Goal: Task Accomplishment & Management: Manage account settings

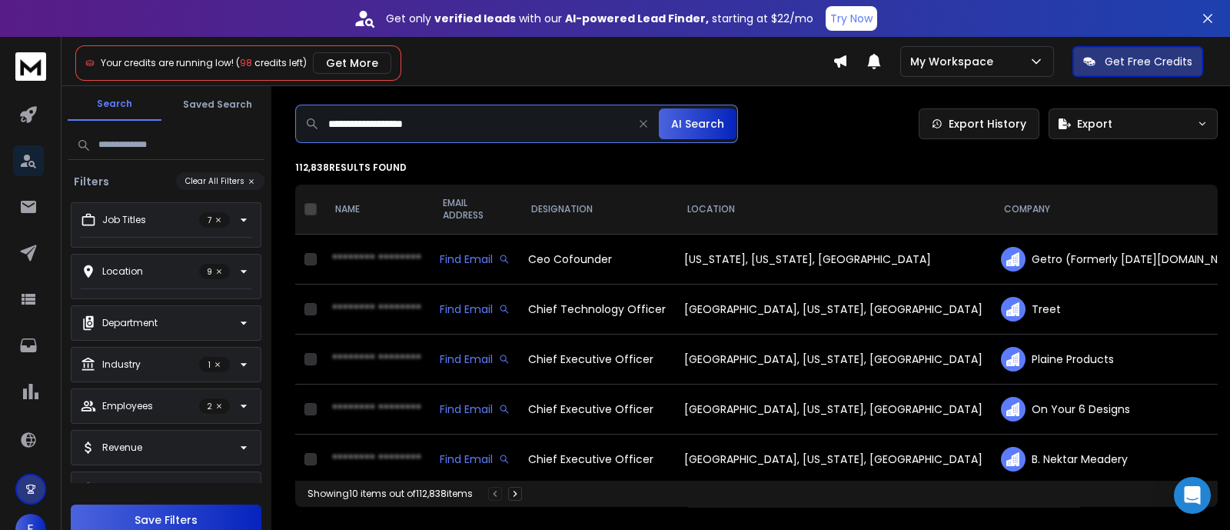
type textarea "**********"
type textarea "******"
type textarea "**********"
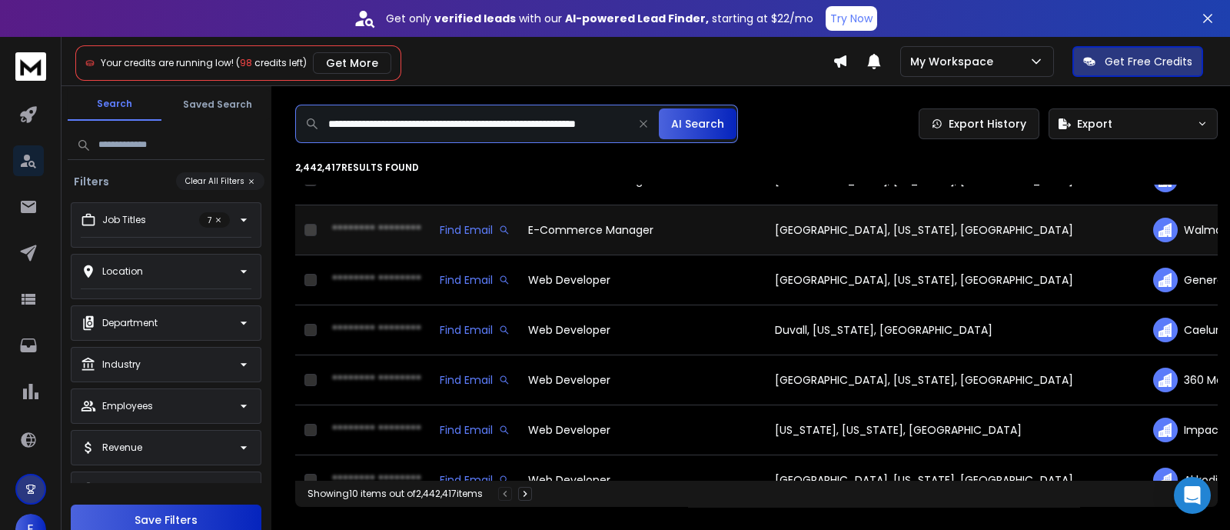
scroll to position [0, 0]
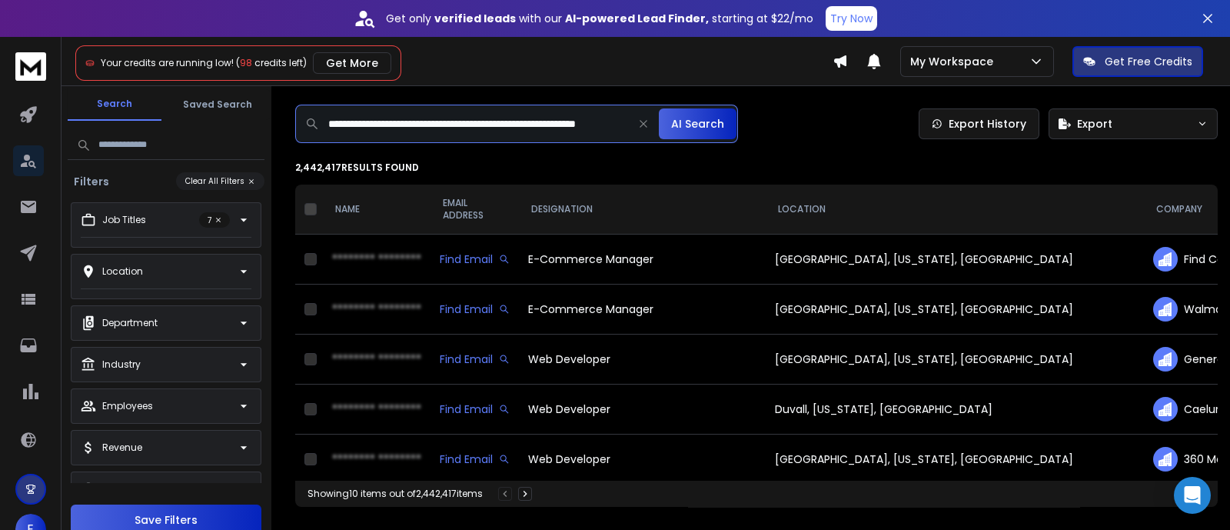
click at [504, 135] on textarea "**********" at bounding box center [478, 123] width 300 height 31
click at [425, 125] on textarea "**********" at bounding box center [478, 123] width 300 height 31
click at [418, 122] on textarea "**********" at bounding box center [478, 123] width 300 height 31
type textarea "**********"
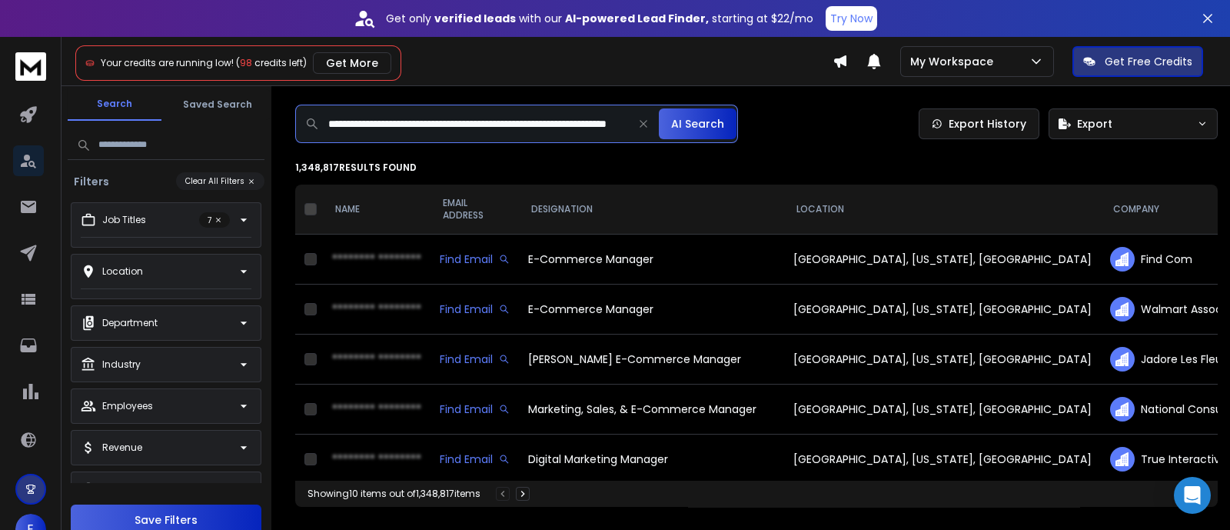
click at [156, 218] on div "Job Titles 7" at bounding box center [166, 219] width 171 height 15
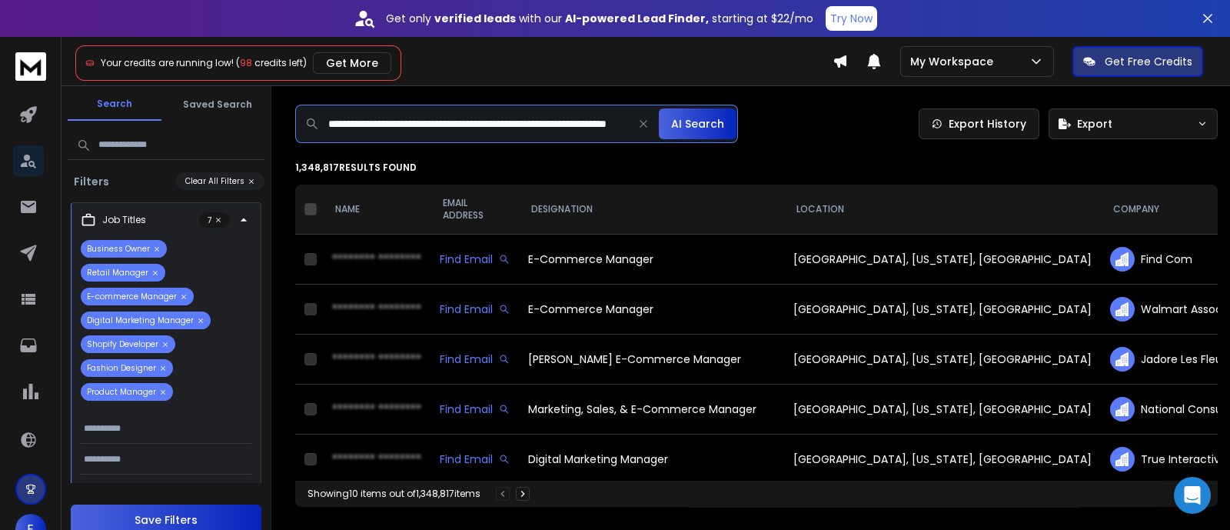
click at [156, 221] on div "Job Titles 7" at bounding box center [166, 219] width 171 height 15
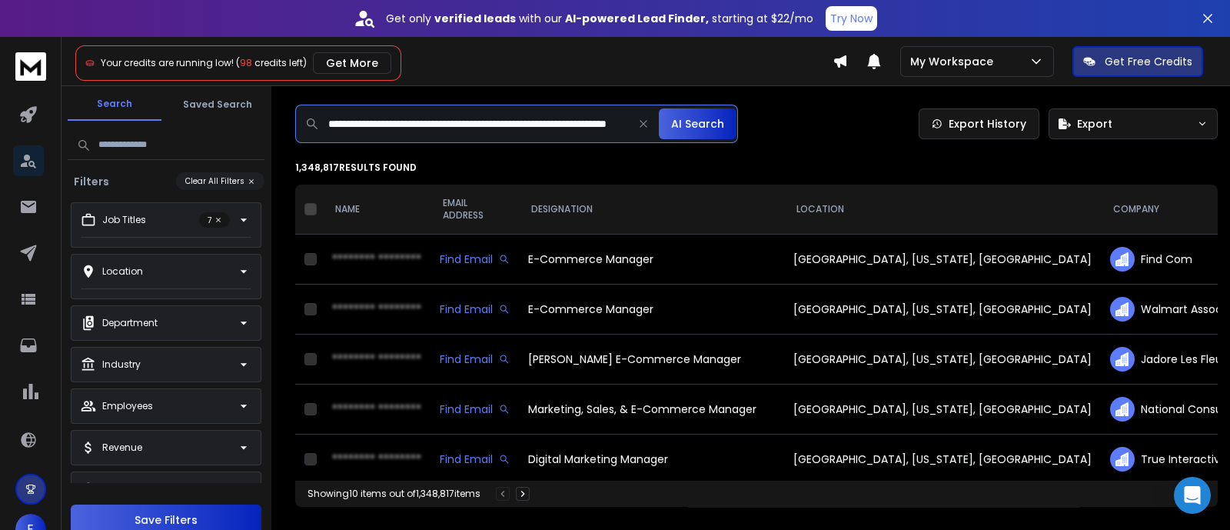
click at [158, 275] on div "Location" at bounding box center [166, 271] width 171 height 15
click at [85, 351] on button "Country" at bounding box center [87, 350] width 12 height 12
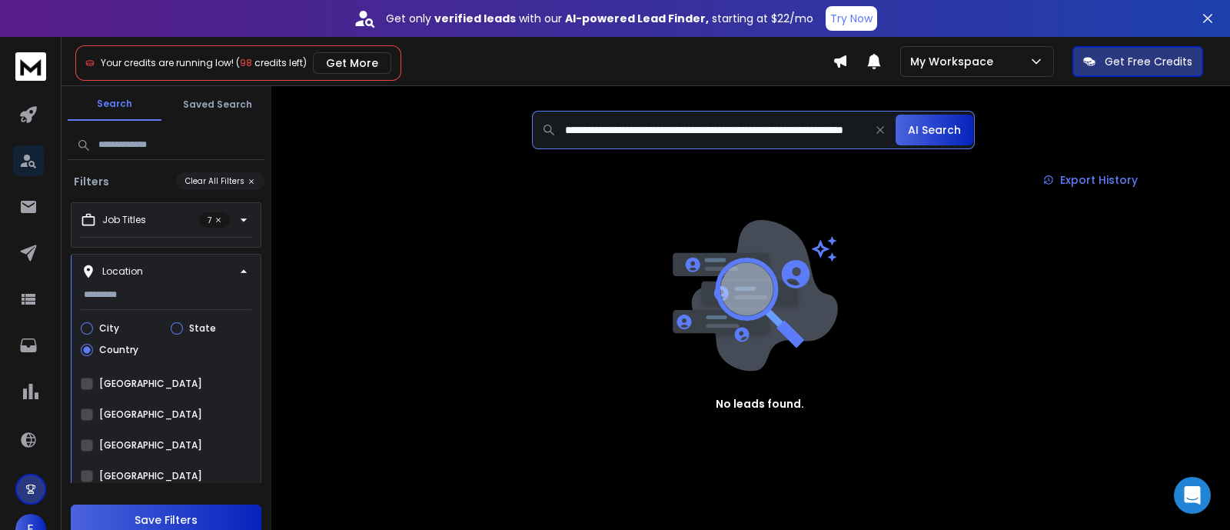
click at [150, 388] on label "United States" at bounding box center [150, 384] width 103 height 12
click at [93, 388] on States "United States" at bounding box center [87, 384] width 12 height 12
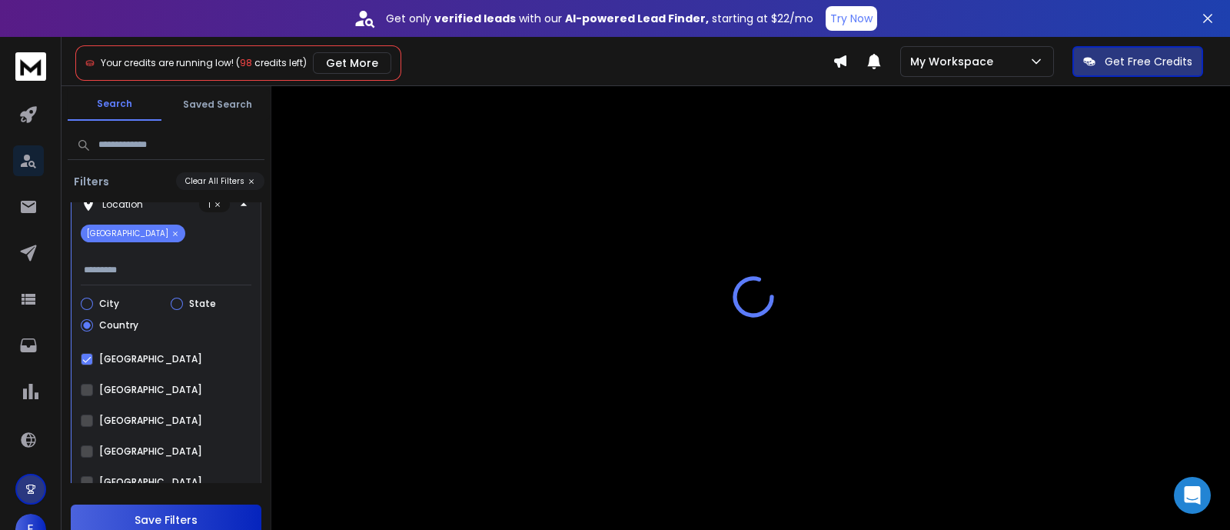
scroll to position [95, 0]
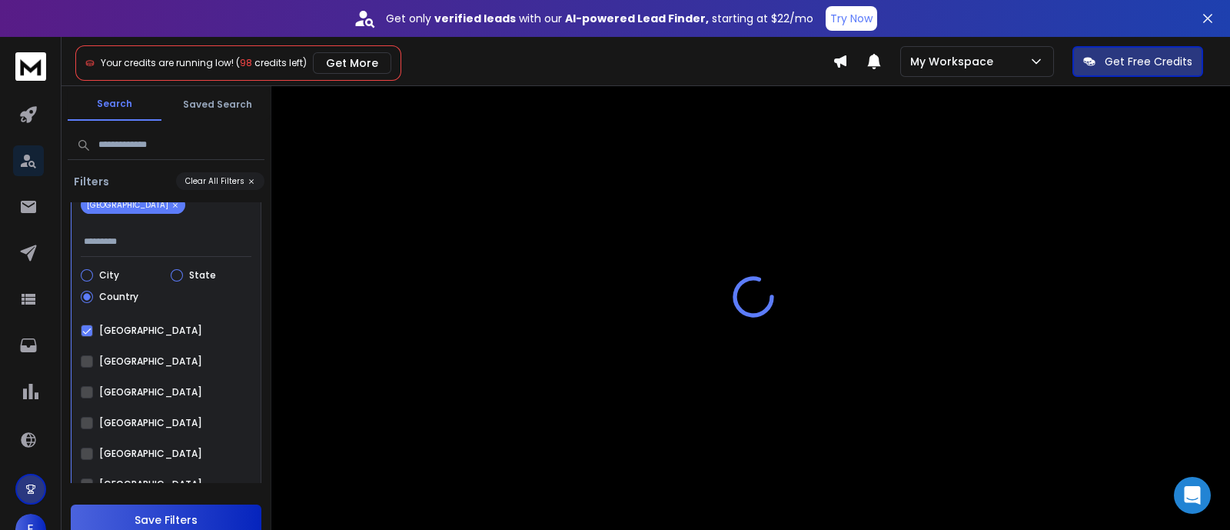
click at [160, 363] on label "United Kingdom" at bounding box center [150, 361] width 103 height 12
click at [93, 363] on Kingdom "United Kingdom" at bounding box center [87, 361] width 12 height 12
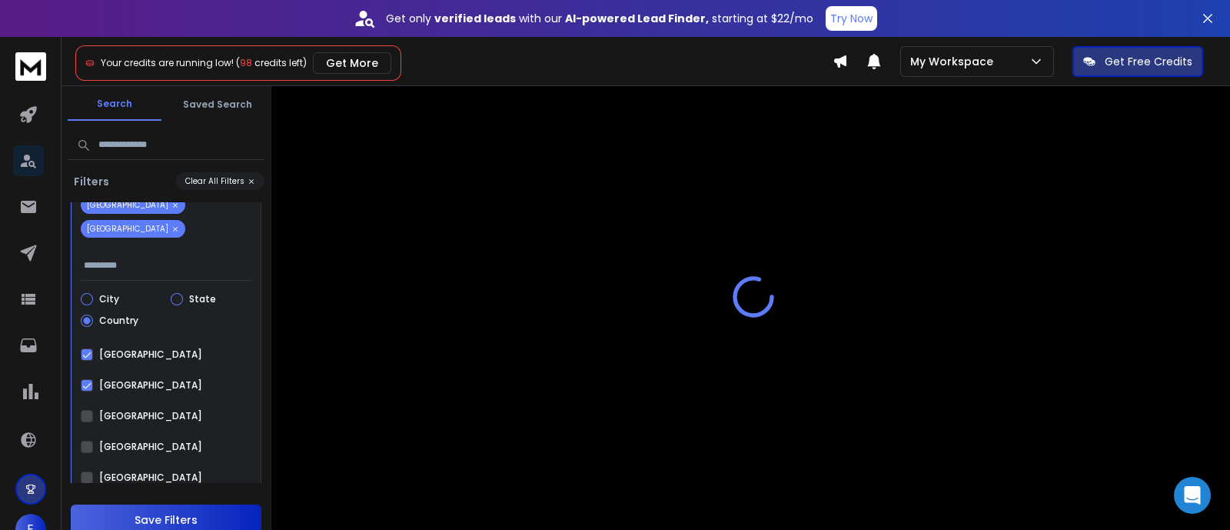
click at [123, 449] on label "Canada" at bounding box center [150, 447] width 103 height 12
click at [93, 449] on button "Canada" at bounding box center [87, 447] width 12 height 12
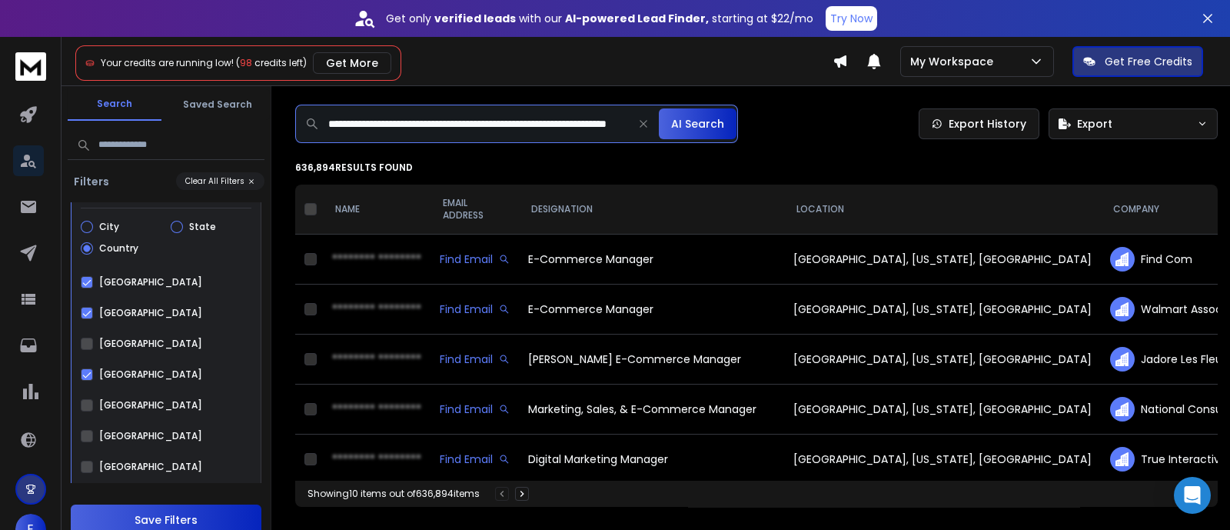
scroll to position [288, 0]
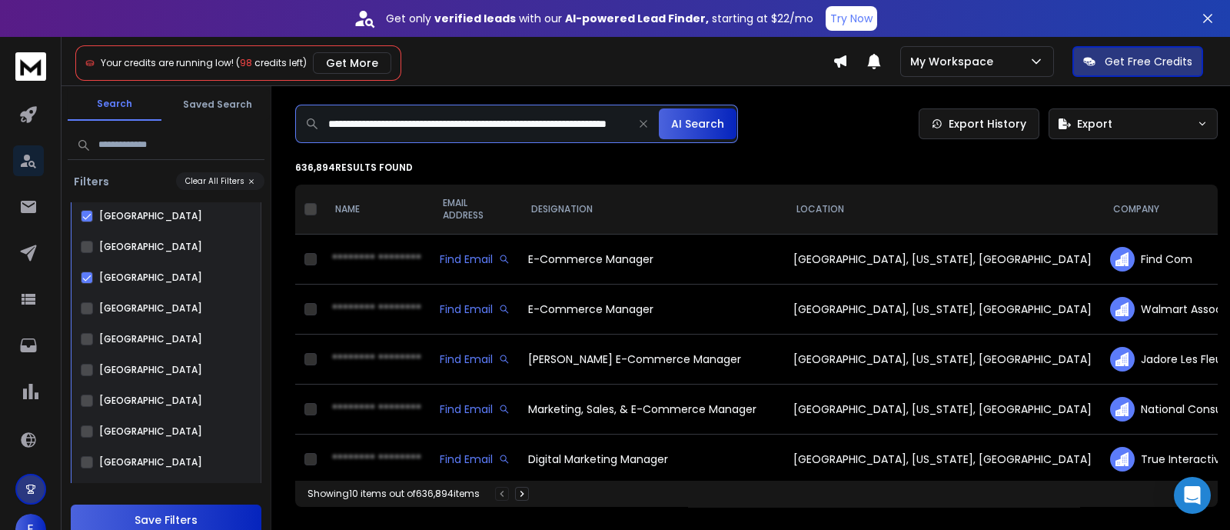
click at [127, 385] on div "Netherlands" at bounding box center [166, 400] width 171 height 31
click at [119, 395] on label "Netherlands" at bounding box center [150, 401] width 103 height 12
click at [93, 395] on button "Netherlands" at bounding box center [87, 401] width 12 height 12
click at [119, 395] on label "Netherlands" at bounding box center [150, 401] width 103 height 12
click at [93, 395] on button "Netherlands" at bounding box center [87, 401] width 12 height 12
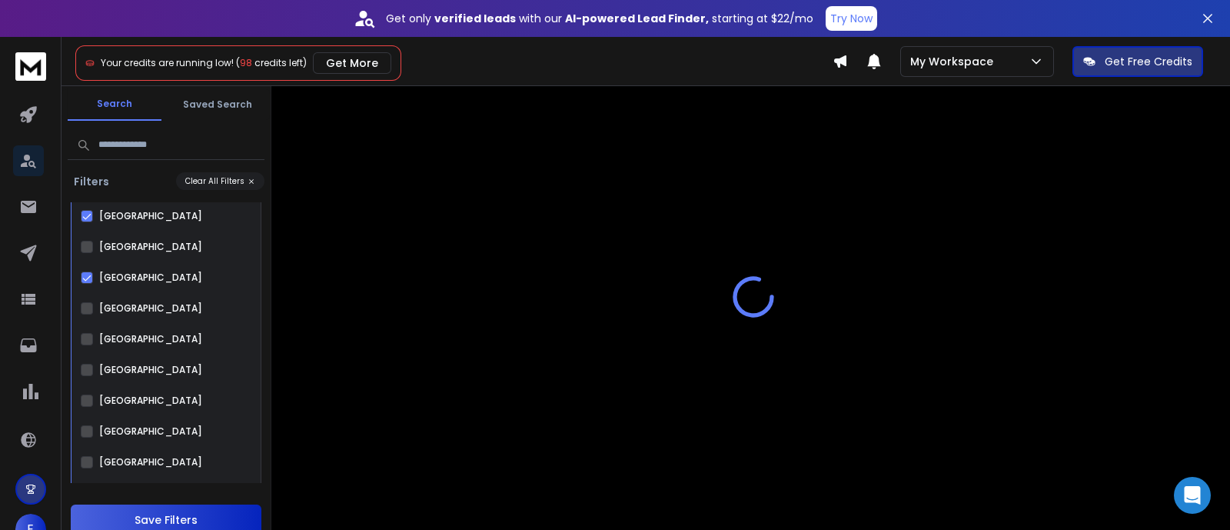
click at [135, 385] on div "Netherlands" at bounding box center [166, 400] width 171 height 31
click at [131, 395] on label "Netherlands" at bounding box center [150, 401] width 103 height 12
click at [93, 395] on button "Netherlands" at bounding box center [87, 401] width 12 height 12
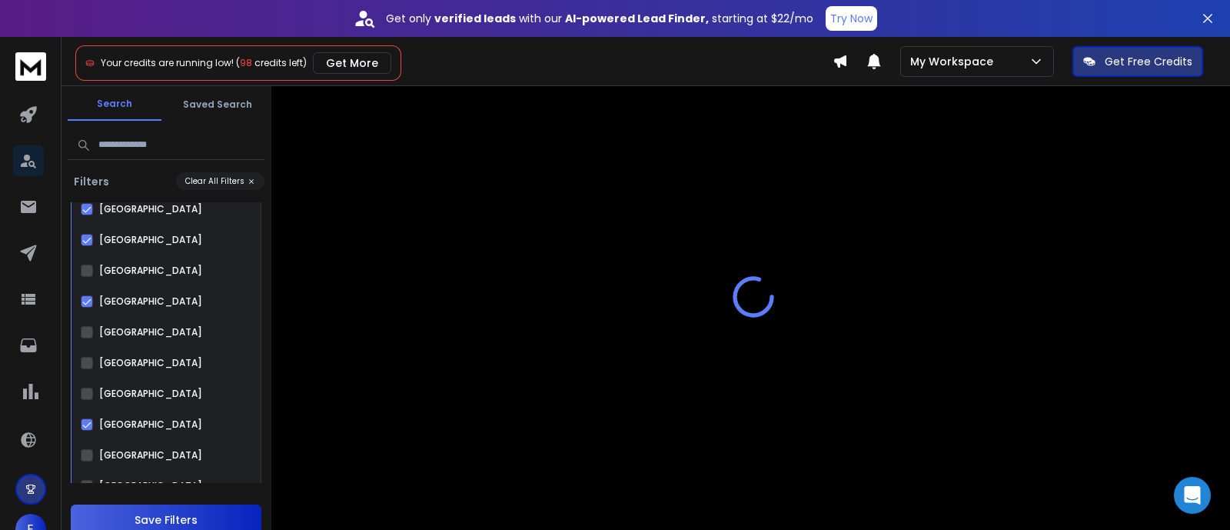
scroll to position [311, 0]
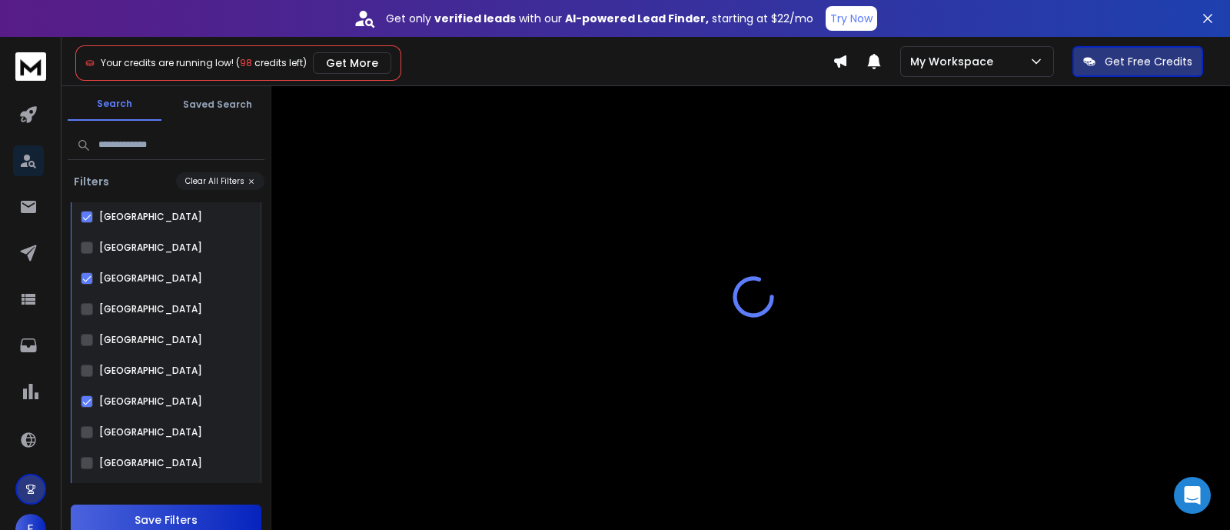
click at [136, 325] on div "Australia" at bounding box center [166, 340] width 171 height 31
click at [127, 334] on label "Australia" at bounding box center [150, 340] width 103 height 12
click at [93, 334] on button "Australia" at bounding box center [87, 340] width 12 height 12
click at [127, 334] on label "Australia" at bounding box center [150, 340] width 103 height 12
click at [93, 334] on button "Australia" at bounding box center [87, 340] width 12 height 12
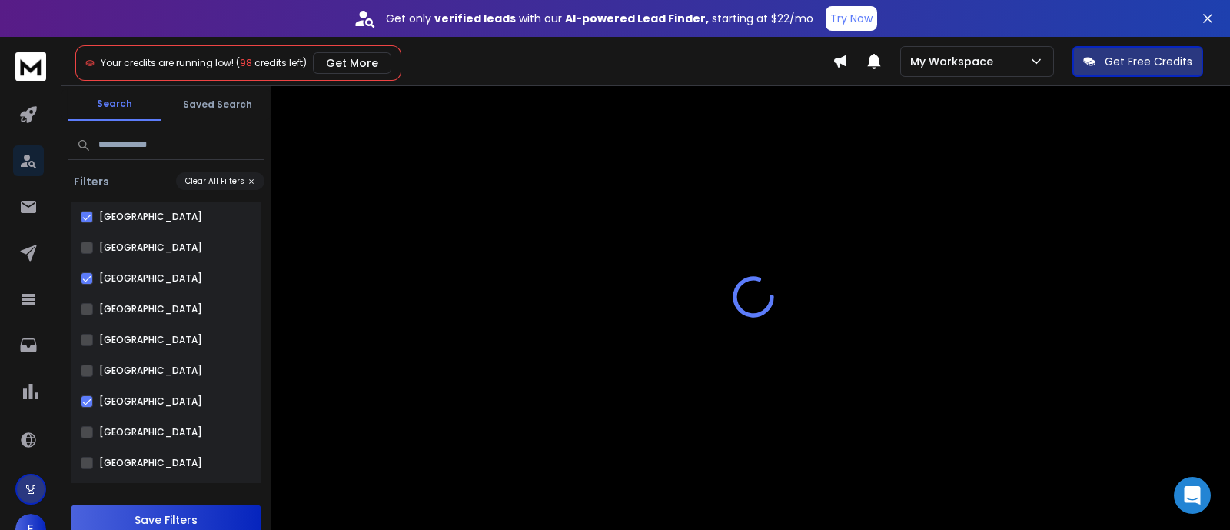
click at [124, 334] on label "Australia" at bounding box center [150, 340] width 103 height 12
click at [93, 334] on button "Australia" at bounding box center [87, 340] width 12 height 12
click at [124, 334] on label "Australia" at bounding box center [150, 340] width 103 height 12
click at [93, 334] on button "Australia" at bounding box center [87, 340] width 12 height 12
click at [122, 334] on label "Australia" at bounding box center [150, 340] width 103 height 12
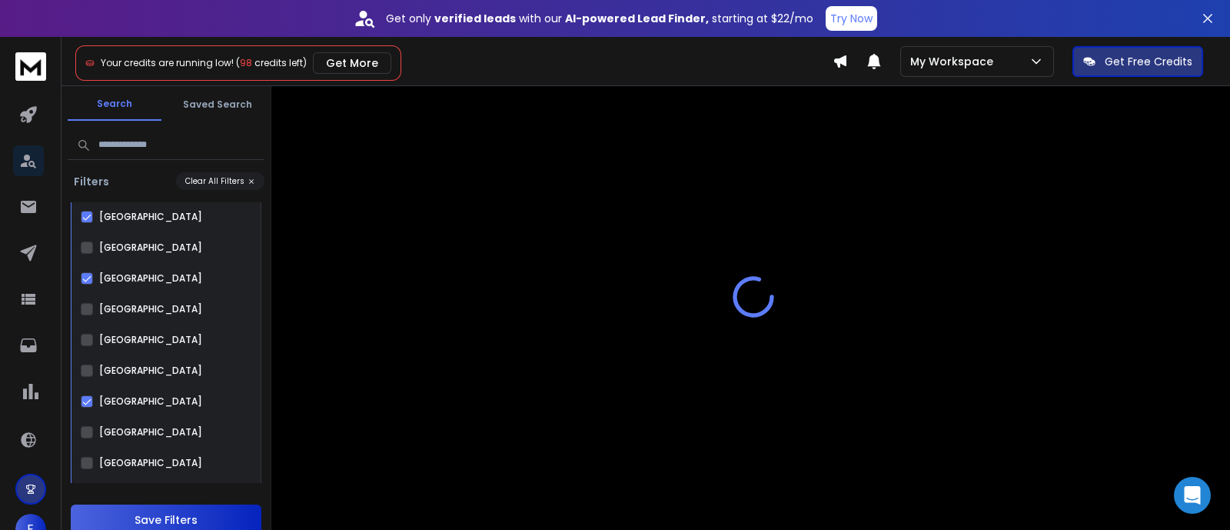
click at [93, 334] on button "Australia" at bounding box center [87, 340] width 12 height 12
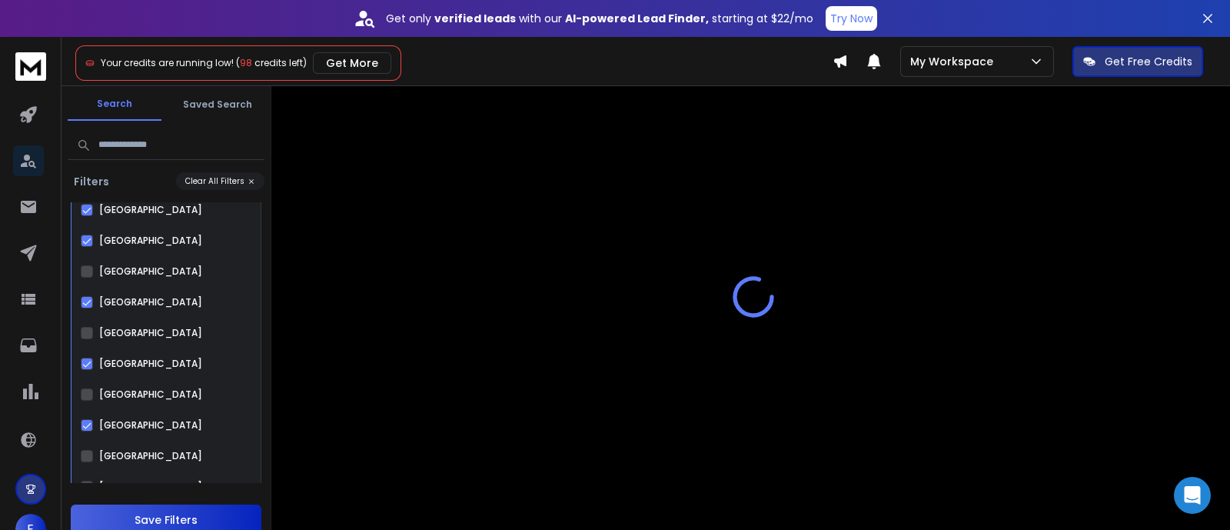
click at [118, 318] on div "France" at bounding box center [166, 333] width 171 height 31
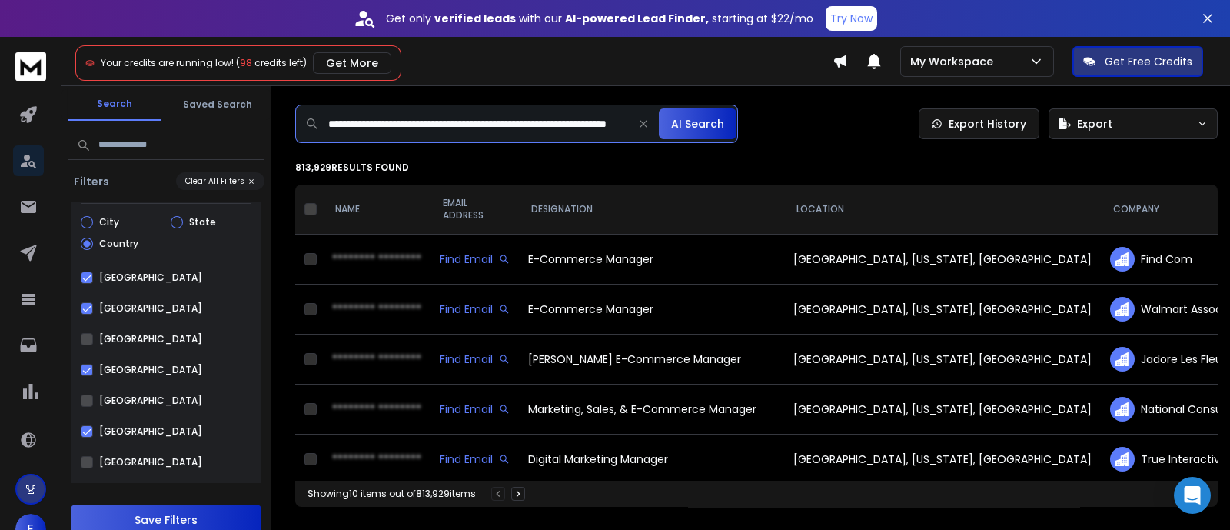
scroll to position [215, 0]
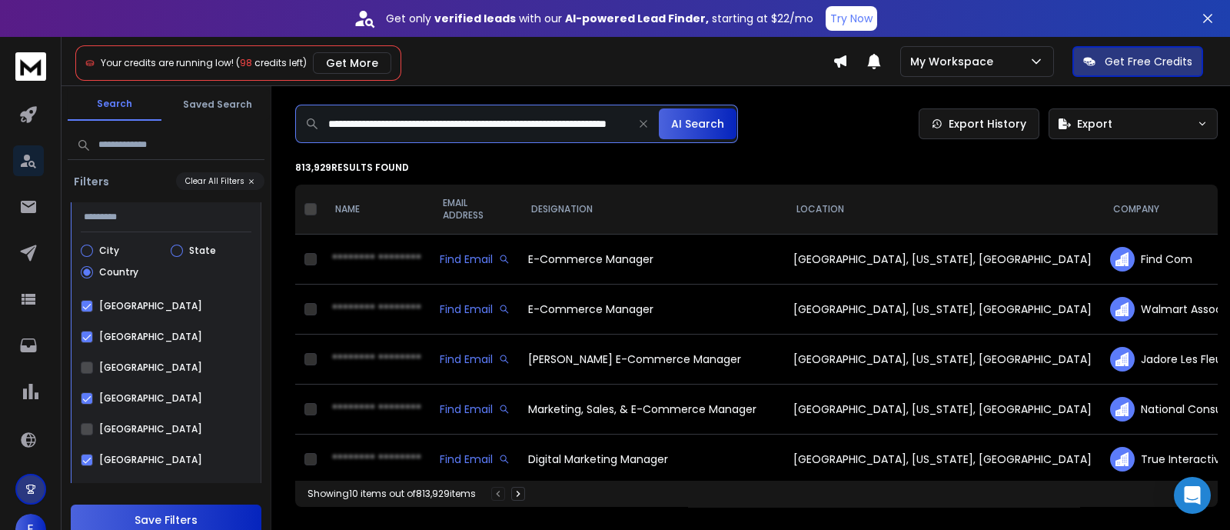
click at [115, 423] on label "France" at bounding box center [150, 429] width 103 height 12
click at [93, 423] on button "France" at bounding box center [87, 429] width 12 height 12
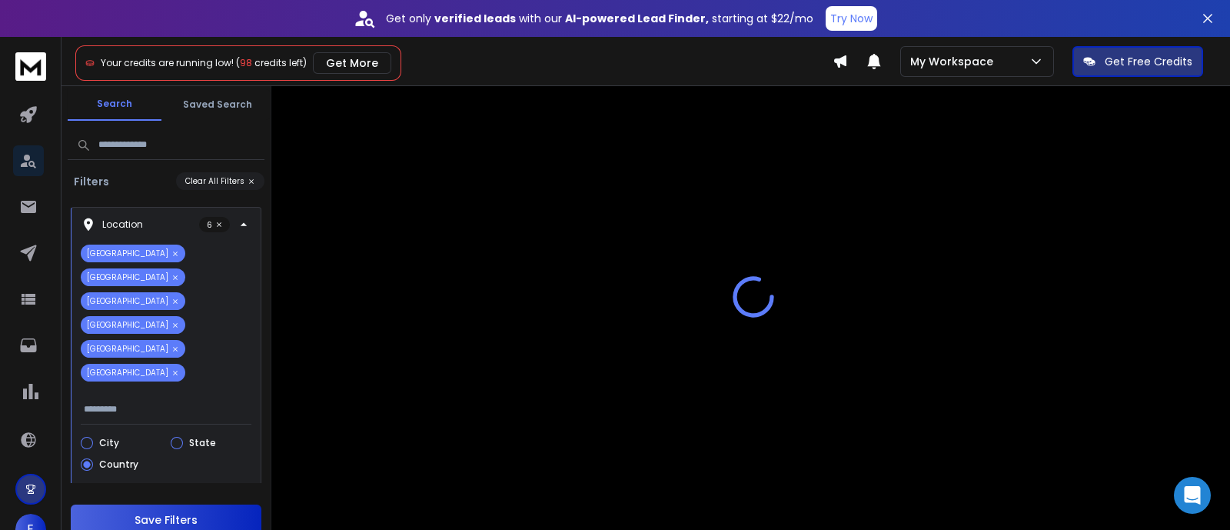
scroll to position [143, 0]
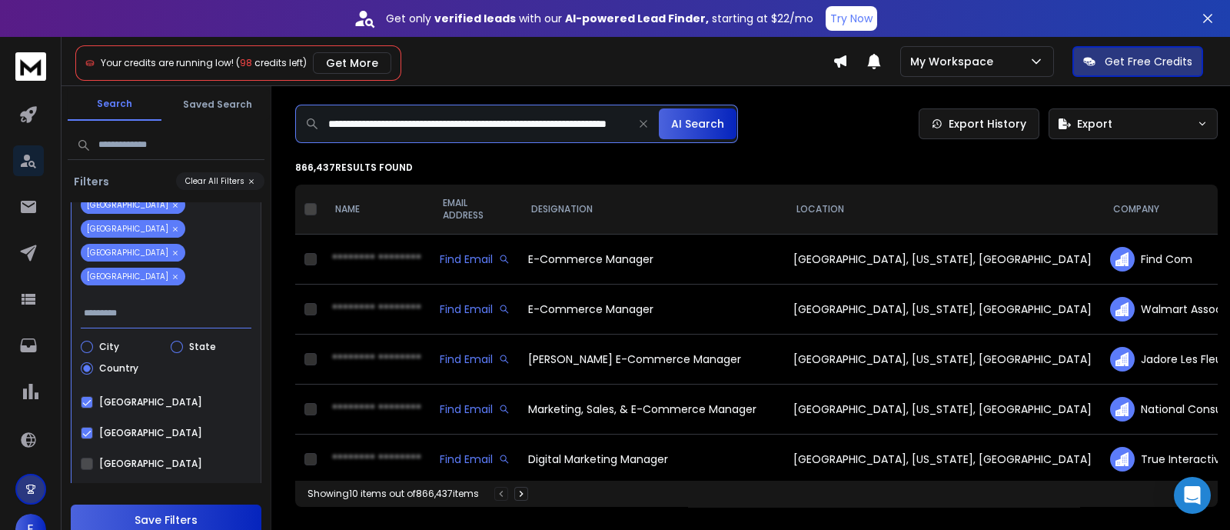
click at [156, 298] on input at bounding box center [166, 313] width 171 height 31
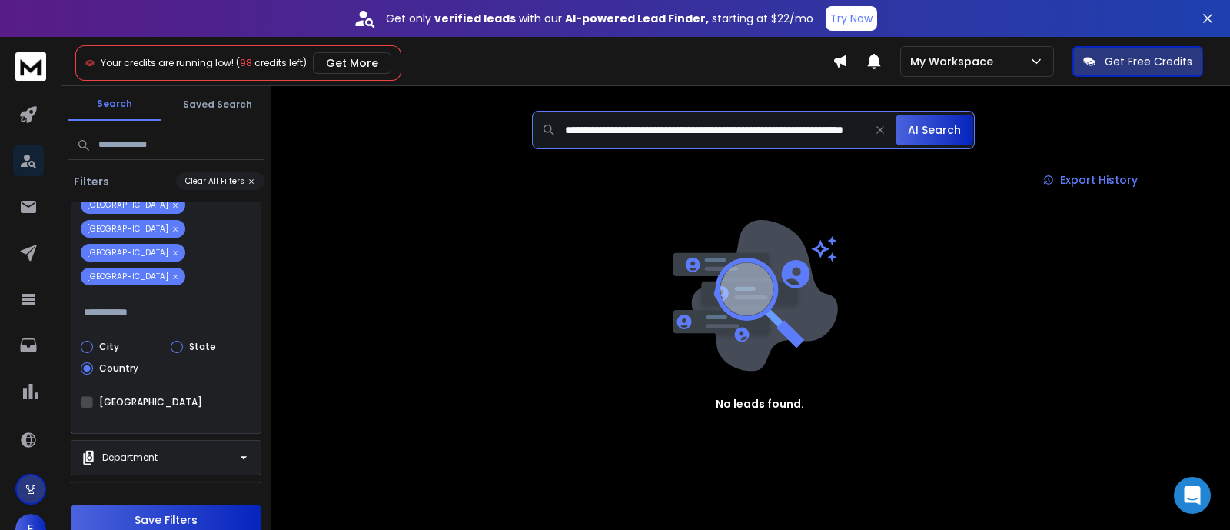
type input "**********"
click at [127, 396] on label "Switzerland" at bounding box center [150, 402] width 103 height 12
click at [93, 396] on button "Switzerland" at bounding box center [87, 402] width 12 height 12
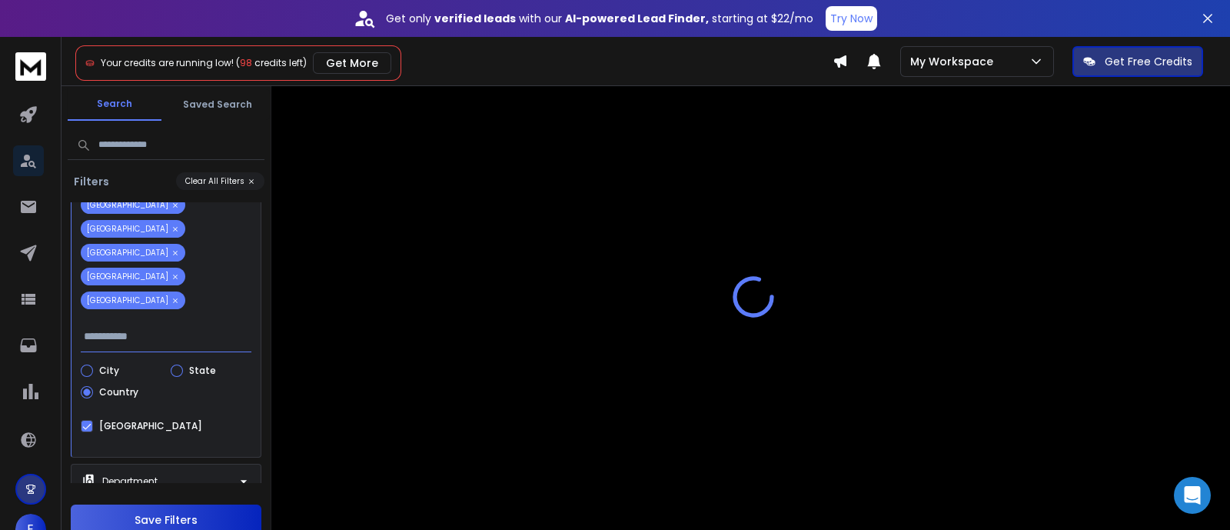
click at [151, 321] on input "**********" at bounding box center [166, 336] width 171 height 31
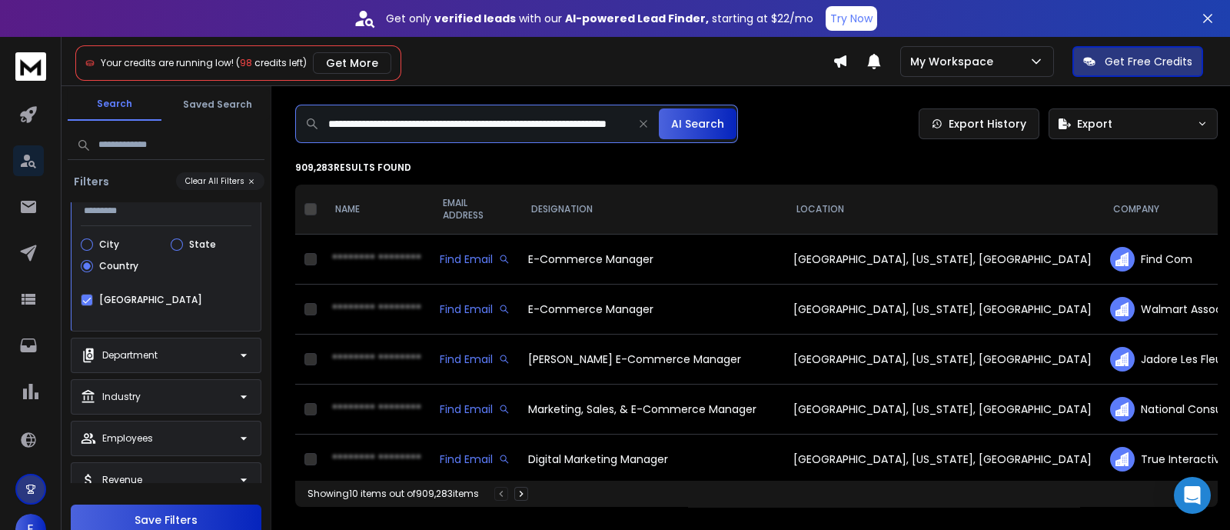
scroll to position [308, 0]
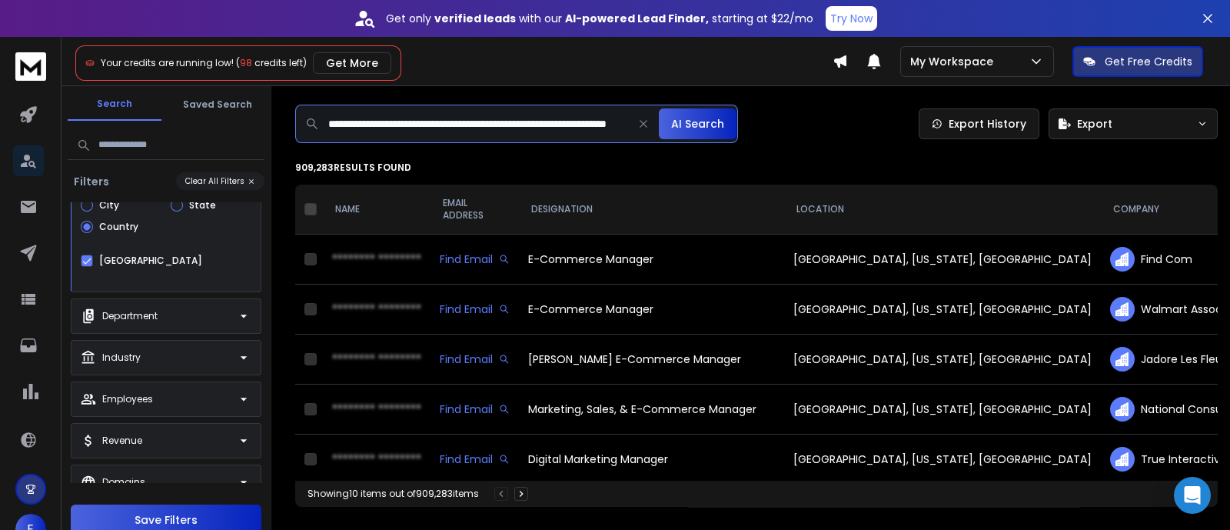
click at [182, 302] on div "Job Titles 7 Location 7 United States United Kingdom Canada Netherlands Austral…" at bounding box center [166, 342] width 197 height 281
click at [182, 340] on div "Industry" at bounding box center [166, 357] width 191 height 35
click at [239, 350] on icon at bounding box center [243, 357] width 15 height 15
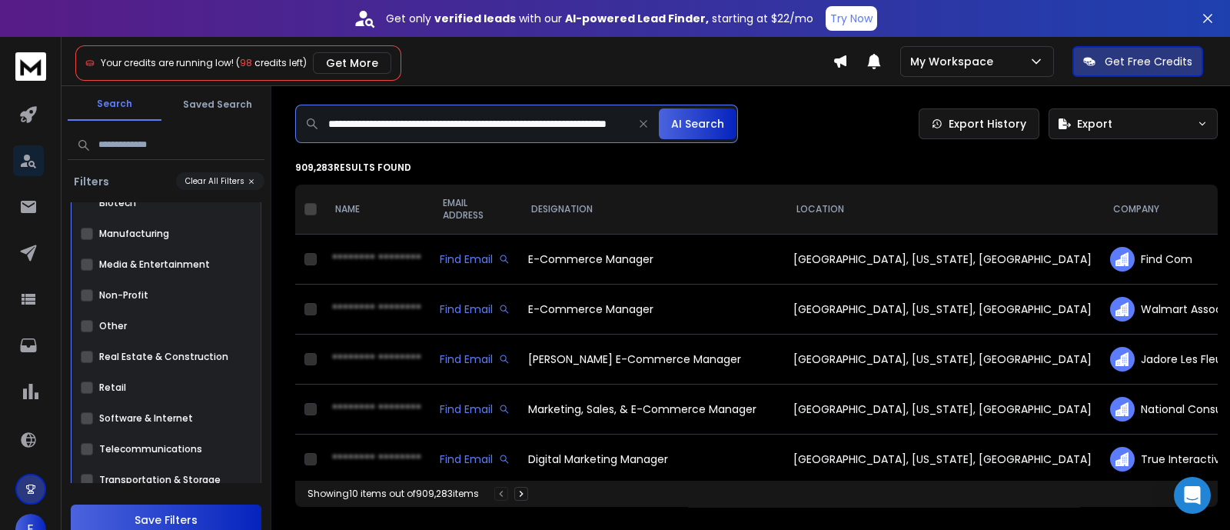
scroll to position [789, 0]
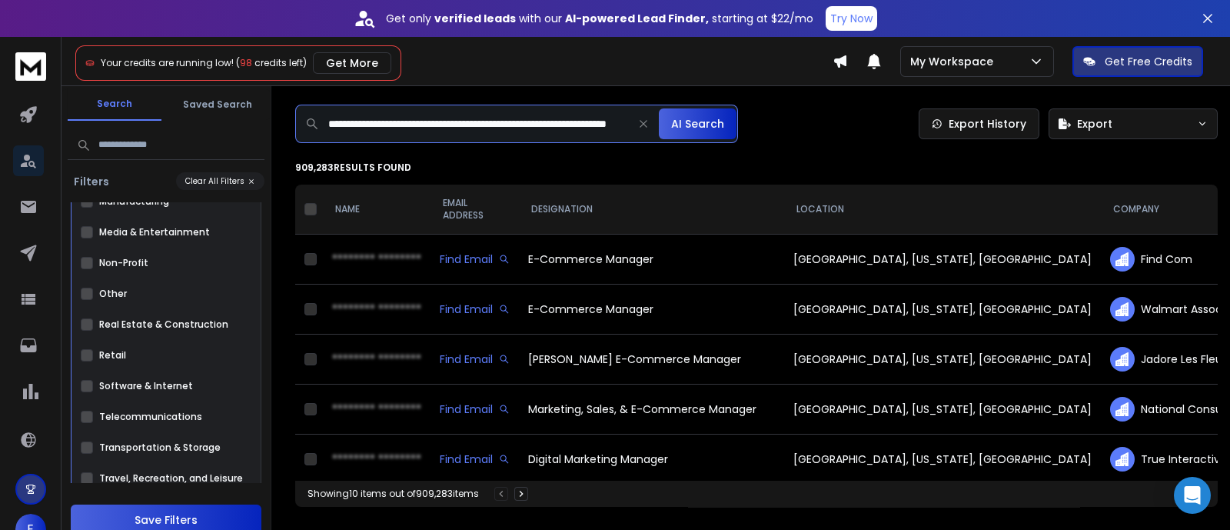
click at [81, 349] on div "Retail" at bounding box center [166, 355] width 171 height 12
click at [94, 349] on div "Retail" at bounding box center [166, 355] width 171 height 12
click at [92, 349] on button "Retail" at bounding box center [87, 355] width 12 height 12
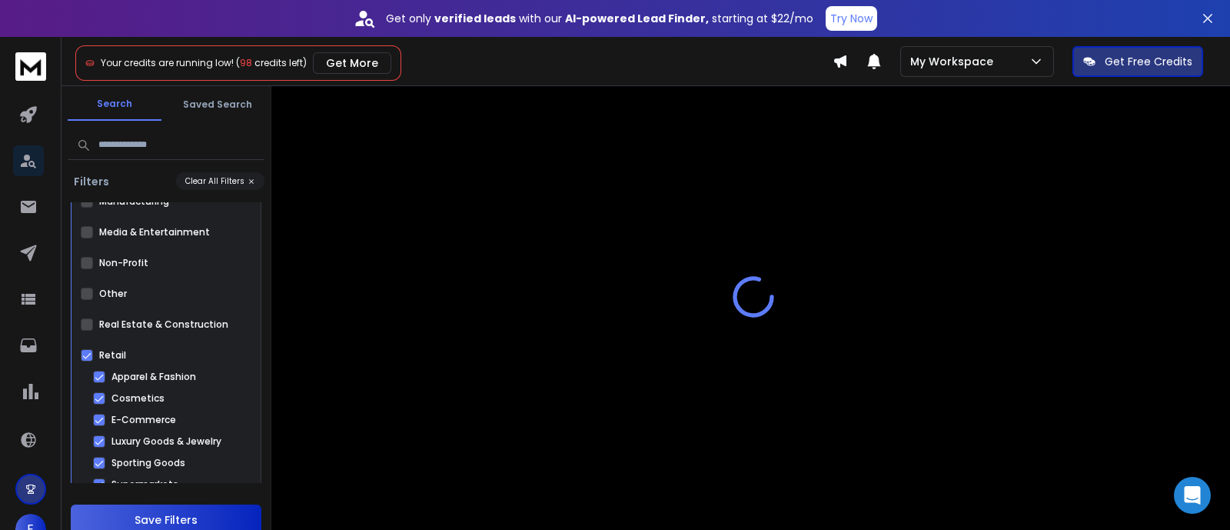
click at [92, 349] on button "Retail" at bounding box center [87, 355] width 12 height 12
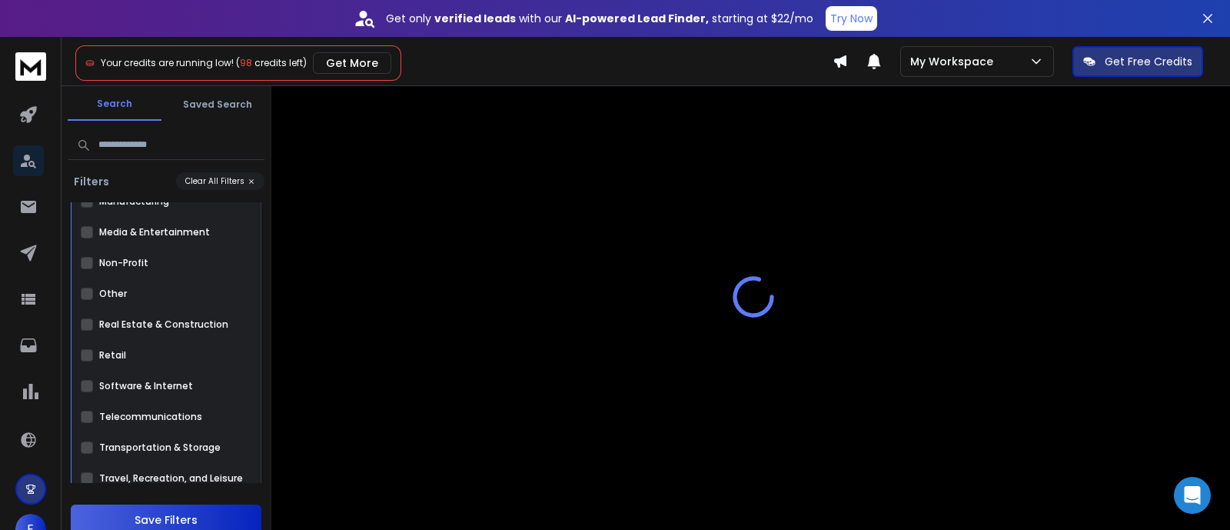
click at [91, 349] on button "Retail" at bounding box center [87, 355] width 12 height 12
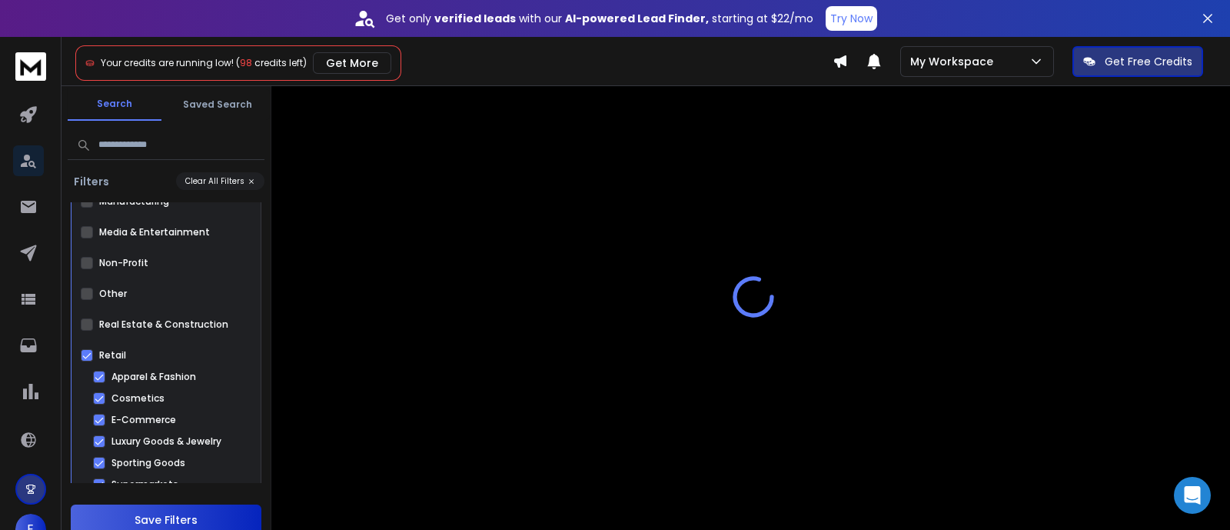
click at [145, 500] on label "Wine and Spirits" at bounding box center [150, 506] width 76 height 12
click at [105, 500] on Spirits "Wine and Spirits" at bounding box center [99, 506] width 12 height 12
click at [138, 478] on label "Supermarkets" at bounding box center [145, 484] width 67 height 12
click at [105, 478] on button "Supermarkets" at bounding box center [99, 484] width 12 height 12
click at [131, 457] on label "Sporting Goods" at bounding box center [149, 463] width 74 height 12
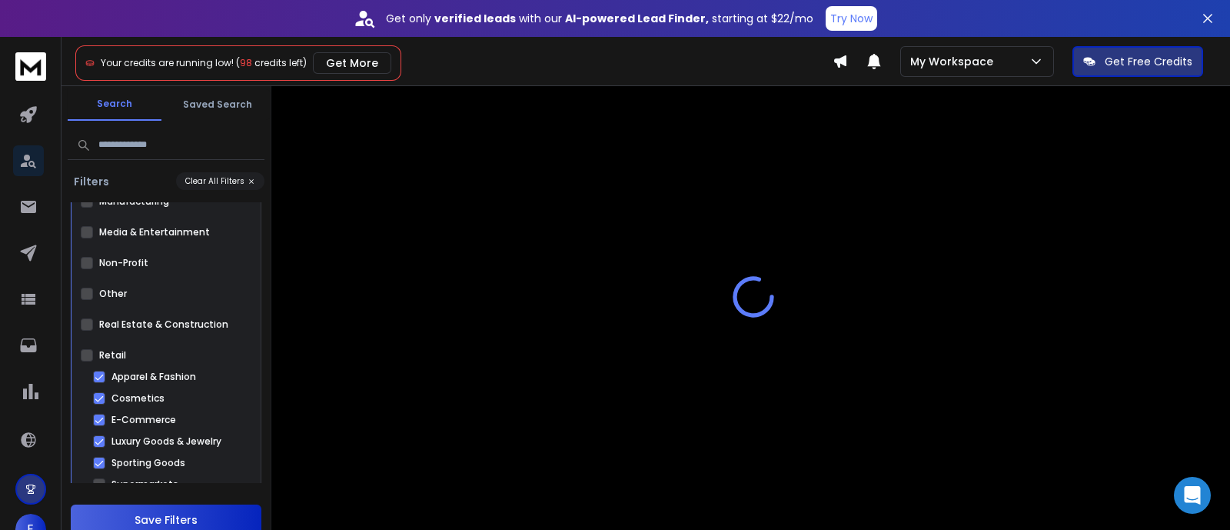
click at [105, 457] on Goods "Sporting Goods" at bounding box center [99, 463] width 12 height 12
click at [131, 457] on label "Sporting Goods" at bounding box center [149, 463] width 74 height 12
click at [105, 457] on Goods "Sporting Goods" at bounding box center [99, 463] width 12 height 12
click at [123, 382] on div "Apparel & Fashion Cosmetics E-Commerce Luxury Goods & Jewelry Sporting Goods Su…" at bounding box center [172, 441] width 158 height 141
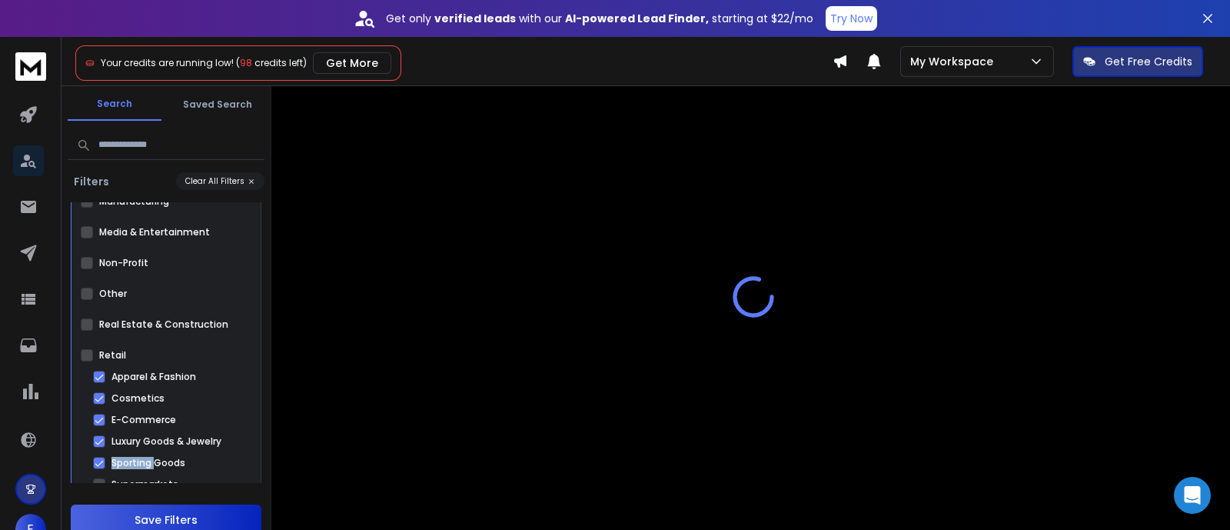
click at [128, 457] on label "Sporting Goods" at bounding box center [149, 463] width 74 height 12
click at [105, 457] on Goods "Sporting Goods" at bounding box center [99, 463] width 12 height 12
click at [128, 457] on label "Sporting Goods" at bounding box center [149, 463] width 74 height 12
click at [105, 457] on Goods "Sporting Goods" at bounding box center [99, 463] width 12 height 12
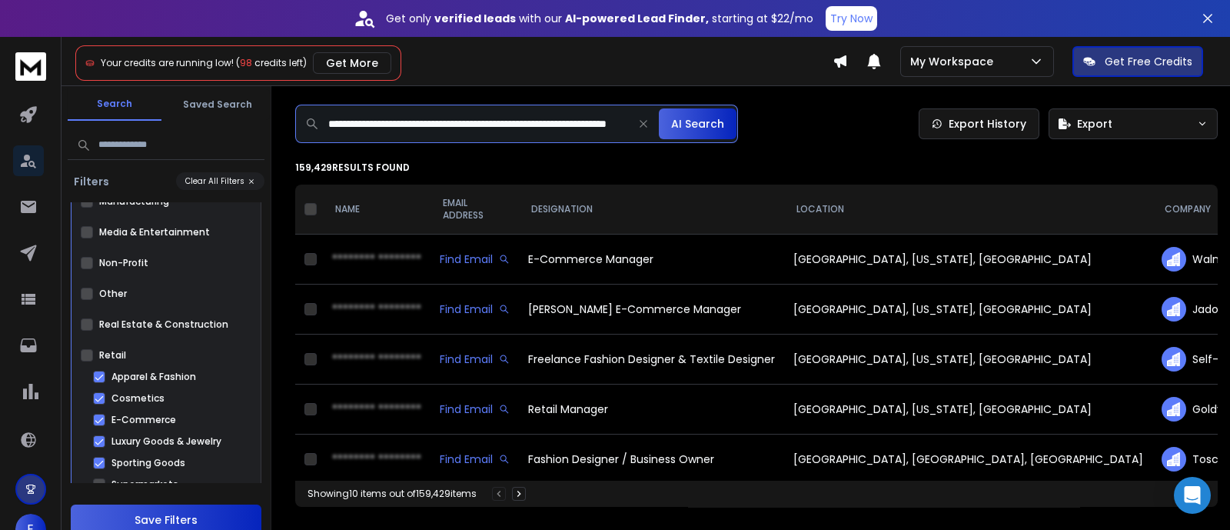
click at [128, 457] on label "Sporting Goods" at bounding box center [149, 463] width 74 height 12
click at [105, 457] on Goods "Sporting Goods" at bounding box center [99, 463] width 12 height 12
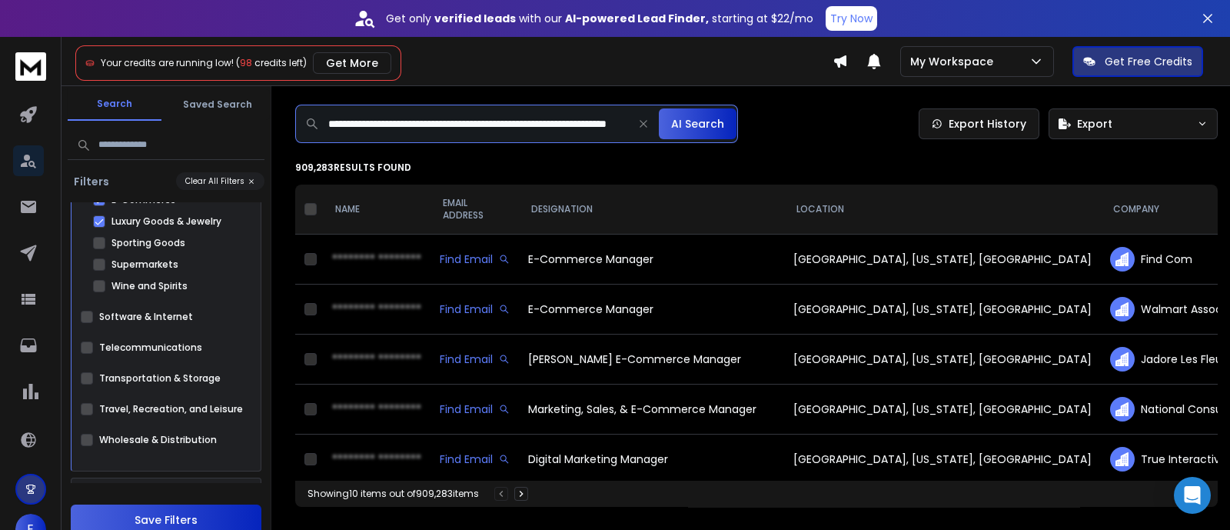
scroll to position [1105, 0]
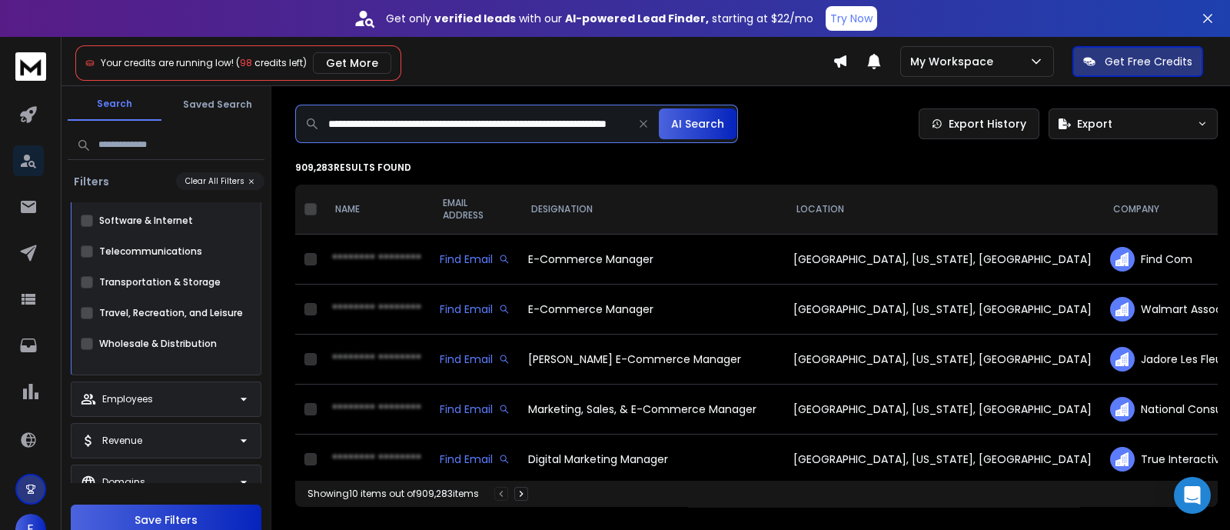
click at [178, 381] on div "Employees" at bounding box center [166, 398] width 191 height 35
click at [241, 391] on icon at bounding box center [243, 398] width 15 height 15
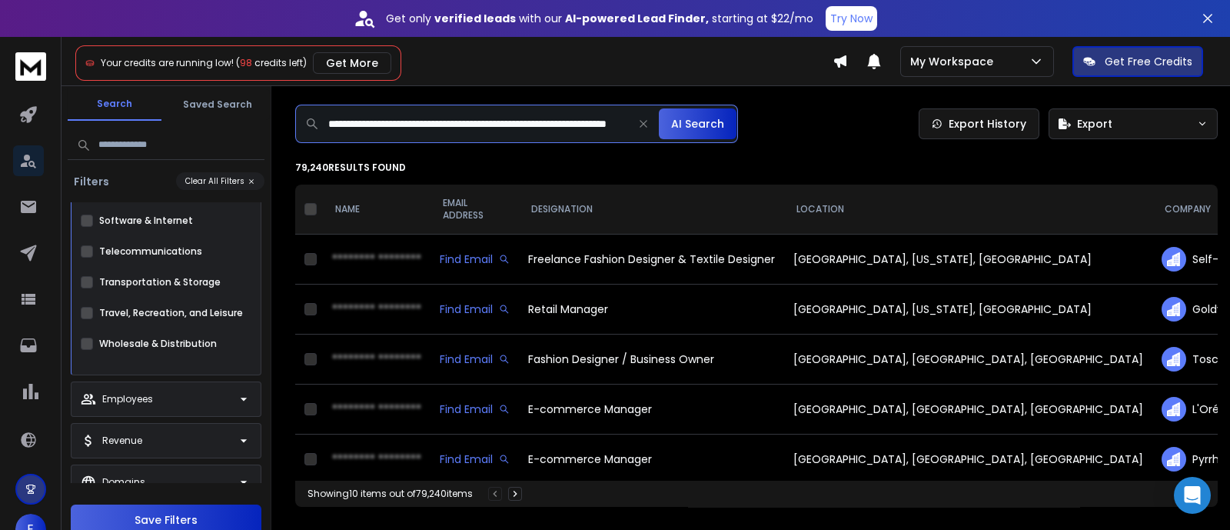
click at [241, 391] on icon at bounding box center [243, 398] width 15 height 15
click at [228, 381] on div "Employees" at bounding box center [166, 398] width 191 height 35
click at [236, 391] on icon at bounding box center [243, 398] width 15 height 15
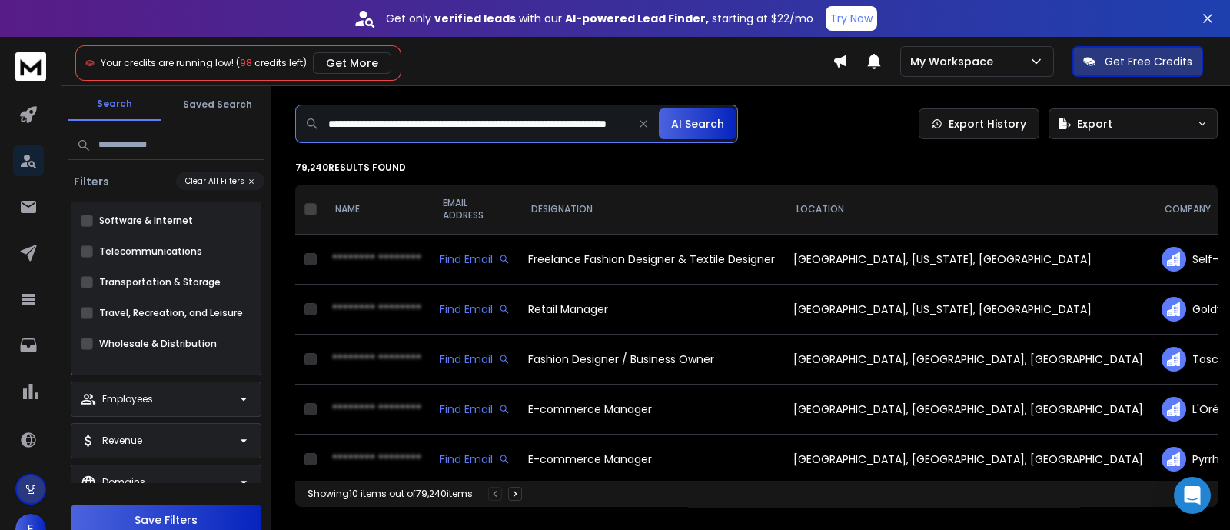
click at [226, 381] on div "Employees" at bounding box center [166, 398] width 191 height 35
click at [226, 391] on div "Employees" at bounding box center [166, 398] width 171 height 15
click at [119, 428] on label "0 - 25" at bounding box center [113, 434] width 28 height 12
click at [93, 428] on 25 "0 - 25" at bounding box center [87, 434] width 12 height 12
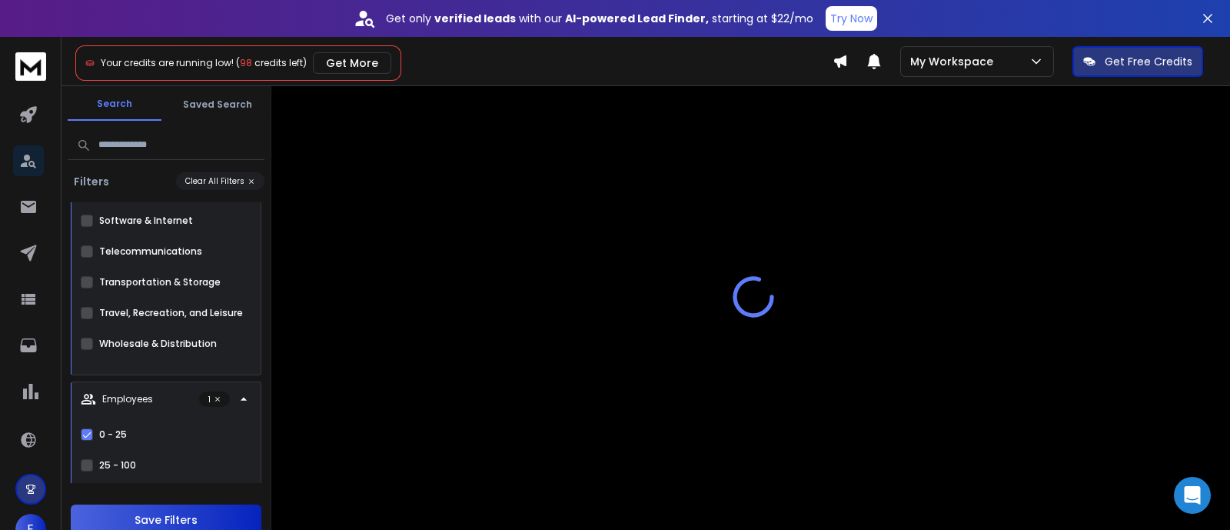
click at [120, 459] on label "25 - 100" at bounding box center [117, 465] width 37 height 12
click at [93, 459] on 100 "25 - 100" at bounding box center [87, 465] width 12 height 12
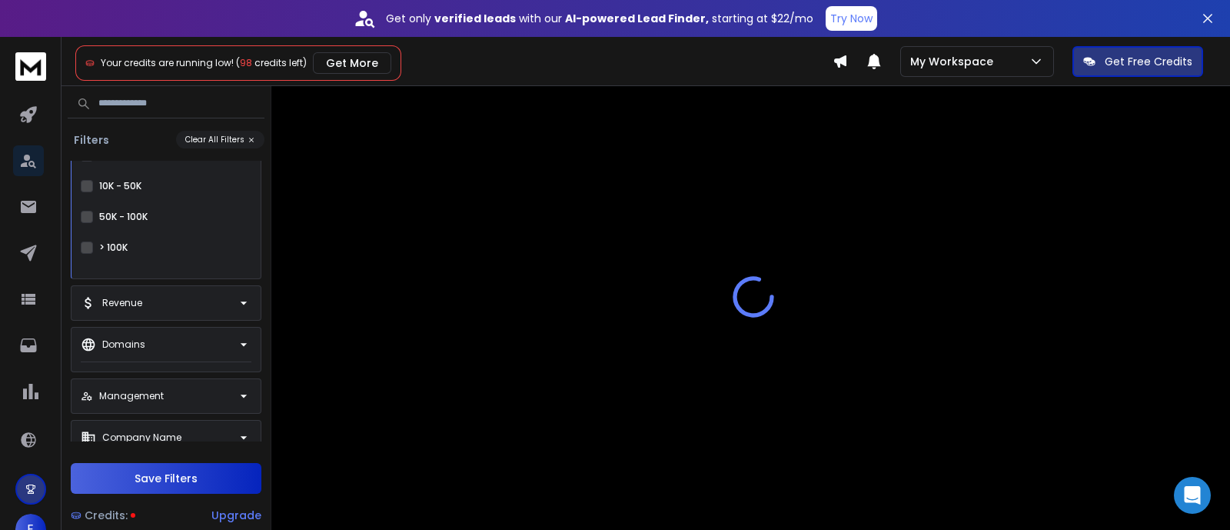
scroll to position [63, 0]
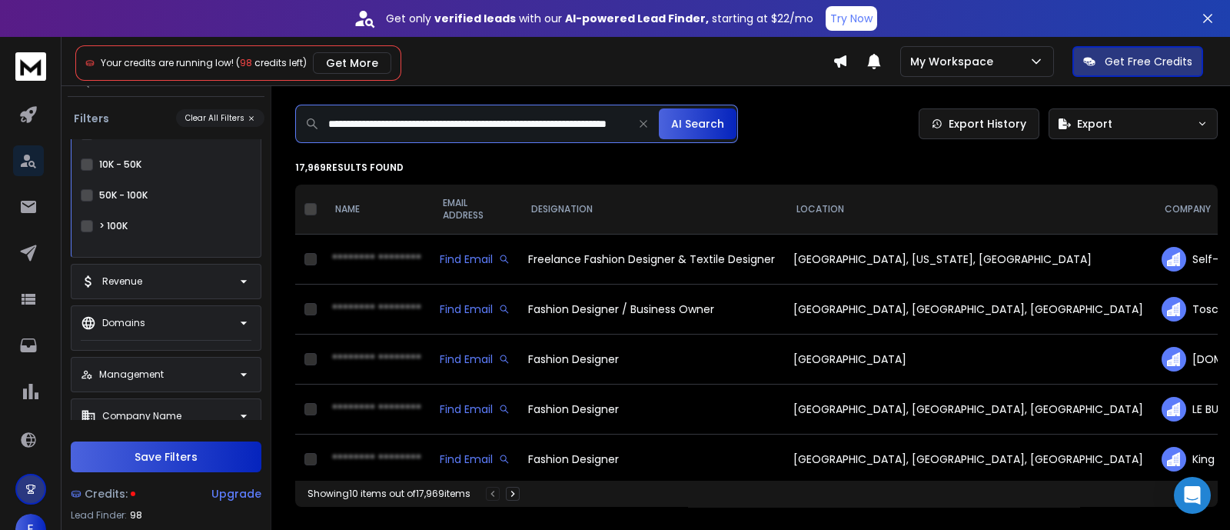
click at [178, 367] on div "Management" at bounding box center [166, 374] width 171 height 15
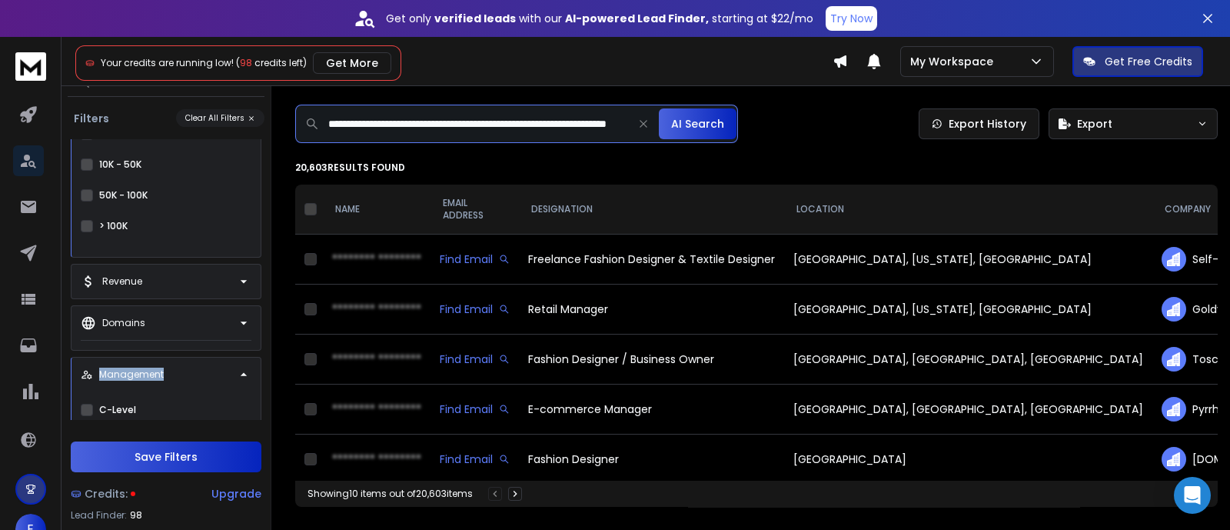
click at [178, 367] on div "Management" at bounding box center [166, 374] width 171 height 15
click at [115, 404] on label "C-Level" at bounding box center [117, 410] width 37 height 12
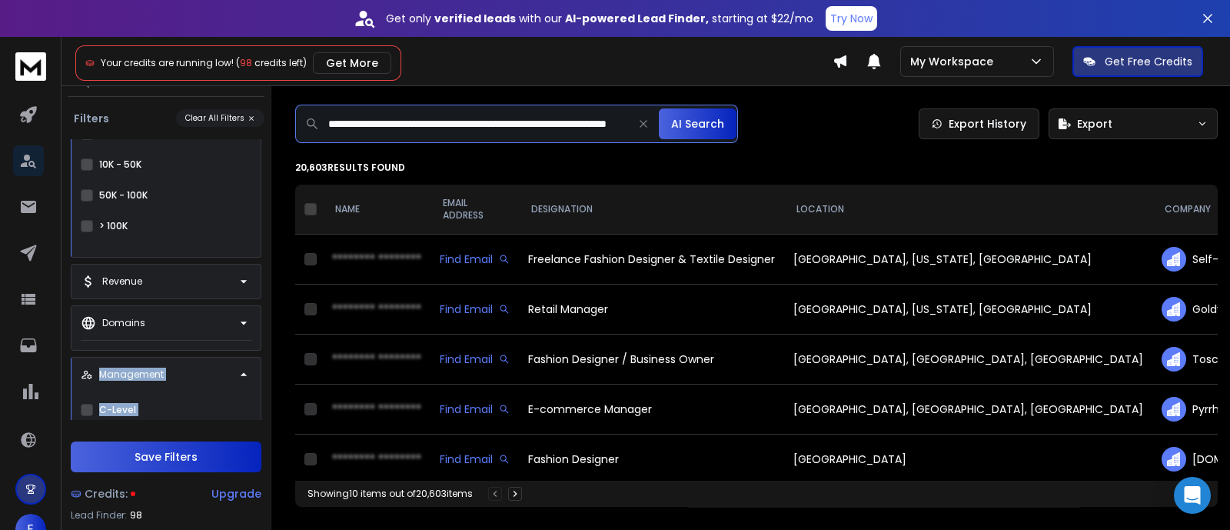
click at [93, 404] on button "C-Level" at bounding box center [87, 410] width 12 height 12
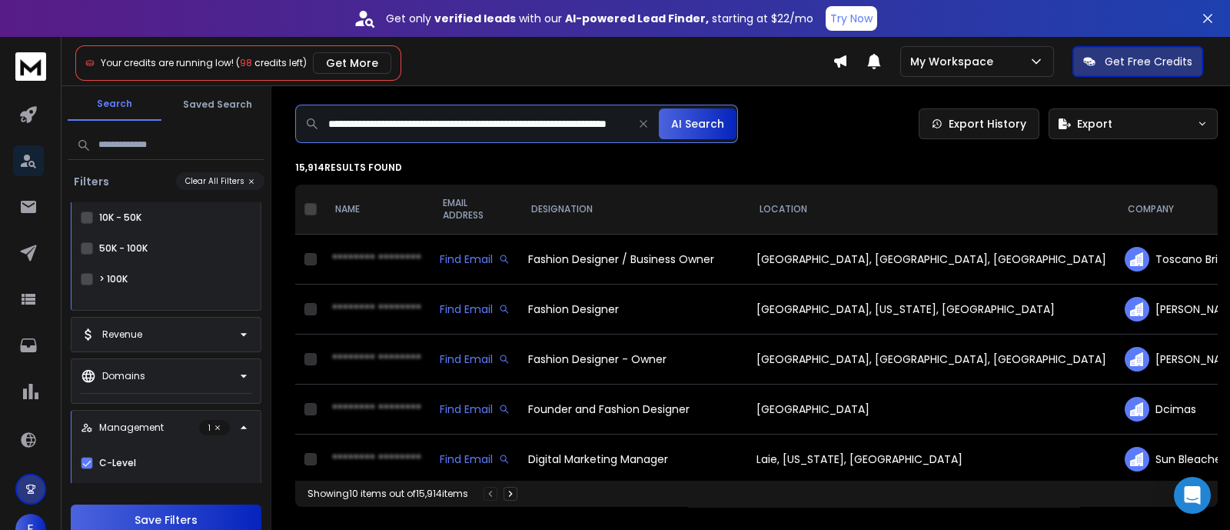
scroll to position [1572, 0]
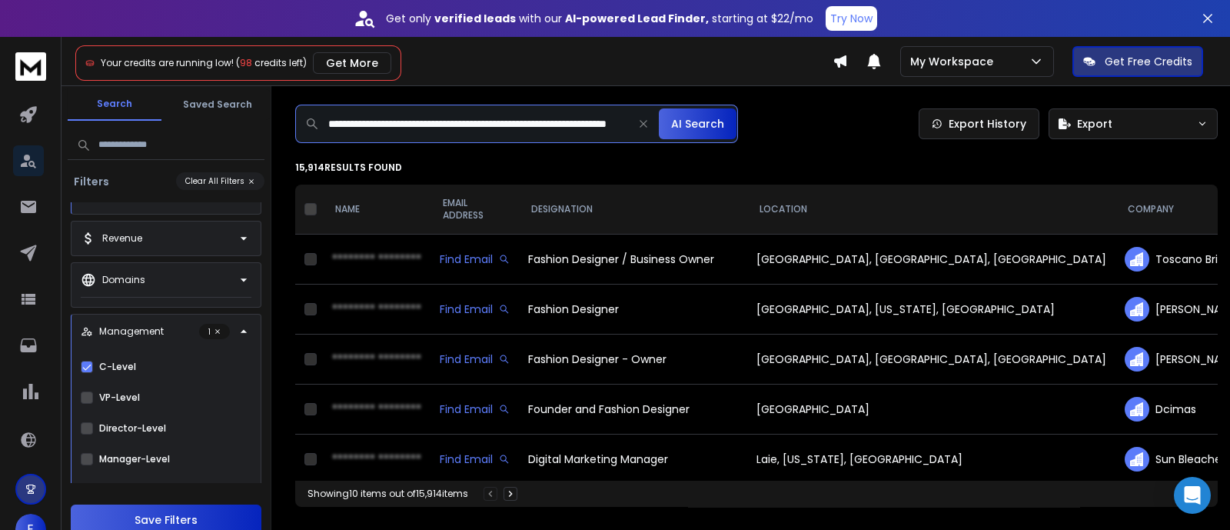
click at [88, 391] on button "VP-Level" at bounding box center [87, 397] width 12 height 12
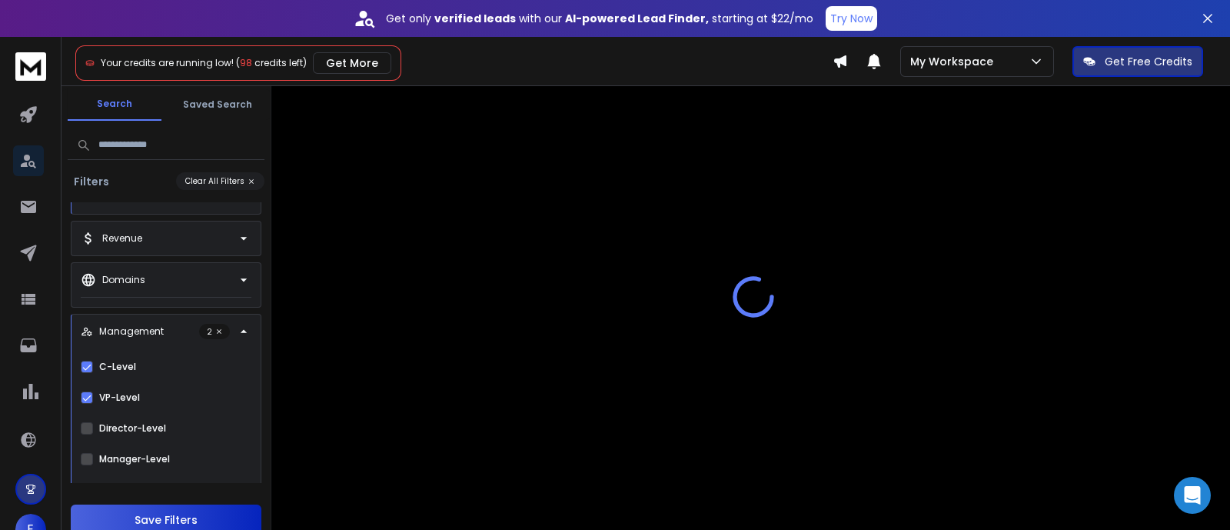
click at [86, 413] on div "Director-Level" at bounding box center [166, 428] width 171 height 31
click at [87, 422] on button "Director-Level" at bounding box center [87, 428] width 12 height 12
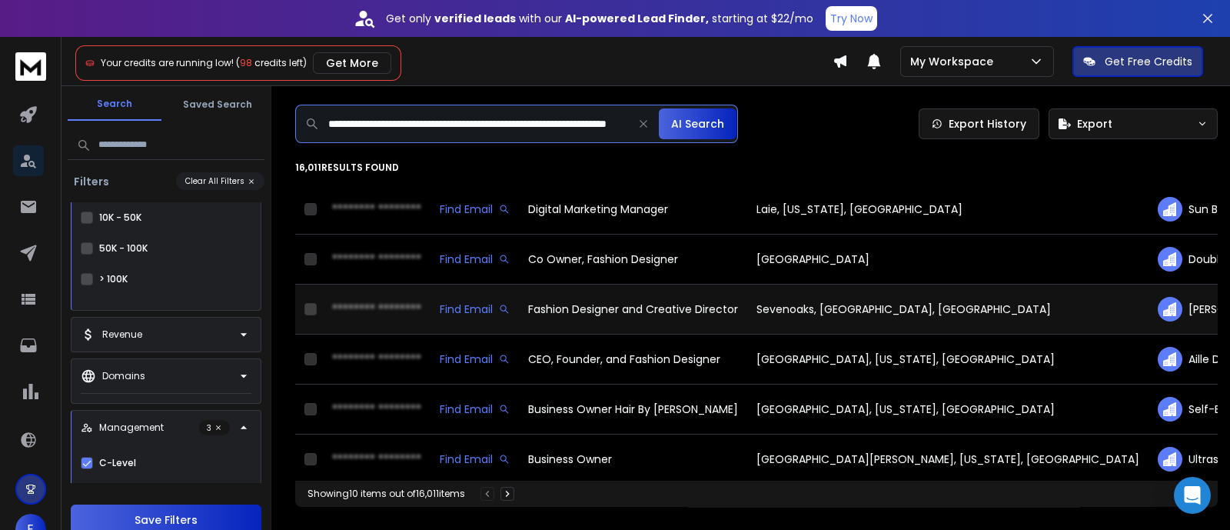
scroll to position [0, 0]
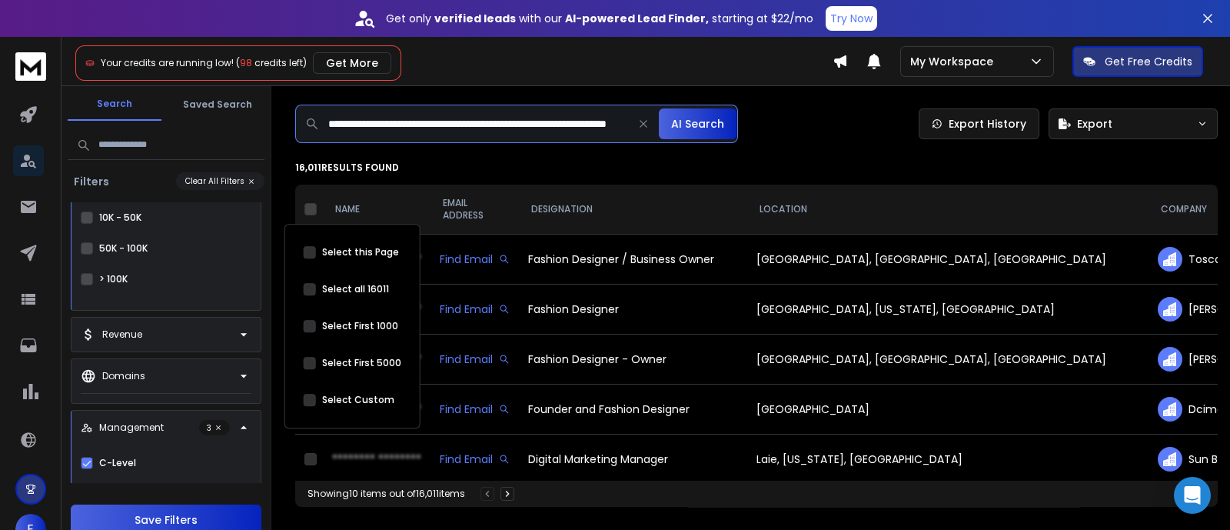
click at [351, 402] on label "Select Custom" at bounding box center [358, 400] width 72 height 12
click at [311, 398] on button "Select this Page" at bounding box center [310, 400] width 12 height 12
click at [311, 398] on div "Select this Page Select all 16011 Select First 1000 Select First 5000 Select Cu…" at bounding box center [316, 320] width 136 height 205
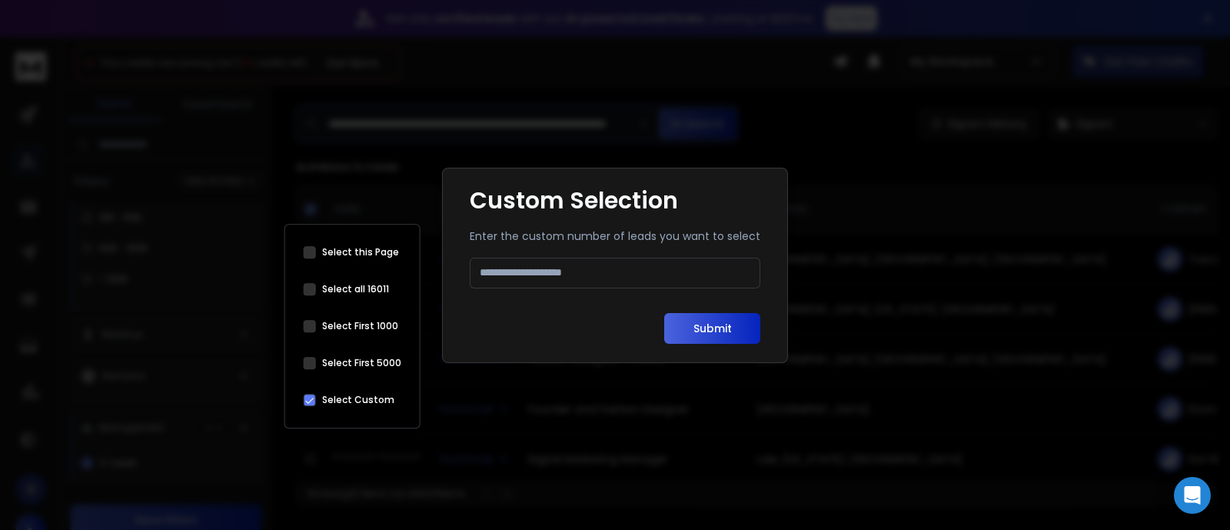
type input "***"
click at [704, 283] on input "***" at bounding box center [615, 273] width 291 height 31
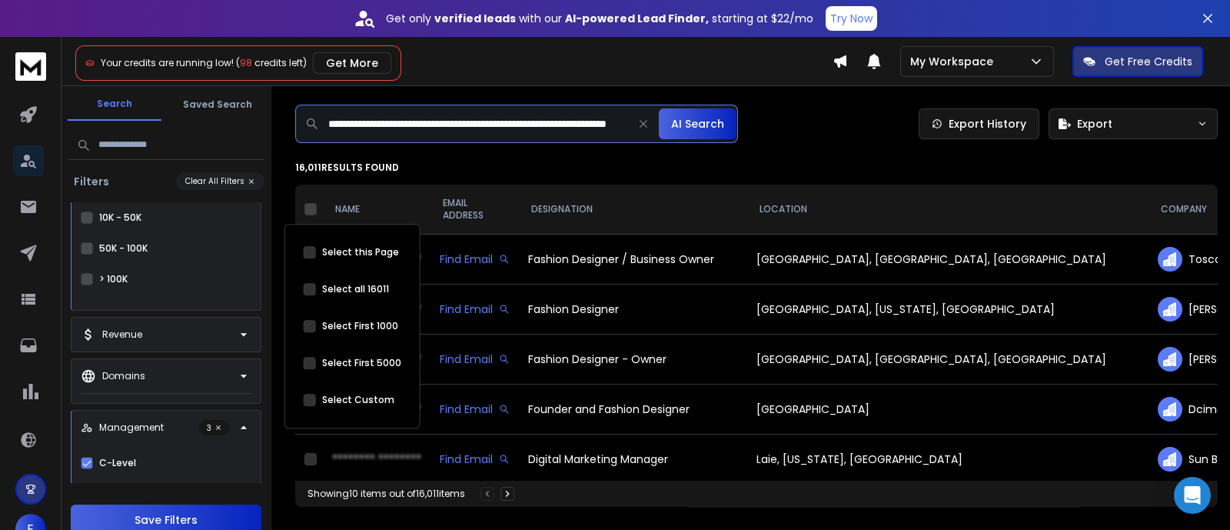
click at [812, 194] on th "LOCATION" at bounding box center [947, 210] width 401 height 50
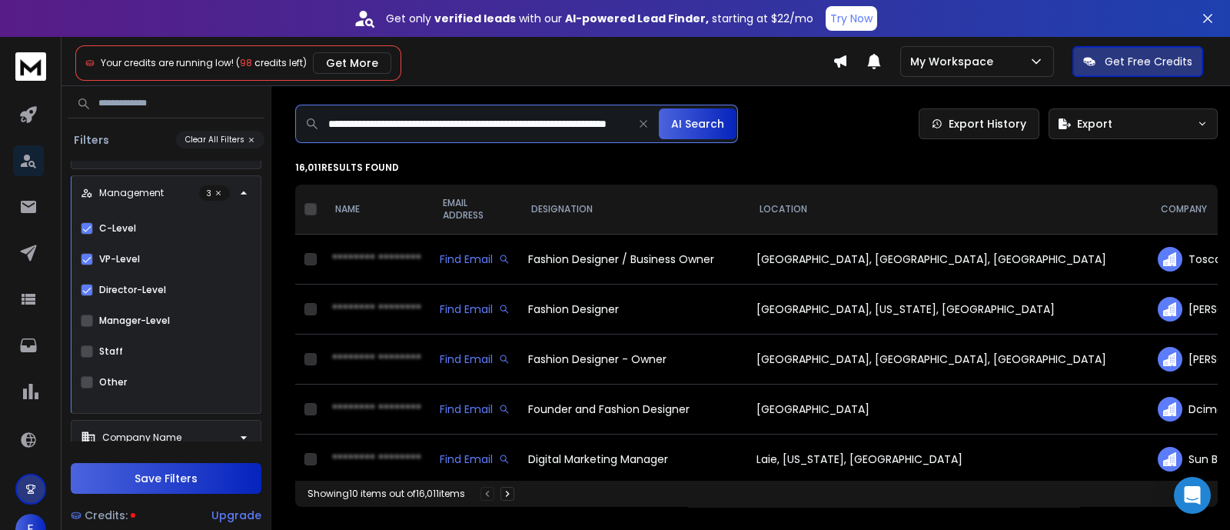
scroll to position [63, 0]
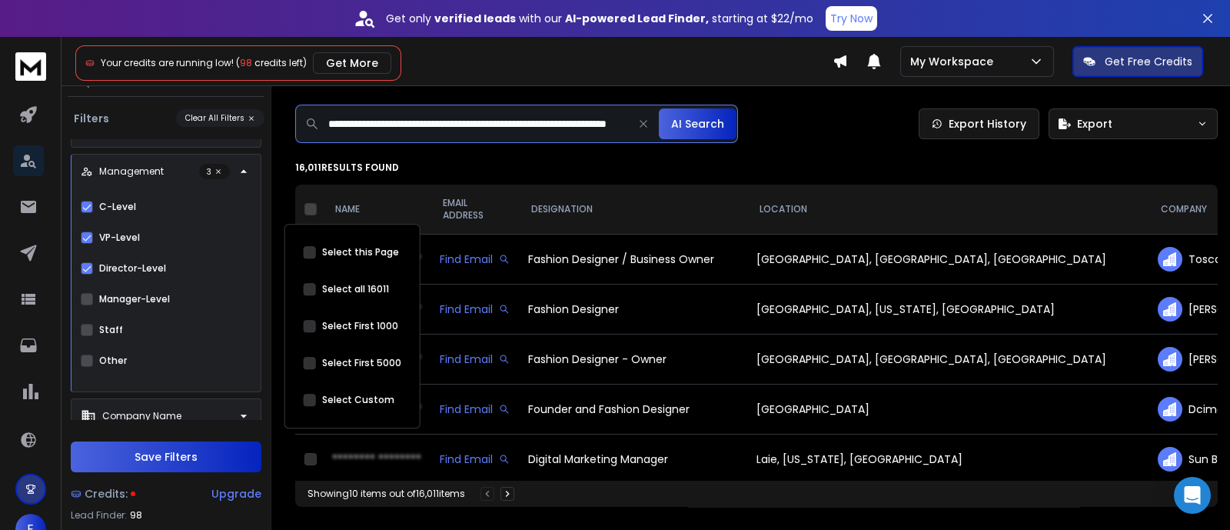
click at [311, 205] on button "Select this Page" at bounding box center [311, 209] width 12 height 12
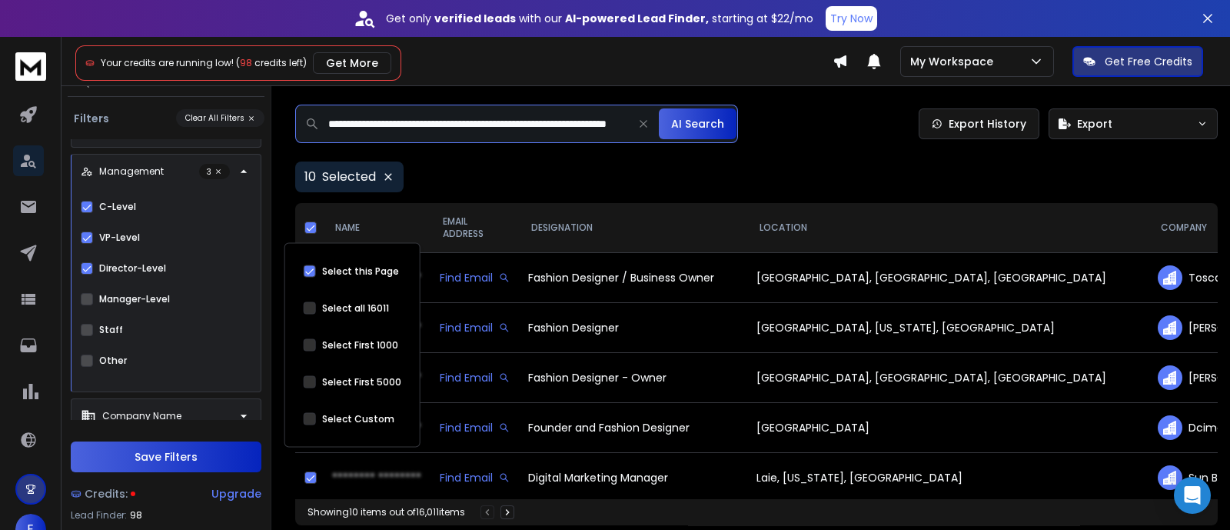
click at [311, 205] on th at bounding box center [309, 228] width 28 height 50
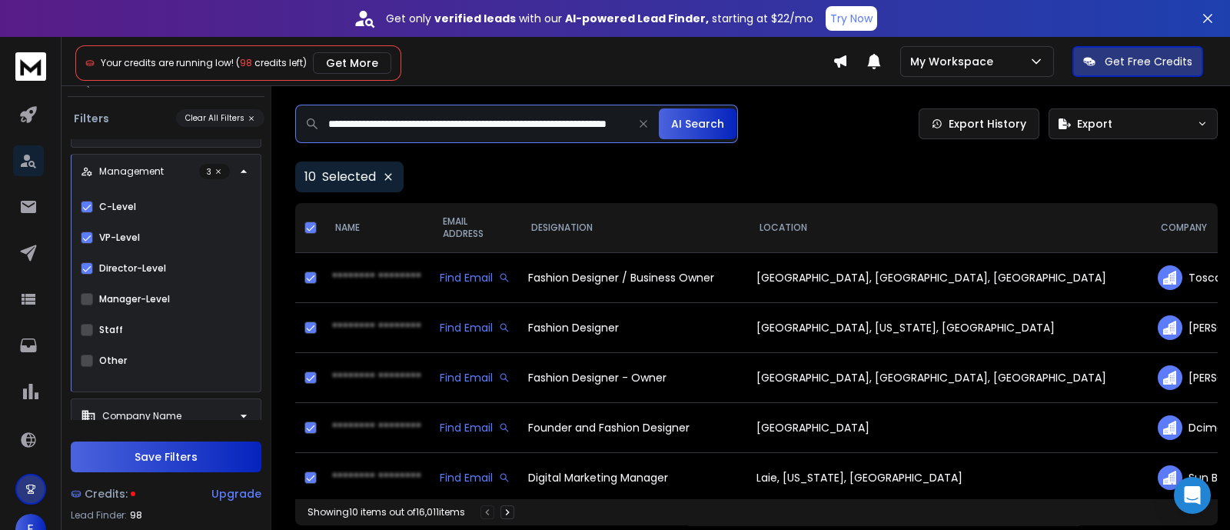
click at [388, 177] on icon at bounding box center [388, 176] width 7 height 7
click at [388, 177] on div "**********" at bounding box center [756, 347] width 923 height 485
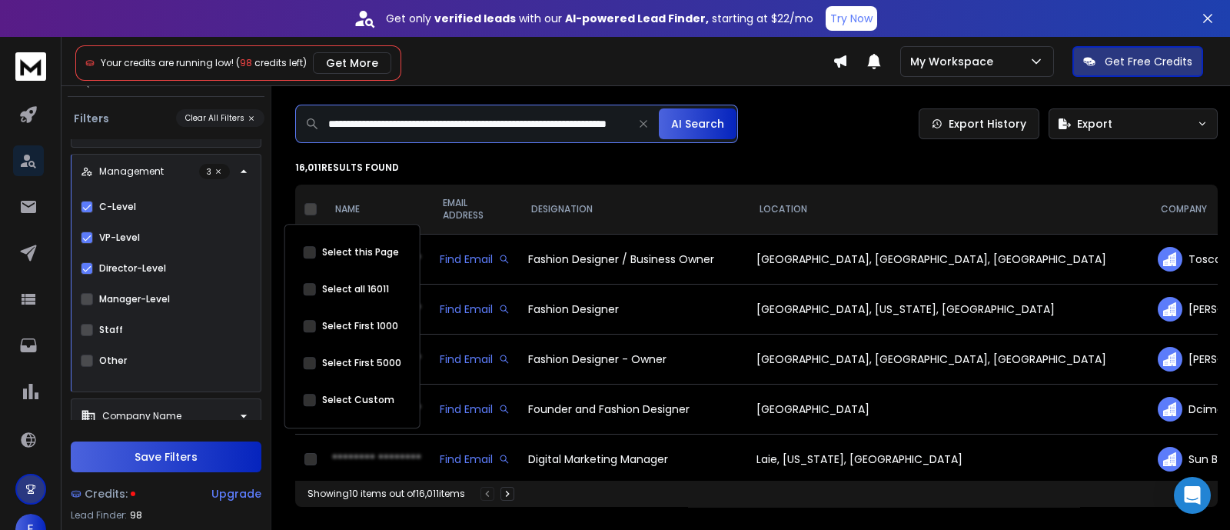
click at [369, 400] on label "Select Custom" at bounding box center [358, 400] width 72 height 12
click at [361, 395] on label "Select Custom" at bounding box center [358, 400] width 72 height 12
click at [311, 401] on button "Select this Page" at bounding box center [310, 400] width 12 height 12
click at [311, 401] on div "Select this Page Select all 16011 Select First 1000 Select First 5000 Select Cu…" at bounding box center [316, 320] width 136 height 205
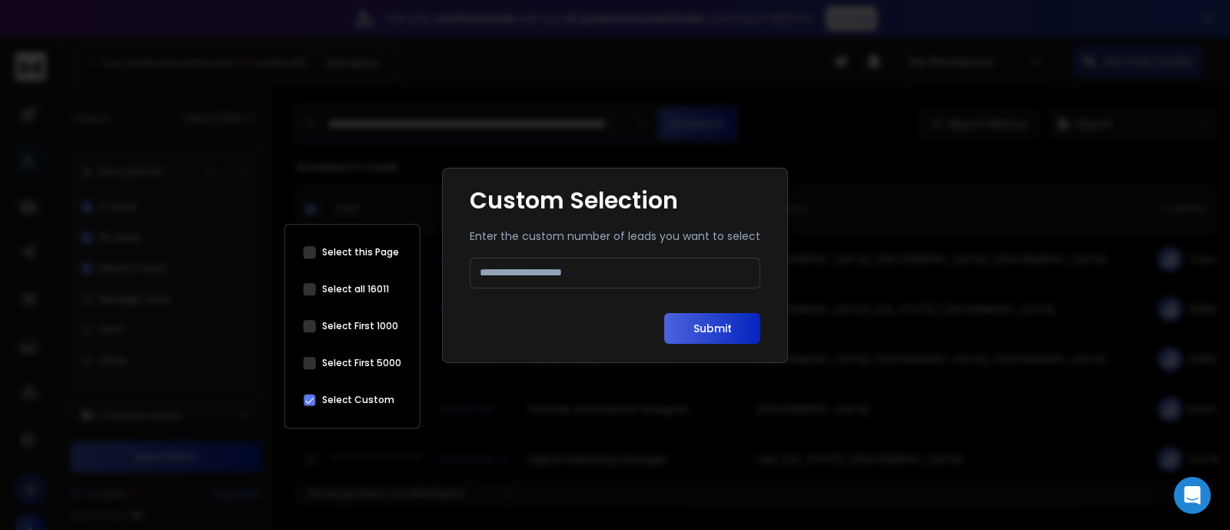
type input "**"
click at [708, 344] on div "Custom Selection Enter the custom number of leads you want to select ** Submit" at bounding box center [615, 265] width 328 height 194
click at [715, 335] on button "Submit" at bounding box center [712, 328] width 96 height 31
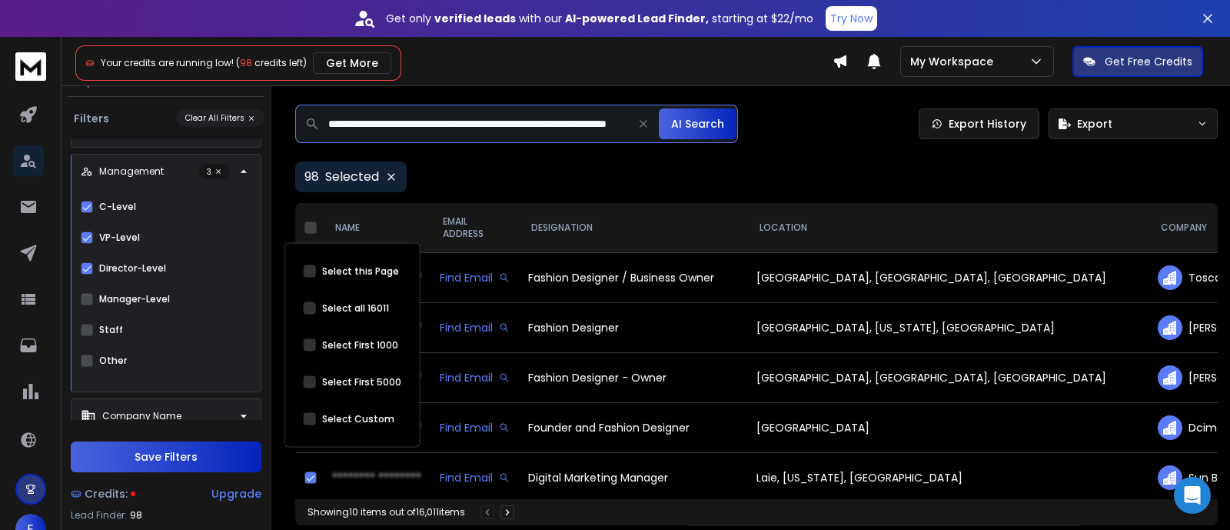
click at [619, 167] on div "**********" at bounding box center [756, 347] width 923 height 485
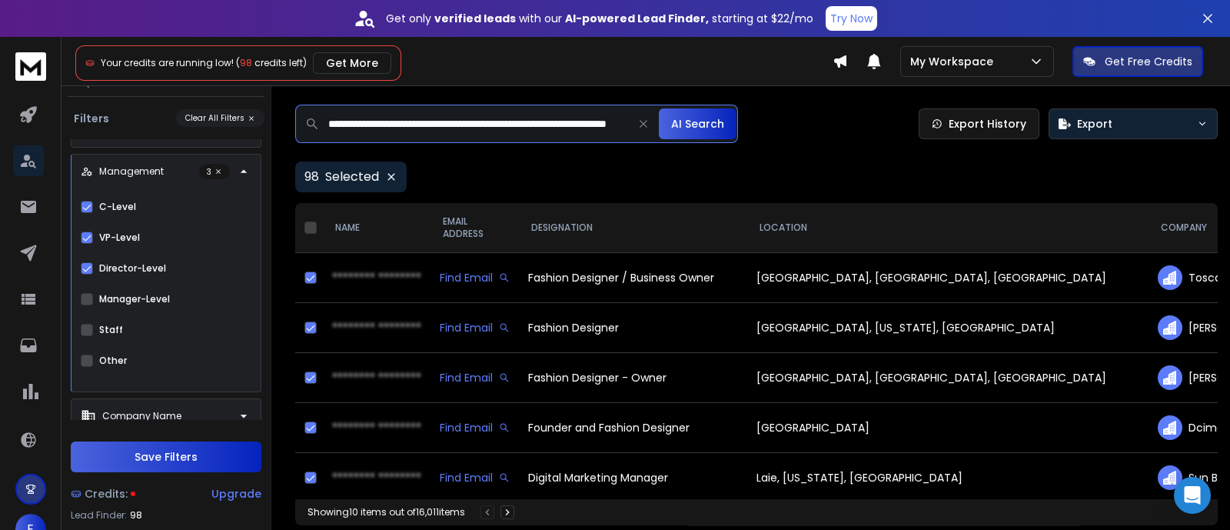
click at [1096, 128] on span "Export" at bounding box center [1094, 123] width 35 height 15
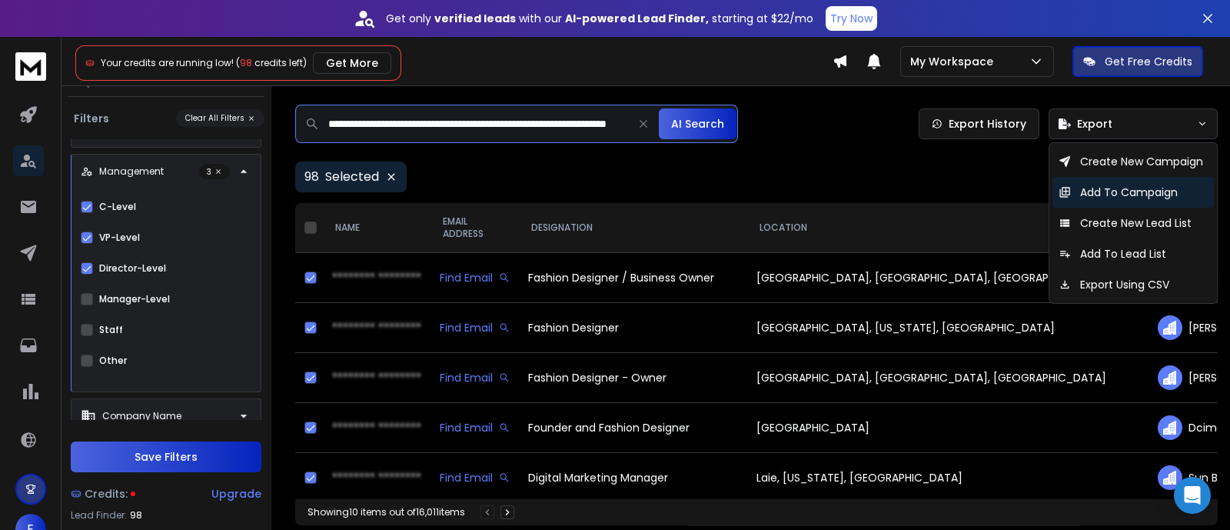
click at [1149, 191] on p "Add To Campaign" at bounding box center [1129, 192] width 104 height 22
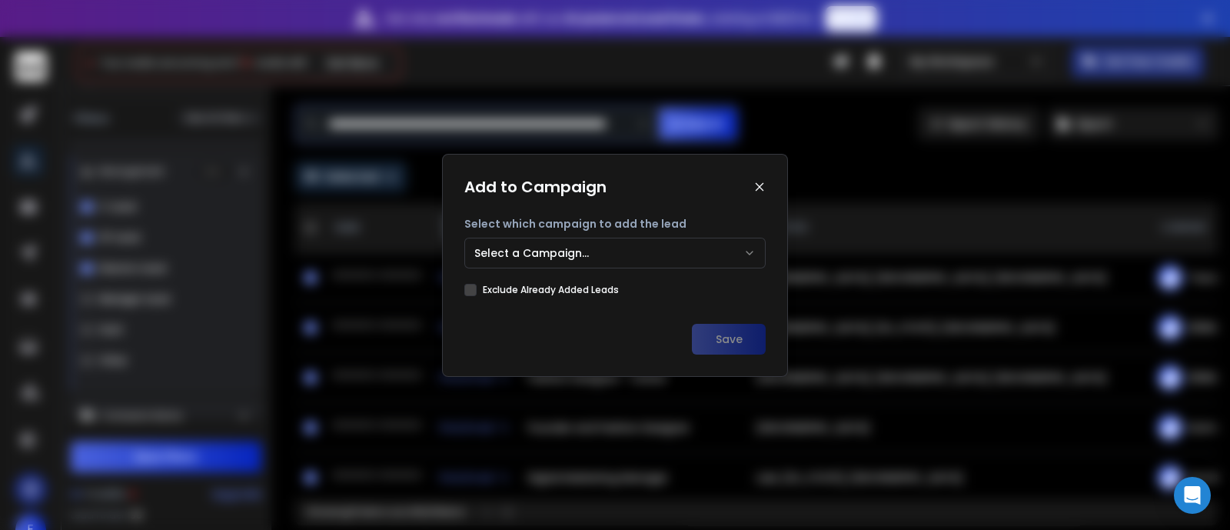
click at [715, 248] on button "Select a Campaign..." at bounding box center [614, 253] width 301 height 31
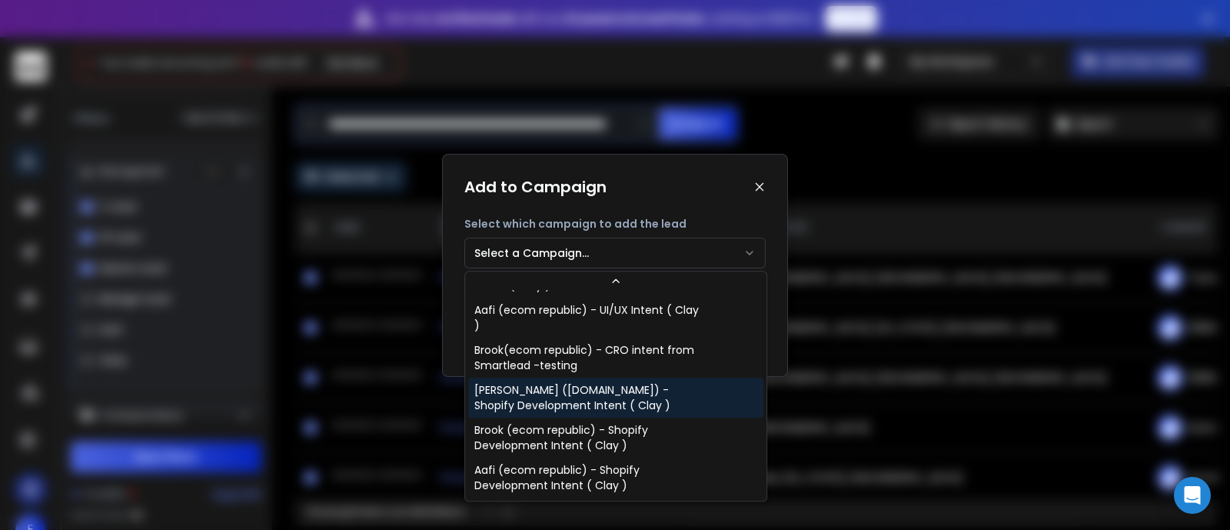
scroll to position [19, 0]
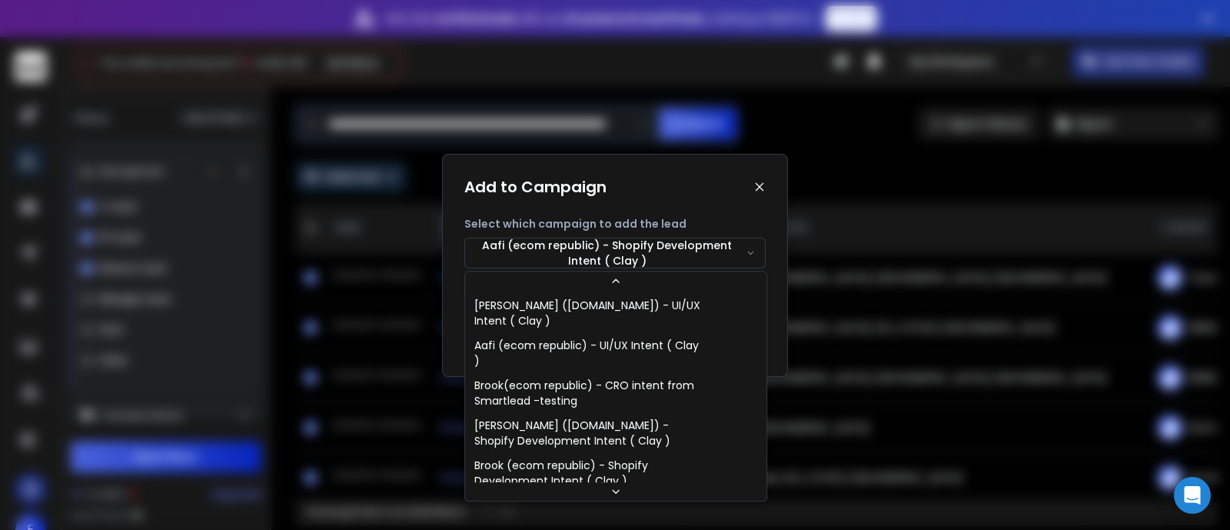
click at [634, 248] on button "Aafi (ecom republic) - Shopify Development Intent ( Clay )" at bounding box center [614, 253] width 301 height 31
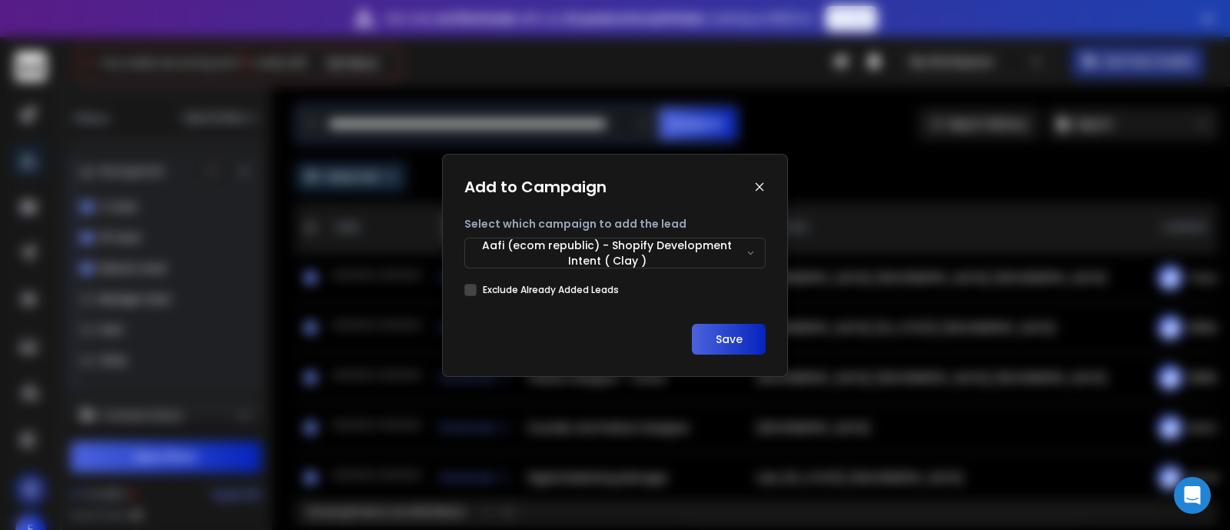
click at [634, 248] on button "Aafi (ecom republic) - Shopify Development Intent ( Clay )" at bounding box center [614, 253] width 301 height 31
click at [601, 287] on label "Exclude Already Added Leads" at bounding box center [551, 290] width 136 height 12
click at [477, 287] on button "Exclude Already Added Leads" at bounding box center [470, 290] width 12 height 12
click at [711, 341] on button "Save" at bounding box center [729, 339] width 74 height 31
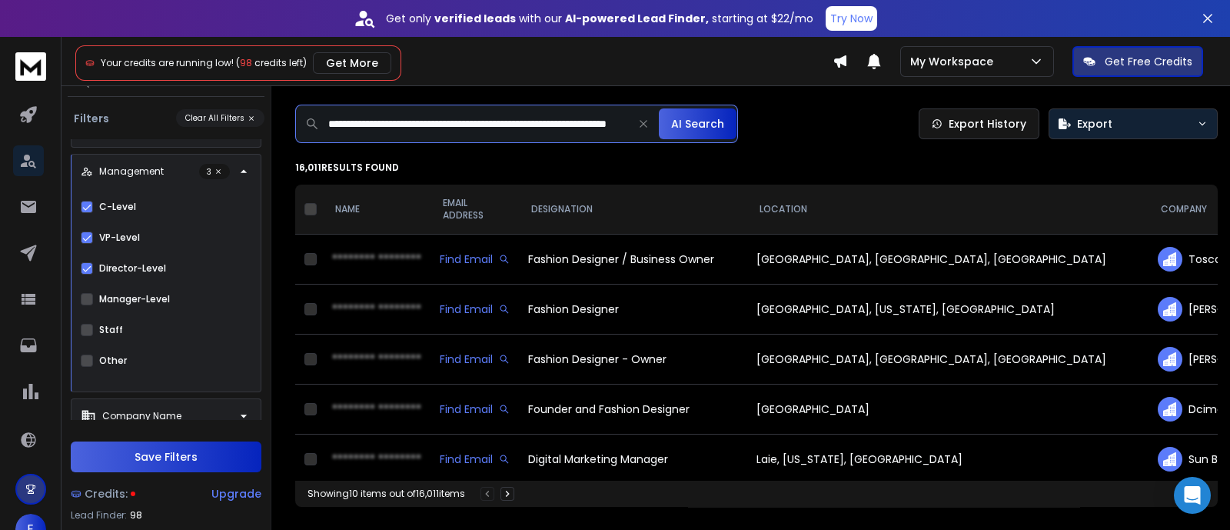
click at [1092, 118] on span "Export" at bounding box center [1094, 123] width 35 height 15
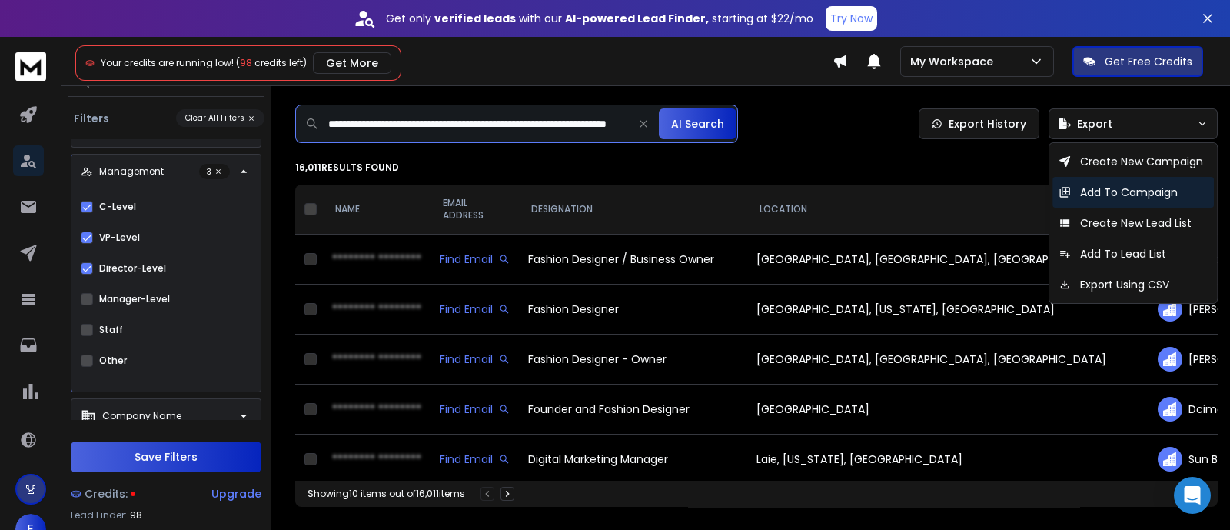
click at [1120, 190] on p "Add To Campaign" at bounding box center [1129, 192] width 104 height 22
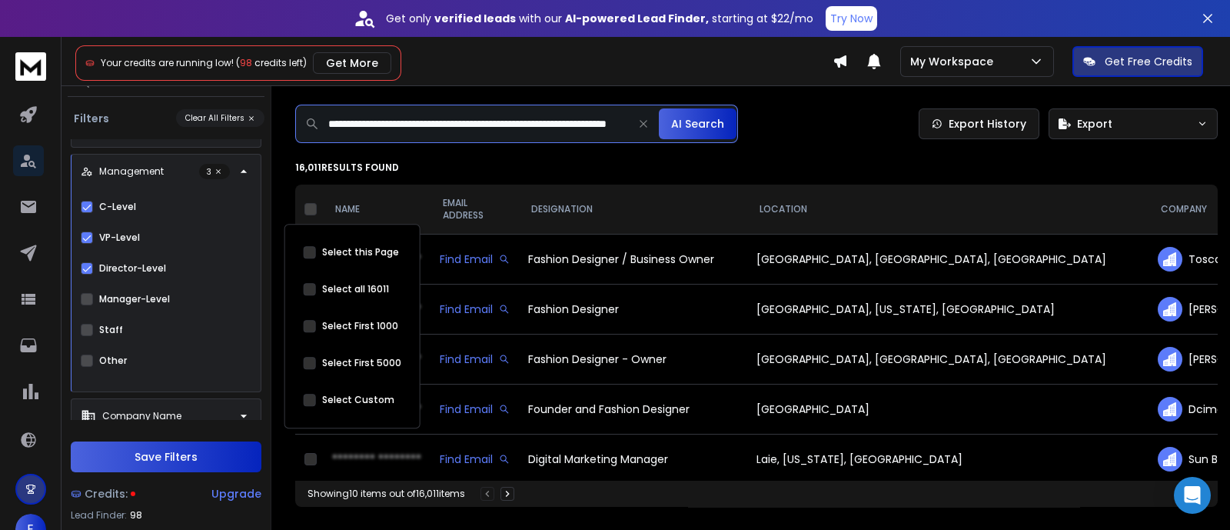
click at [305, 208] on button "Select this Page" at bounding box center [311, 209] width 12 height 12
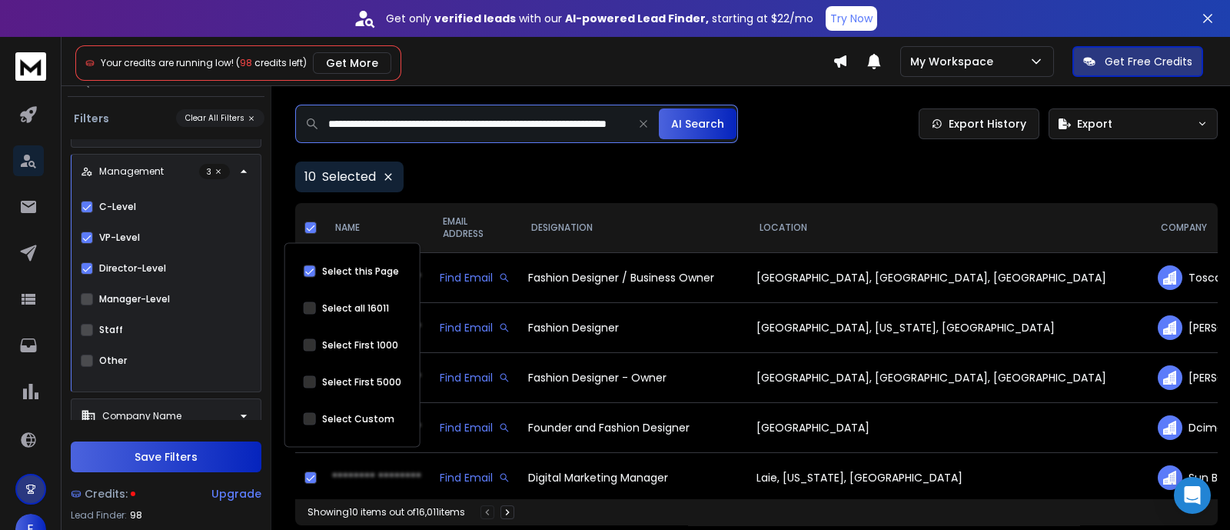
click at [306, 221] on button "Select this Page" at bounding box center [311, 227] width 12 height 12
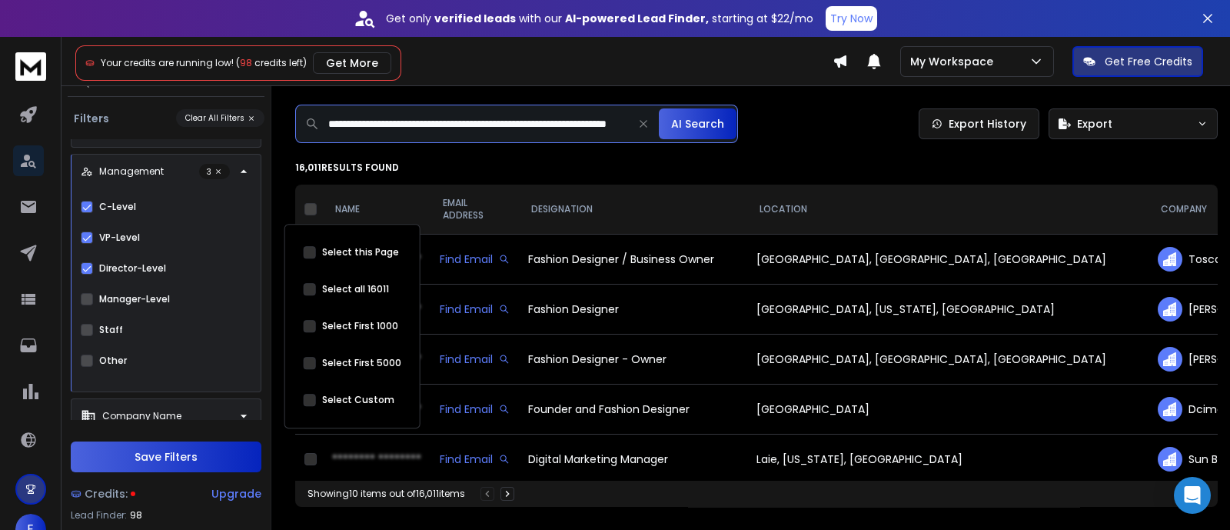
click at [354, 401] on label "Select Custom" at bounding box center [358, 400] width 72 height 12
click at [307, 400] on button "Select this Page" at bounding box center [310, 400] width 12 height 12
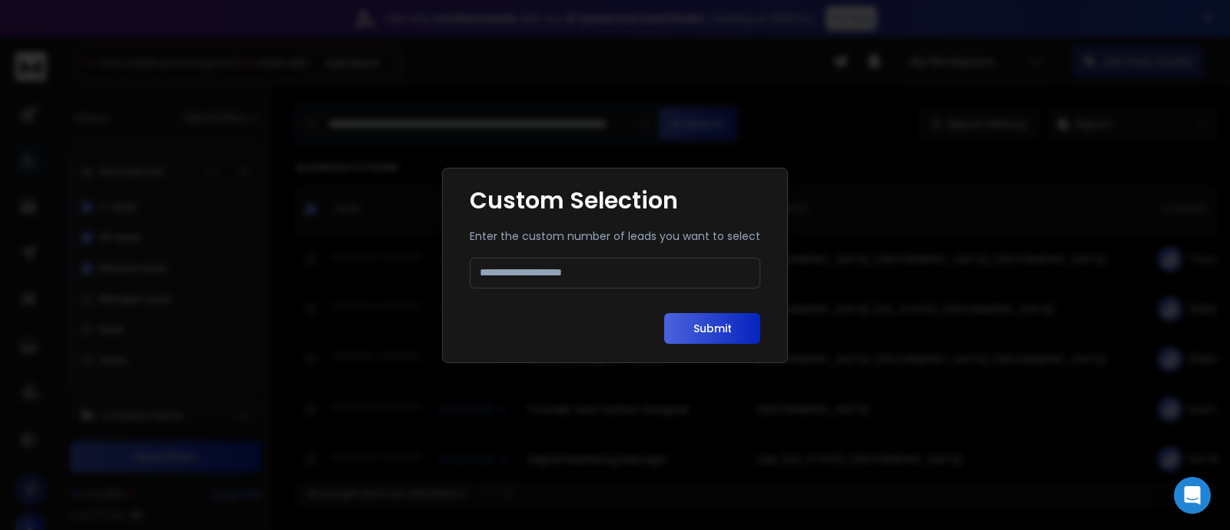
type input "**"
click at [705, 335] on button "Submit" at bounding box center [712, 328] width 96 height 31
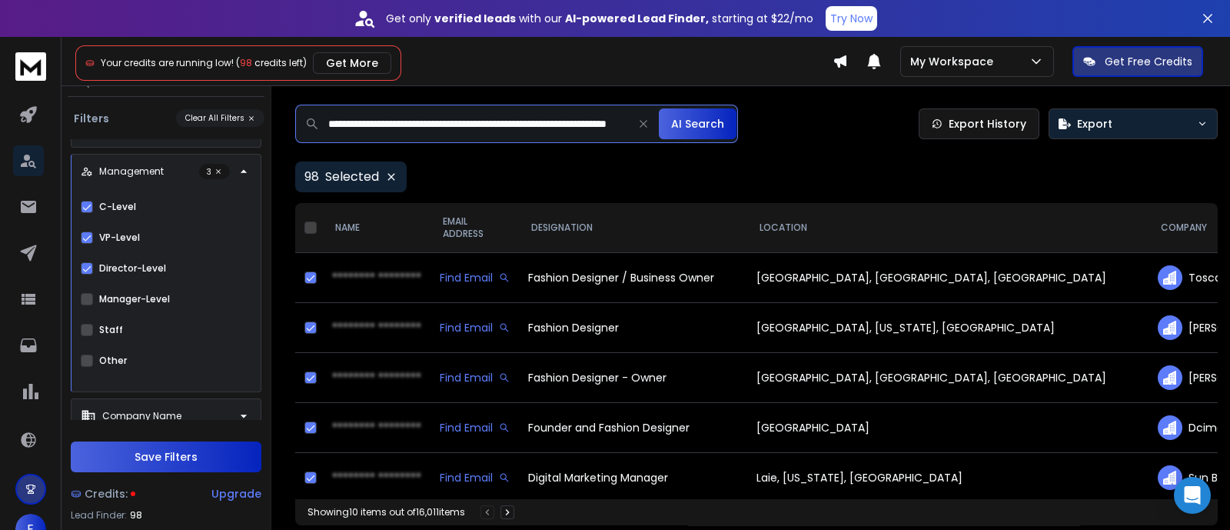
click at [1142, 132] on button "Export" at bounding box center [1133, 123] width 169 height 31
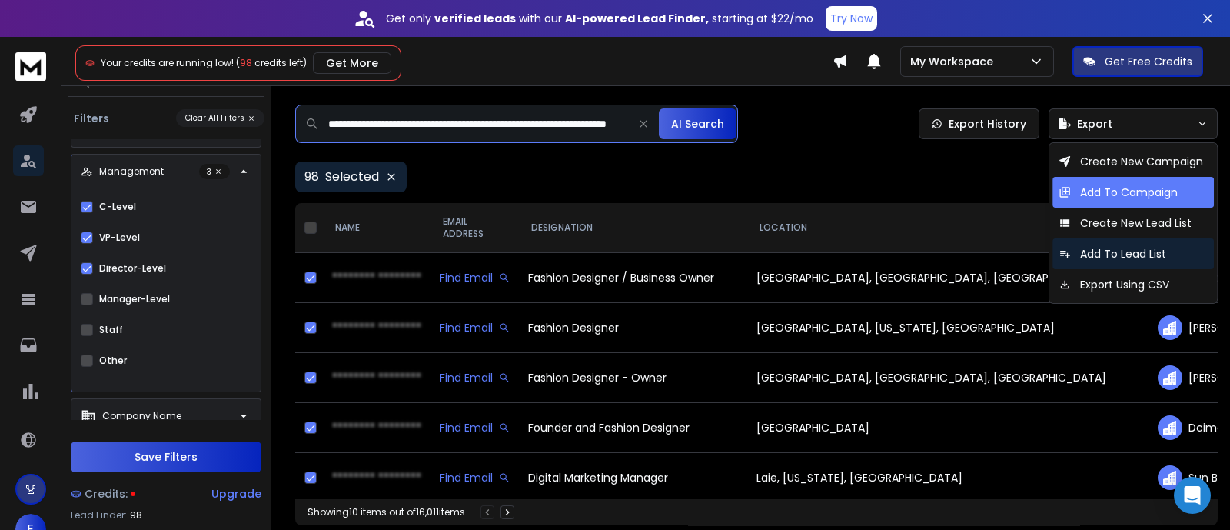
click at [1127, 265] on div "Add To Lead List" at bounding box center [1133, 253] width 161 height 31
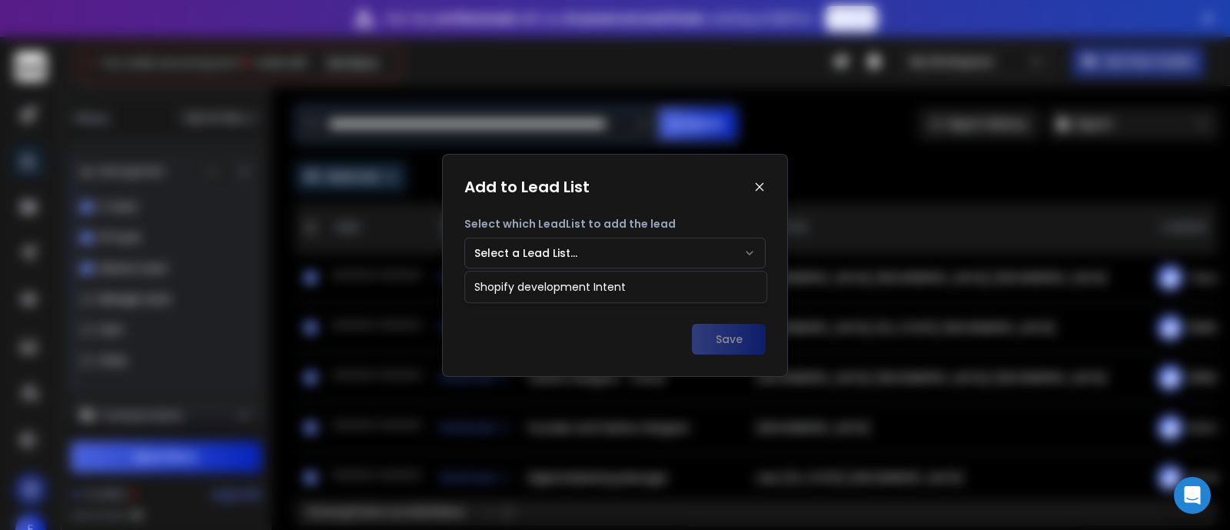
click at [673, 254] on button "Select a Lead List..." at bounding box center [614, 253] width 301 height 31
click at [674, 252] on button "Select a Lead List..." at bounding box center [614, 253] width 301 height 31
click at [757, 185] on icon at bounding box center [760, 187] width 12 height 12
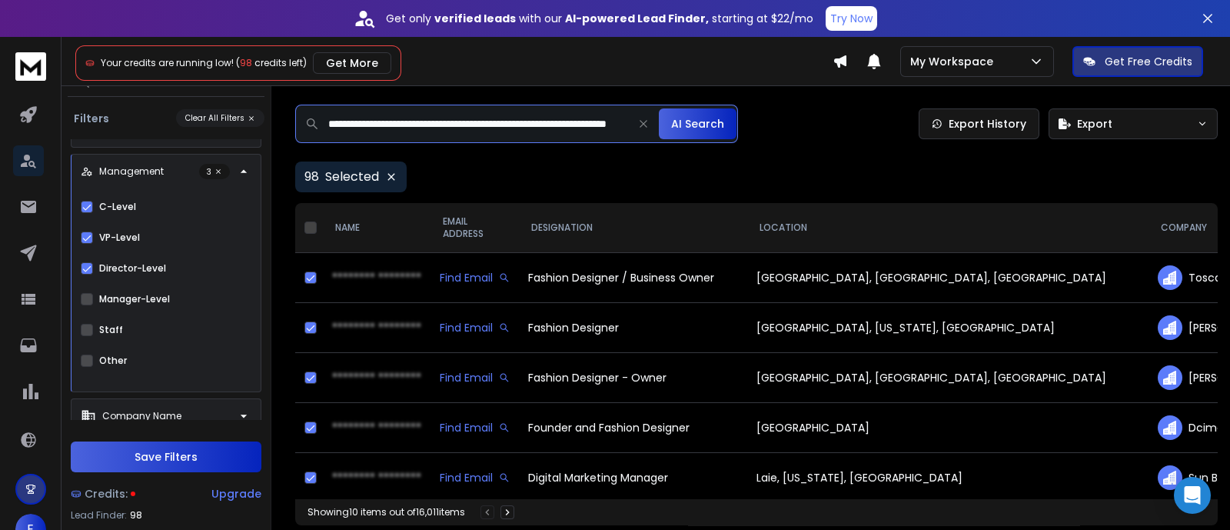
drag, startPoint x: 757, startPoint y: 185, endPoint x: 781, endPoint y: 209, distance: 33.7
click at [757, 185] on div "**********" at bounding box center [756, 347] width 923 height 485
click at [1088, 120] on span "Export" at bounding box center [1094, 123] width 35 height 15
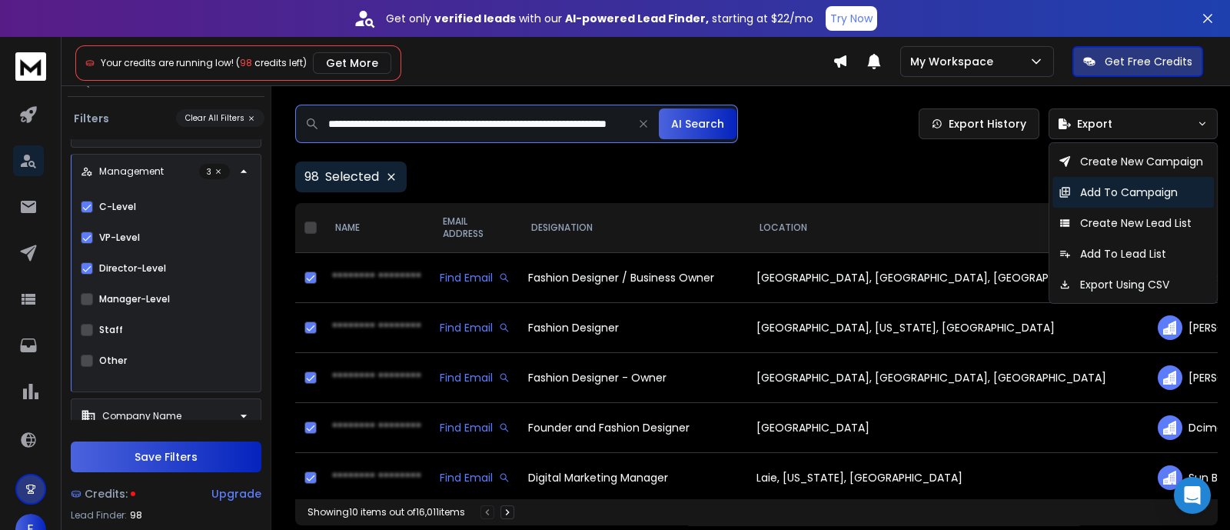
click at [1150, 204] on div "Add To Campaign" at bounding box center [1133, 192] width 161 height 31
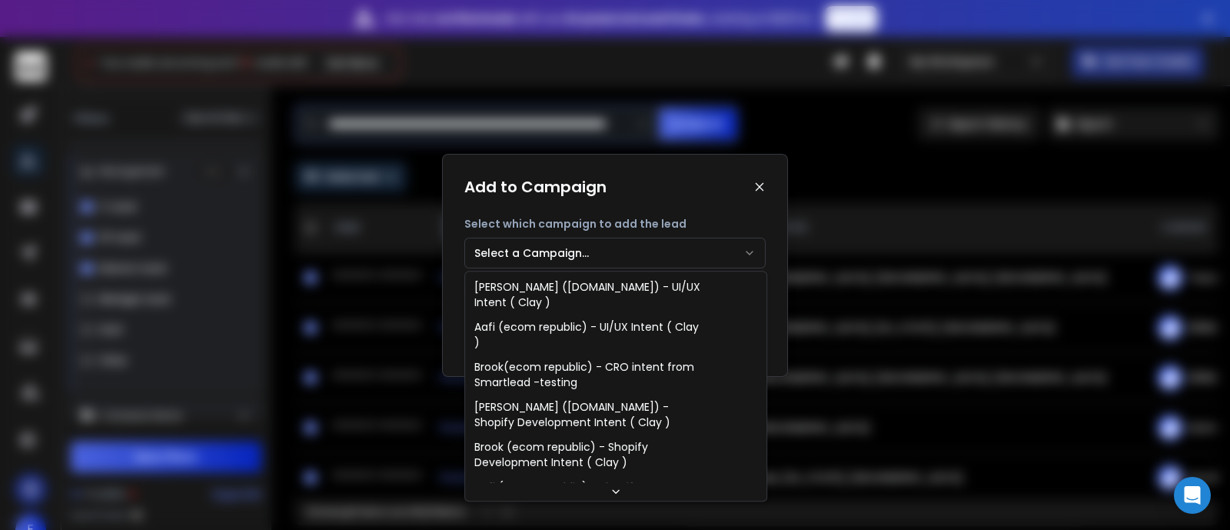
click at [704, 251] on button "Select a Campaign..." at bounding box center [614, 253] width 301 height 31
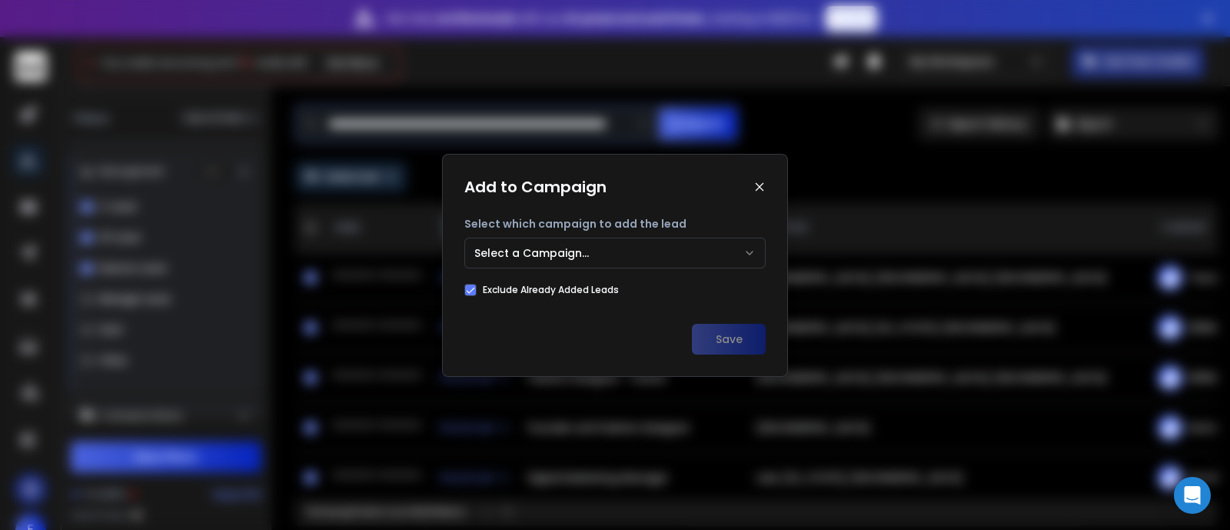
click at [612, 248] on button "Select a Campaign..." at bounding box center [614, 253] width 301 height 31
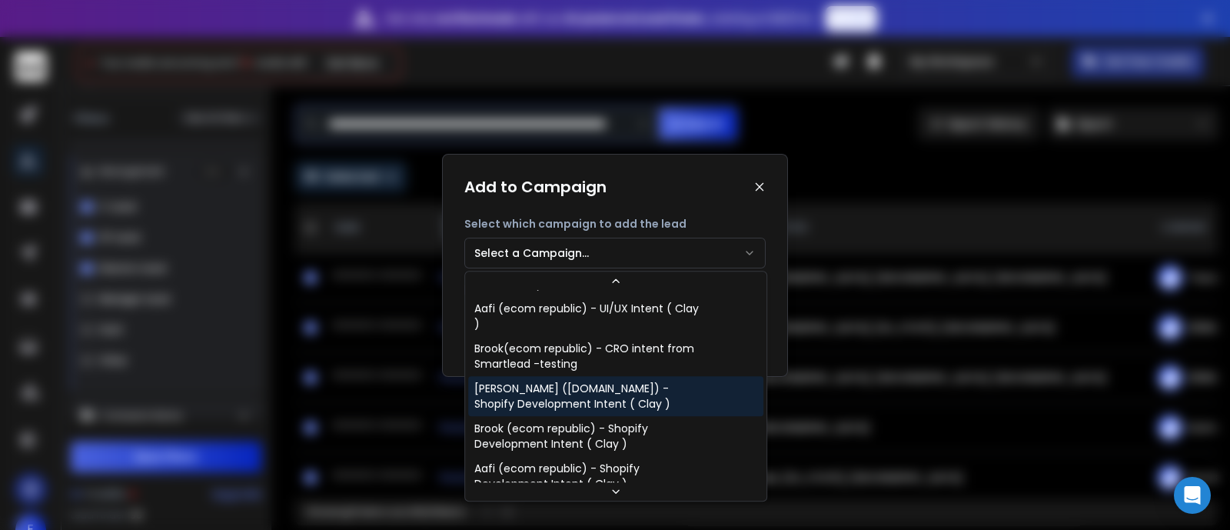
scroll to position [19, 0]
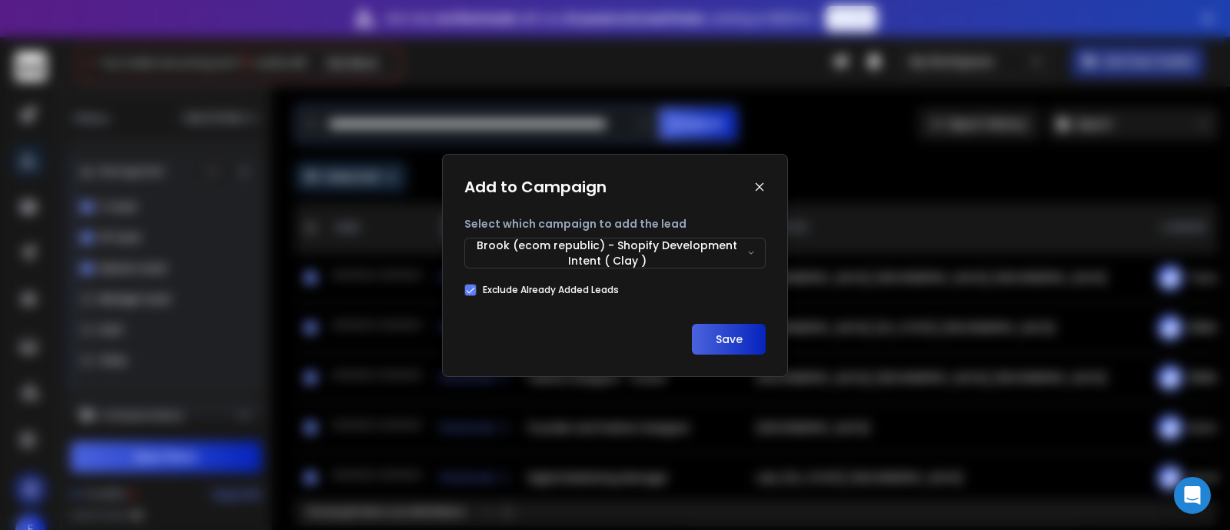
click at [706, 337] on button "Save" at bounding box center [729, 339] width 74 height 31
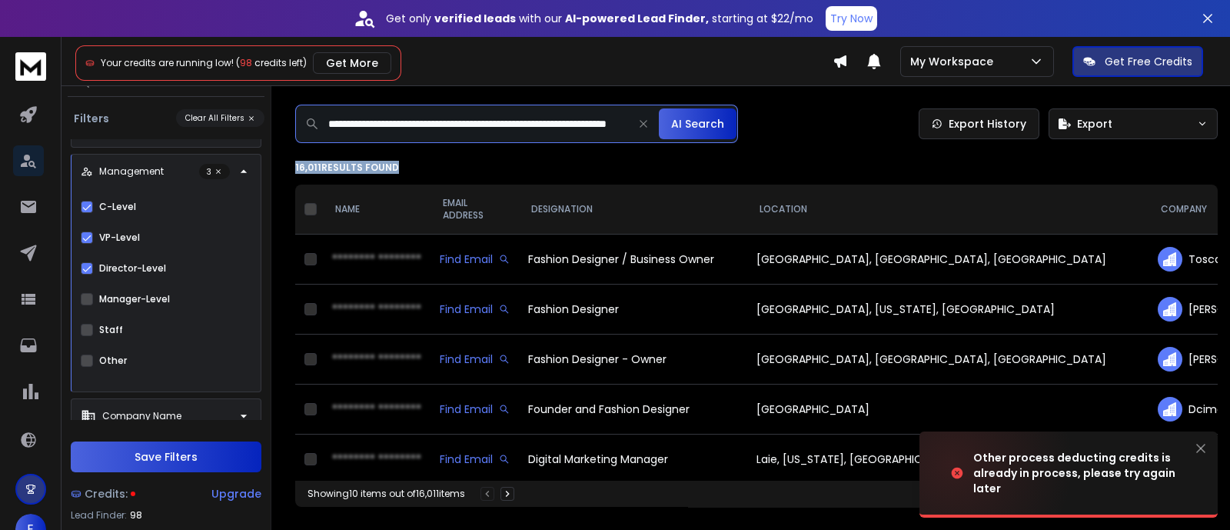
click at [1131, 501] on div "Other process deducting credits is already in process, please try again later" at bounding box center [1075, 472] width 286 height 83
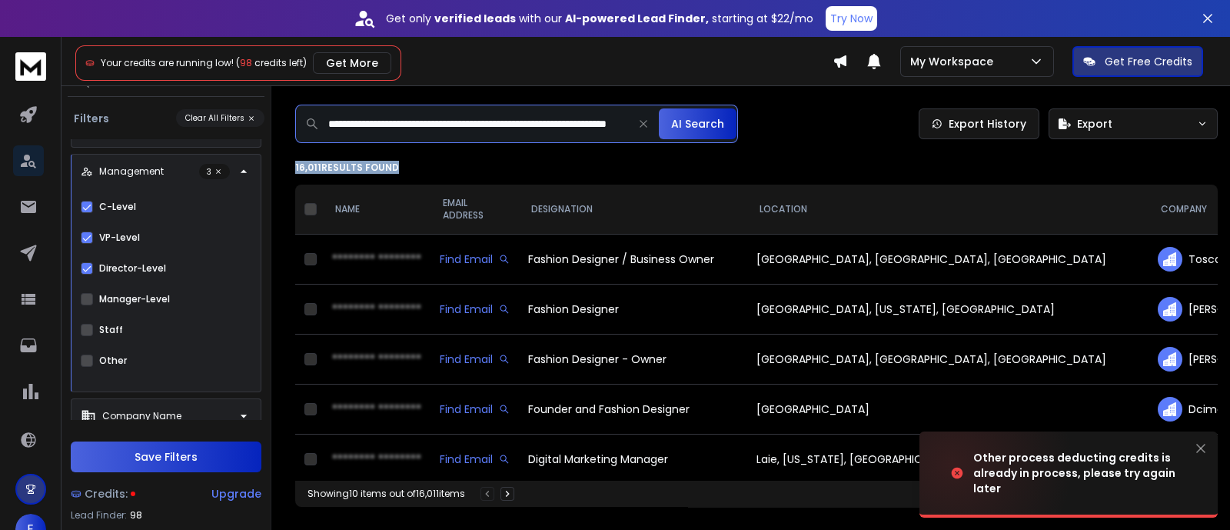
click at [1131, 501] on div "Other process deducting credits is already in process, please try again later" at bounding box center [1075, 472] width 286 height 83
click at [852, 508] on div "NAME EMAIL ADDRESS DESIGNATION LOCATION COMPANY EMPLOYEES COMPANY LOCATION INDU…" at bounding box center [756, 366] width 923 height 362
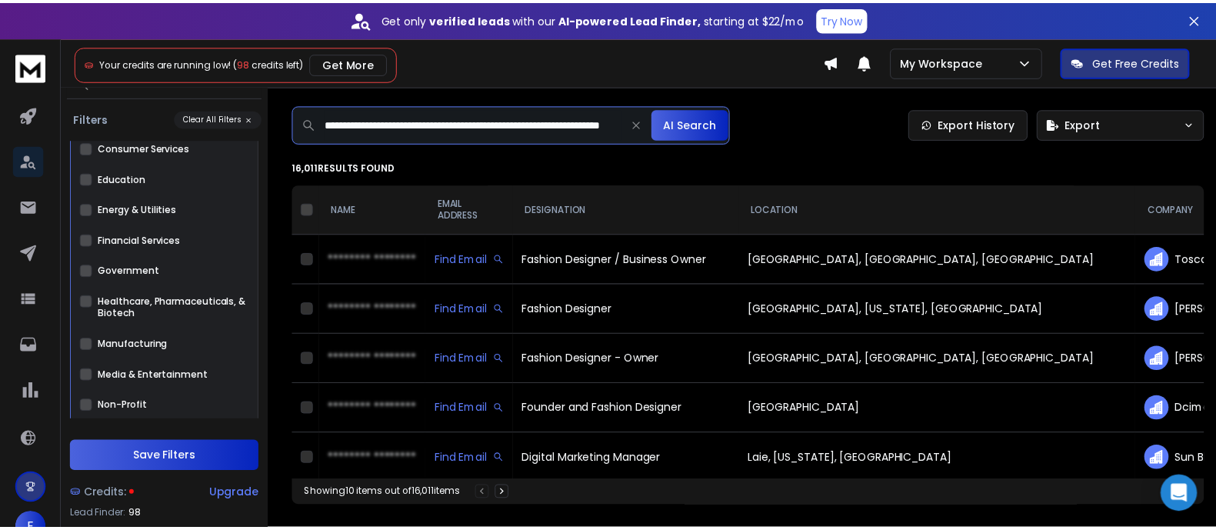
scroll to position [322, 0]
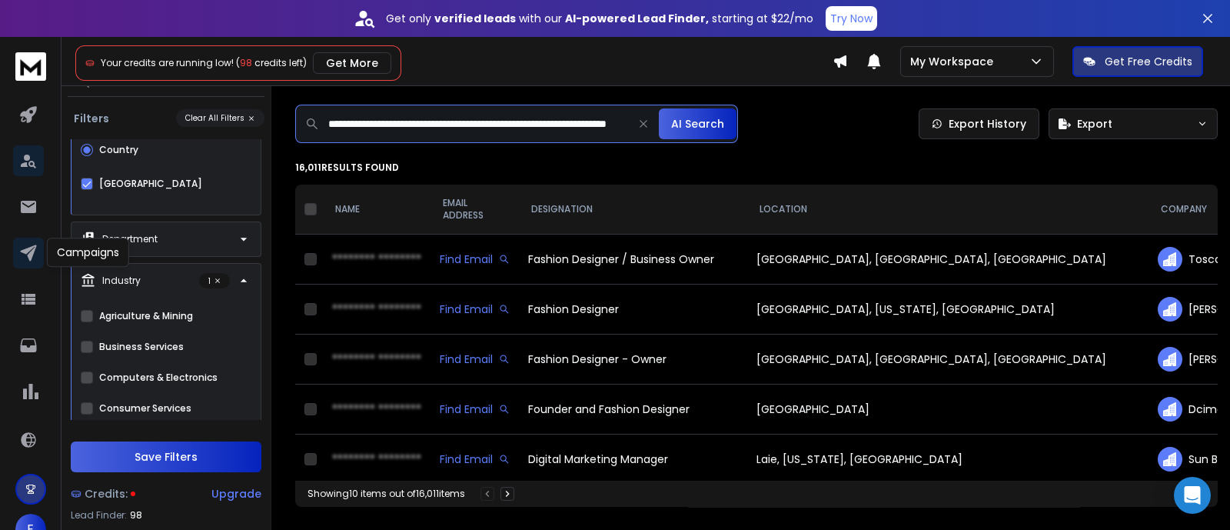
click at [34, 250] on icon at bounding box center [28, 253] width 16 height 16
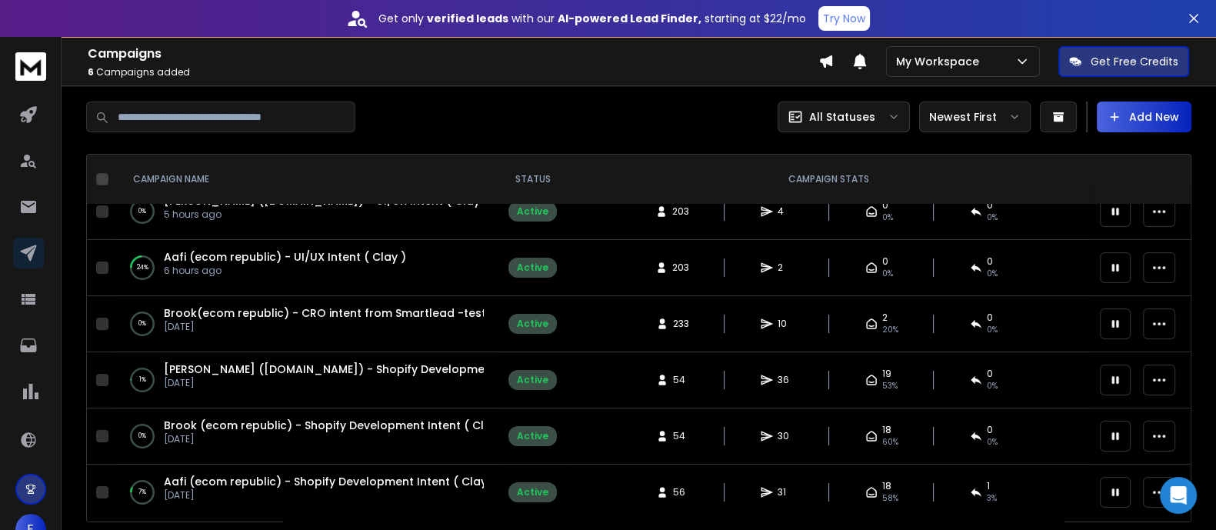
scroll to position [30, 0]
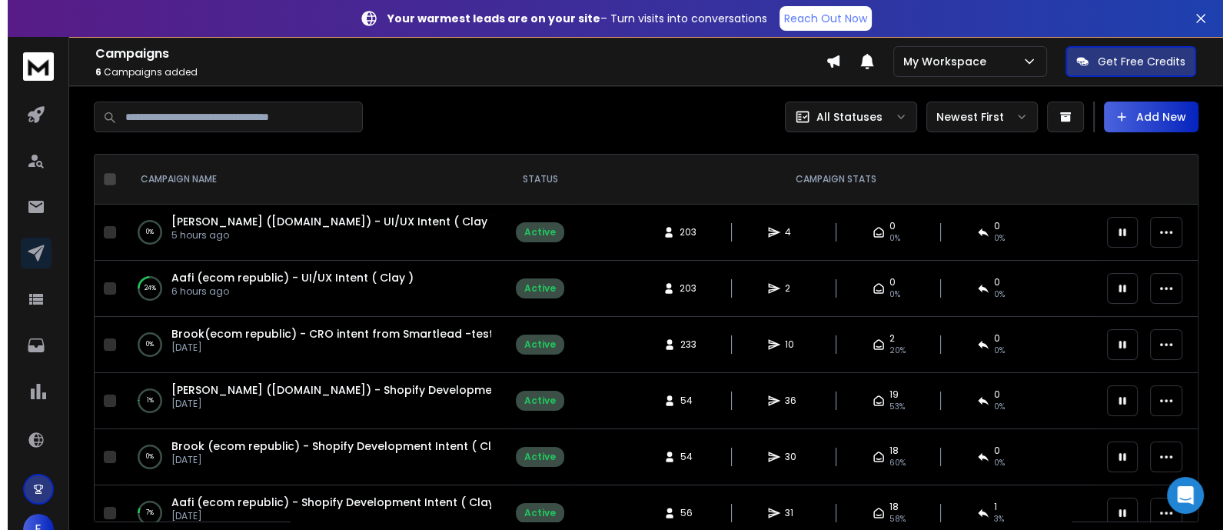
scroll to position [30, 0]
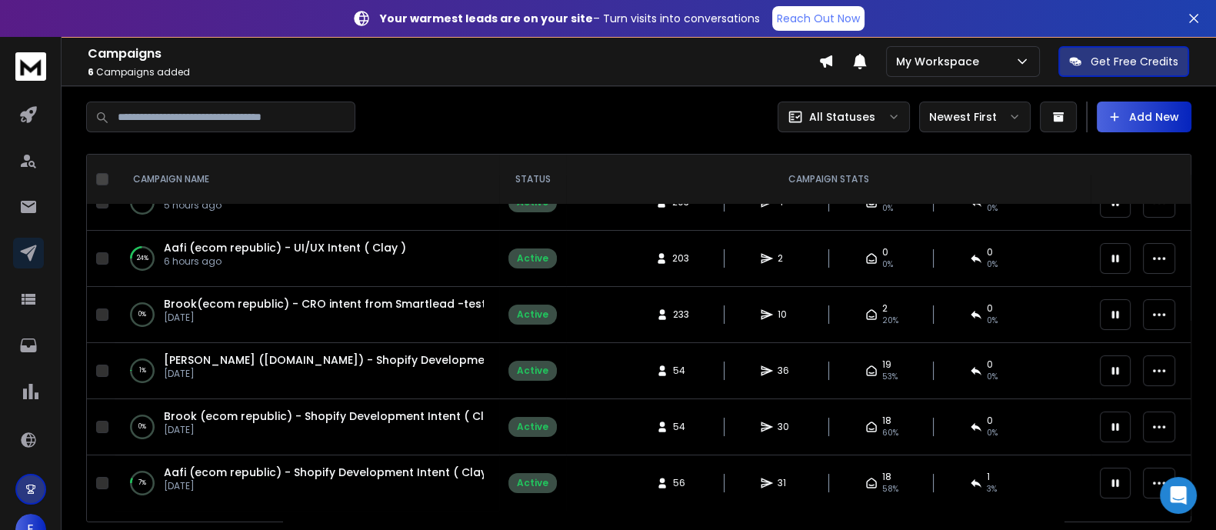
click at [351, 477] on span "Aafi (ecom republic) - Shopify Development Intent ( Clay )" at bounding box center [329, 471] width 331 height 15
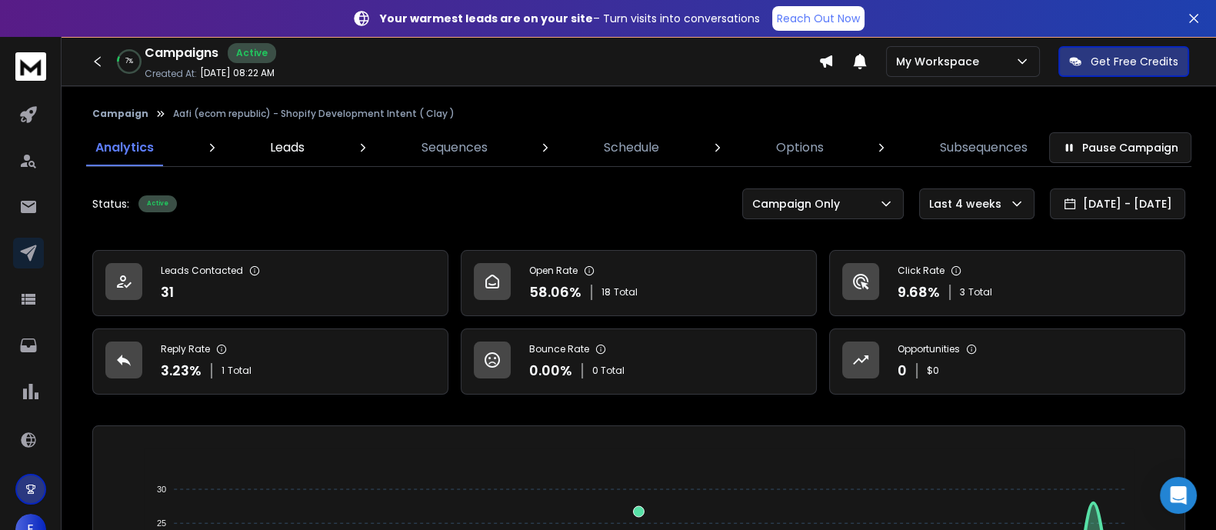
click at [291, 151] on p "Leads" at bounding box center [287, 147] width 35 height 18
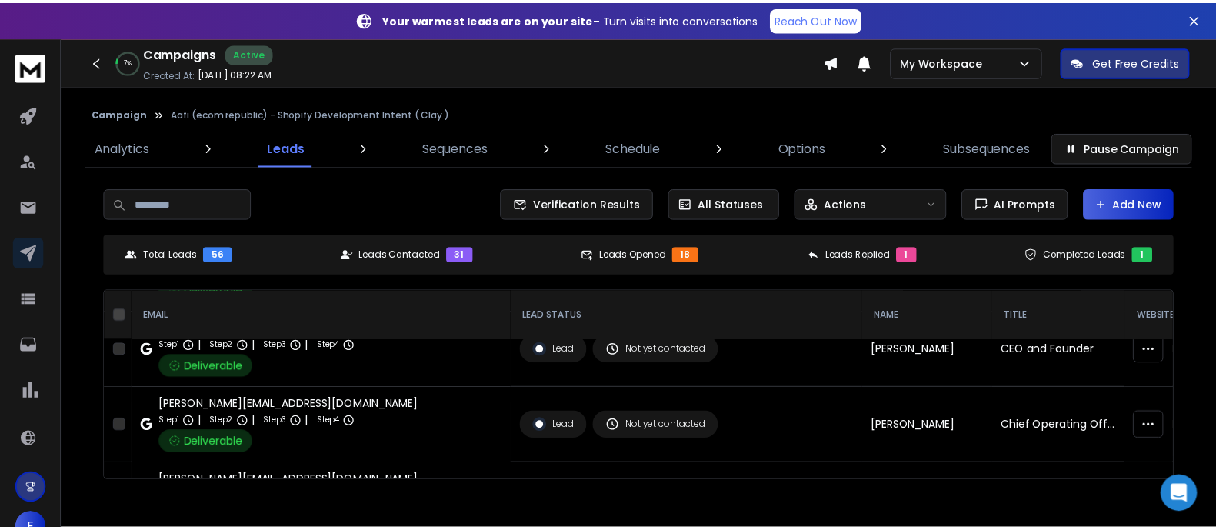
scroll to position [3671, 0]
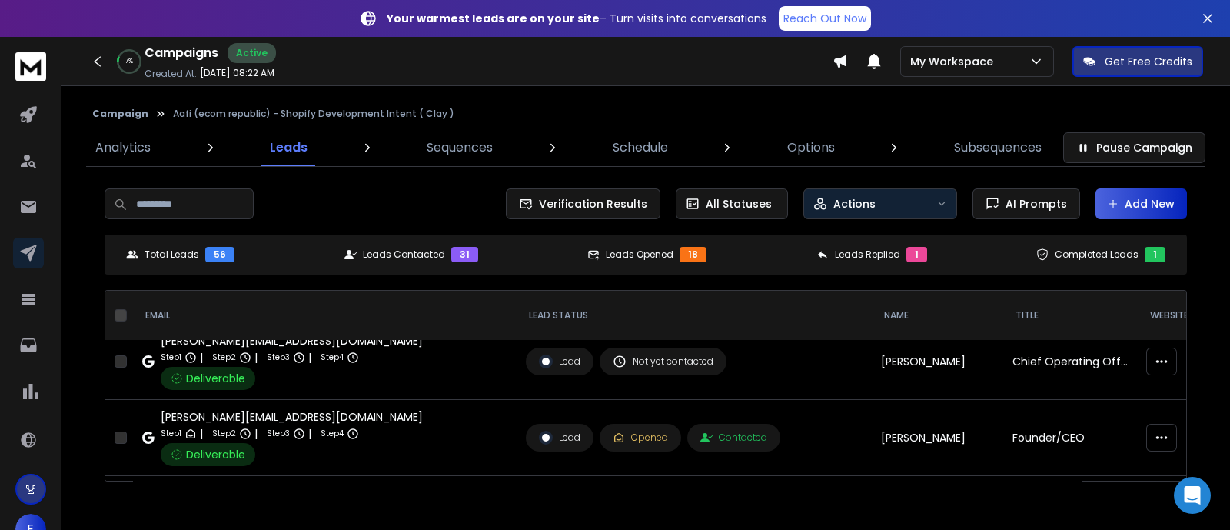
click at [888, 201] on div "Actions" at bounding box center [872, 203] width 117 height 15
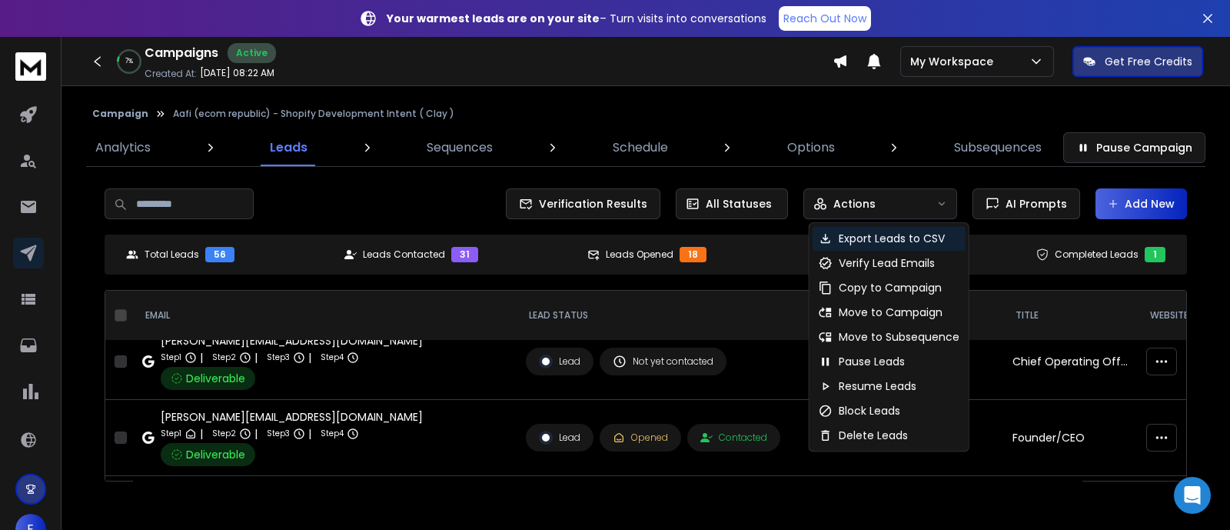
click at [572, 122] on div "Campaign Aafi (ecom republic) - Shopify Development Intent ( Clay )" at bounding box center [646, 114] width 1120 height 25
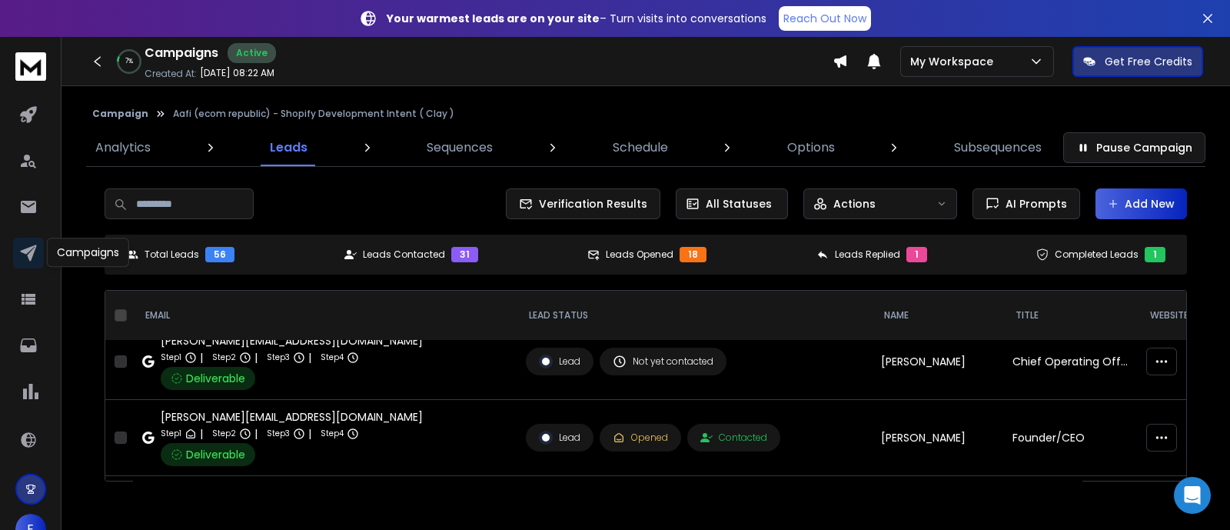
click at [23, 255] on icon at bounding box center [28, 253] width 18 height 18
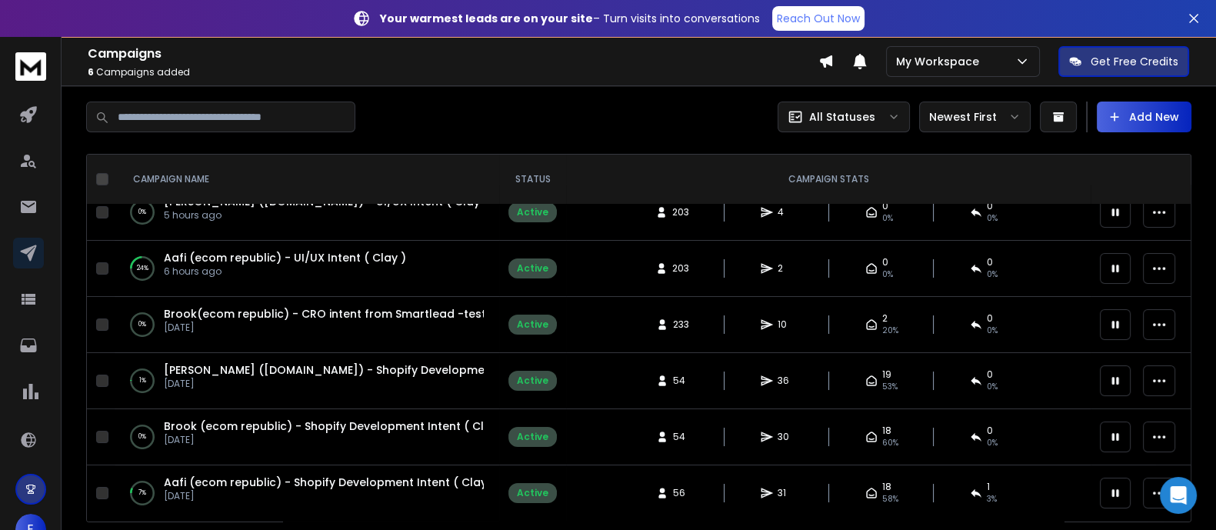
scroll to position [30, 0]
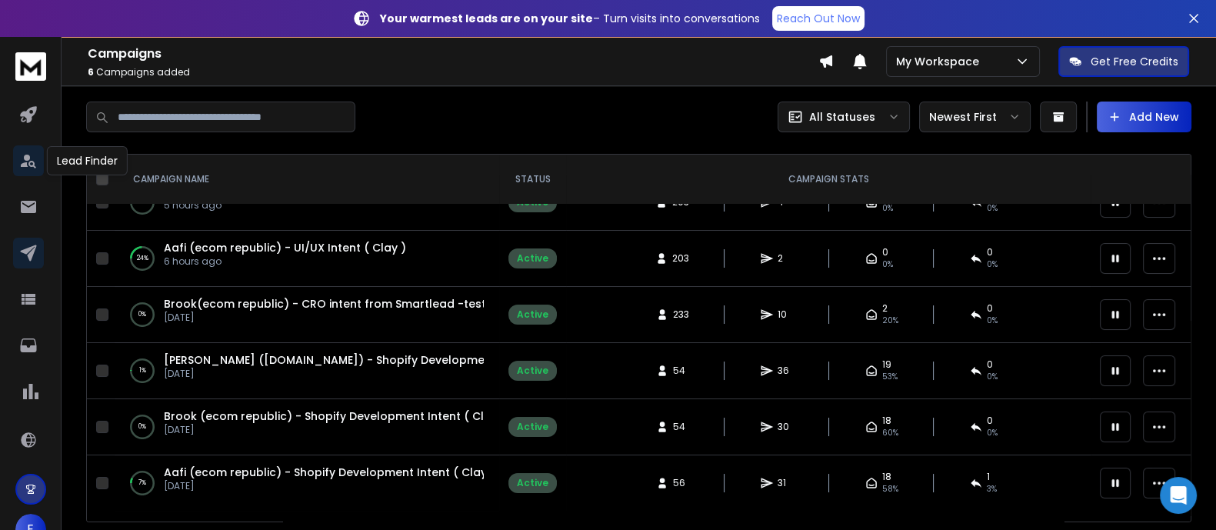
click at [26, 164] on icon at bounding box center [28, 165] width 15 height 8
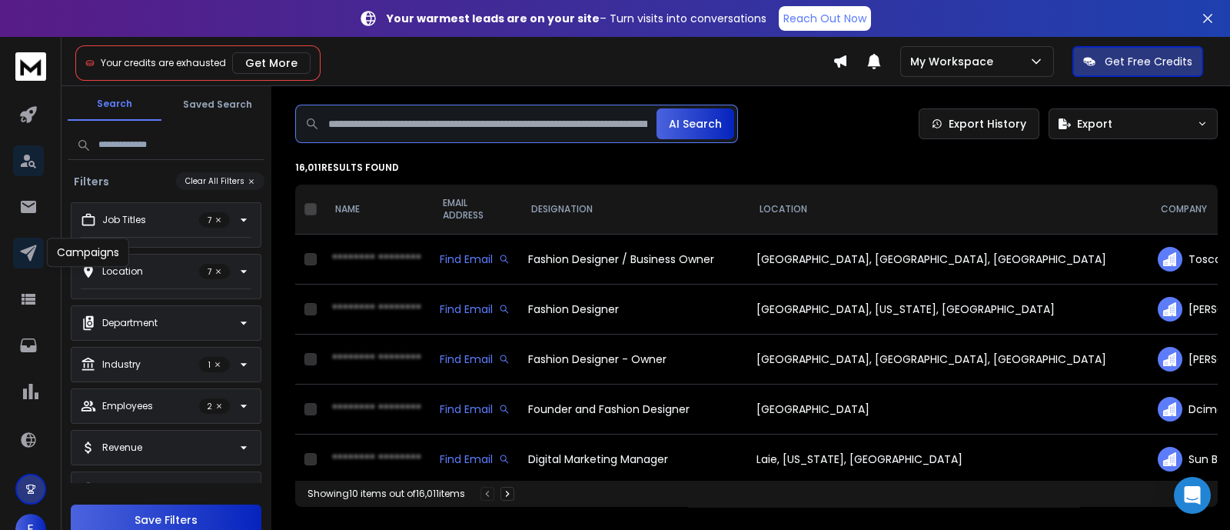
click at [26, 251] on icon at bounding box center [28, 253] width 16 height 16
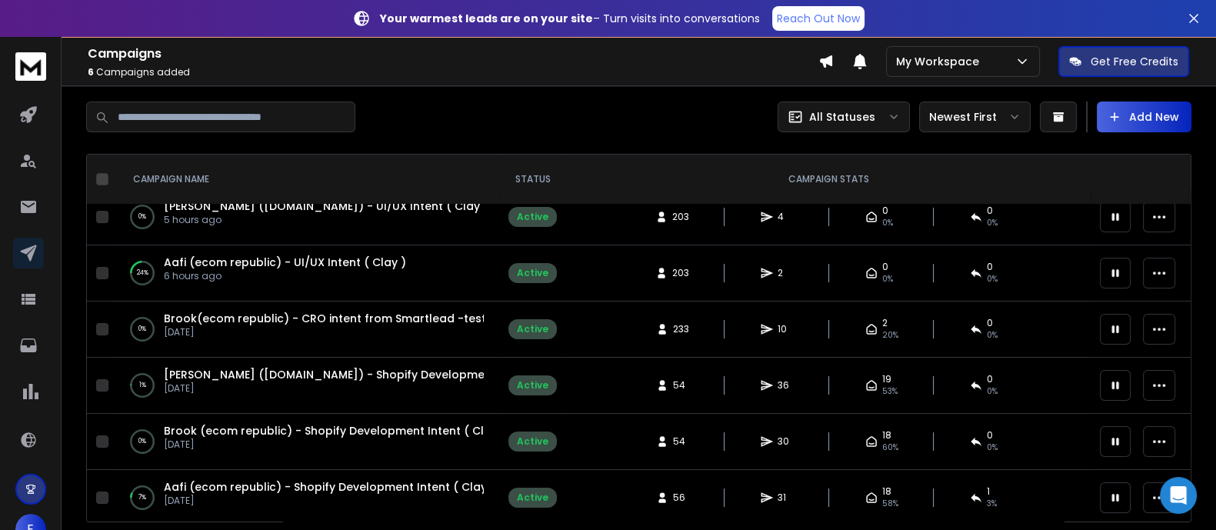
scroll to position [30, 0]
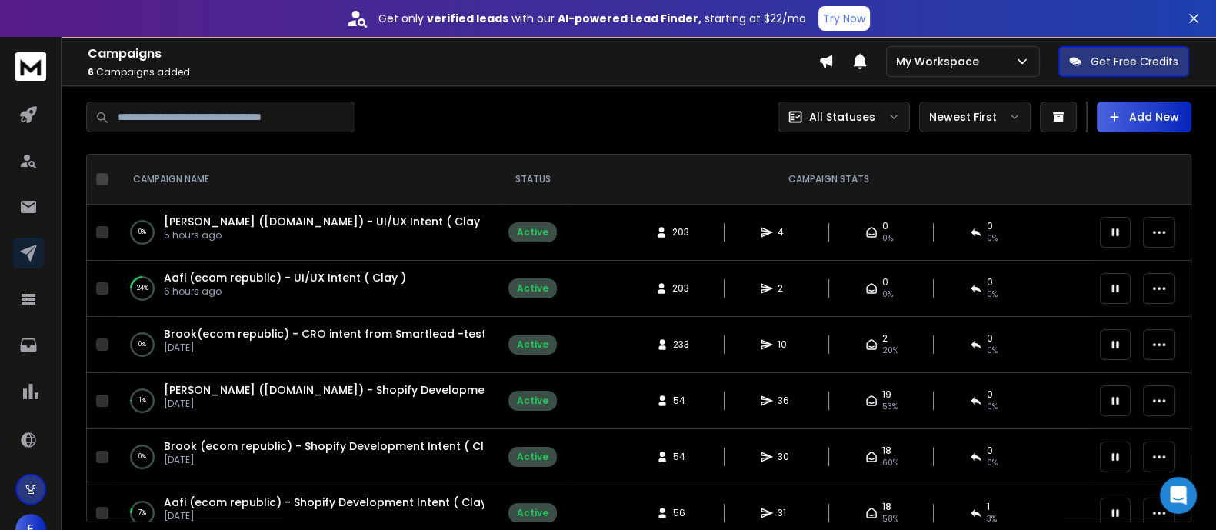
scroll to position [30, 0]
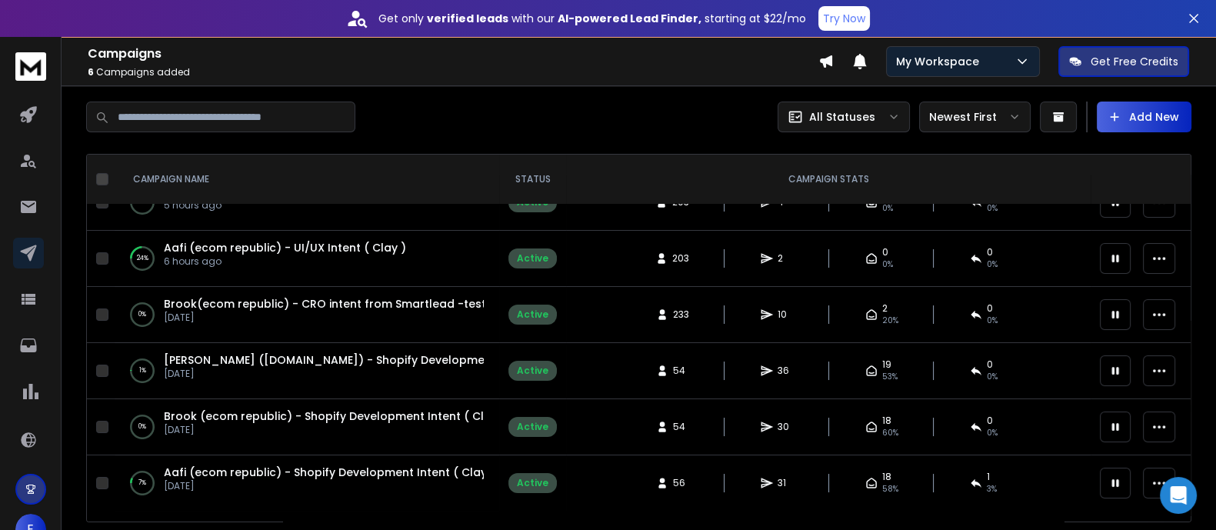
click at [941, 55] on p "My Workspace" at bounding box center [940, 61] width 89 height 15
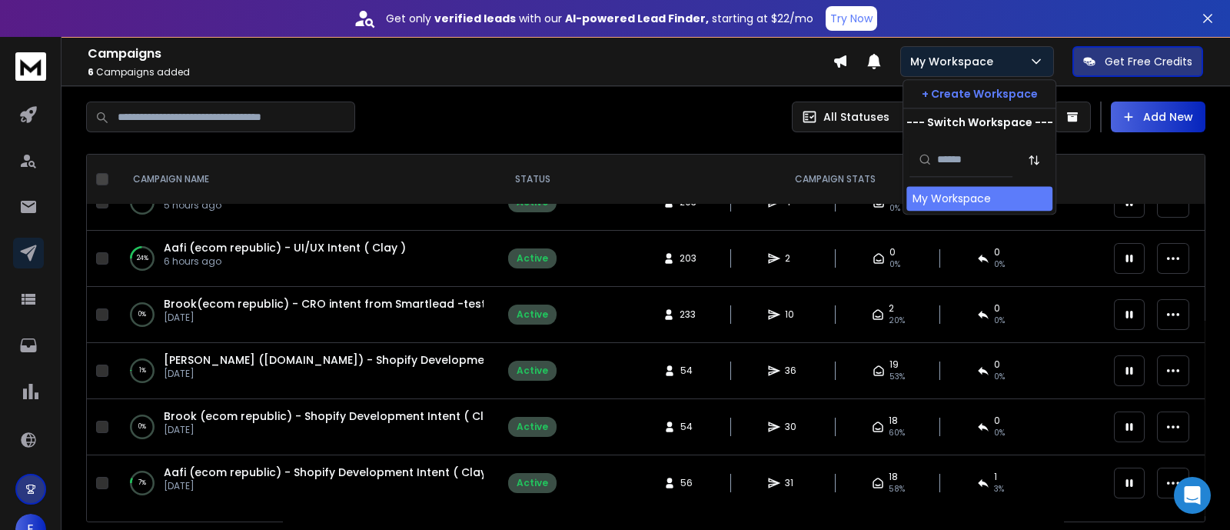
click at [941, 55] on p "My Workspace" at bounding box center [955, 61] width 89 height 15
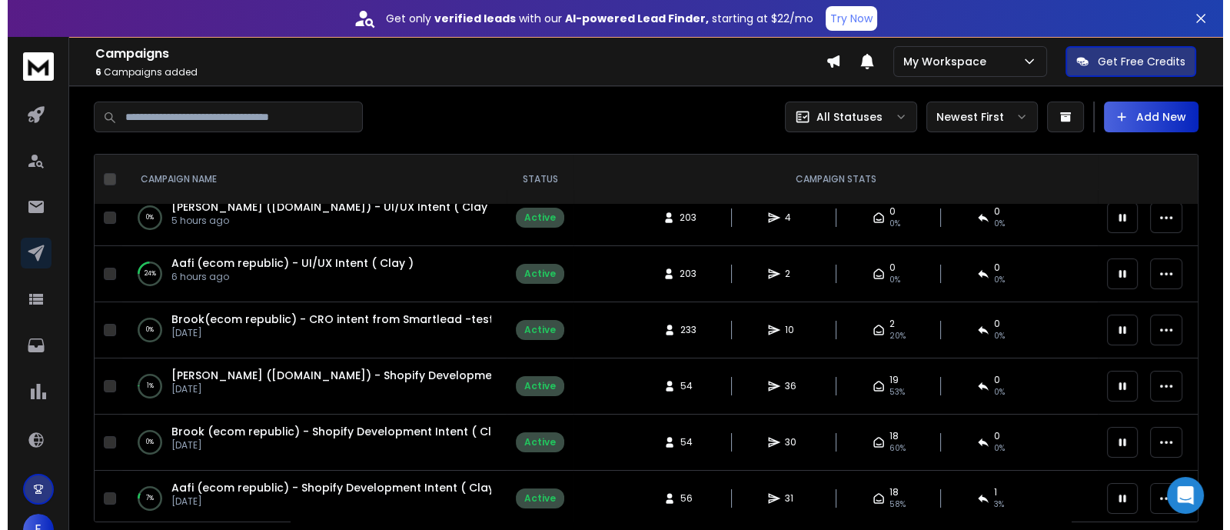
scroll to position [0, 0]
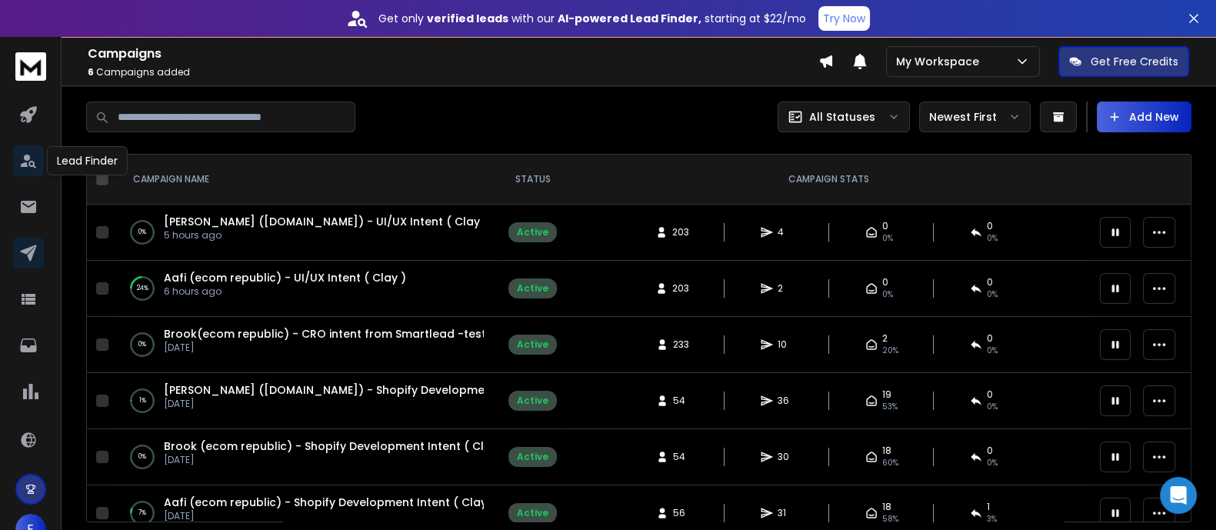
click at [37, 171] on link at bounding box center [28, 160] width 31 height 31
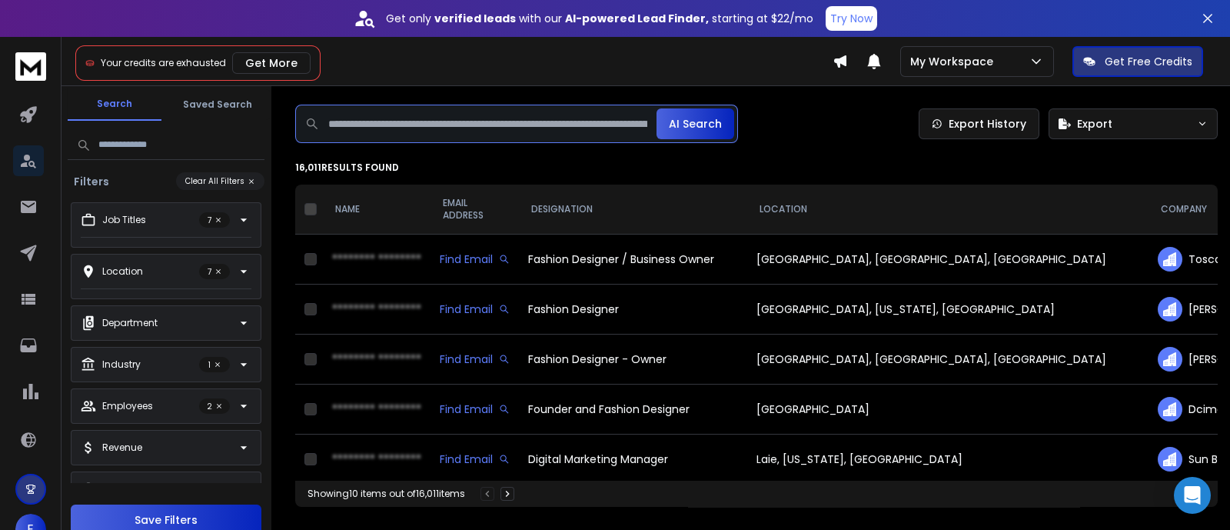
click at [395, 125] on textarea at bounding box center [487, 123] width 319 height 31
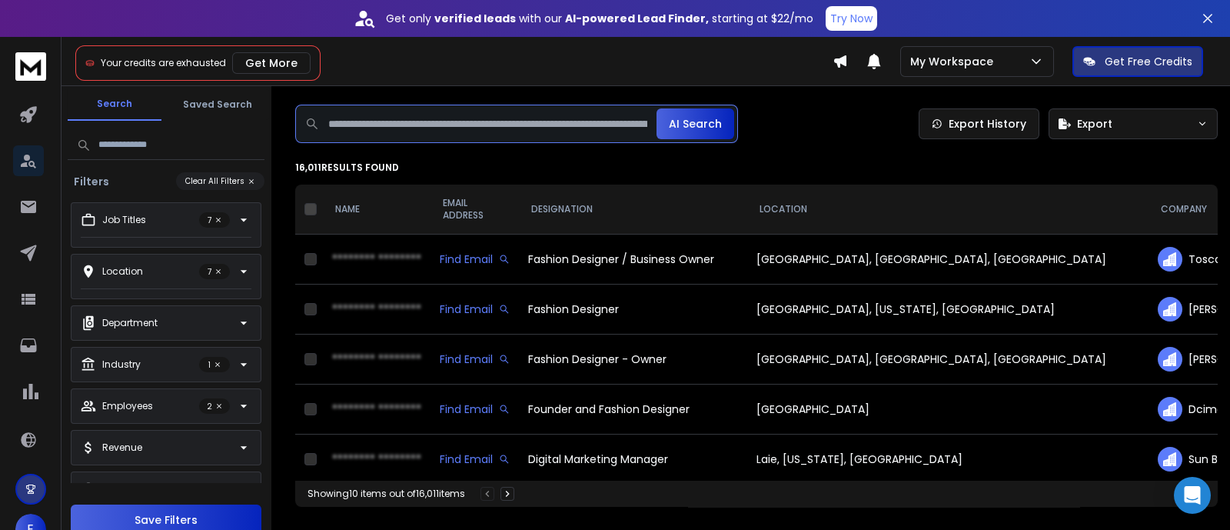
click at [395, 125] on textarea at bounding box center [487, 123] width 319 height 31
type textarea "*"
type textarea "**********"
click button "AI Search" at bounding box center [698, 123] width 78 height 31
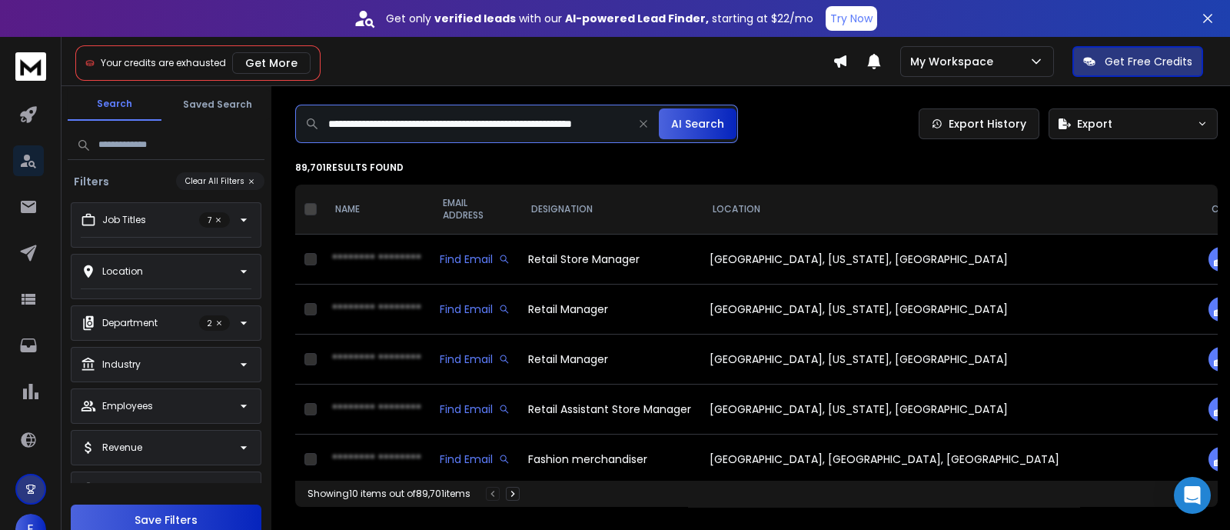
drag, startPoint x: 395, startPoint y: 125, endPoint x: 821, endPoint y: 125, distance: 425.3
click at [826, 125] on div "**********" at bounding box center [756, 124] width 923 height 38
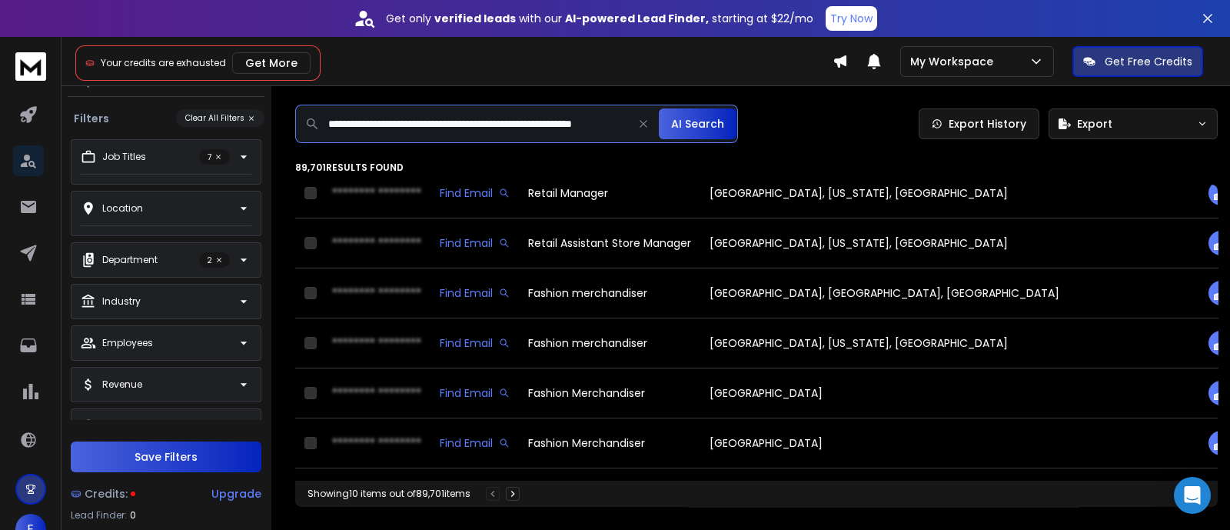
scroll to position [0, 0]
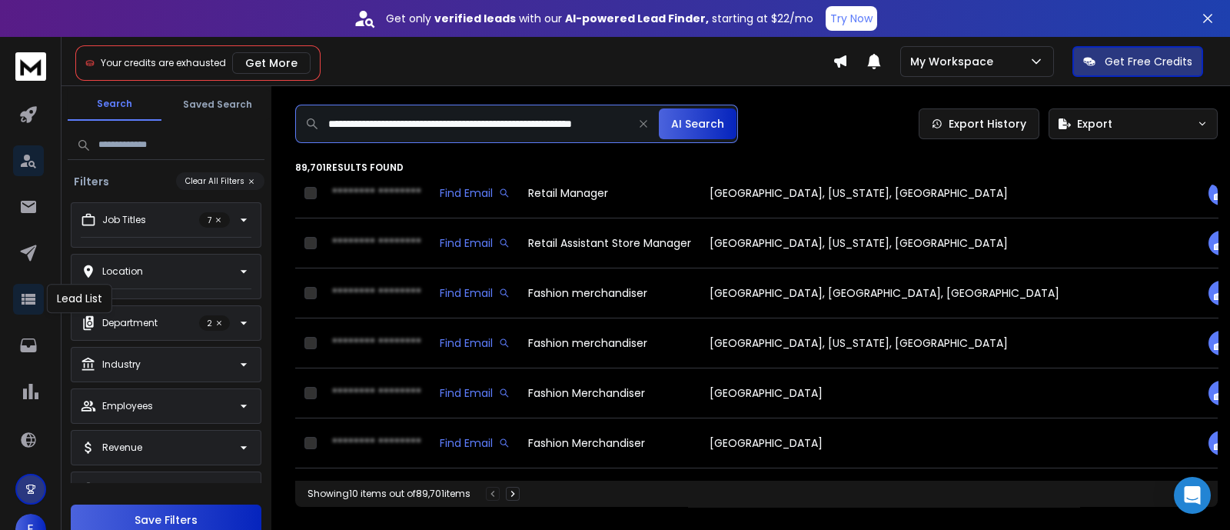
click at [35, 290] on icon at bounding box center [28, 299] width 18 height 18
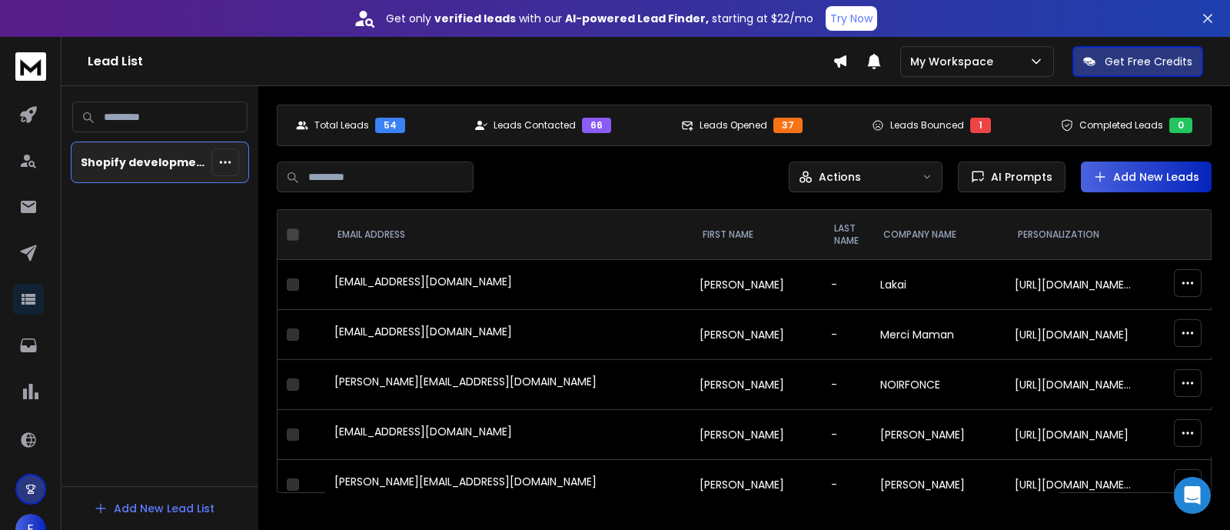
click at [828, 193] on div "Total Leads 54 Leads Contacted 66 Leads Opened 37 Leads Bounced 1 Completed Lea…" at bounding box center [744, 145] width 972 height 118
click at [832, 181] on p "Actions" at bounding box center [840, 176] width 42 height 15
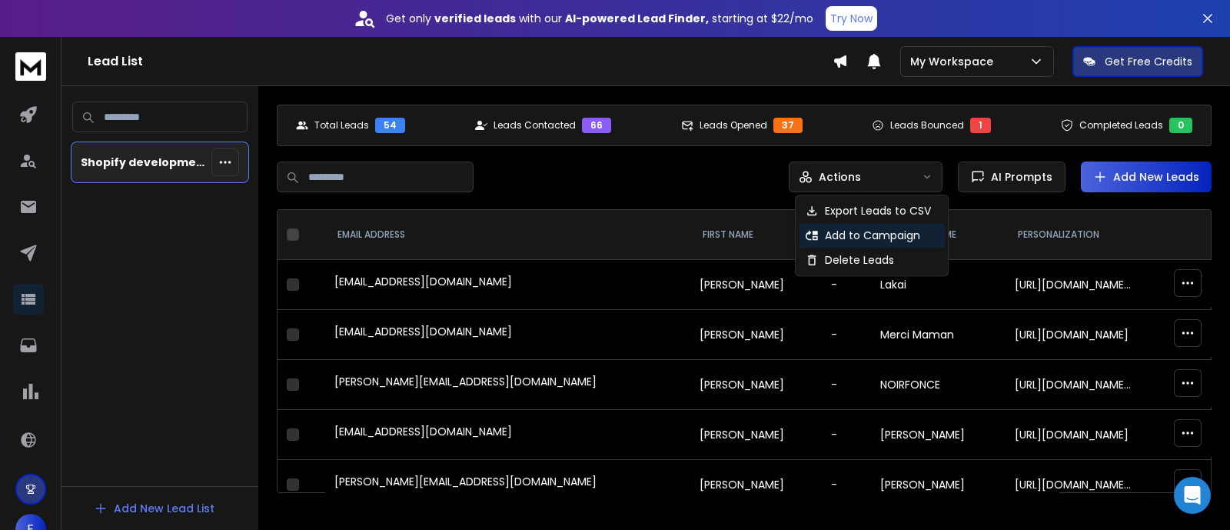
click at [704, 193] on div "Total Leads 54 Leads Contacted 66 Leads Opened 37 Leads Bounced 1 Completed Lea…" at bounding box center [744, 145] width 972 height 118
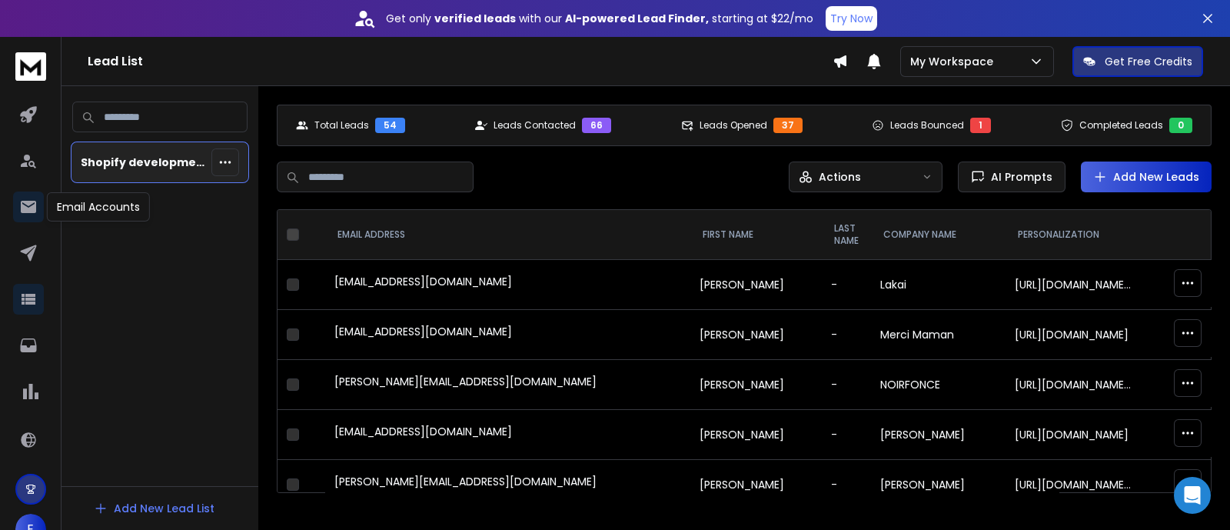
click at [42, 195] on link at bounding box center [28, 206] width 31 height 31
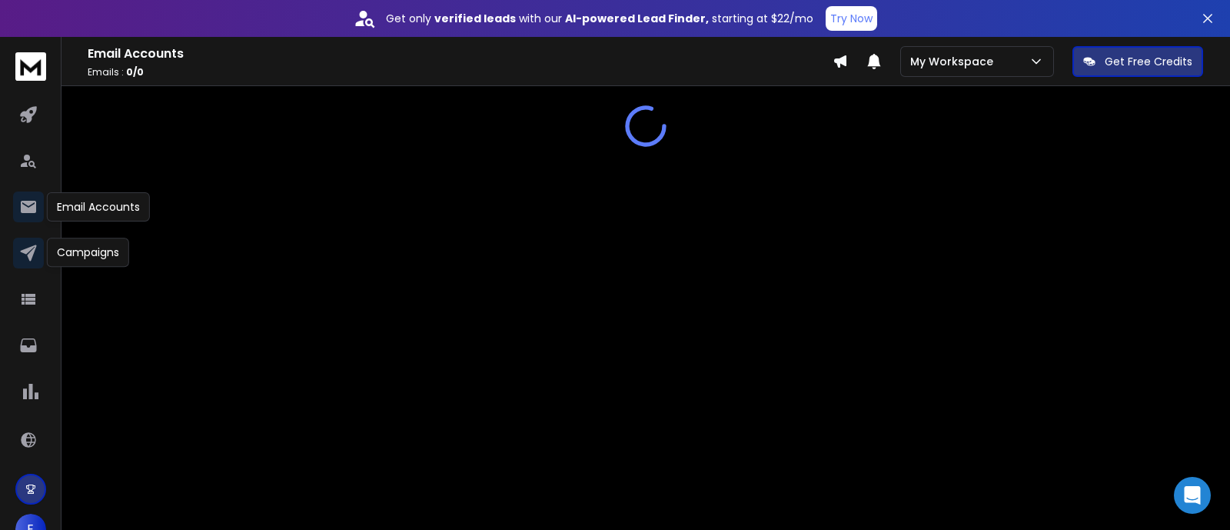
click at [42, 244] on link at bounding box center [28, 253] width 31 height 31
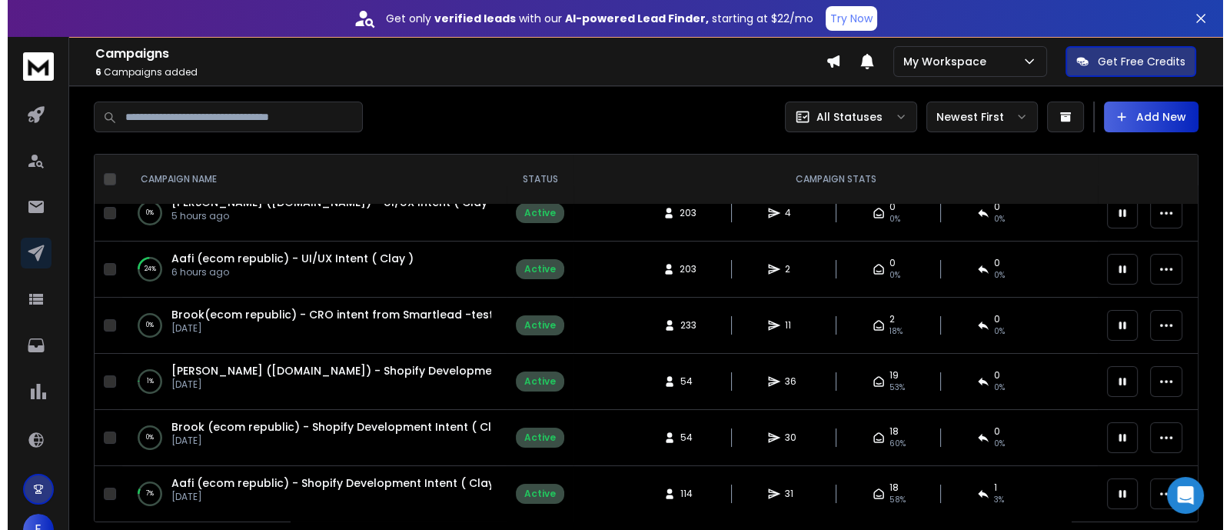
scroll to position [30, 0]
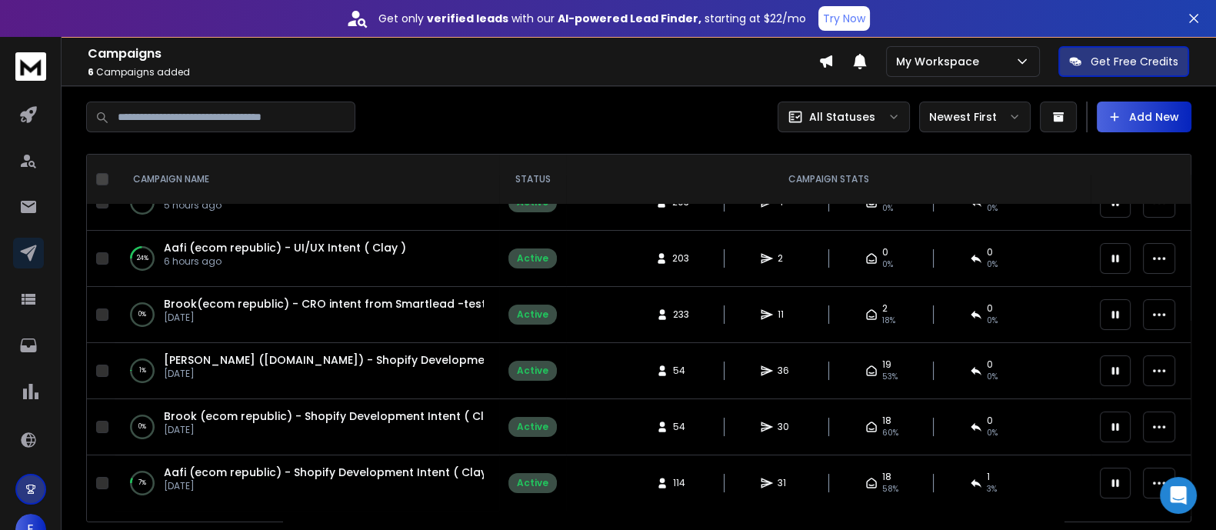
click at [311, 474] on span "Aafi (ecom republic) - Shopify Development Intent ( Clay )" at bounding box center [329, 471] width 331 height 15
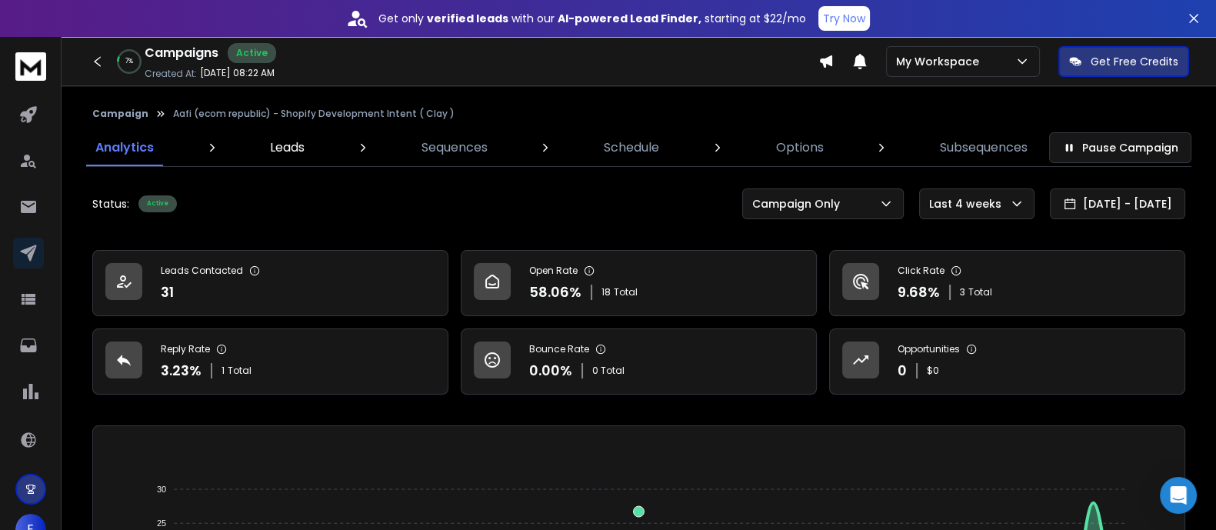
click at [285, 141] on p "Leads" at bounding box center [287, 147] width 35 height 18
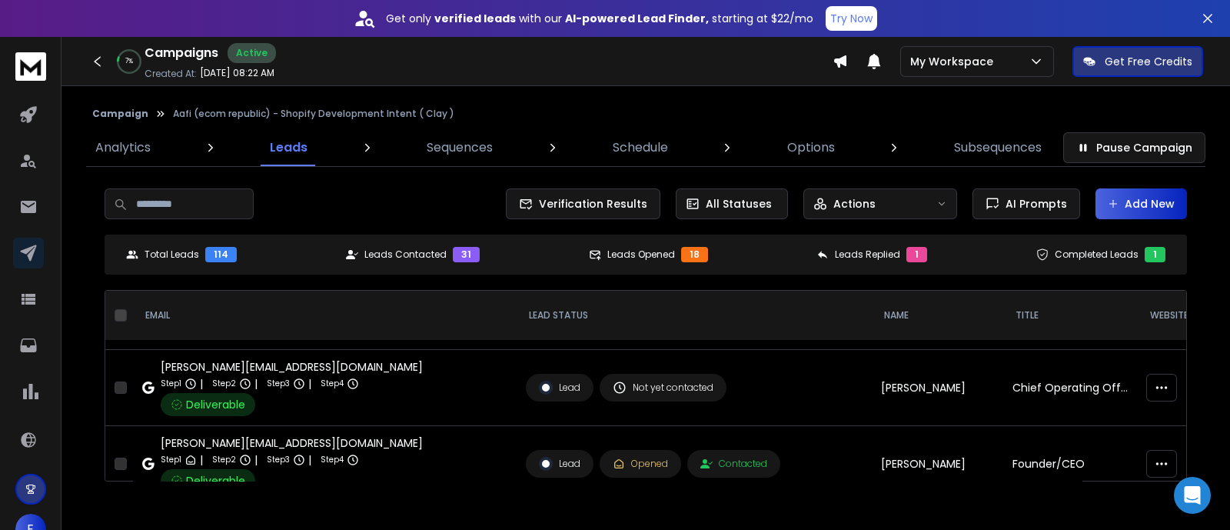
scroll to position [3671, 0]
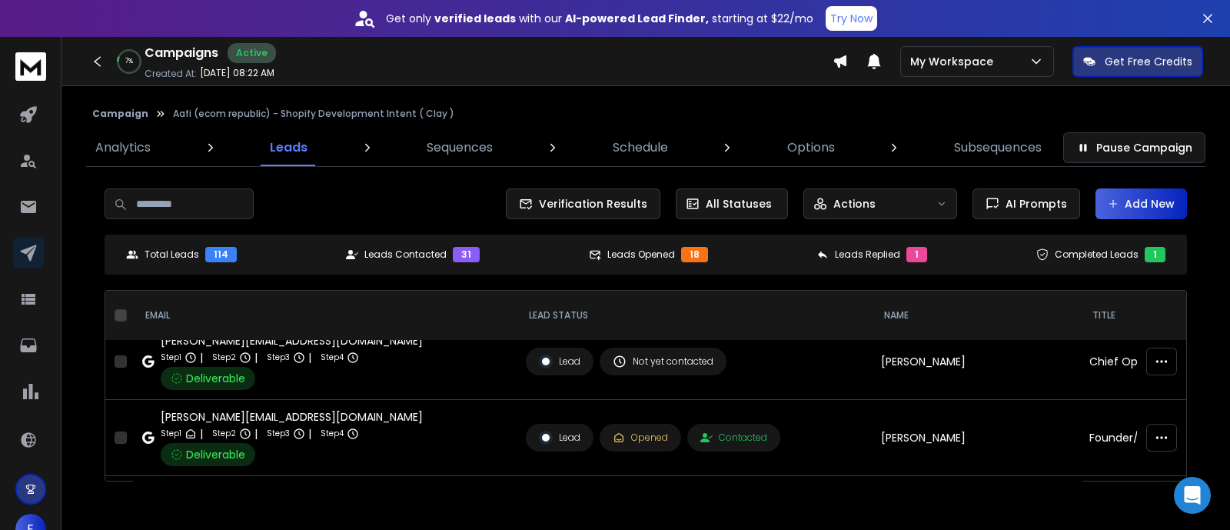
click at [1070, 251] on p "Completed Leads" at bounding box center [1097, 254] width 84 height 12
click at [185, 255] on p "Total Leads" at bounding box center [172, 254] width 55 height 12
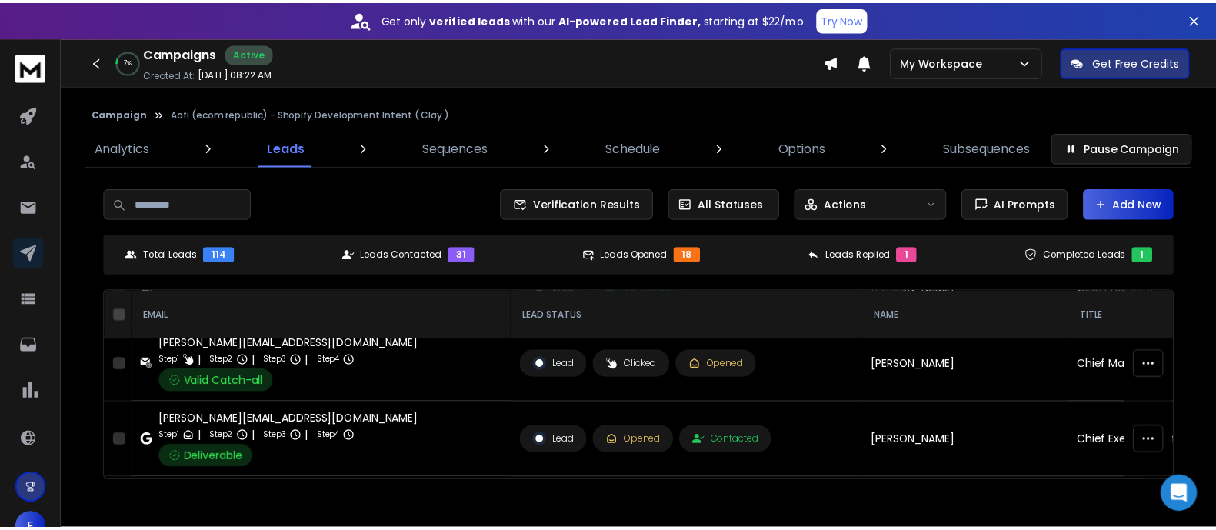
scroll to position [499, 0]
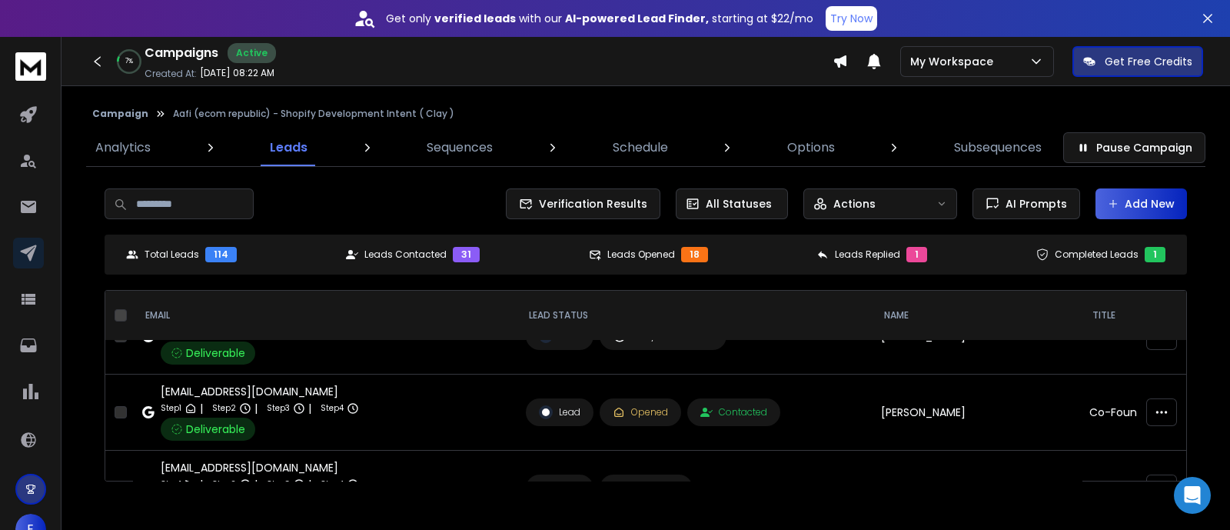
click at [43, 258] on div at bounding box center [30, 256] width 35 height 37
click at [32, 255] on icon at bounding box center [28, 253] width 16 height 16
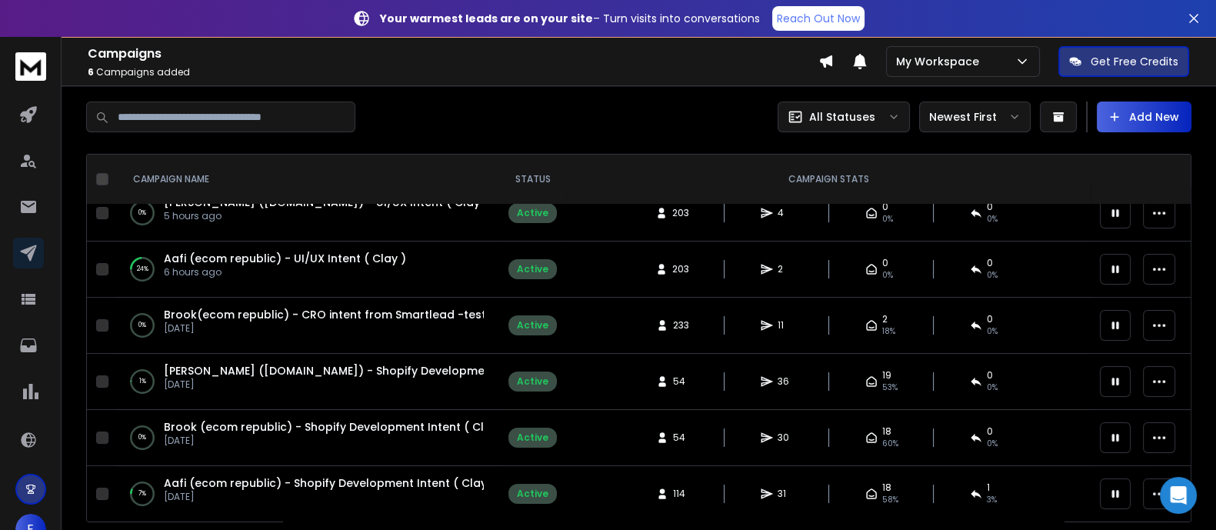
scroll to position [30, 0]
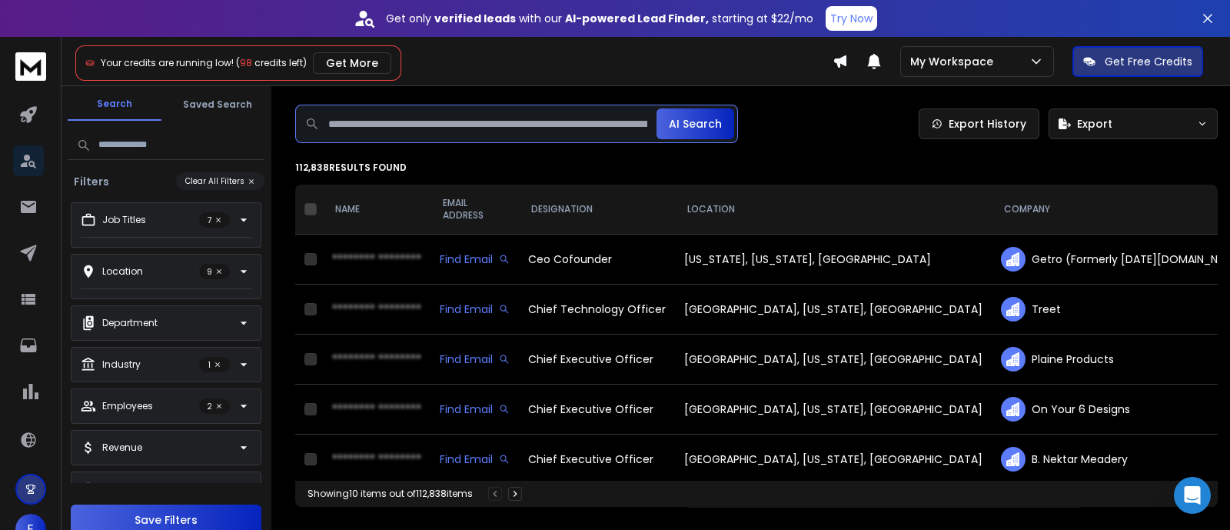
click at [399, 118] on textarea at bounding box center [487, 123] width 319 height 31
click at [765, 93] on div "AI Search Export History Export 112,838 results found NAME EMAIL ADDRESS DESIGN…" at bounding box center [646, 101] width 1169 height 31
click at [847, 58] on icon at bounding box center [840, 61] width 12 height 12
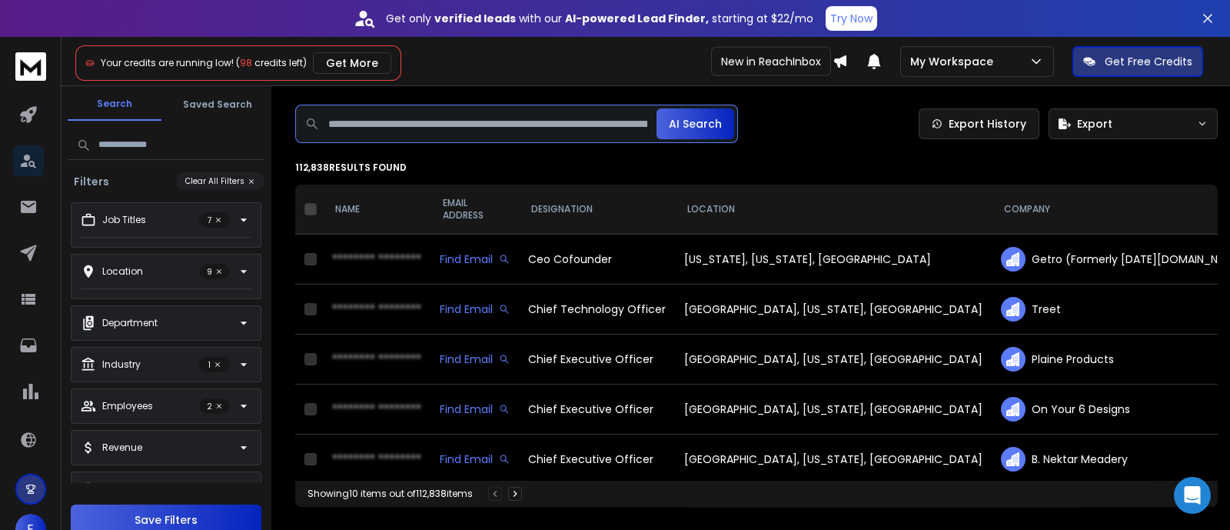
click at [843, 64] on icon at bounding box center [840, 61] width 15 height 15
click at [877, 66] on icon at bounding box center [874, 61] width 15 height 15
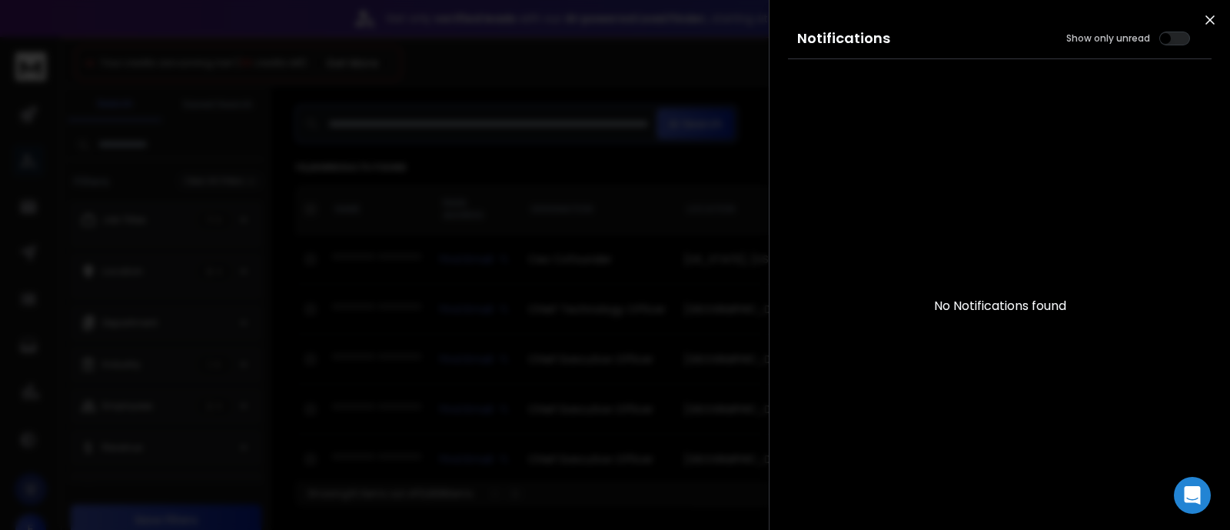
click at [1203, 20] on icon "button" at bounding box center [1210, 19] width 15 height 15
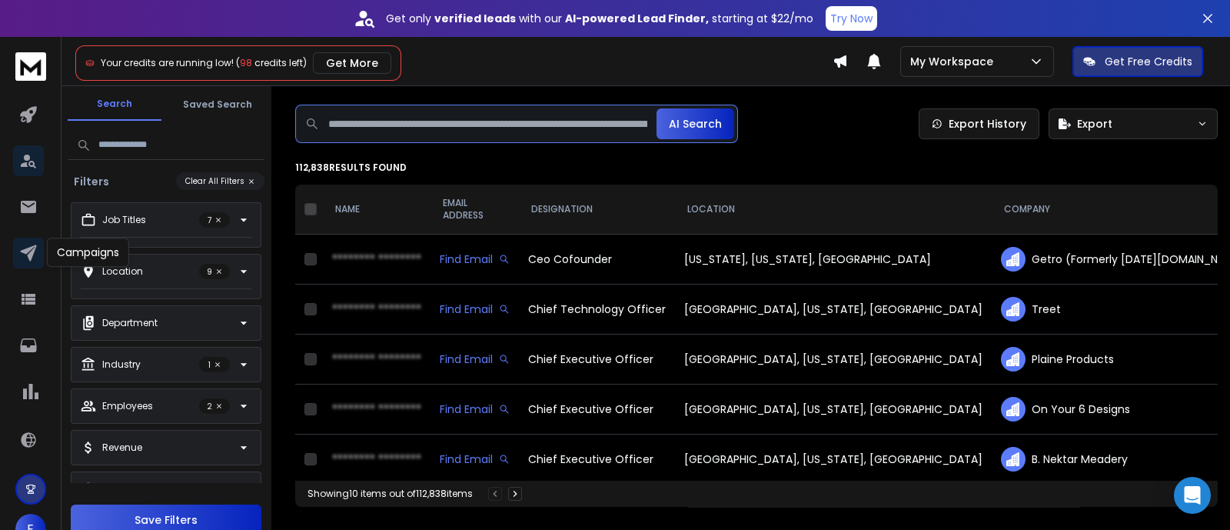
click at [33, 240] on link at bounding box center [28, 253] width 31 height 31
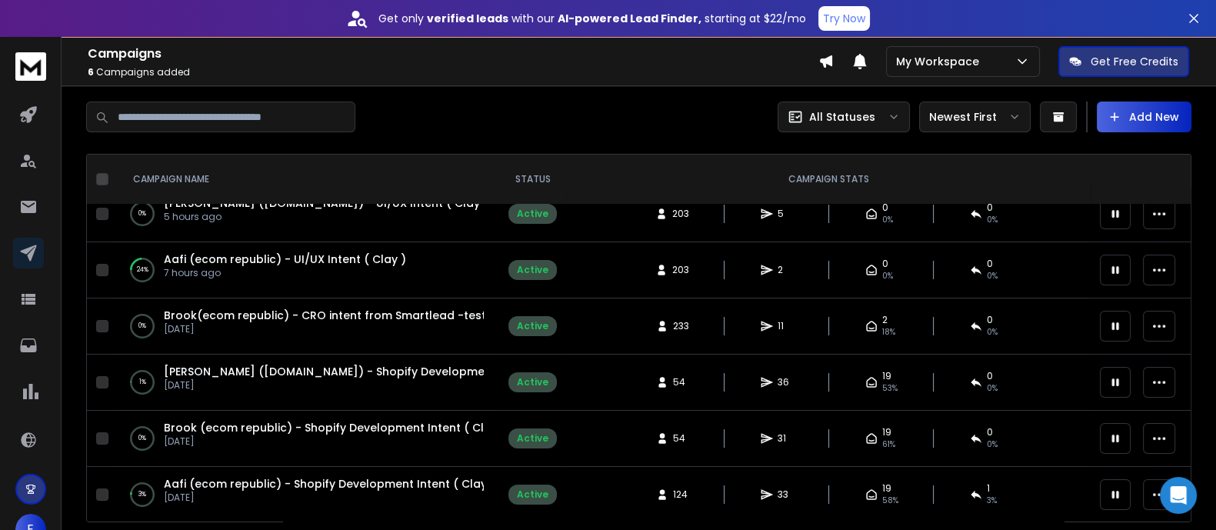
scroll to position [30, 0]
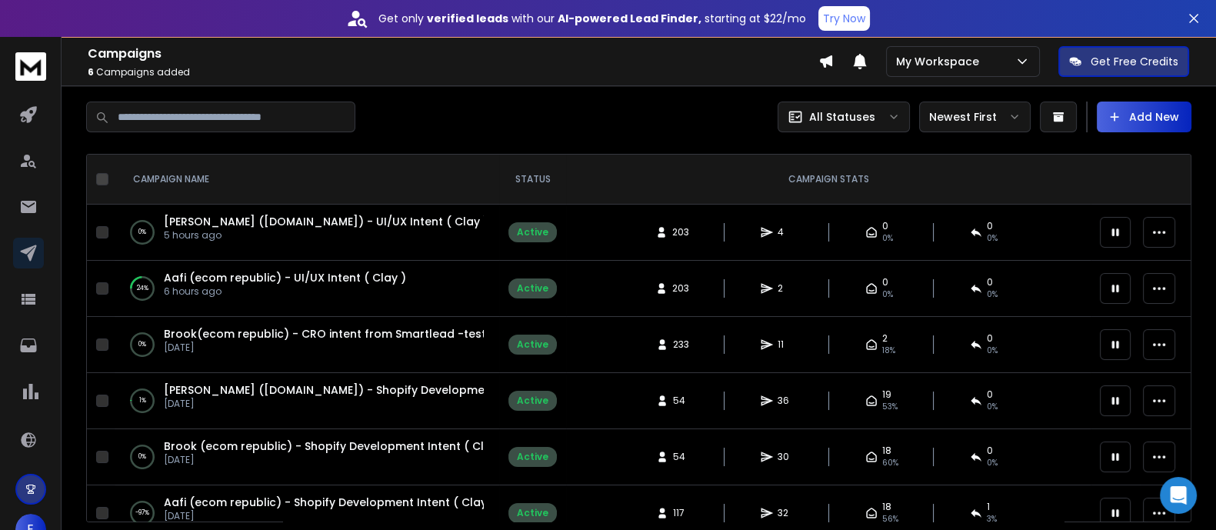
scroll to position [30, 0]
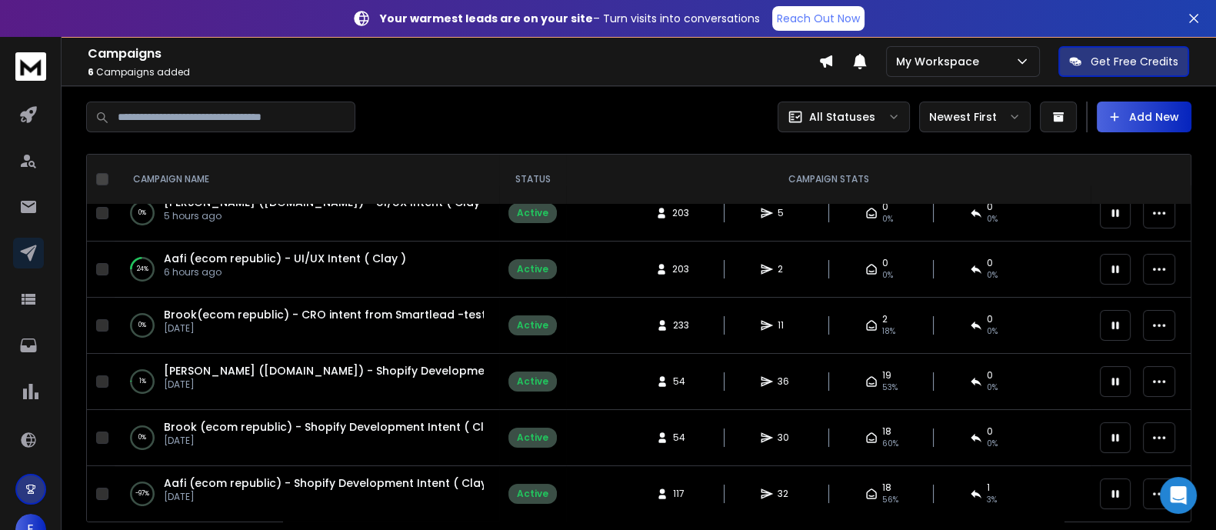
scroll to position [30, 0]
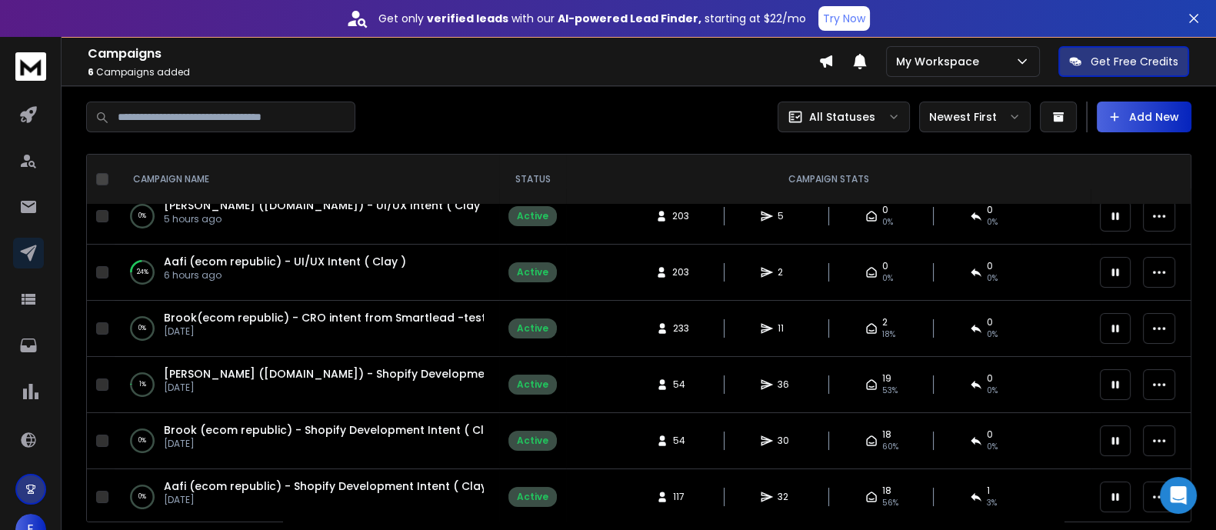
scroll to position [30, 0]
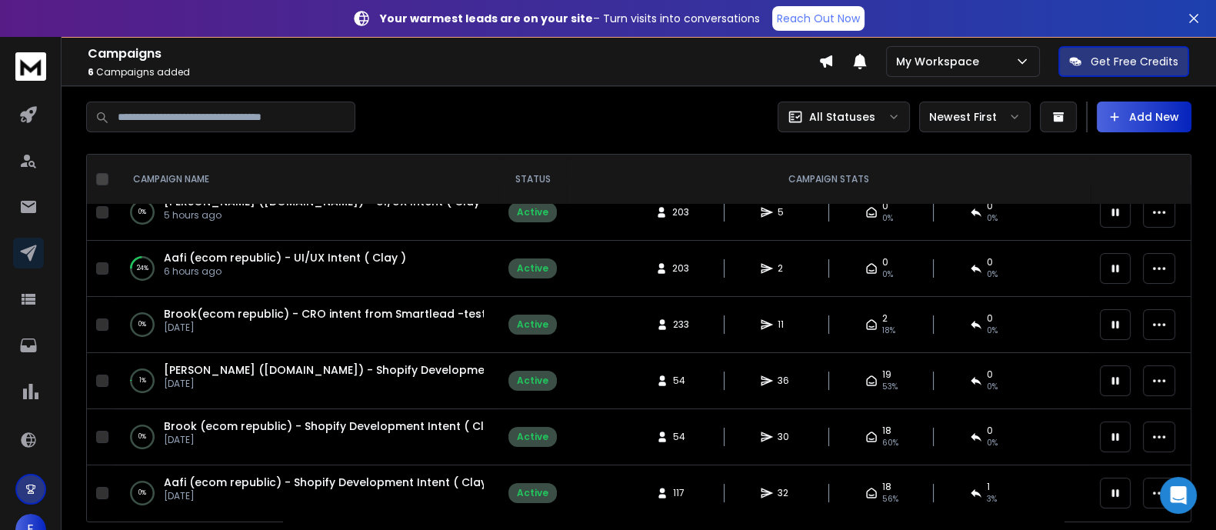
scroll to position [30, 0]
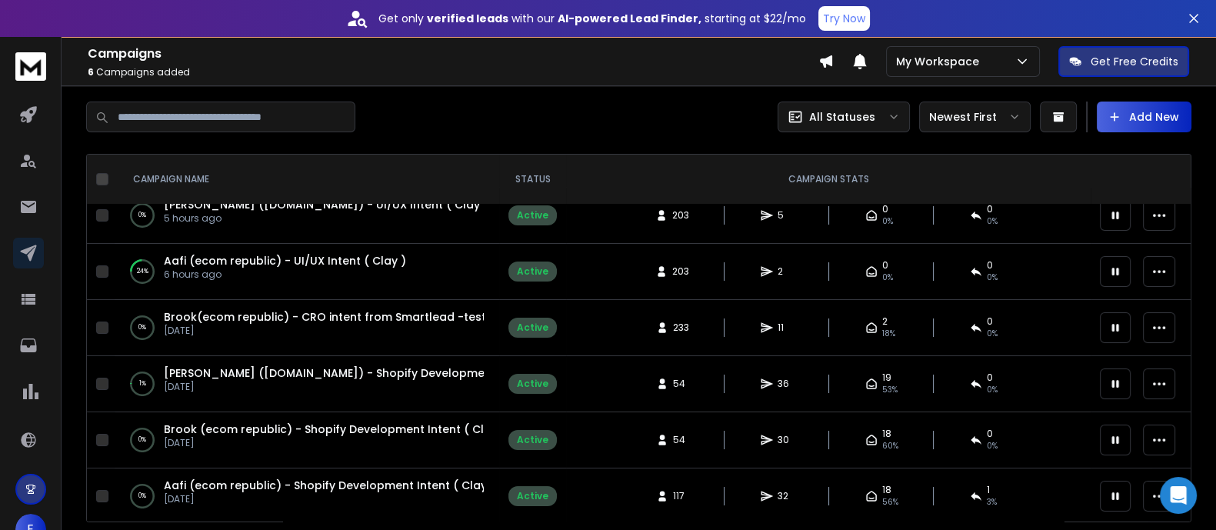
scroll to position [30, 0]
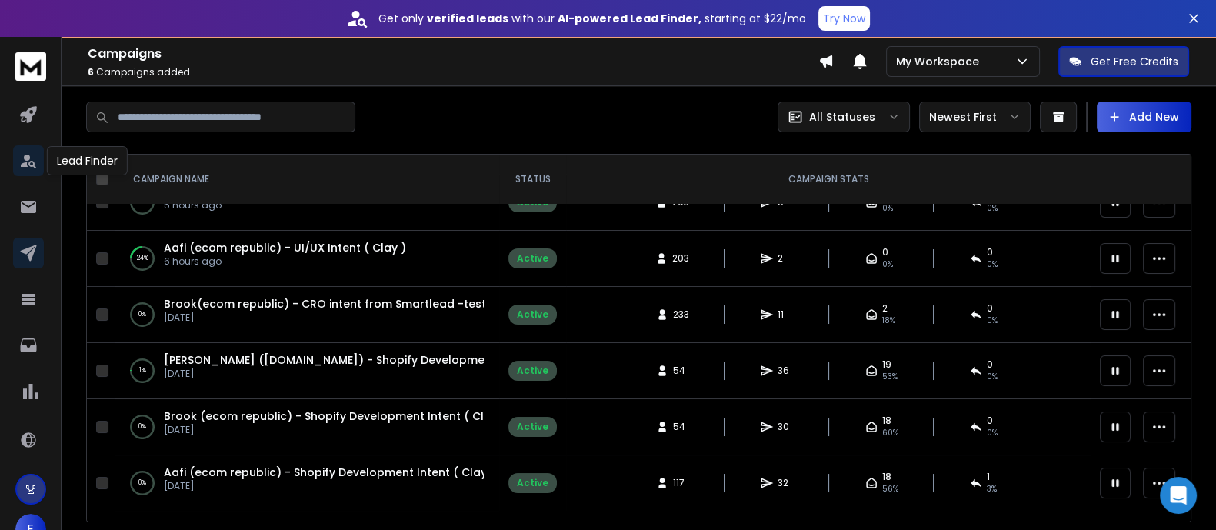
click at [25, 171] on link at bounding box center [28, 160] width 31 height 31
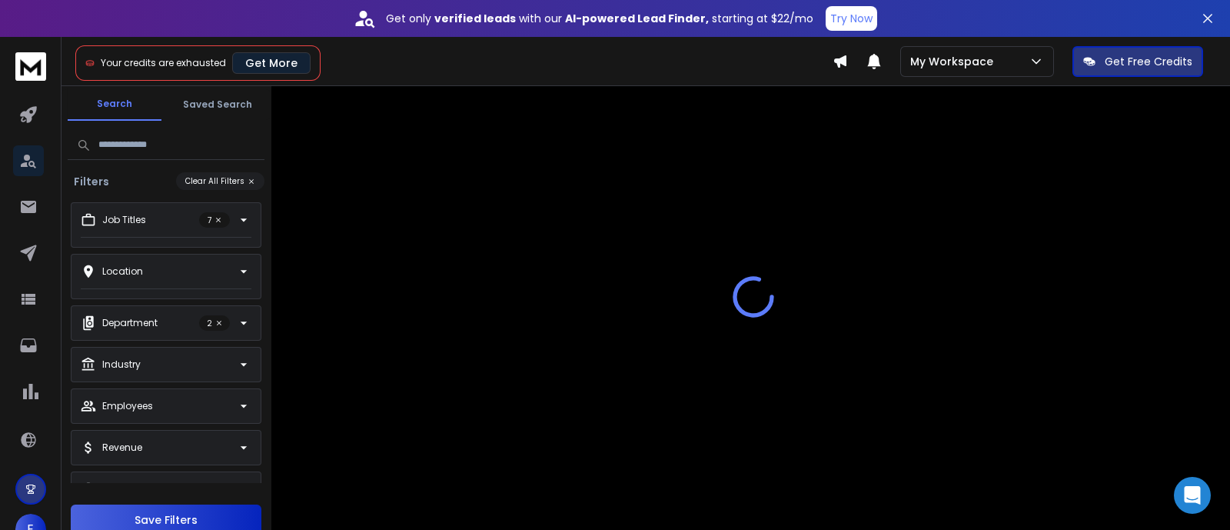
click at [271, 68] on button "Get More" at bounding box center [271, 63] width 78 height 22
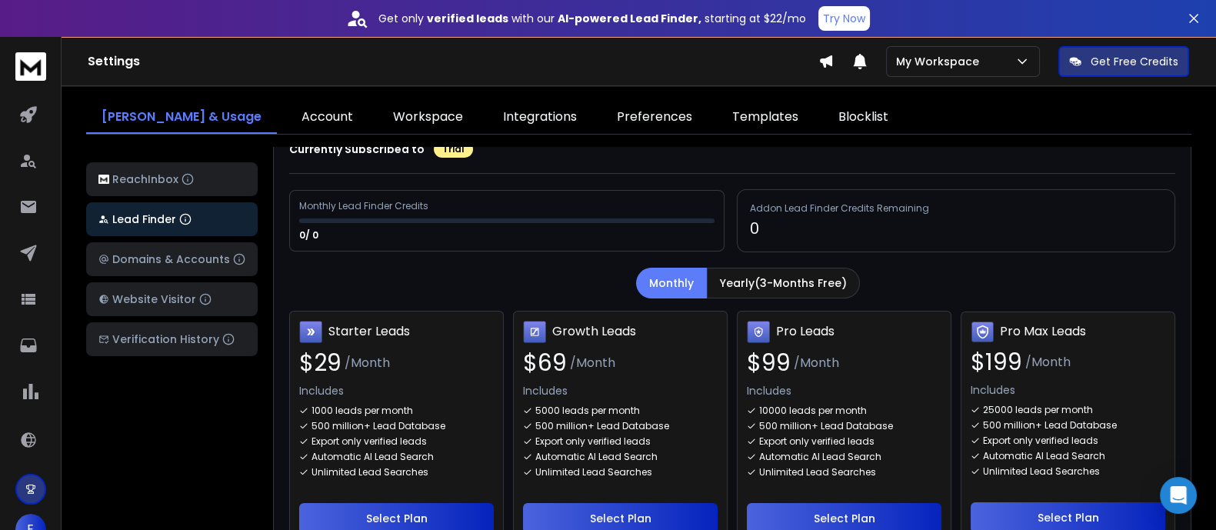
scroll to position [191, 0]
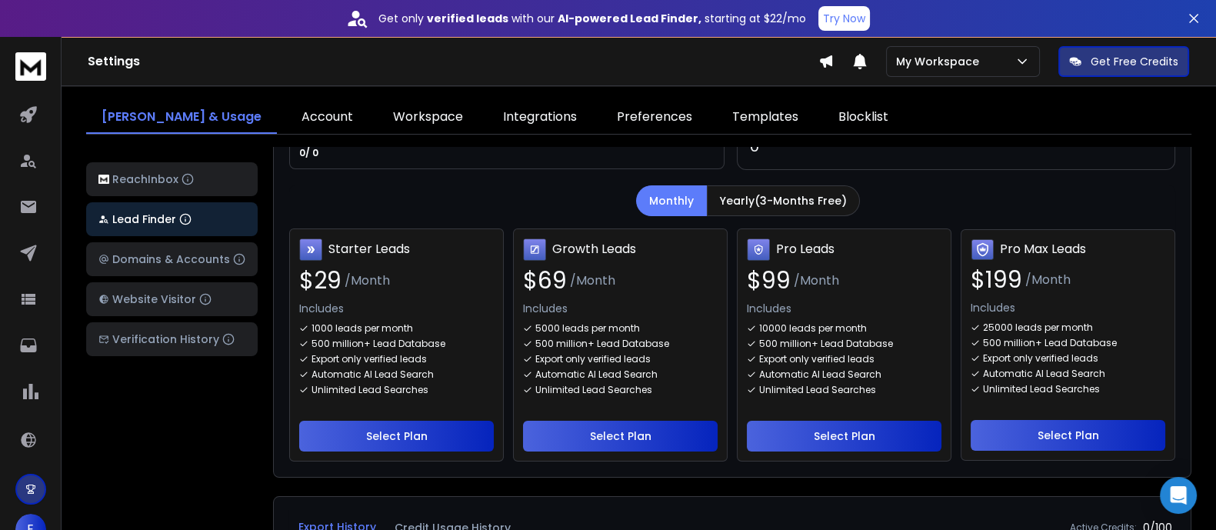
click at [389, 285] on div "$ 29 /Month" at bounding box center [396, 281] width 195 height 28
drag, startPoint x: 412, startPoint y: 318, endPoint x: 328, endPoint y: 311, distance: 84.1
click at [328, 311] on div "Starter Leads $ 29 /Month Includes 1000 leads per month 500 million+ Lead Datab…" at bounding box center [396, 317] width 195 height 158
click at [328, 311] on p "Includes" at bounding box center [396, 308] width 195 height 15
click at [337, 348] on div "1000 leads per month 500 million+ Lead Database Export only verified leads Auto…" at bounding box center [396, 359] width 195 height 74
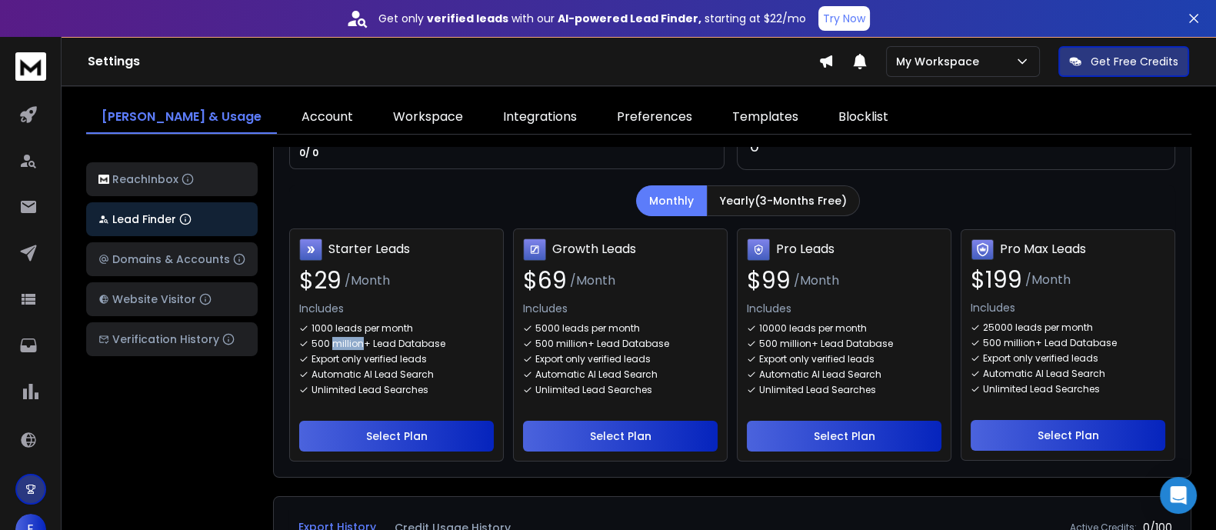
click at [337, 348] on div "1000 leads per month 500 million+ Lead Database Export only verified leads Auto…" at bounding box center [396, 359] width 195 height 74
click at [342, 368] on p "Automatic AI Lead Search" at bounding box center [372, 374] width 122 height 12
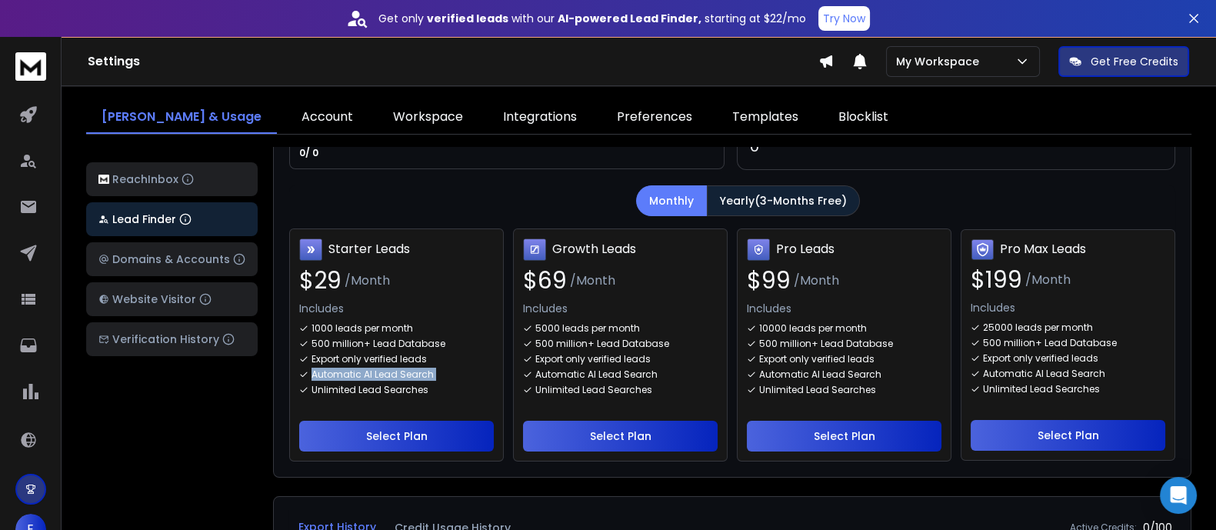
click at [815, 201] on button "Yearly(3-Months Free)" at bounding box center [783, 200] width 153 height 31
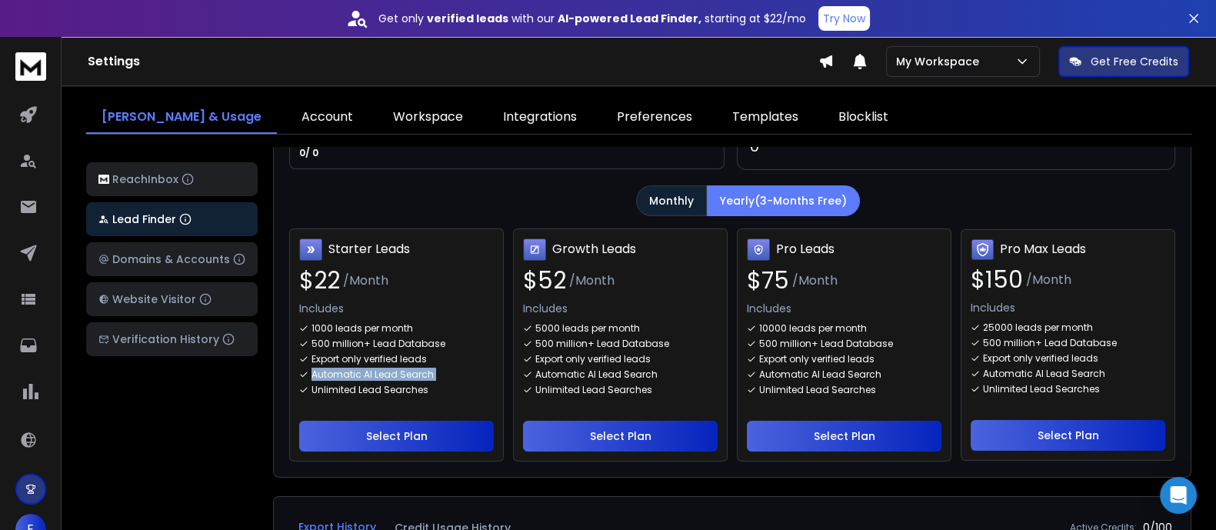
click at [683, 190] on button "Monthly" at bounding box center [671, 200] width 71 height 31
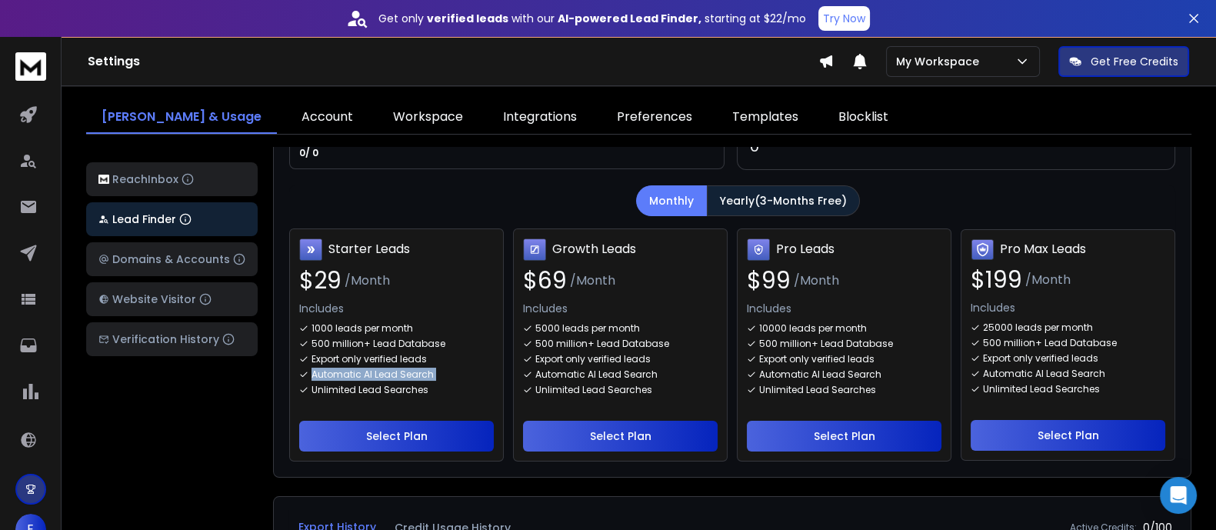
click at [743, 203] on button "Yearly(3-Months Free)" at bounding box center [783, 200] width 153 height 31
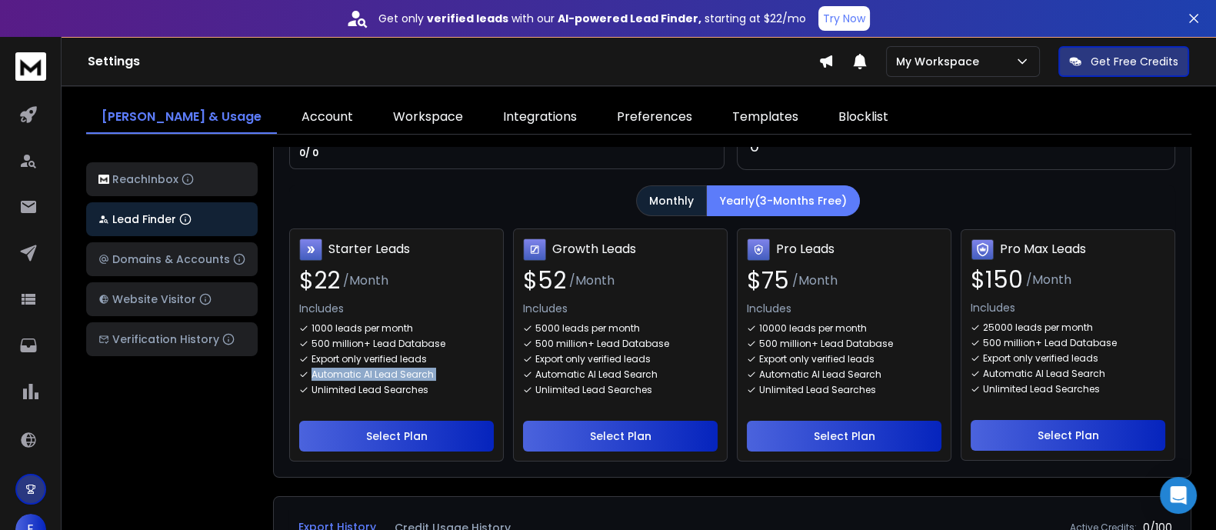
click at [684, 189] on button "Monthly" at bounding box center [671, 200] width 71 height 31
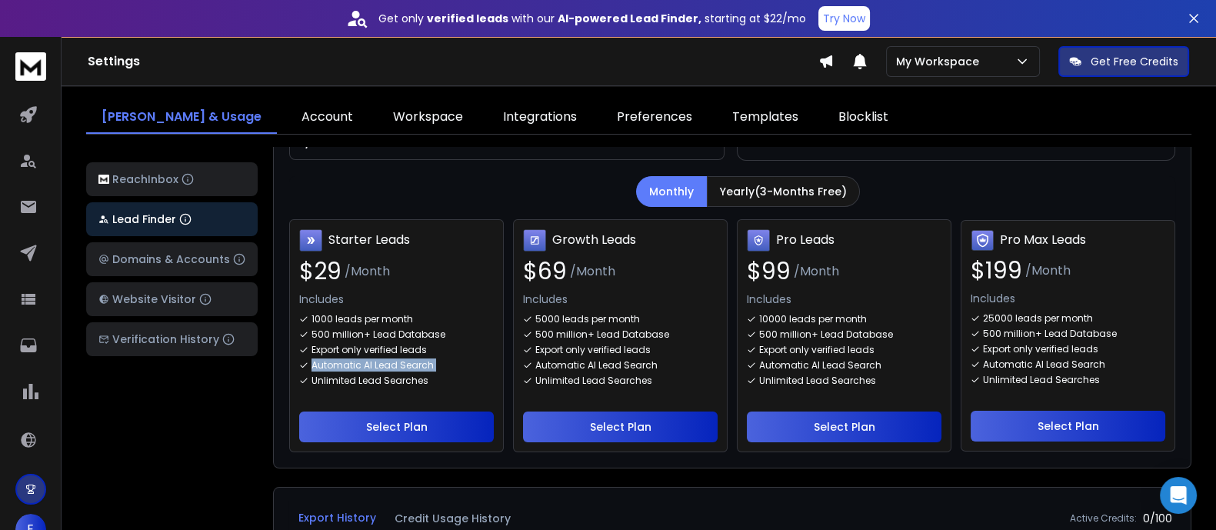
scroll to position [100, 0]
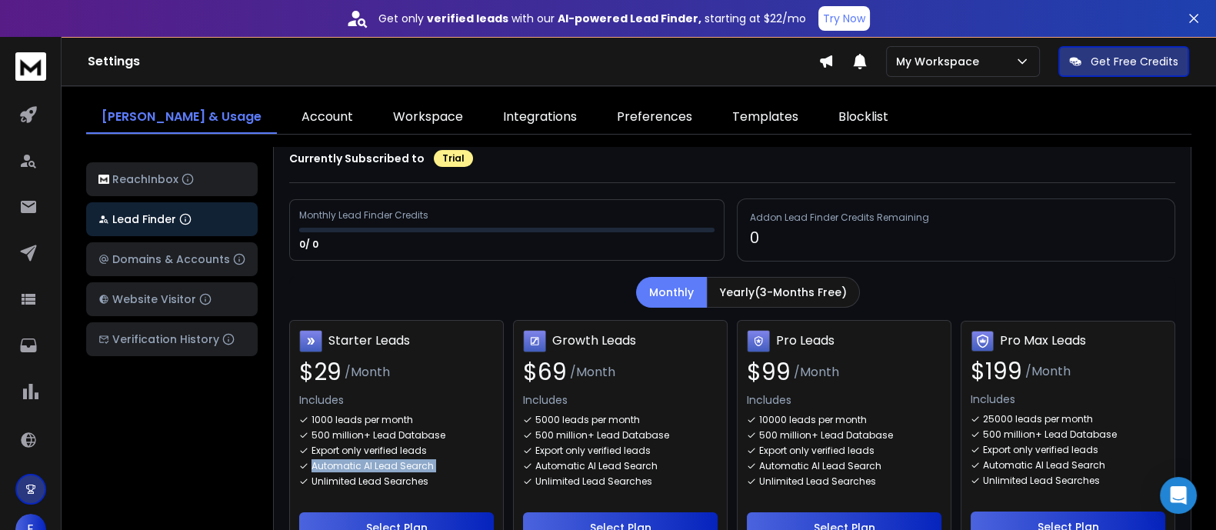
click at [192, 264] on button "Domains & Accounts" at bounding box center [171, 259] width 171 height 34
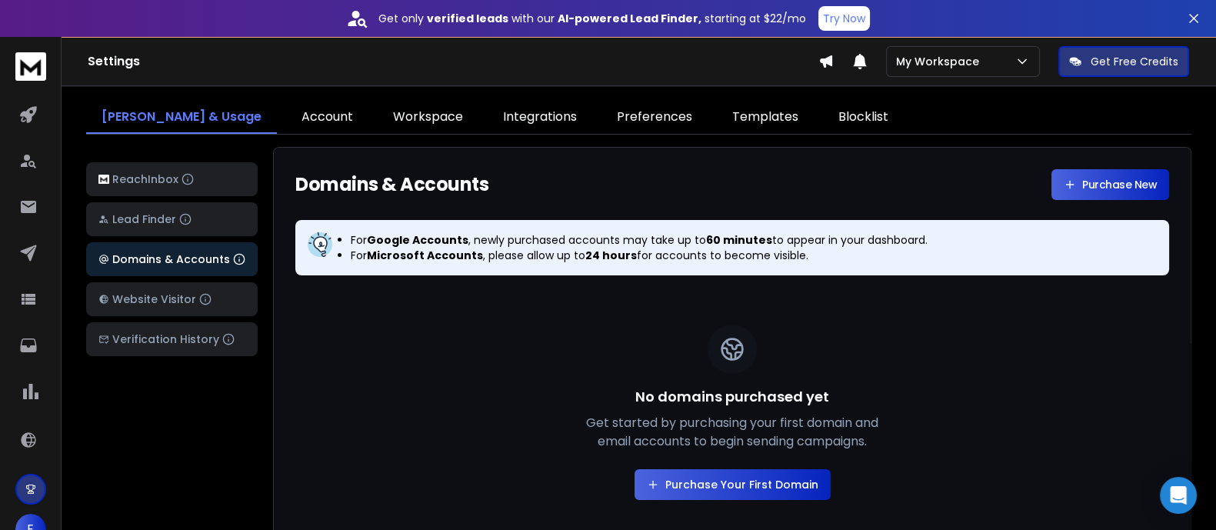
click at [181, 296] on button "Website Visitor" at bounding box center [171, 299] width 171 height 34
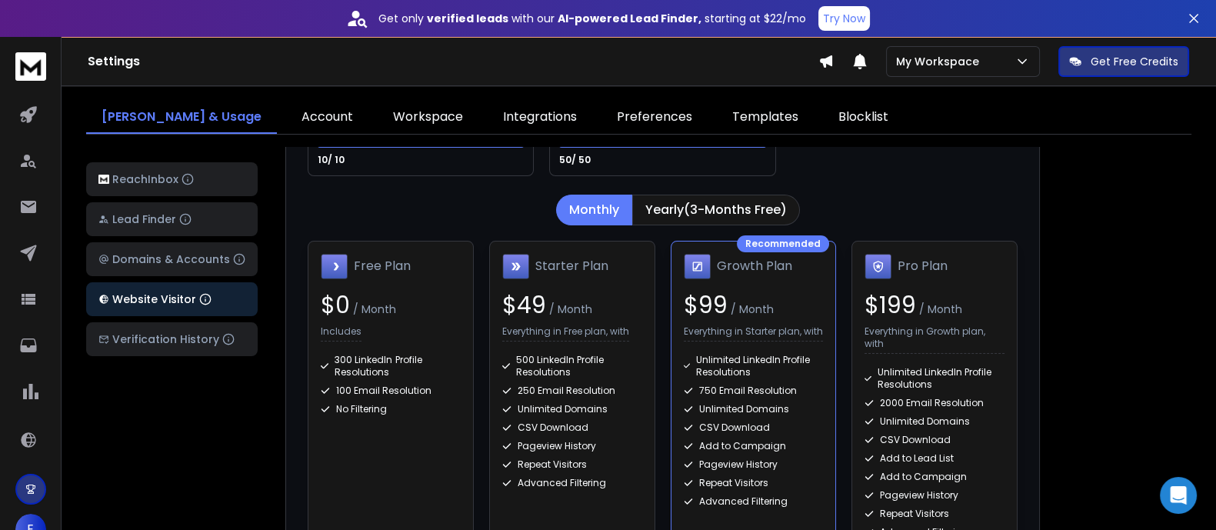
scroll to position [191, 0]
drag, startPoint x: 385, startPoint y: 365, endPoint x: 319, endPoint y: 357, distance: 65.8
click at [321, 357] on div "300 LinkedIn Profile Resolutions" at bounding box center [391, 366] width 140 height 25
click at [701, 209] on button "Yearly(3-Months Free)" at bounding box center [716, 210] width 168 height 31
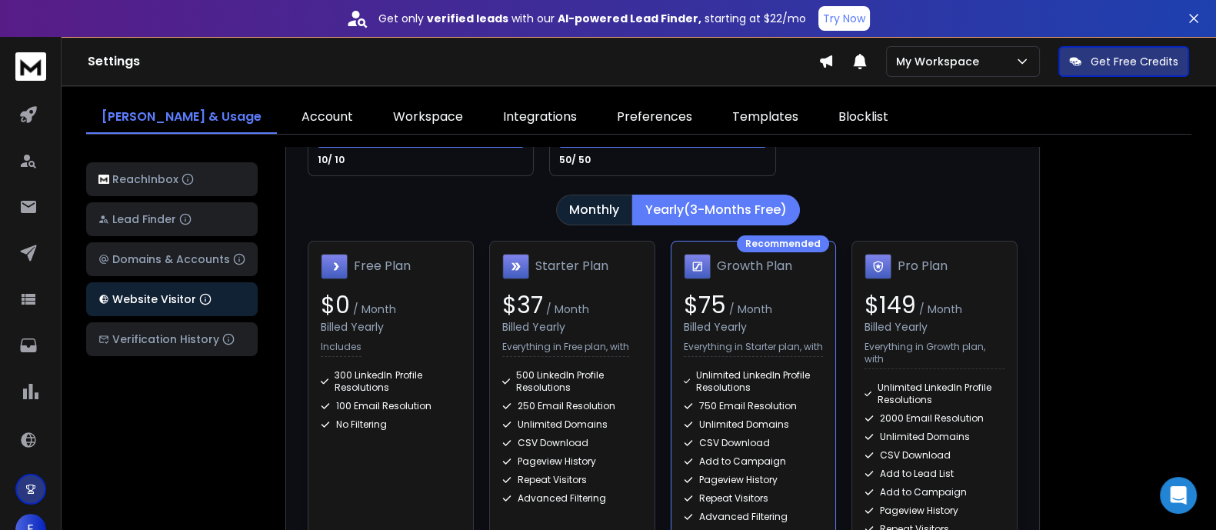
click at [603, 207] on button "Monthly" at bounding box center [594, 210] width 76 height 31
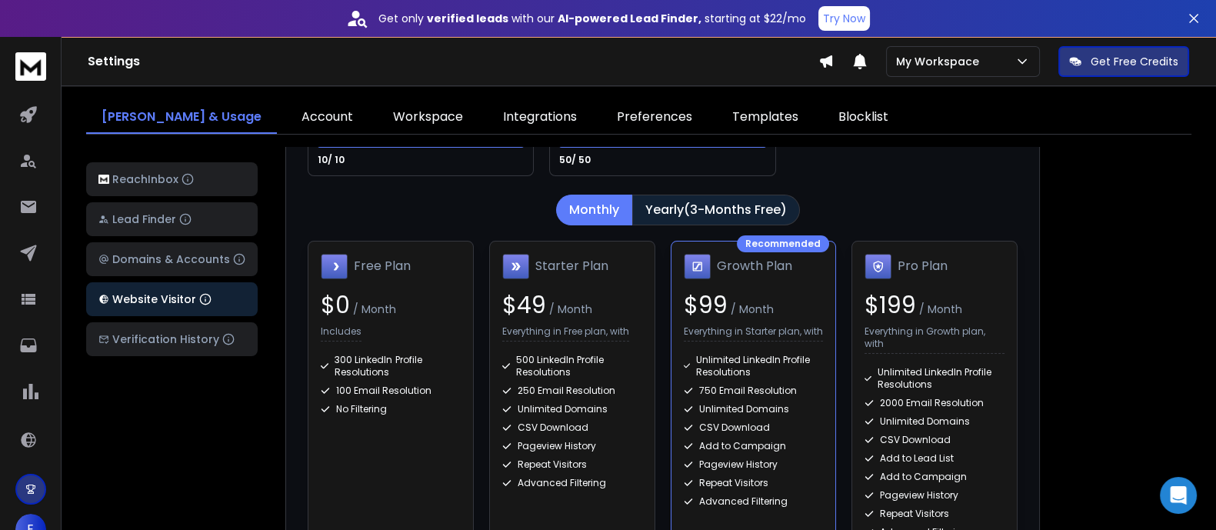
click at [654, 208] on button "Yearly(3-Months Free)" at bounding box center [716, 210] width 168 height 31
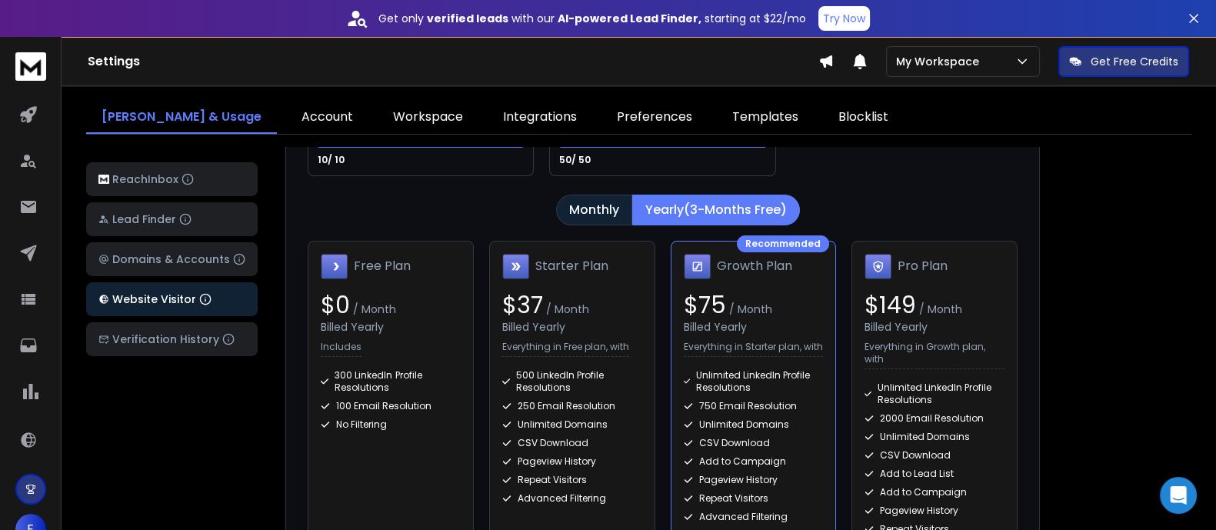
click at [601, 205] on button "Monthly" at bounding box center [594, 210] width 76 height 31
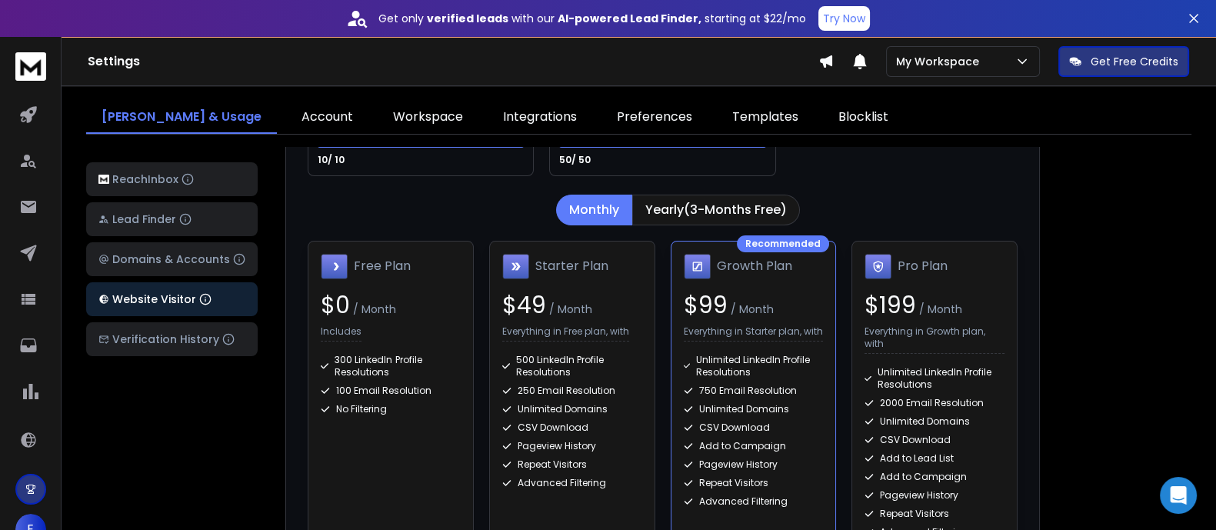
scroll to position [250, 0]
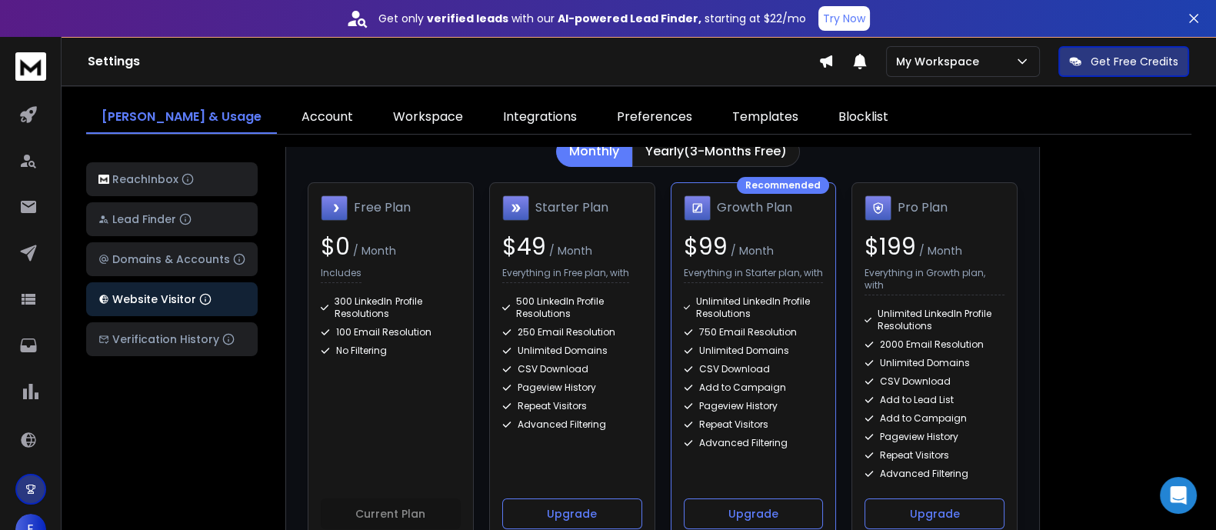
drag, startPoint x: 698, startPoint y: 334, endPoint x: 824, endPoint y: 318, distance: 126.3
click at [824, 318] on ul "Unlimited LinkedIn Profile Resolutions 750 Email Resolution Unlimited Domains C…" at bounding box center [754, 369] width 140 height 160
click at [258, 385] on div "ReachInbox Lead Finder Domains & Accounts Website Visitor Verification History …" at bounding box center [638, 356] width 1105 height 419
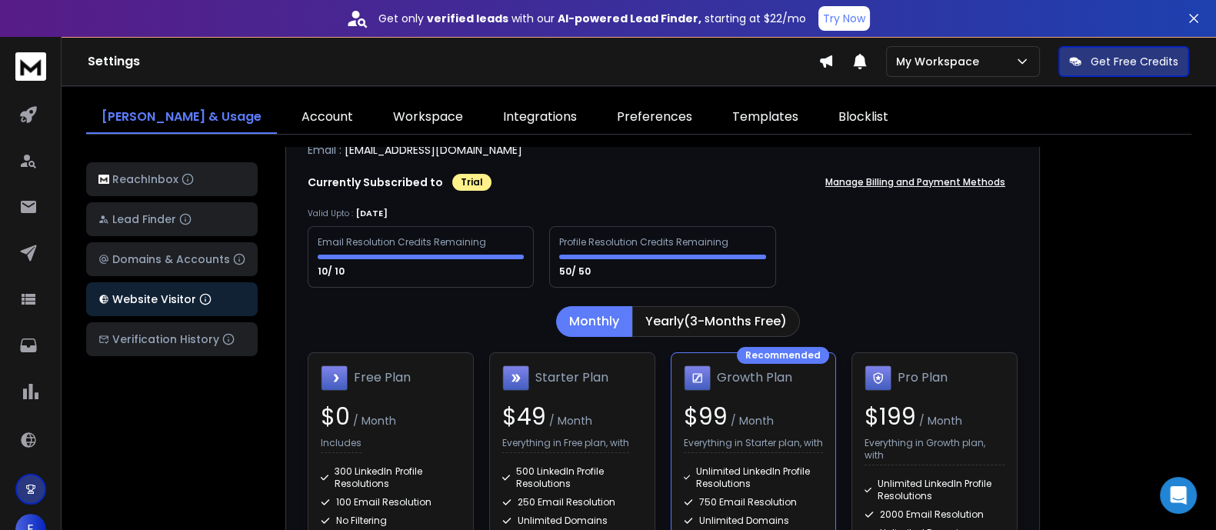
scroll to position [0, 0]
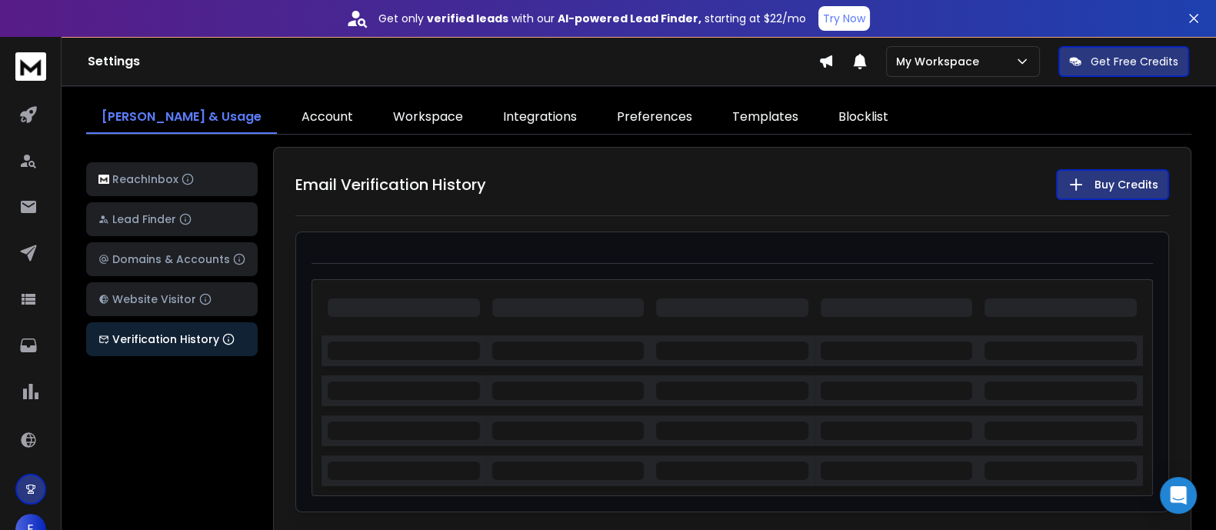
click at [151, 335] on button "Verification History" at bounding box center [171, 339] width 171 height 34
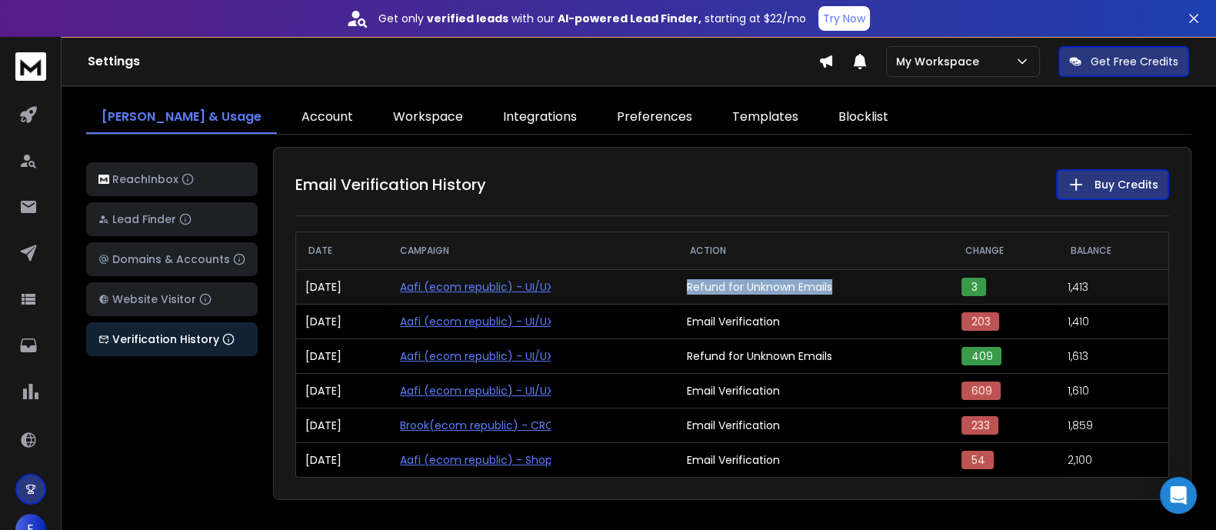
drag, startPoint x: 897, startPoint y: 282, endPoint x: 681, endPoint y: 294, distance: 215.6
click at [681, 294] on tr "19/08/2025 Aafi (ecom republic) - UI/UX Intent ( Clay ) Refund for Unknown Emai…" at bounding box center [732, 286] width 872 height 35
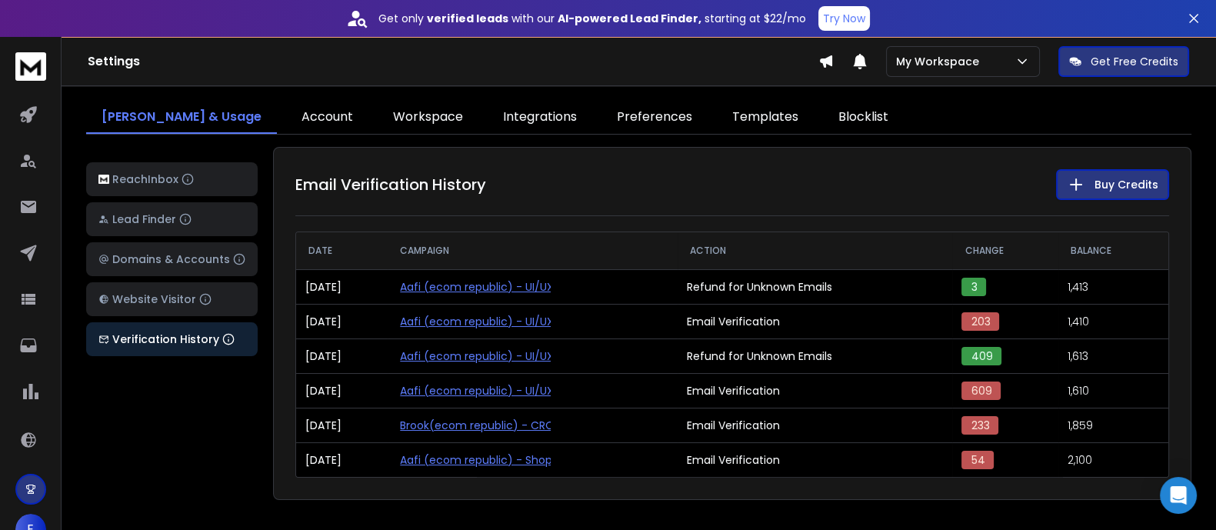
click at [807, 210] on div "Email Verification History Buy Credits Date Campaign Action Change Balance 19/0…" at bounding box center [732, 323] width 874 height 308
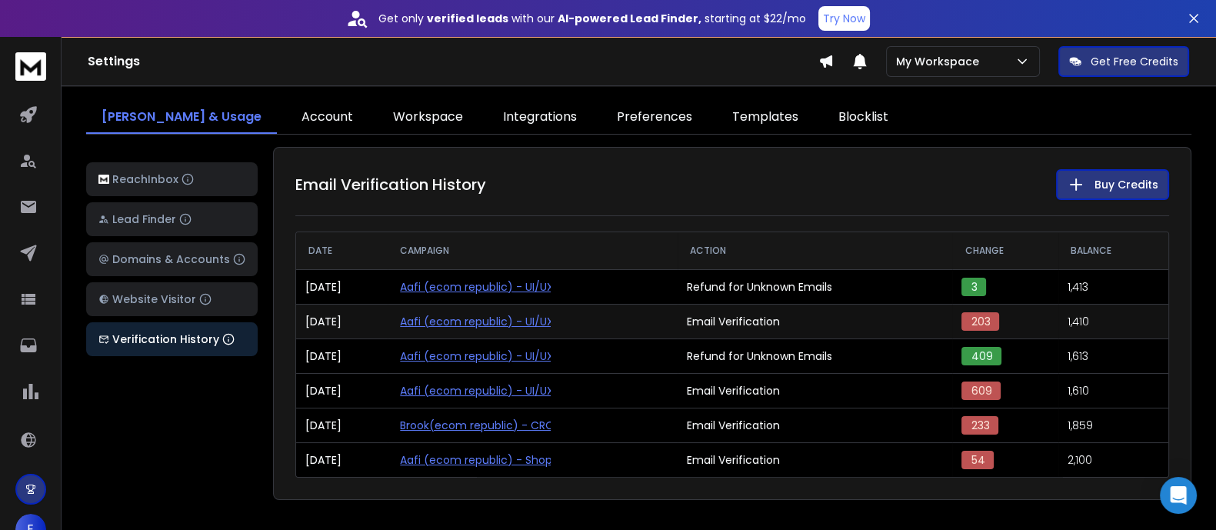
drag, startPoint x: 995, startPoint y: 309, endPoint x: 994, endPoint y: 328, distance: 19.2
click at [994, 328] on td "203" at bounding box center [1005, 321] width 106 height 35
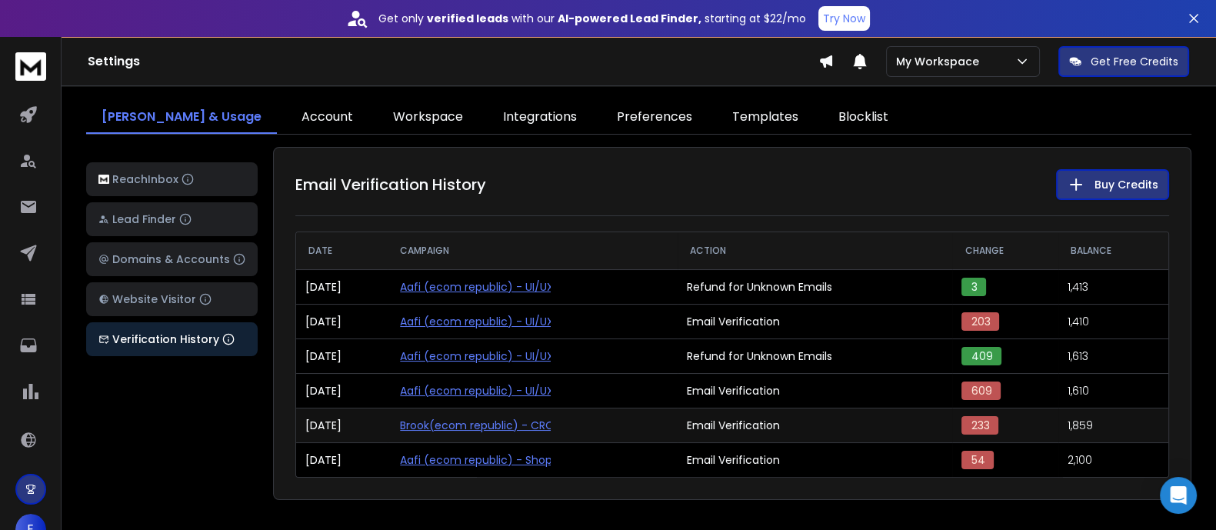
click at [980, 433] on td "233" at bounding box center [1005, 425] width 106 height 35
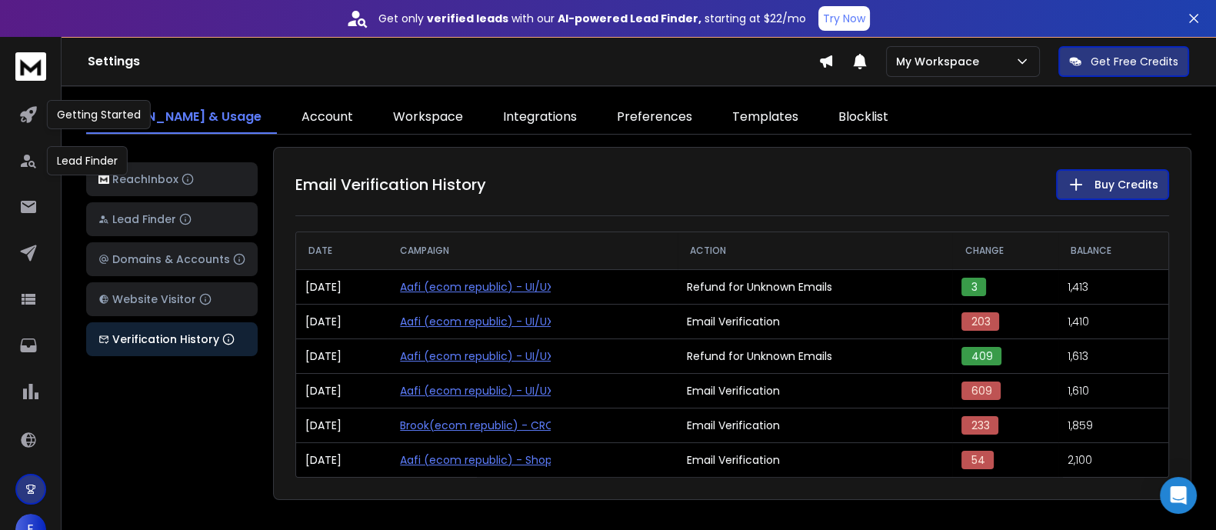
click at [49, 222] on div "E" at bounding box center [31, 286] width 62 height 499
click at [31, 242] on link at bounding box center [28, 253] width 31 height 31
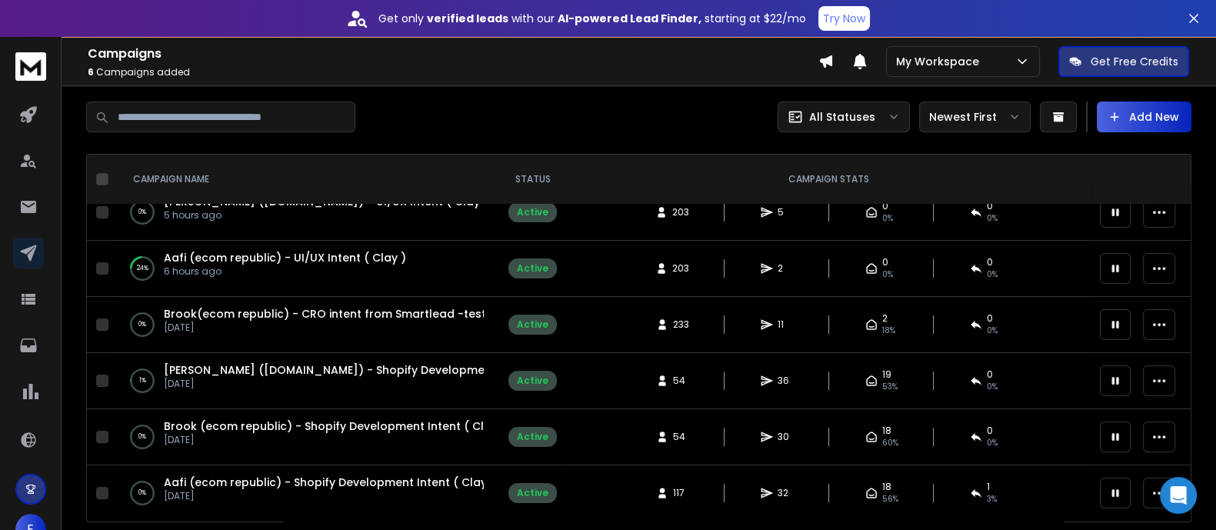
scroll to position [30, 0]
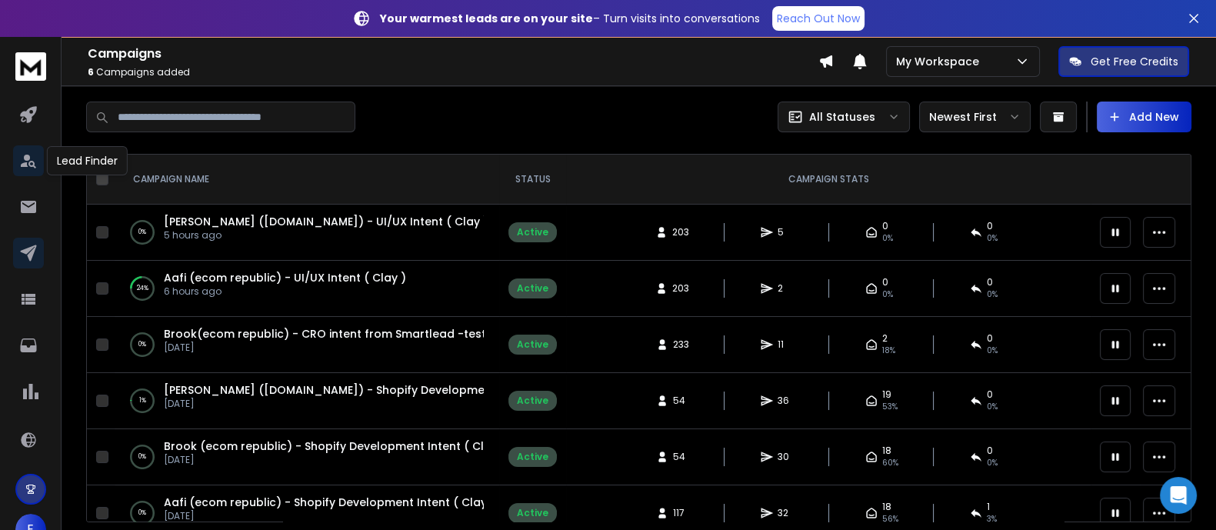
click at [39, 159] on link at bounding box center [28, 160] width 31 height 31
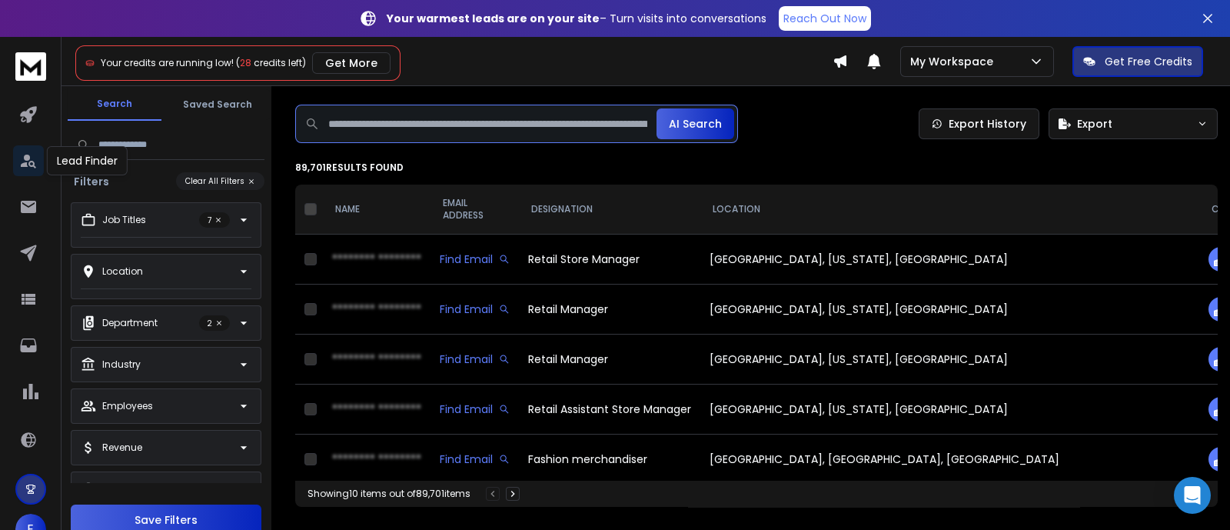
click at [367, 126] on textarea at bounding box center [487, 123] width 319 height 31
click at [641, 167] on p "89,701 results found" at bounding box center [756, 167] width 923 height 12
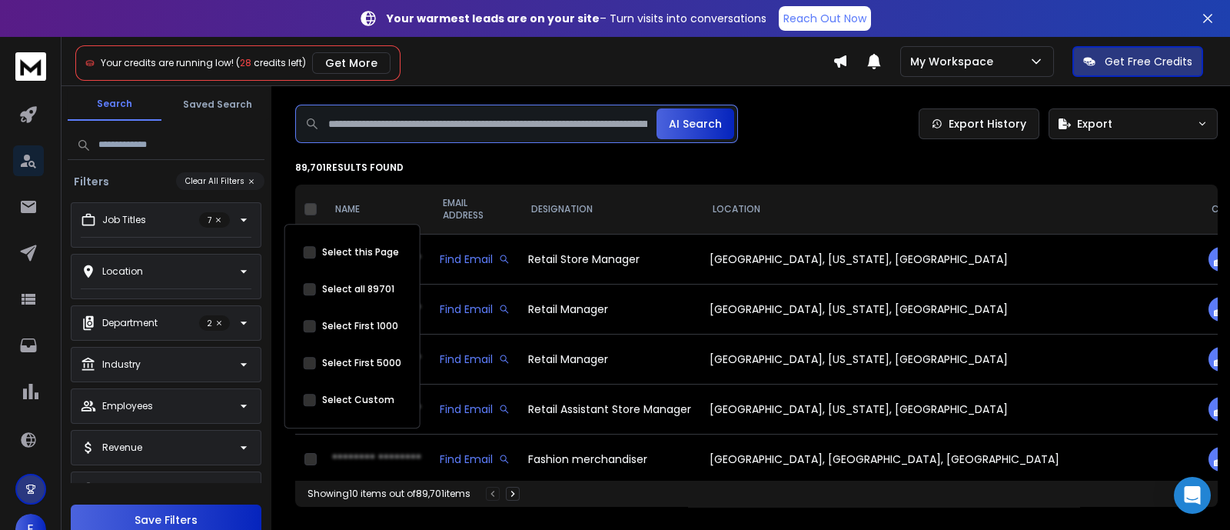
click at [325, 405] on label "Select Custom" at bounding box center [358, 400] width 72 height 12
click at [311, 404] on button "Select this Page" at bounding box center [310, 400] width 12 height 12
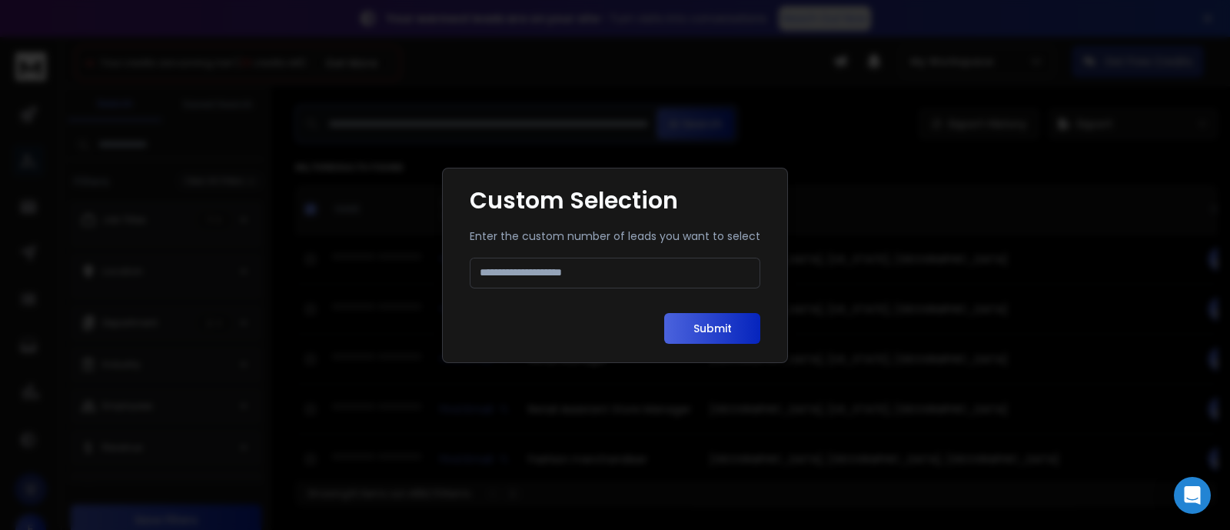
type input "**"
click at [676, 132] on button "AI Search" at bounding box center [696, 123] width 78 height 31
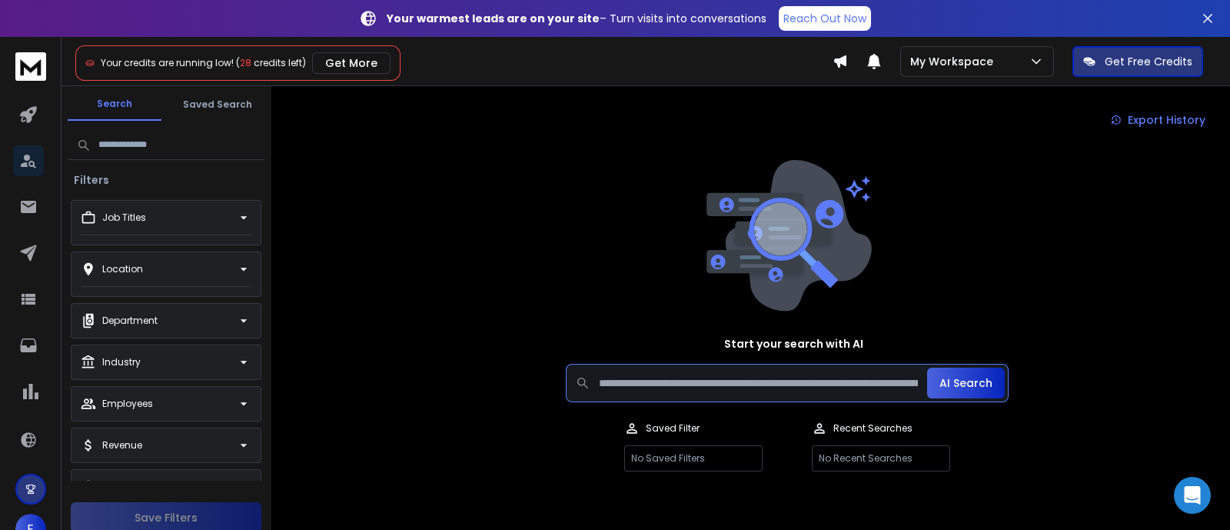
click at [624, 386] on textarea at bounding box center [758, 383] width 319 height 31
type textarea "**********"
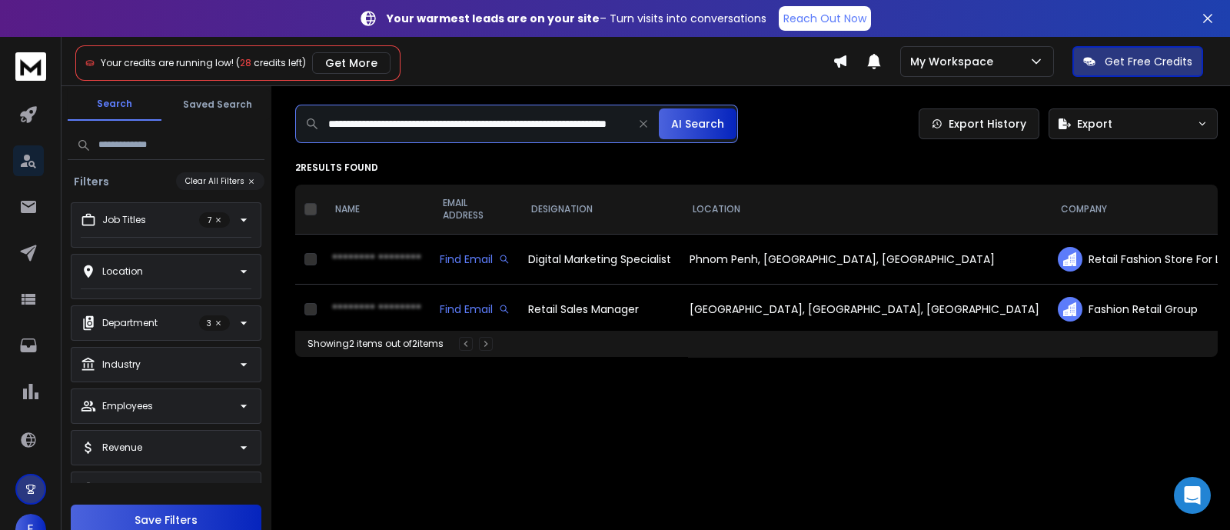
click at [544, 126] on textarea "**********" at bounding box center [478, 123] width 300 height 31
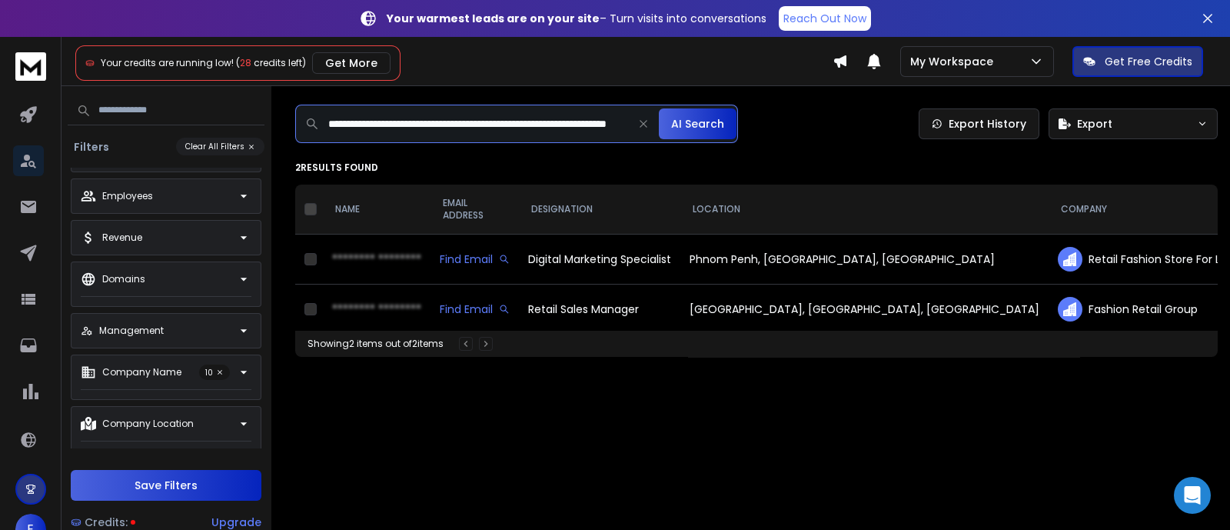
scroll to position [63, 0]
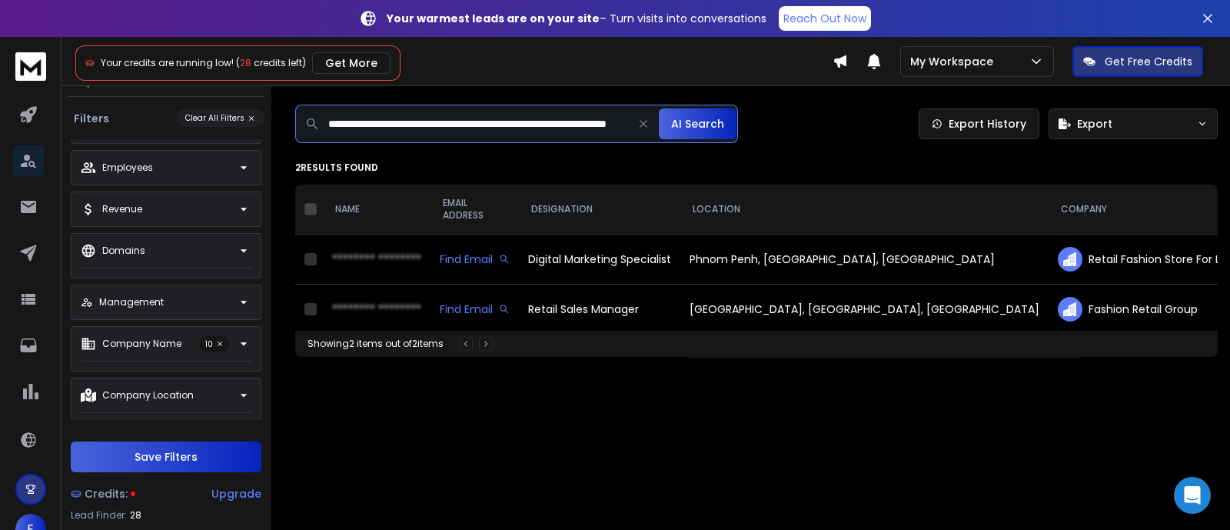
click at [236, 342] on icon at bounding box center [243, 343] width 15 height 15
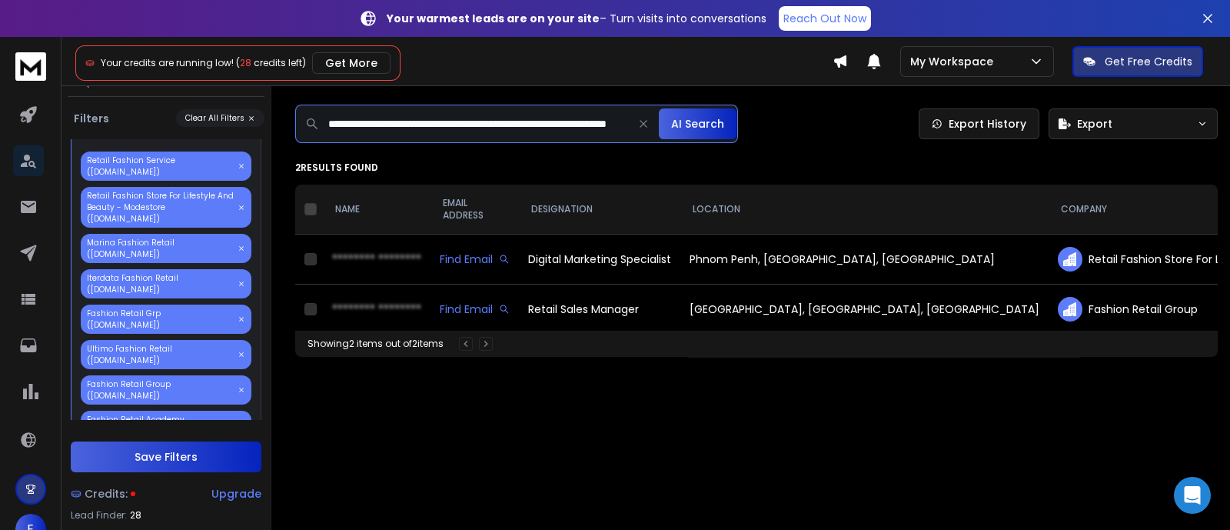
scroll to position [248, 0]
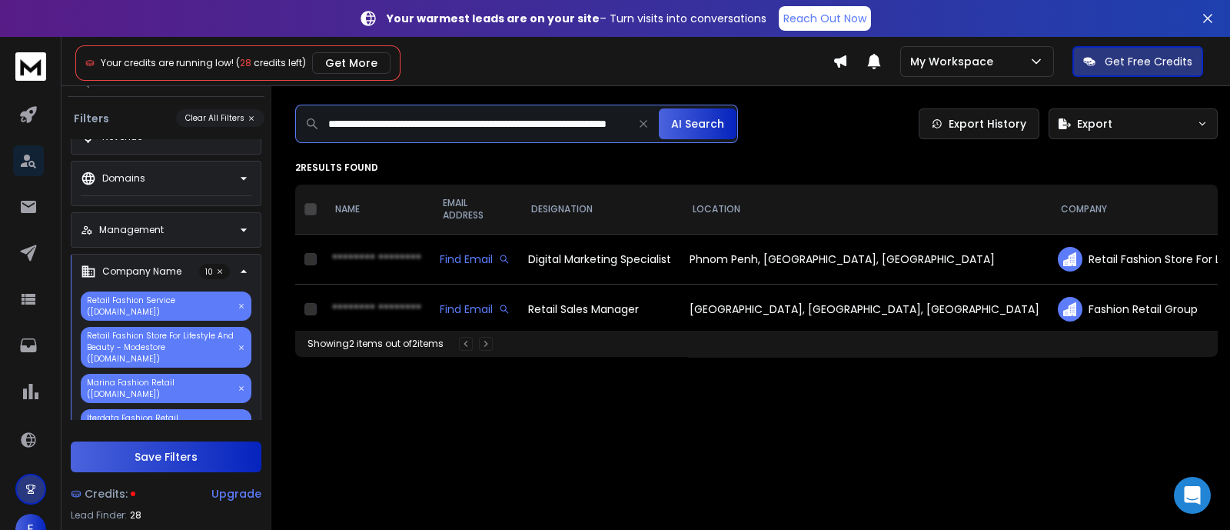
click at [216, 268] on icon at bounding box center [220, 272] width 8 height 8
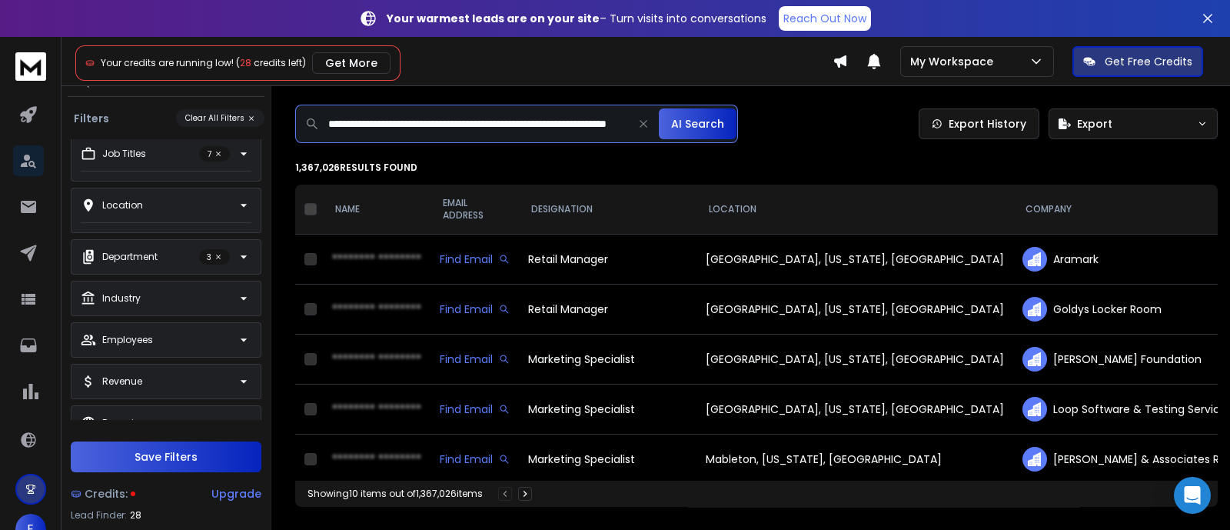
scroll to position [0, 0]
click at [215, 261] on icon at bounding box center [219, 260] width 8 height 8
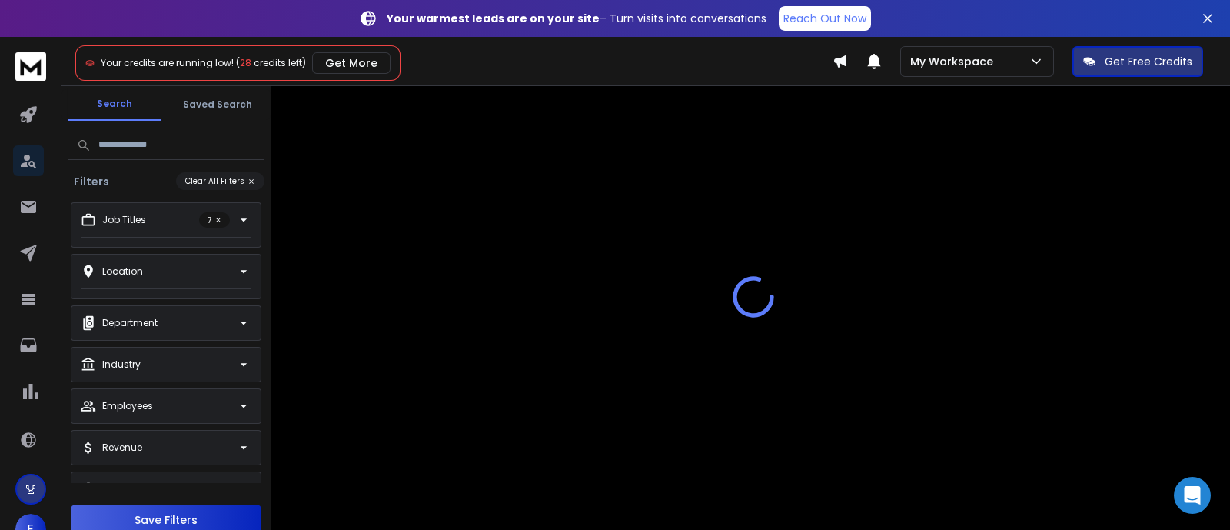
click at [241, 219] on icon at bounding box center [244, 219] width 6 height 3
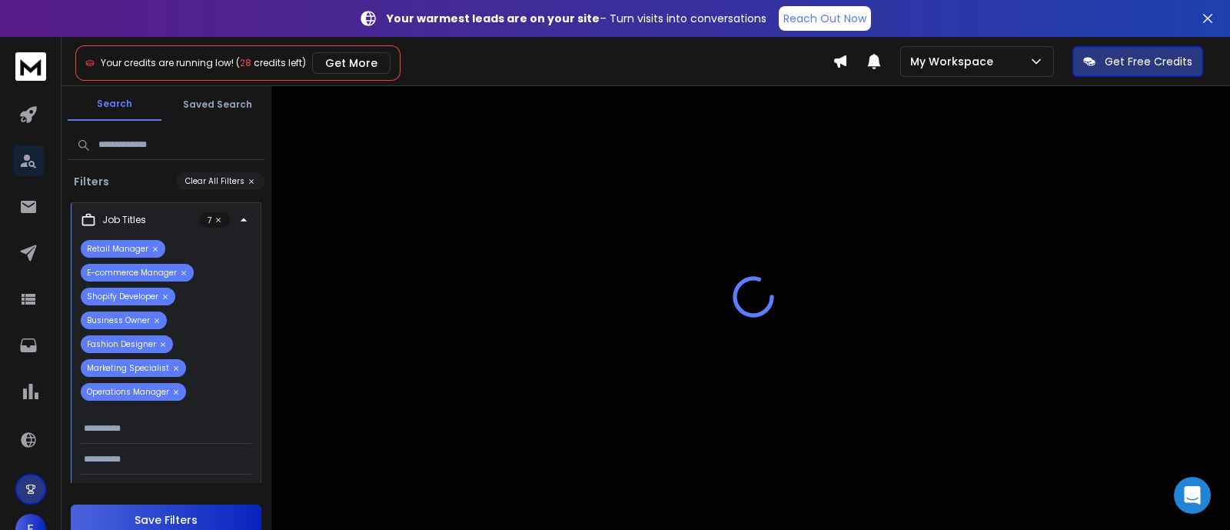
click at [215, 216] on icon at bounding box center [219, 220] width 8 height 8
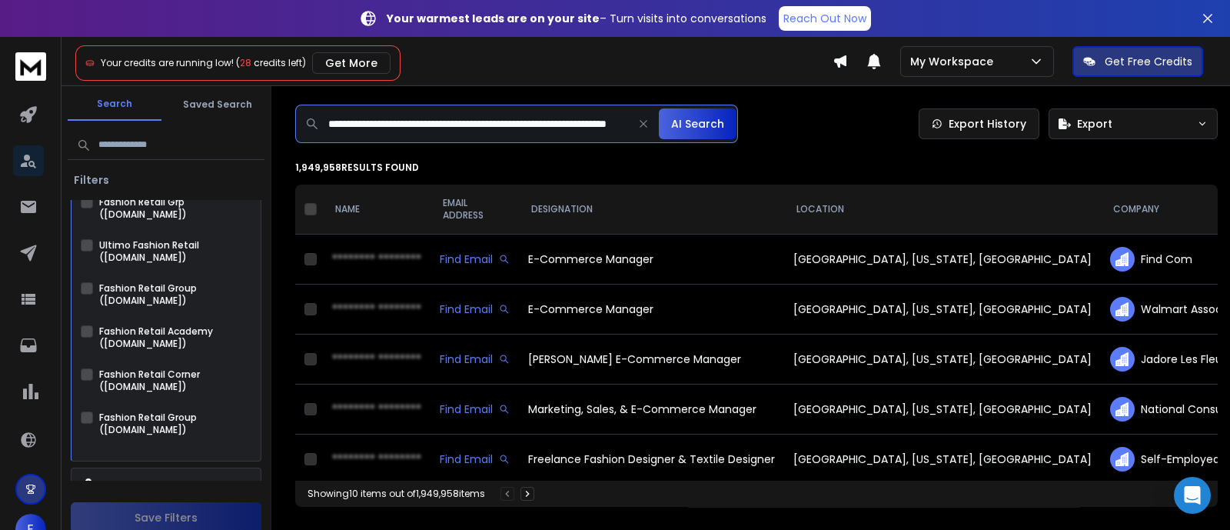
scroll to position [757, 0]
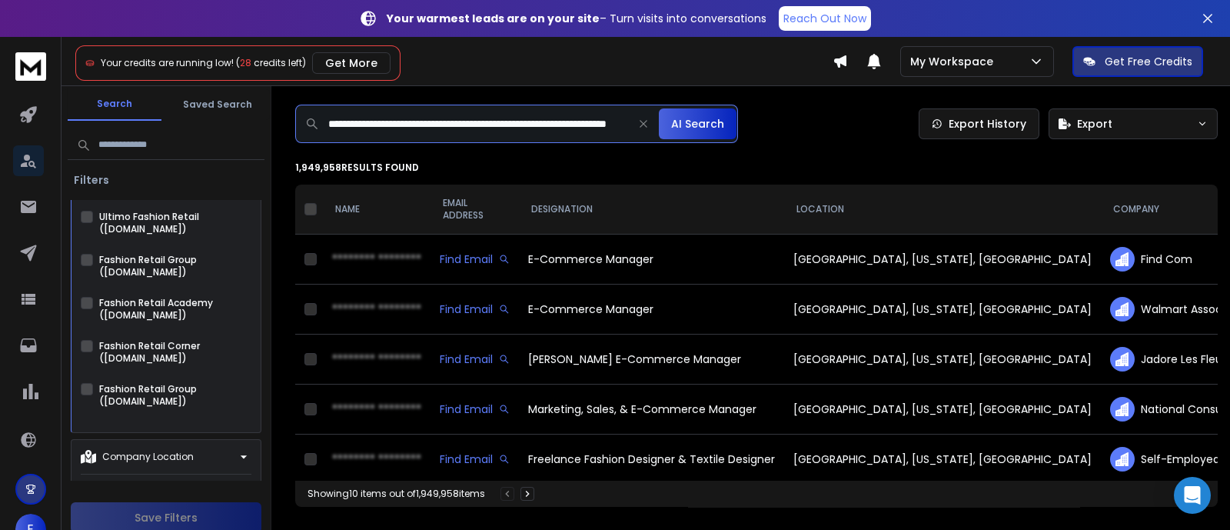
click at [216, 449] on div "Company Location" at bounding box center [166, 456] width 171 height 15
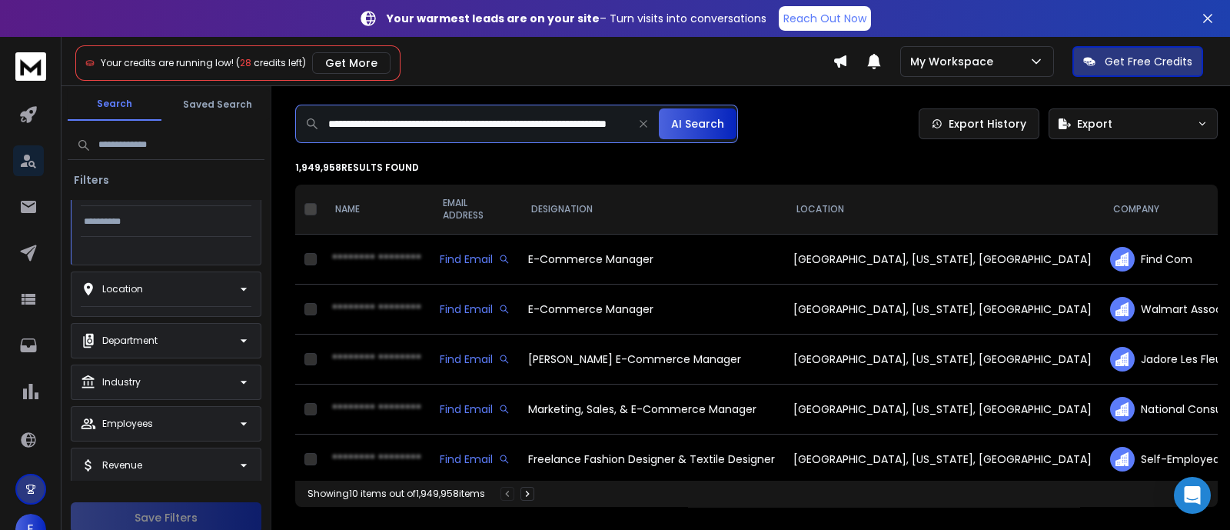
scroll to position [0, 0]
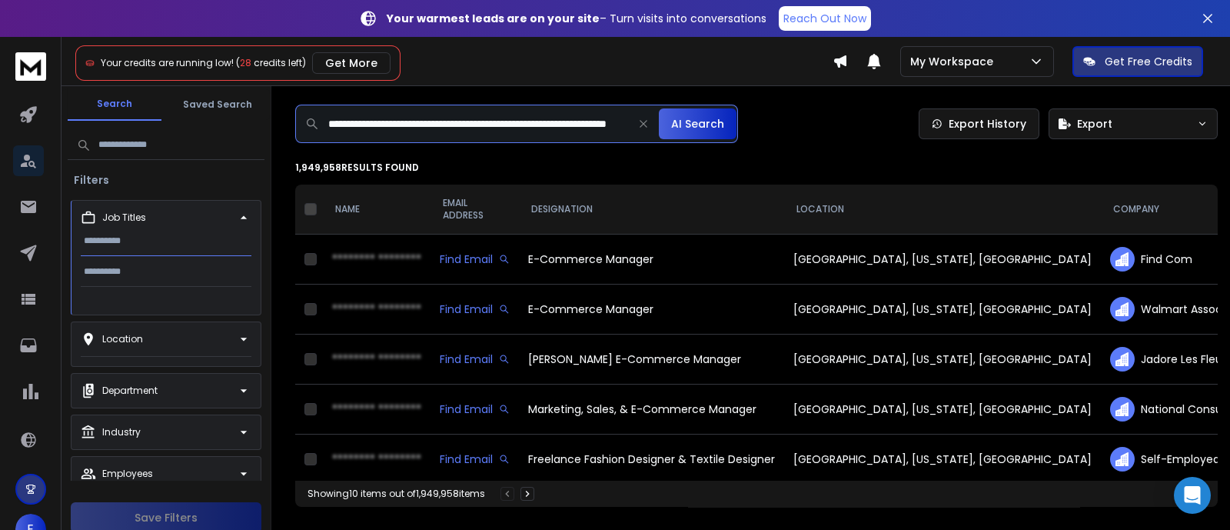
click at [232, 225] on input at bounding box center [166, 240] width 171 height 31
click at [241, 217] on icon at bounding box center [244, 217] width 6 height 3
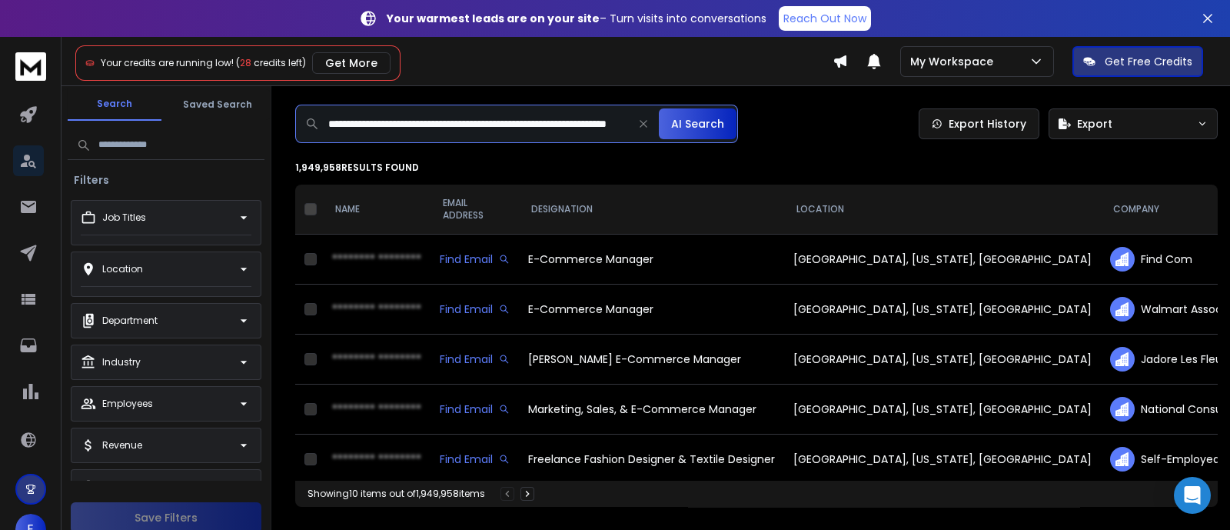
click at [227, 332] on div "Department" at bounding box center [166, 320] width 191 height 35
click at [236, 368] on icon at bounding box center [243, 362] width 15 height 15
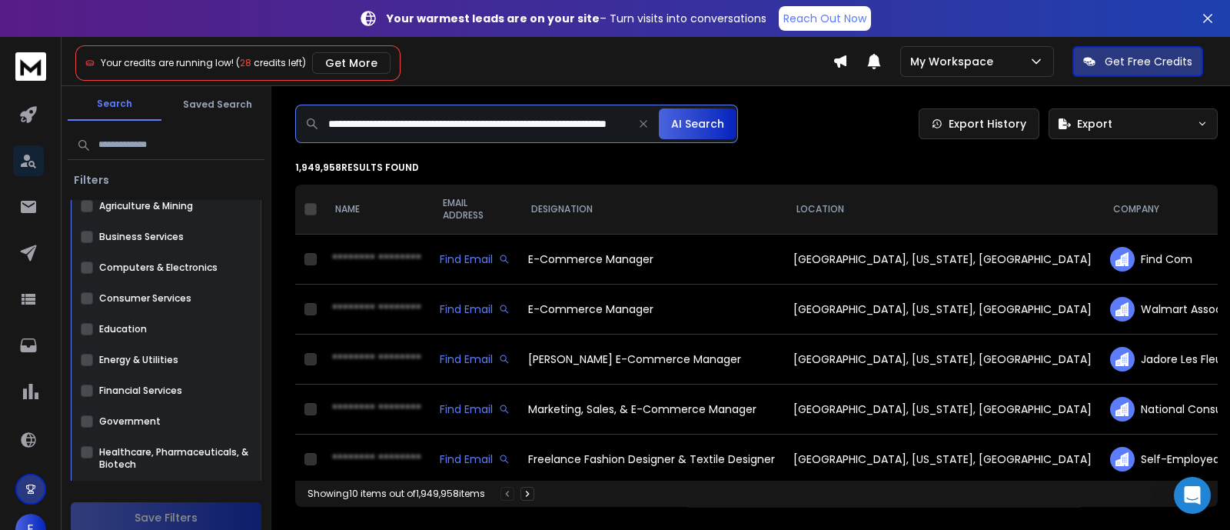
scroll to position [384, 0]
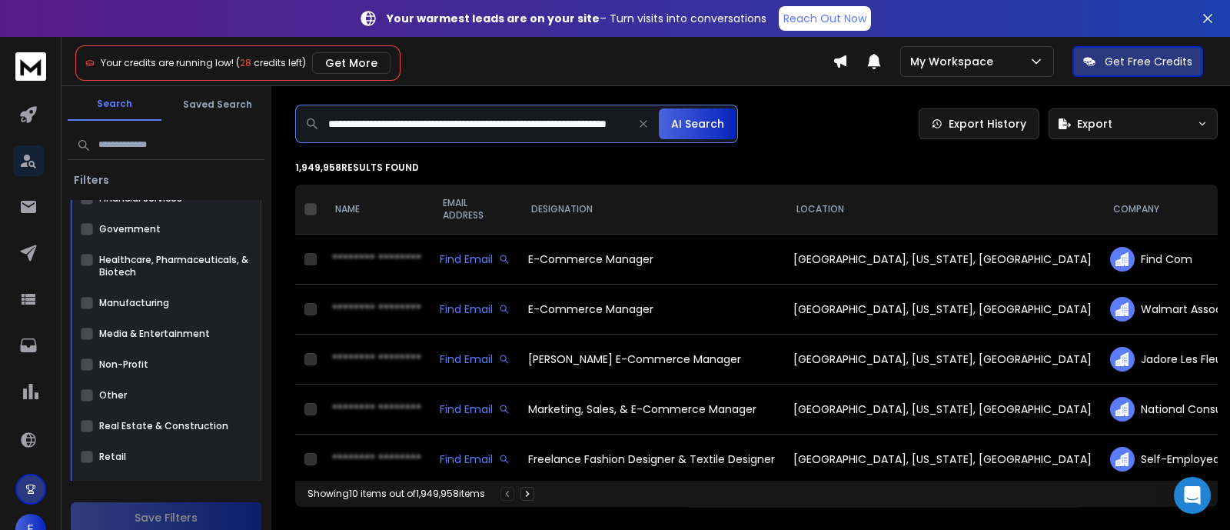
click at [91, 452] on button "Retail" at bounding box center [87, 457] width 12 height 12
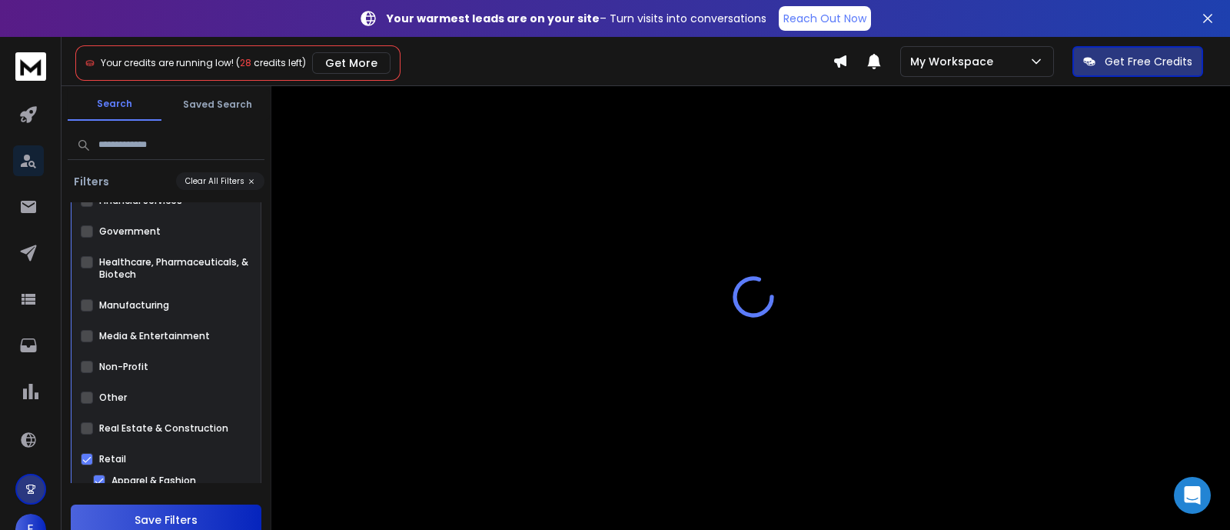
scroll to position [577, 0]
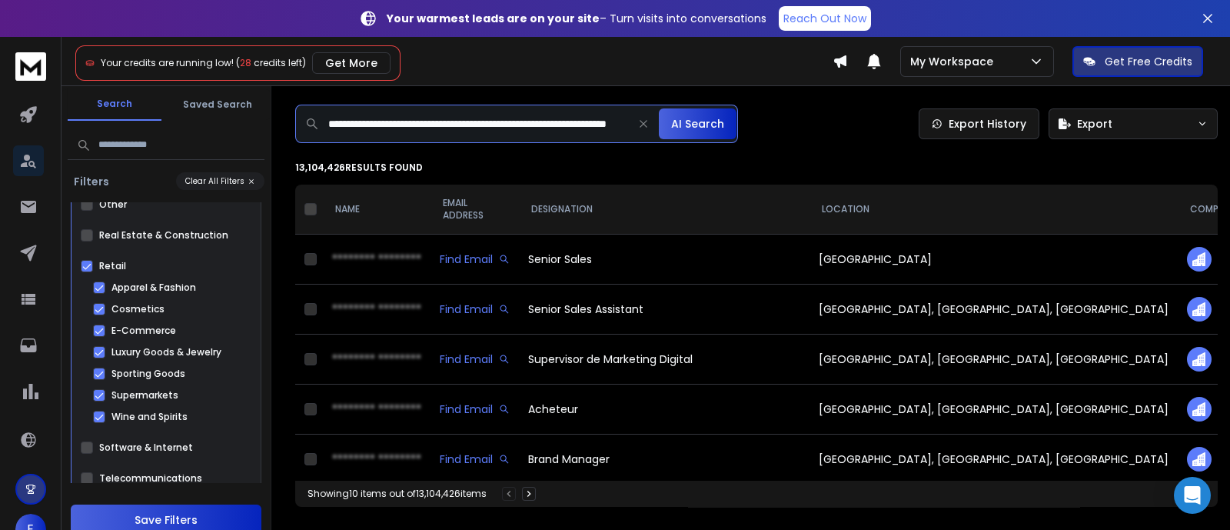
click at [96, 371] on Goods "Sporting Goods" at bounding box center [99, 374] width 12 height 12
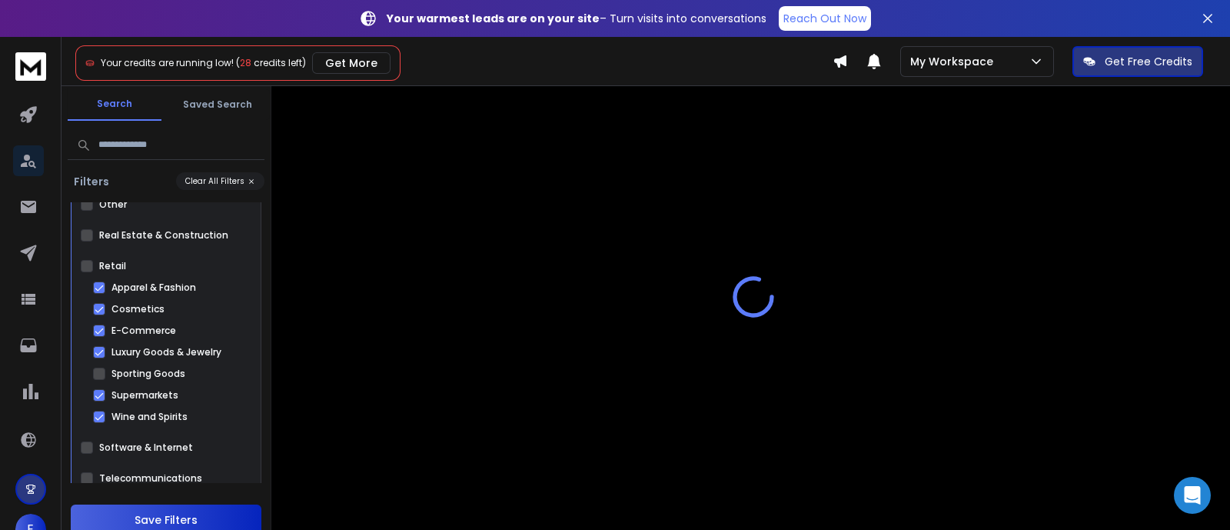
click at [101, 392] on button "Supermarkets" at bounding box center [99, 395] width 12 height 12
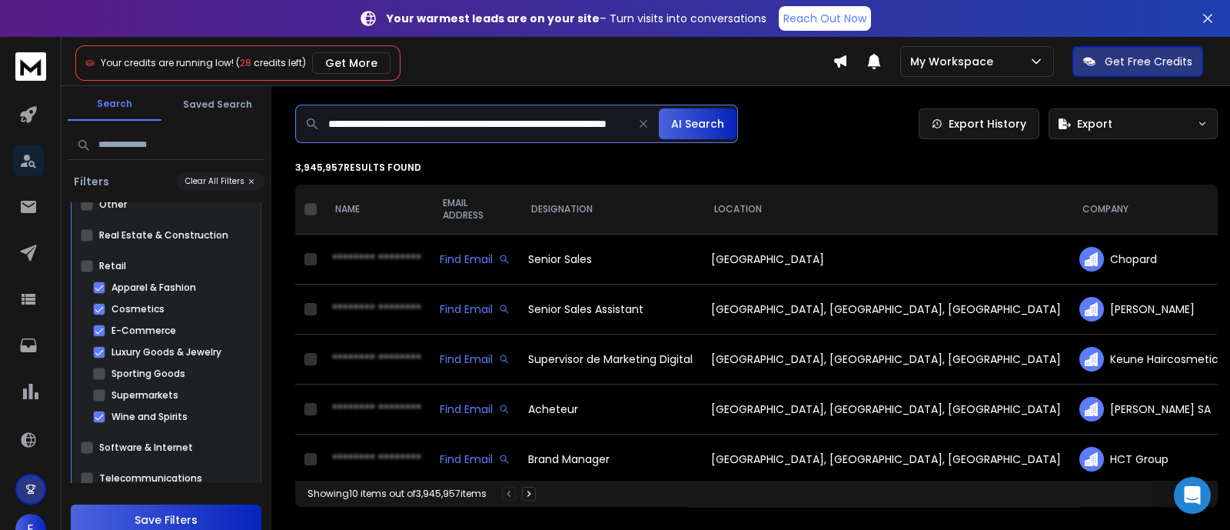
click at [96, 408] on div "Apparel & Fashion Cosmetics E-Commerce Luxury Goods & Jewelry Sporting Goods Su…" at bounding box center [172, 351] width 158 height 141
click at [102, 418] on Spirits "Wine and Spirits" at bounding box center [99, 417] width 12 height 12
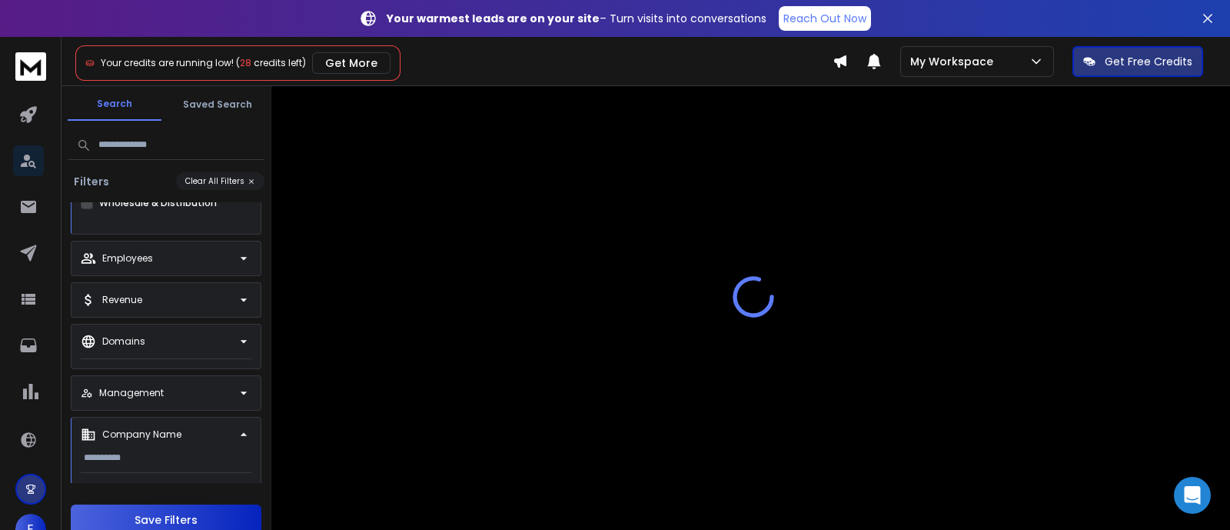
scroll to position [865, 0]
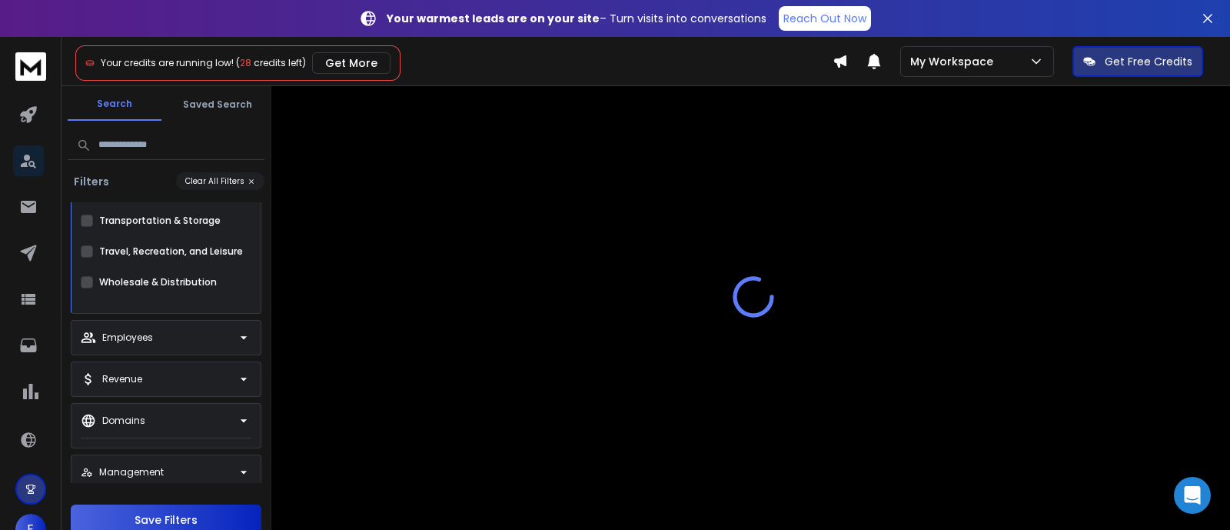
click at [196, 354] on div "Job Titles Location Department Industry 1 Agriculture & Mining Business Service…" at bounding box center [166, 342] width 197 height 281
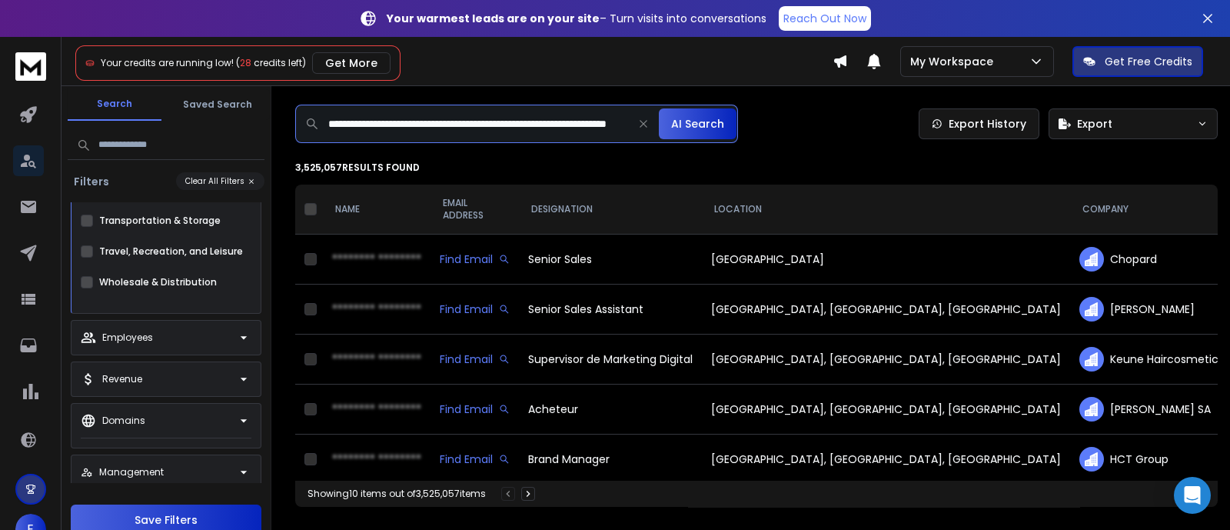
click at [198, 344] on div "Employees" at bounding box center [166, 337] width 191 height 35
click at [238, 332] on icon at bounding box center [243, 337] width 15 height 15
click at [127, 373] on div "0 - 25" at bounding box center [166, 373] width 171 height 12
click at [108, 361] on div "0 - 25" at bounding box center [166, 373] width 171 height 31
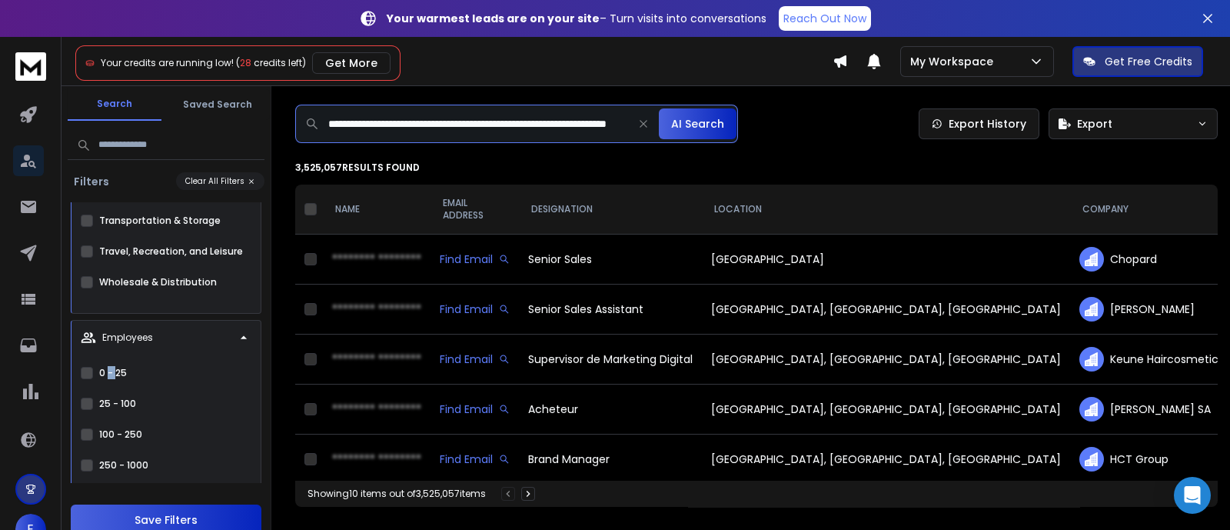
click at [88, 374] on 25 "0 - 25" at bounding box center [87, 373] width 12 height 12
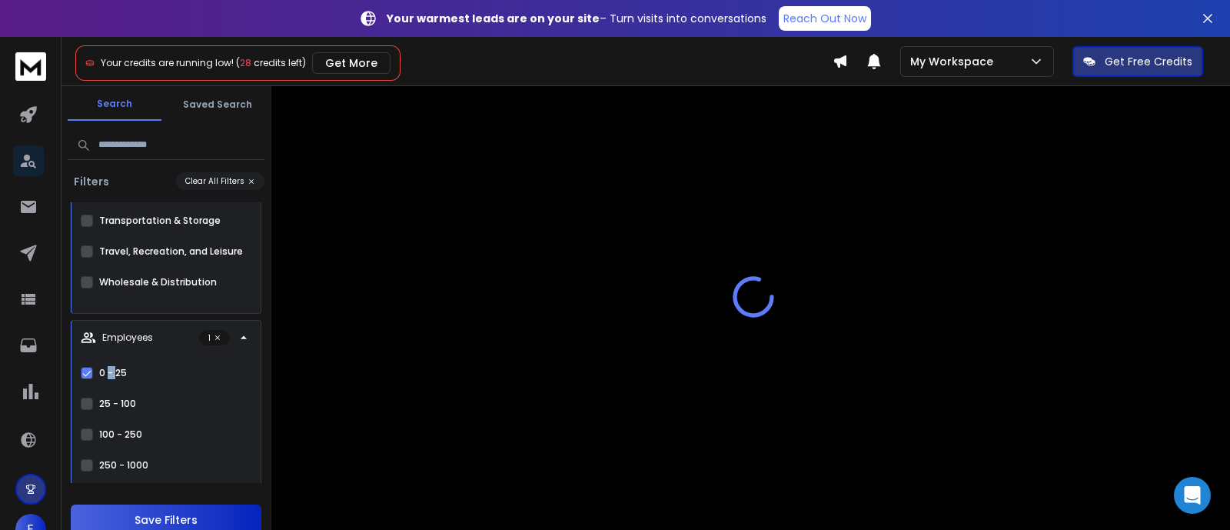
click at [88, 401] on 100 "25 - 100" at bounding box center [87, 404] width 12 height 12
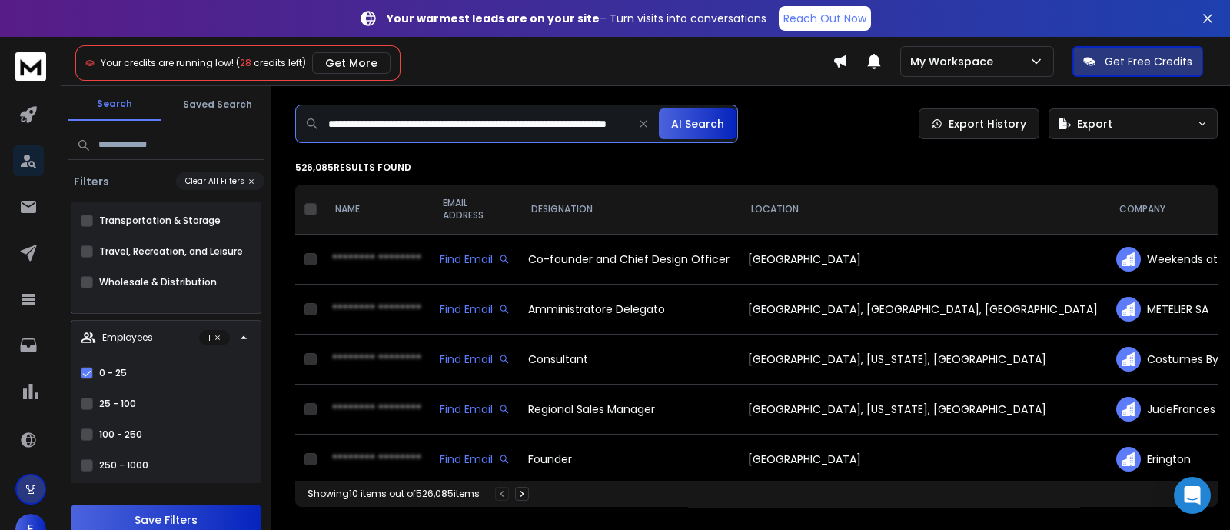
click at [93, 398] on div "25 - 100" at bounding box center [166, 404] width 171 height 12
click at [92, 398] on div "25 - 100" at bounding box center [166, 404] width 171 height 12
click at [85, 411] on div "25 - 100" at bounding box center [166, 403] width 171 height 31
click at [92, 402] on div "25 - 100" at bounding box center [166, 404] width 171 height 12
click at [85, 398] on 100 "25 - 100" at bounding box center [87, 404] width 12 height 12
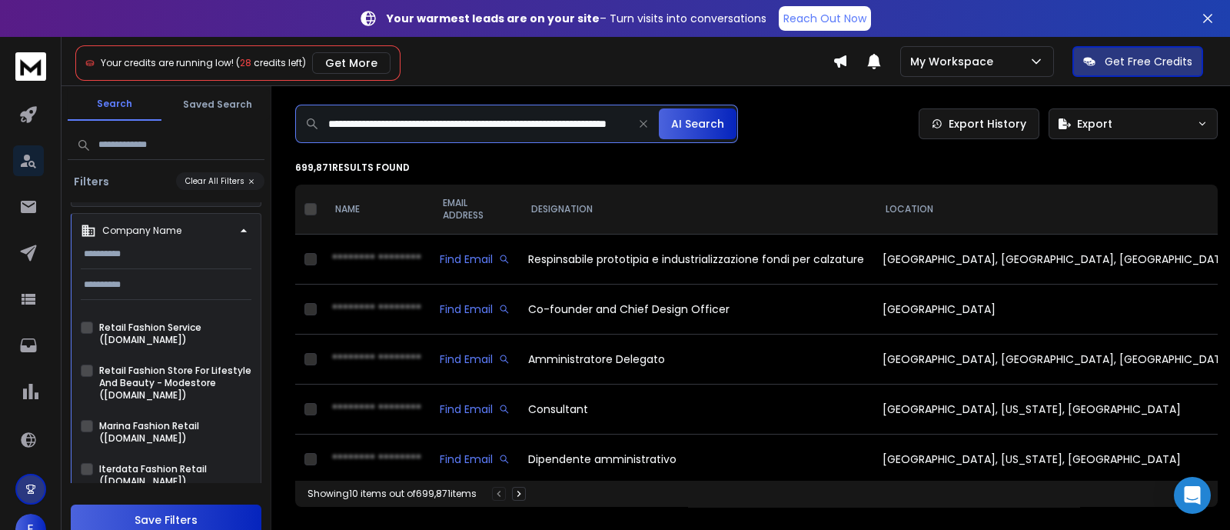
scroll to position [1268, 0]
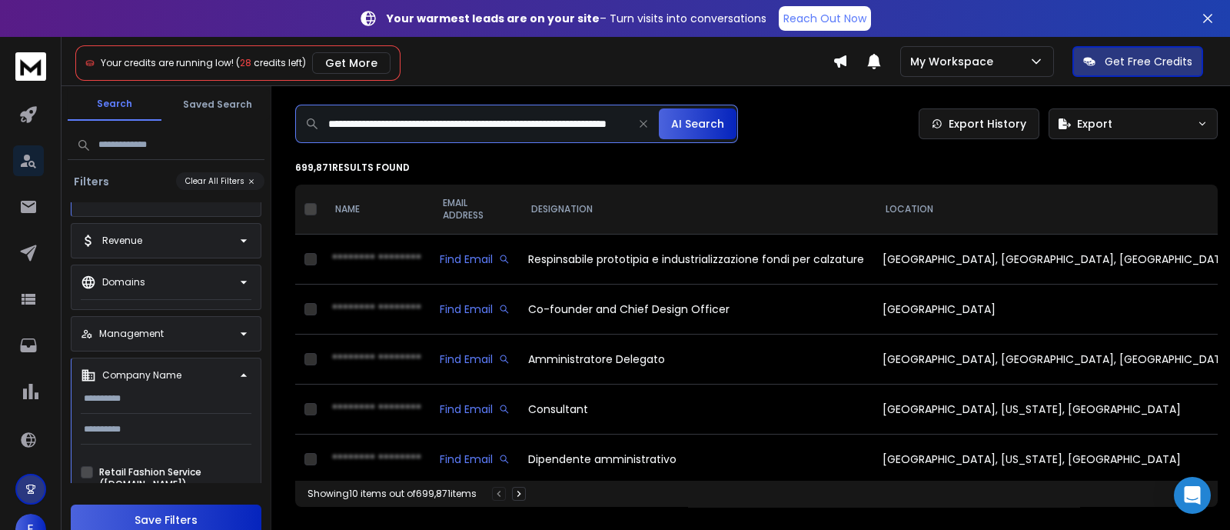
click at [236, 328] on icon at bounding box center [243, 333] width 15 height 15
click at [110, 363] on label "C-Level" at bounding box center [117, 369] width 37 height 12
click at [93, 363] on button "C-Level" at bounding box center [87, 369] width 12 height 12
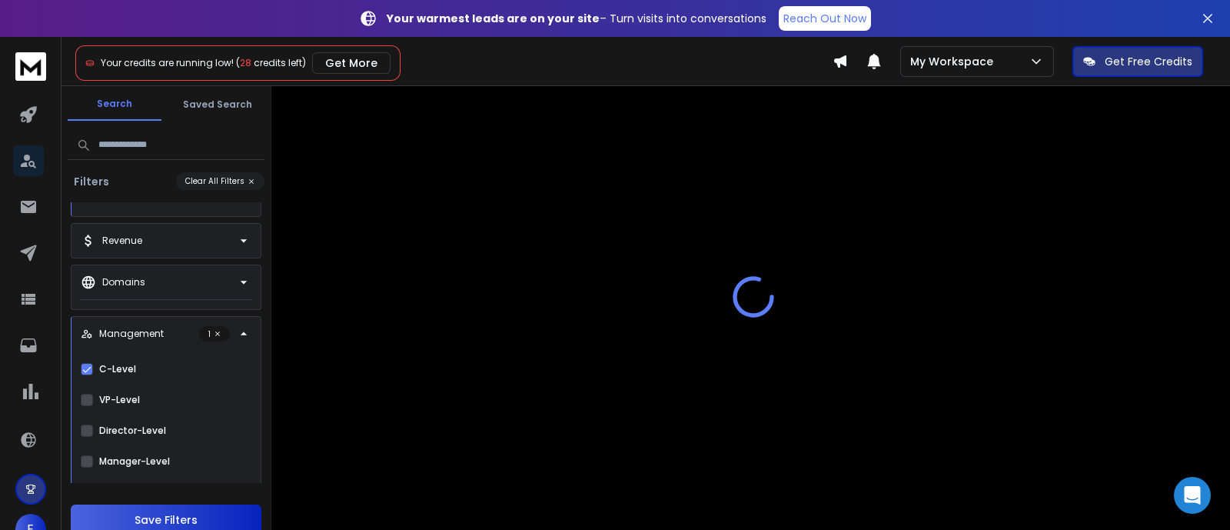
click at [106, 388] on div "VP-Level" at bounding box center [166, 400] width 171 height 31
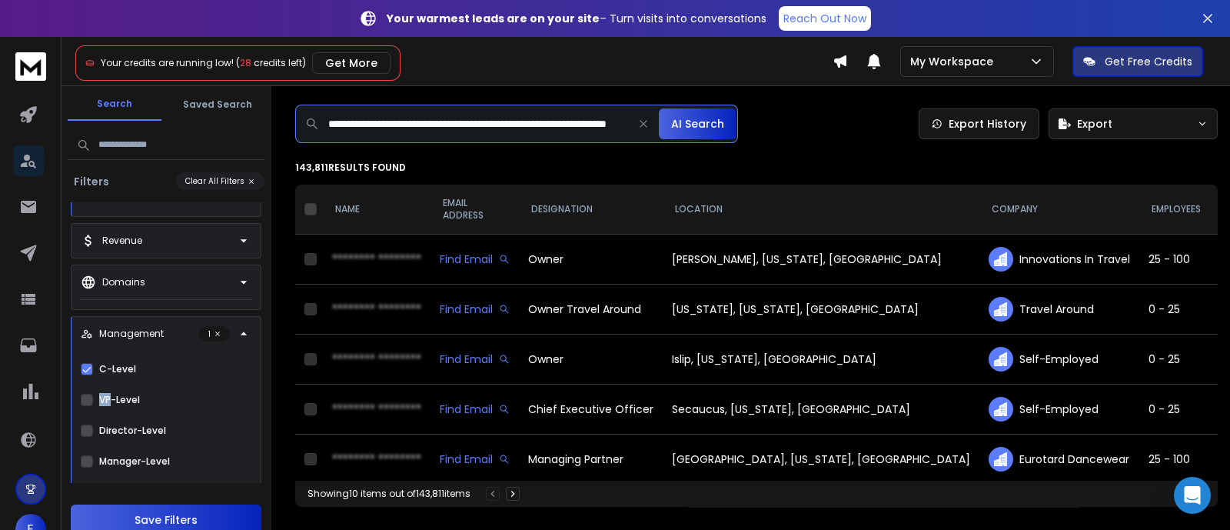
click at [112, 394] on label "VP-Level" at bounding box center [119, 400] width 41 height 12
click at [93, 394] on button "VP-Level" at bounding box center [87, 400] width 12 height 12
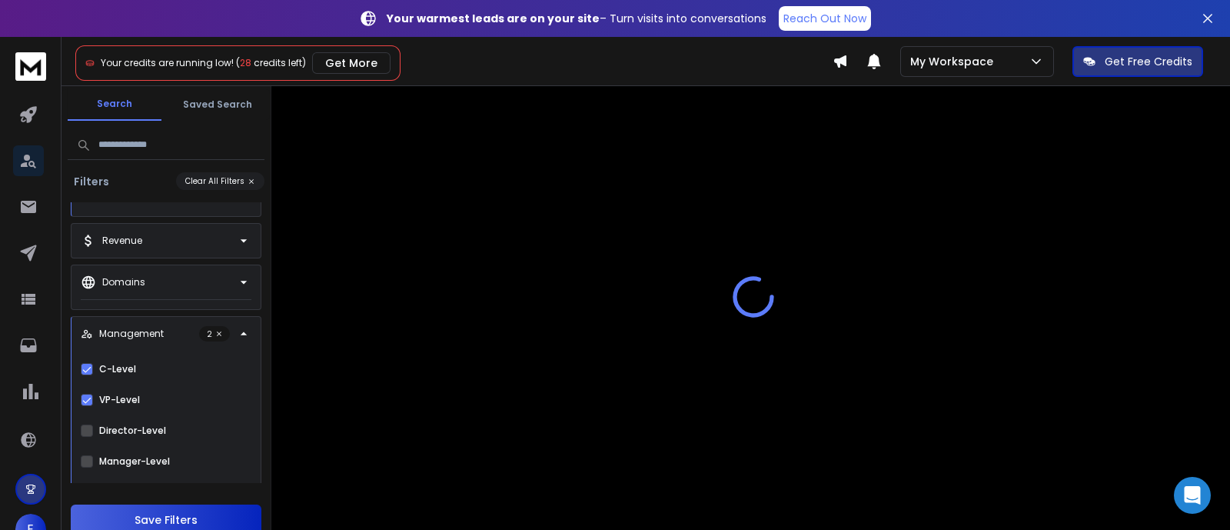
click at [122, 430] on label "Director-Level" at bounding box center [132, 430] width 67 height 12
click at [93, 430] on button "Director-Level" at bounding box center [87, 430] width 12 height 12
click at [122, 430] on label "Director-Level" at bounding box center [132, 430] width 67 height 12
click at [93, 430] on button "Director-Level" at bounding box center [87, 430] width 12 height 12
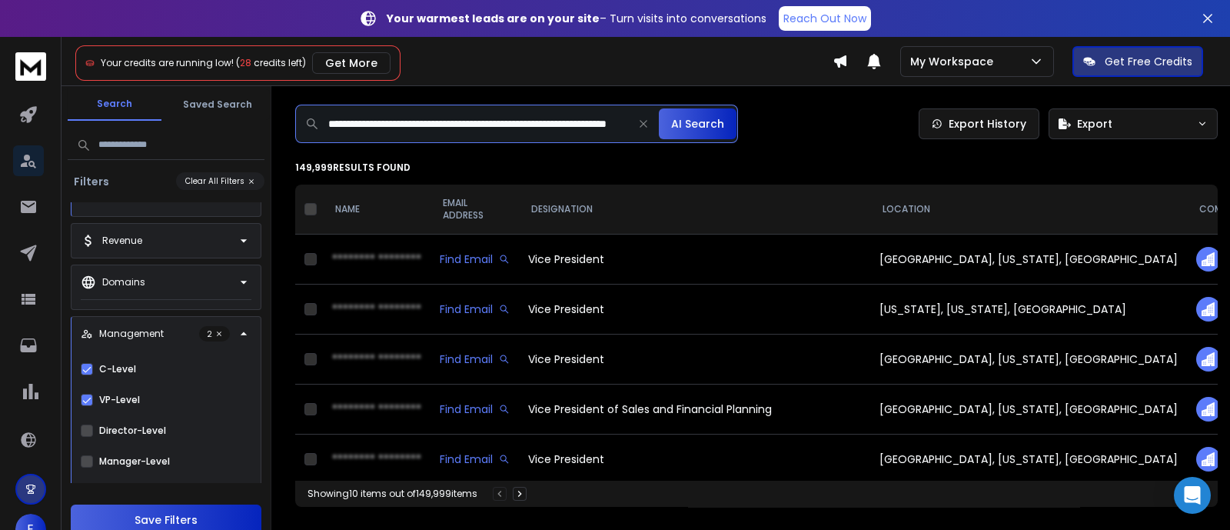
click at [142, 424] on label "Director-Level" at bounding box center [132, 430] width 67 height 12
click at [93, 424] on button "Director-Level" at bounding box center [87, 430] width 12 height 12
click at [142, 424] on label "Director-Level" at bounding box center [132, 430] width 67 height 12
click at [93, 424] on button "Director-Level" at bounding box center [87, 430] width 12 height 12
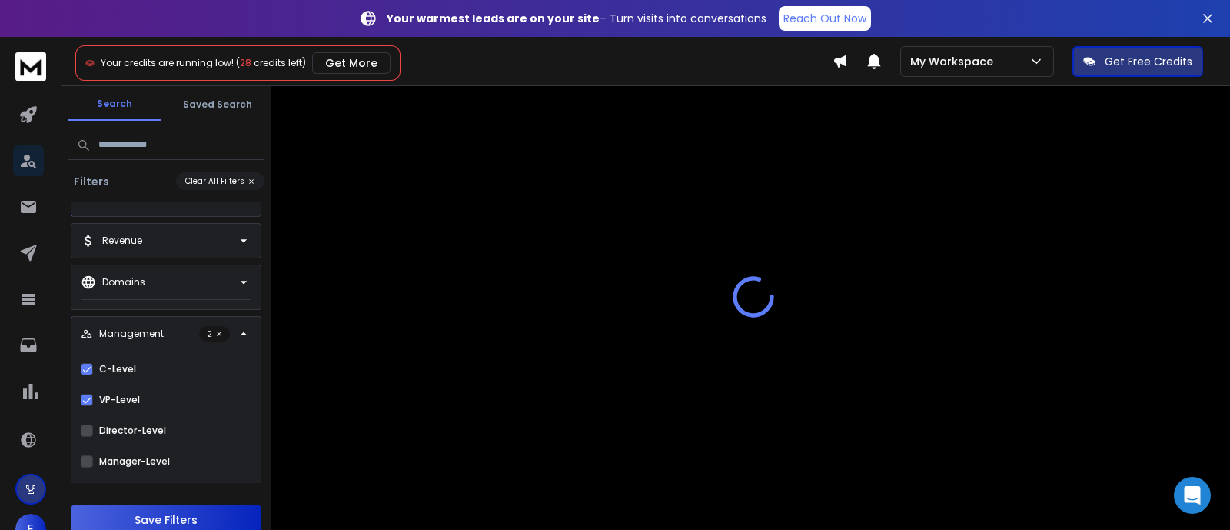
click at [145, 424] on label "Director-Level" at bounding box center [132, 430] width 67 height 12
click at [93, 424] on button "Director-Level" at bounding box center [87, 430] width 12 height 12
click at [145, 424] on label "Director-Level" at bounding box center [132, 430] width 67 height 12
click at [93, 424] on button "Director-Level" at bounding box center [87, 430] width 12 height 12
click at [145, 424] on label "Director-Level" at bounding box center [132, 430] width 67 height 12
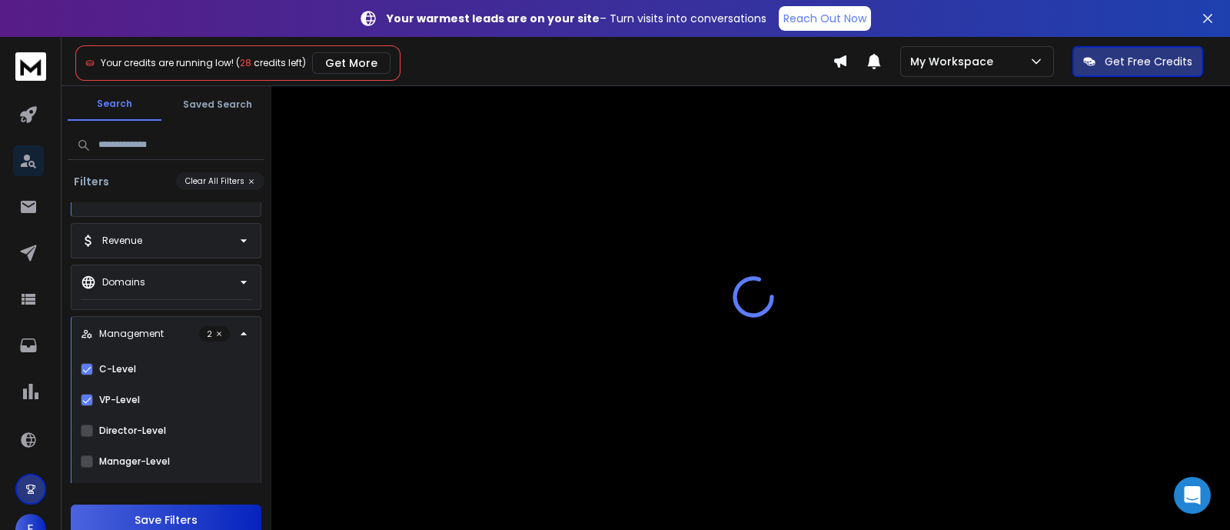
click at [93, 424] on button "Director-Level" at bounding box center [87, 430] width 12 height 12
click at [145, 424] on label "Director-Level" at bounding box center [132, 430] width 67 height 12
click at [93, 424] on button "Director-Level" at bounding box center [87, 430] width 12 height 12
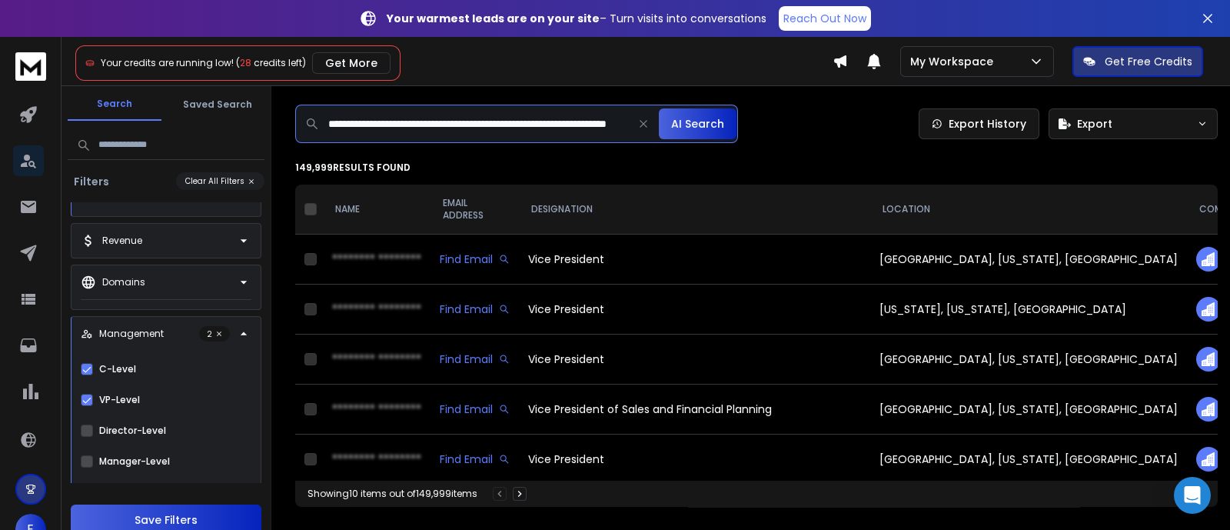
click at [88, 431] on button "Director-Level" at bounding box center [87, 430] width 12 height 12
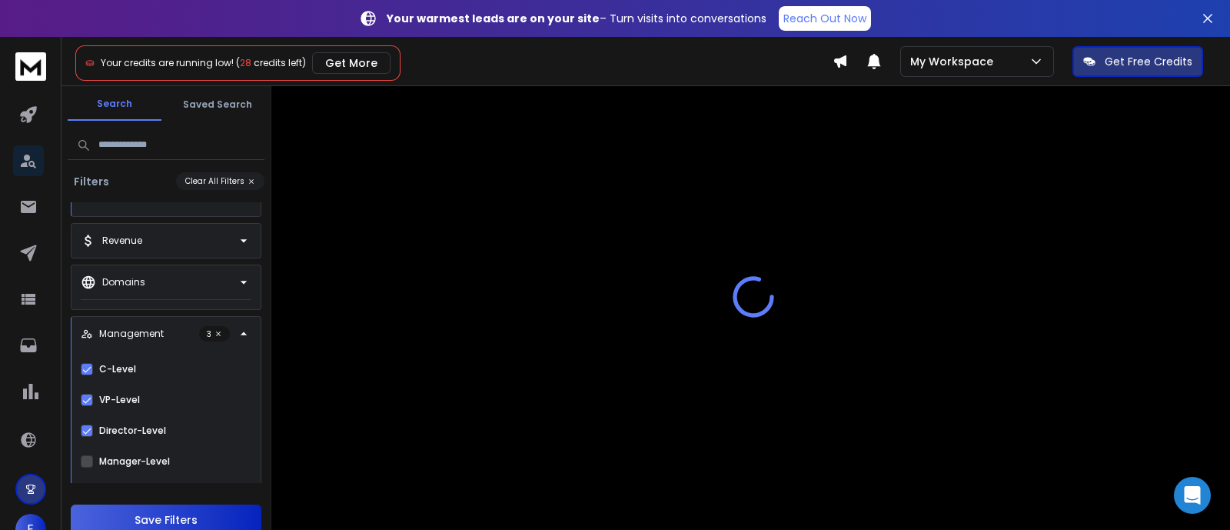
click at [88, 431] on button "Director-Level" at bounding box center [87, 430] width 12 height 12
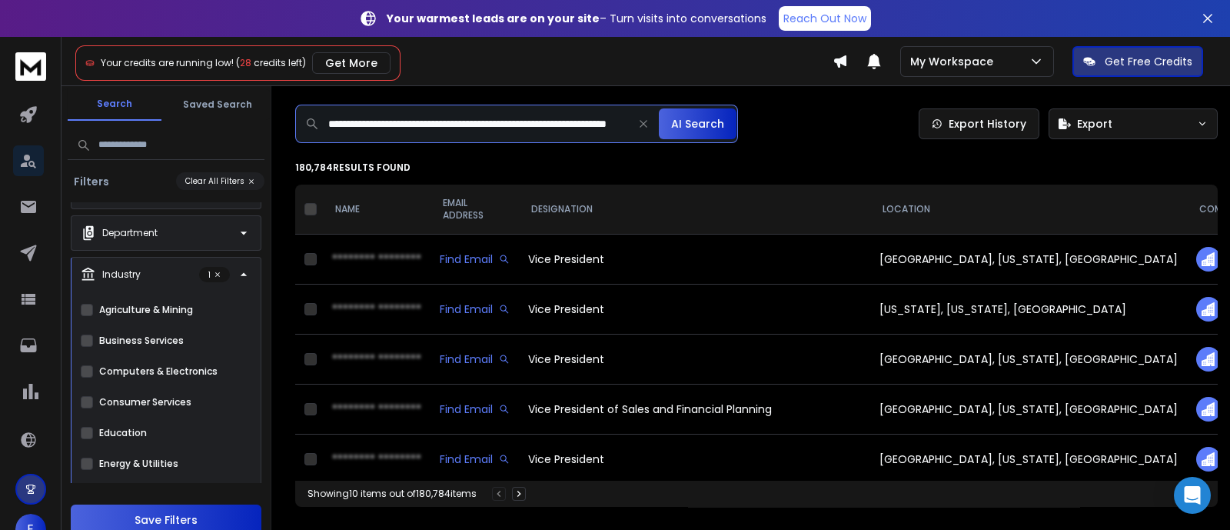
scroll to position [0, 0]
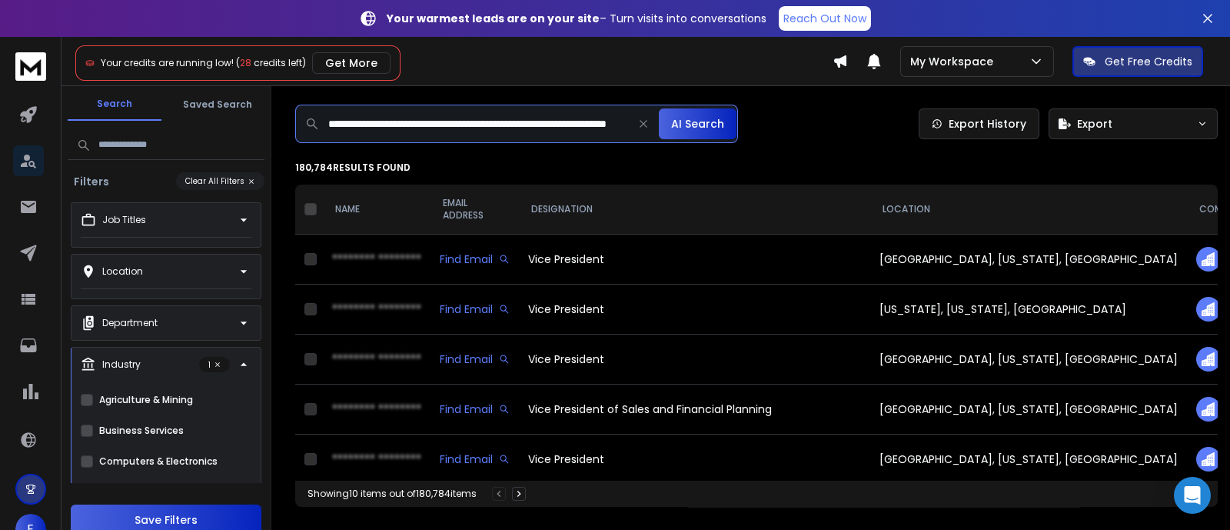
click at [227, 279] on div "Location" at bounding box center [166, 276] width 191 height 45
click at [236, 268] on icon at bounding box center [243, 271] width 15 height 15
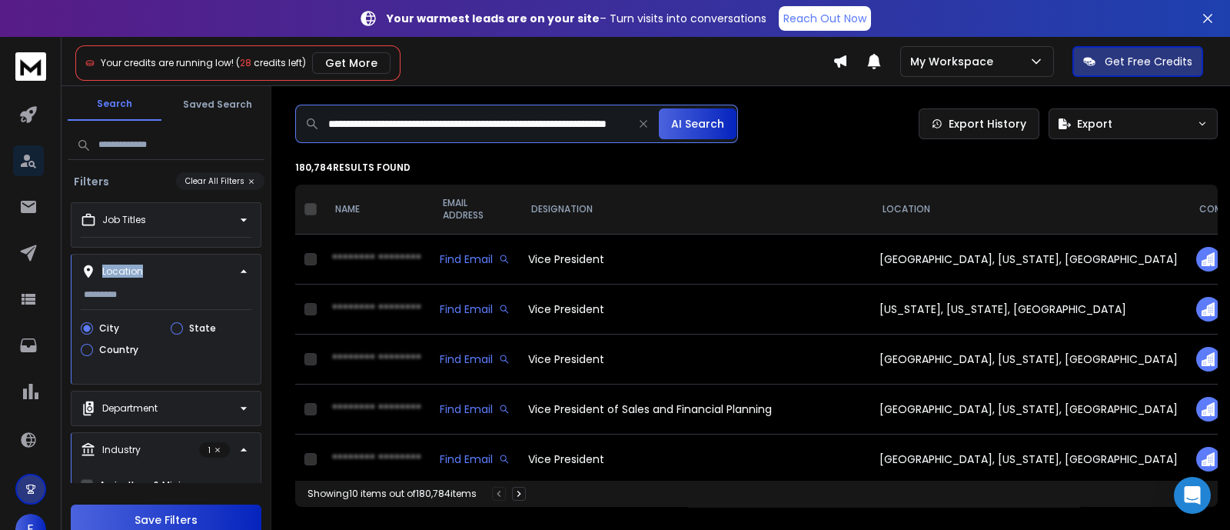
click at [236, 268] on icon at bounding box center [243, 271] width 15 height 15
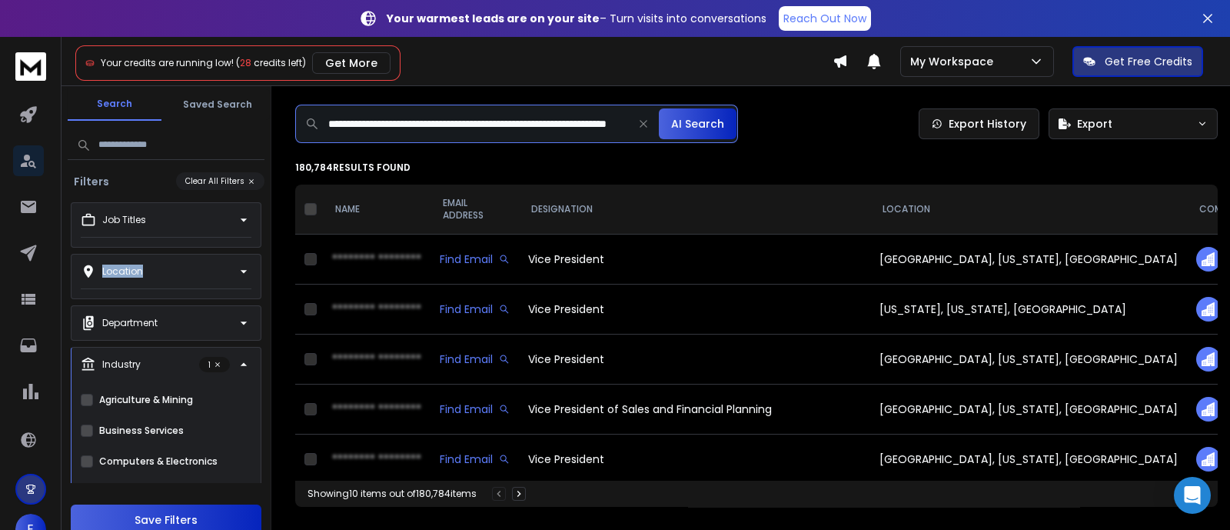
click at [236, 264] on icon at bounding box center [243, 271] width 15 height 15
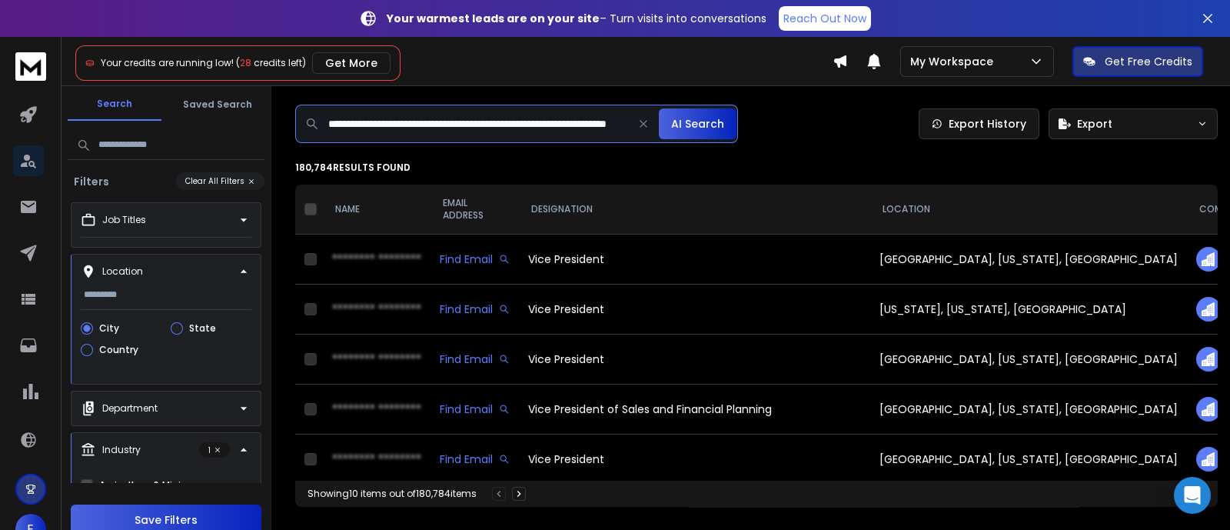
click at [236, 264] on icon at bounding box center [243, 271] width 15 height 15
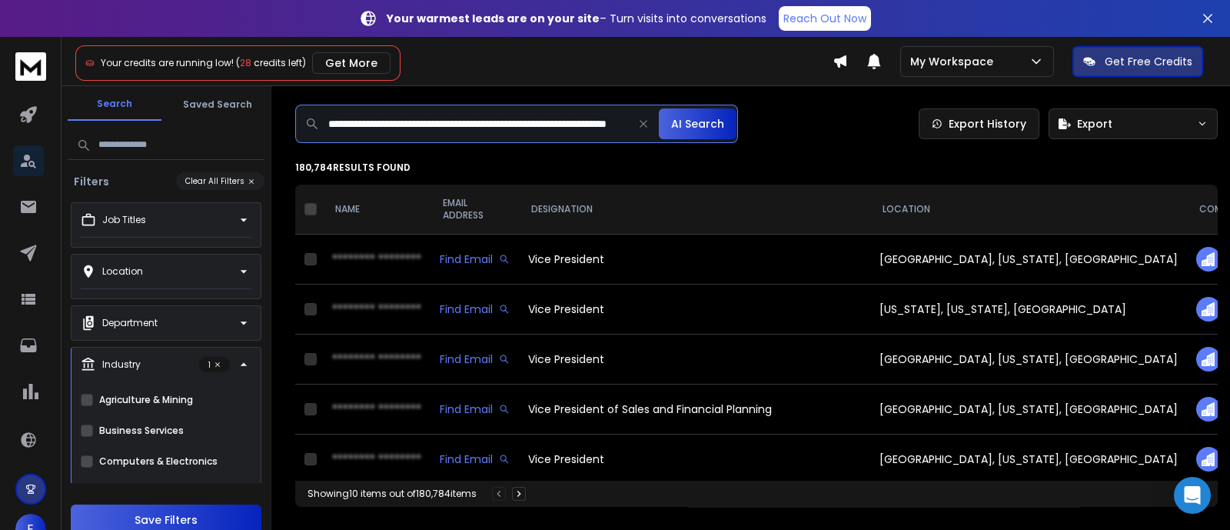
click at [236, 264] on icon at bounding box center [243, 271] width 15 height 15
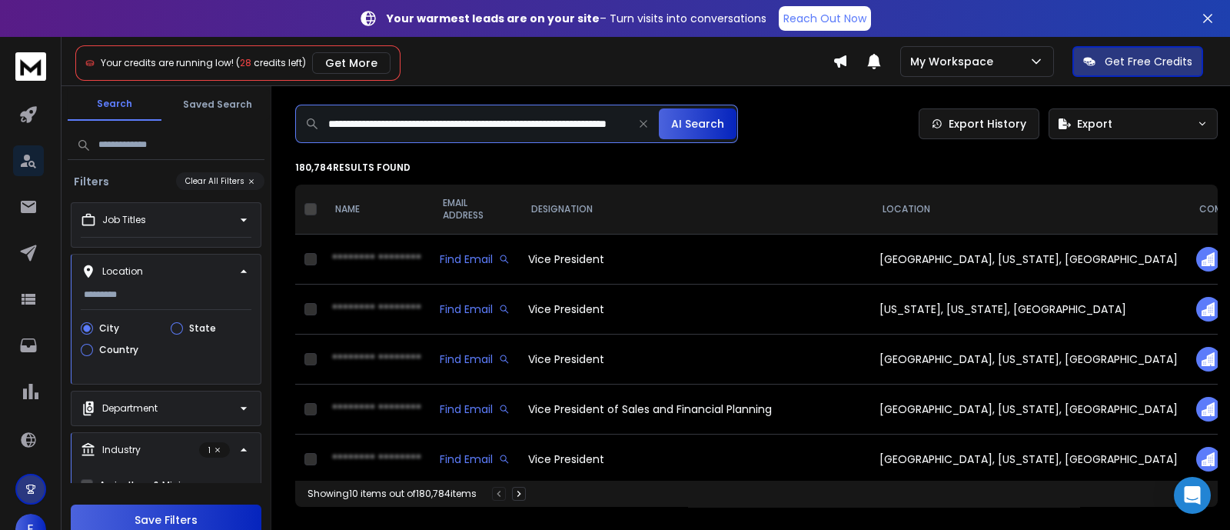
click at [129, 347] on label "Country" at bounding box center [118, 350] width 39 height 12
click at [93, 347] on button "Country" at bounding box center [87, 350] width 12 height 12
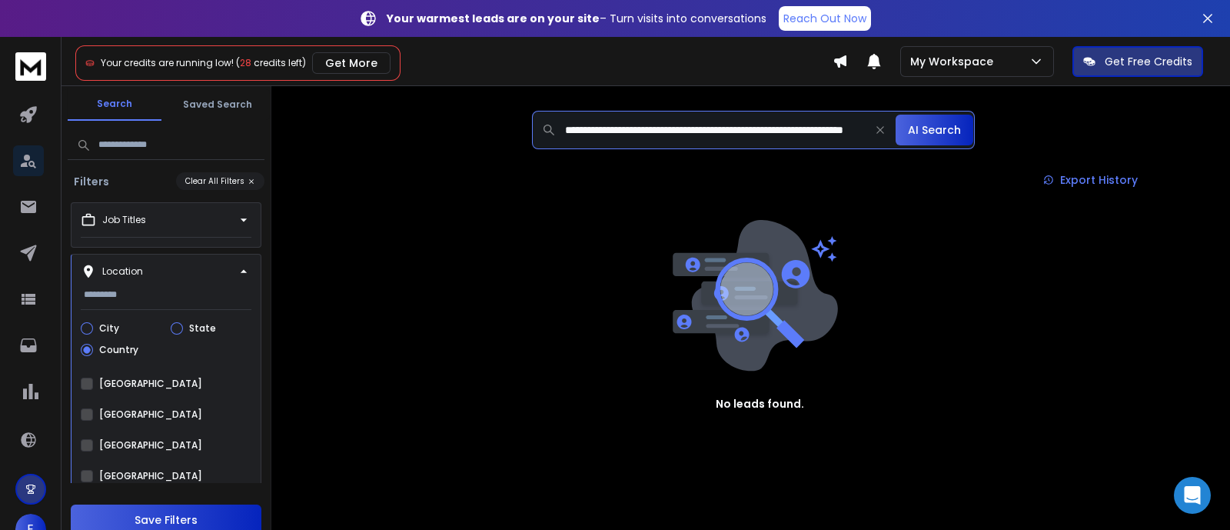
click at [138, 378] on label "[GEOGRAPHIC_DATA]" at bounding box center [150, 384] width 103 height 12
click at [93, 378] on States "[GEOGRAPHIC_DATA]" at bounding box center [87, 384] width 12 height 12
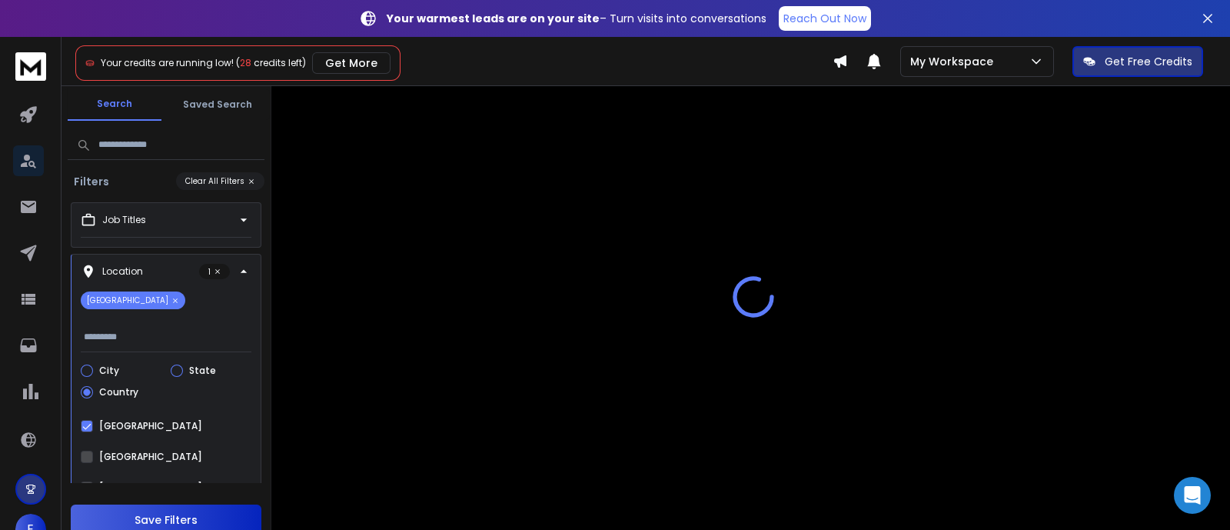
click at [132, 453] on label "[GEOGRAPHIC_DATA]" at bounding box center [150, 457] width 103 height 12
click at [93, 453] on Kingdom "[GEOGRAPHIC_DATA]" at bounding box center [87, 457] width 12 height 12
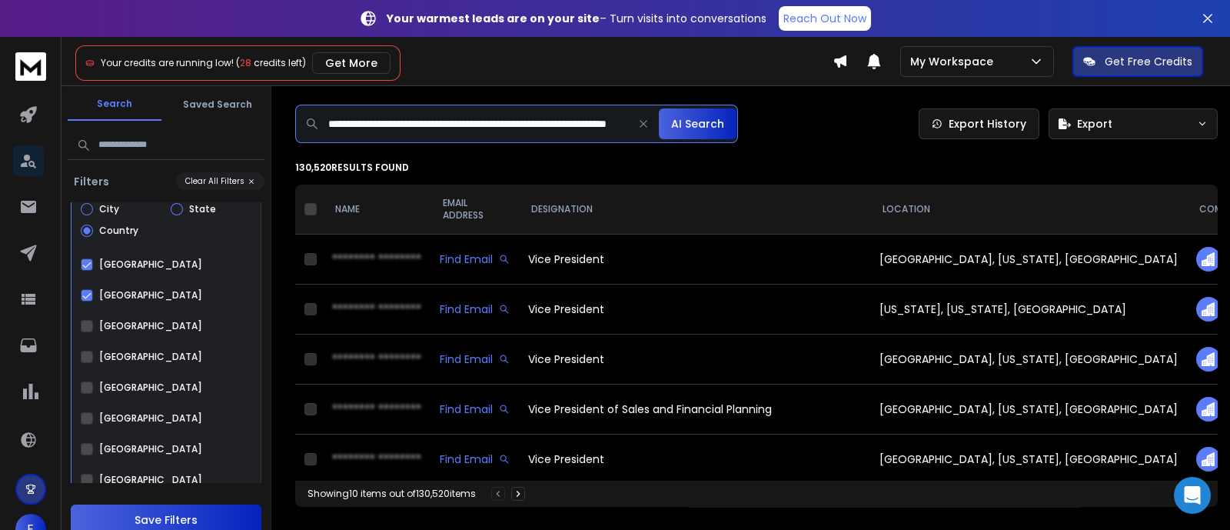
scroll to position [191, 0]
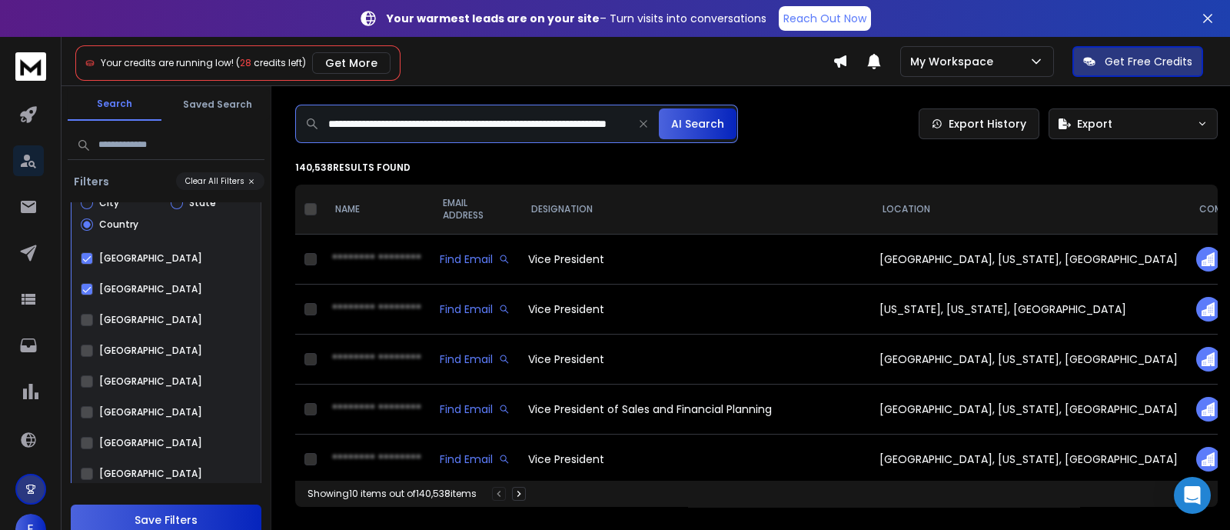
click at [129, 355] on div "[GEOGRAPHIC_DATA]" at bounding box center [166, 350] width 171 height 31
click at [117, 349] on label "[GEOGRAPHIC_DATA]" at bounding box center [150, 351] width 103 height 12
click at [93, 349] on button "[GEOGRAPHIC_DATA]" at bounding box center [87, 351] width 12 height 12
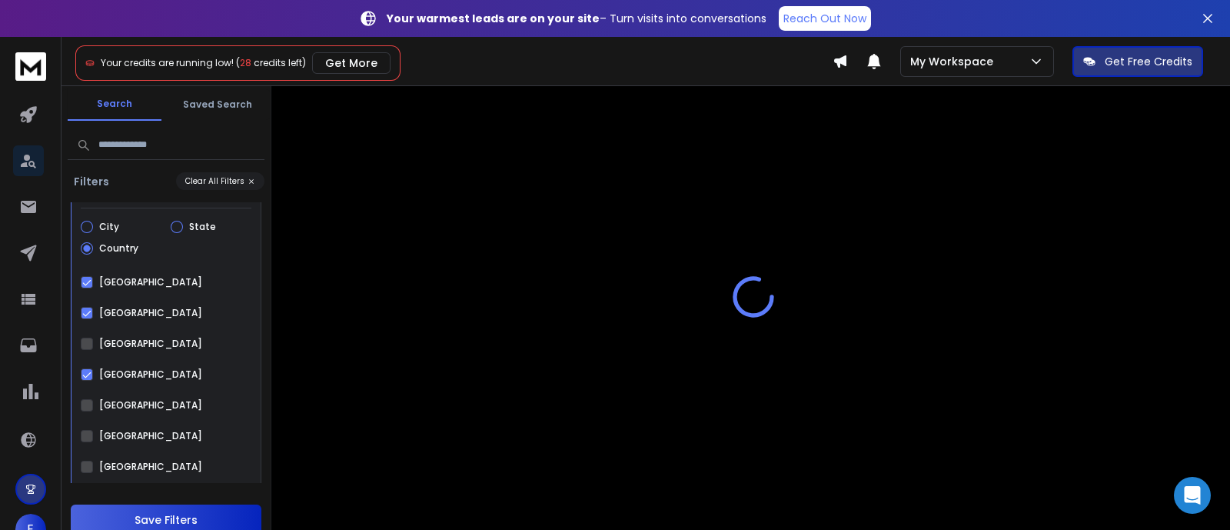
click at [115, 399] on label "[GEOGRAPHIC_DATA]" at bounding box center [150, 405] width 103 height 12
click at [93, 399] on button "[GEOGRAPHIC_DATA]" at bounding box center [87, 405] width 12 height 12
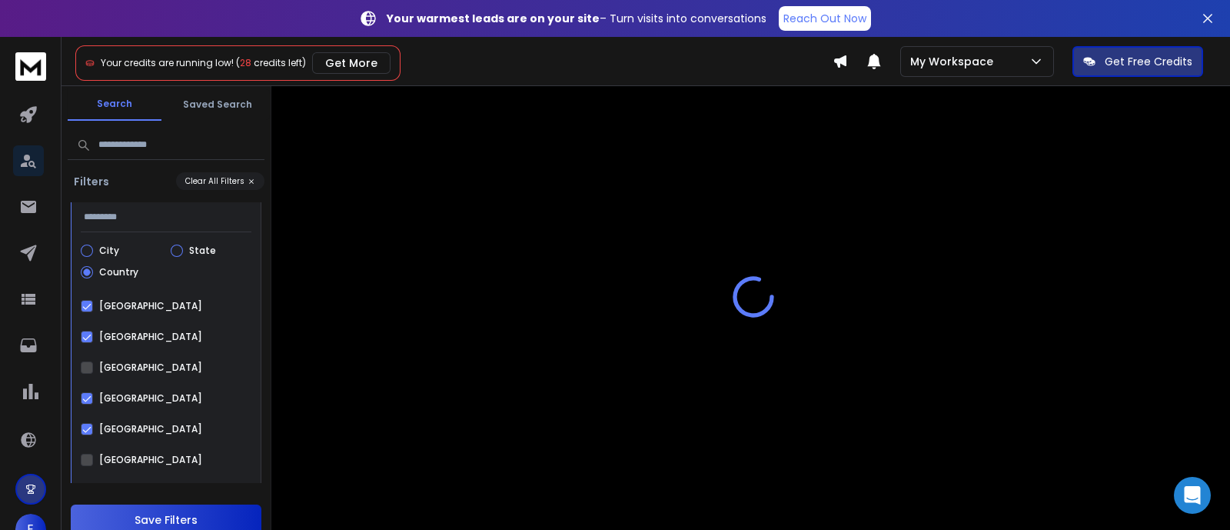
scroll to position [215, 0]
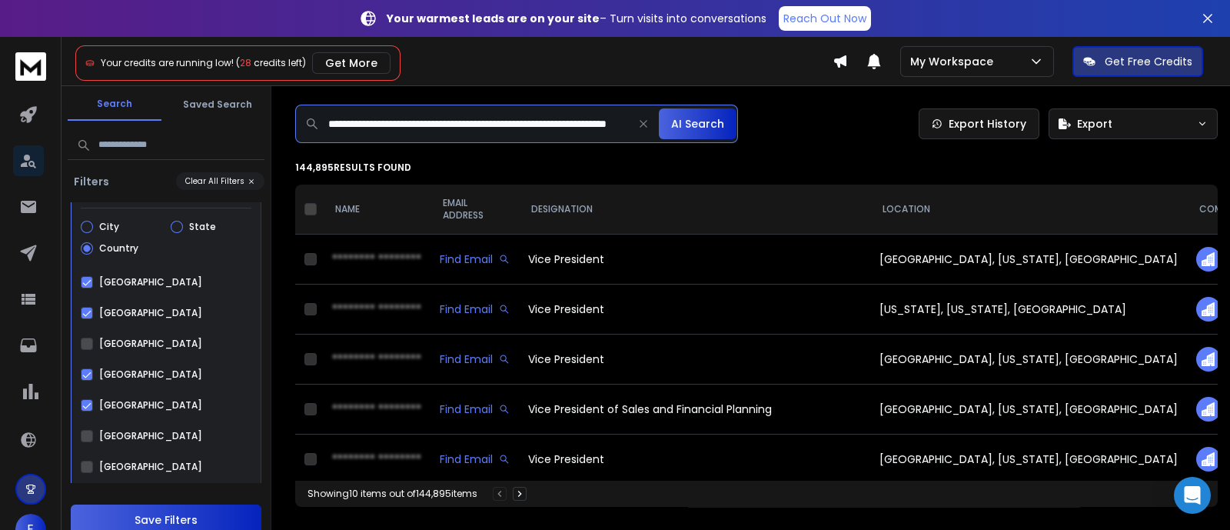
click at [116, 430] on label "[GEOGRAPHIC_DATA]" at bounding box center [150, 436] width 103 height 12
click at [93, 430] on button "[GEOGRAPHIC_DATA]" at bounding box center [87, 436] width 12 height 12
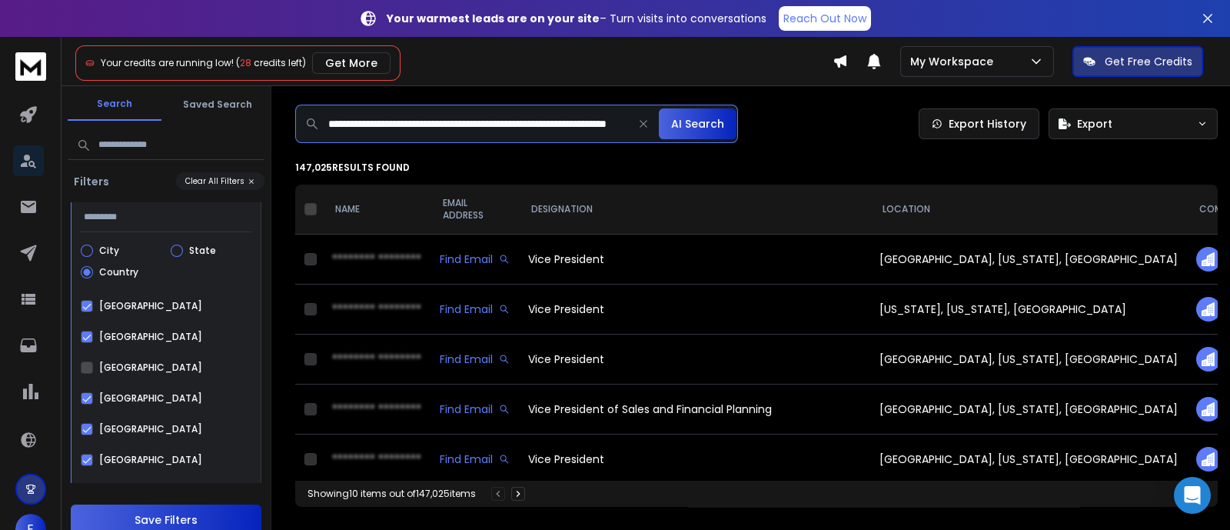
click at [122, 506] on div "[GEOGRAPHIC_DATA]" at bounding box center [166, 521] width 171 height 31
click at [119, 515] on label "[GEOGRAPHIC_DATA]" at bounding box center [150, 521] width 103 height 12
click at [93, 515] on button "[GEOGRAPHIC_DATA]" at bounding box center [87, 521] width 12 height 12
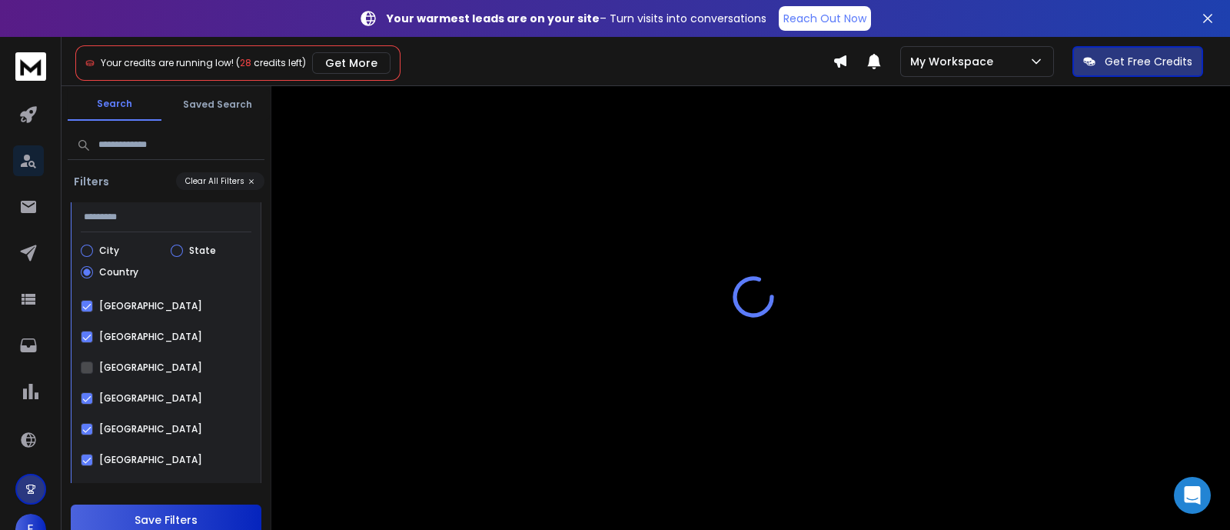
click at [131, 515] on label "[GEOGRAPHIC_DATA]" at bounding box center [150, 521] width 103 height 12
click at [93, 515] on button "[GEOGRAPHIC_DATA]" at bounding box center [87, 521] width 12 height 12
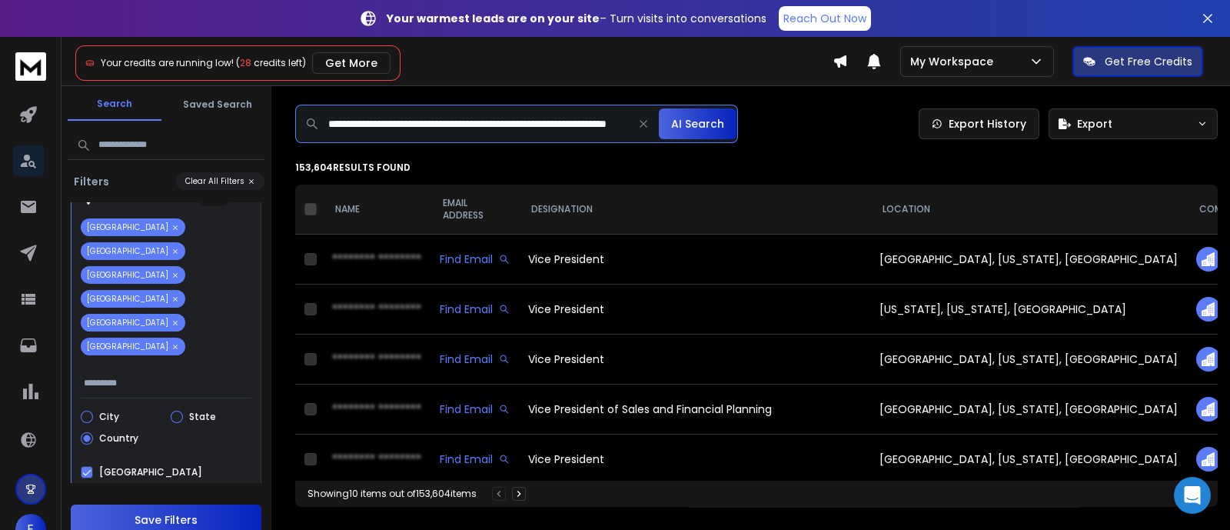
scroll to position [47, 0]
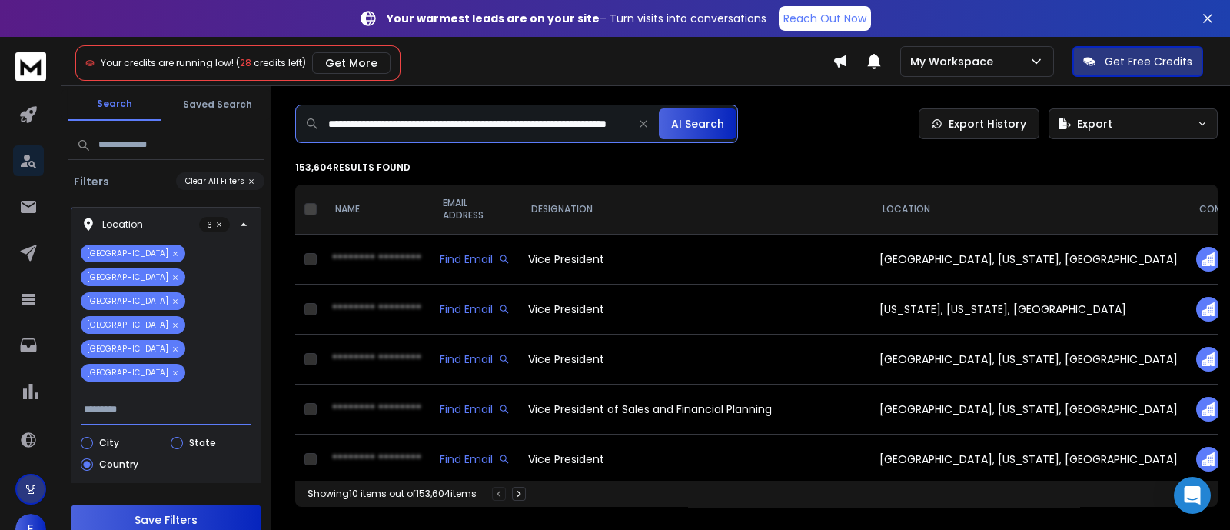
click at [161, 394] on input at bounding box center [166, 409] width 171 height 31
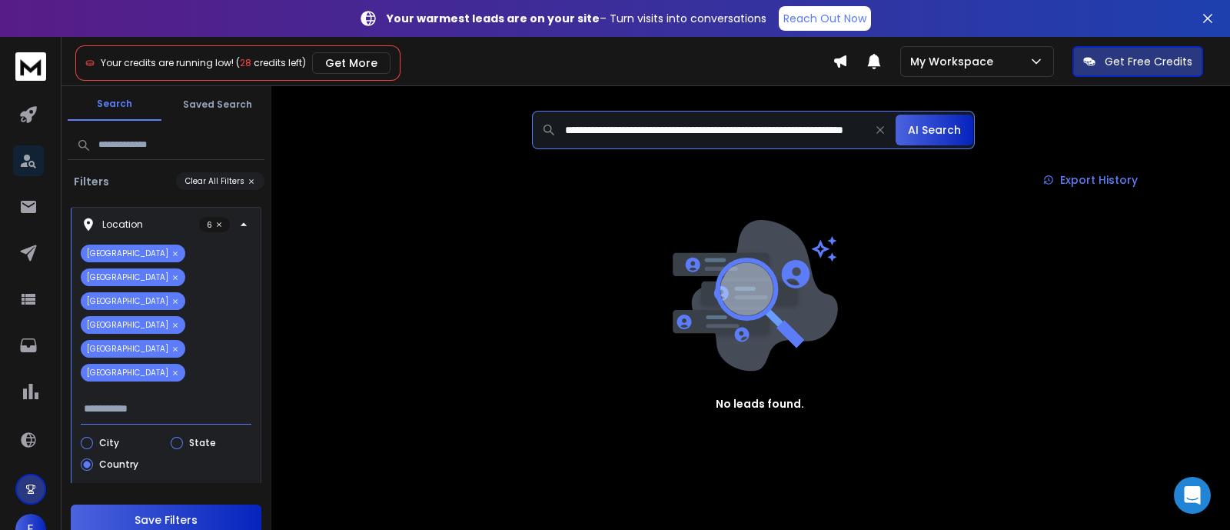
scroll to position [143, 0]
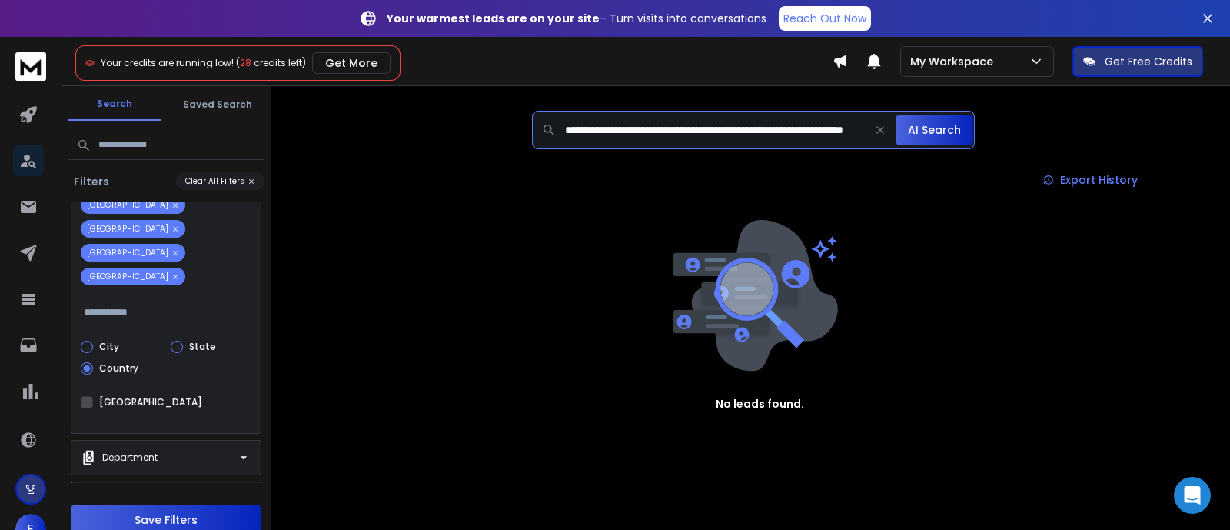
type input "**********"
click at [126, 396] on label "[GEOGRAPHIC_DATA]" at bounding box center [150, 402] width 103 height 12
click at [93, 396] on button "[GEOGRAPHIC_DATA]" at bounding box center [87, 402] width 12 height 12
click at [126, 396] on label "[GEOGRAPHIC_DATA]" at bounding box center [150, 402] width 103 height 12
click at [93, 396] on button "[GEOGRAPHIC_DATA]" at bounding box center [87, 402] width 12 height 12
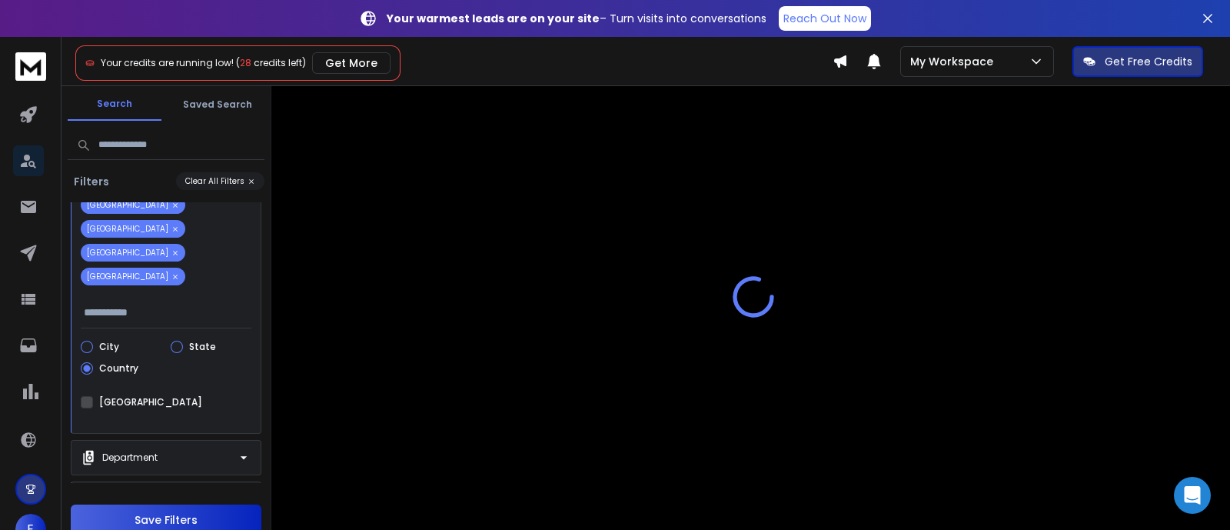
click at [126, 396] on label "[GEOGRAPHIC_DATA]" at bounding box center [150, 402] width 103 height 12
click at [93, 396] on button "[GEOGRAPHIC_DATA]" at bounding box center [87, 402] width 12 height 12
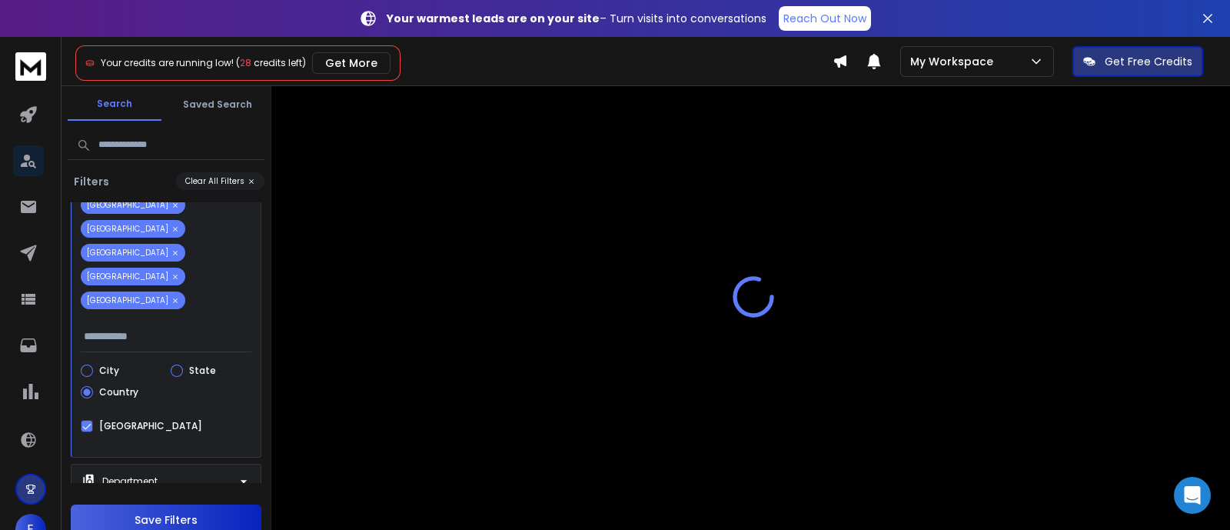
click at [126, 420] on label "[GEOGRAPHIC_DATA]" at bounding box center [150, 426] width 103 height 12
click at [93, 420] on button "[GEOGRAPHIC_DATA]" at bounding box center [87, 426] width 12 height 12
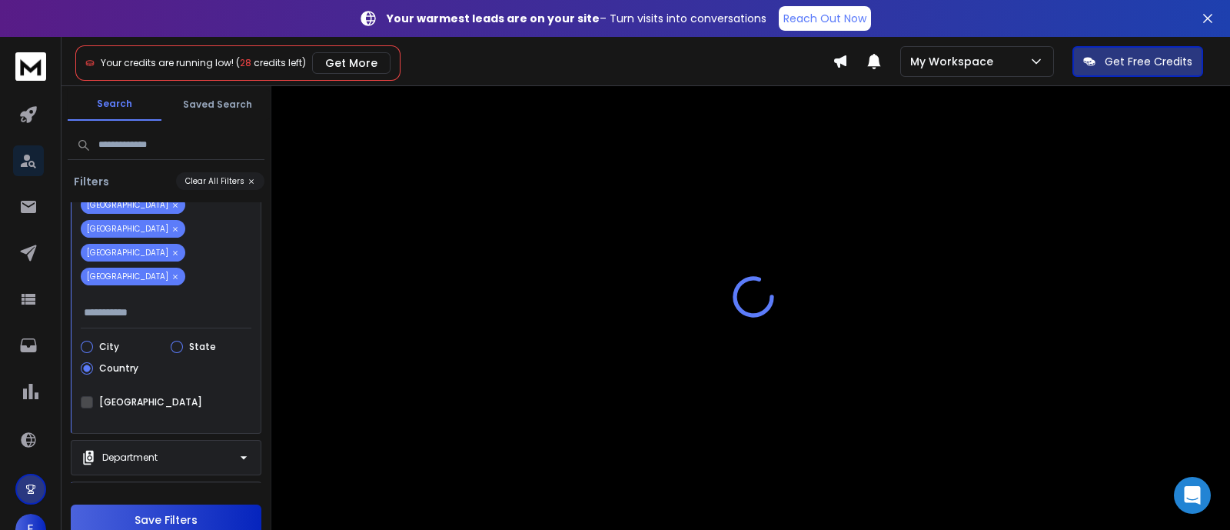
click at [126, 396] on label "[GEOGRAPHIC_DATA]" at bounding box center [150, 402] width 103 height 12
click at [93, 396] on button "[GEOGRAPHIC_DATA]" at bounding box center [87, 402] width 12 height 12
click at [126, 396] on label "[GEOGRAPHIC_DATA]" at bounding box center [150, 402] width 103 height 12
click at [93, 396] on button "[GEOGRAPHIC_DATA]" at bounding box center [87, 402] width 12 height 12
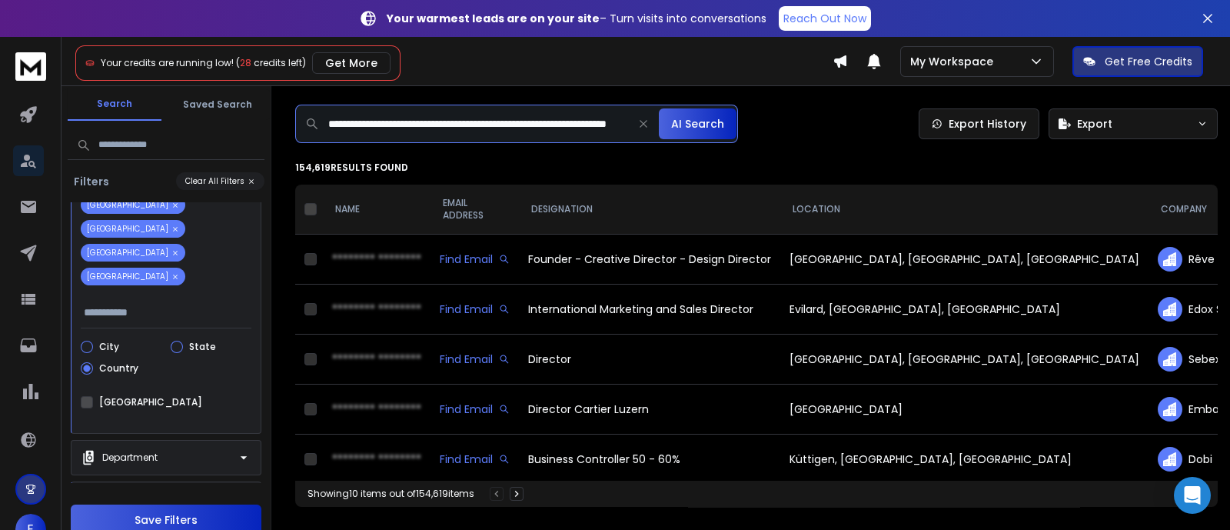
click at [126, 396] on label "[GEOGRAPHIC_DATA]" at bounding box center [150, 402] width 103 height 12
click at [93, 396] on button "[GEOGRAPHIC_DATA]" at bounding box center [87, 402] width 12 height 12
click at [126, 396] on label "[GEOGRAPHIC_DATA]" at bounding box center [150, 402] width 103 height 12
click at [93, 396] on button "[GEOGRAPHIC_DATA]" at bounding box center [87, 402] width 12 height 12
click at [135, 396] on label "[GEOGRAPHIC_DATA]" at bounding box center [150, 402] width 103 height 12
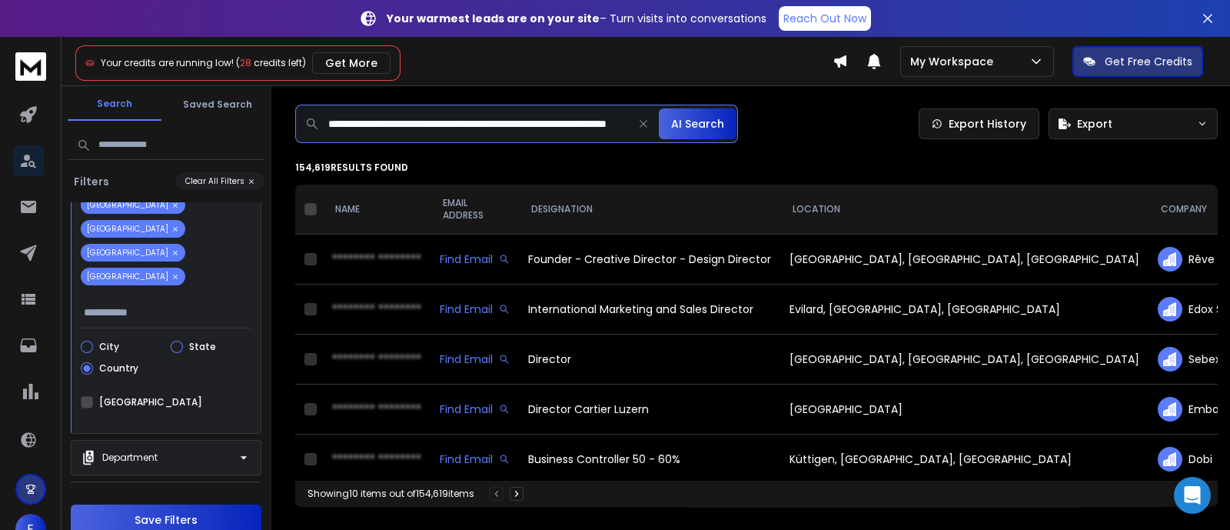
click at [93, 396] on button "[GEOGRAPHIC_DATA]" at bounding box center [87, 402] width 12 height 12
click at [135, 396] on label "[GEOGRAPHIC_DATA]" at bounding box center [150, 402] width 103 height 12
click at [93, 396] on button "[GEOGRAPHIC_DATA]" at bounding box center [87, 402] width 12 height 12
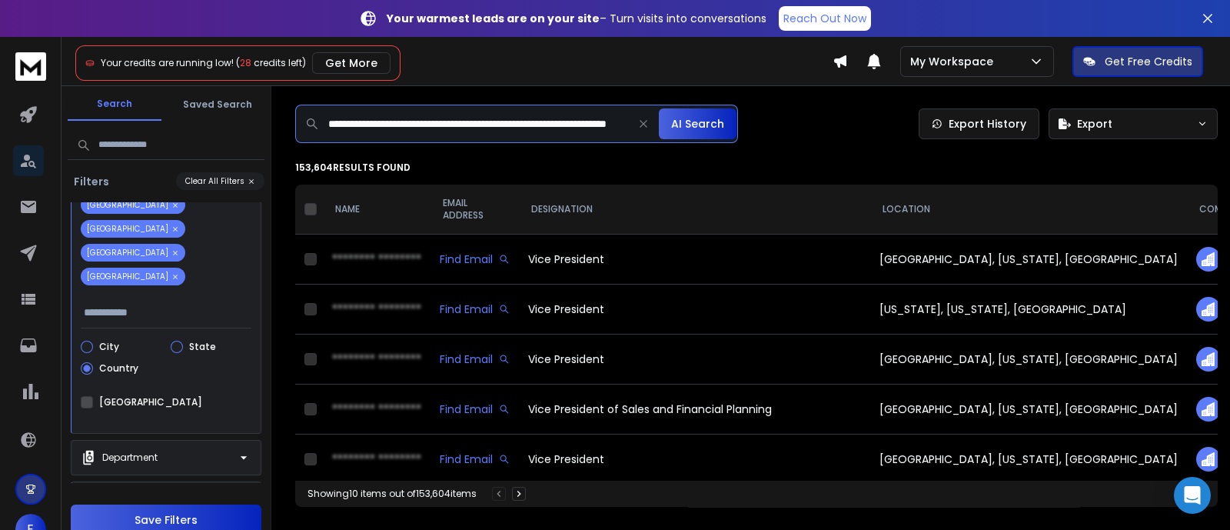
click at [135, 387] on div "[GEOGRAPHIC_DATA]" at bounding box center [166, 402] width 171 height 31
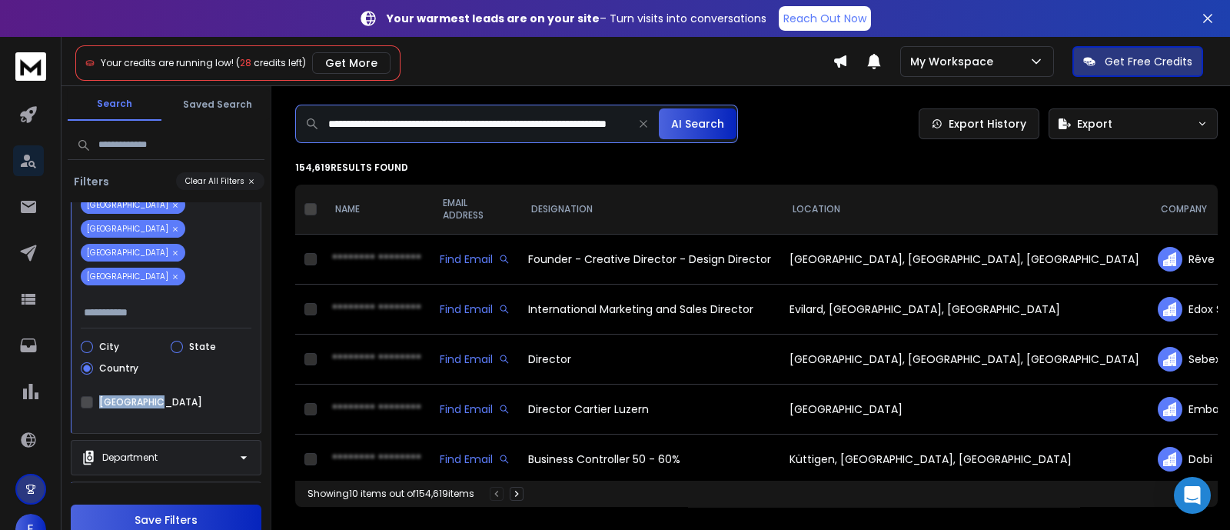
click at [135, 396] on label "[GEOGRAPHIC_DATA]" at bounding box center [150, 402] width 103 height 12
click at [93, 396] on button "[GEOGRAPHIC_DATA]" at bounding box center [87, 402] width 12 height 12
click at [135, 396] on label "[GEOGRAPHIC_DATA]" at bounding box center [150, 402] width 103 height 12
click at [93, 396] on button "[GEOGRAPHIC_DATA]" at bounding box center [87, 402] width 12 height 12
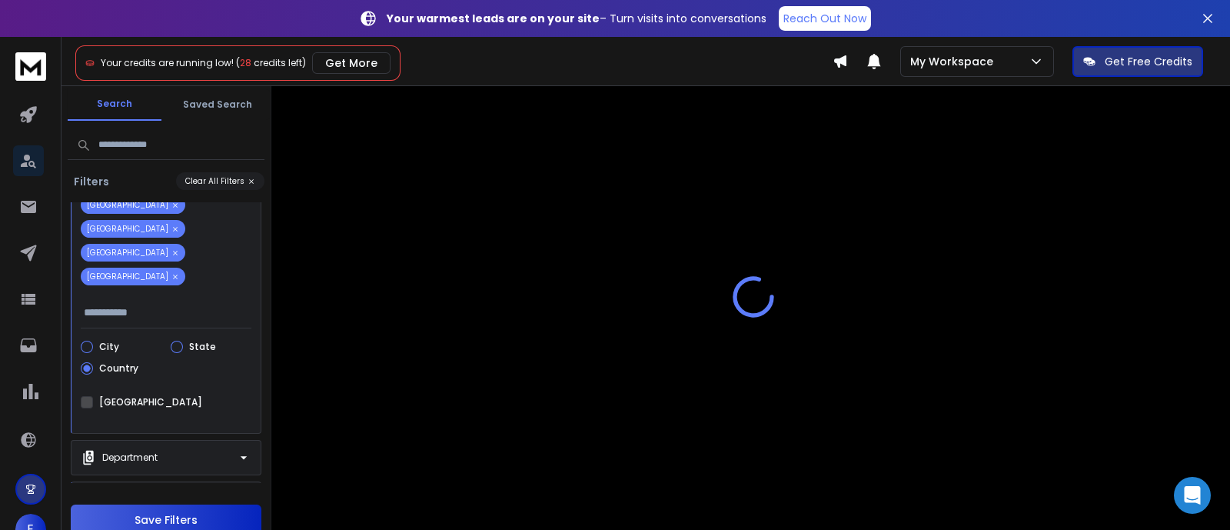
click at [135, 396] on label "[GEOGRAPHIC_DATA]" at bounding box center [150, 402] width 103 height 12
click at [93, 396] on button "[GEOGRAPHIC_DATA]" at bounding box center [87, 402] width 12 height 12
click at [135, 396] on label "[GEOGRAPHIC_DATA]" at bounding box center [150, 402] width 103 height 12
click at [93, 396] on button "[GEOGRAPHIC_DATA]" at bounding box center [87, 402] width 12 height 12
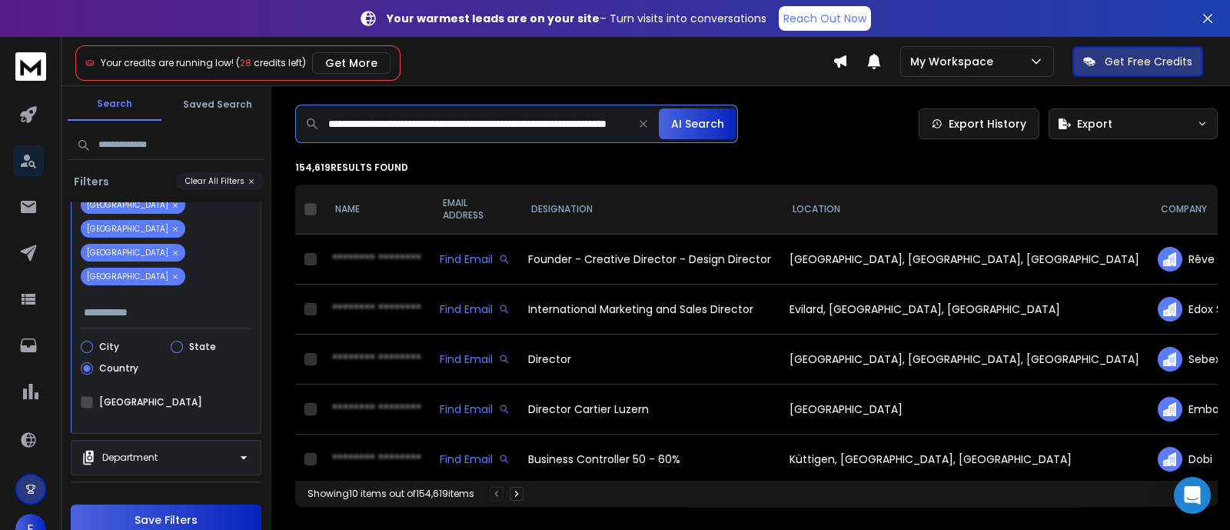
click at [100, 396] on label "[GEOGRAPHIC_DATA]" at bounding box center [150, 402] width 103 height 12
click at [93, 396] on button "[GEOGRAPHIC_DATA]" at bounding box center [87, 402] width 12 height 12
click at [100, 396] on label "[GEOGRAPHIC_DATA]" at bounding box center [150, 402] width 103 height 12
click at [93, 396] on button "[GEOGRAPHIC_DATA]" at bounding box center [87, 402] width 12 height 12
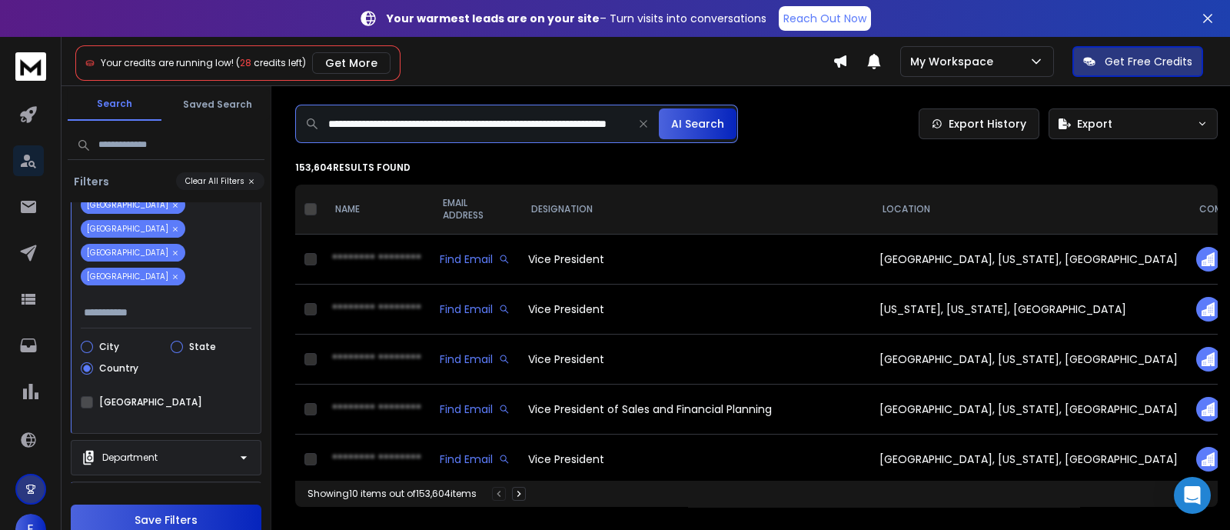
click at [99, 396] on label "[GEOGRAPHIC_DATA]" at bounding box center [150, 402] width 103 height 12
click at [93, 396] on button "[GEOGRAPHIC_DATA]" at bounding box center [87, 402] width 12 height 12
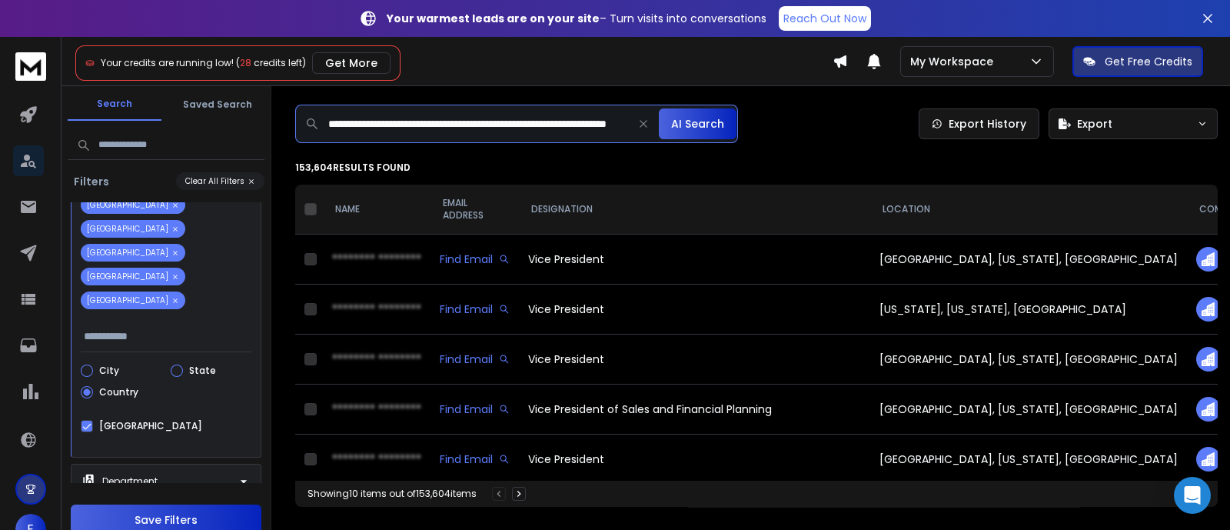
click at [192, 474] on div "Department" at bounding box center [166, 481] width 171 height 15
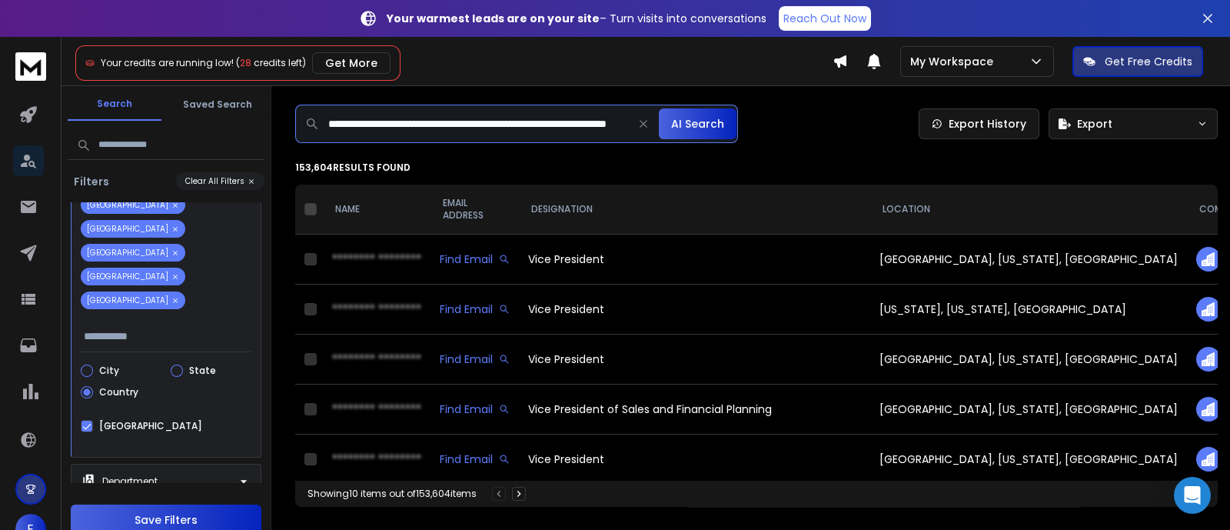
click at [192, 474] on div "Department" at bounding box center [166, 481] width 171 height 15
click at [189, 515] on button "Save Filters" at bounding box center [166, 519] width 191 height 31
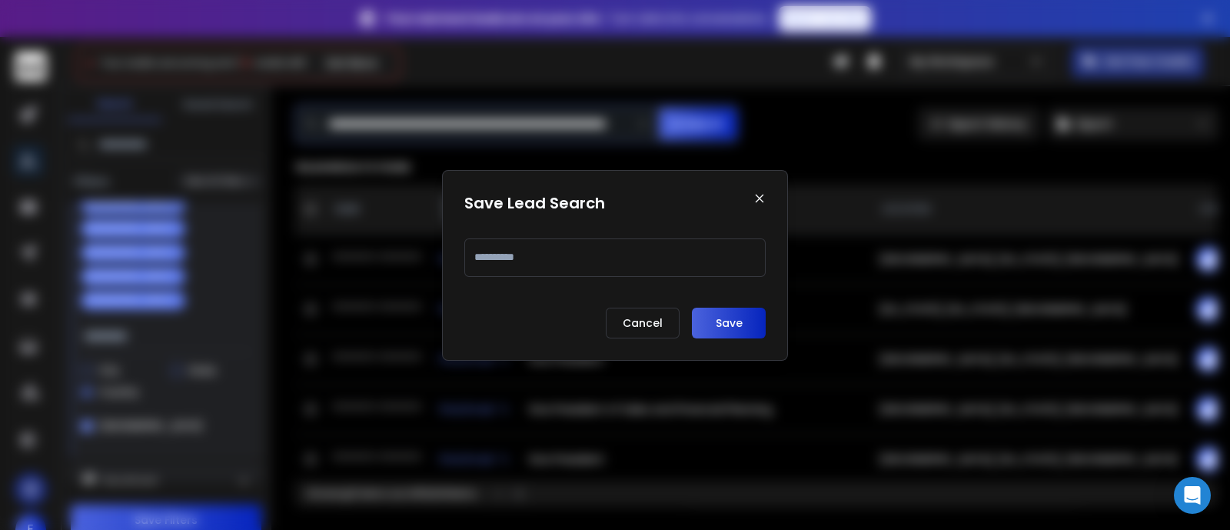
click at [507, 248] on input at bounding box center [614, 257] width 301 height 38
type input "******"
click at [734, 328] on button "Save" at bounding box center [729, 323] width 74 height 31
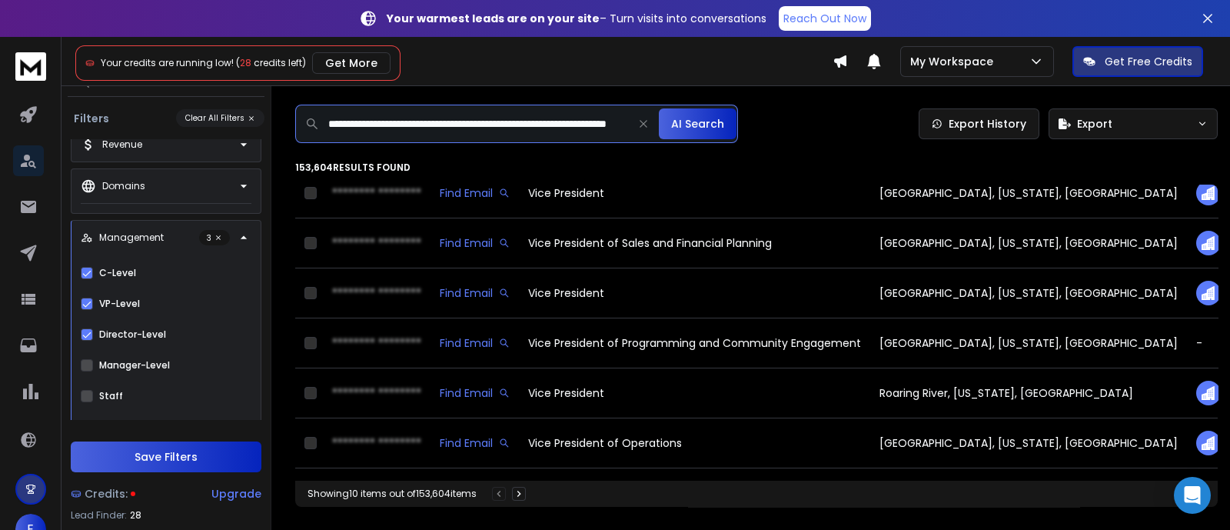
scroll to position [1509, 0]
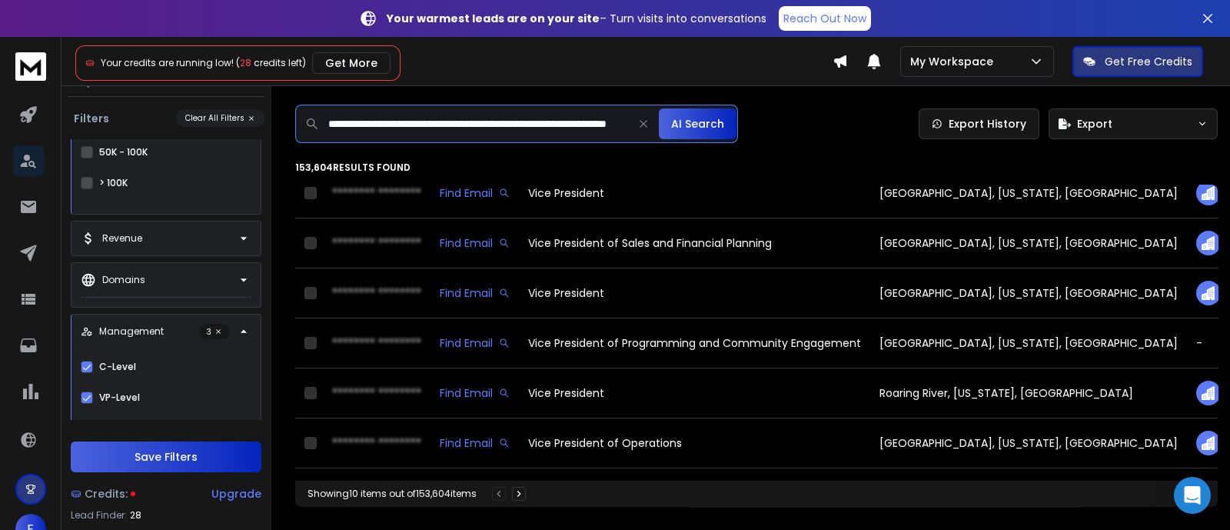
click at [152, 422] on label "Director-Level" at bounding box center [132, 428] width 67 height 12
click at [93, 422] on button "Director-Level" at bounding box center [87, 428] width 12 height 12
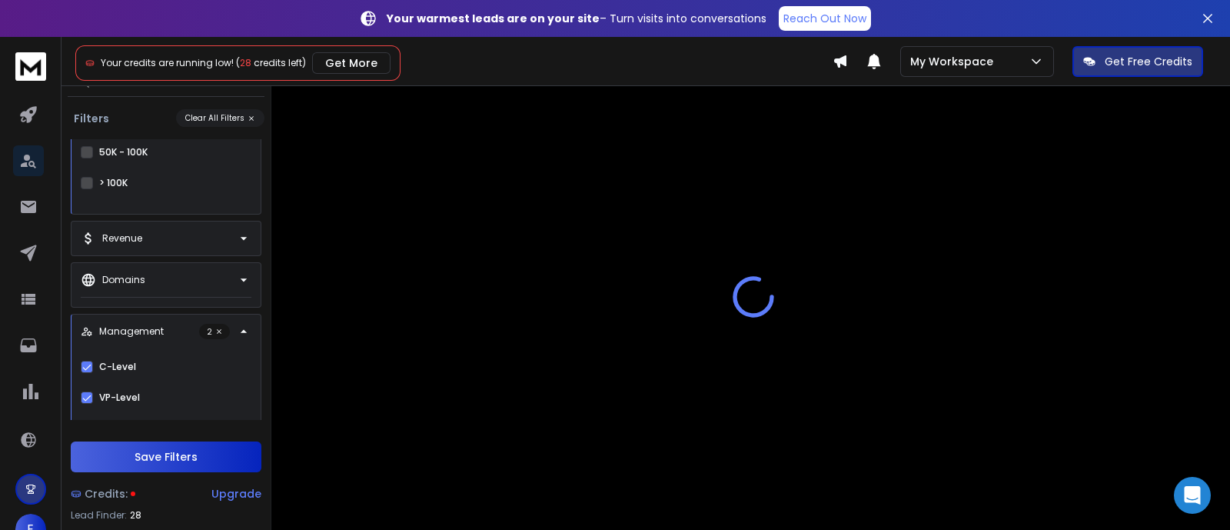
click at [152, 422] on label "Director-Level" at bounding box center [132, 428] width 67 height 12
click at [93, 422] on button "Director-Level" at bounding box center [87, 428] width 12 height 12
click at [128, 391] on label "VP-Level" at bounding box center [119, 397] width 41 height 12
click at [93, 391] on button "VP-Level" at bounding box center [87, 397] width 12 height 12
click at [128, 391] on label "VP-Level" at bounding box center [119, 397] width 41 height 12
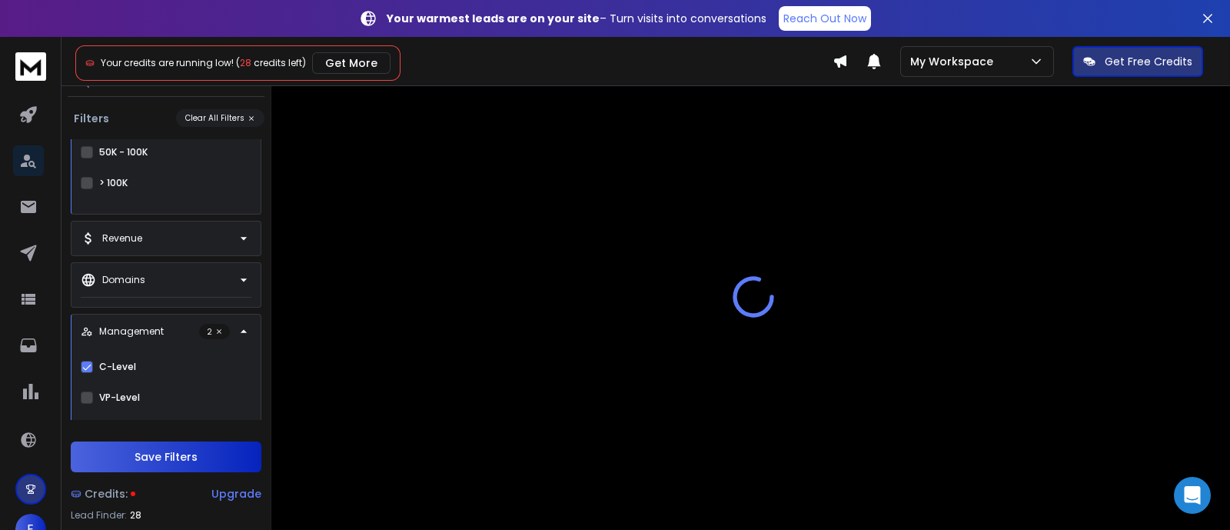
click at [93, 391] on button "VP-Level" at bounding box center [87, 397] width 12 height 12
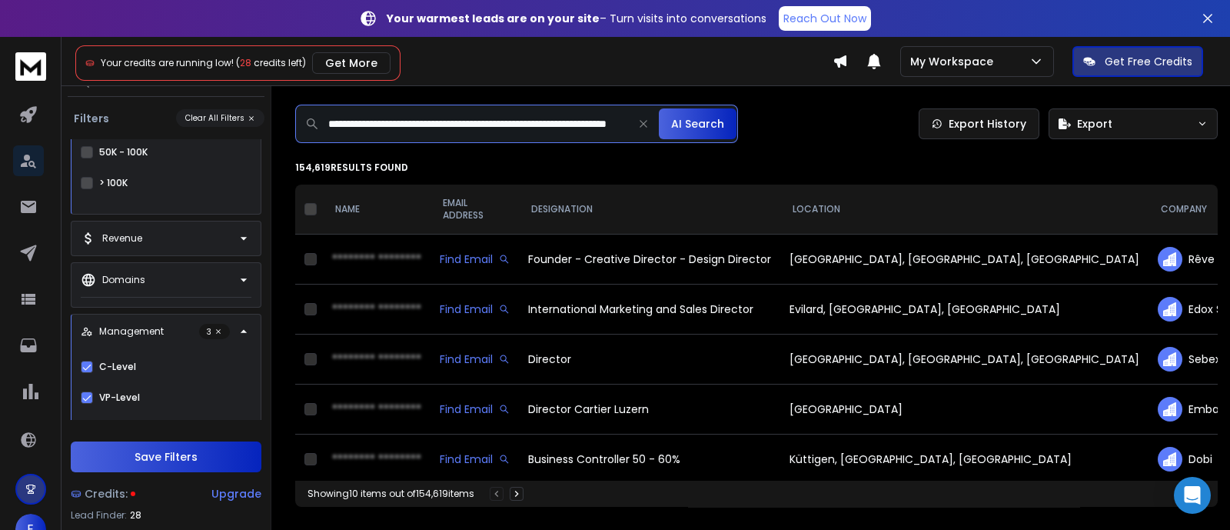
click at [126, 422] on label "Director-Level" at bounding box center [132, 428] width 67 height 12
click at [93, 422] on button "Director-Level" at bounding box center [87, 428] width 12 height 12
click at [126, 422] on label "Director-Level" at bounding box center [132, 428] width 67 height 12
click at [93, 422] on button "Director-Level" at bounding box center [87, 428] width 12 height 12
click at [100, 413] on div "Director-Level" at bounding box center [166, 428] width 171 height 31
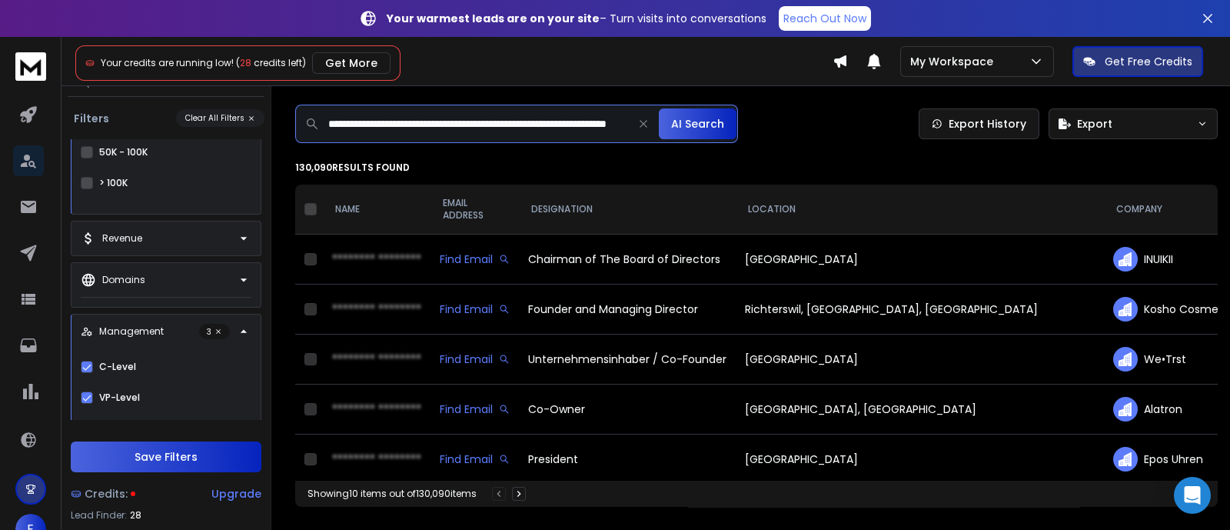
click at [100, 422] on label "Director-Level" at bounding box center [132, 428] width 67 height 12
click at [93, 422] on button "Director-Level" at bounding box center [87, 428] width 12 height 12
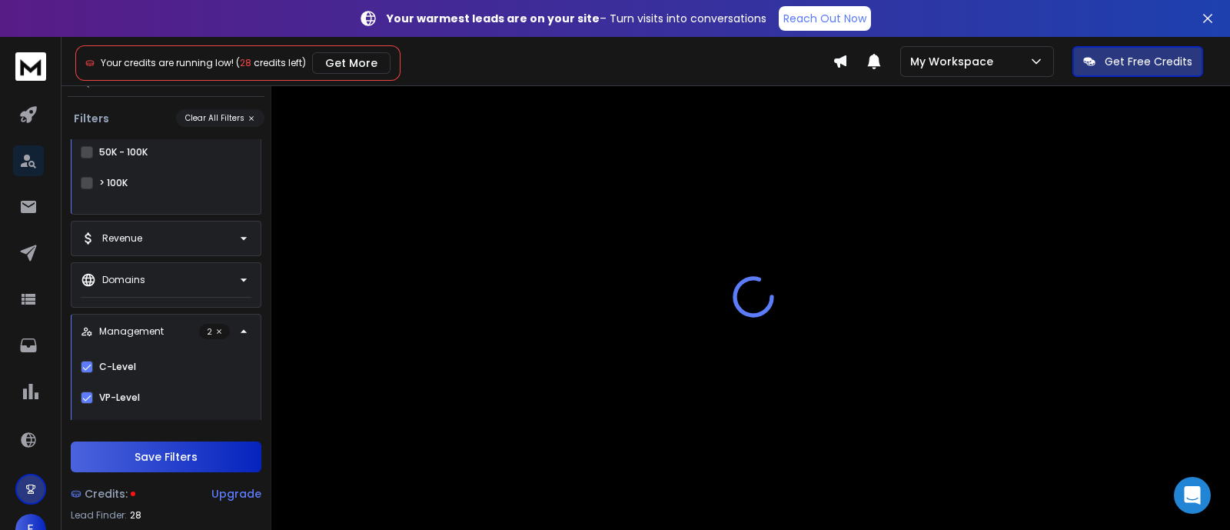
click at [100, 422] on label "Director-Level" at bounding box center [132, 428] width 67 height 12
click at [93, 422] on button "Director-Level" at bounding box center [87, 428] width 12 height 12
click at [100, 422] on label "Director-Level" at bounding box center [132, 428] width 67 height 12
click at [93, 422] on button "Director-Level" at bounding box center [87, 428] width 12 height 12
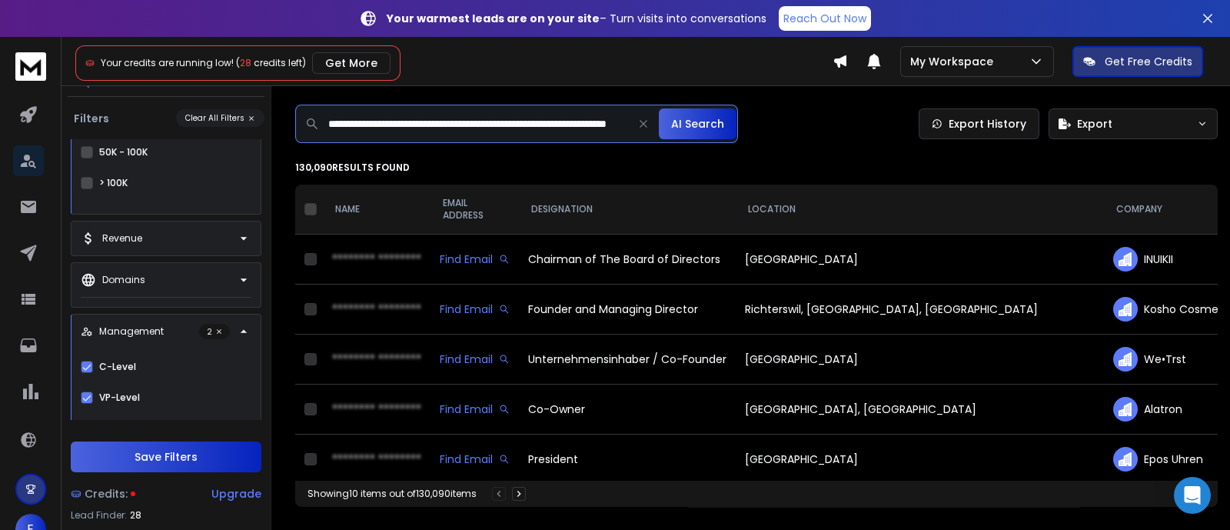
click at [105, 391] on label "VP-Level" at bounding box center [119, 397] width 41 height 12
click at [93, 391] on button "VP-Level" at bounding box center [87, 397] width 12 height 12
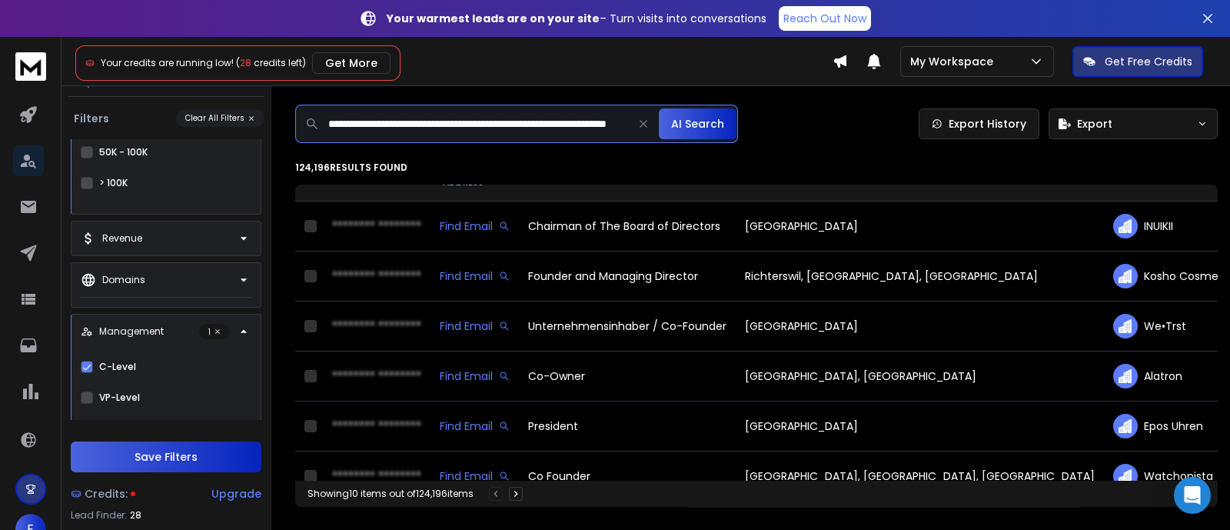
scroll to position [0, 0]
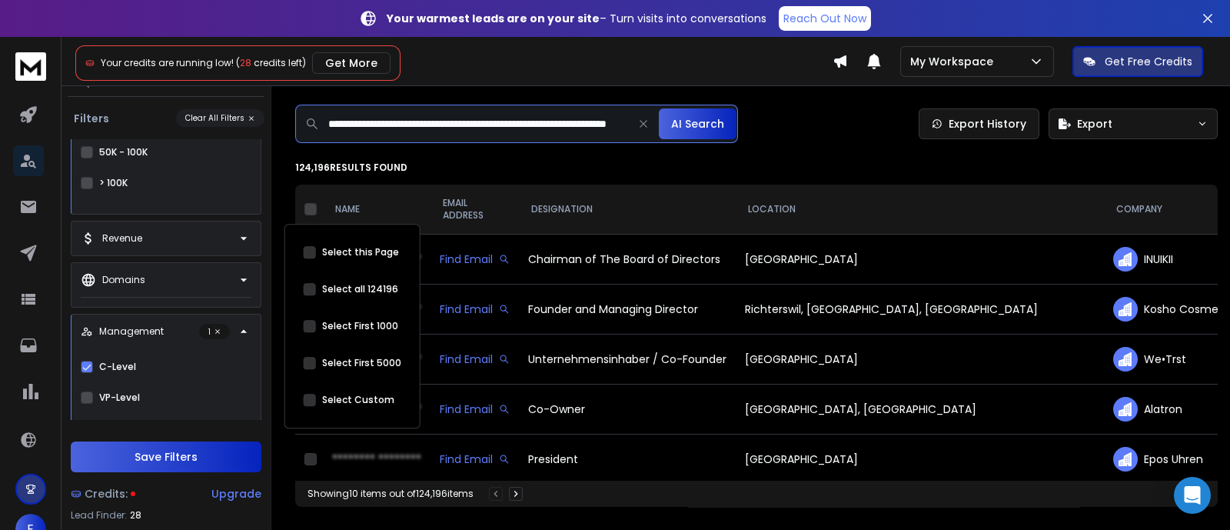
click at [311, 208] on button "Select this Page" at bounding box center [311, 209] width 12 height 12
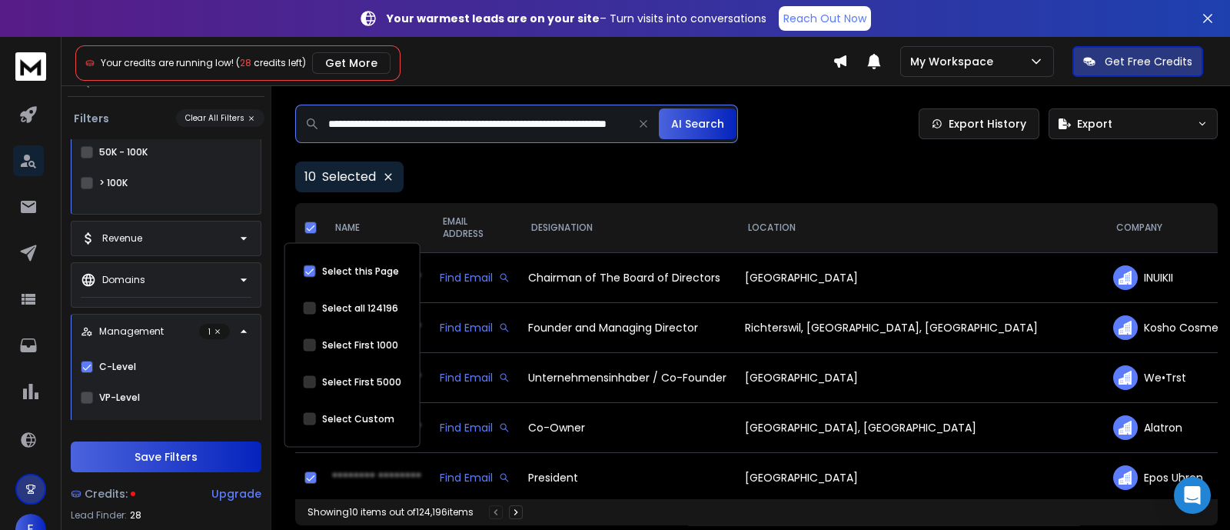
click at [312, 224] on button "Select this Page" at bounding box center [311, 227] width 12 height 12
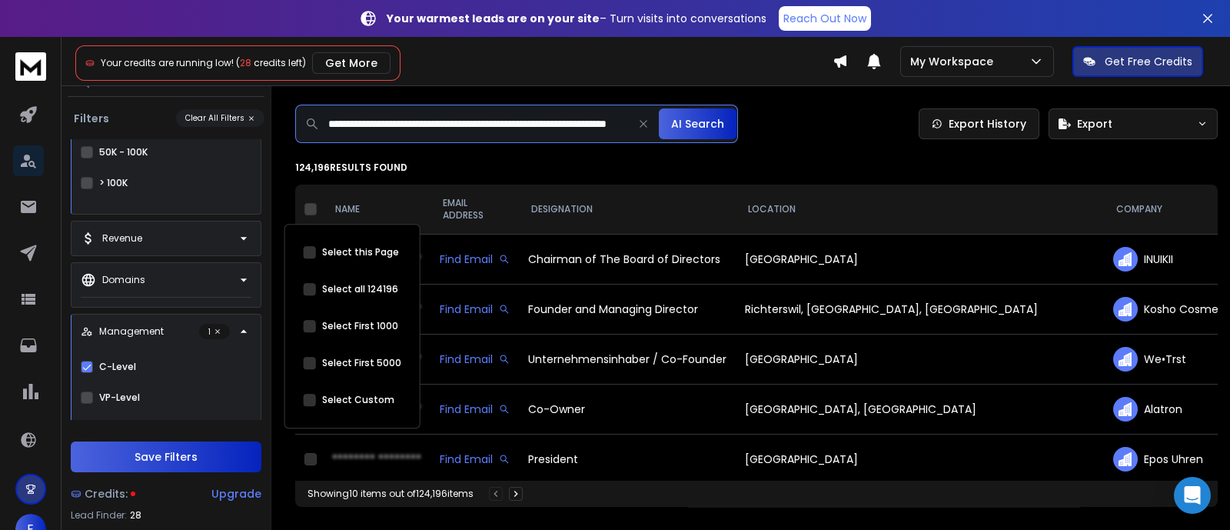
click at [354, 402] on label "Select Custom" at bounding box center [358, 400] width 72 height 12
click at [361, 394] on label "Select Custom" at bounding box center [358, 400] width 72 height 12
click at [311, 400] on button "Select this Page" at bounding box center [310, 400] width 12 height 12
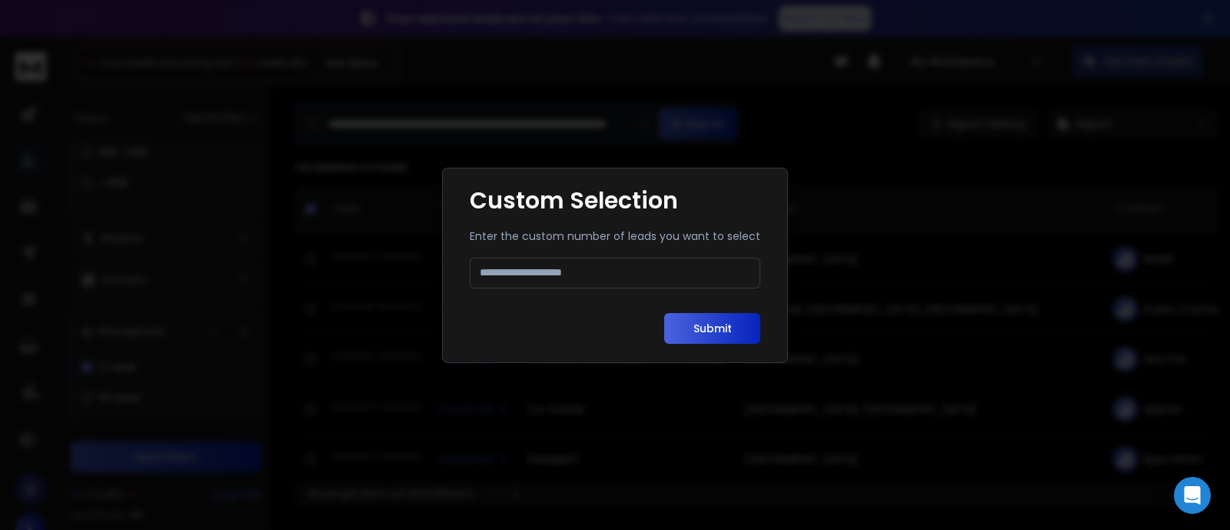
type input "**"
click at [734, 334] on button "Submit" at bounding box center [712, 328] width 96 height 31
click at [736, 334] on td "Richterswil, [GEOGRAPHIC_DATA], [GEOGRAPHIC_DATA]" at bounding box center [920, 310] width 368 height 50
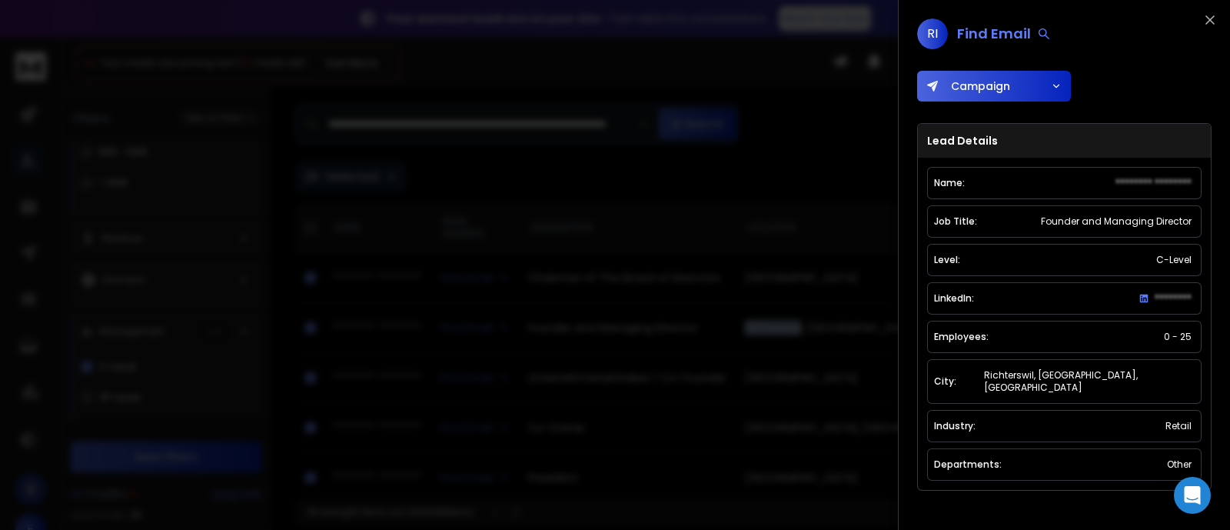
click at [1038, 83] on div "Campaign" at bounding box center [986, 85] width 118 height 15
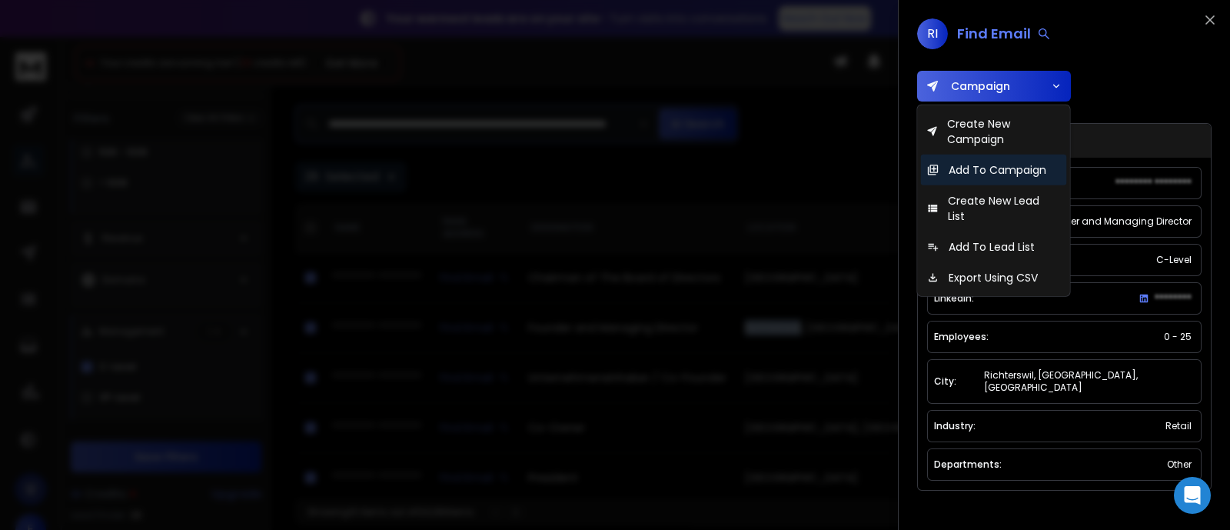
click at [1024, 181] on div "Add To Campaign" at bounding box center [994, 170] width 146 height 31
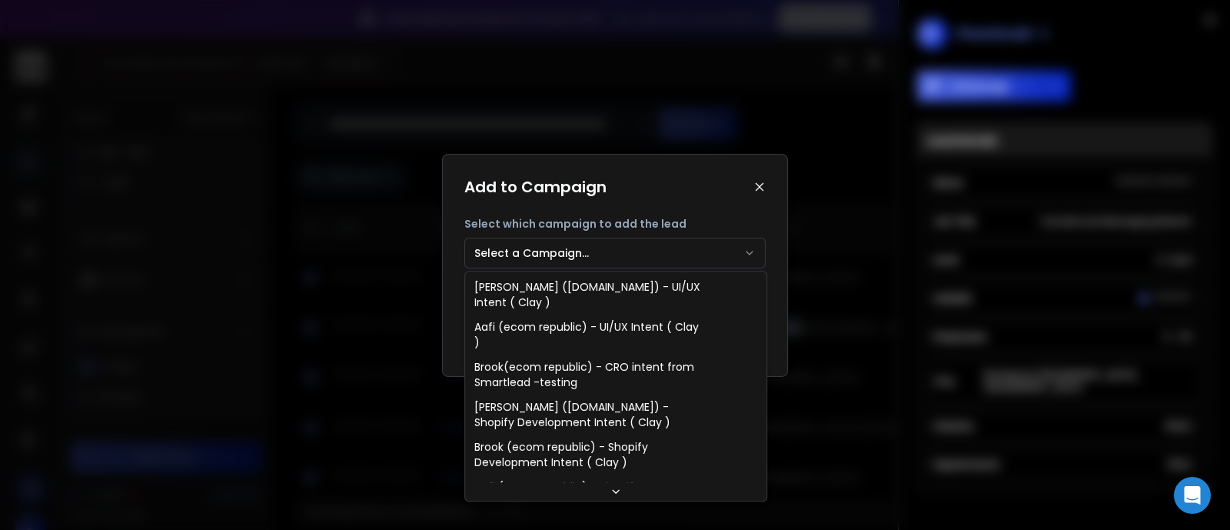
click at [691, 255] on button "Select a Campaign..." at bounding box center [614, 253] width 301 height 31
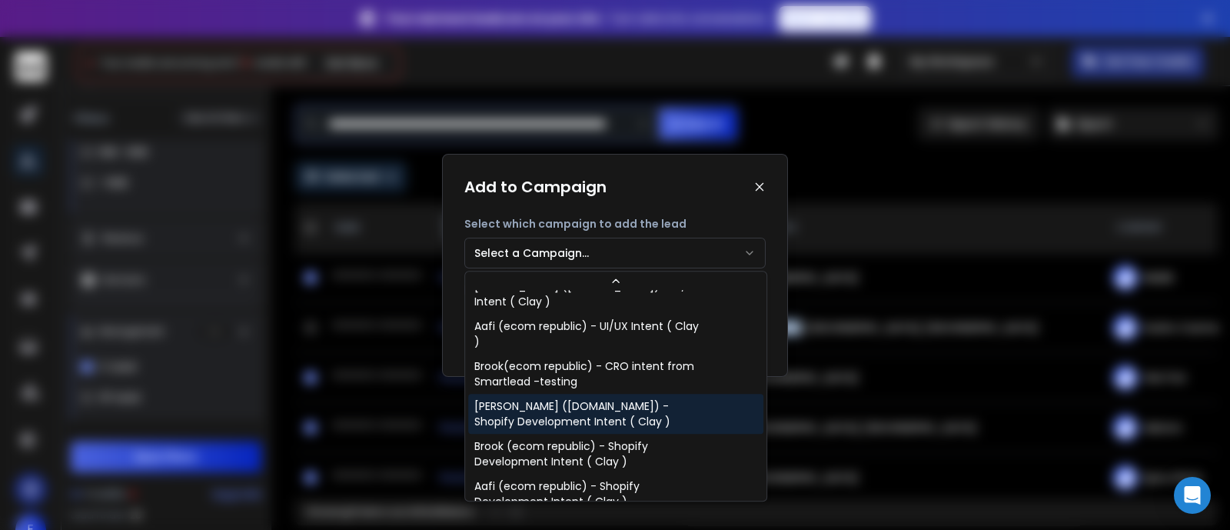
scroll to position [19, 0]
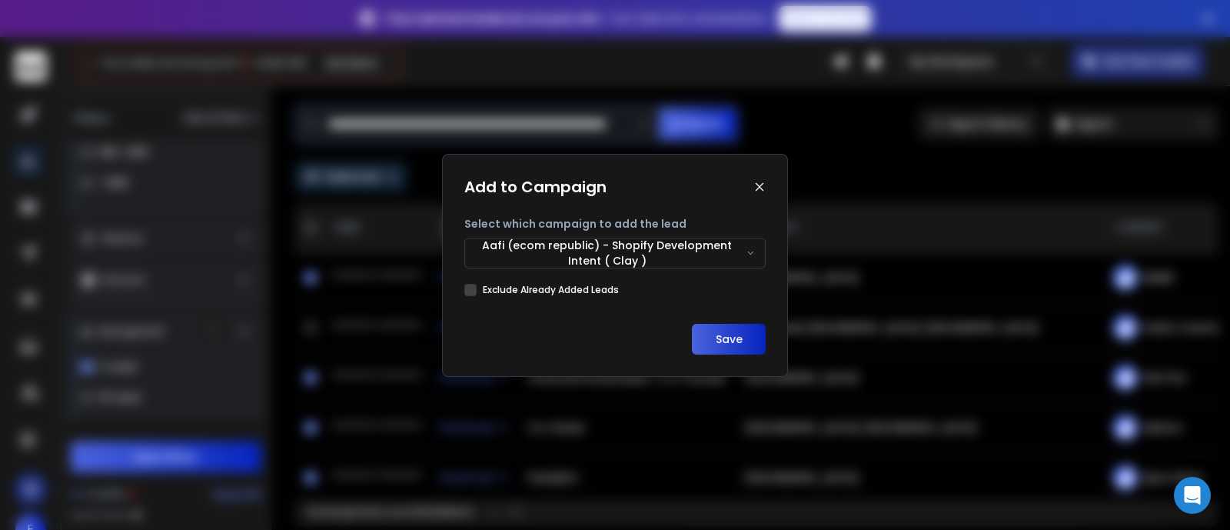
click at [551, 284] on label "Exclude Already Added Leads" at bounding box center [551, 290] width 136 height 12
click at [477, 284] on button "Exclude Already Added Leads" at bounding box center [470, 290] width 12 height 12
click at [727, 348] on button "Save" at bounding box center [729, 339] width 74 height 31
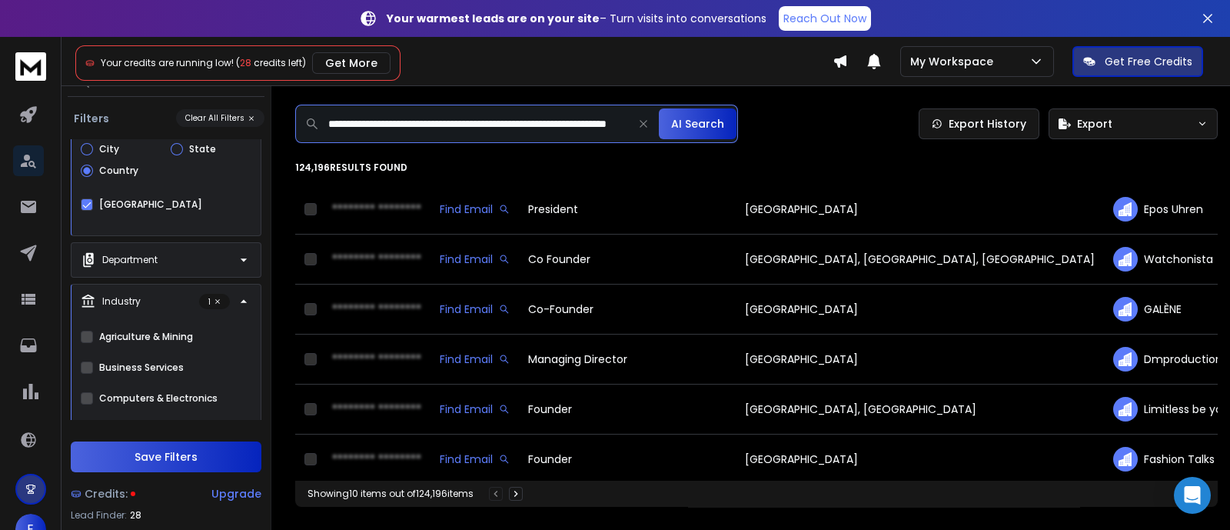
scroll to position [67, 0]
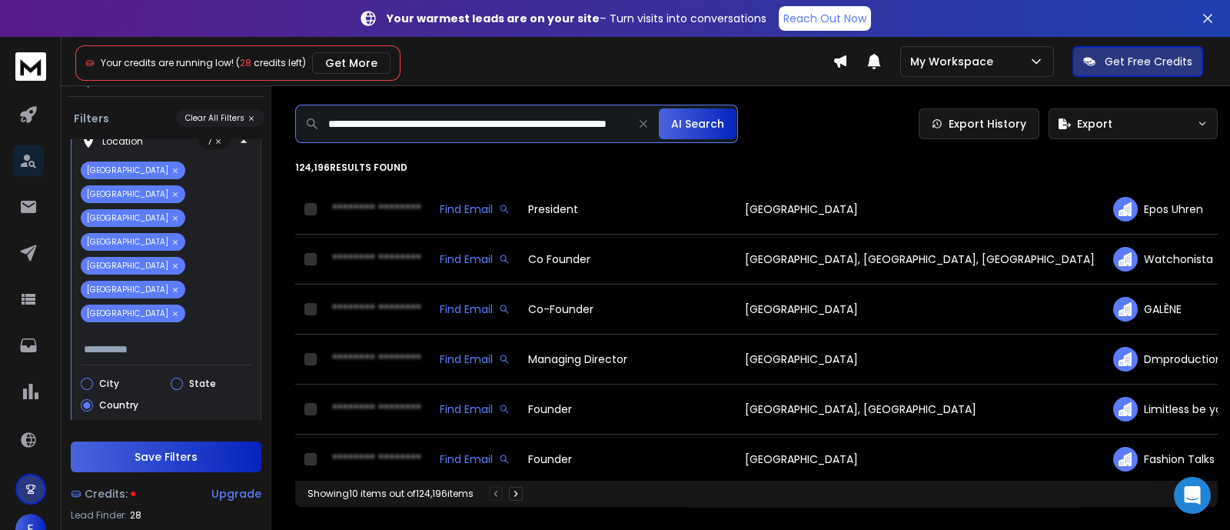
click at [518, 494] on icon at bounding box center [516, 494] width 4 height 6
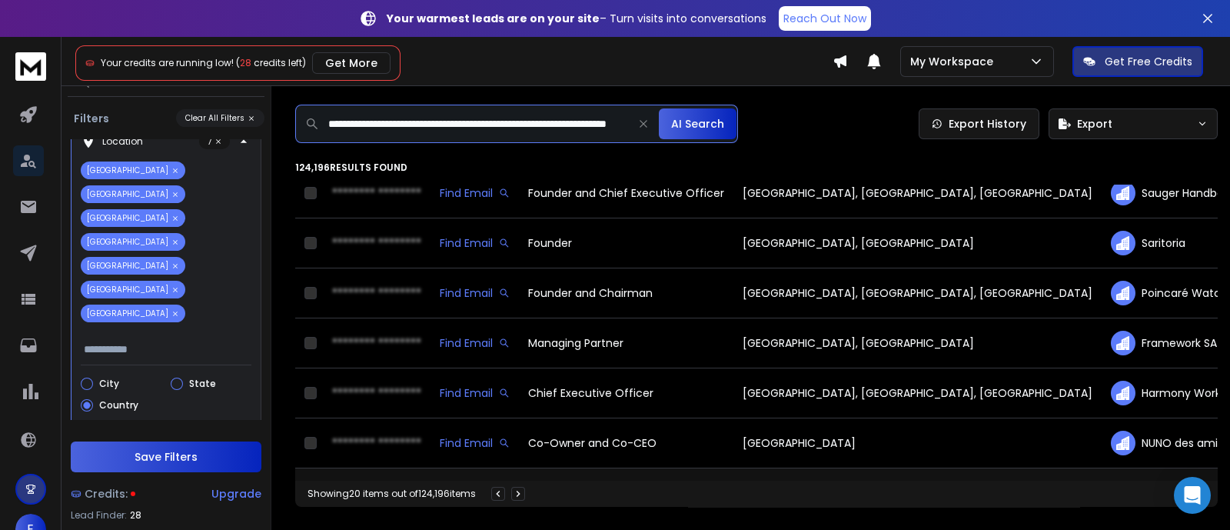
scroll to position [262, 0]
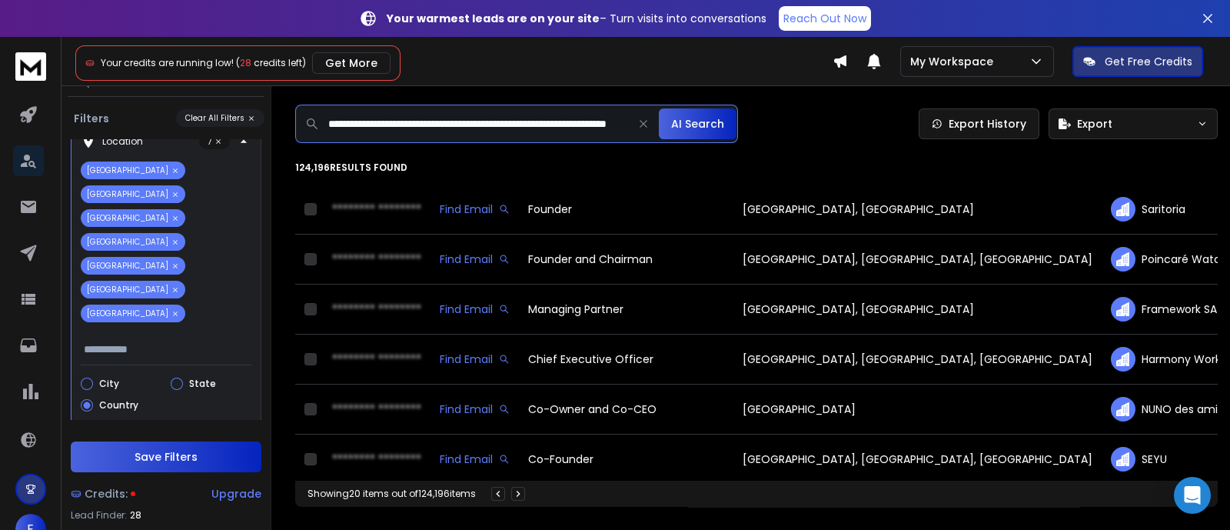
click at [520, 501] on div "Showing 20 items out of 124,196 items" at bounding box center [756, 494] width 923 height 26
click at [521, 496] on icon at bounding box center [518, 494] width 12 height 12
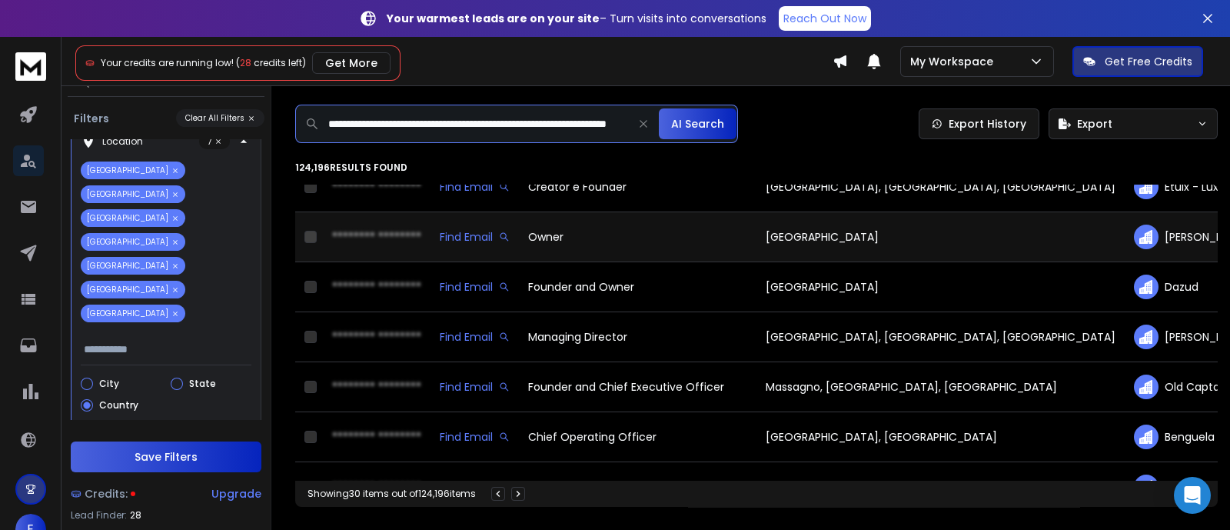
scroll to position [0, 0]
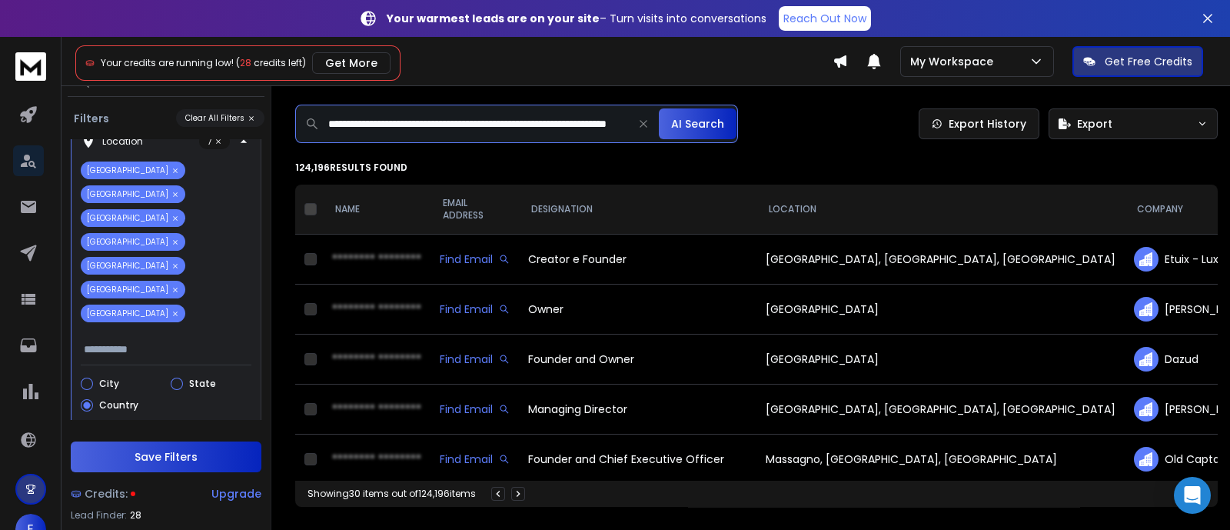
click at [397, 112] on textarea "**********" at bounding box center [478, 123] width 300 height 31
click at [404, 112] on textarea "**********" at bounding box center [478, 123] width 300 height 31
click at [356, 119] on textarea "**********" at bounding box center [478, 123] width 300 height 31
click at [400, 118] on textarea "**********" at bounding box center [478, 123] width 300 height 31
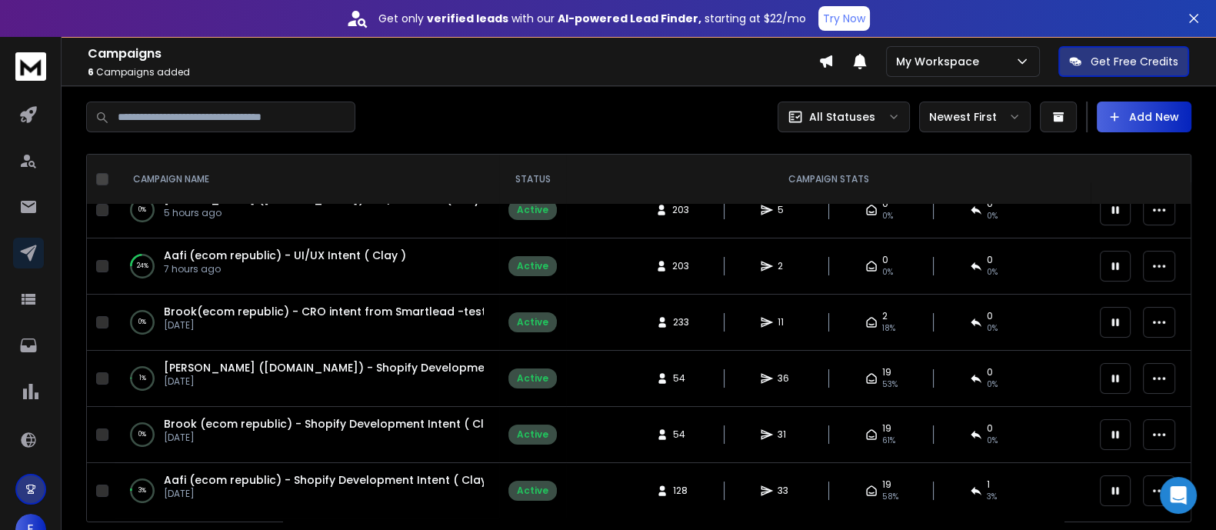
scroll to position [30, 0]
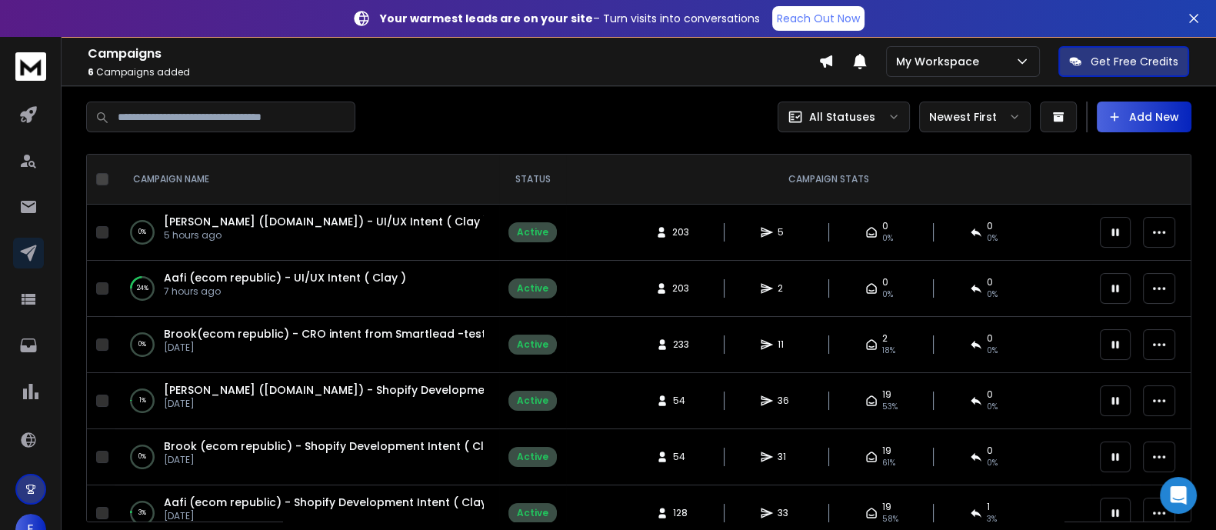
scroll to position [30, 0]
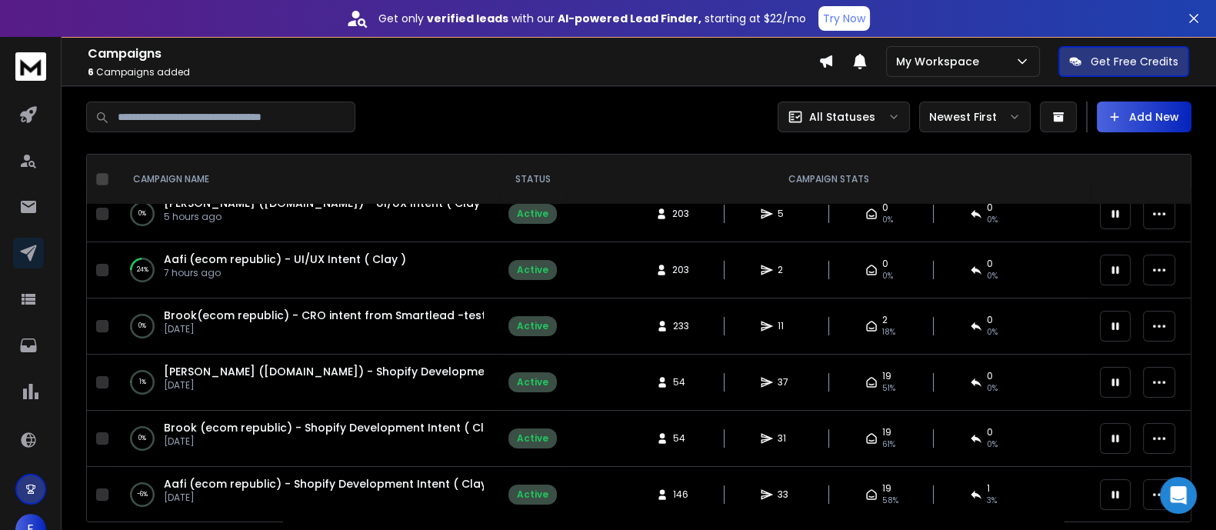
scroll to position [30, 0]
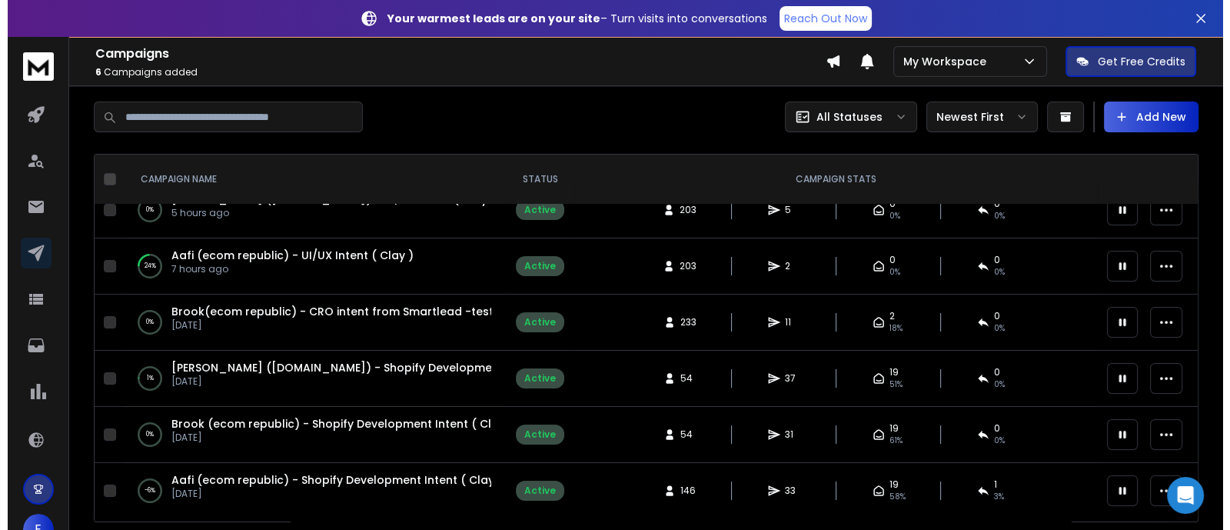
scroll to position [30, 0]
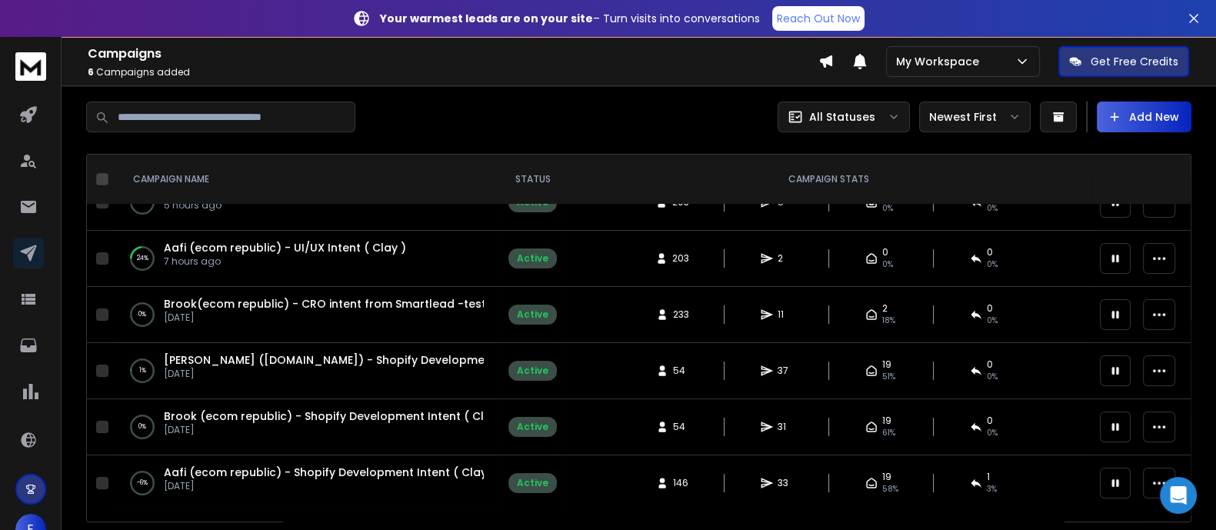
click at [192, 474] on span "Aafi (ecom republic) - Shopify Development Intent ( Clay )" at bounding box center [329, 471] width 331 height 15
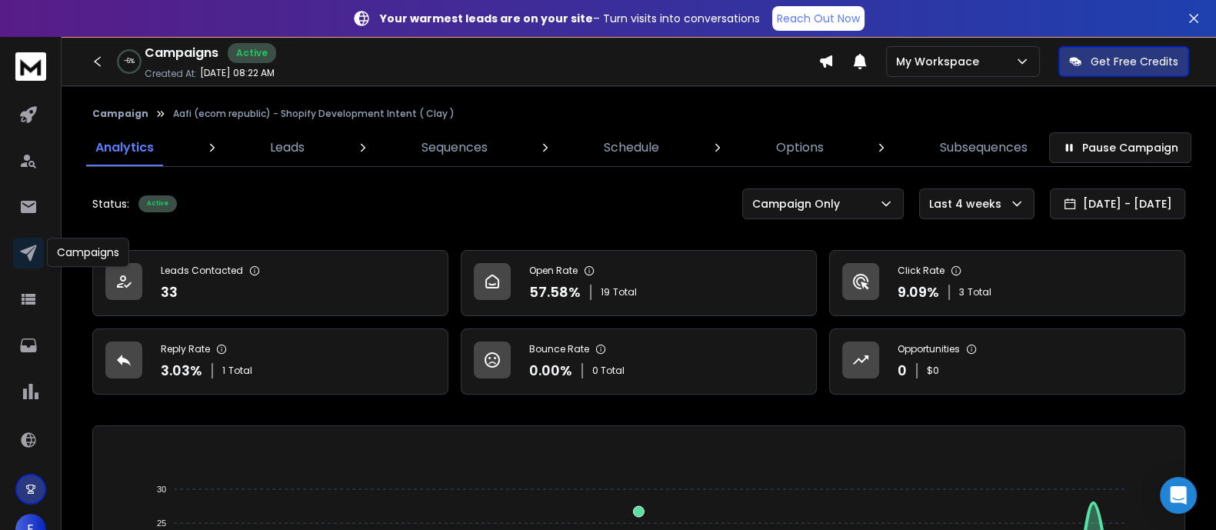
click at [35, 240] on link at bounding box center [28, 253] width 31 height 31
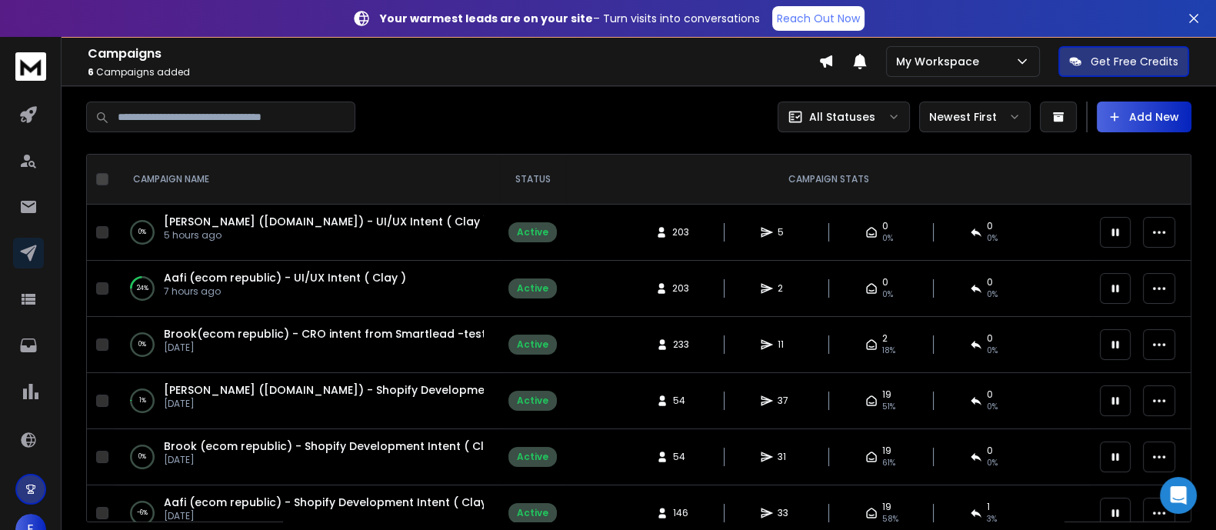
scroll to position [30, 0]
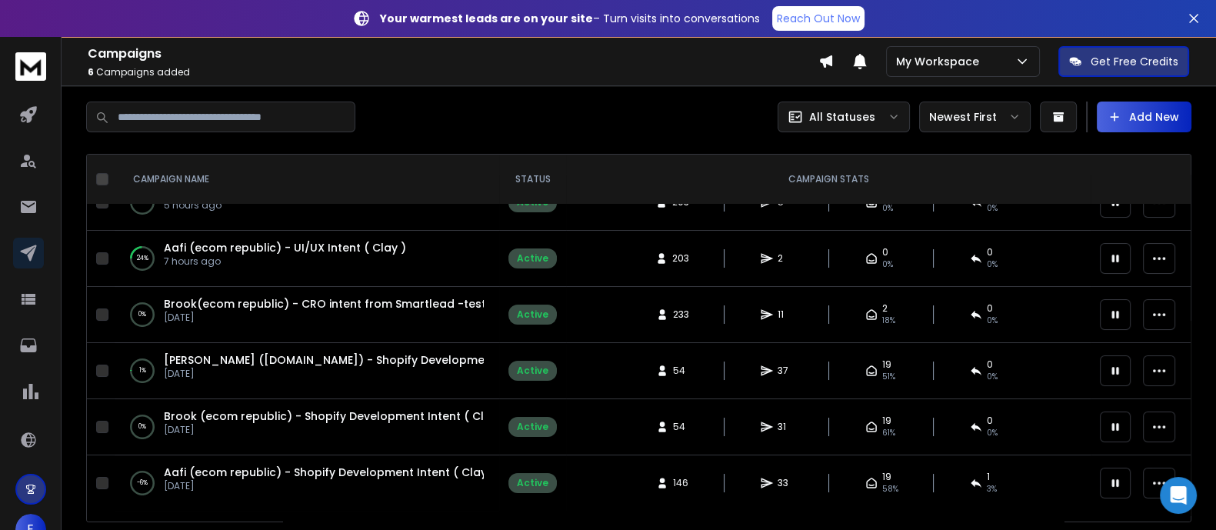
click at [1151, 476] on icon "button" at bounding box center [1158, 482] width 15 height 15
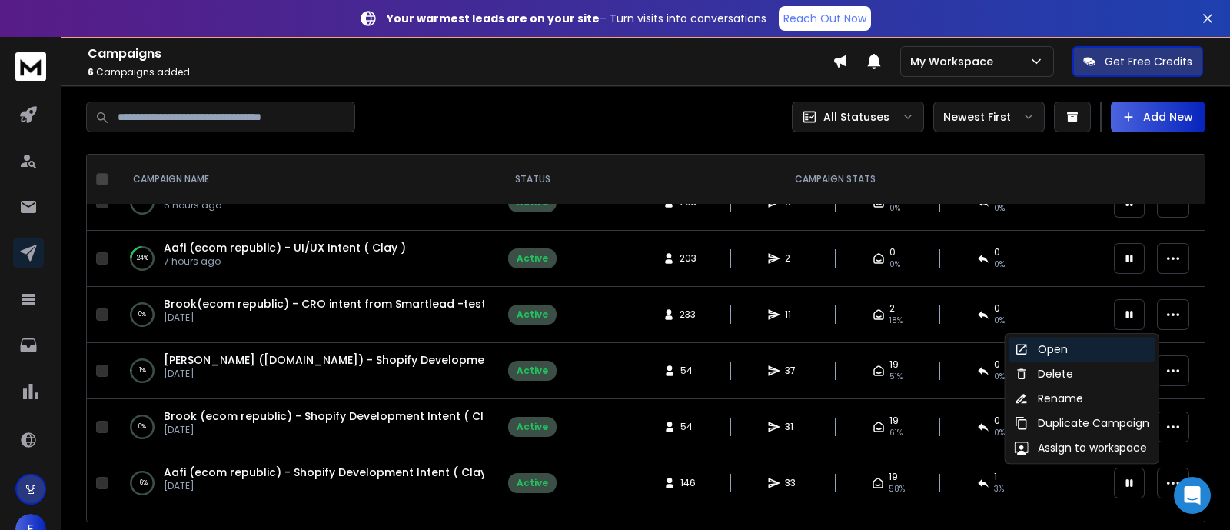
click at [336, 474] on span "Aafi (ecom republic) - Shopify Development Intent ( Clay )" at bounding box center [329, 471] width 331 height 15
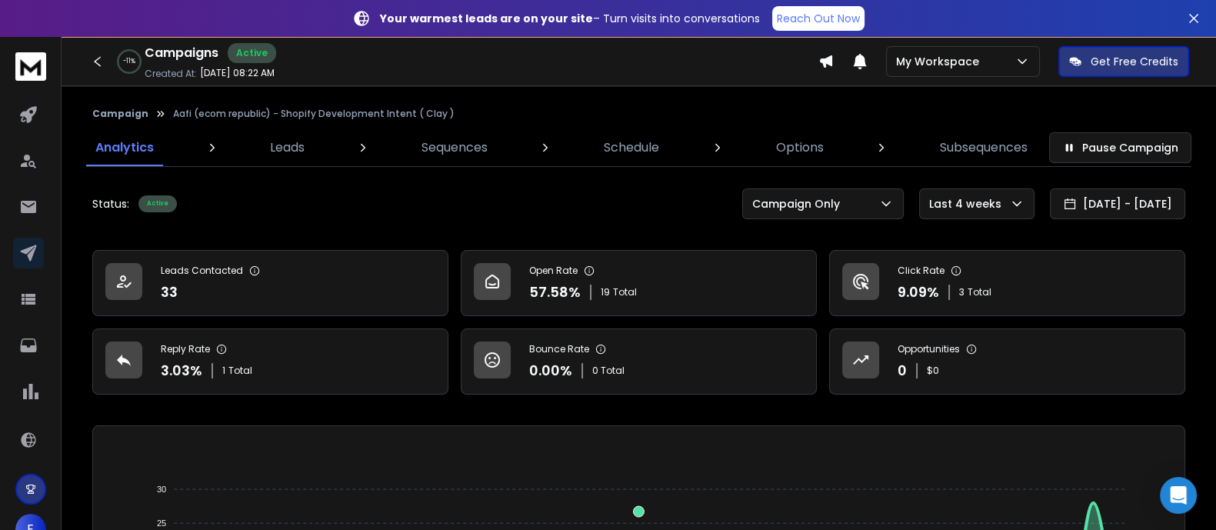
scroll to position [465, 0]
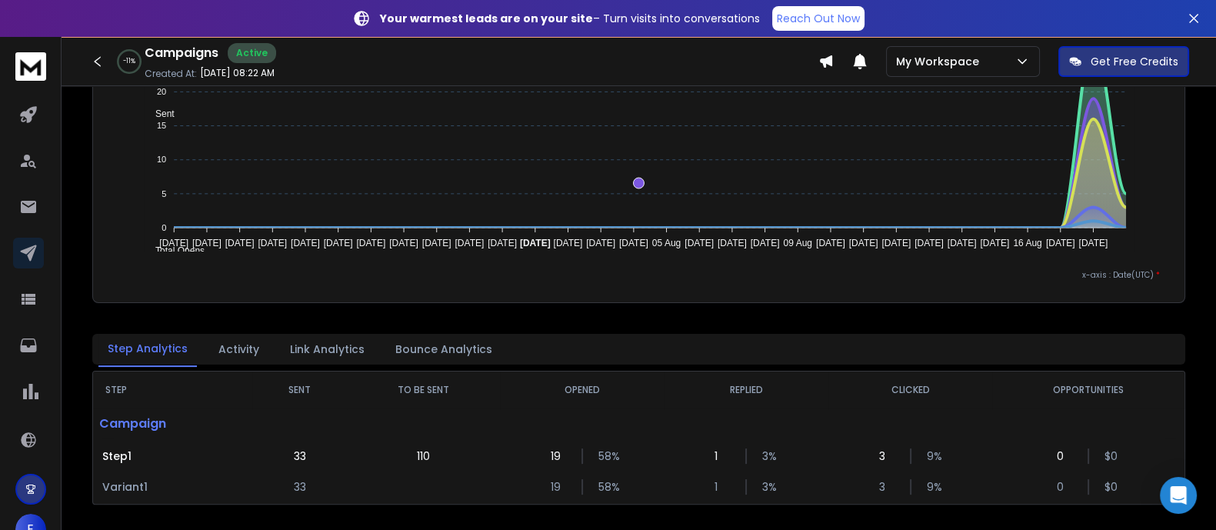
click at [223, 348] on button "Activity" at bounding box center [238, 349] width 59 height 34
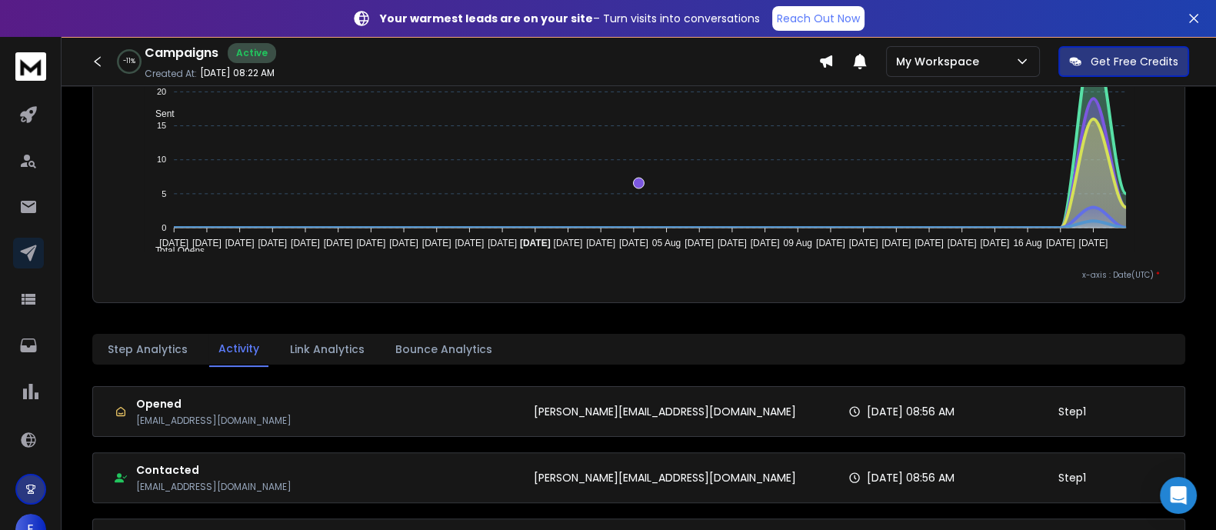
click at [415, 352] on button "Bounce Analytics" at bounding box center [443, 349] width 115 height 34
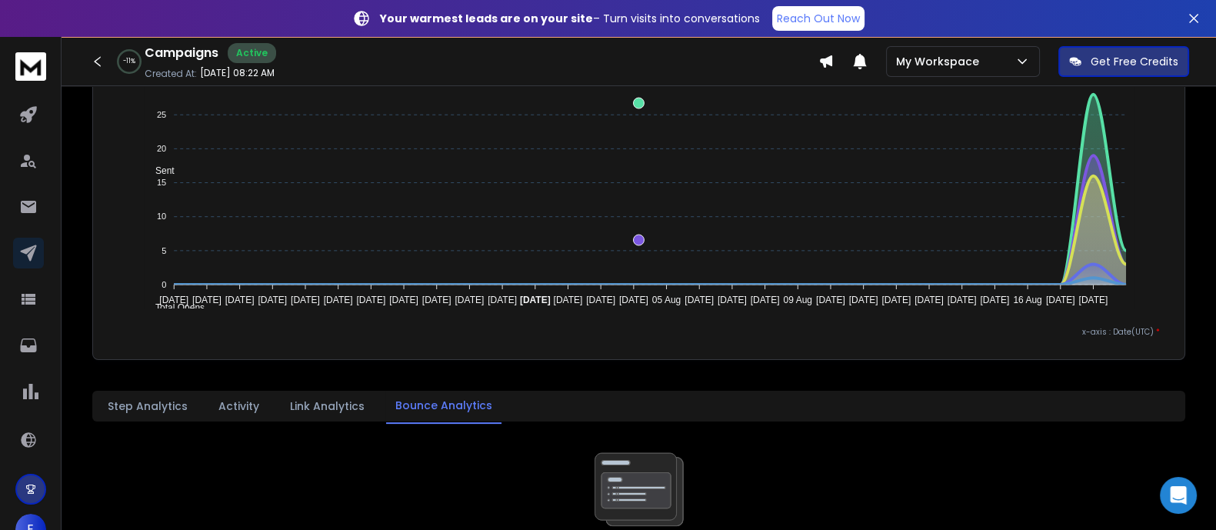
click at [328, 401] on button "Link Analytics" at bounding box center [327, 406] width 93 height 34
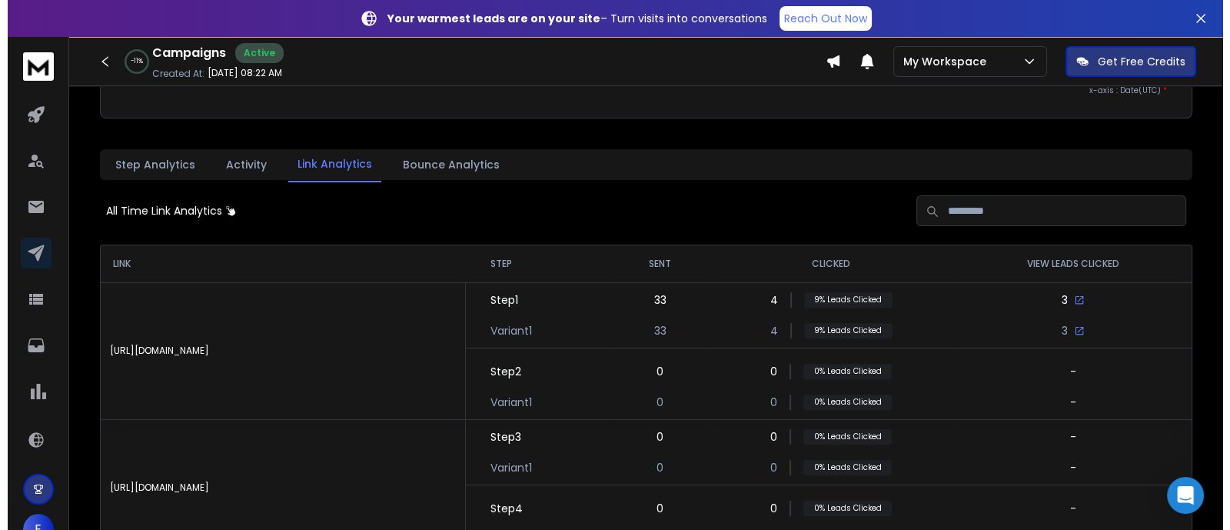
scroll to position [626, 0]
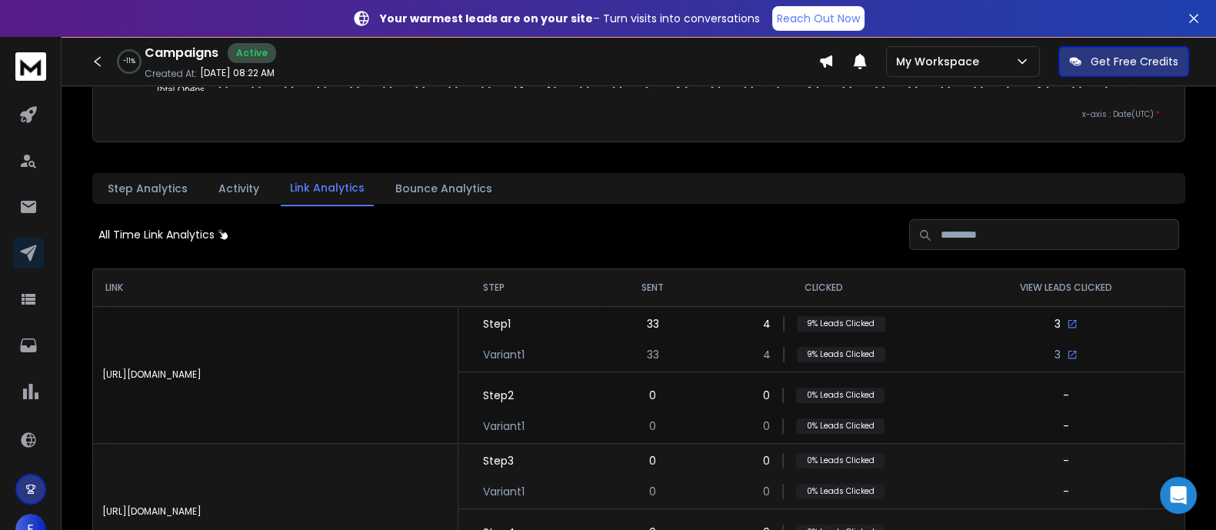
click at [1074, 357] on icon at bounding box center [1072, 354] width 11 height 11
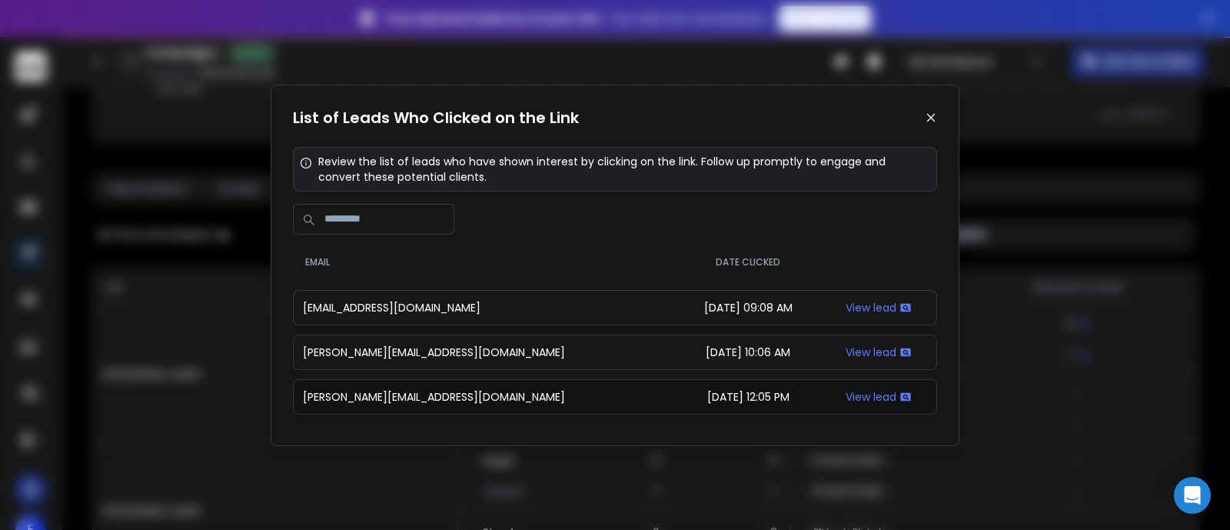
click at [901, 393] on icon at bounding box center [906, 396] width 10 height 8
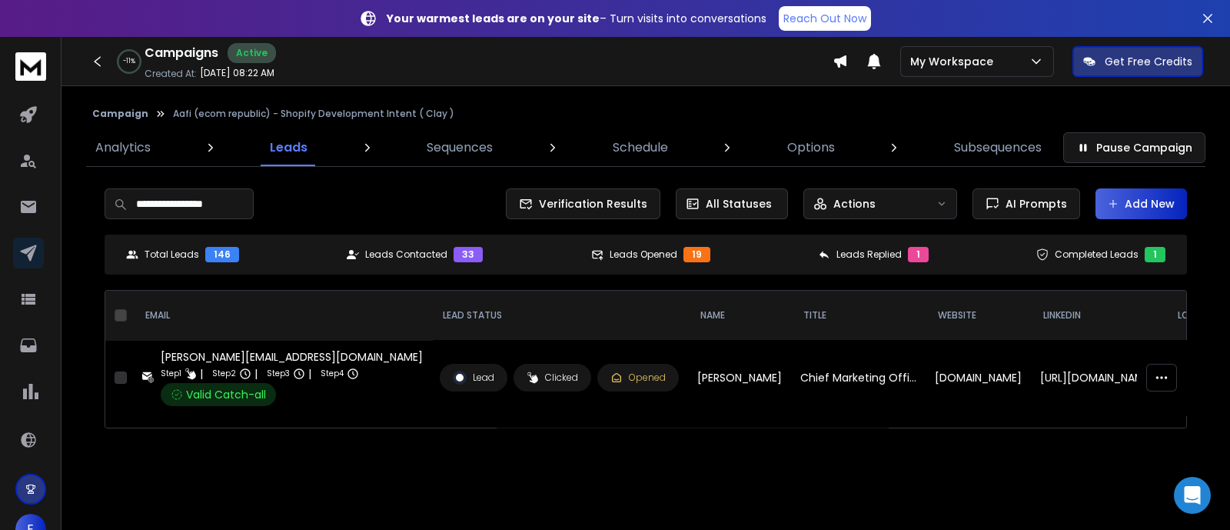
scroll to position [0, 47]
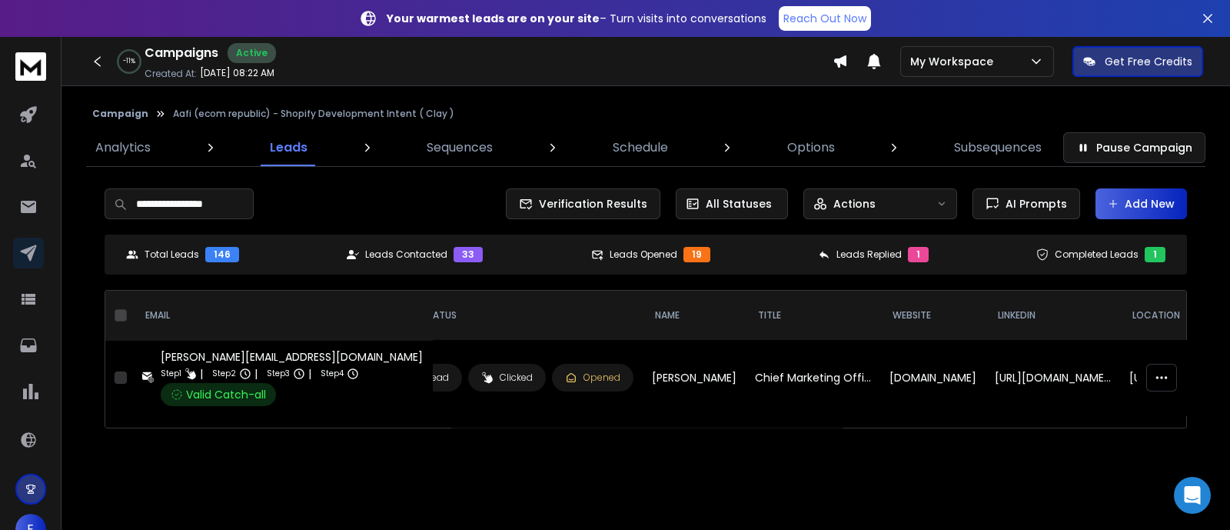
click at [881, 382] on td "dl1961.com" at bounding box center [933, 377] width 105 height 75
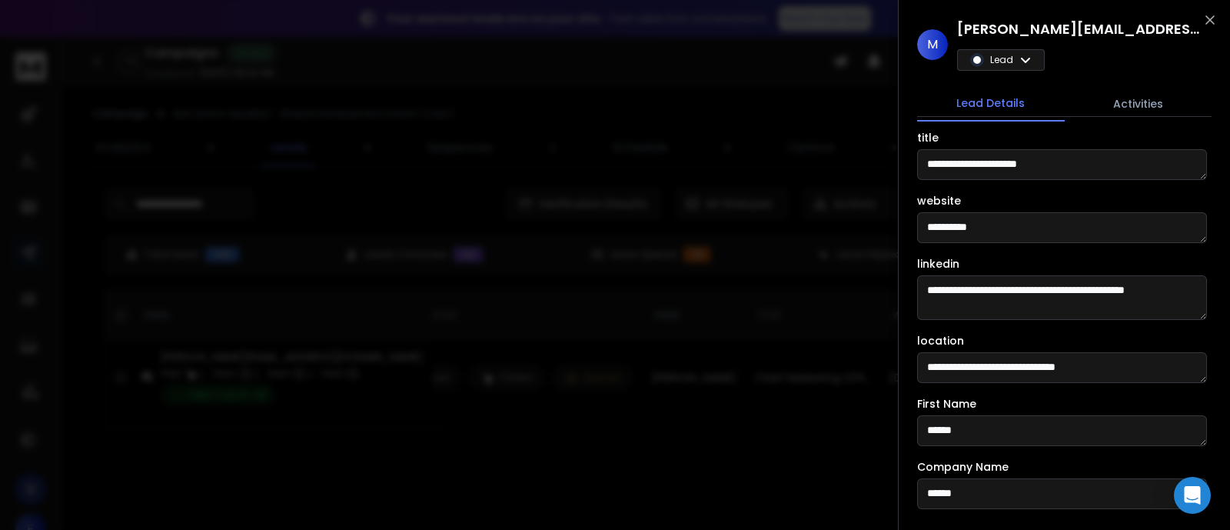
scroll to position [58, 0]
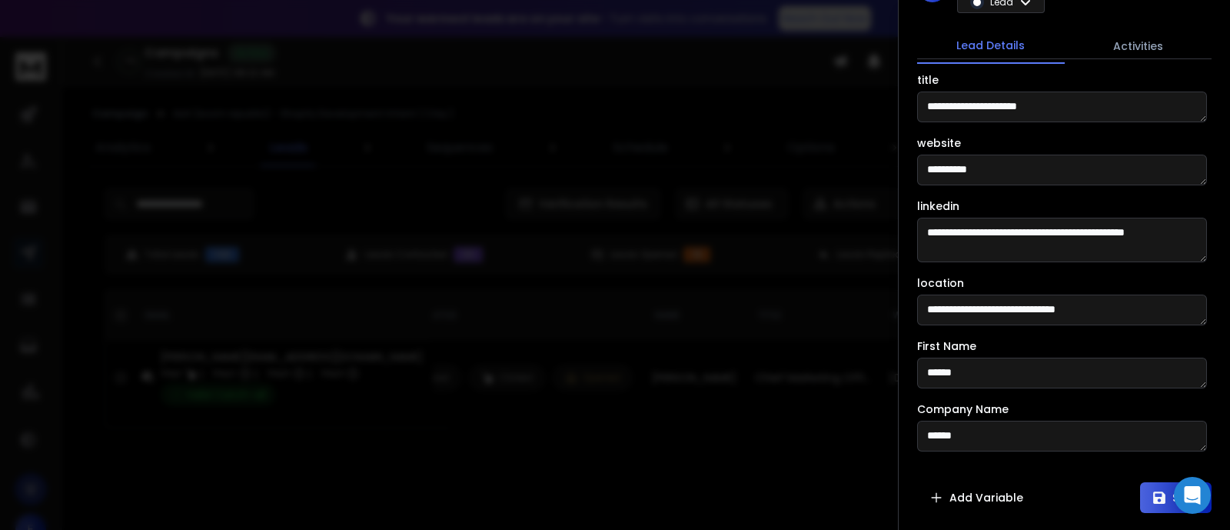
click at [990, 436] on textarea "******" at bounding box center [1062, 436] width 290 height 31
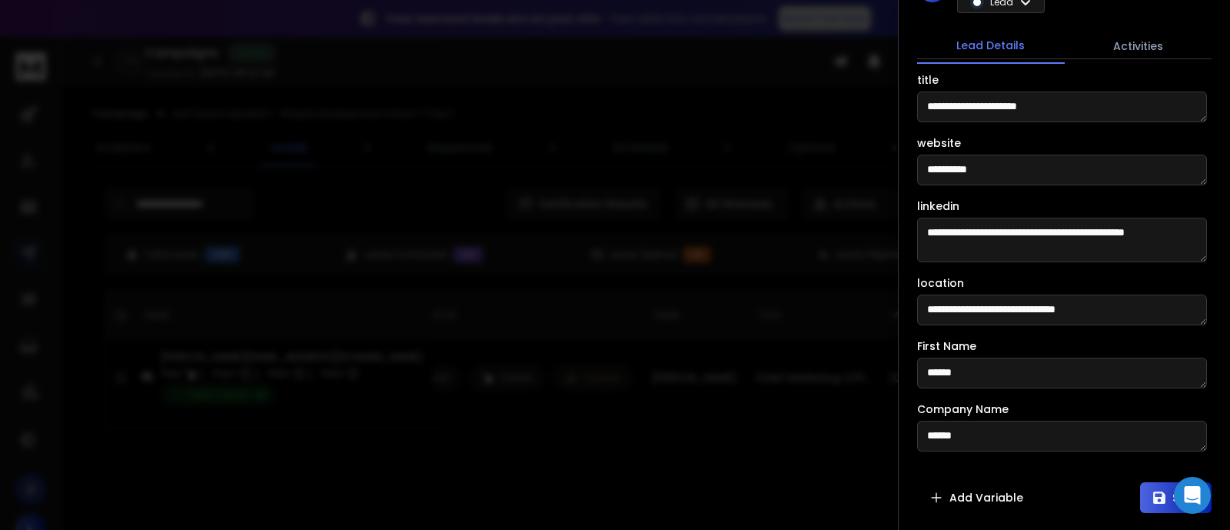
click at [1014, 185] on form "**********" at bounding box center [1064, 294] width 295 height 438
click at [1011, 171] on textarea "**********" at bounding box center [1062, 170] width 290 height 31
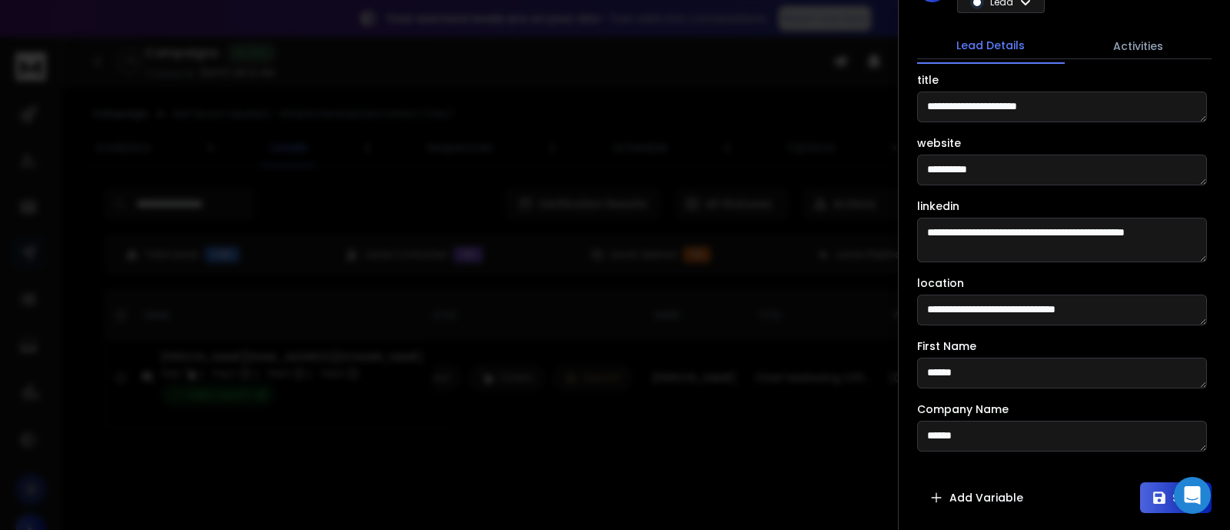
click at [1011, 171] on textarea "**********" at bounding box center [1062, 170] width 290 height 31
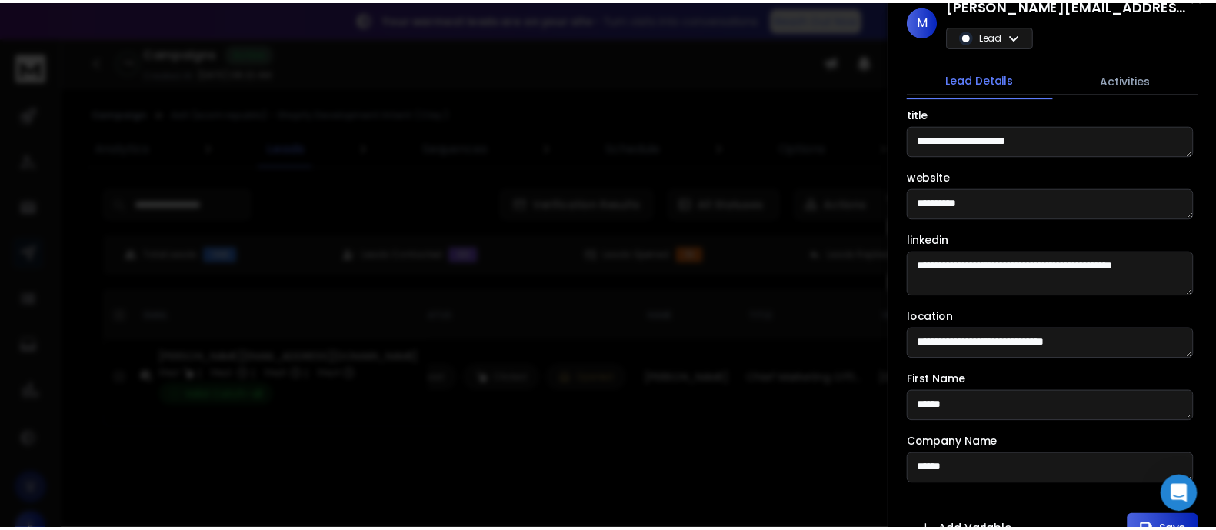
scroll to position [0, 0]
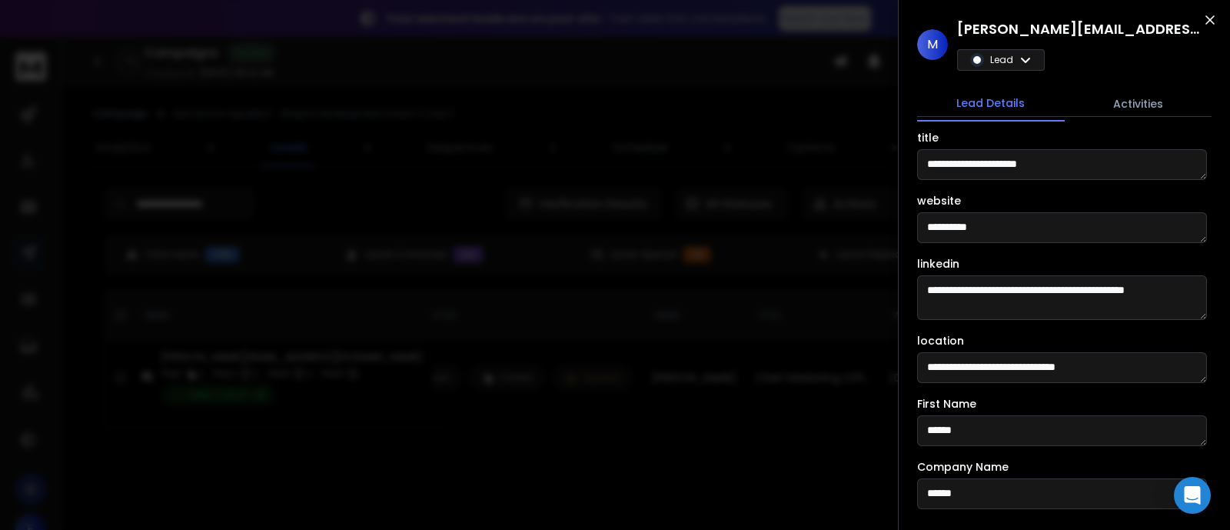
click at [1203, 18] on icon "button" at bounding box center [1210, 19] width 15 height 15
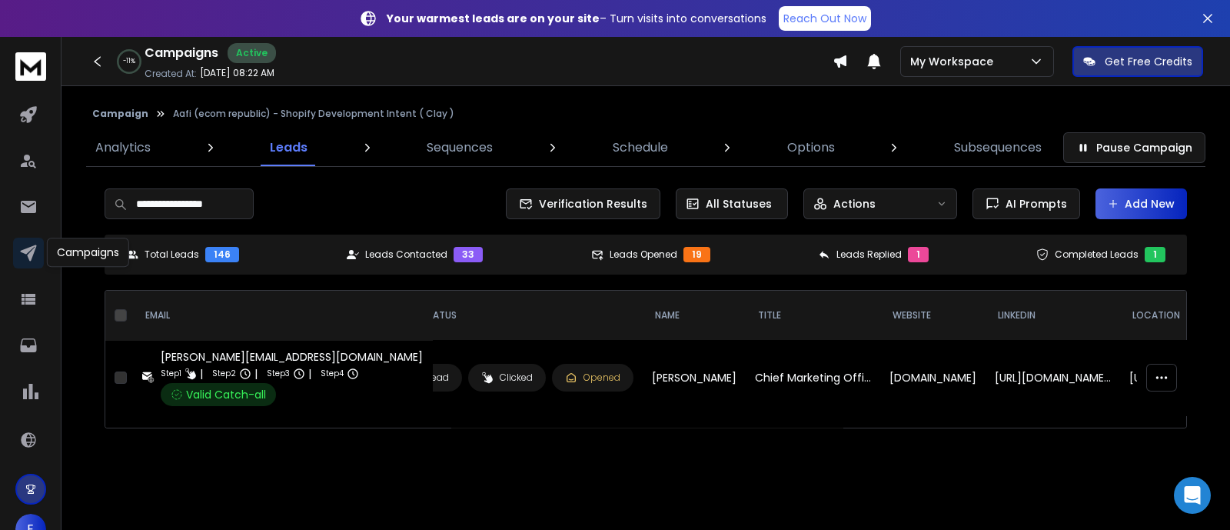
click at [25, 245] on icon at bounding box center [28, 253] width 18 height 18
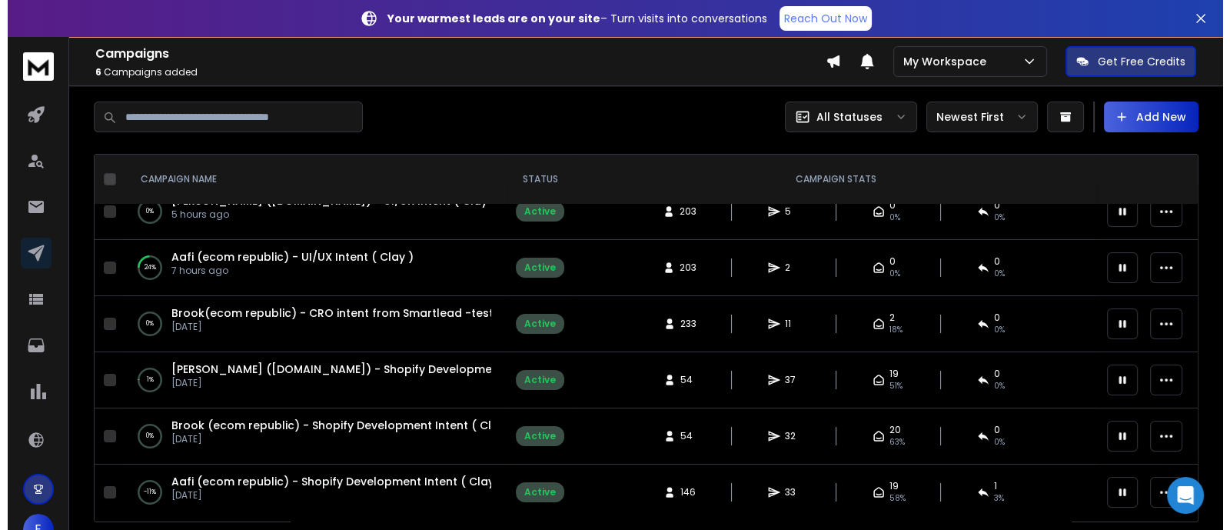
scroll to position [30, 0]
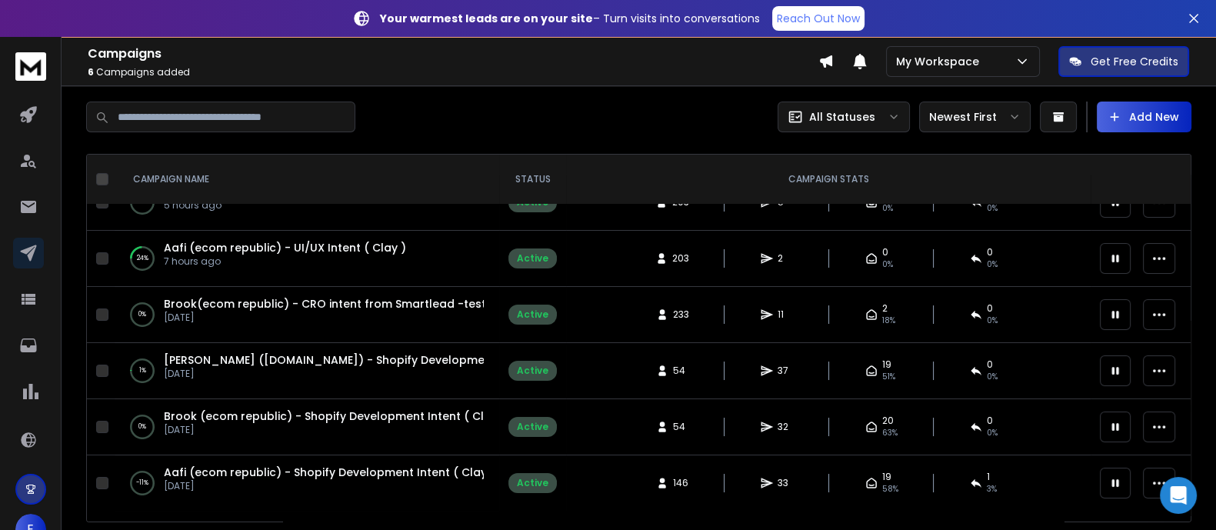
click at [421, 471] on span "Aafi (ecom republic) - Shopify Development Intent ( Clay )" at bounding box center [329, 471] width 331 height 15
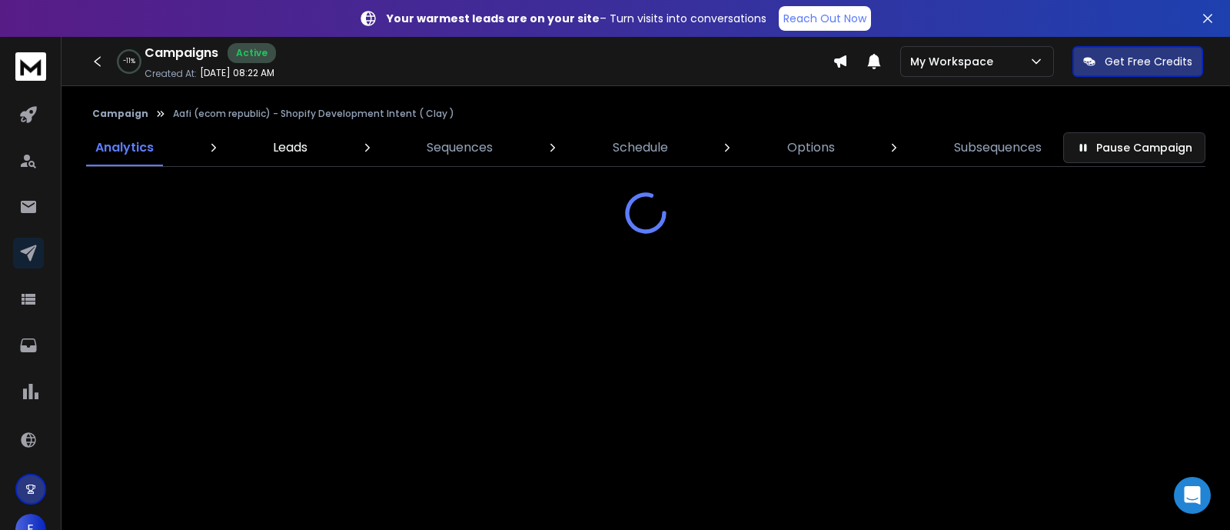
click at [291, 135] on link "Leads" at bounding box center [290, 147] width 53 height 37
click at [369, 148] on icon at bounding box center [367, 147] width 12 height 12
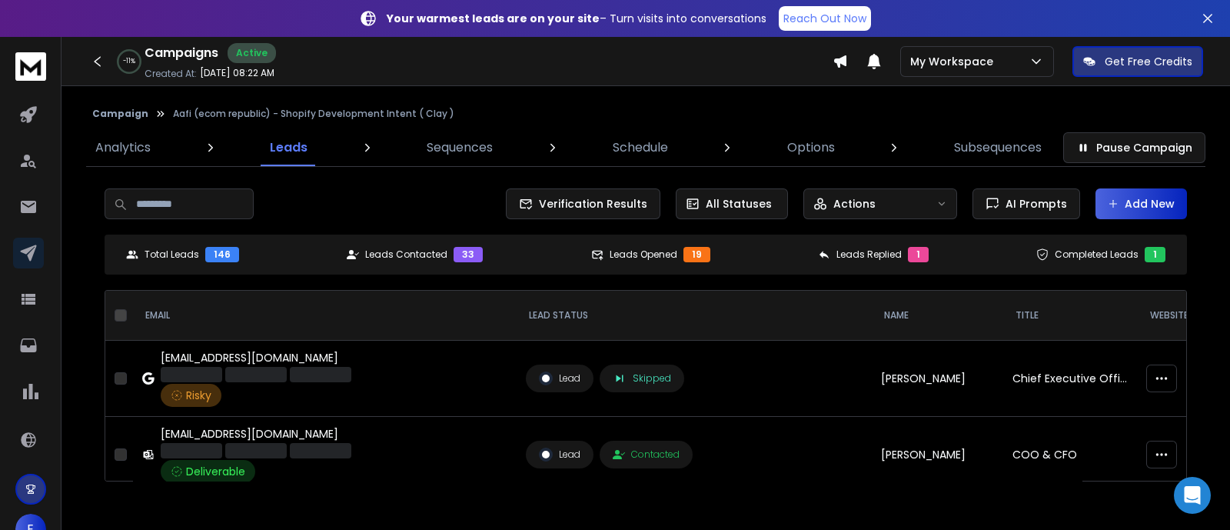
click at [362, 141] on icon at bounding box center [367, 147] width 12 height 12
click at [181, 259] on p "Total Leads" at bounding box center [172, 254] width 55 height 12
click at [205, 251] on div "146" at bounding box center [222, 254] width 34 height 15
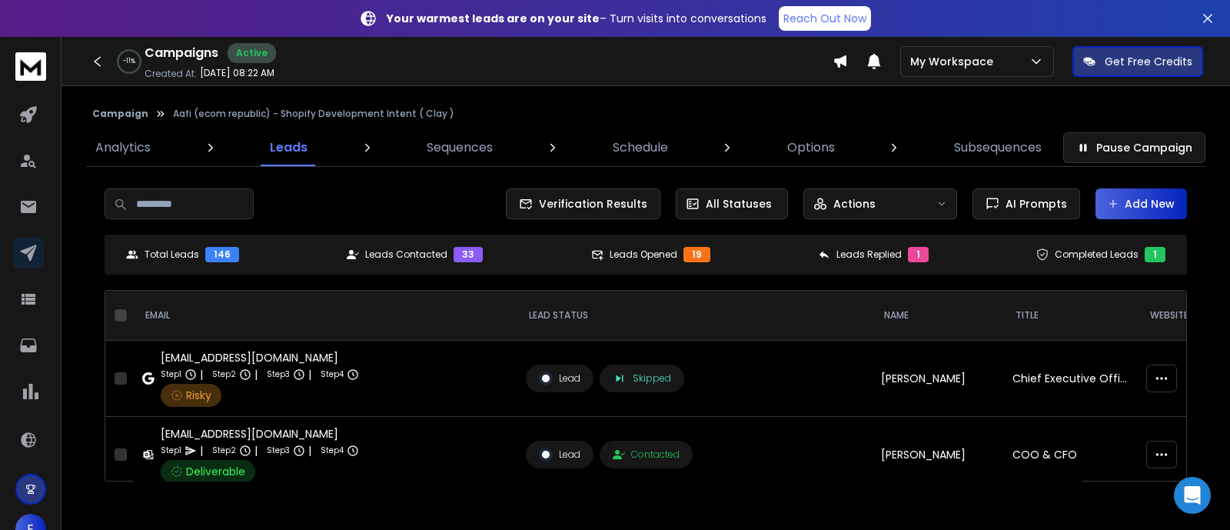
click at [624, 245] on div "Total Leads 146 Leads Contacted 33 Leads Opened 19 Leads Replied 1 Completed Le…" at bounding box center [646, 255] width 1083 height 40
click at [434, 263] on div "Total Leads 146 Leads Contacted 33 Leads Opened 19 Leads Replied 1 Completed Le…" at bounding box center [646, 255] width 1083 height 40
click at [1030, 261] on div "Total Leads 146 Leads Contacted 33 Leads Opened 19 Leads Replied 1 Completed Le…" at bounding box center [646, 255] width 1083 height 40
click at [1019, 215] on button "AI Prompts" at bounding box center [1027, 203] width 108 height 31
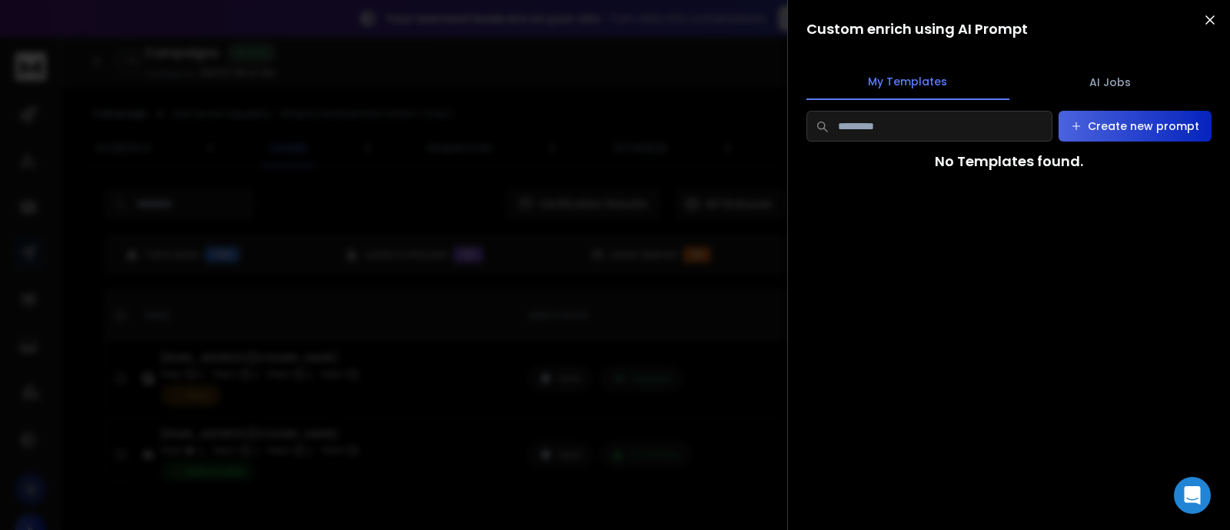
click at [1211, 21] on icon "button" at bounding box center [1211, 20] width 8 height 8
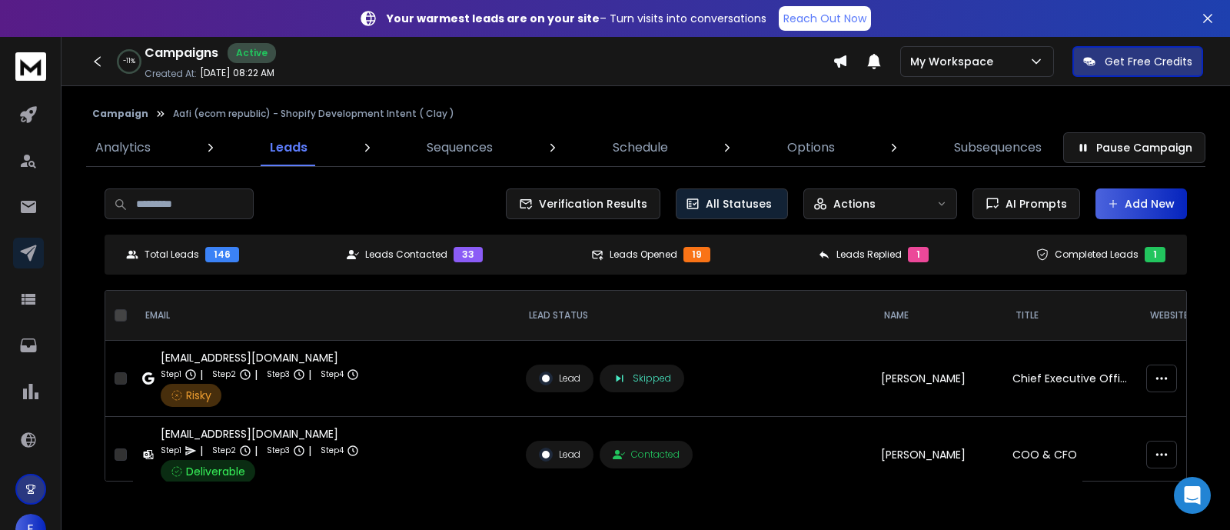
click at [700, 195] on button "All Statuses" at bounding box center [732, 203] width 112 height 31
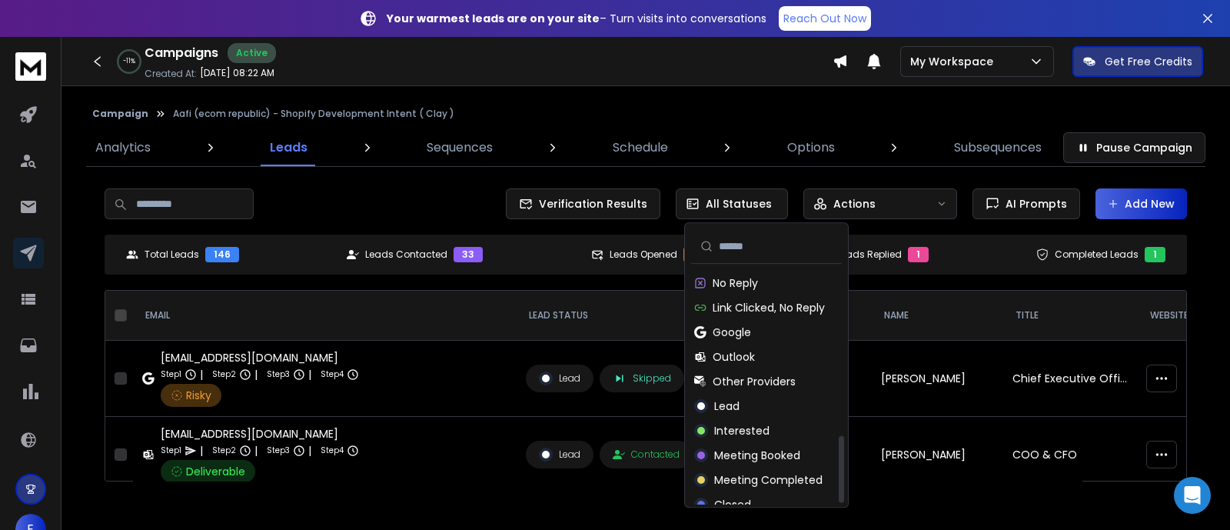
scroll to position [556, 0]
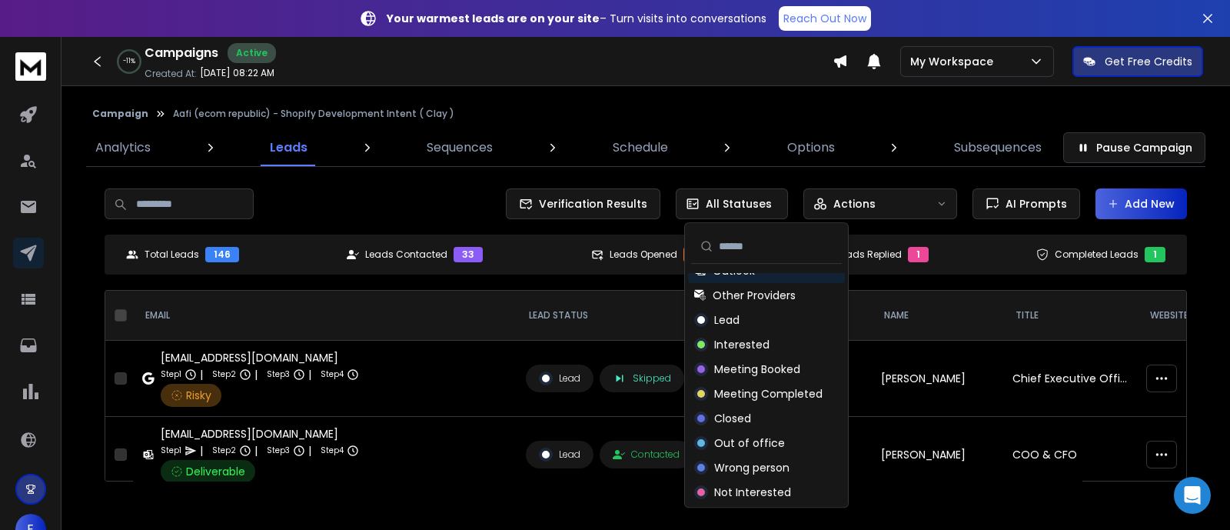
drag, startPoint x: 438, startPoint y: 204, endPoint x: 446, endPoint y: 205, distance: 8.6
click at [437, 204] on div "Verification Results All Statuses Actions AI Prompts Add New" at bounding box center [646, 203] width 1083 height 31
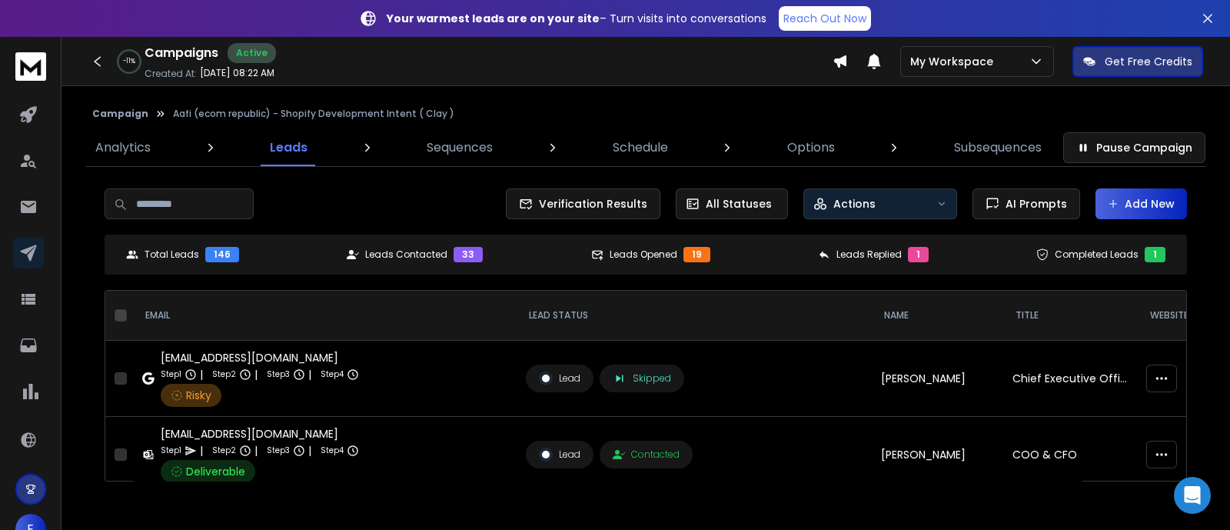
click at [891, 208] on div "Actions" at bounding box center [872, 203] width 117 height 15
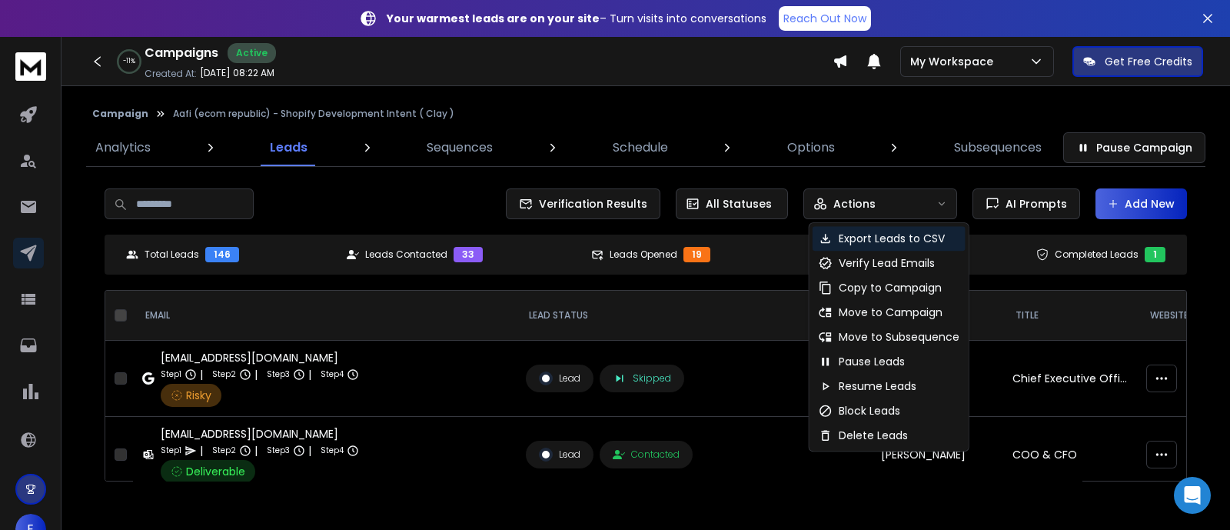
click at [468, 211] on div "Verification Results All Statuses Actions AI Prompts Add New" at bounding box center [646, 203] width 1083 height 31
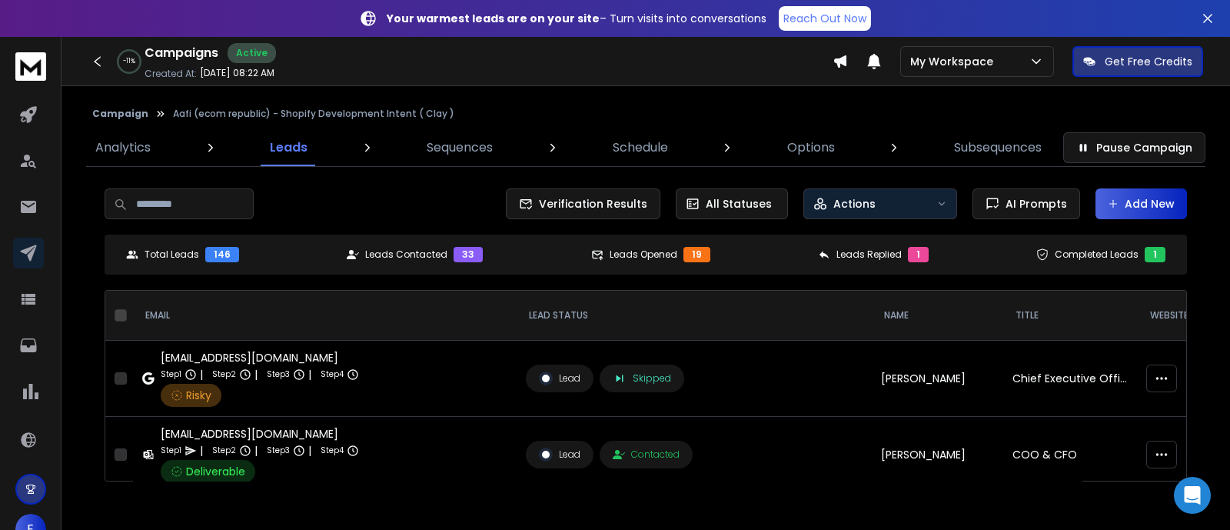
click at [864, 198] on p "Actions" at bounding box center [855, 203] width 42 height 15
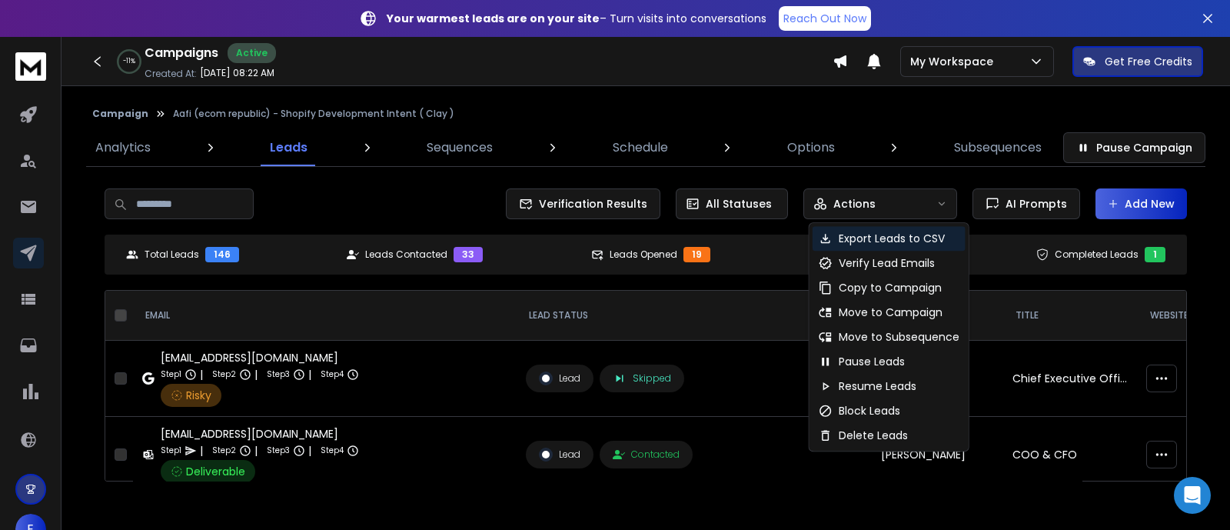
click at [914, 241] on p "Export Leads to CSV" at bounding box center [892, 238] width 106 height 15
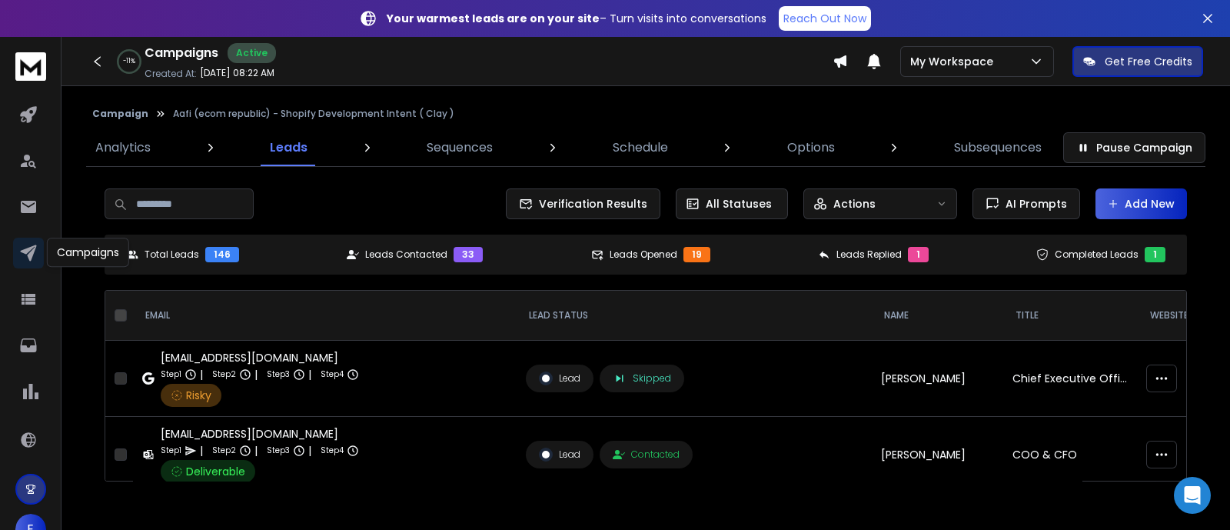
click at [32, 253] on icon at bounding box center [28, 253] width 16 height 16
click at [21, 251] on icon at bounding box center [28, 253] width 18 height 18
click at [27, 246] on icon at bounding box center [28, 253] width 18 height 18
drag, startPoint x: 761, startPoint y: 500, endPoint x: 777, endPoint y: 418, distance: 83.7
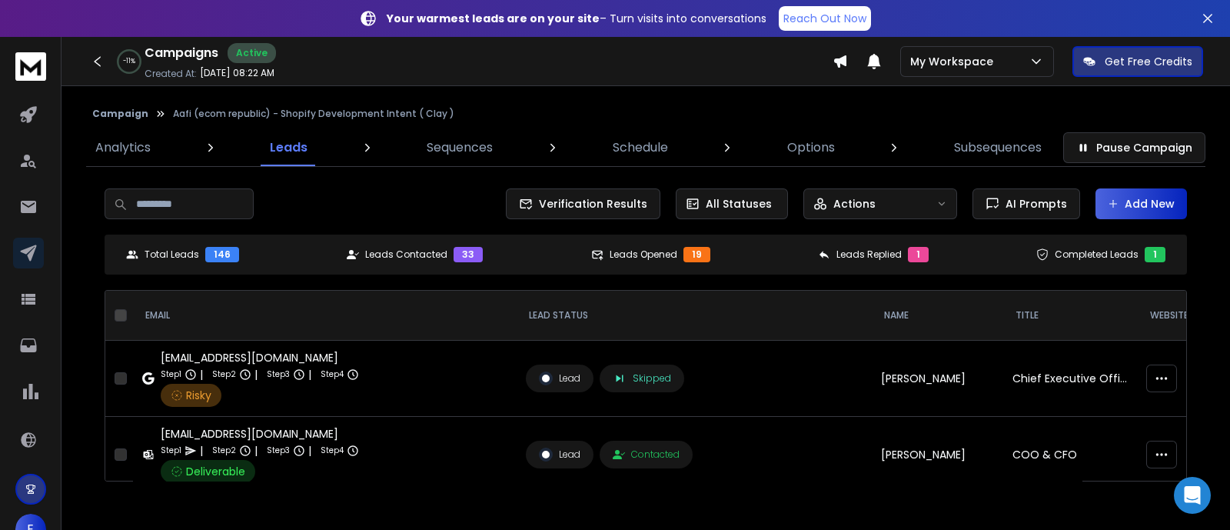
click at [761, 500] on div "Your warmest leads are on your site – Turn visits into conversations Reach Out …" at bounding box center [615, 265] width 1230 height 530
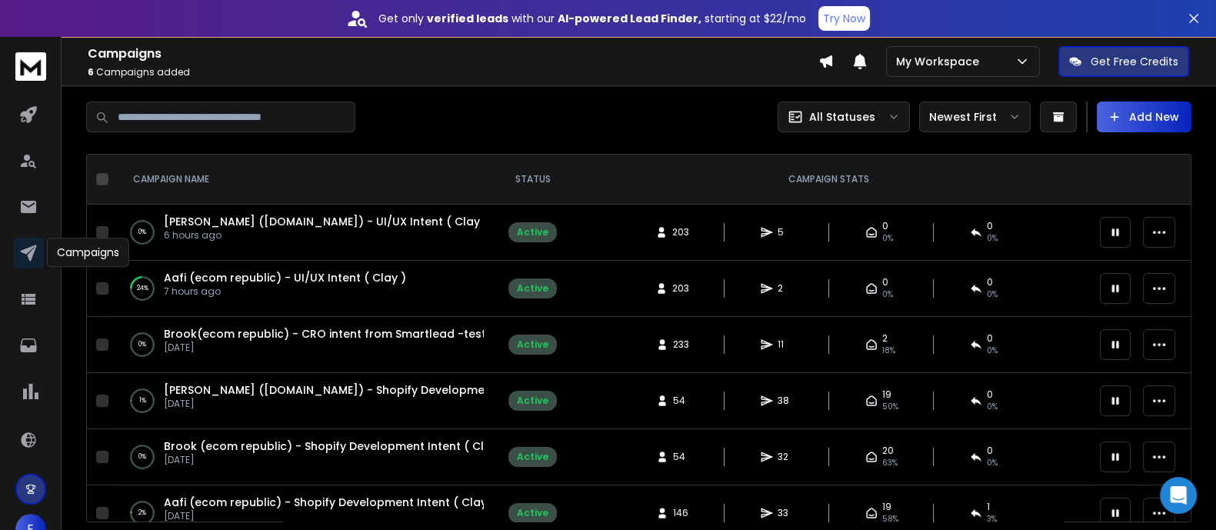
click at [35, 256] on icon at bounding box center [28, 253] width 18 height 18
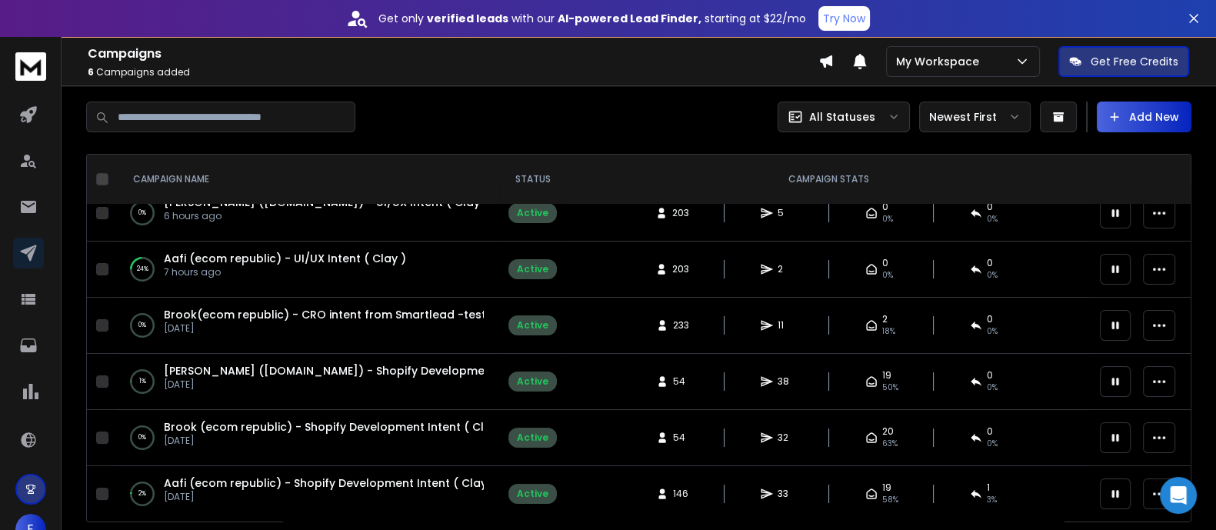
scroll to position [30, 0]
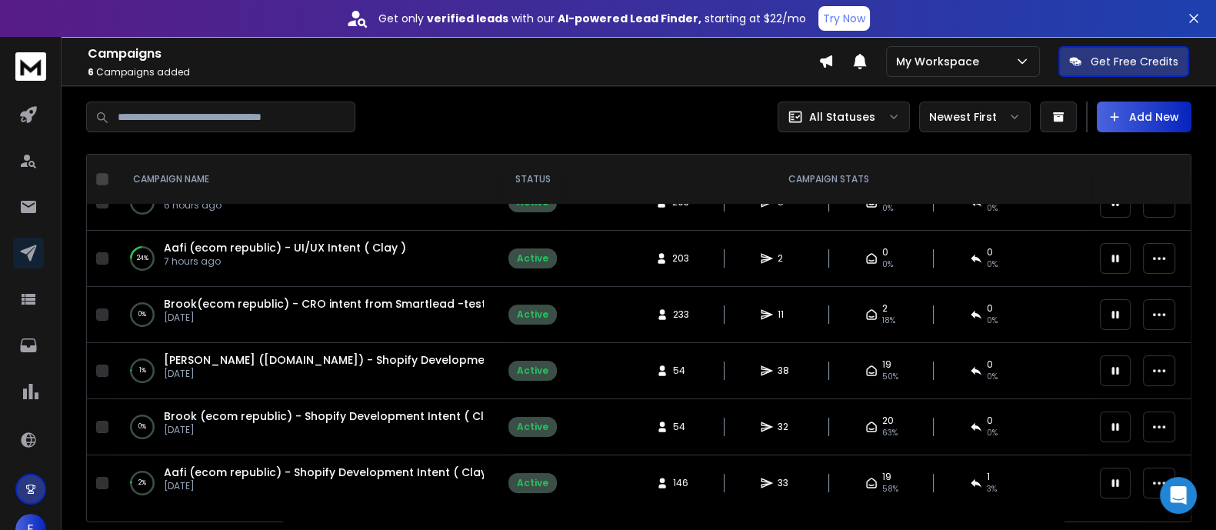
click at [304, 421] on span "Brook (ecom republic) - Shopify Development Intent ( Clay )" at bounding box center [335, 415] width 342 height 15
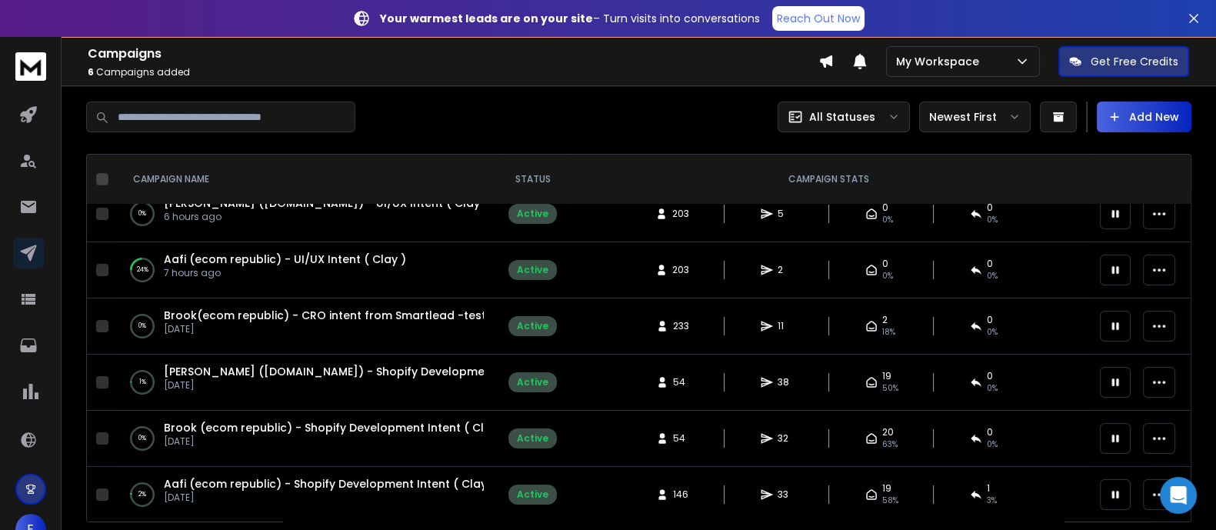
scroll to position [30, 0]
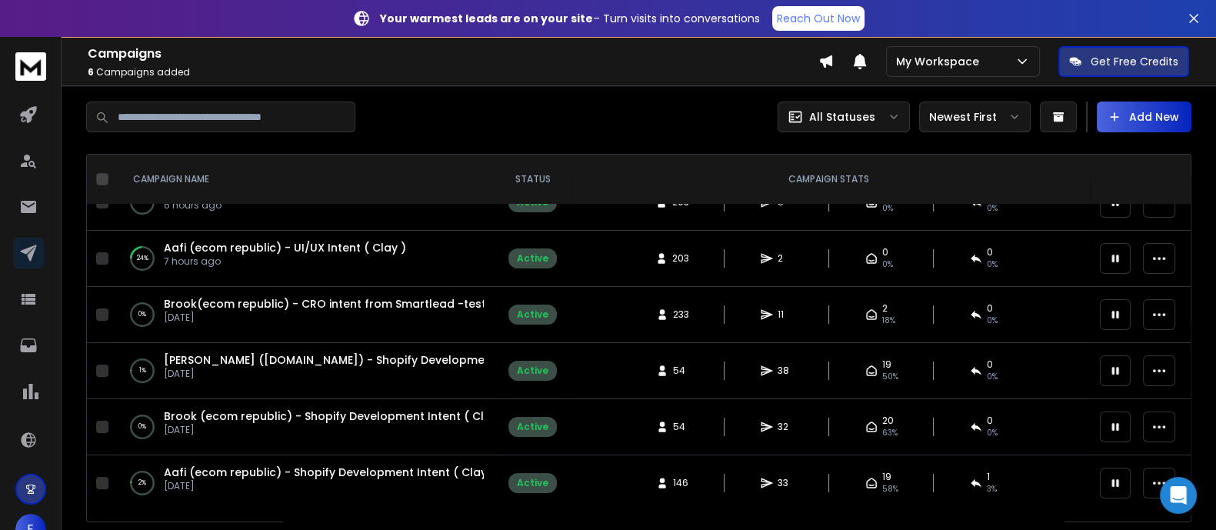
click at [290, 421] on span "Brook (ecom republic) - Shopify Development Intent ( Clay )" at bounding box center [335, 415] width 342 height 15
click at [292, 415] on span "Brook (ecom republic) - Shopify Development Intent ( Clay )" at bounding box center [335, 415] width 342 height 15
click at [702, 125] on div "Campaigns 6 Campaigns Added All Statuses Newest First Add New" at bounding box center [915, 117] width 553 height 31
click at [214, 409] on span "Brook (ecom republic) - Shopify Development Intent ( Clay )" at bounding box center [335, 415] width 342 height 15
click at [223, 409] on span "Brook (ecom republic) - Shopify Development Intent ( Clay )" at bounding box center [335, 415] width 342 height 15
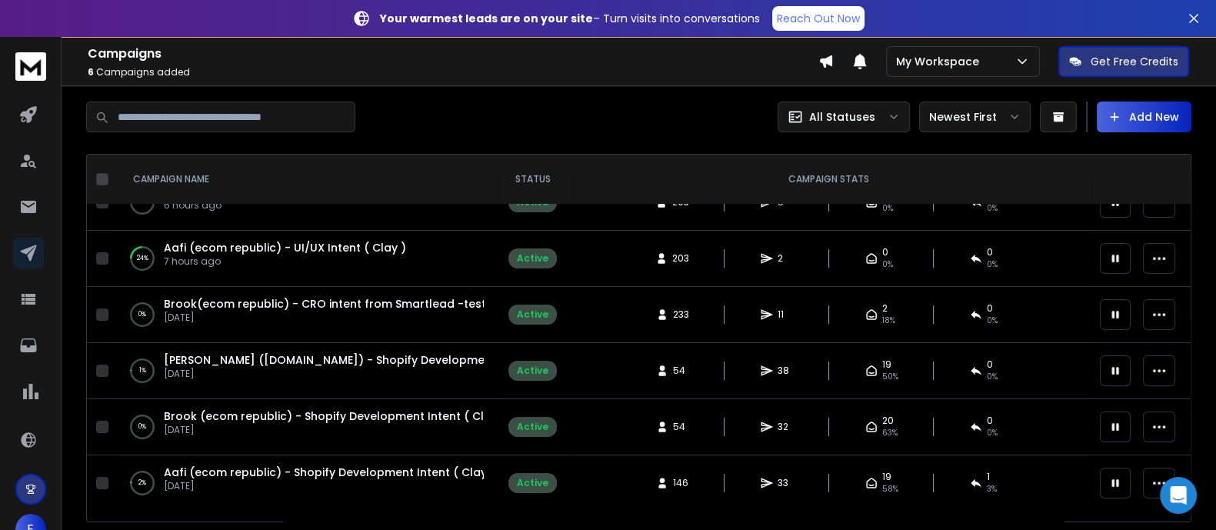
click at [223, 409] on span "Brook (ecom republic) - Shopify Development Intent ( Clay )" at bounding box center [335, 415] width 342 height 15
click at [730, 107] on div "Campaigns 6 Campaigns Added All Statuses Newest First Add New" at bounding box center [915, 117] width 553 height 31
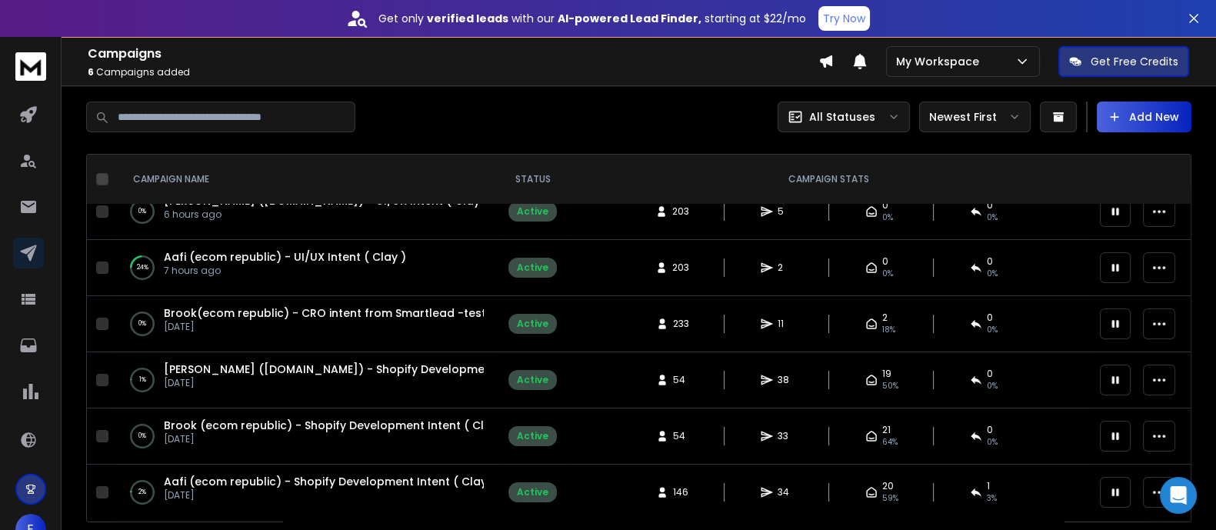
scroll to position [30, 0]
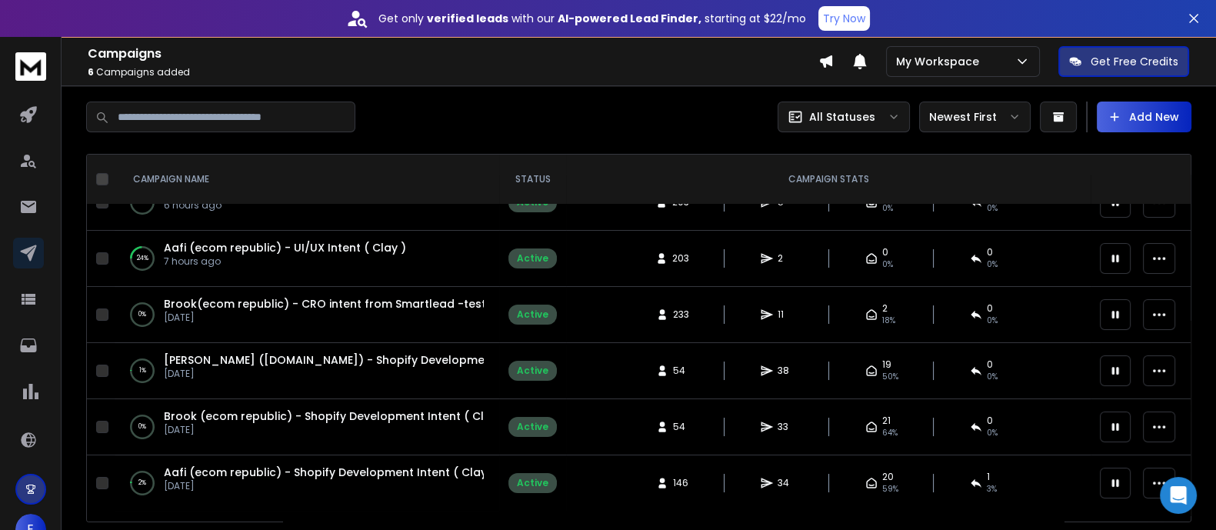
click at [236, 422] on span "Brook (ecom republic) - Shopify Development Intent ( Clay )" at bounding box center [335, 415] width 342 height 15
click at [248, 417] on span "Brook (ecom republic) - Shopify Development Intent ( Clay )" at bounding box center [335, 415] width 342 height 15
click at [242, 421] on span "Brook (ecom republic) - Shopify Development Intent ( Clay )" at bounding box center [335, 415] width 342 height 15
click at [469, 417] on span "Brook (ecom republic) - Shopify Development Intent ( Clay )" at bounding box center [335, 415] width 342 height 15
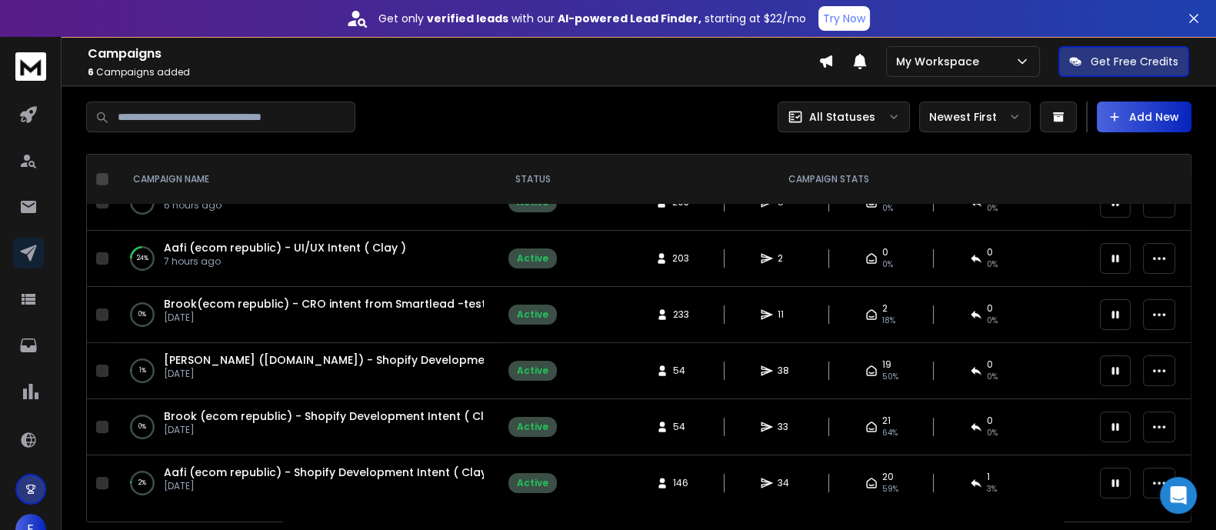
click at [469, 417] on span "Brook (ecom republic) - Shopify Development Intent ( Clay )" at bounding box center [335, 415] width 342 height 15
click at [1151, 428] on icon "button" at bounding box center [1158, 426] width 15 height 15
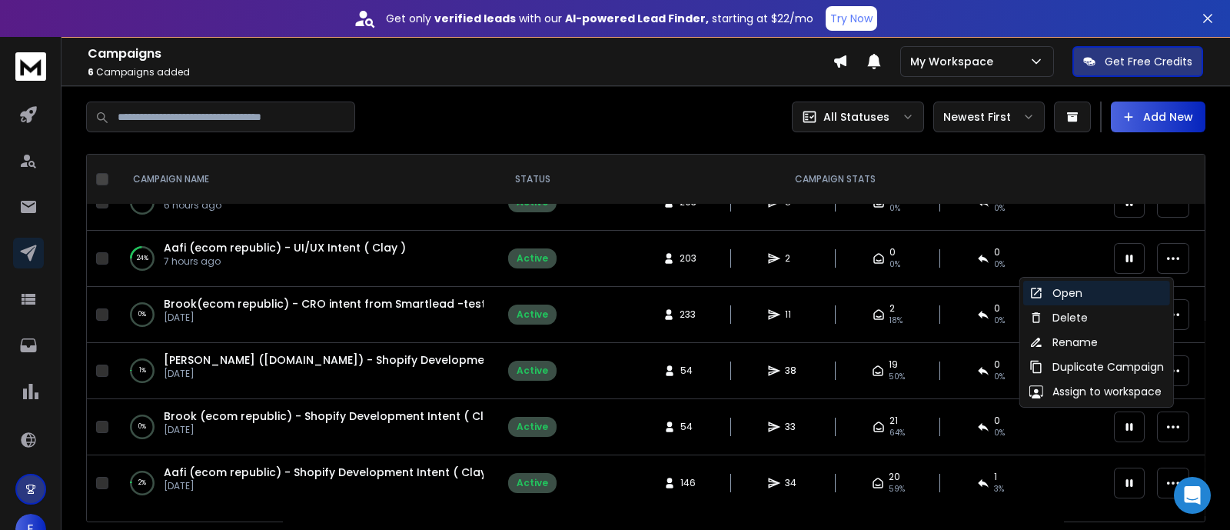
click at [1088, 292] on div "Open" at bounding box center [1097, 293] width 147 height 25
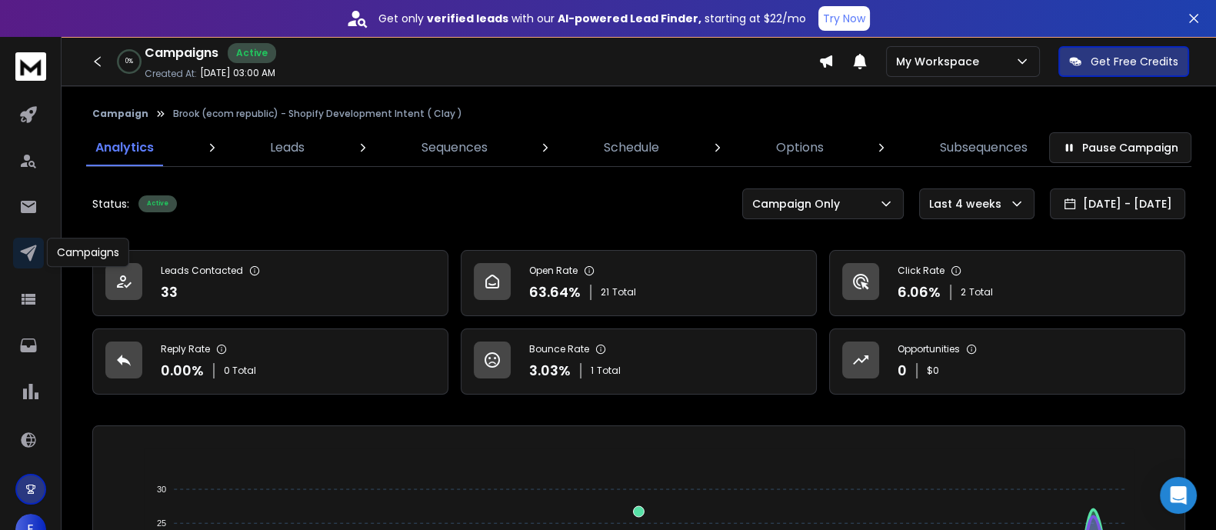
click at [25, 252] on icon at bounding box center [28, 253] width 16 height 16
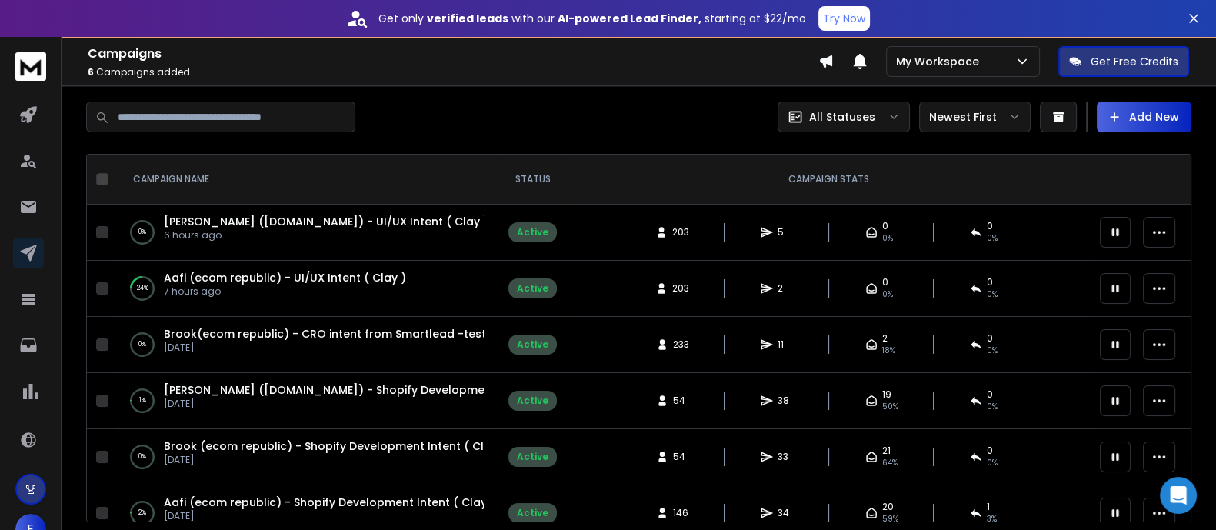
scroll to position [30, 0]
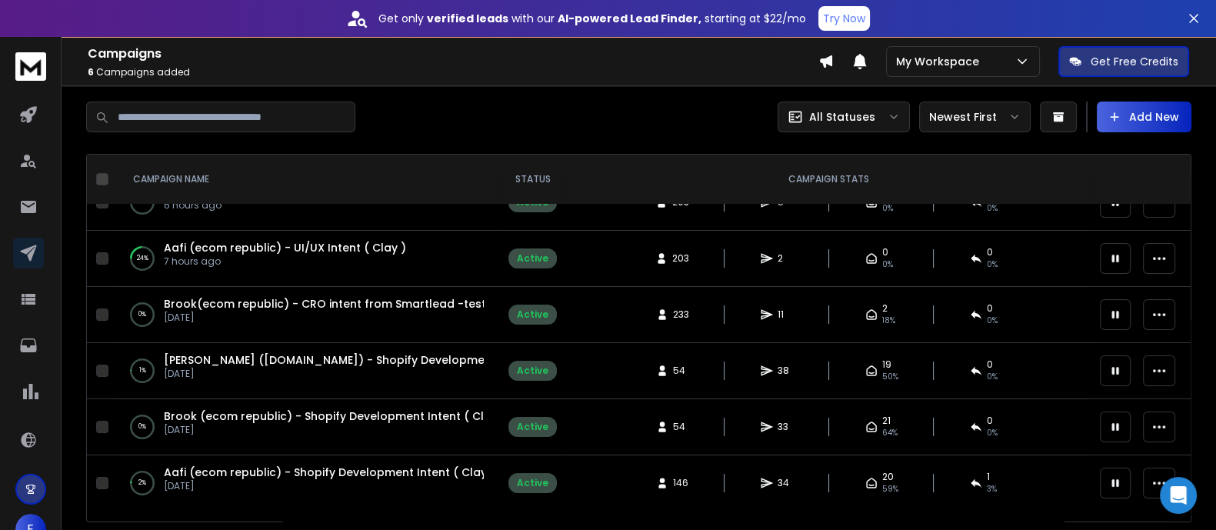
click at [347, 418] on span "Brook (ecom republic) - Shopify Development Intent ( Clay )" at bounding box center [335, 415] width 342 height 15
click at [241, 426] on p "[DATE]" at bounding box center [324, 430] width 320 height 12
click at [241, 425] on p "[DATE]" at bounding box center [324, 430] width 320 height 12
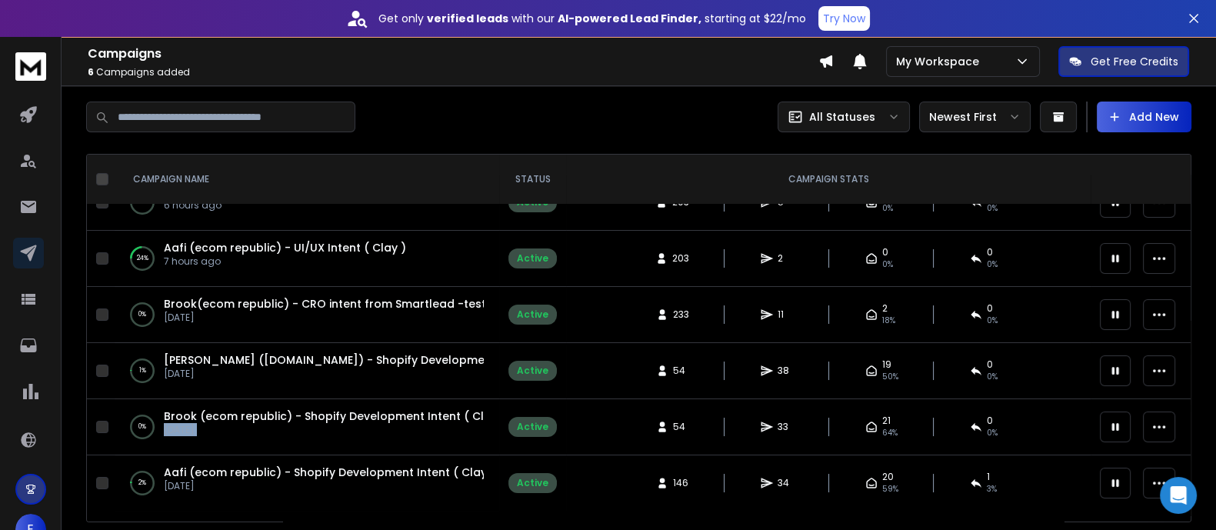
click at [204, 420] on span "Brook (ecom republic) - Shopify Development Intent ( Clay )" at bounding box center [335, 415] width 342 height 15
click at [199, 414] on span "Brook (ecom republic) - Shopify Development Intent ( Clay )" at bounding box center [335, 415] width 342 height 15
click at [254, 414] on span "Brook (ecom republic) - Shopify Development Intent ( Clay )" at bounding box center [335, 415] width 342 height 15
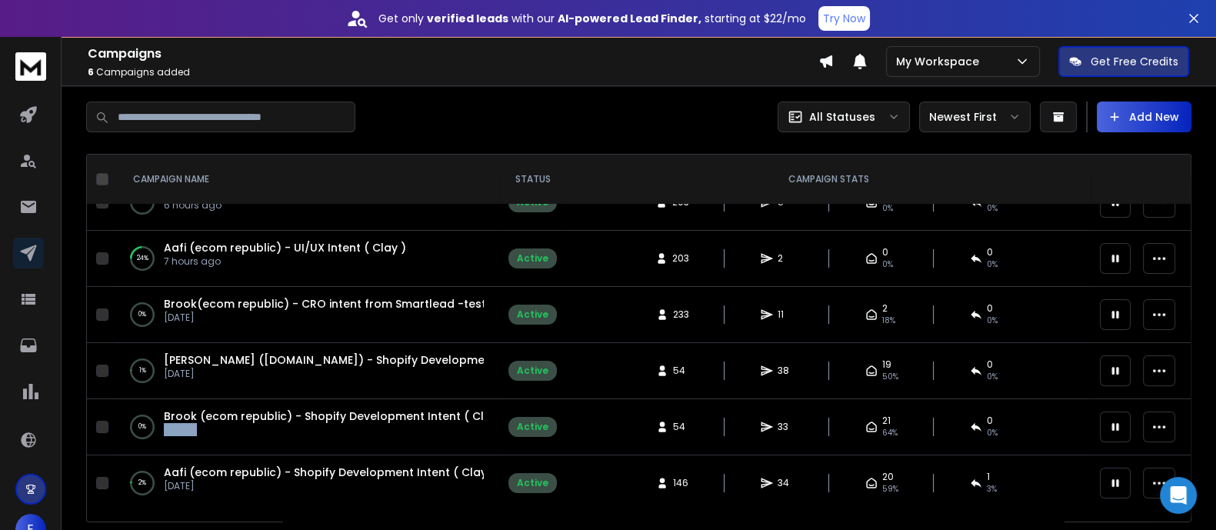
click at [254, 414] on span "Brook (ecom republic) - Shopify Development Intent ( Clay )" at bounding box center [335, 415] width 342 height 15
click at [227, 413] on span "Brook (ecom republic) - Shopify Development Intent ( Clay )" at bounding box center [335, 415] width 342 height 15
click at [380, 105] on div at bounding box center [362, 117] width 553 height 31
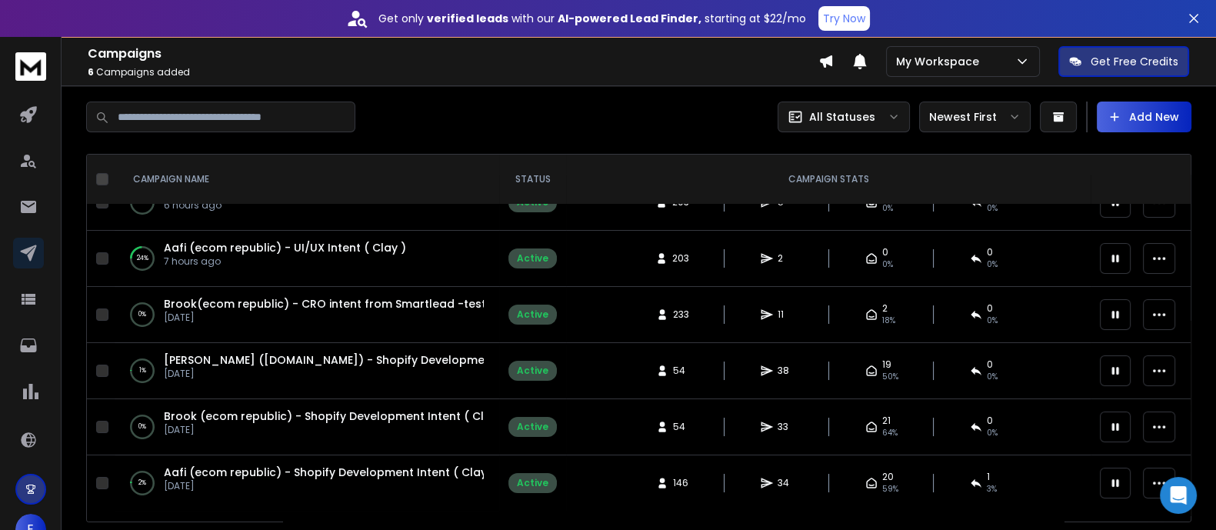
click at [188, 421] on span "Brook (ecom republic) - Shopify Development Intent ( Clay )" at bounding box center [335, 415] width 342 height 15
click at [325, 417] on span "Brook (ecom republic) - Shopify Development Intent ( Clay )" at bounding box center [335, 415] width 342 height 15
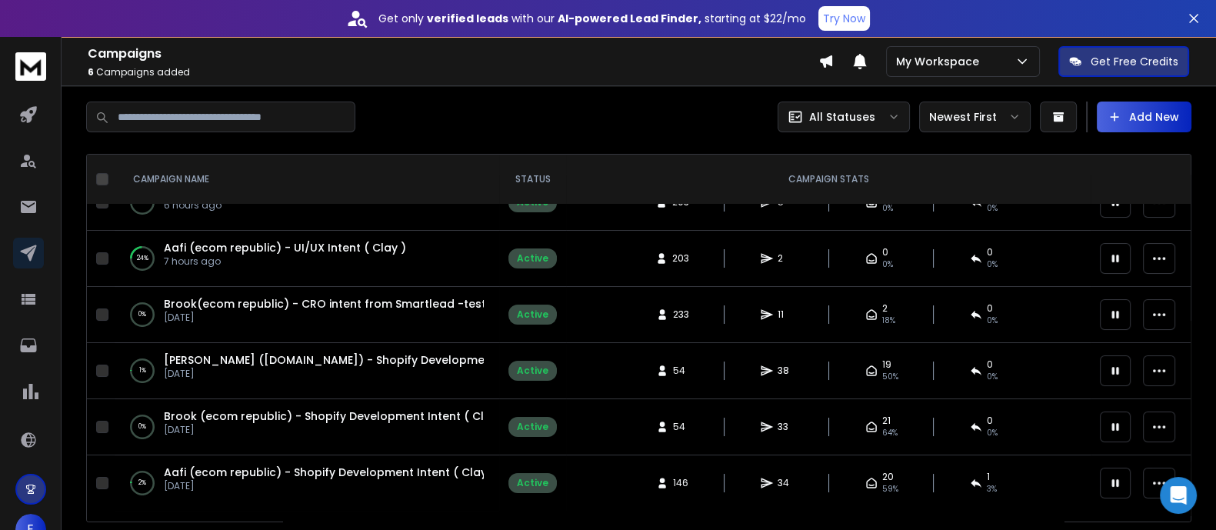
click at [325, 417] on span "Brook (ecom republic) - Shopify Development Intent ( Clay )" at bounding box center [335, 415] width 342 height 15
click at [1151, 432] on icon "button" at bounding box center [1158, 426] width 15 height 15
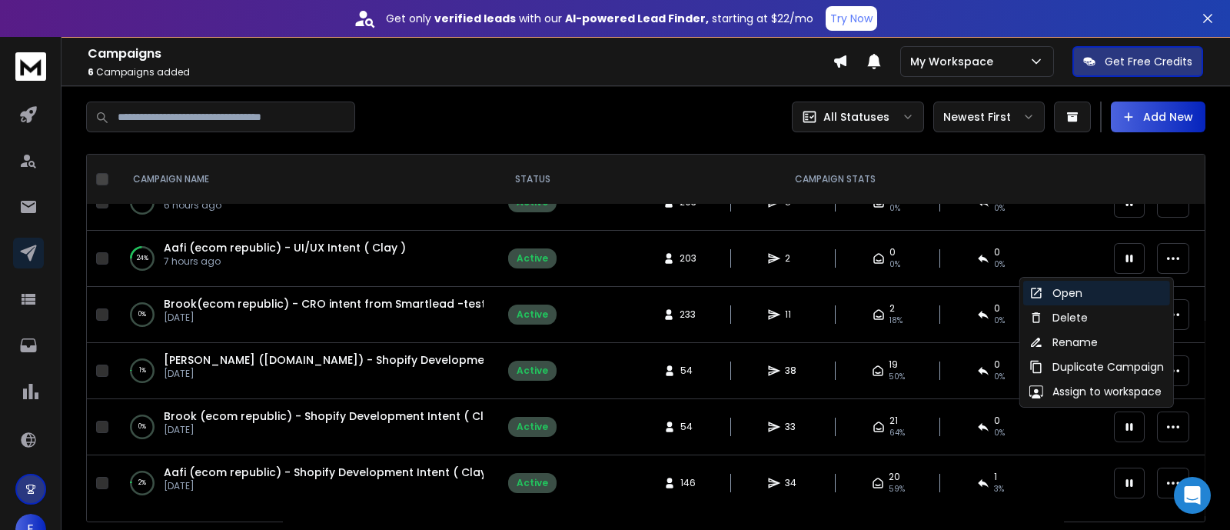
click at [1110, 292] on div "Open" at bounding box center [1097, 293] width 147 height 25
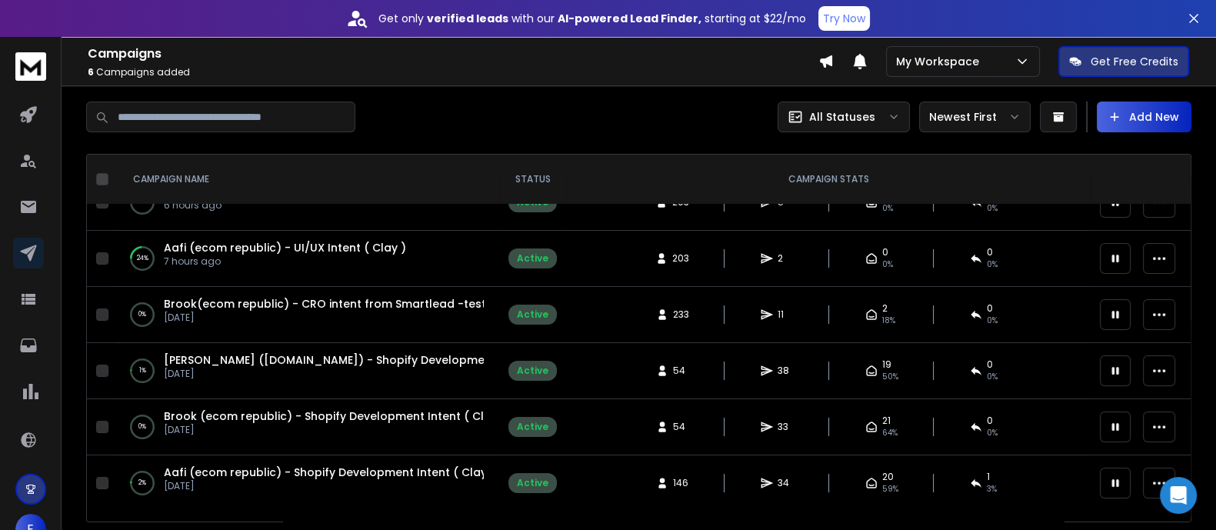
click at [572, 132] on div "Campaigns 6 Campaigns Added All Statuses Newest First Add New CAMPAIGN NAME STA…" at bounding box center [638, 312] width 1105 height 421
click at [1154, 436] on button "button" at bounding box center [1159, 426] width 32 height 31
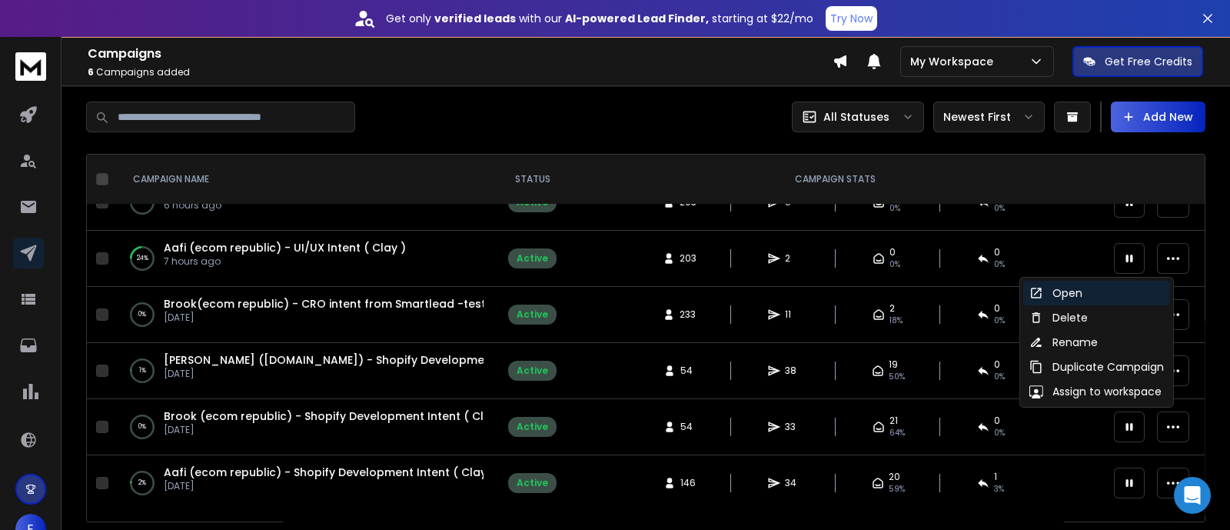
click at [1100, 293] on div "Open" at bounding box center [1097, 293] width 147 height 25
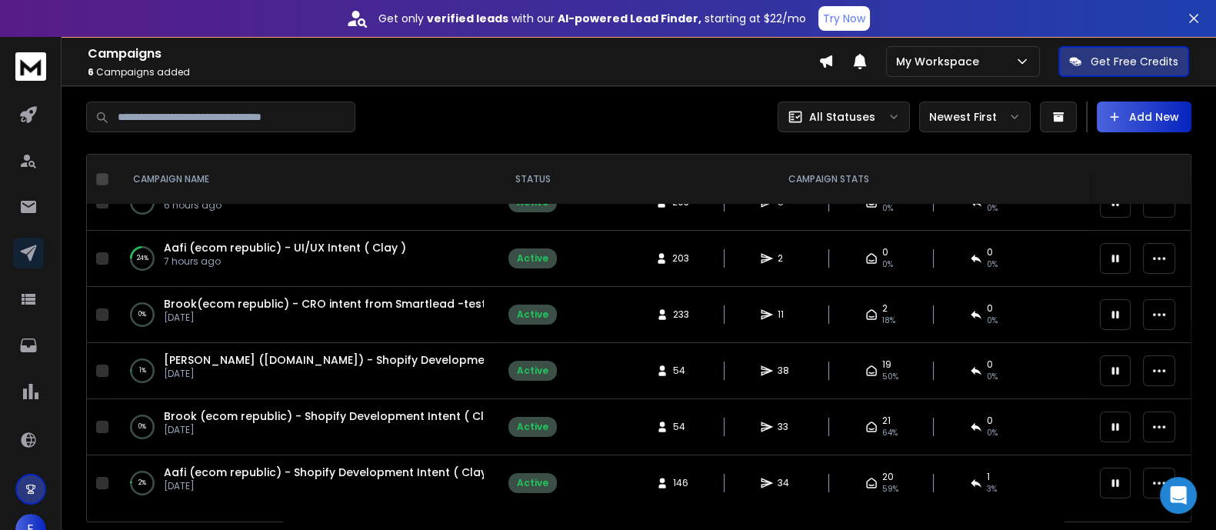
click at [1160, 428] on td at bounding box center [1140, 427] width 100 height 56
click at [1151, 424] on icon "button" at bounding box center [1158, 426] width 15 height 15
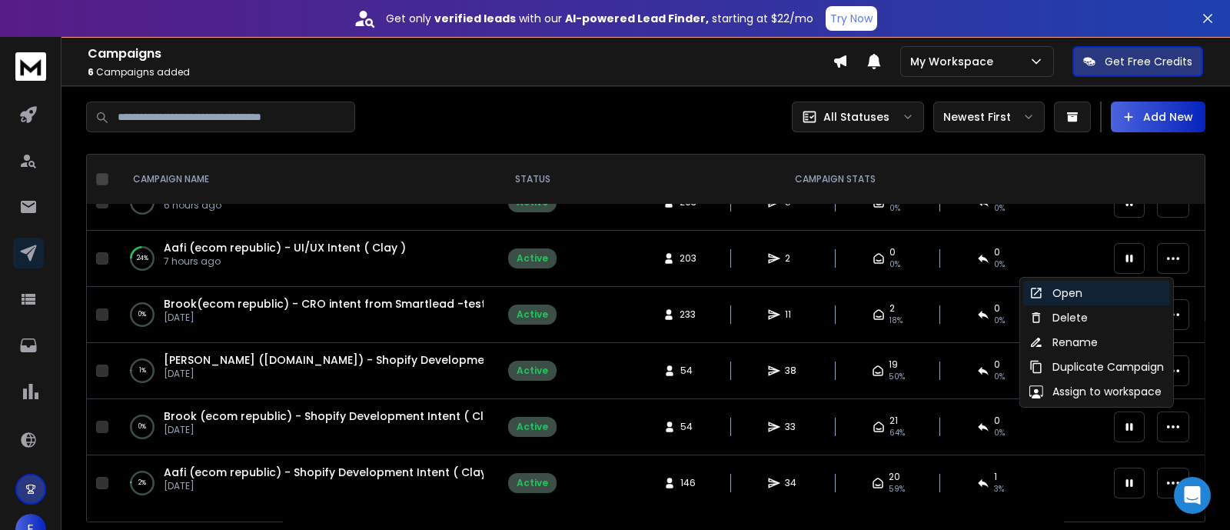
click at [1142, 424] on div at bounding box center [1151, 426] width 75 height 31
click at [1070, 281] on div "Open" at bounding box center [1097, 293] width 147 height 25
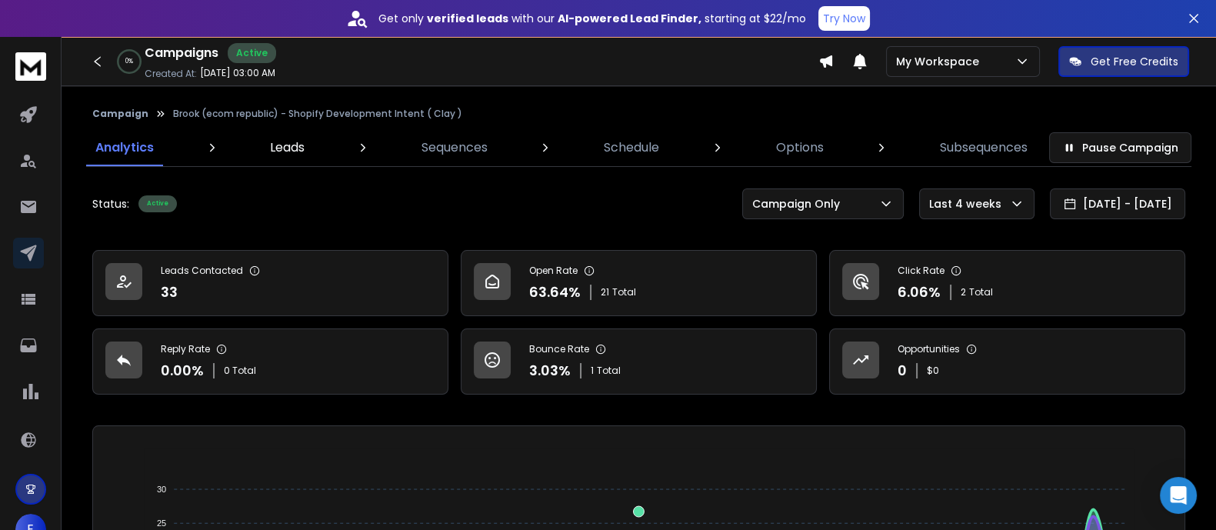
click at [290, 138] on p "Leads" at bounding box center [287, 147] width 35 height 18
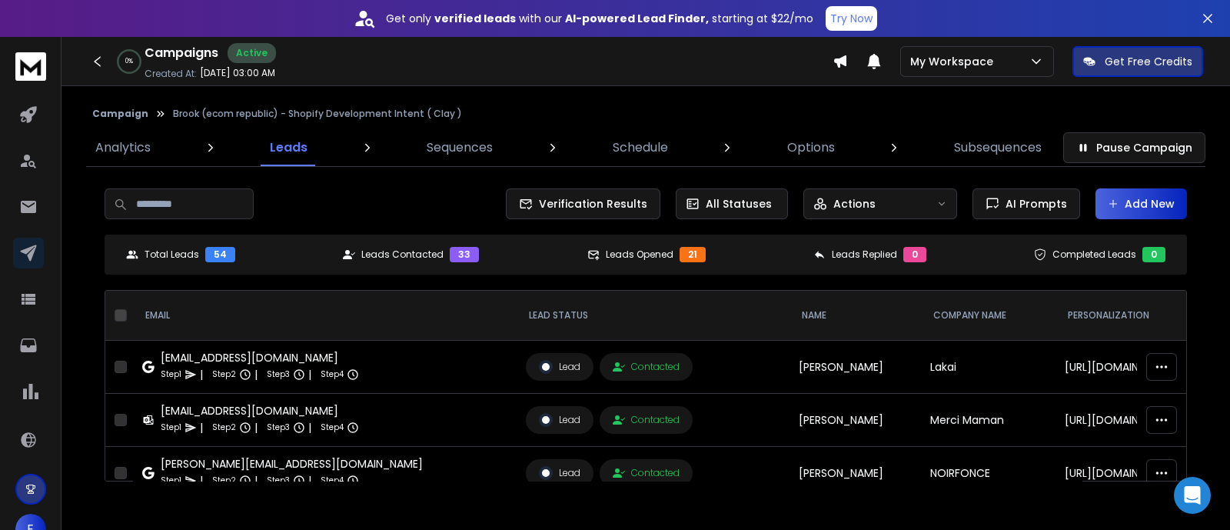
click at [1153, 211] on button "Add New" at bounding box center [1142, 203] width 92 height 31
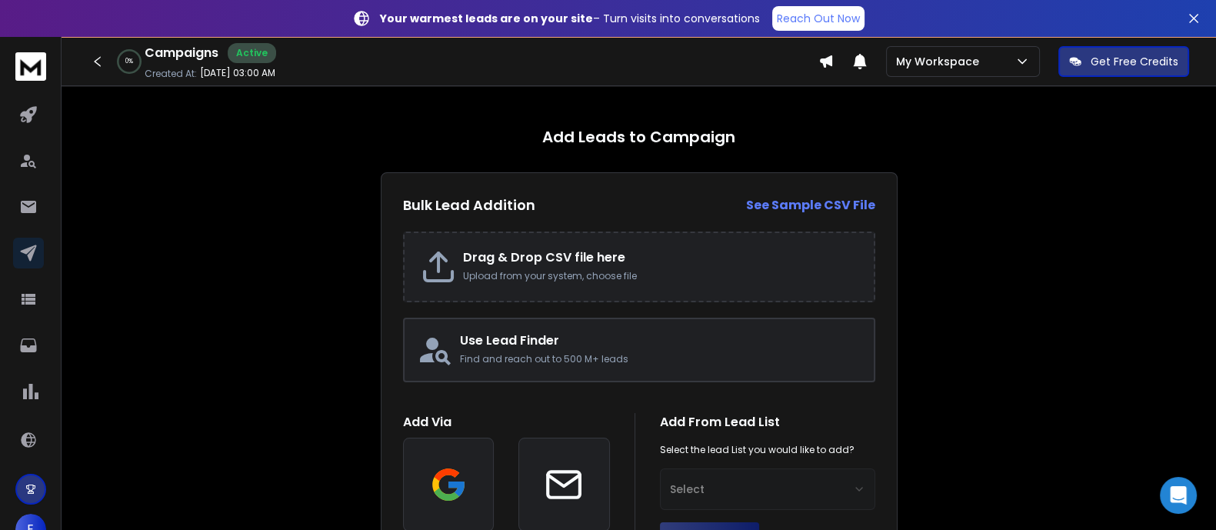
click at [1127, 209] on div "Add Leads to Campaign Bulk Lead Addition See Sample CSV File Drag & Drop CSV fi…" at bounding box center [608, 307] width 1216 height 541
click at [650, 257] on h2 "Drag & Drop CSV file here" at bounding box center [660, 257] width 395 height 18
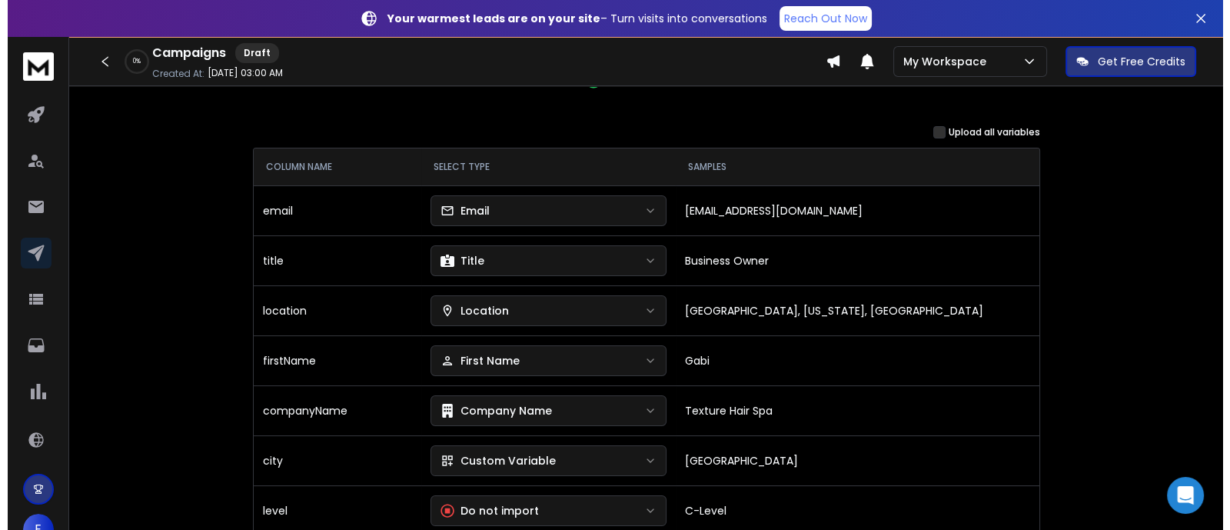
scroll to position [288, 0]
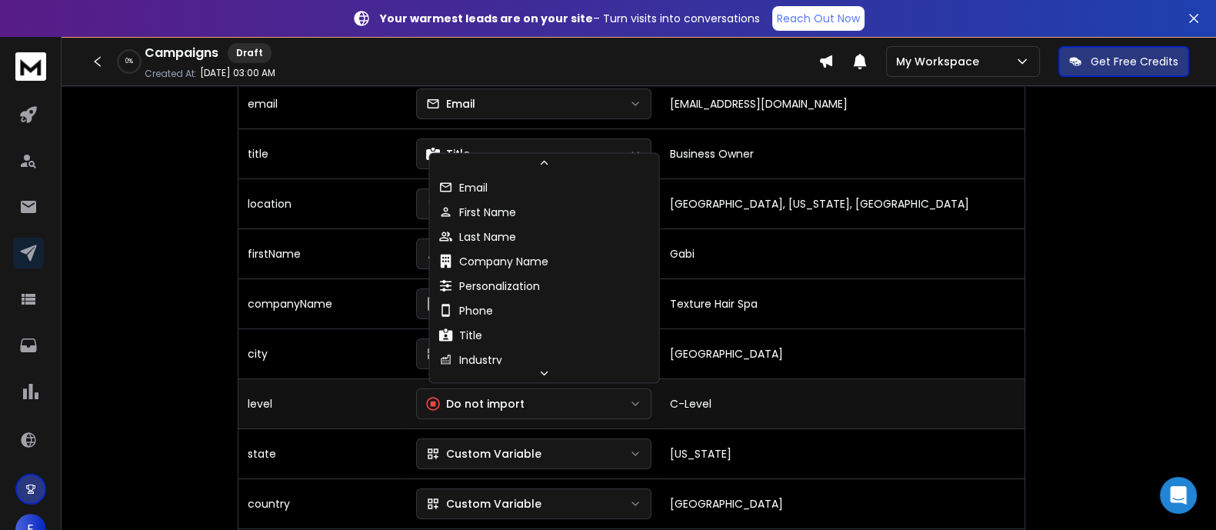
click at [602, 398] on button "Do not import" at bounding box center [534, 403] width 236 height 31
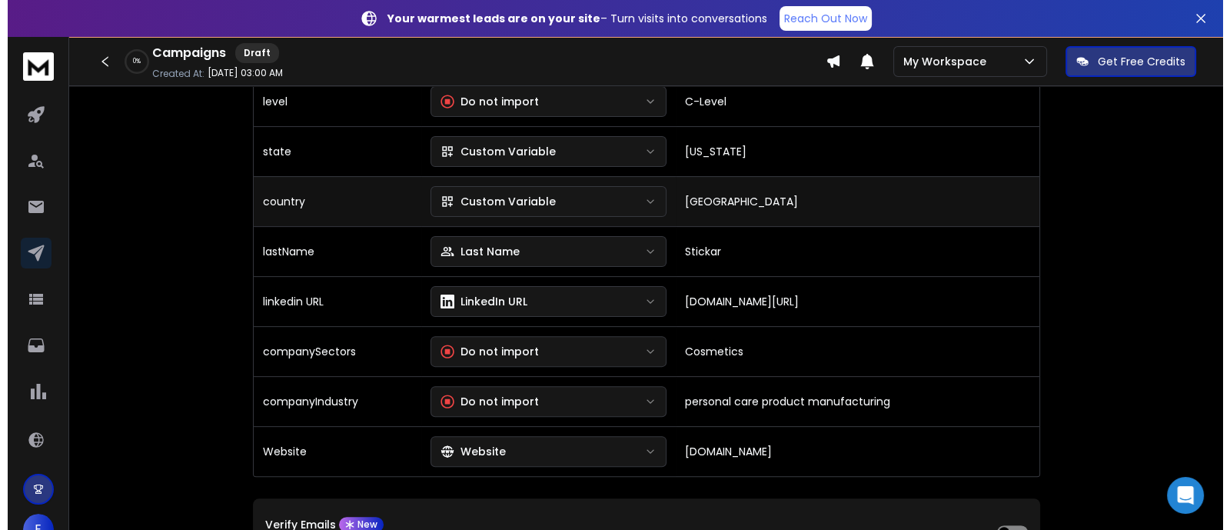
scroll to position [672, 0]
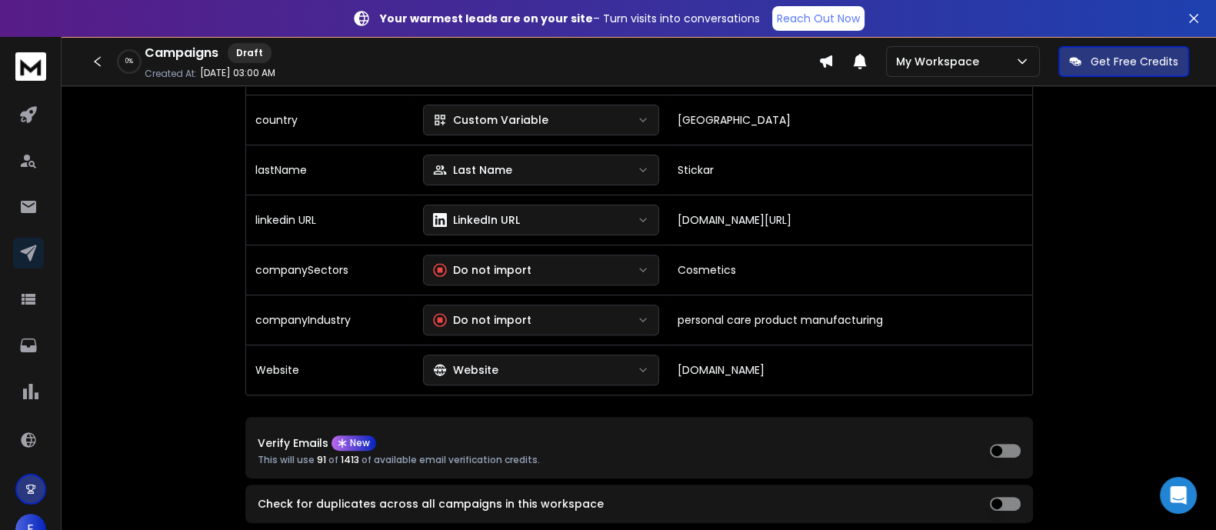
click at [42, 367] on div at bounding box center [30, 280] width 35 height 362
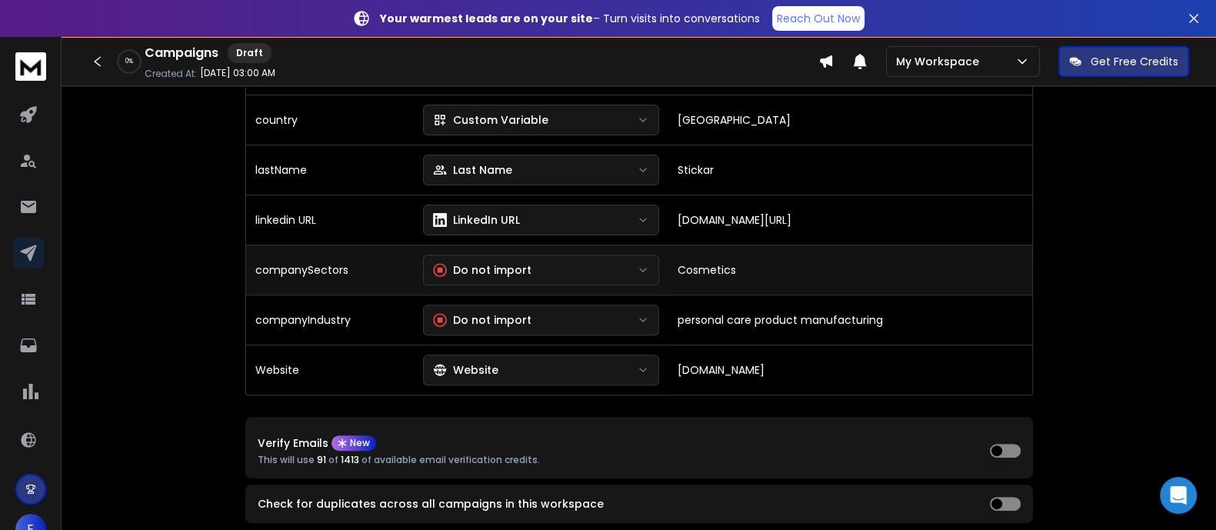
click at [604, 278] on button "Do not import" at bounding box center [541, 270] width 236 height 31
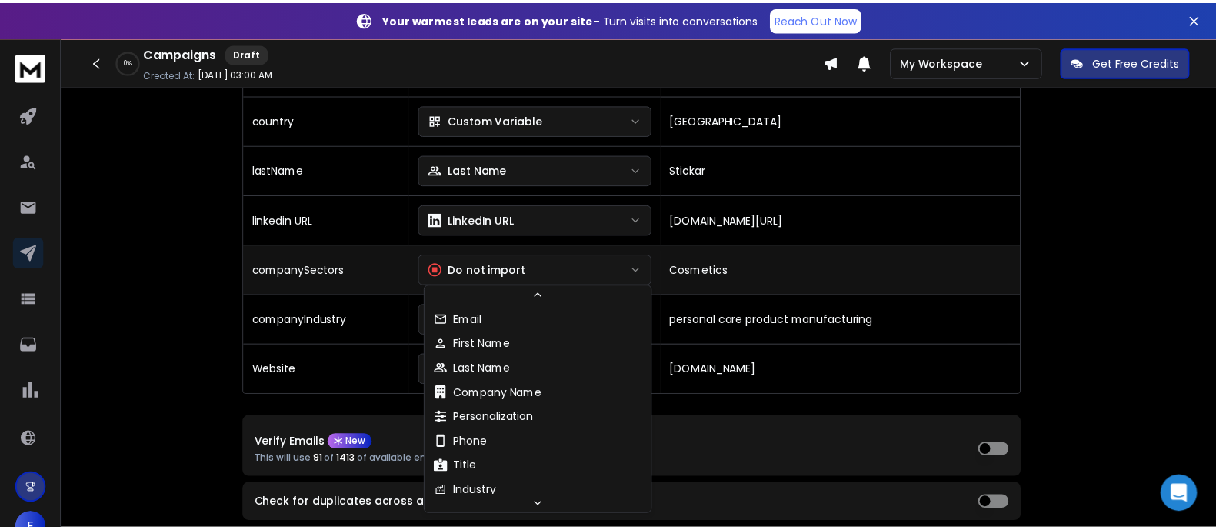
scroll to position [155, 0]
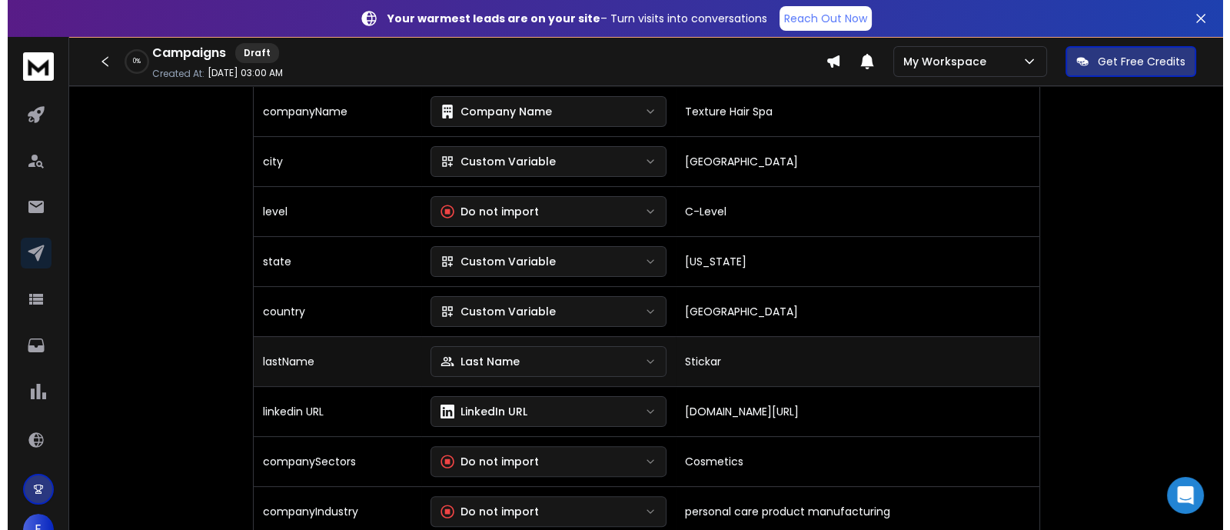
scroll to position [577, 0]
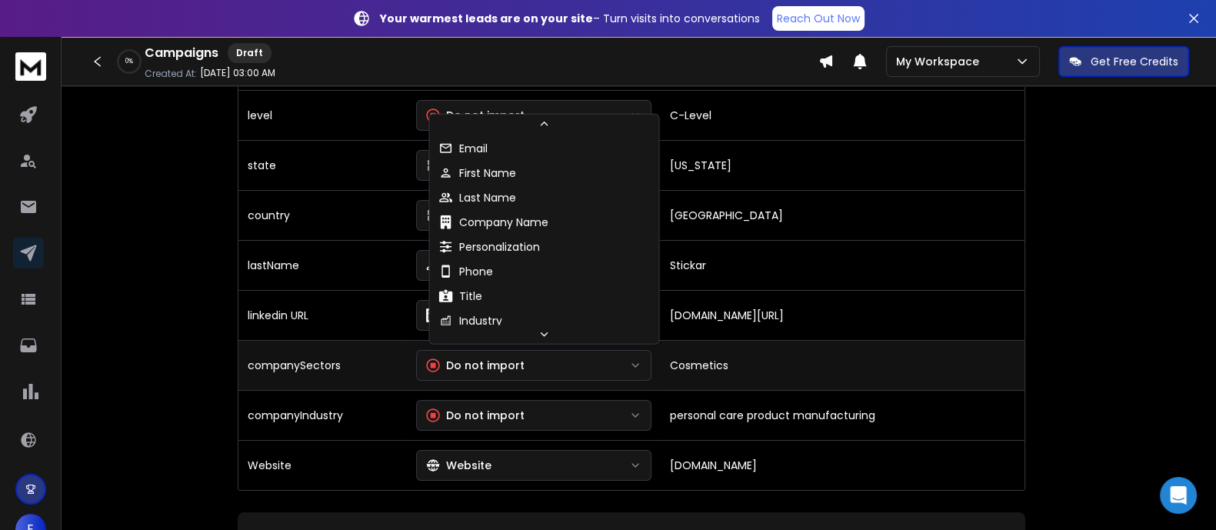
click at [524, 359] on div "Do not import" at bounding box center [475, 365] width 98 height 15
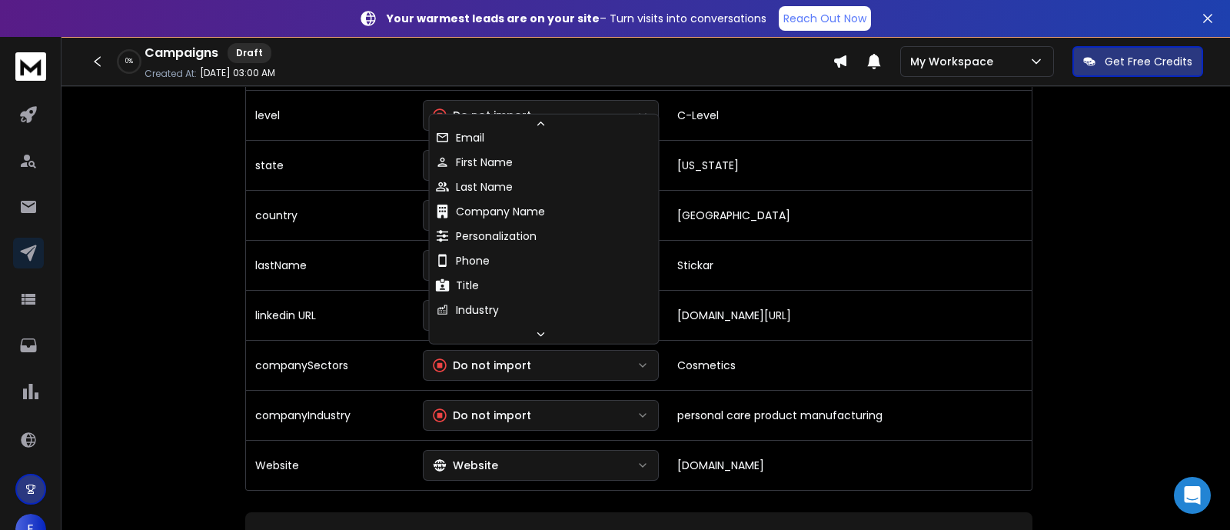
scroll to position [0, 0]
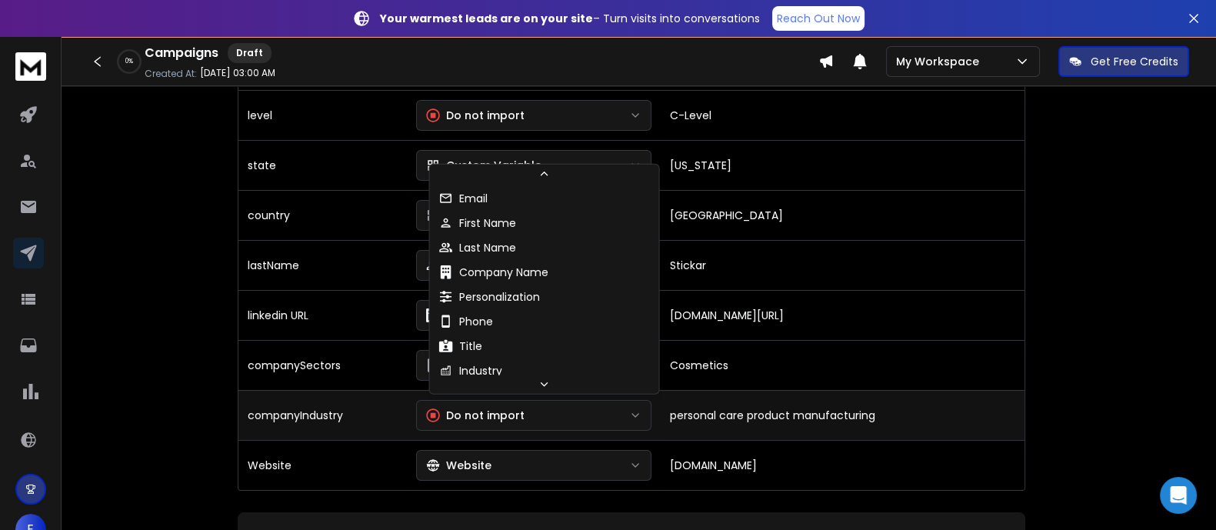
click at [440, 414] on icon "button" at bounding box center [433, 415] width 14 height 14
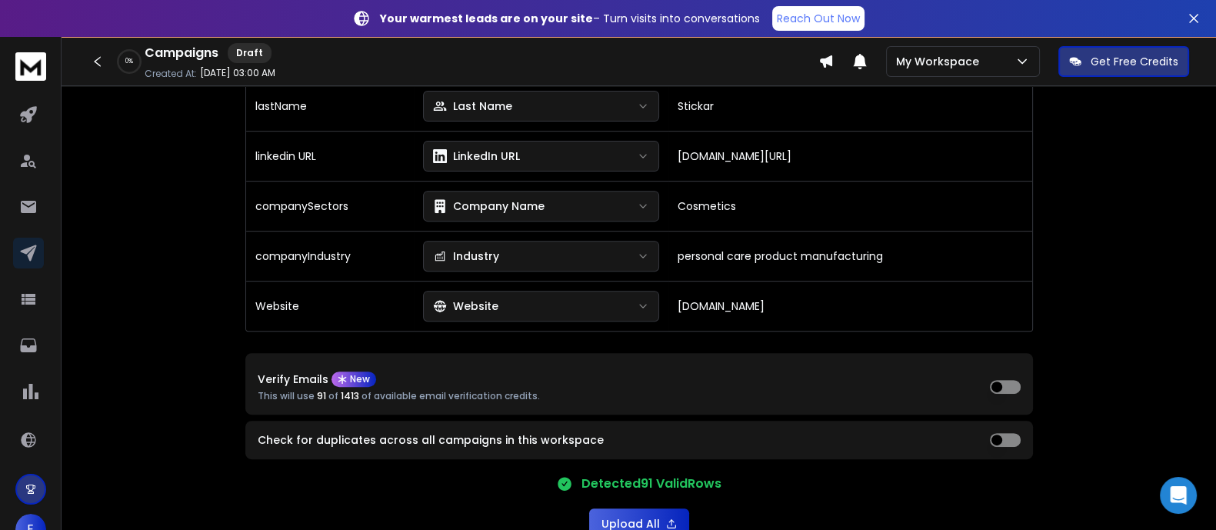
scroll to position [766, 0]
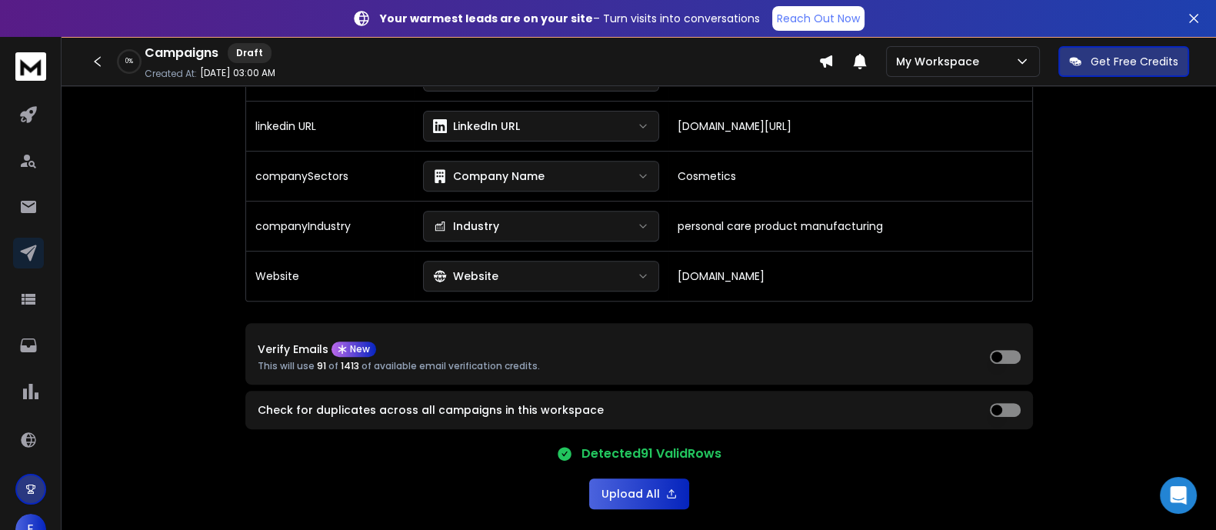
click at [662, 485] on button "Upload All" at bounding box center [639, 493] width 100 height 31
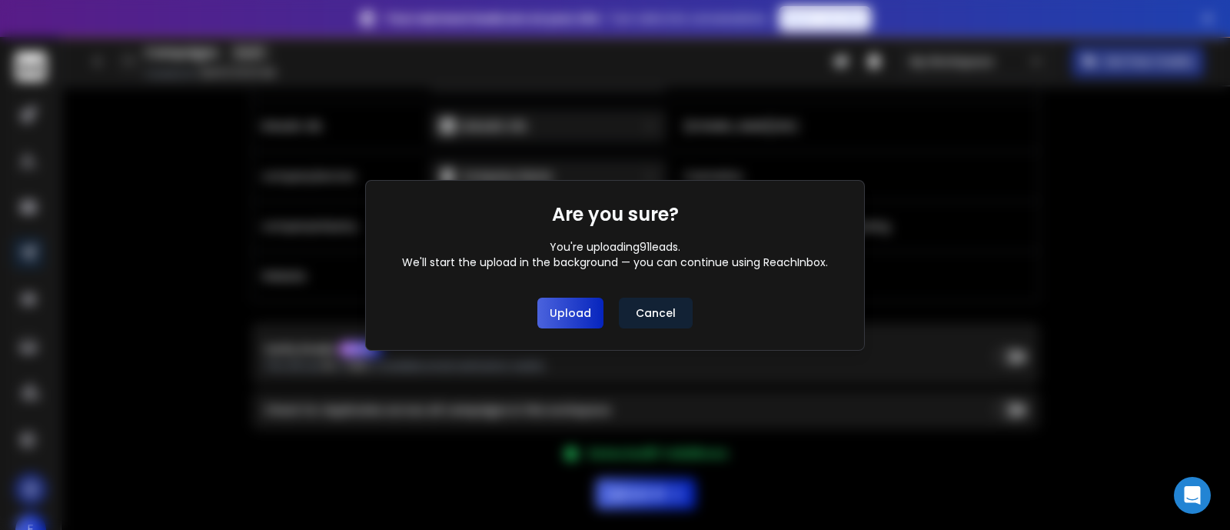
click at [546, 309] on button "Upload" at bounding box center [571, 313] width 66 height 31
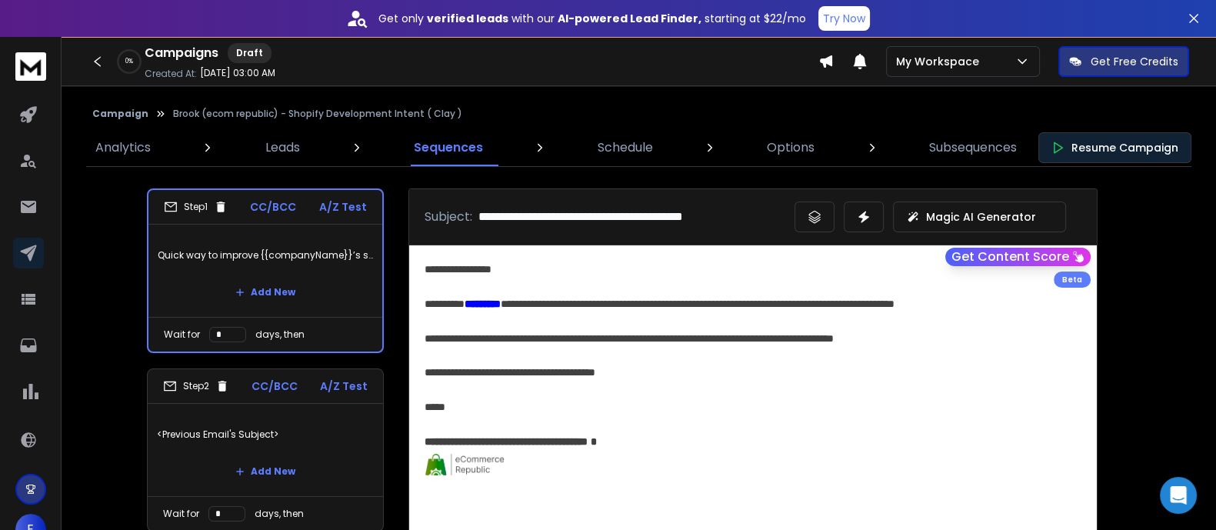
click at [1150, 148] on button "Resume Campaign" at bounding box center [1114, 147] width 153 height 31
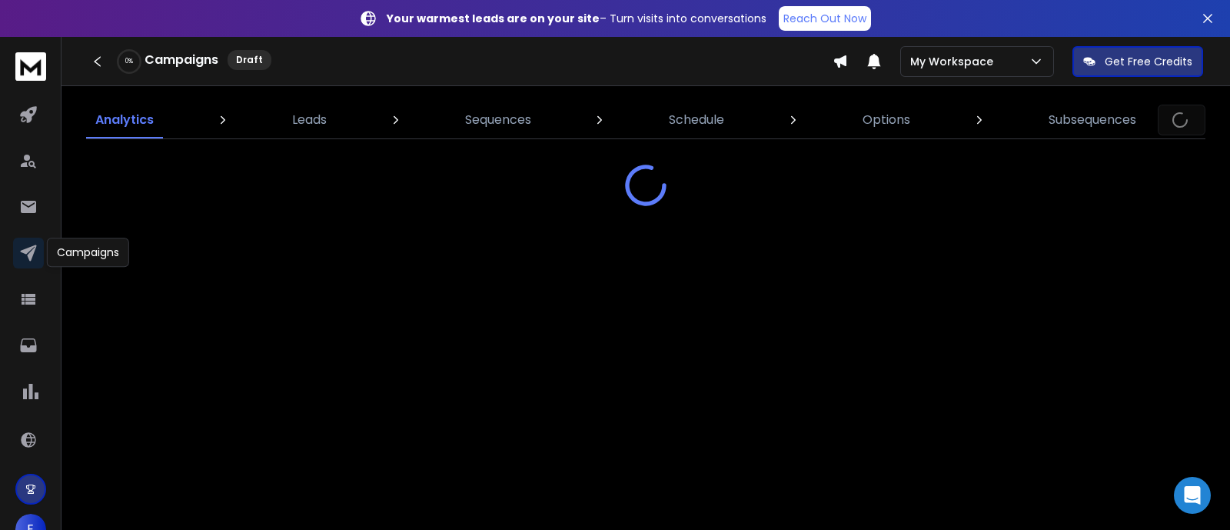
click at [28, 260] on icon at bounding box center [28, 253] width 18 height 18
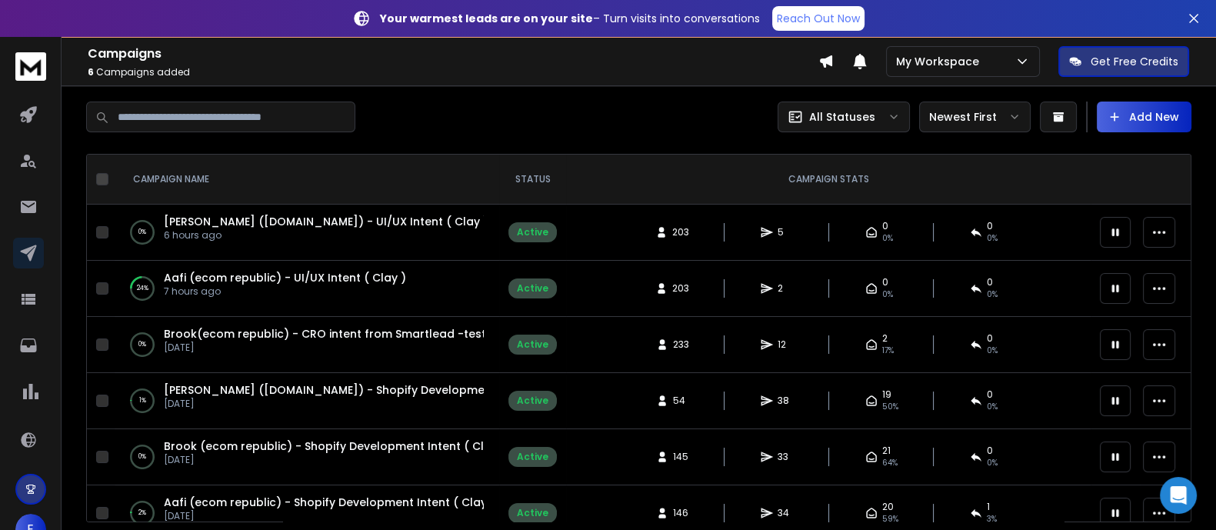
click at [677, 132] on div "Campaigns 6 Campaigns Added All Statuses Newest First Add New CAMPAIGN NAME STA…" at bounding box center [638, 312] width 1105 height 421
click at [411, 392] on span "[PERSON_NAME] ([DOMAIN_NAME]) - Shopify Development Intent ( Clay )" at bounding box center [371, 389] width 414 height 15
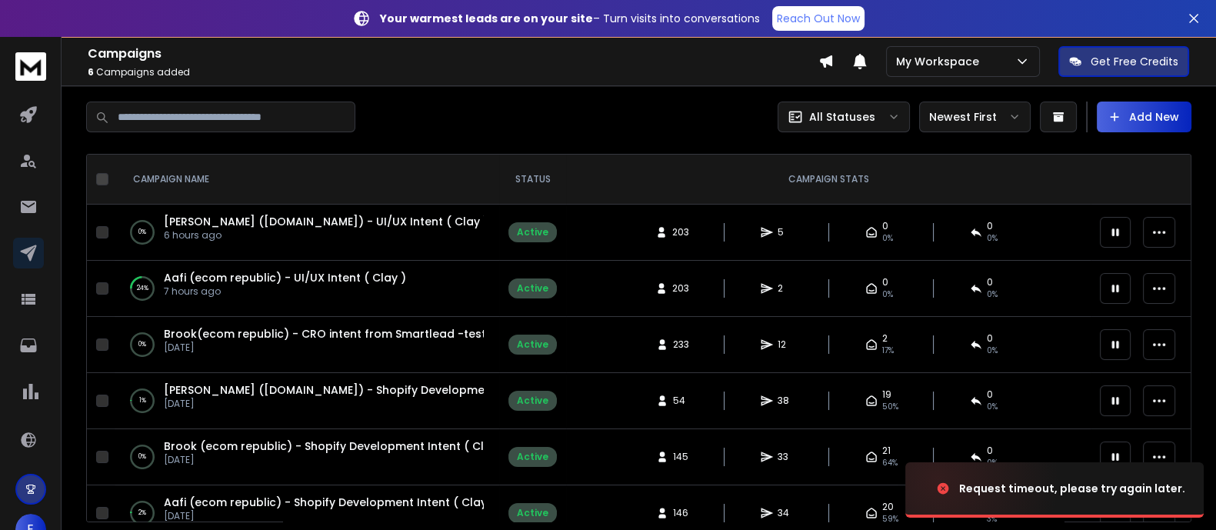
click at [411, 392] on span "[PERSON_NAME] ([DOMAIN_NAME]) - Shopify Development Intent ( Clay )" at bounding box center [371, 389] width 414 height 15
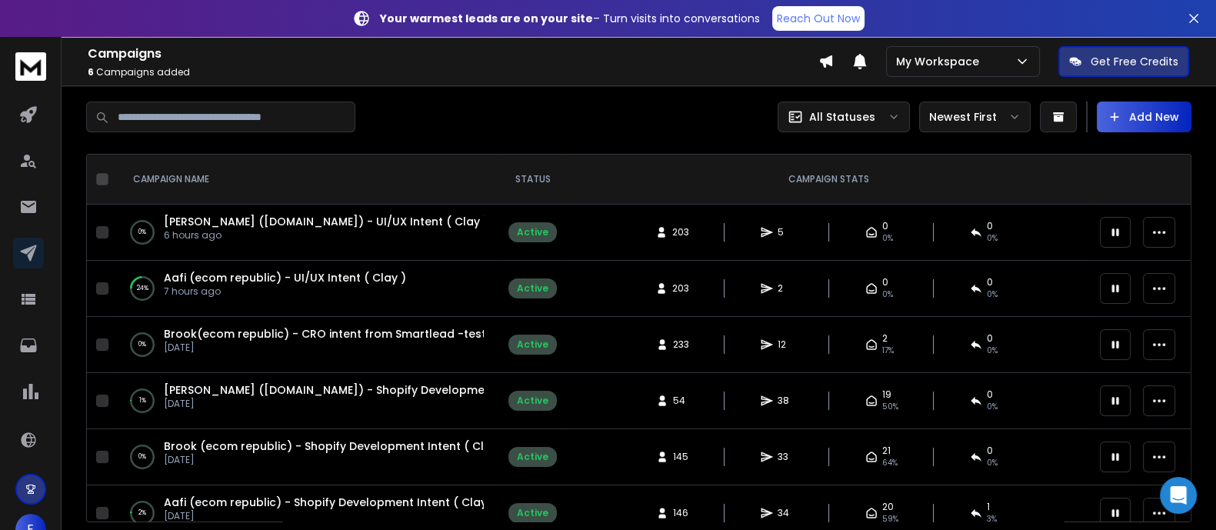
click at [411, 392] on span "[PERSON_NAME] ([DOMAIN_NAME]) - Shopify Development Intent ( Clay )" at bounding box center [371, 389] width 414 height 15
click at [1143, 394] on button "button" at bounding box center [1159, 400] width 32 height 31
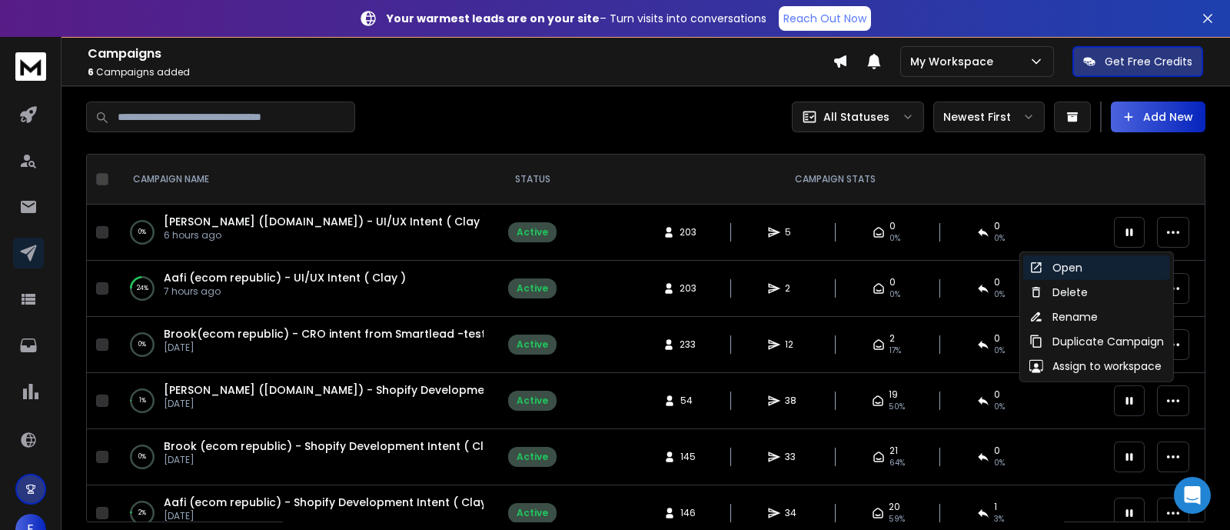
click at [1103, 265] on div "Open" at bounding box center [1097, 267] width 147 height 25
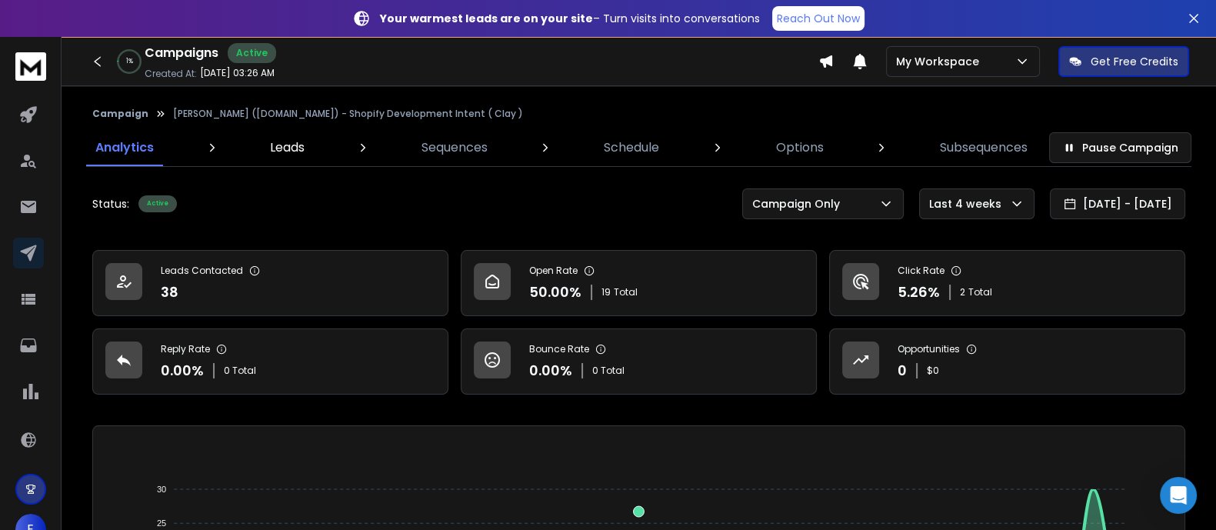
click at [286, 150] on p "Leads" at bounding box center [287, 147] width 35 height 18
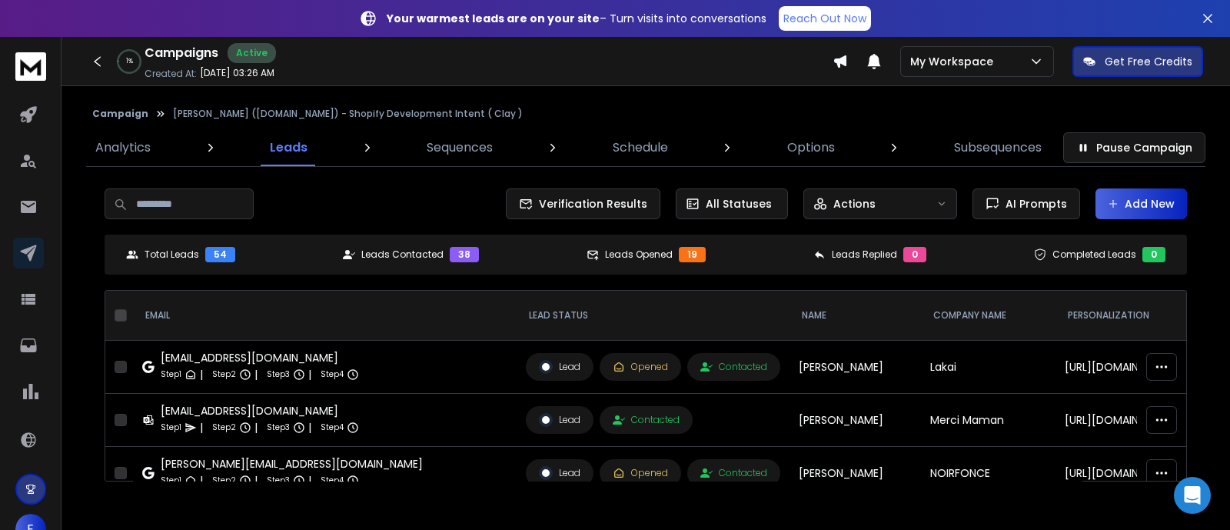
click at [1122, 193] on button "Add New" at bounding box center [1142, 203] width 92 height 31
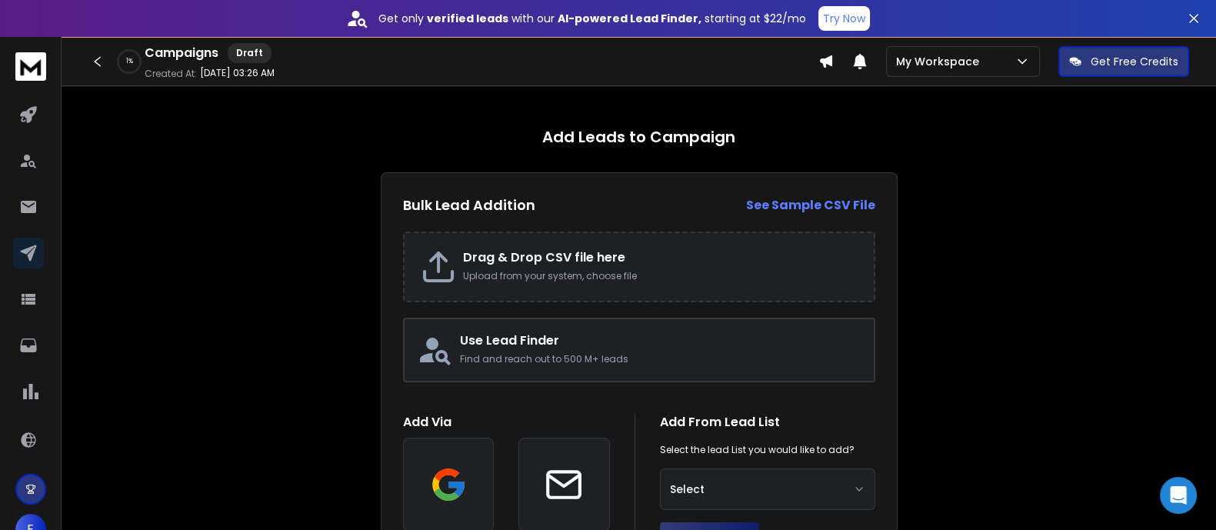
click at [537, 272] on p "Upload from your system, choose file" at bounding box center [660, 276] width 395 height 12
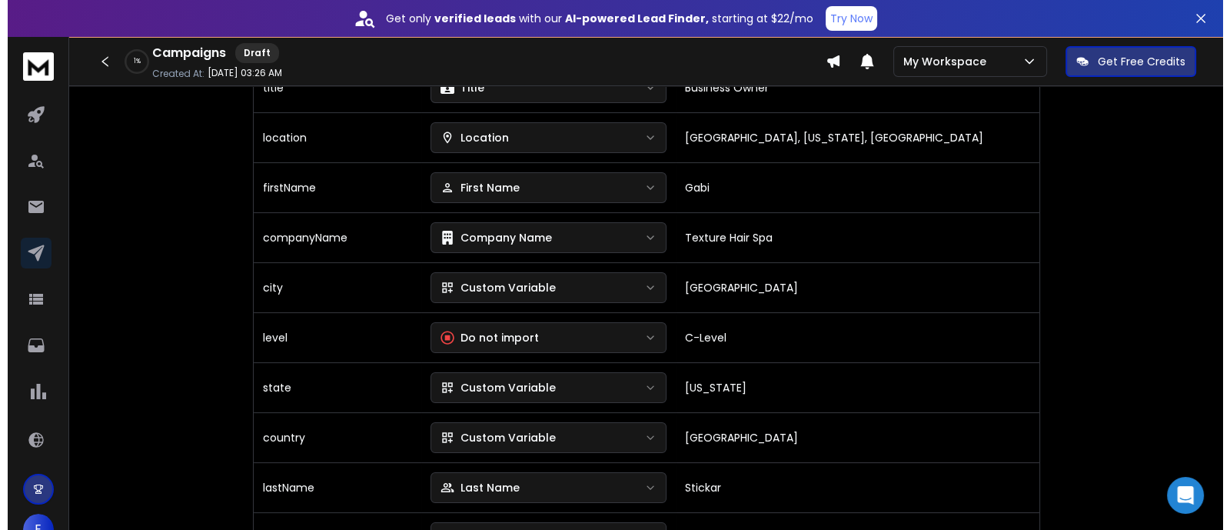
scroll to position [481, 0]
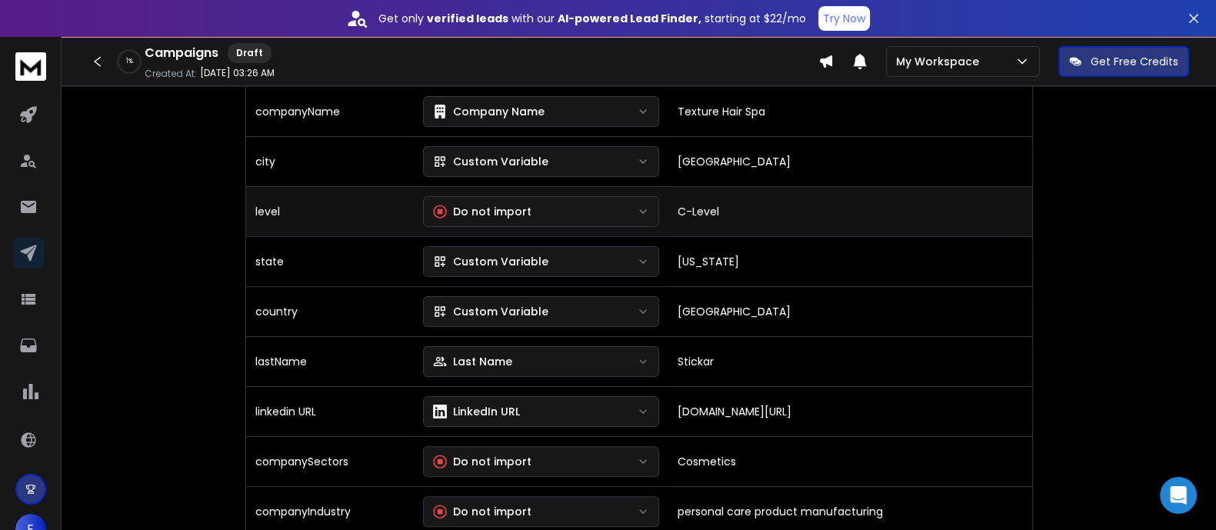
click at [592, 208] on button "Do not import" at bounding box center [541, 211] width 236 height 31
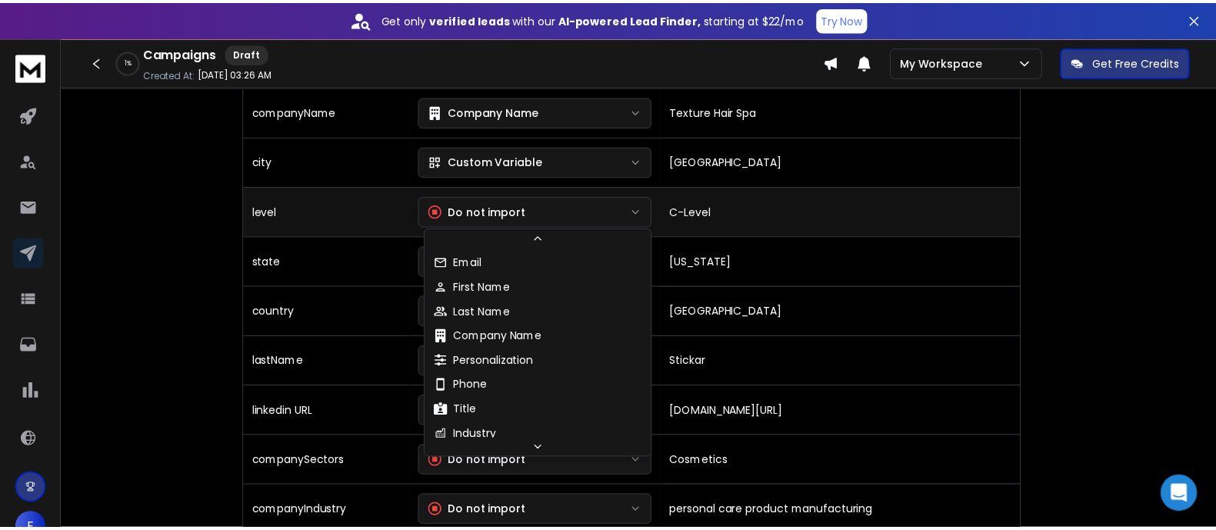
scroll to position [155, 0]
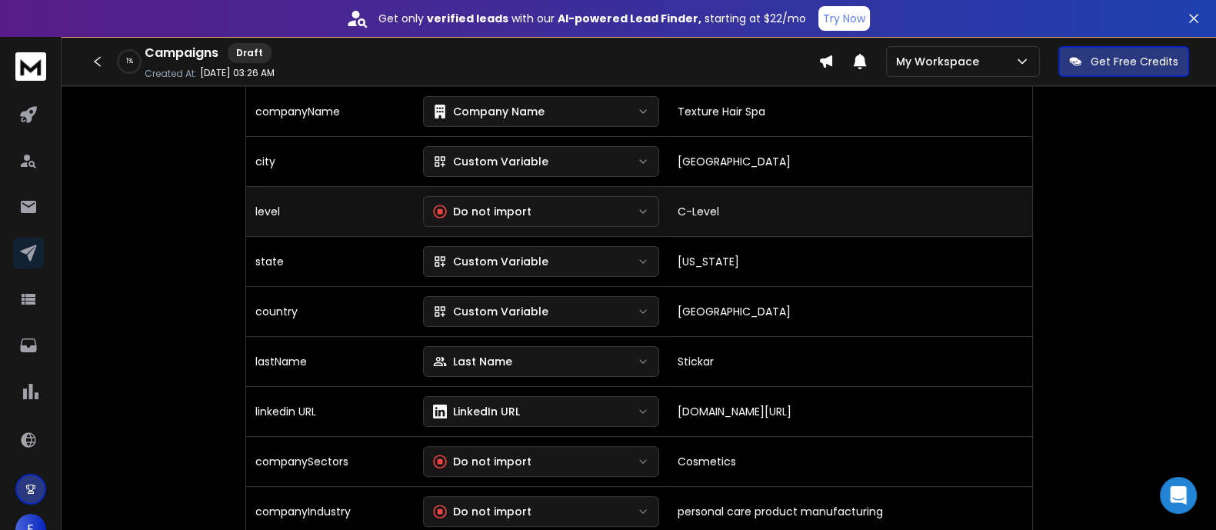
click at [592, 208] on button "Do not import" at bounding box center [541, 211] width 236 height 31
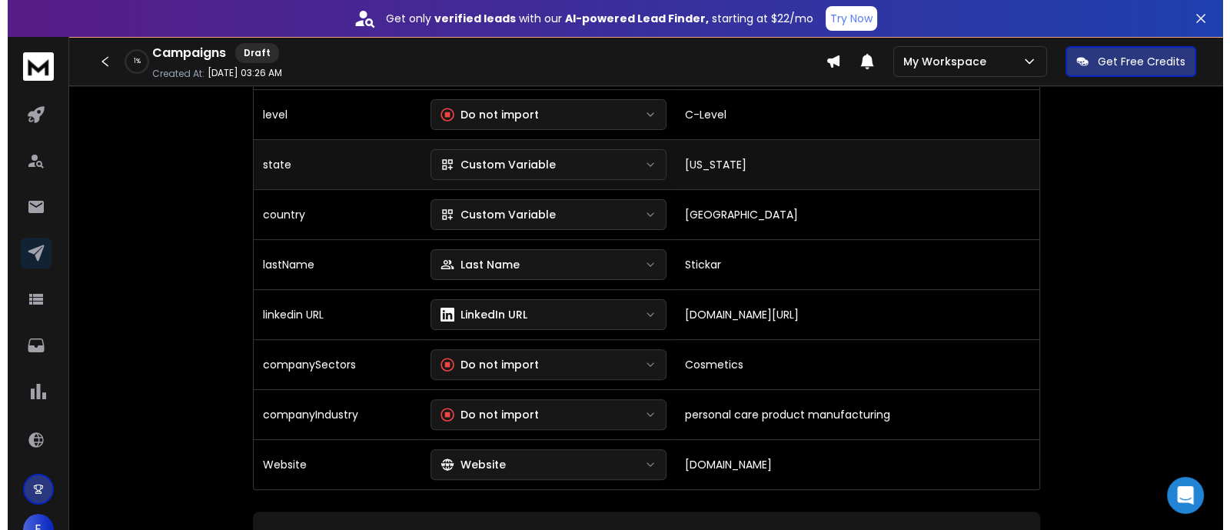
scroll to position [672, 0]
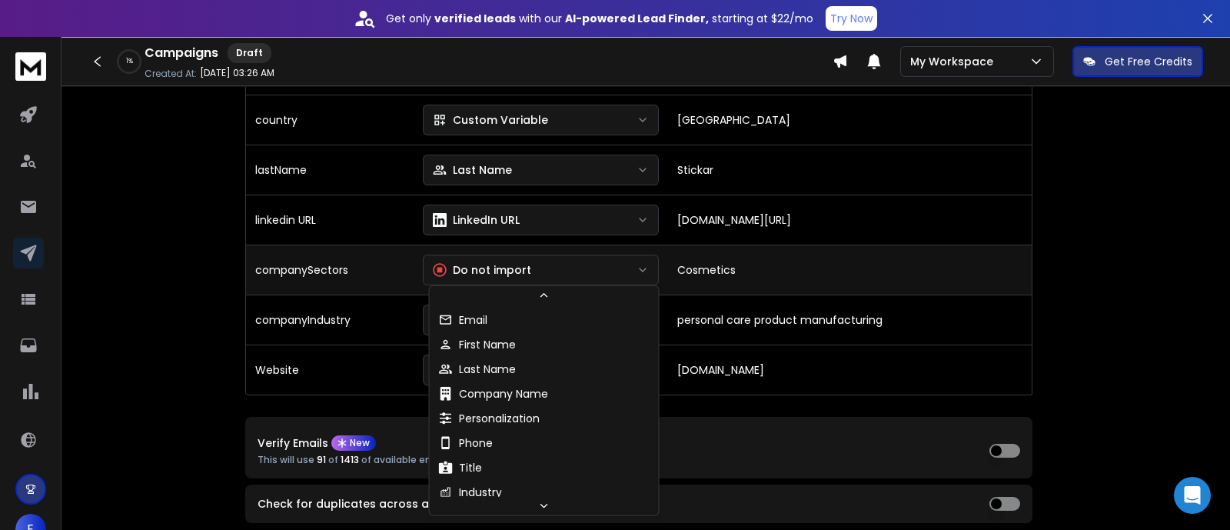
click at [574, 269] on button "Do not import" at bounding box center [541, 270] width 236 height 31
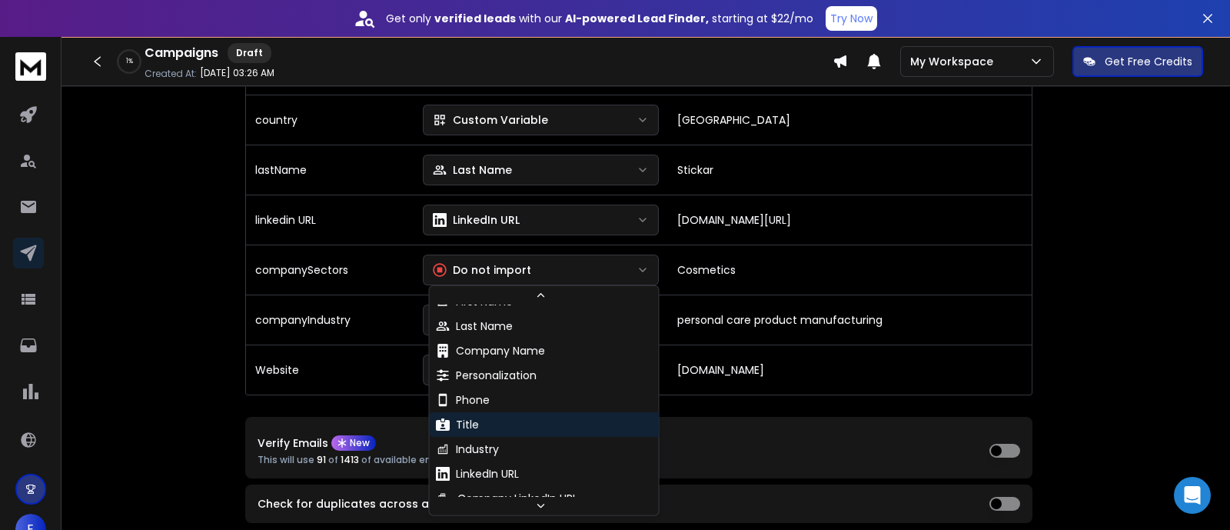
scroll to position [0, 0]
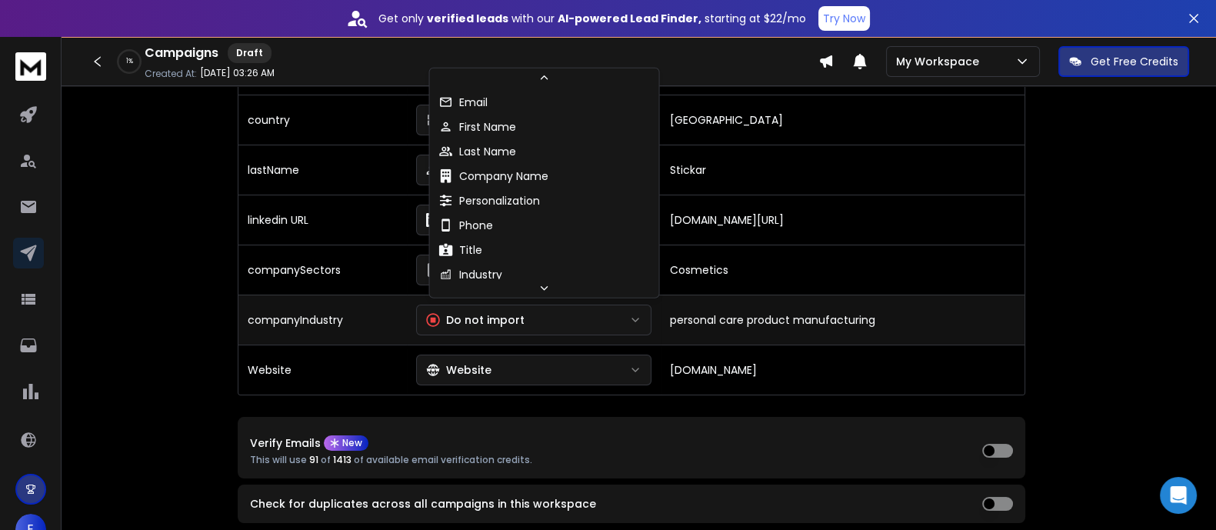
click at [545, 328] on button "Do not import" at bounding box center [534, 320] width 236 height 31
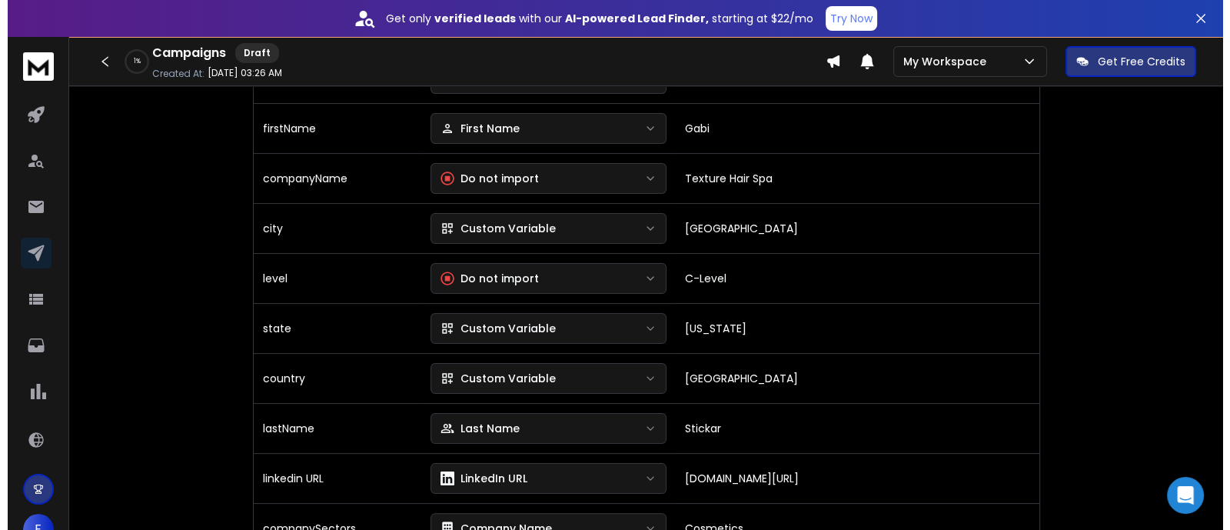
scroll to position [384, 0]
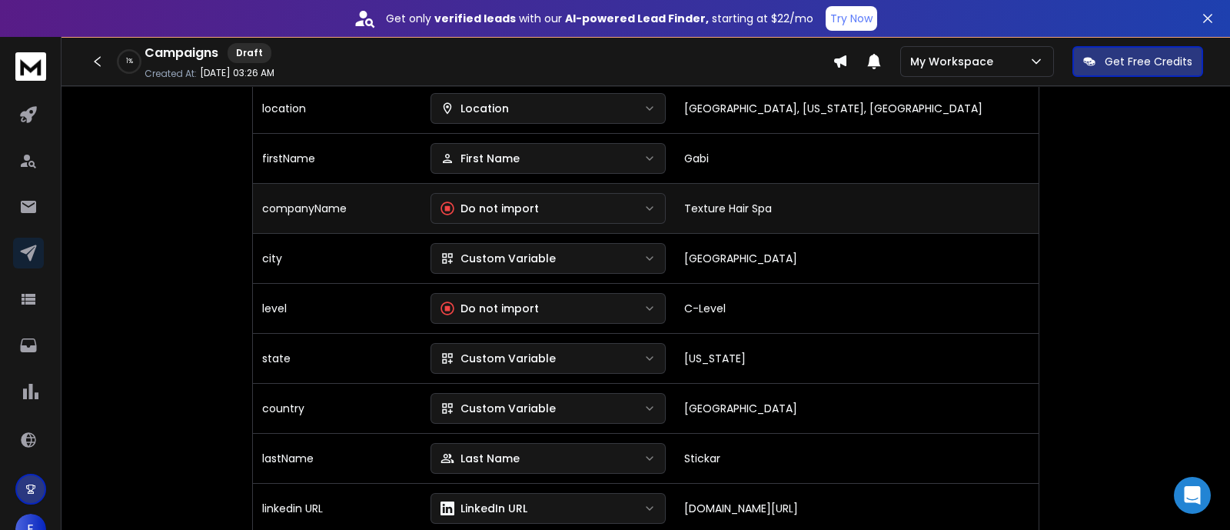
click at [471, 201] on div "Do not import" at bounding box center [490, 208] width 98 height 15
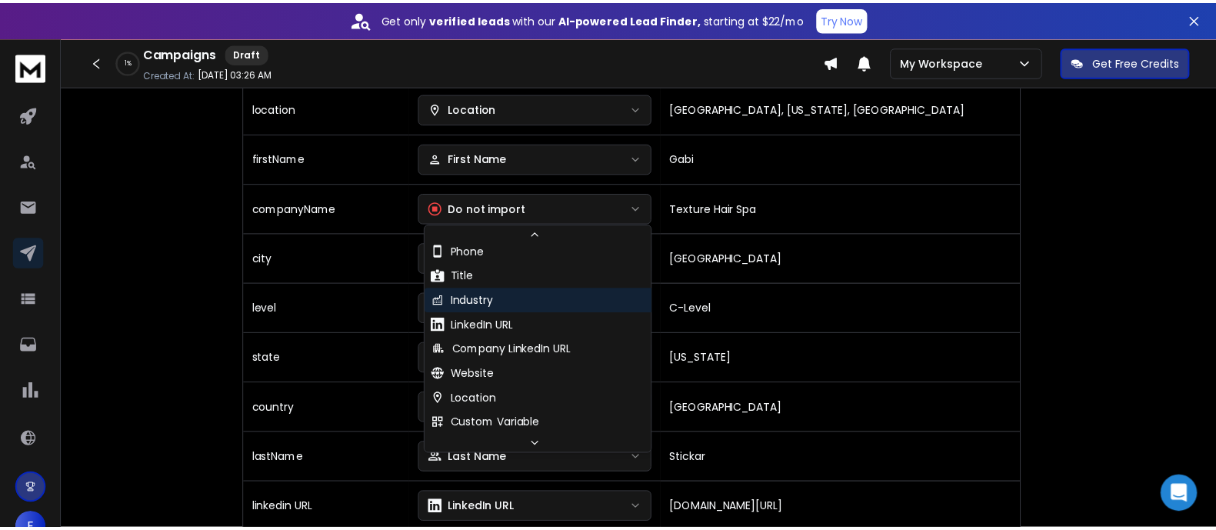
scroll to position [139, 0]
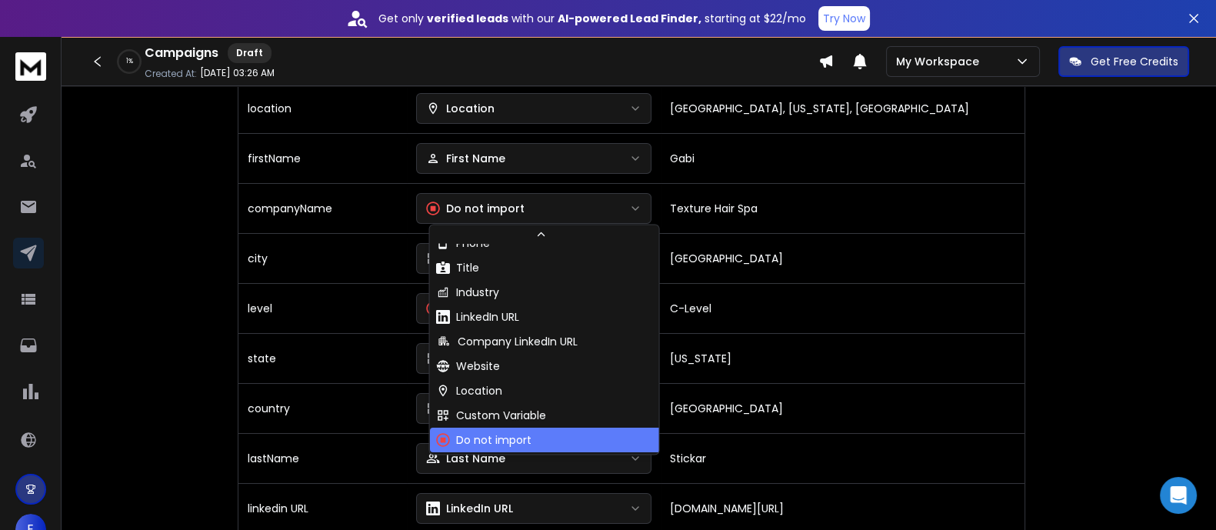
click at [1125, 171] on div "bb43dc04-6347-4def-938b-18cf7cac8ede.csv File Processed Upload all variables CO…" at bounding box center [600, 284] width 1201 height 1263
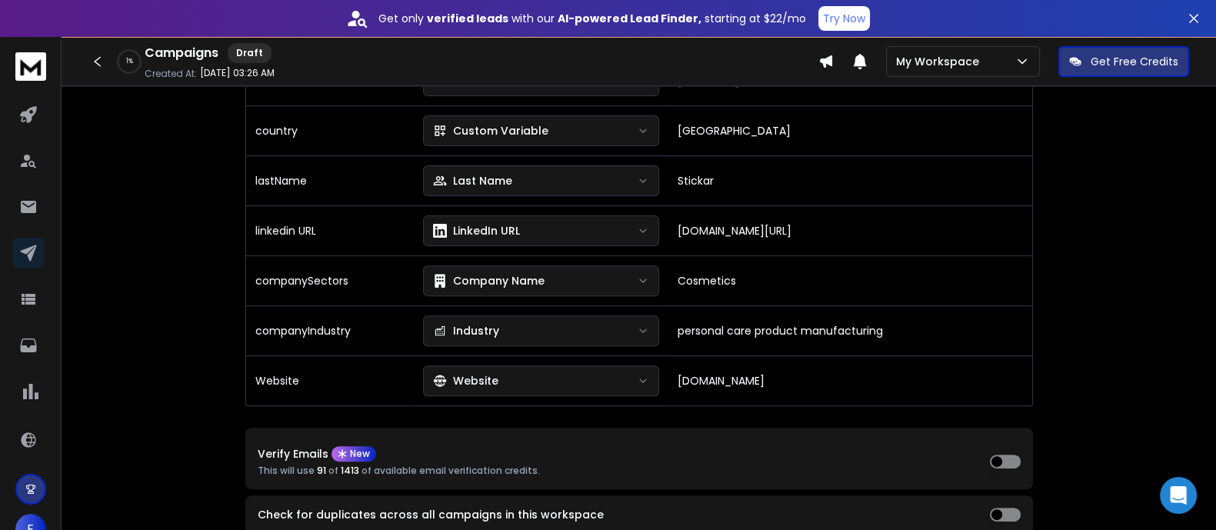
scroll to position [766, 0]
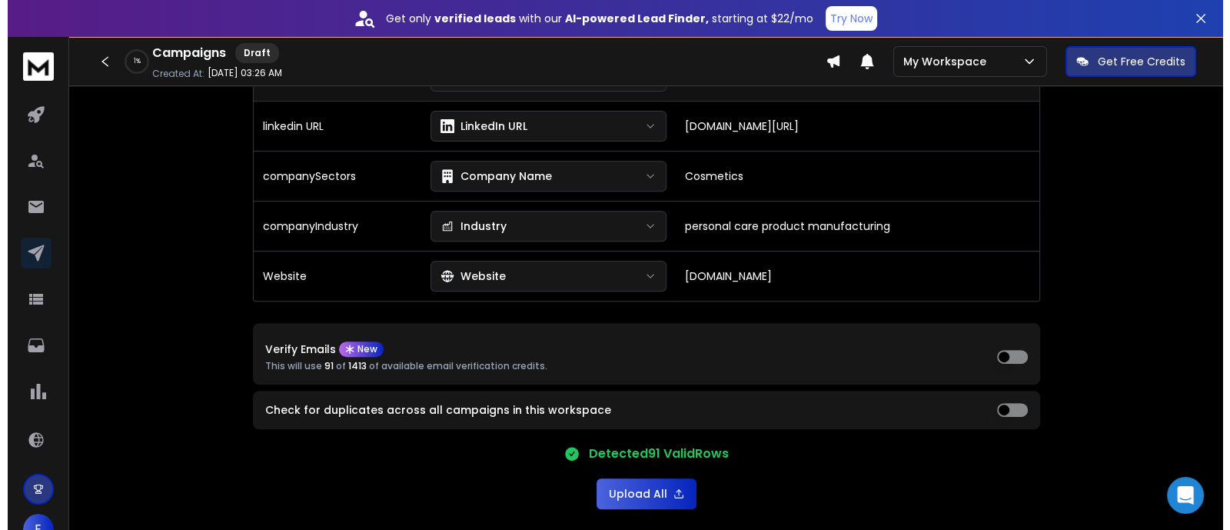
scroll to position [574, 0]
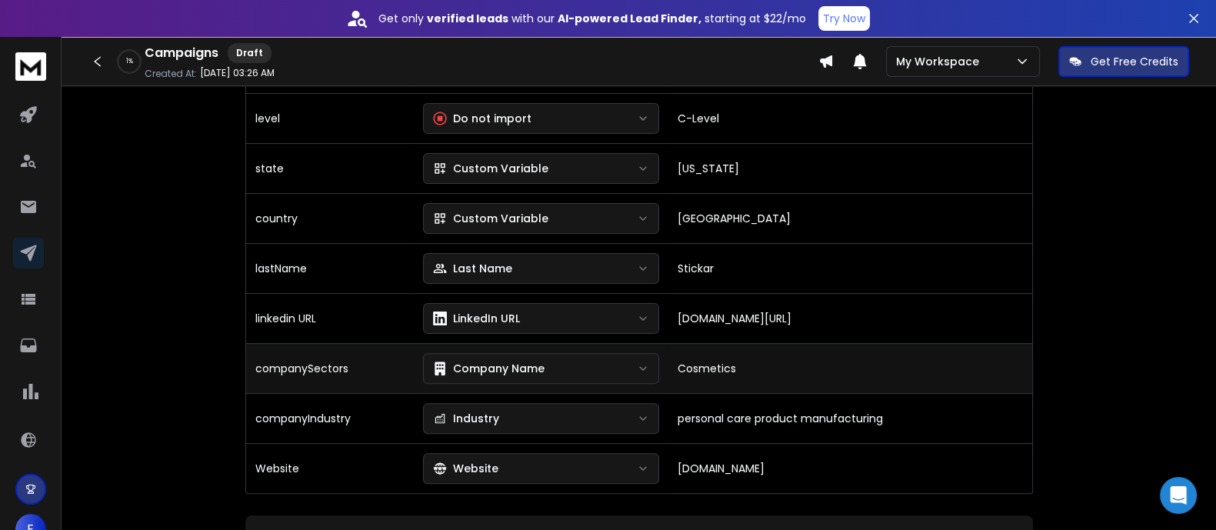
click at [558, 371] on button "Company Name" at bounding box center [541, 368] width 236 height 31
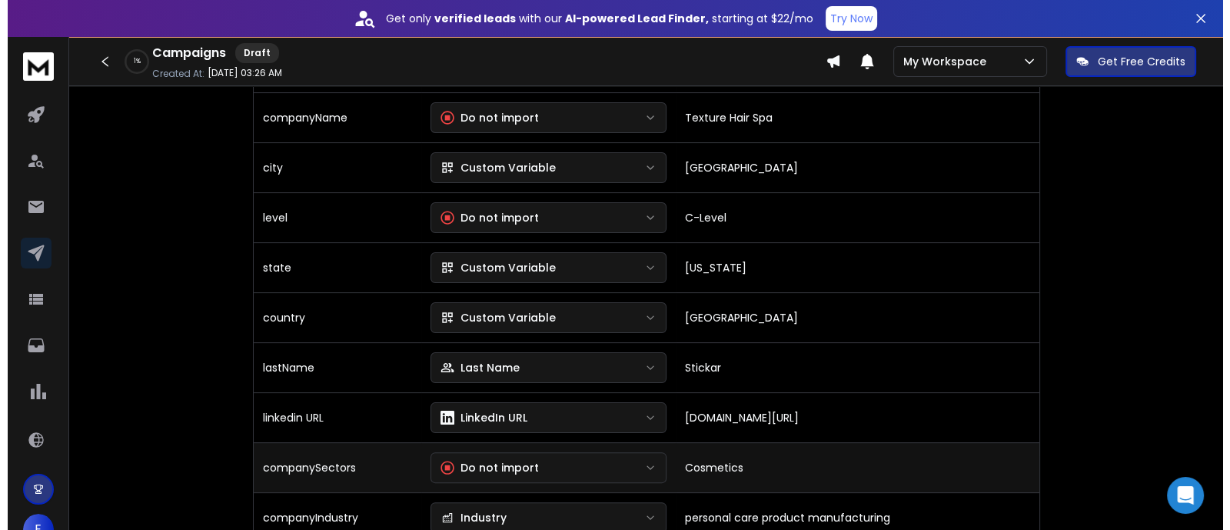
scroll to position [381, 0]
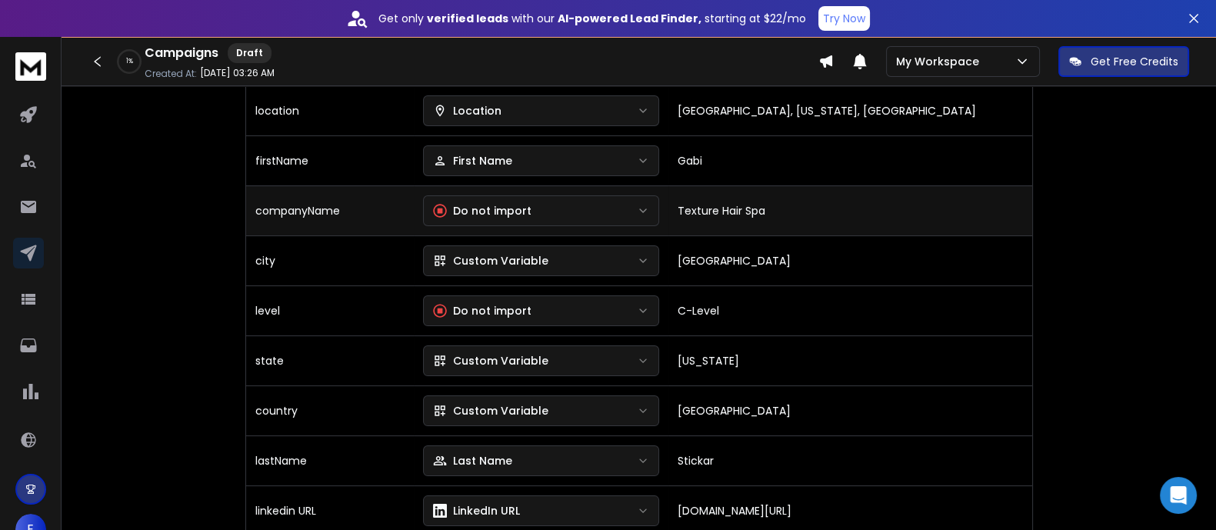
click at [571, 206] on button "Do not import" at bounding box center [541, 210] width 236 height 31
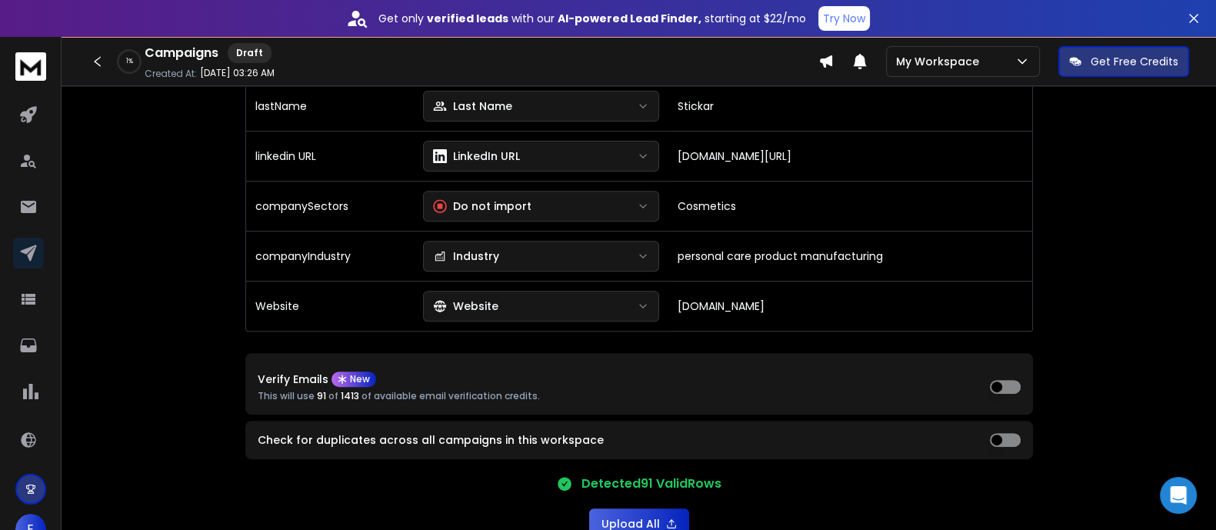
scroll to position [766, 0]
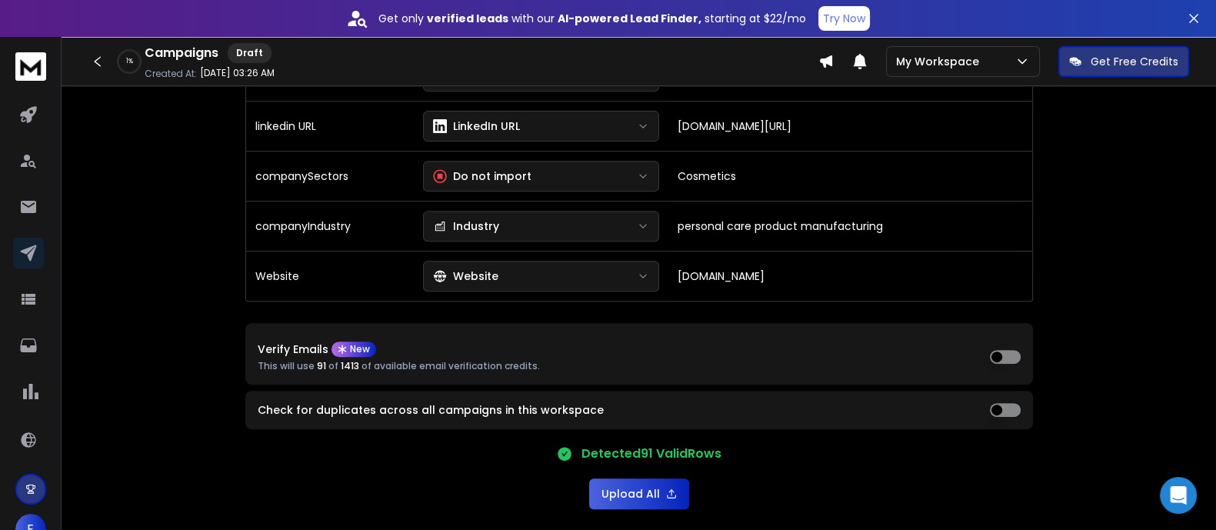
click at [676, 488] on button "Upload All" at bounding box center [639, 493] width 100 height 31
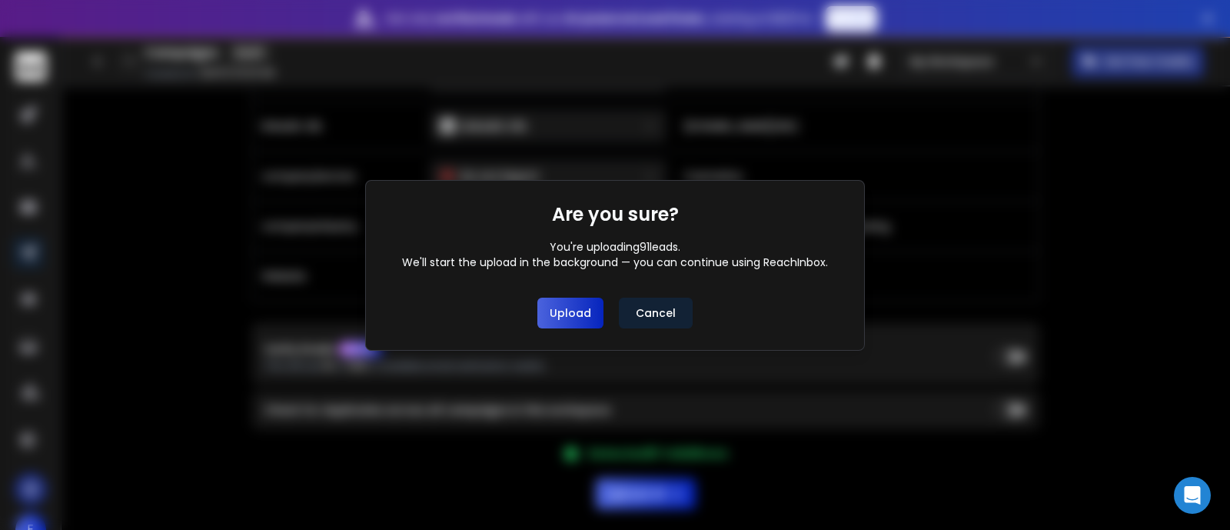
click at [574, 313] on button "Upload" at bounding box center [571, 313] width 66 height 31
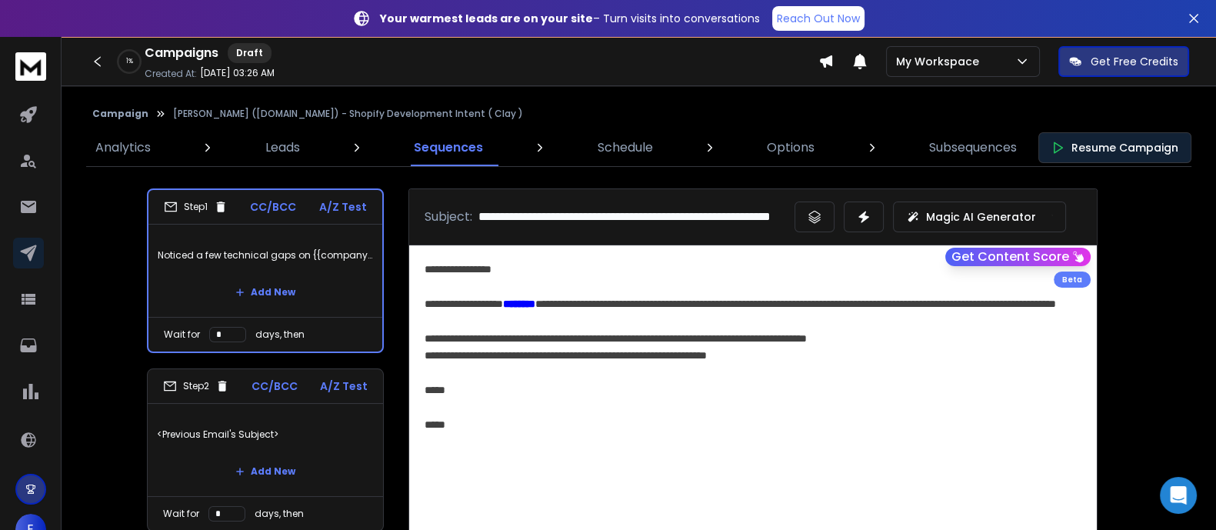
click at [1161, 151] on button "Resume Campaign" at bounding box center [1114, 147] width 153 height 31
click at [1157, 145] on button "Resume Campaign" at bounding box center [1114, 147] width 153 height 31
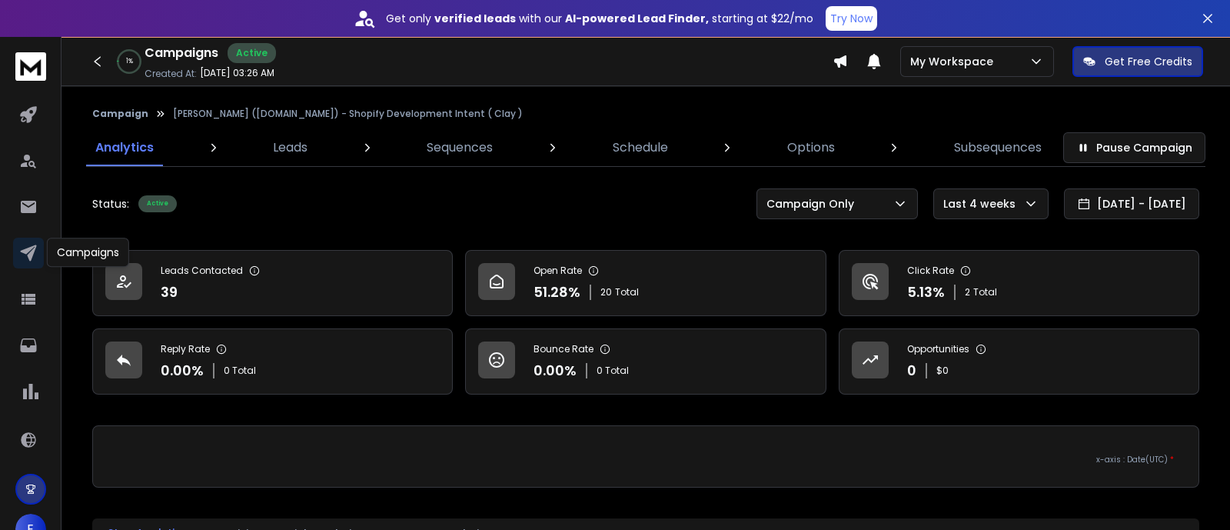
click at [18, 244] on link at bounding box center [28, 253] width 31 height 31
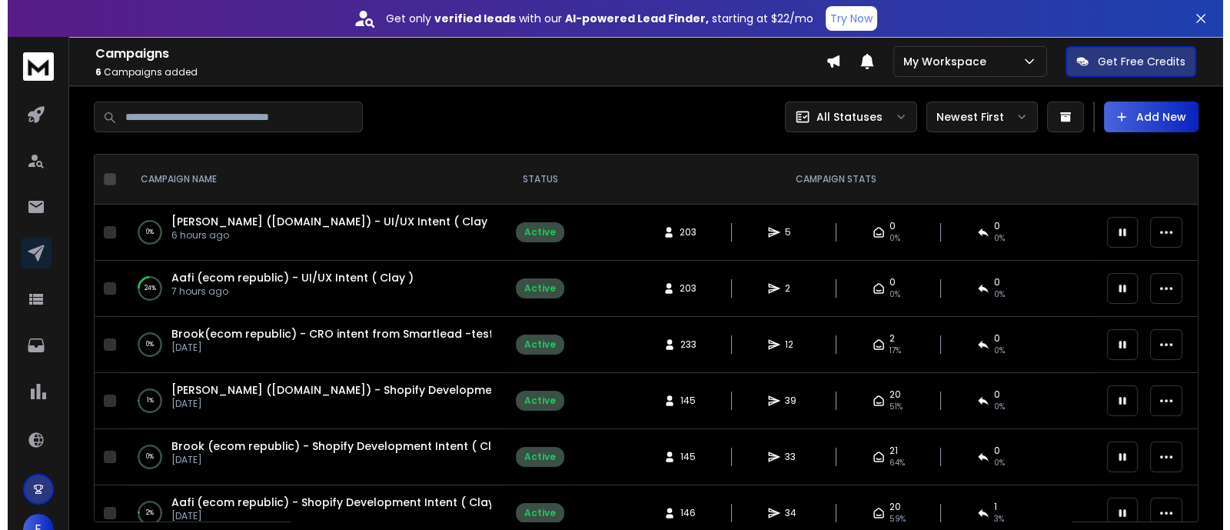
scroll to position [30, 0]
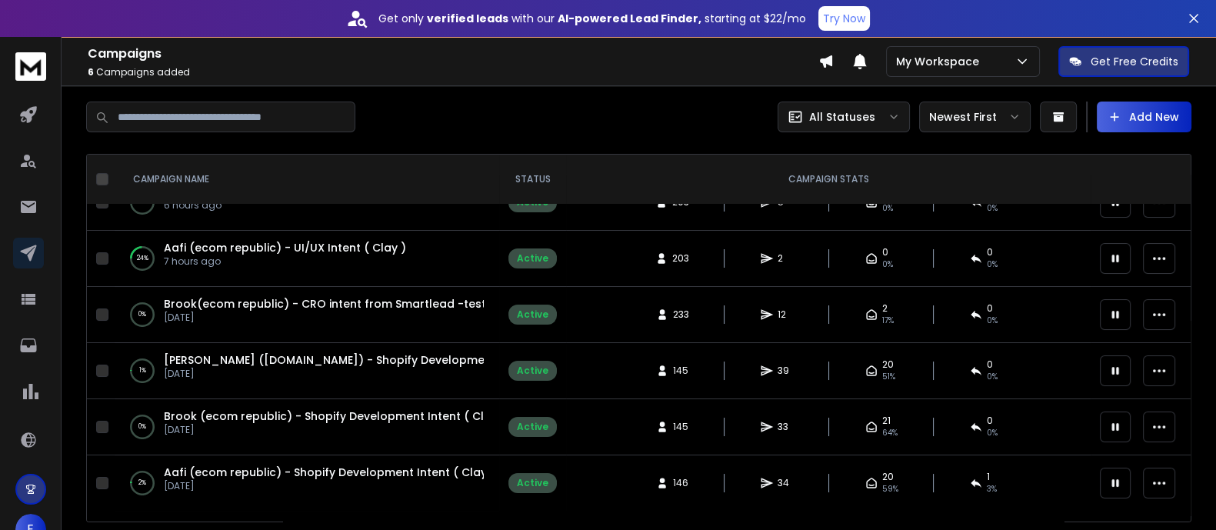
click at [331, 421] on span "Brook (ecom republic) - Shopify Development Intent ( Clay )" at bounding box center [335, 415] width 342 height 15
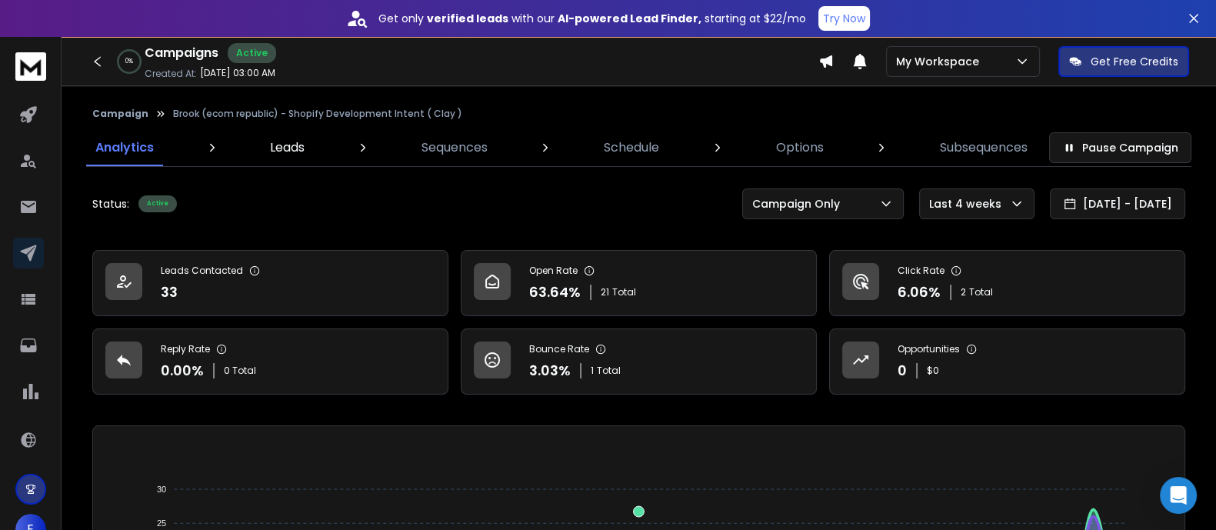
click at [308, 148] on link "Leads" at bounding box center [287, 147] width 53 height 37
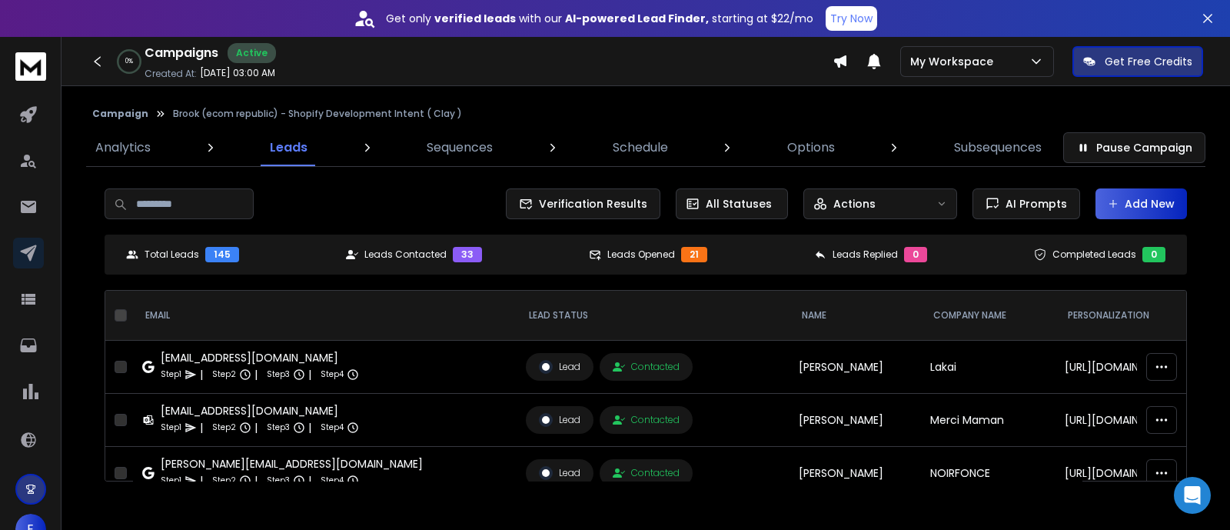
click at [404, 253] on p "Leads Contacted" at bounding box center [406, 254] width 82 height 12
click at [581, 250] on div "Total Leads 145 Leads Contacted 33 Leads Opened 21 Leads Replied 0 Completed Le…" at bounding box center [646, 255] width 1083 height 40
click at [840, 261] on div "Leads Replied 0" at bounding box center [870, 254] width 113 height 15
click at [1037, 253] on icon at bounding box center [1040, 254] width 12 height 12
click at [711, 195] on button "All Statuses" at bounding box center [732, 203] width 112 height 31
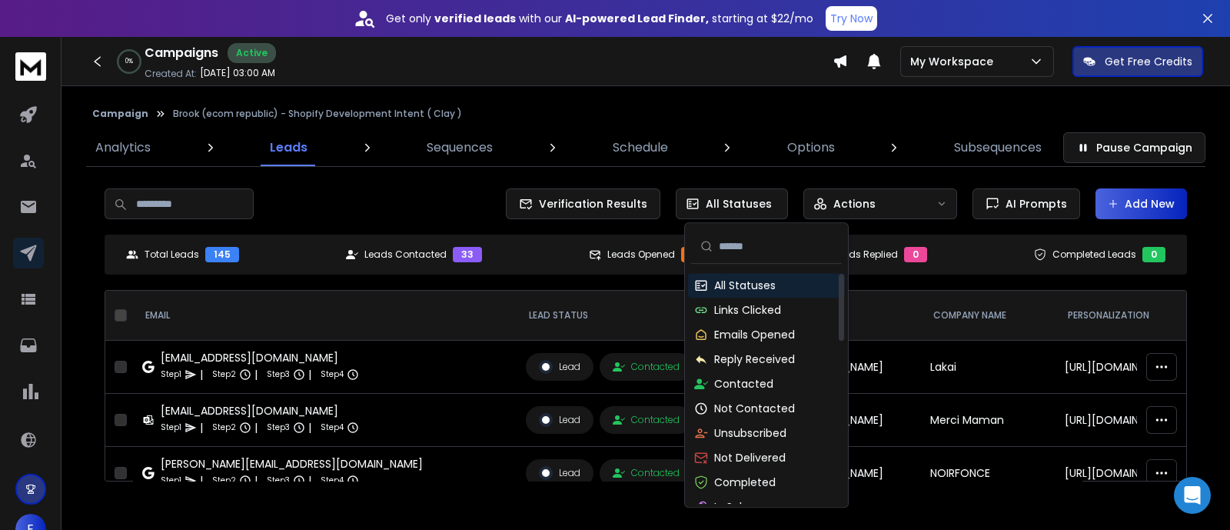
click at [500, 221] on div "Verification Results All Statuses Actions AI Prompts Add New Total Leads 145 Le…" at bounding box center [646, 327] width 1083 height 278
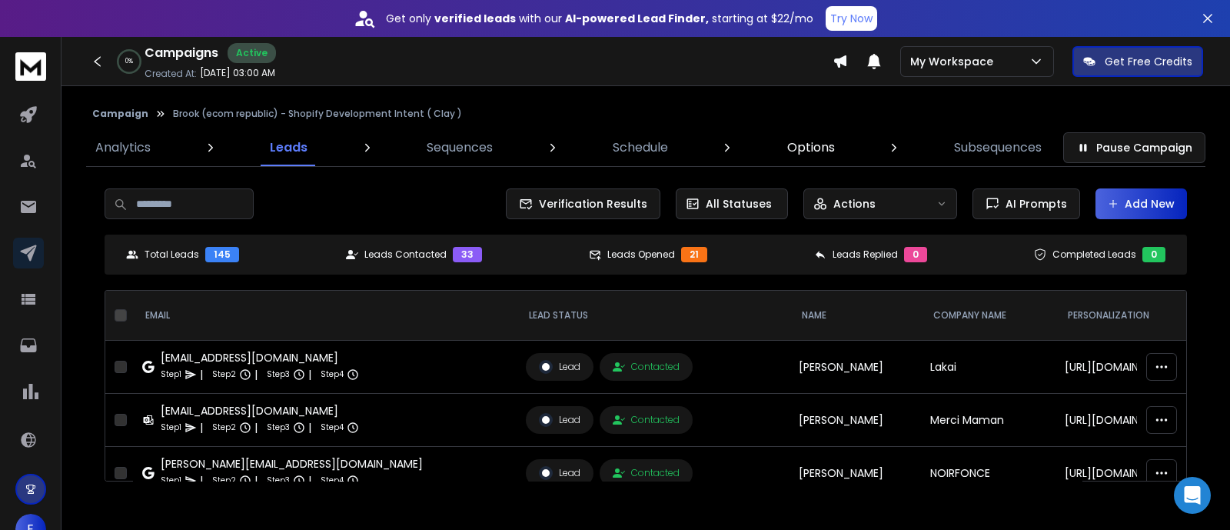
click at [818, 155] on p "Options" at bounding box center [811, 147] width 48 height 18
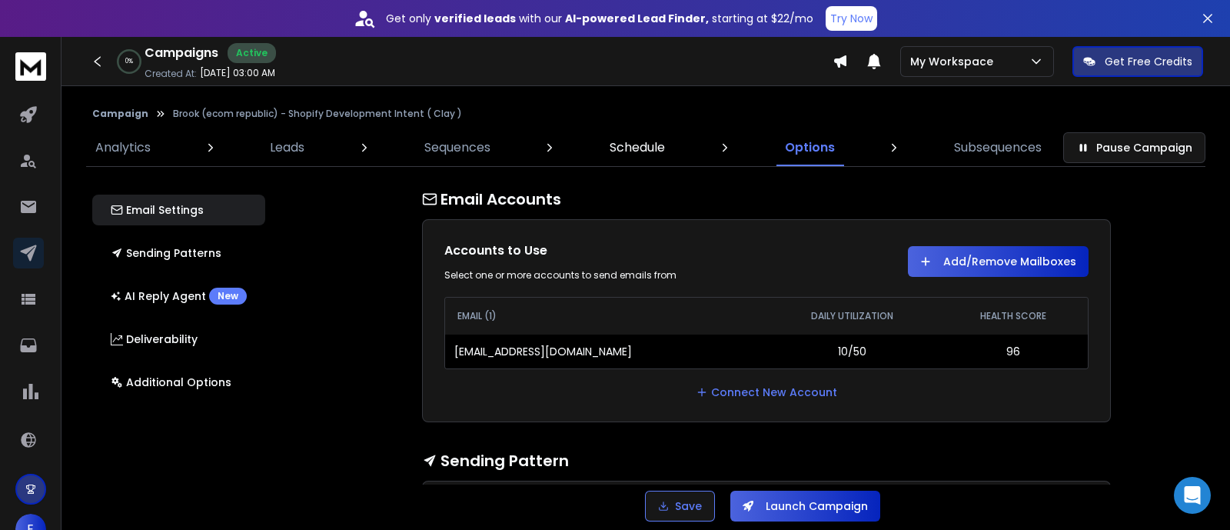
click at [641, 135] on link "Schedule" at bounding box center [638, 147] width 74 height 37
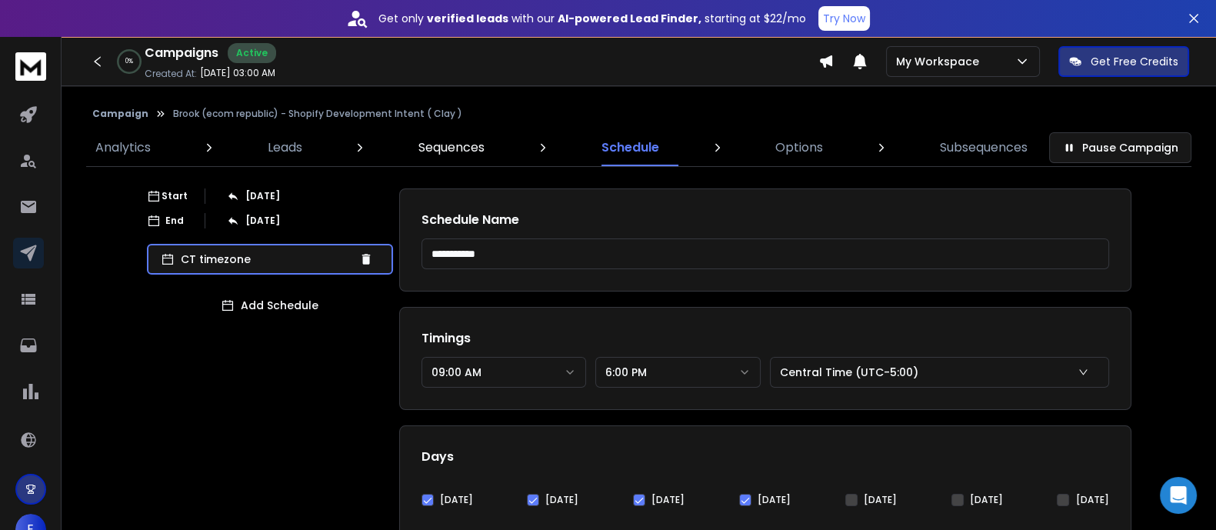
click at [484, 151] on p "Sequences" at bounding box center [451, 147] width 66 height 18
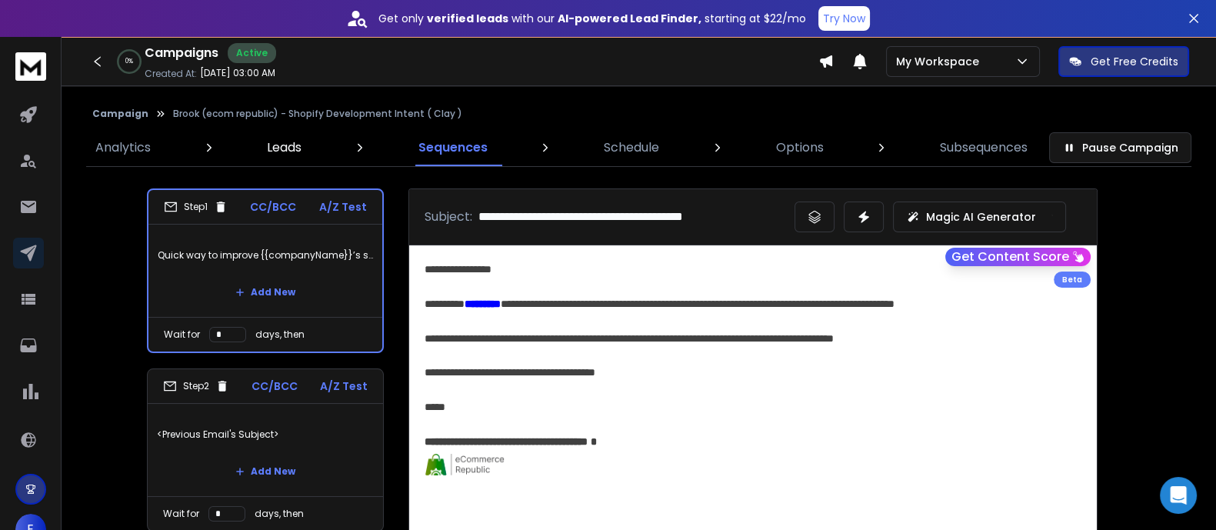
click at [291, 136] on link "Leads" at bounding box center [284, 147] width 53 height 37
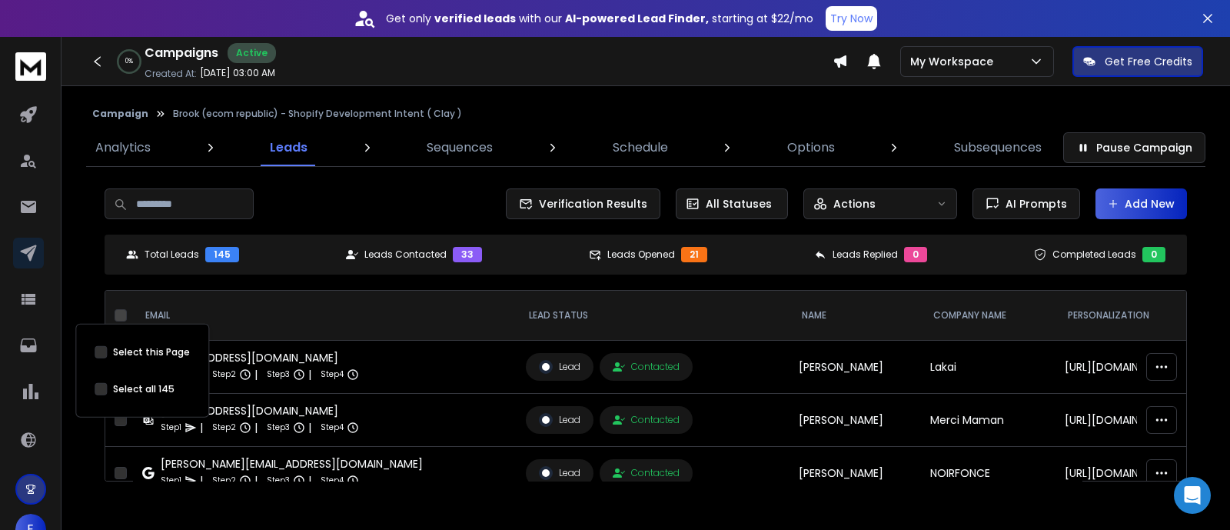
click at [123, 387] on label "Select all 145" at bounding box center [144, 389] width 62 height 12
click at [100, 395] on div "Select all 145" at bounding box center [142, 389] width 95 height 31
click at [102, 388] on button "Select this Page" at bounding box center [101, 389] width 12 height 12
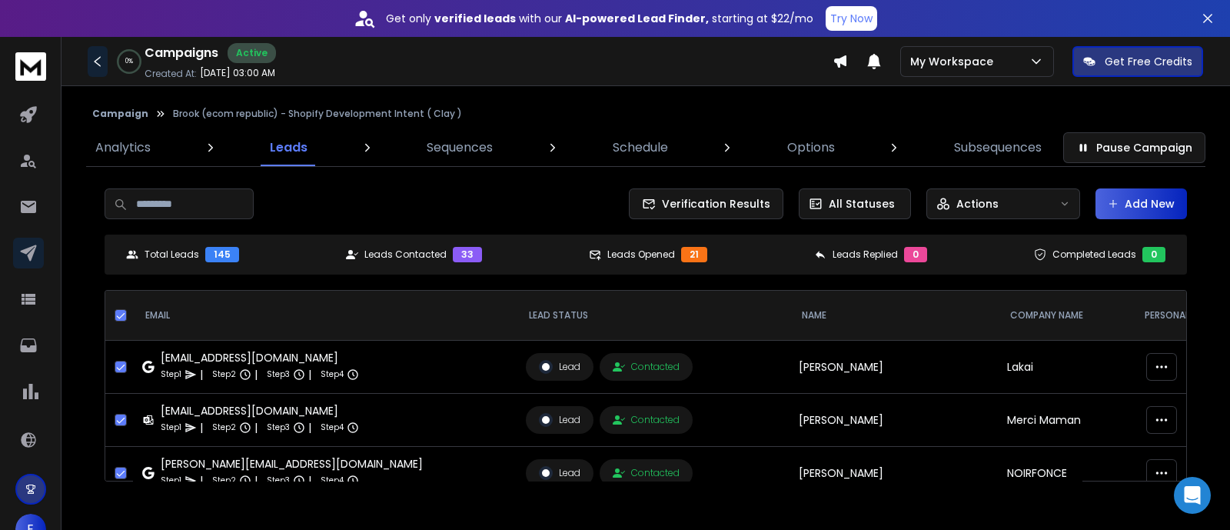
click at [95, 56] on icon at bounding box center [98, 62] width 14 height 14
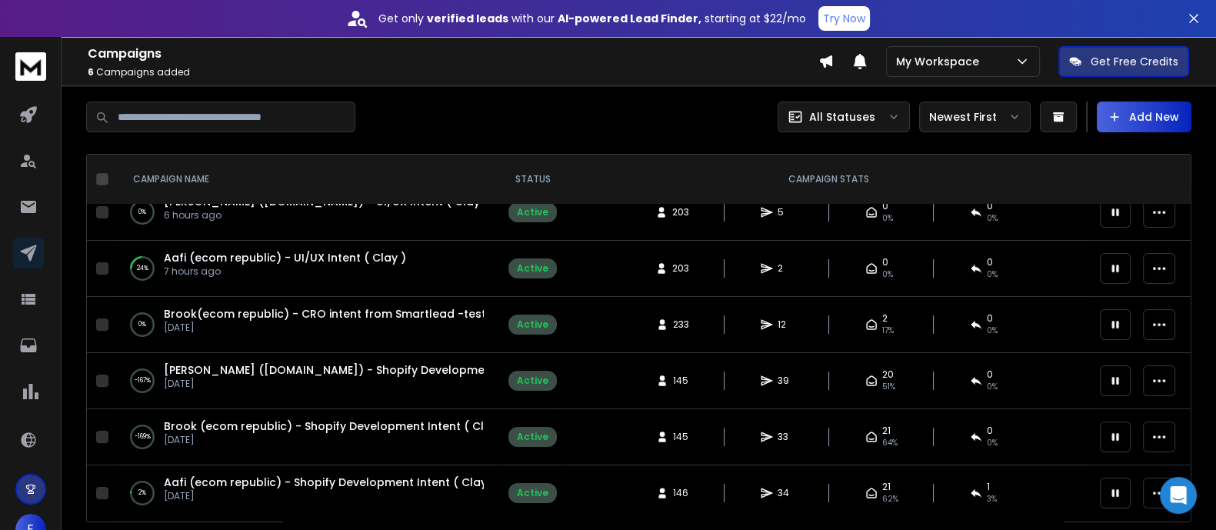
scroll to position [30, 0]
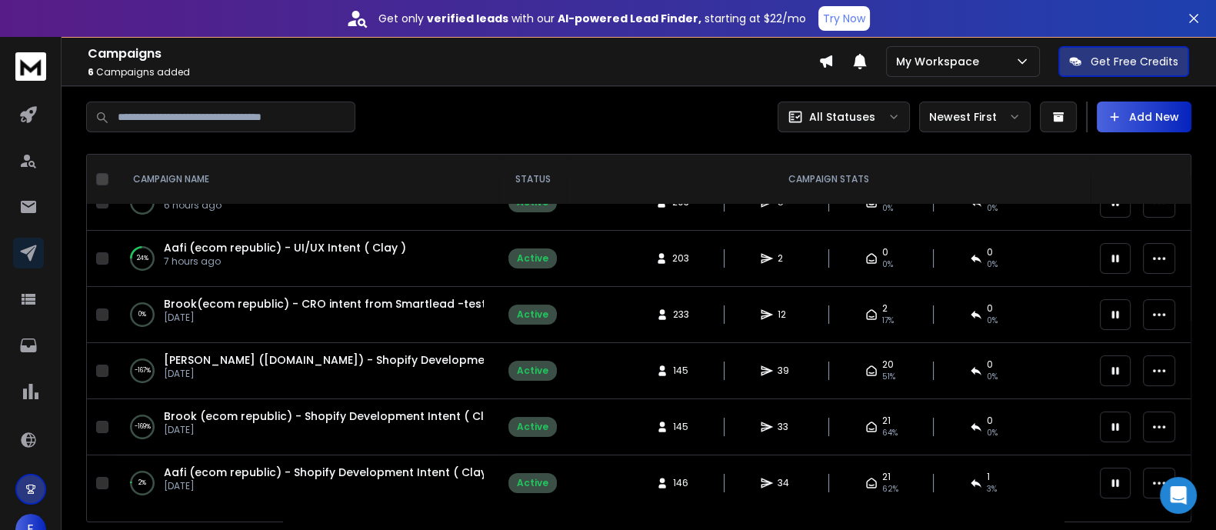
click at [1108, 428] on icon at bounding box center [1115, 427] width 14 height 14
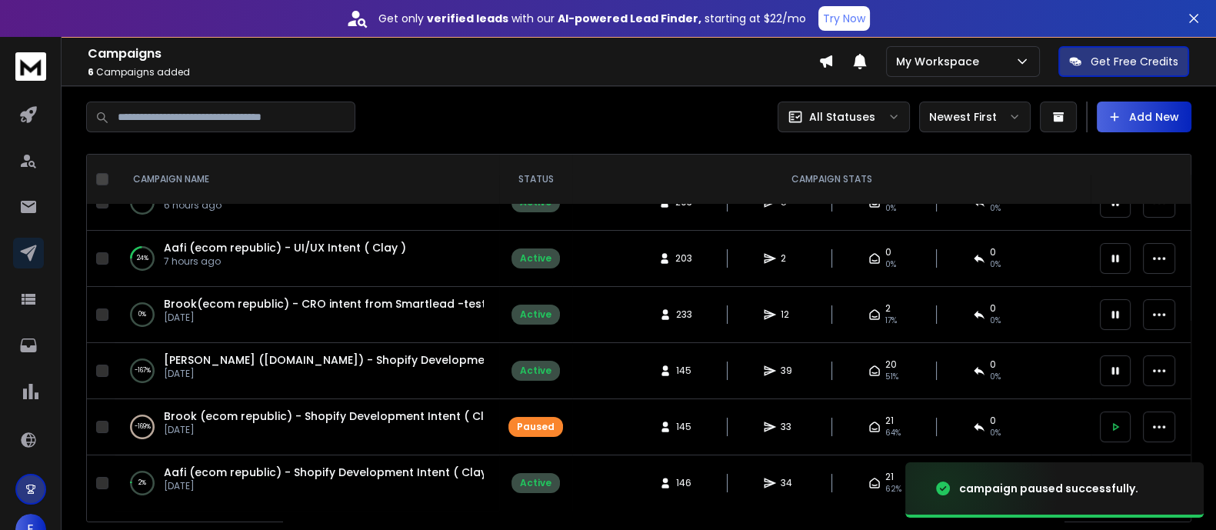
click at [198, 421] on span "Brook (ecom republic) - Shopify Development Intent ( Clay )" at bounding box center [335, 415] width 342 height 15
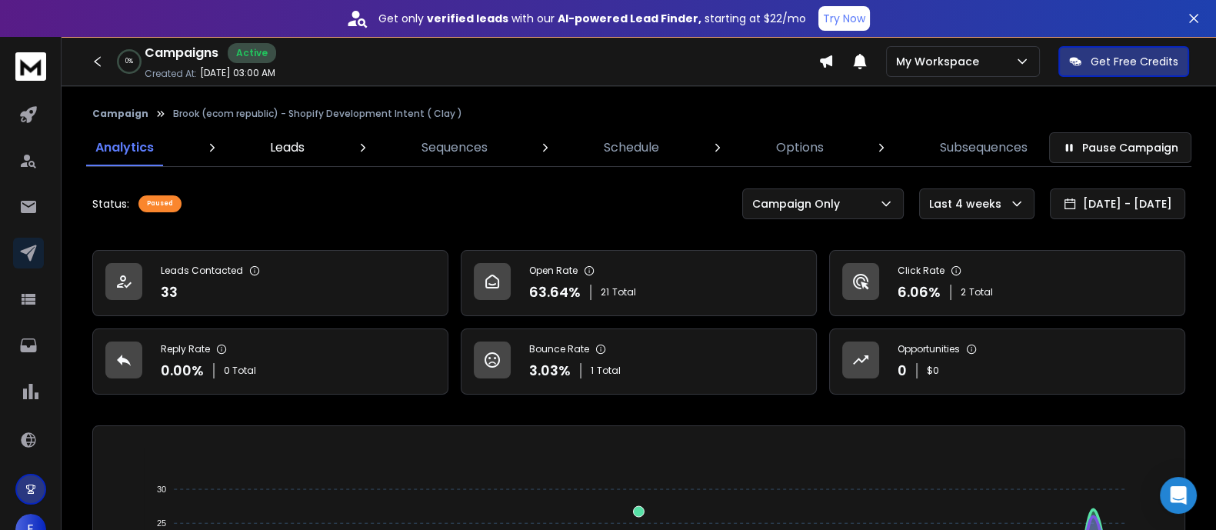
click at [273, 165] on link "Leads" at bounding box center [287, 147] width 53 height 37
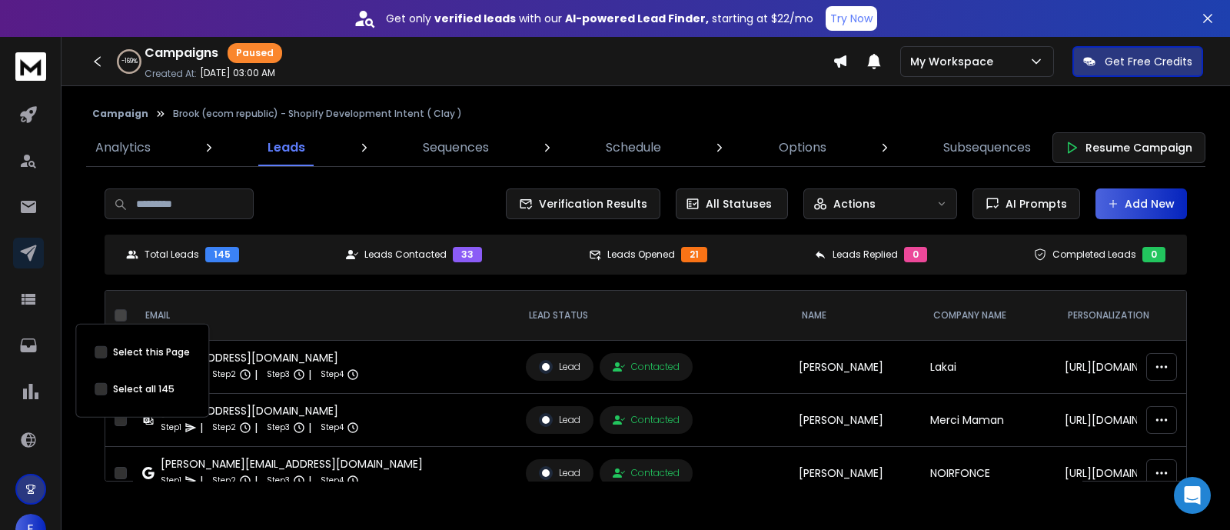
click at [121, 313] on button "Select this Page" at bounding box center [121, 315] width 12 height 12
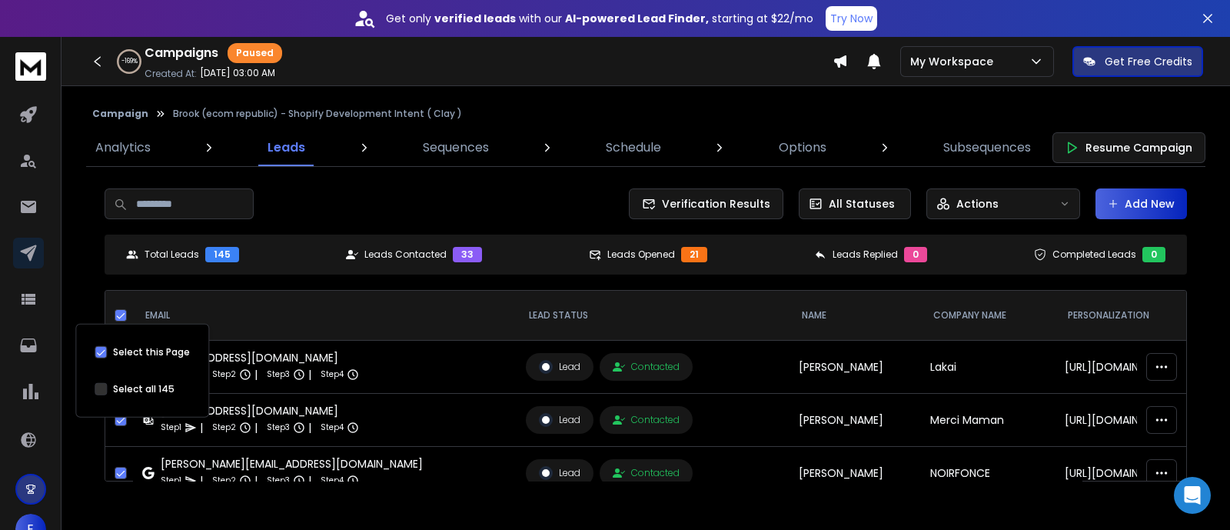
click at [128, 390] on label "Select all 145" at bounding box center [144, 389] width 62 height 12
click at [102, 390] on button "Select this Page" at bounding box center [101, 389] width 12 height 12
click at [309, 226] on div "Verification Results All Statuses Actions Add New Total Leads 145 Leads Contact…" at bounding box center [646, 327] width 1083 height 278
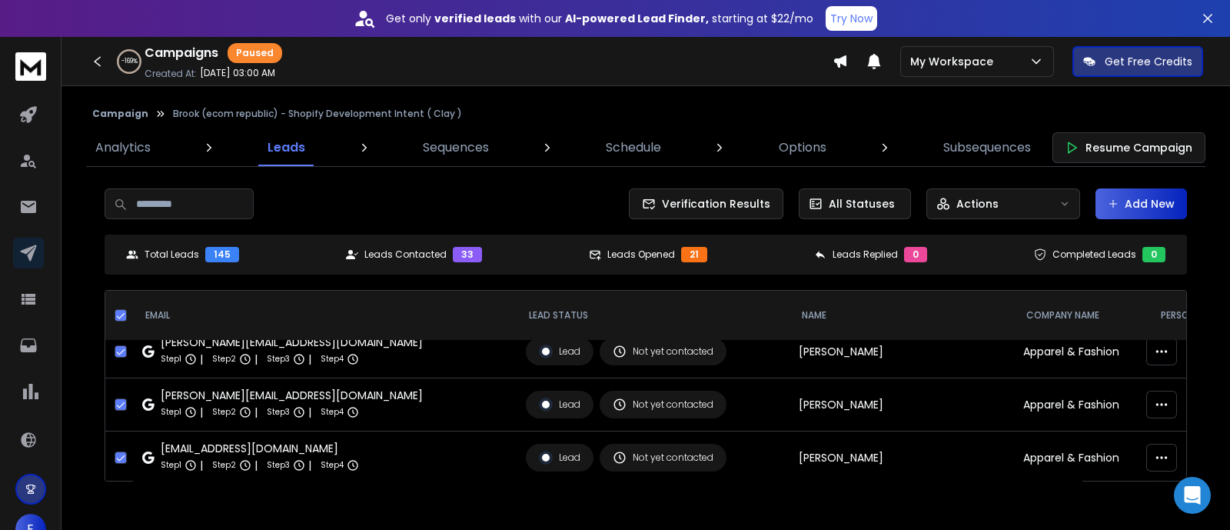
scroll to position [7542, 0]
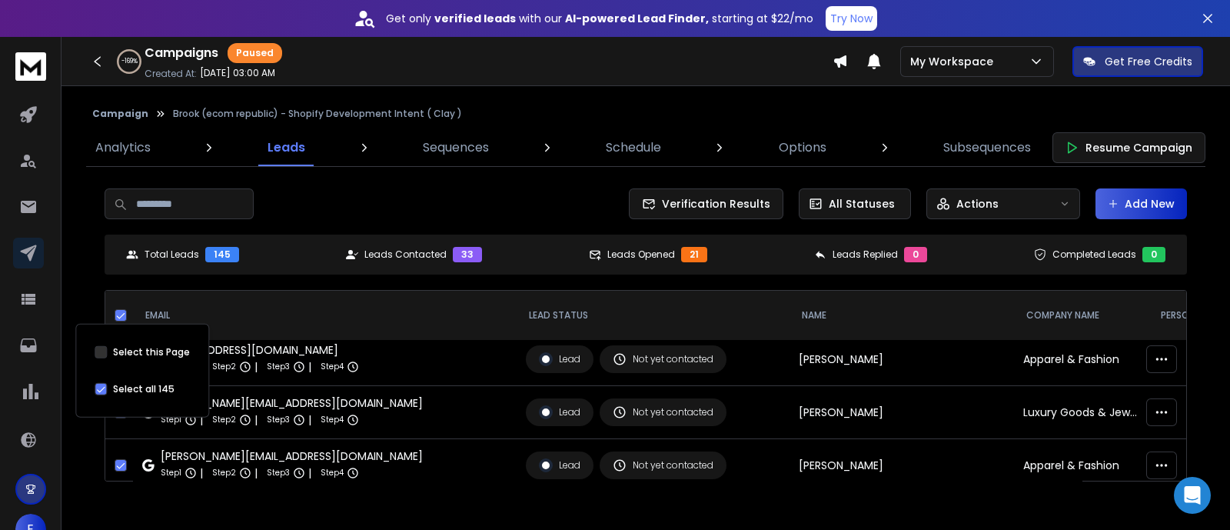
click at [118, 314] on button "Select this Page" at bounding box center [121, 315] width 12 height 12
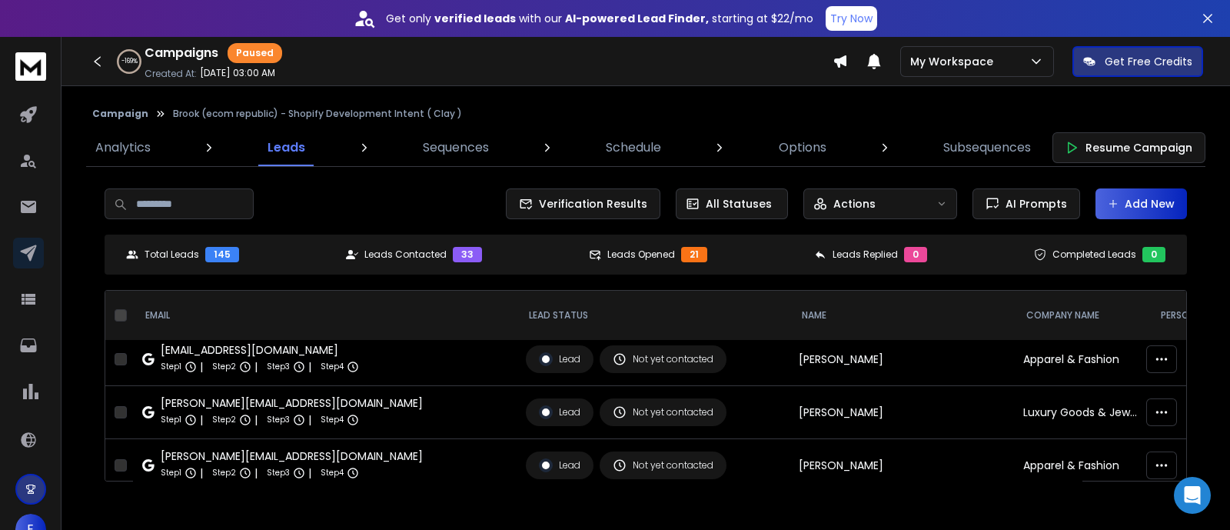
click at [115, 459] on button "button" at bounding box center [121, 465] width 12 height 12
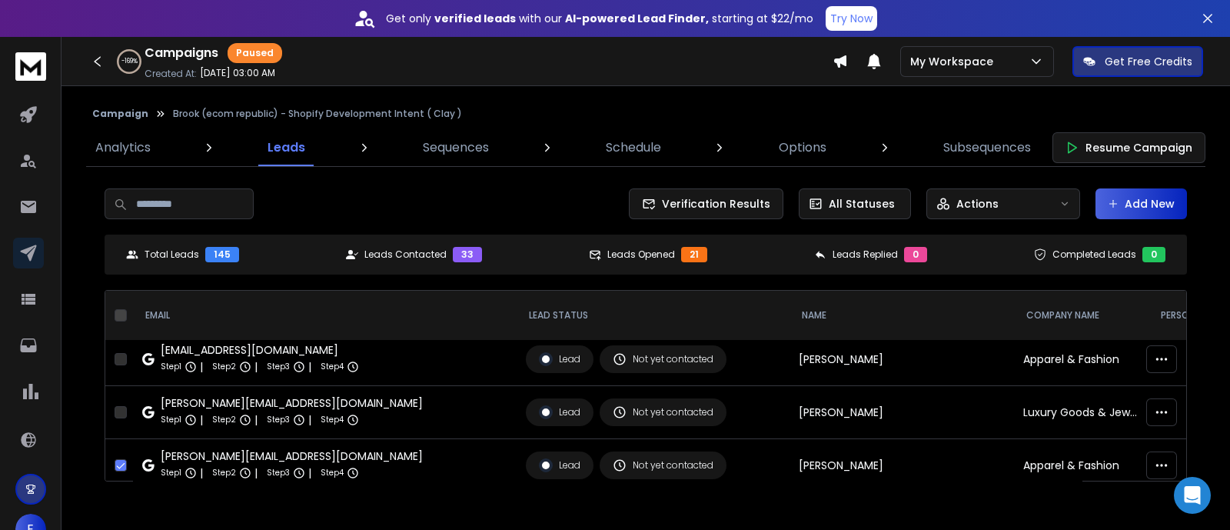
click at [124, 406] on button "button" at bounding box center [121, 412] width 12 height 12
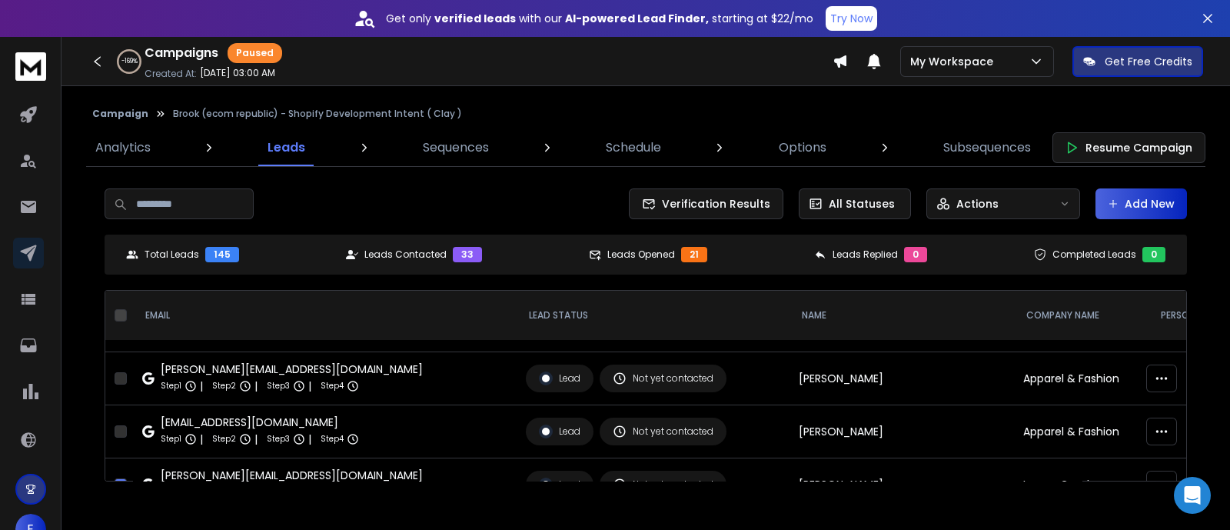
scroll to position [7446, 0]
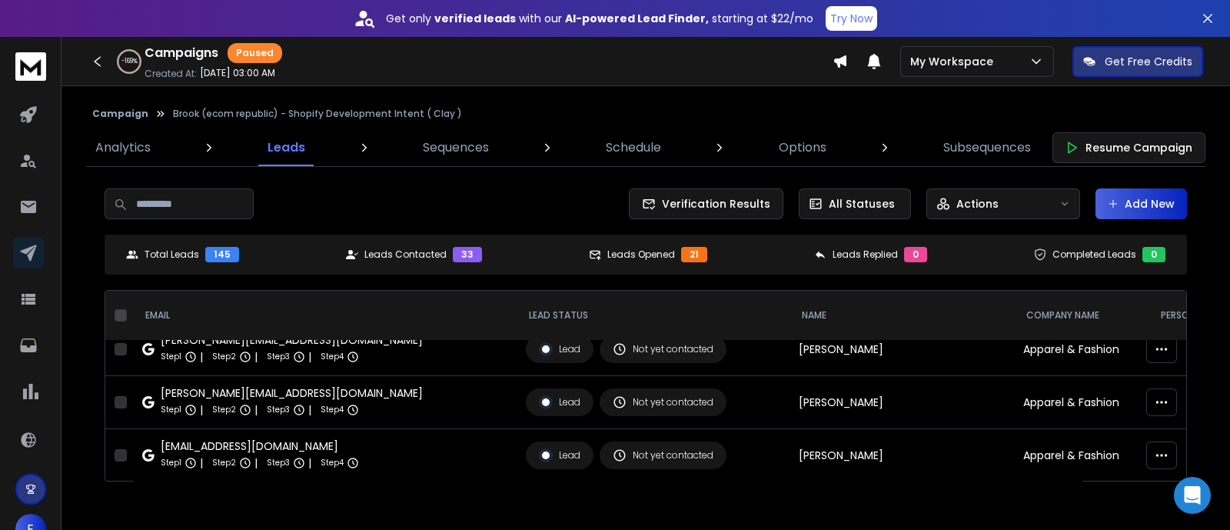
click at [126, 449] on button "button" at bounding box center [121, 455] width 12 height 12
click at [124, 386] on td at bounding box center [119, 402] width 28 height 53
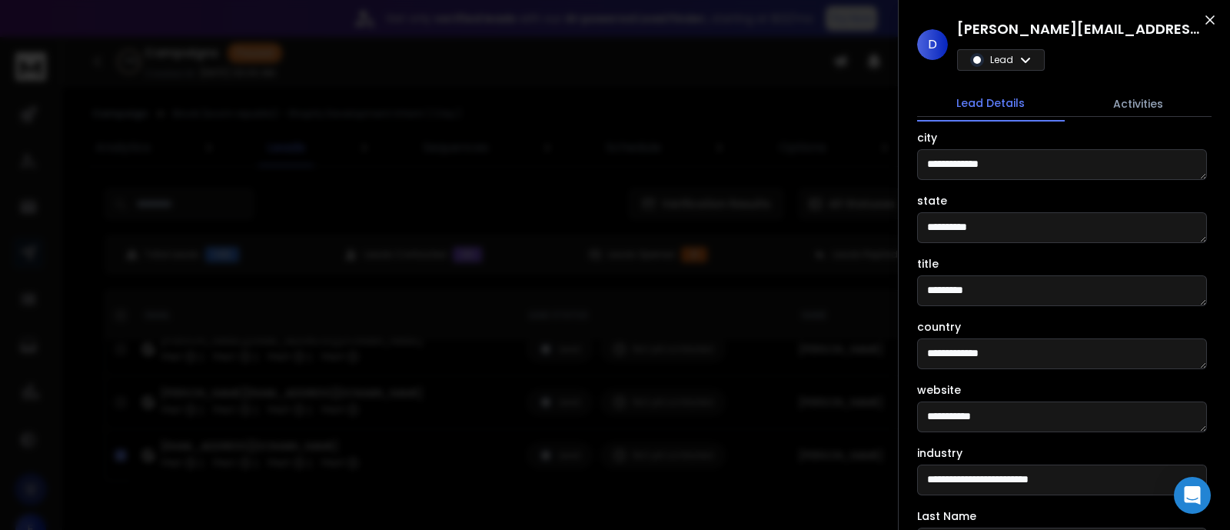
click at [1204, 20] on icon "button" at bounding box center [1210, 19] width 15 height 15
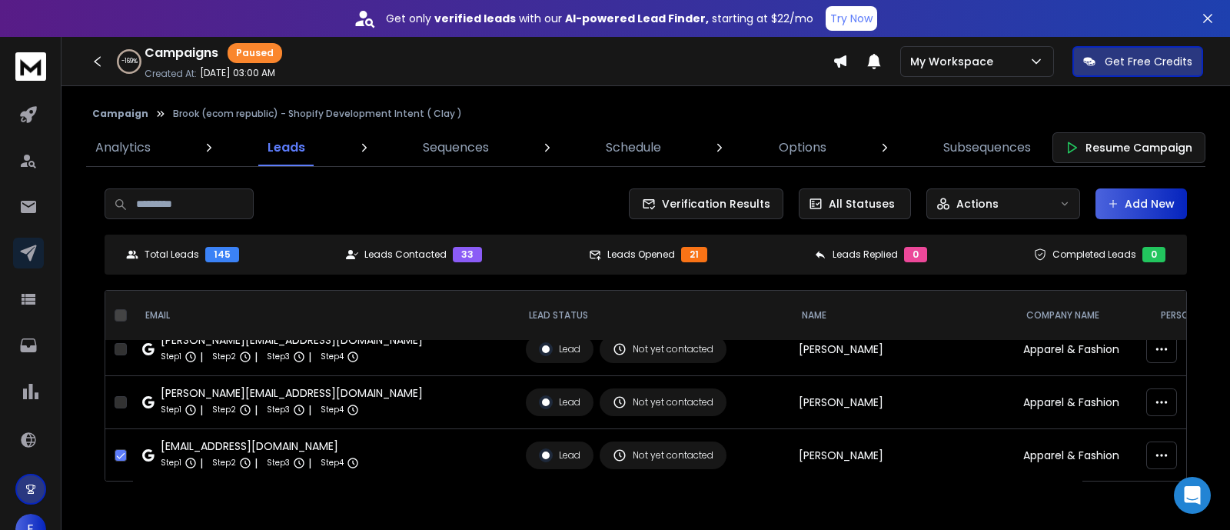
click at [124, 396] on button "button" at bounding box center [121, 402] width 12 height 12
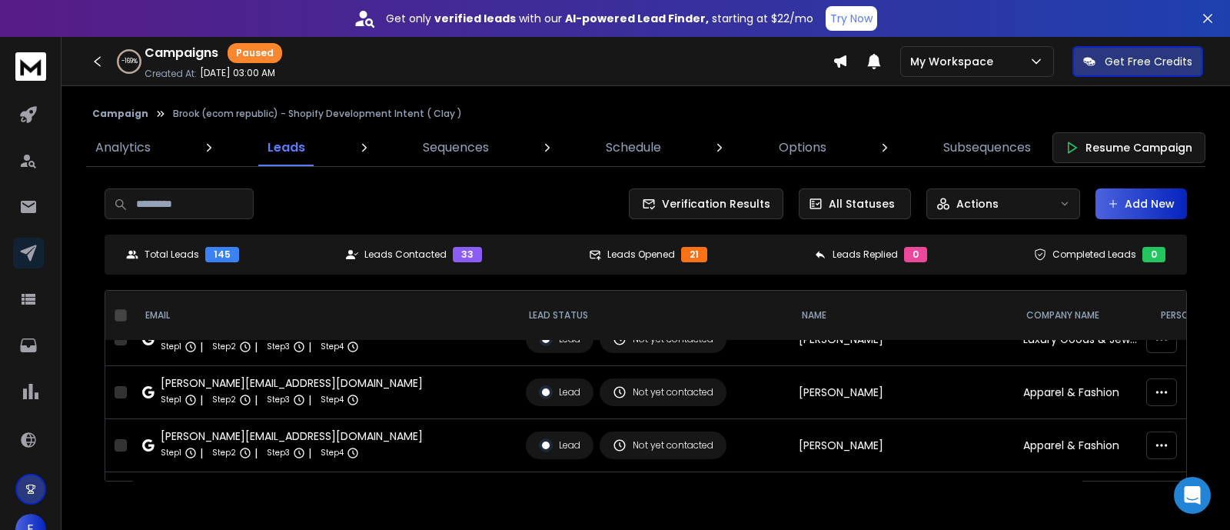
click at [119, 439] on button "button" at bounding box center [121, 445] width 12 height 12
click at [122, 386] on button "button" at bounding box center [121, 392] width 12 height 12
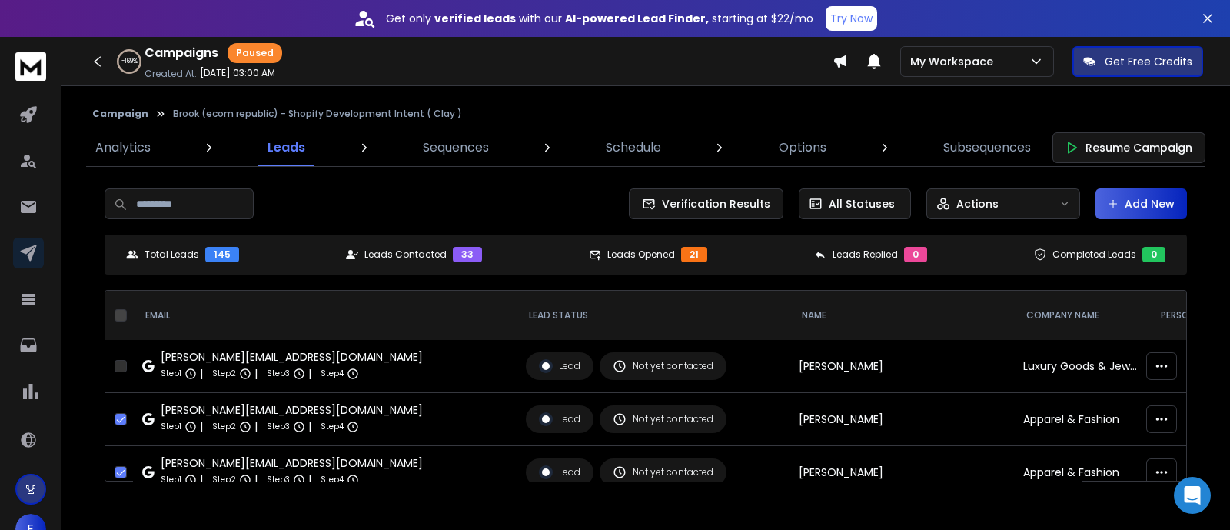
scroll to position [7254, 0]
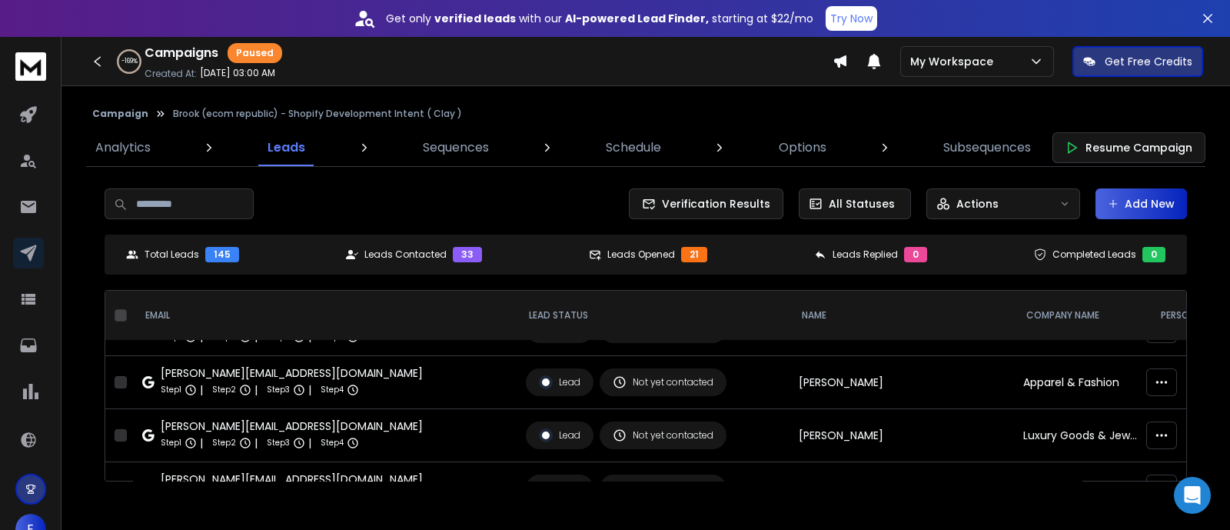
click at [120, 429] on button "button" at bounding box center [121, 435] width 12 height 12
click at [125, 376] on button "button" at bounding box center [121, 382] width 12 height 12
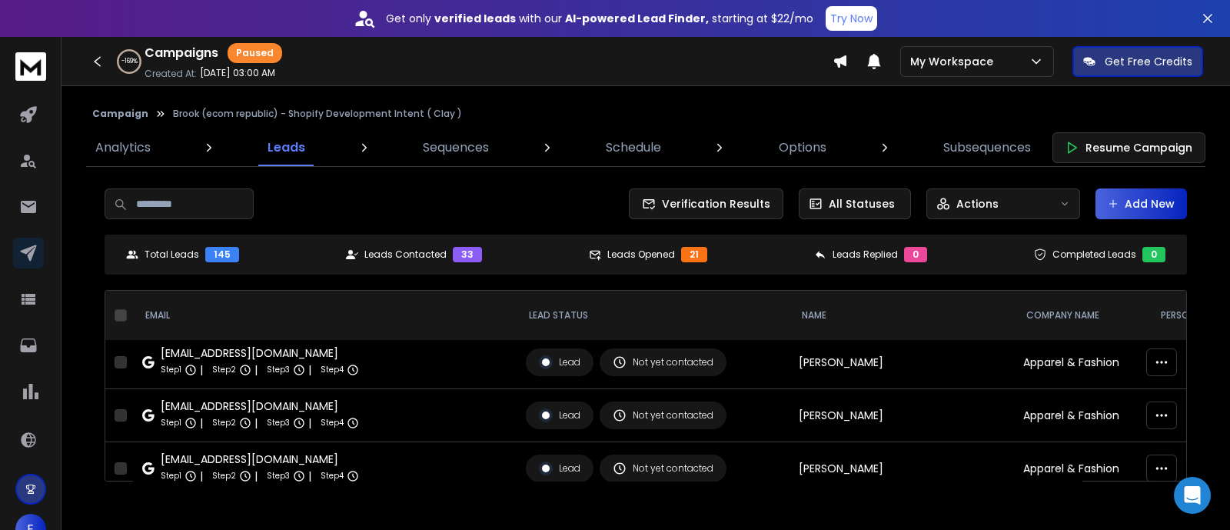
scroll to position [7158, 0]
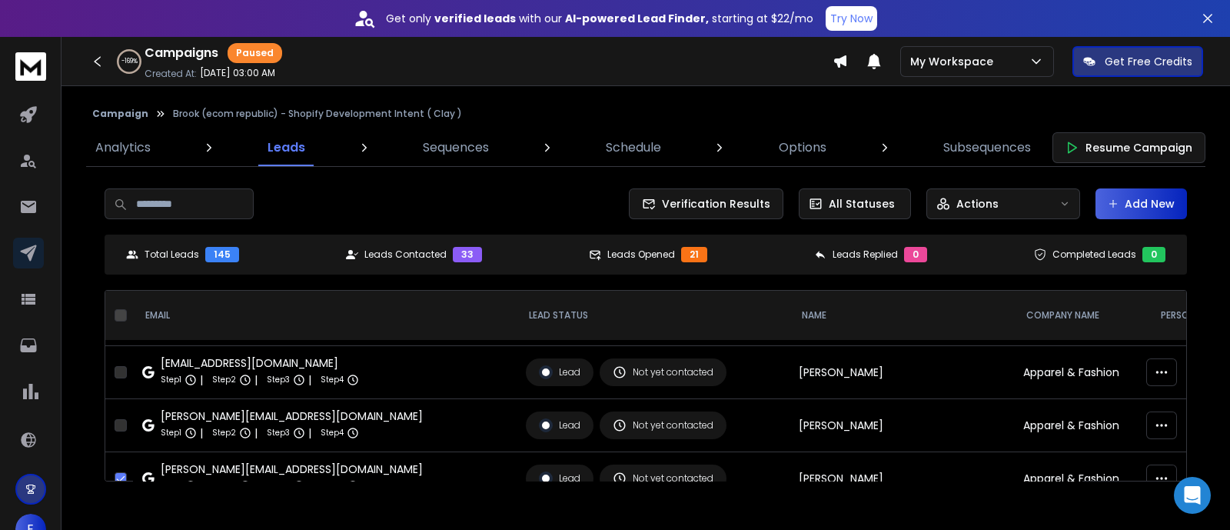
click at [120, 419] on button "button" at bounding box center [121, 425] width 12 height 12
click at [121, 366] on button "button" at bounding box center [121, 372] width 12 height 12
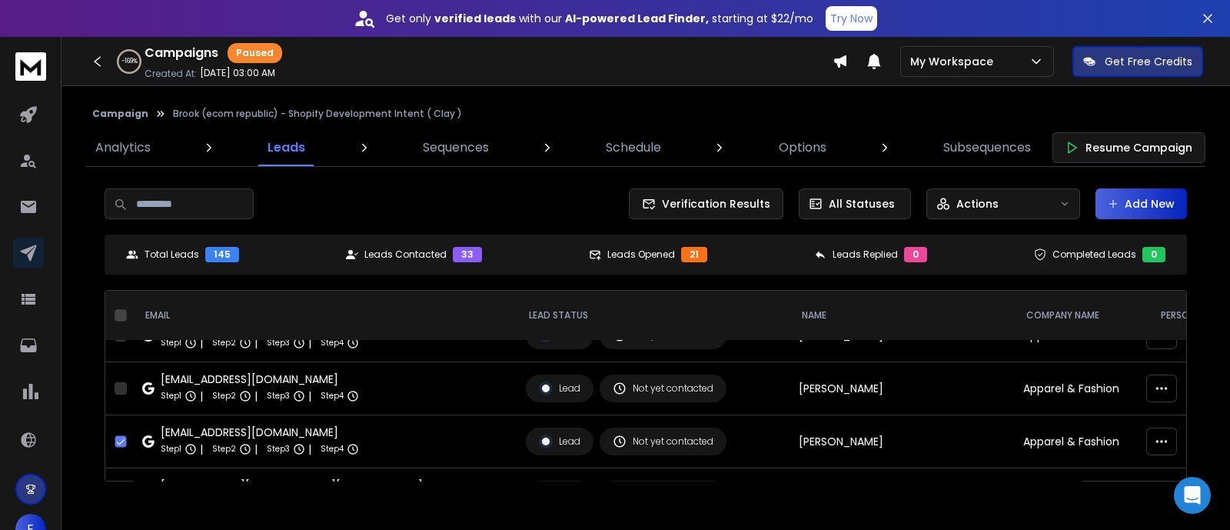
scroll to position [7062, 0]
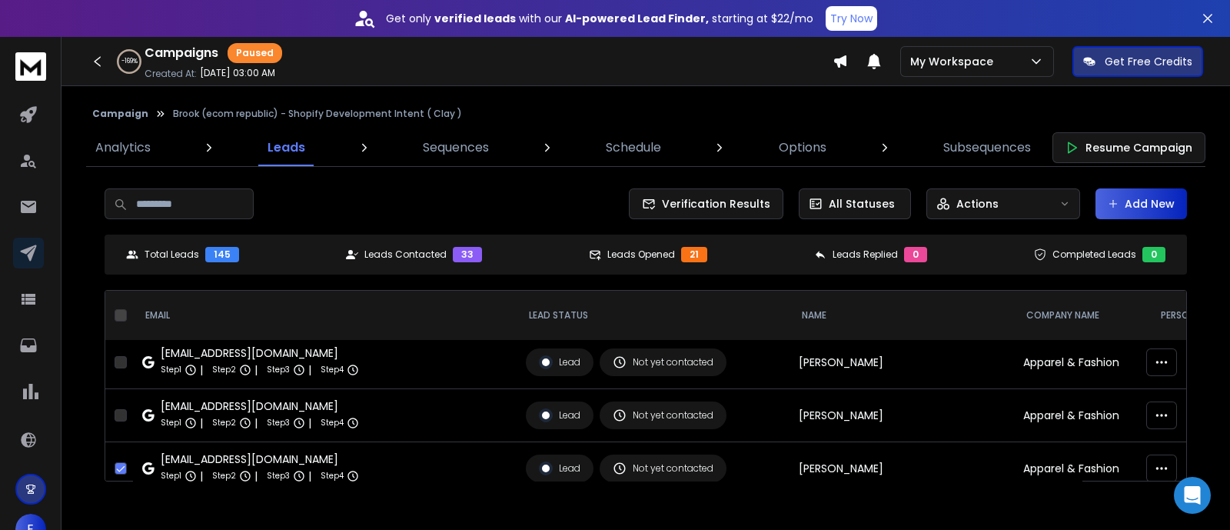
click at [115, 404] on td at bounding box center [119, 415] width 28 height 53
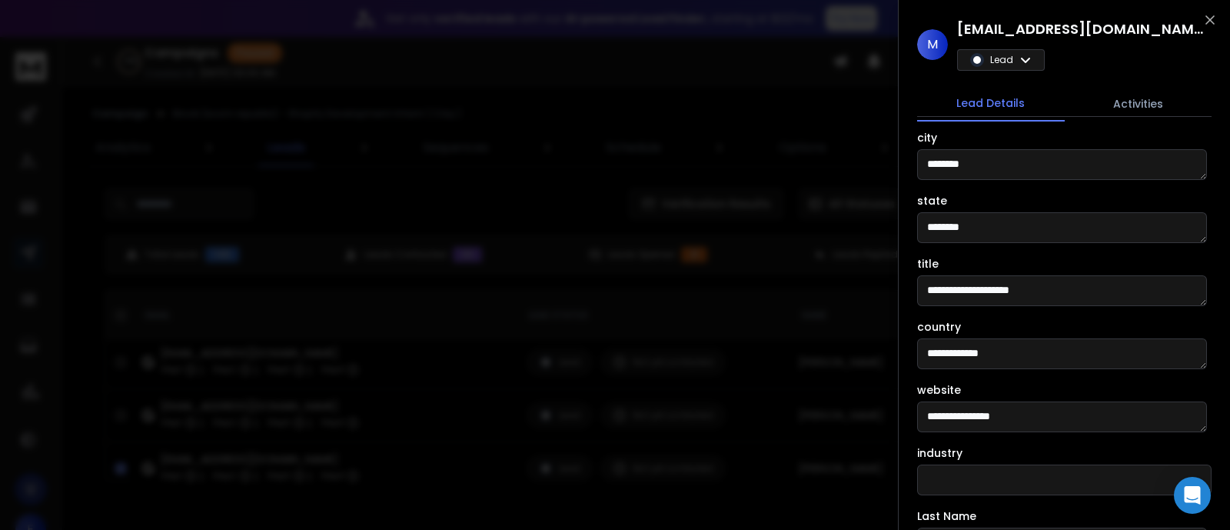
click at [223, 284] on div at bounding box center [615, 265] width 1230 height 530
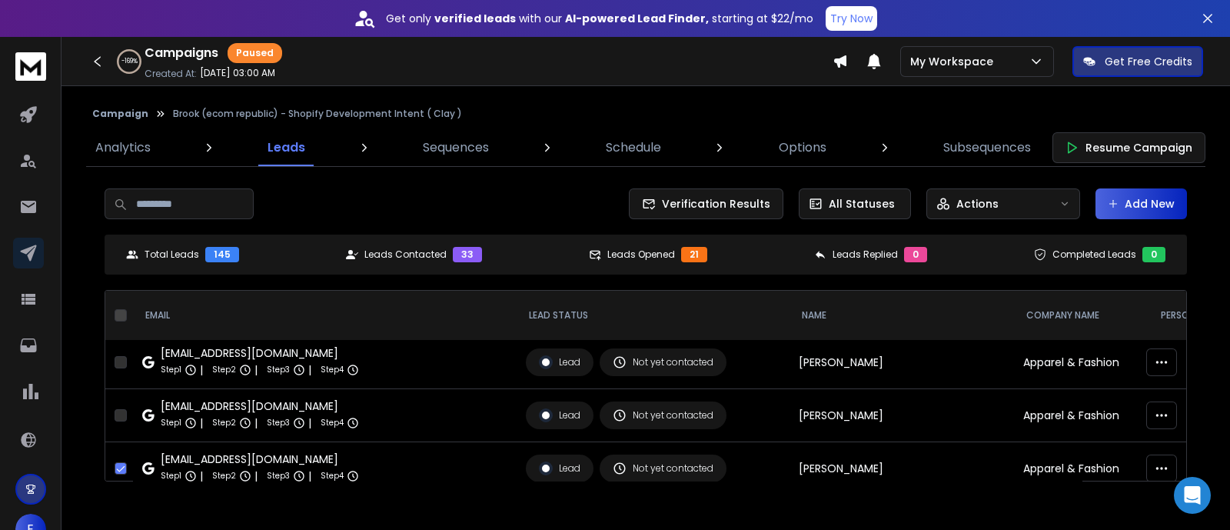
click at [119, 401] on td at bounding box center [119, 415] width 28 height 53
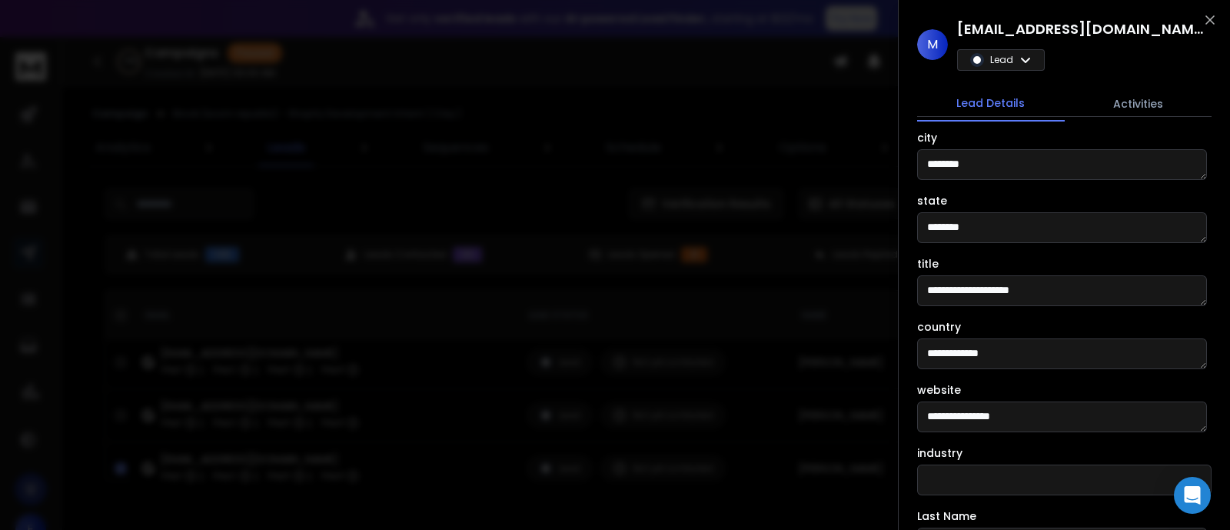
click at [154, 371] on div at bounding box center [615, 265] width 1230 height 530
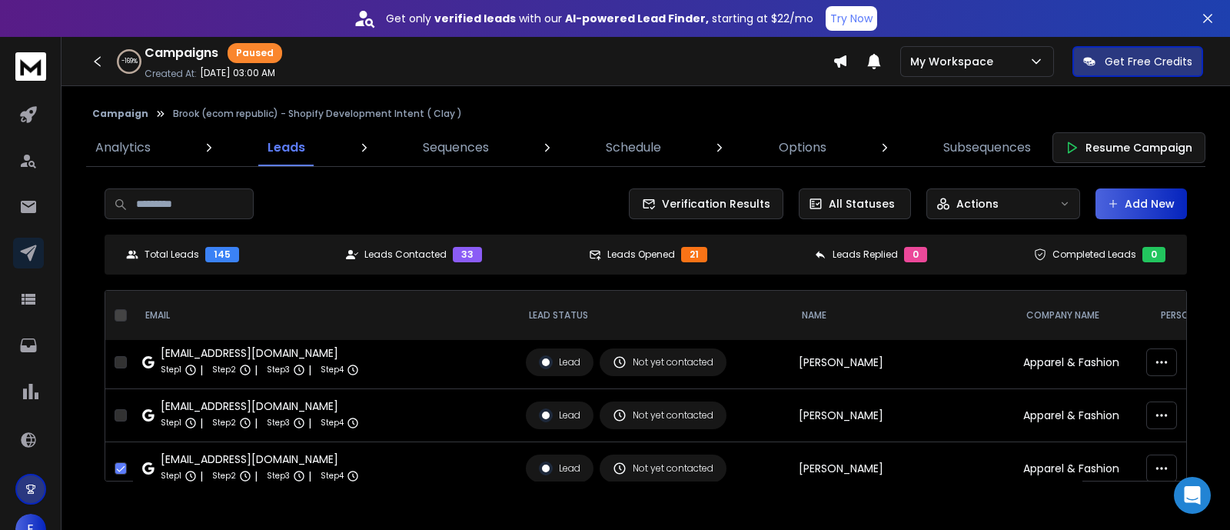
click at [117, 409] on button "button" at bounding box center [121, 415] width 12 height 12
click at [122, 409] on button "button" at bounding box center [121, 415] width 12 height 12
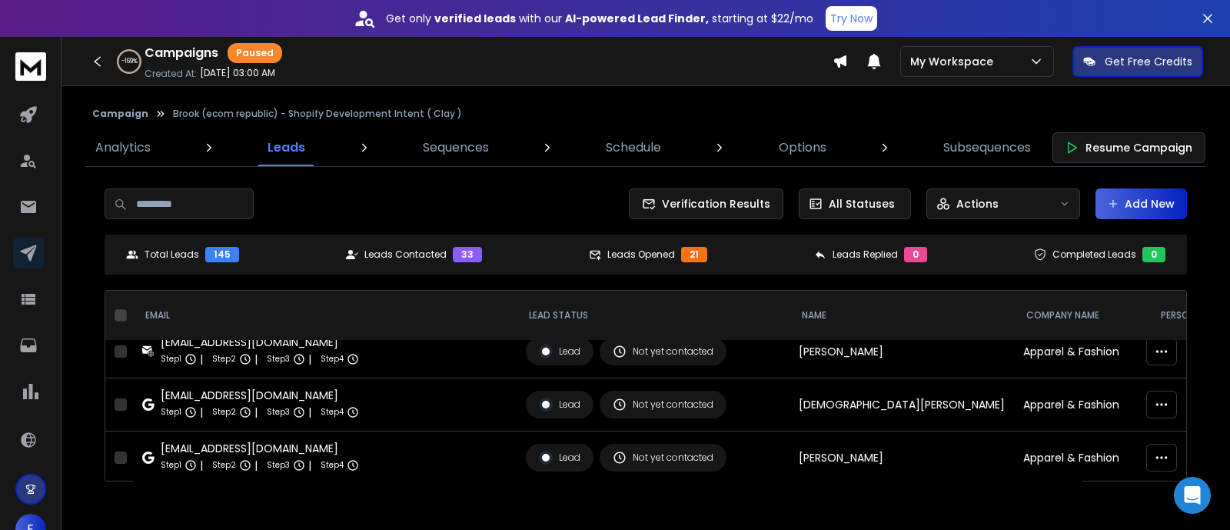
scroll to position [6966, 0]
click at [119, 452] on button "button" at bounding box center [121, 458] width 12 height 12
click at [122, 399] on button "button" at bounding box center [121, 405] width 12 height 12
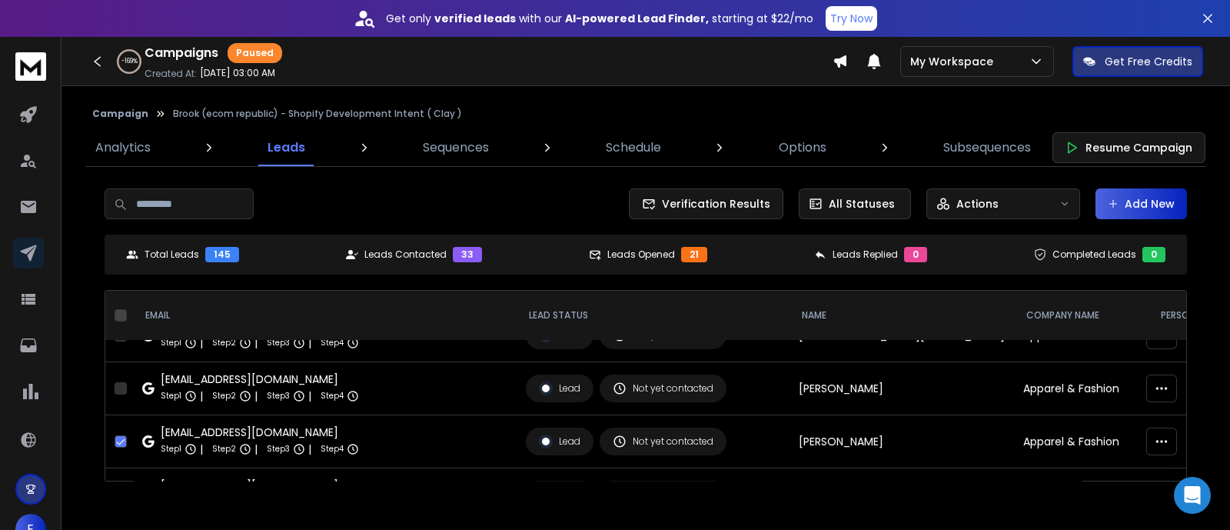
scroll to position [7062, 0]
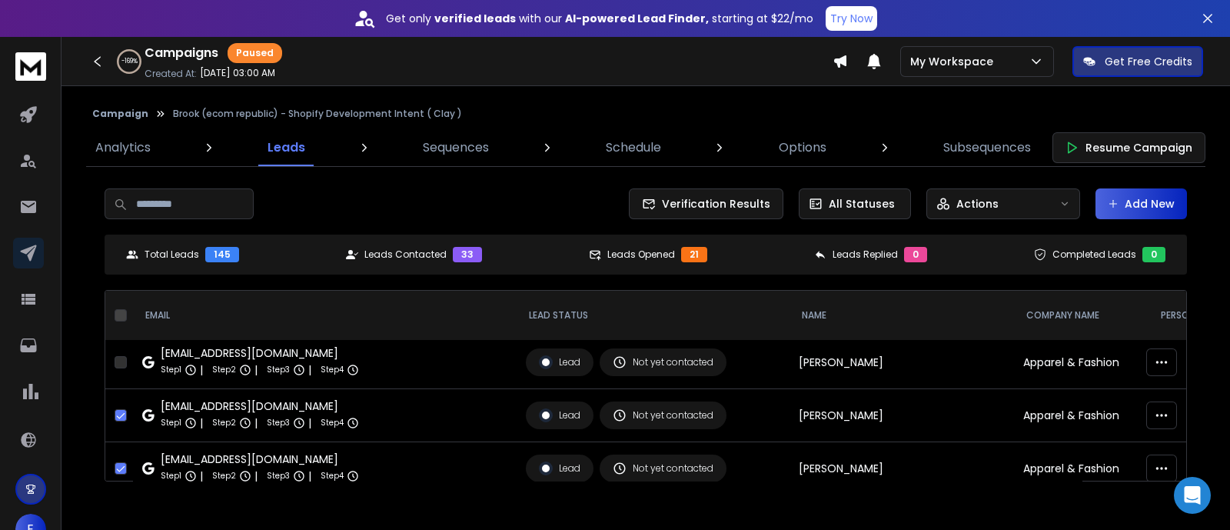
click at [1153, 401] on button "button" at bounding box center [1162, 415] width 31 height 28
click at [1131, 426] on p "Delete Lead" at bounding box center [1122, 426] width 64 height 15
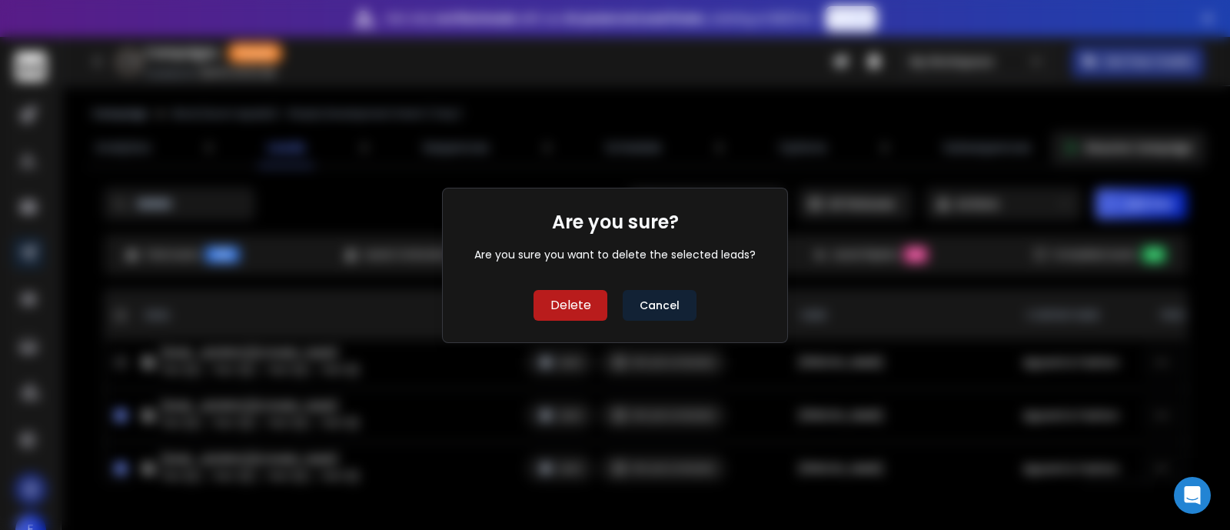
click at [573, 313] on button "Delete" at bounding box center [571, 305] width 74 height 31
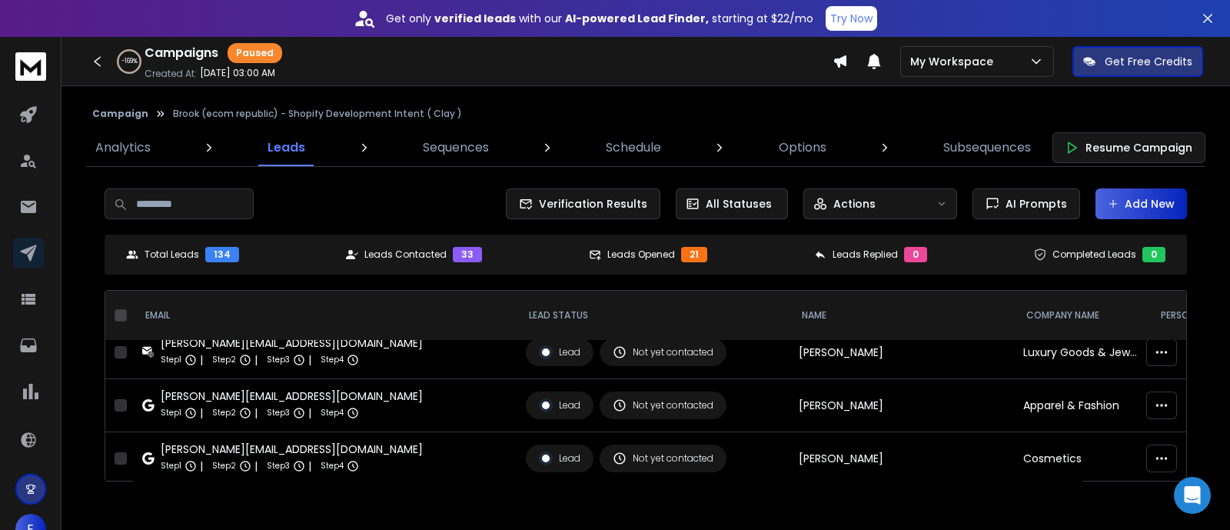
scroll to position [6960, 0]
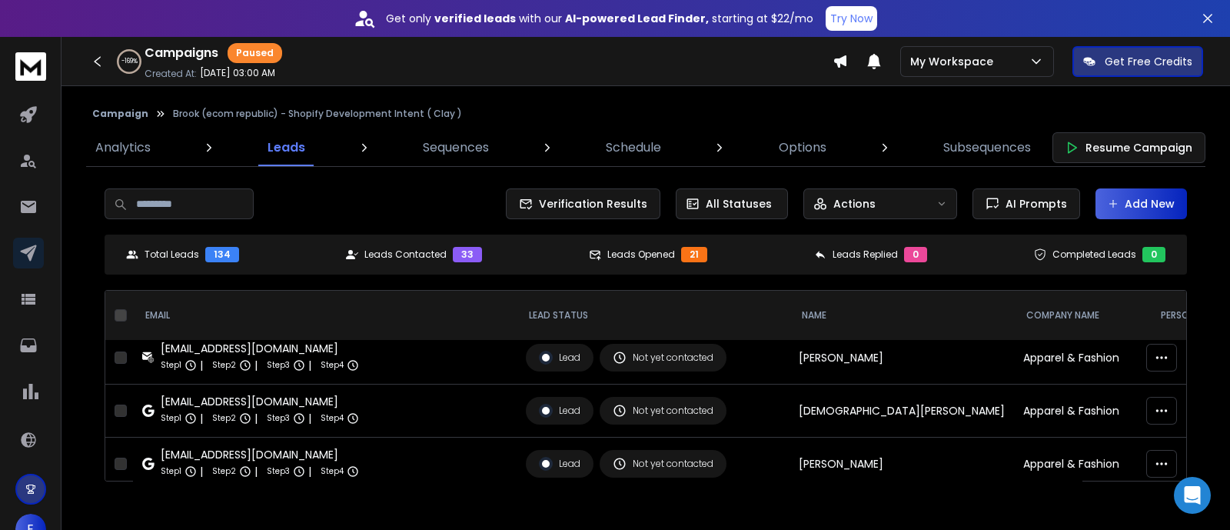
click at [119, 448] on td at bounding box center [119, 464] width 28 height 53
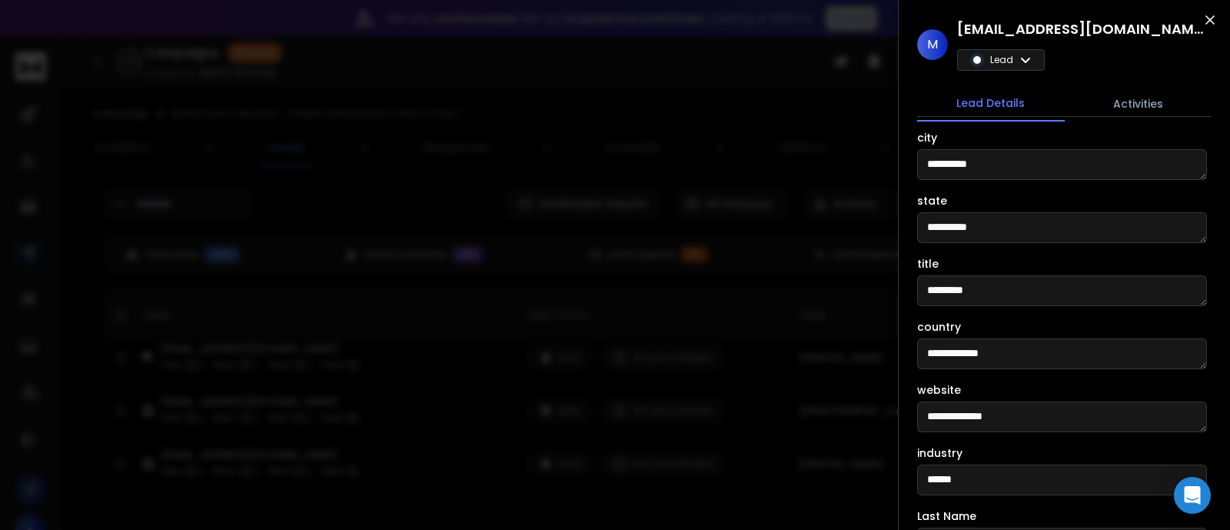
click at [1206, 18] on icon "button" at bounding box center [1210, 19] width 15 height 15
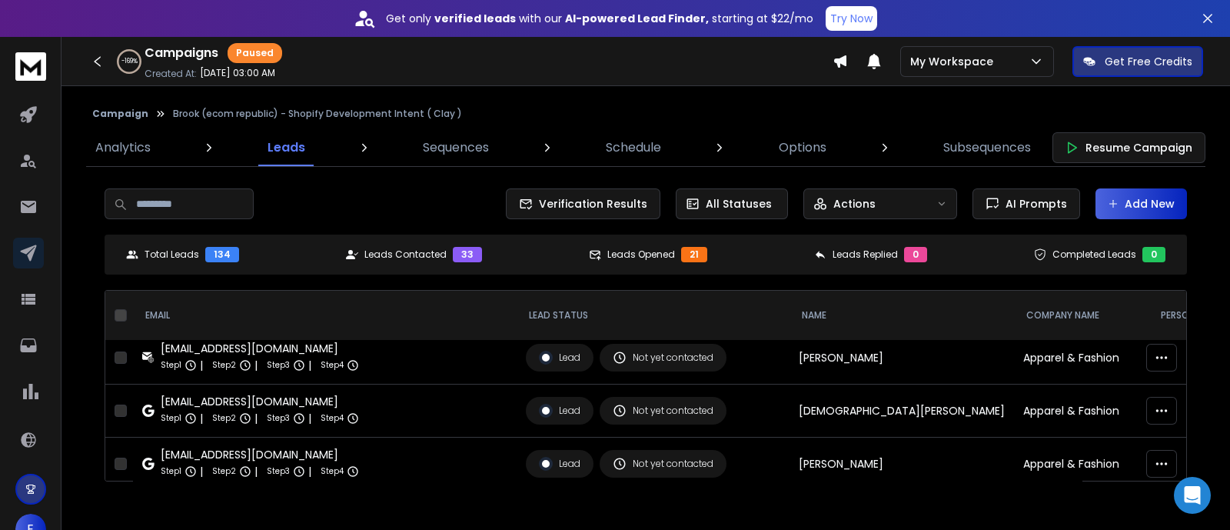
click at [117, 458] on button "button" at bounding box center [121, 464] width 12 height 12
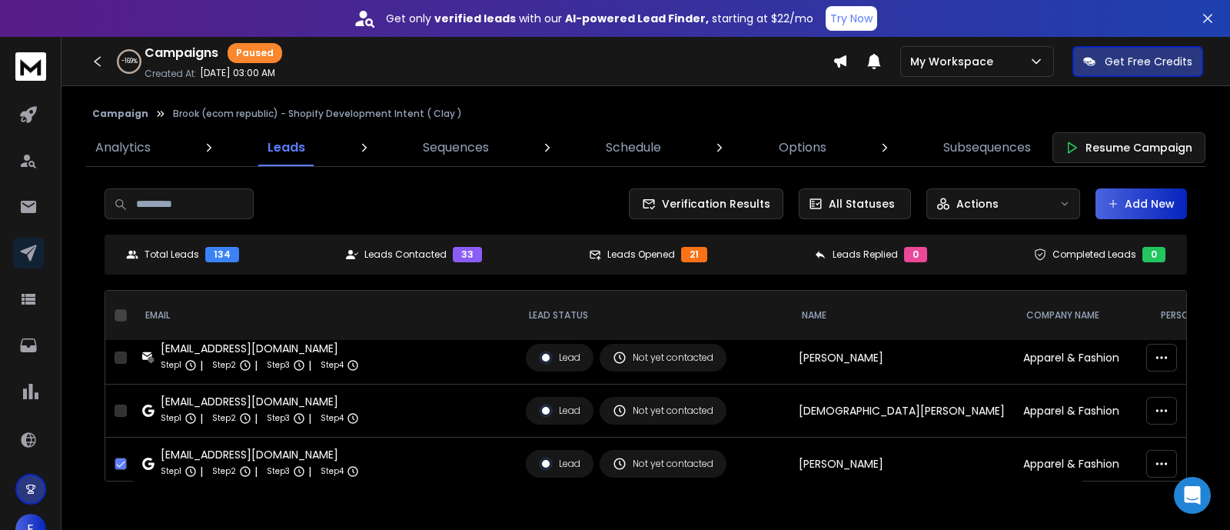
click at [113, 385] on td at bounding box center [119, 411] width 28 height 53
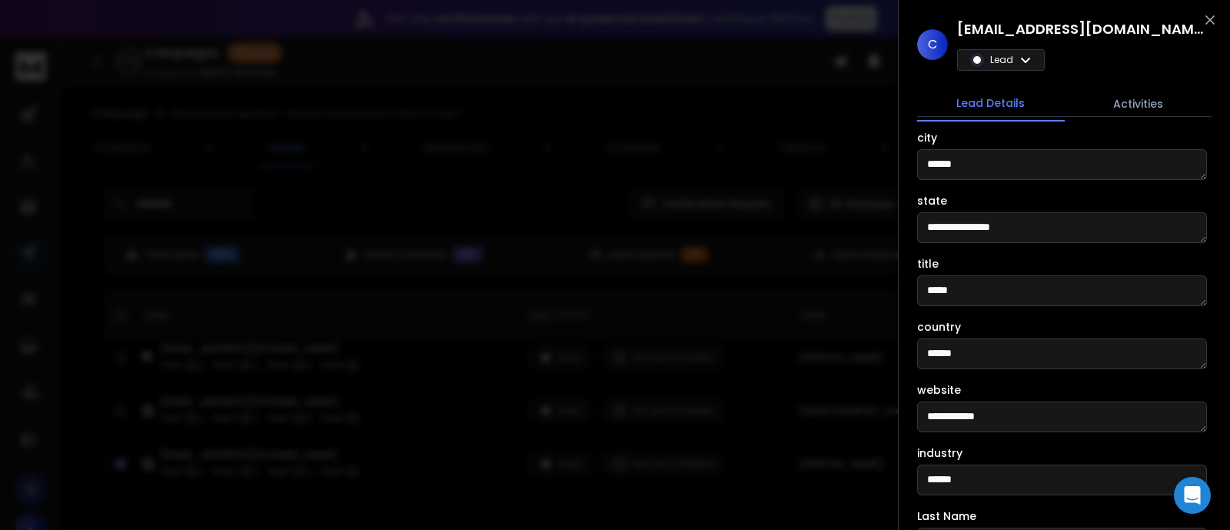
click at [116, 394] on div at bounding box center [615, 265] width 1230 height 530
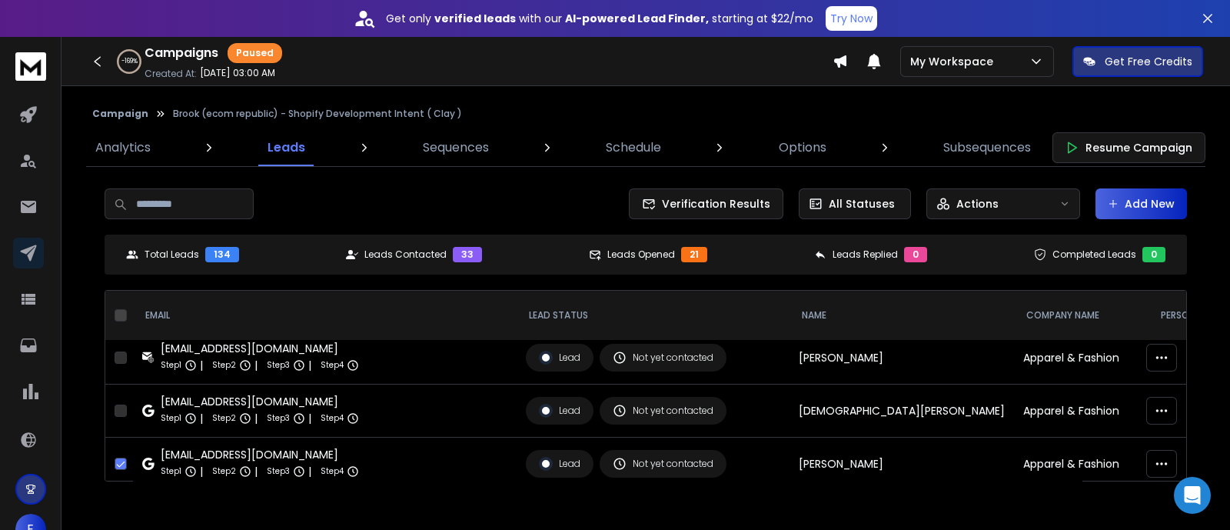
click at [120, 405] on button "button" at bounding box center [121, 411] width 12 height 12
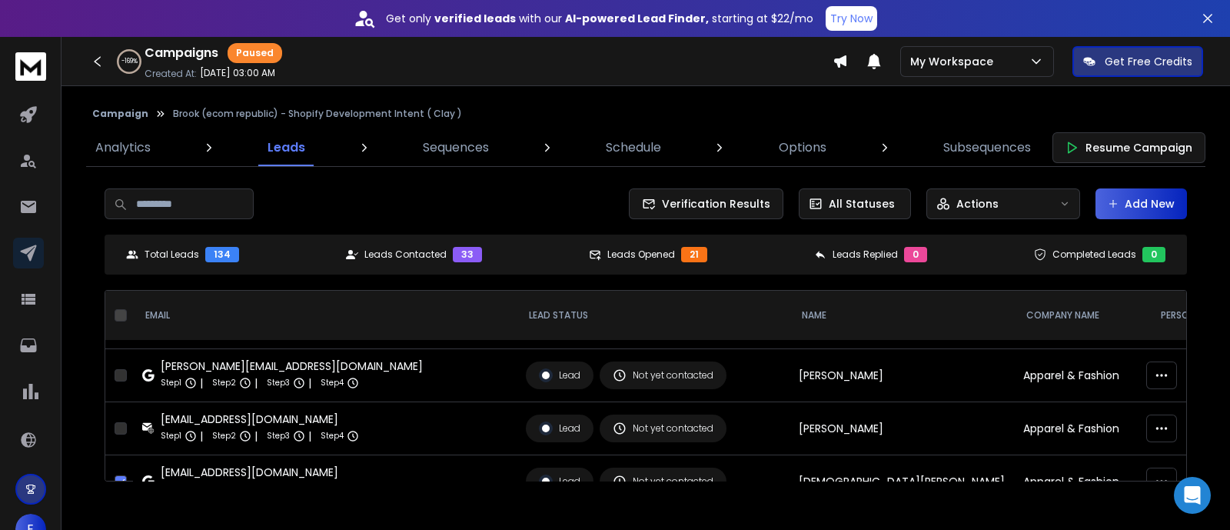
scroll to position [6864, 0]
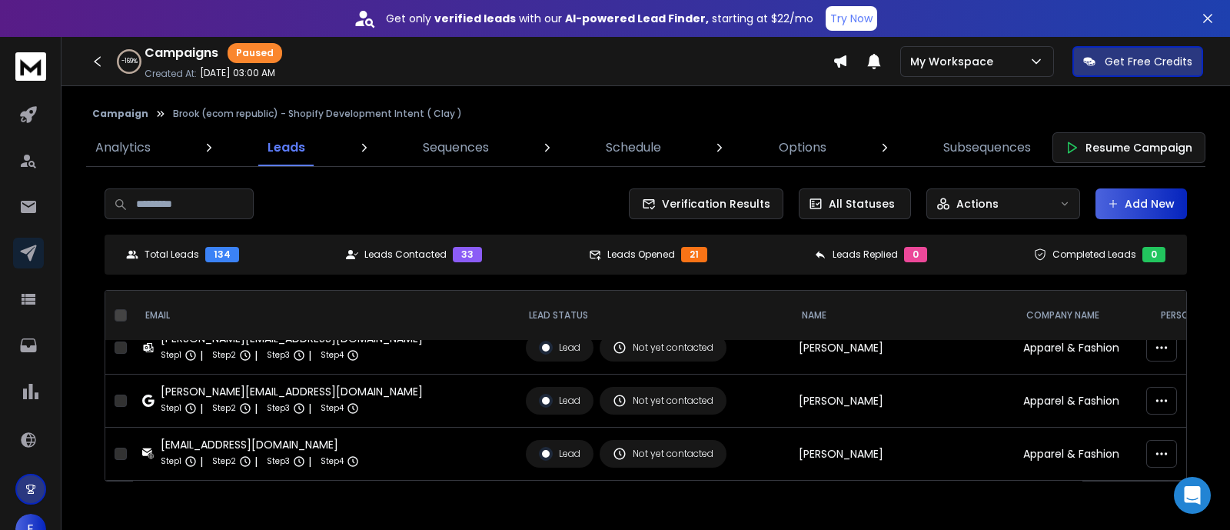
click at [117, 448] on button "button" at bounding box center [121, 454] width 12 height 12
click at [124, 386] on td at bounding box center [119, 401] width 28 height 53
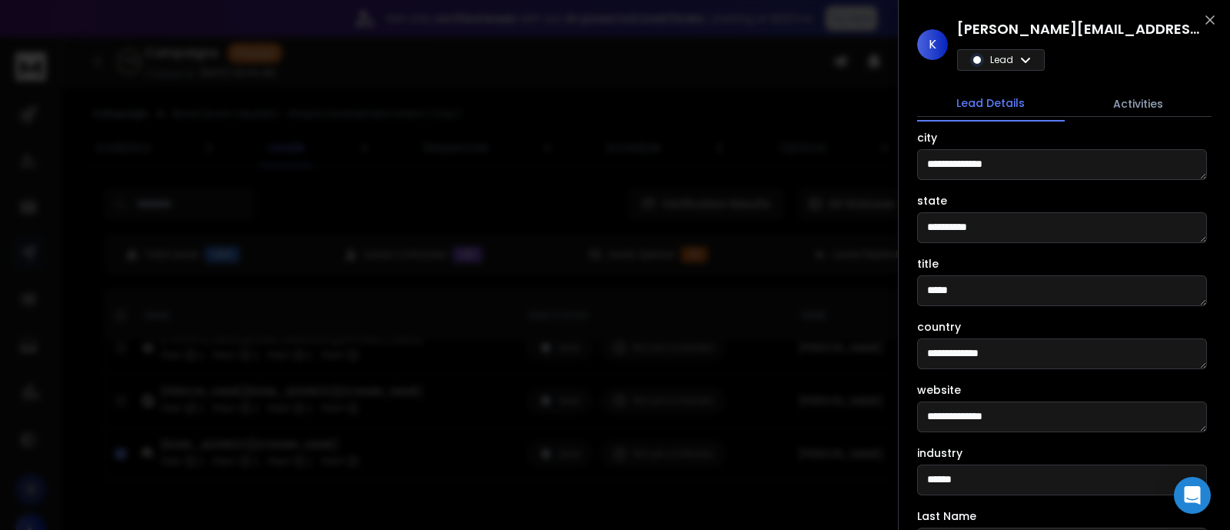
click at [150, 392] on div at bounding box center [615, 265] width 1230 height 530
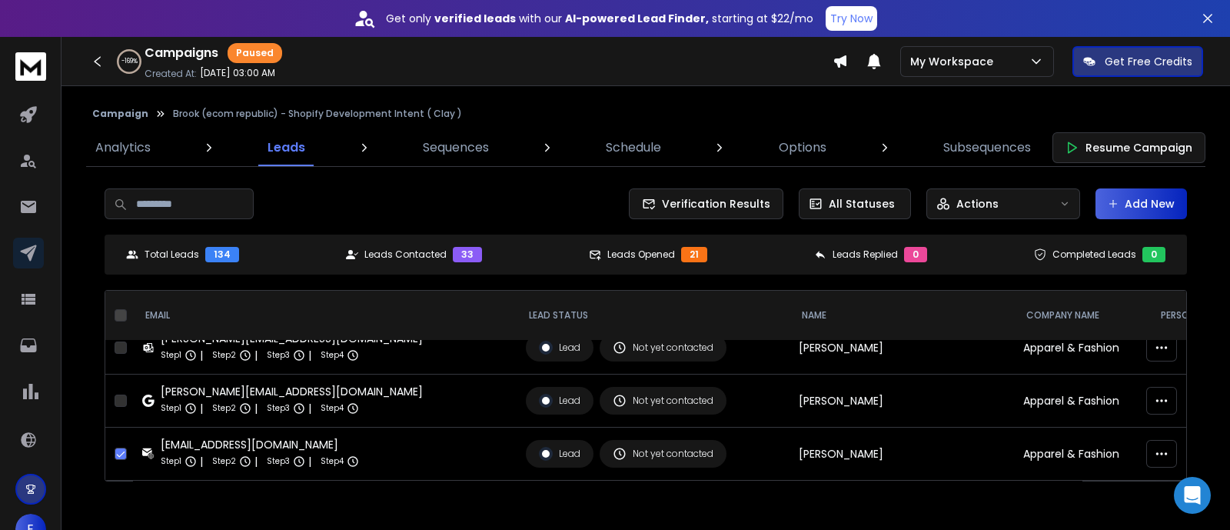
click at [122, 395] on button "button" at bounding box center [121, 401] width 12 height 12
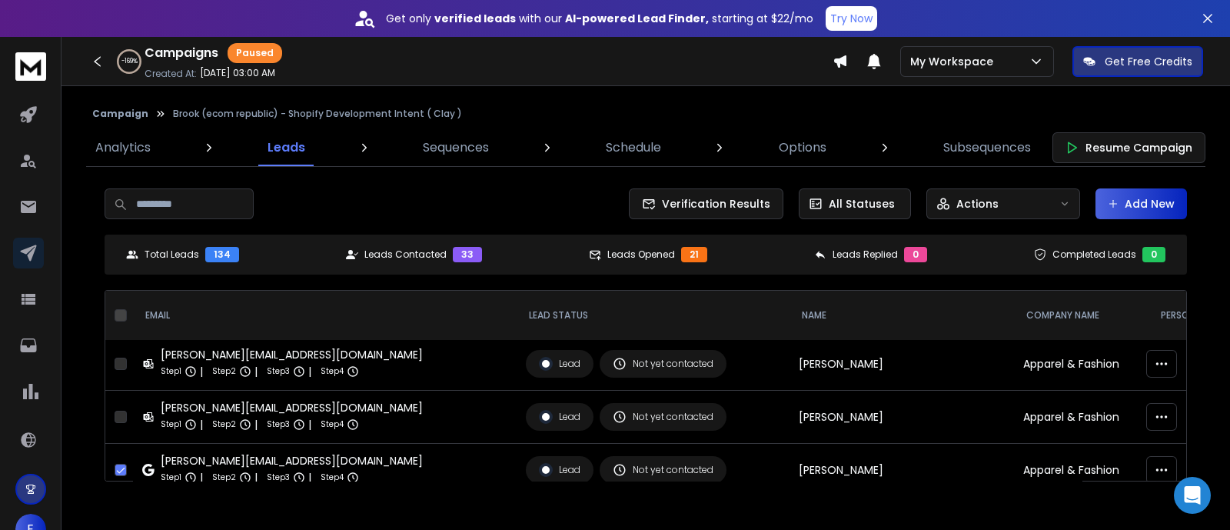
scroll to position [6768, 0]
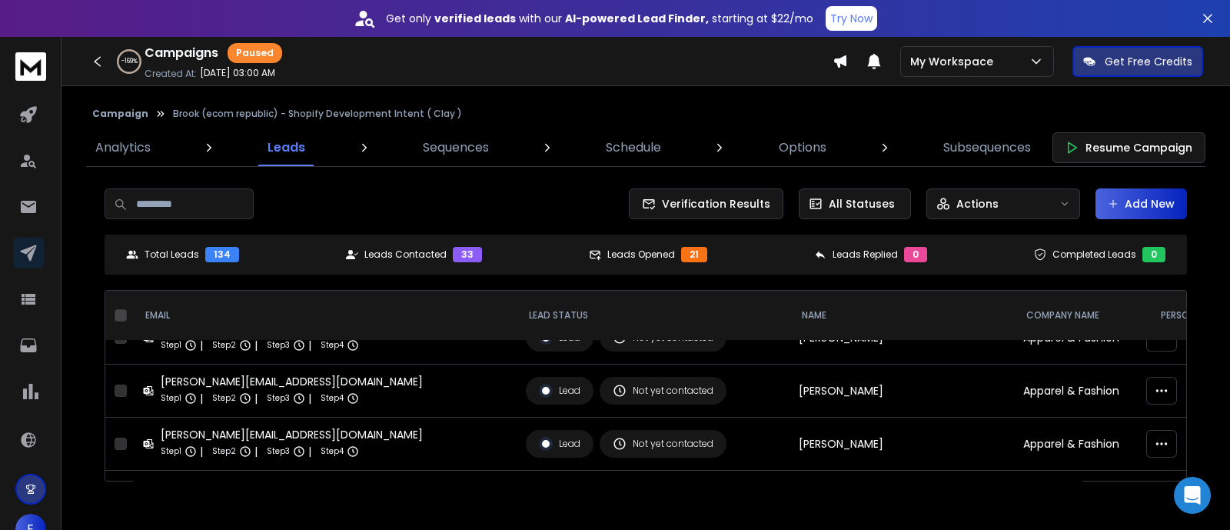
click at [124, 438] on button "button" at bounding box center [121, 444] width 12 height 12
click at [123, 378] on td at bounding box center [119, 391] width 28 height 53
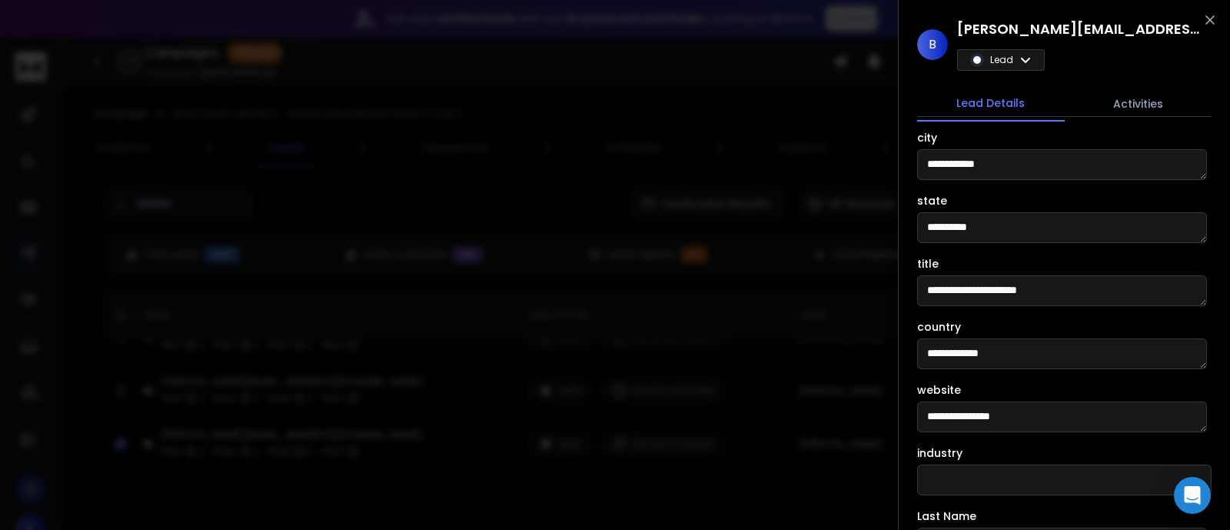
click at [141, 386] on div at bounding box center [615, 265] width 1230 height 530
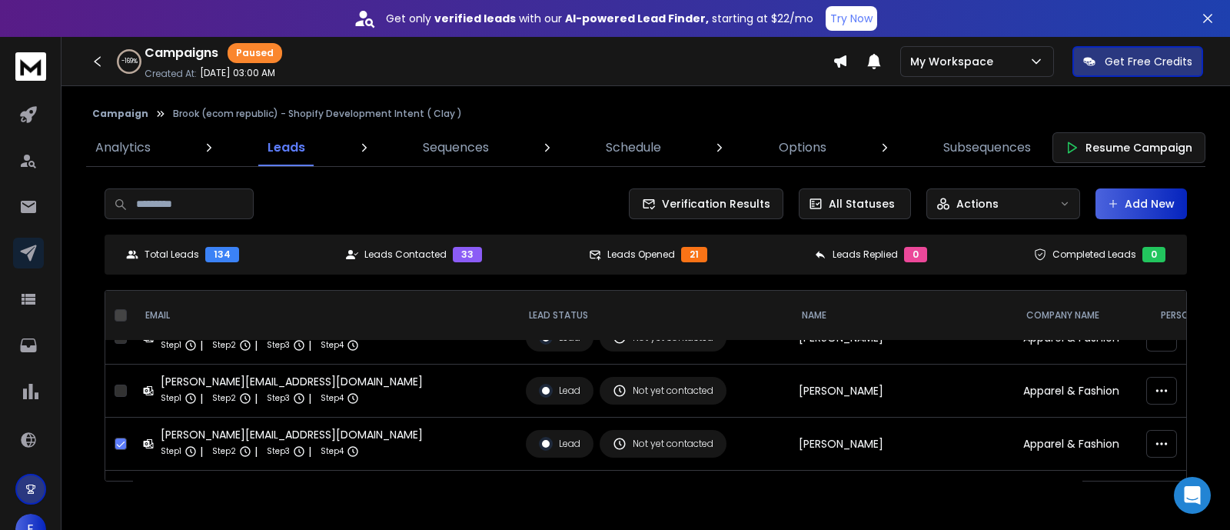
click at [118, 385] on button "button" at bounding box center [121, 391] width 12 height 12
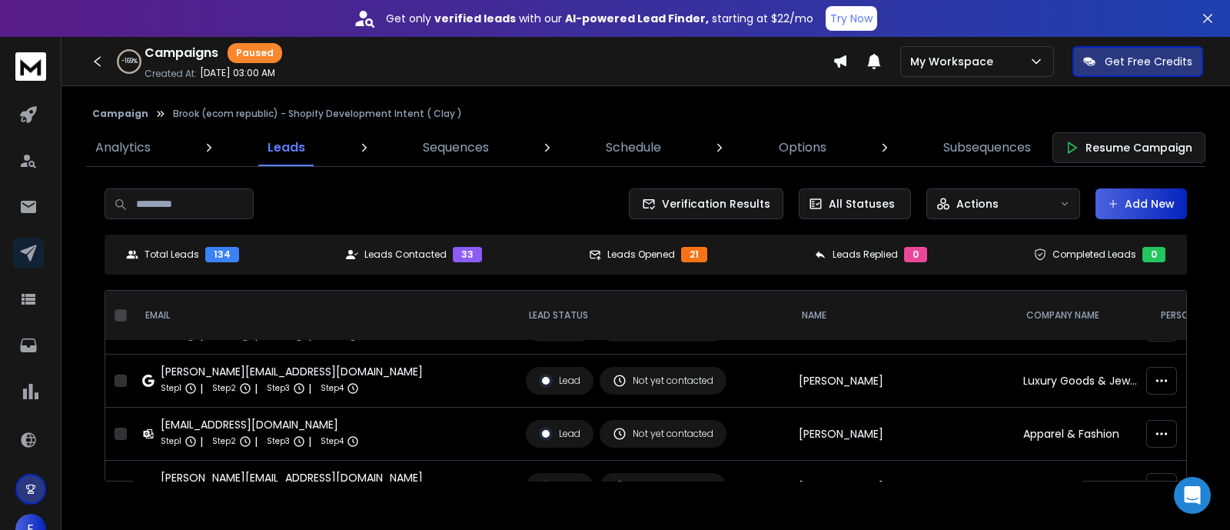
click at [118, 428] on button "button" at bounding box center [121, 434] width 12 height 12
click at [123, 375] on button "button" at bounding box center [121, 381] width 12 height 12
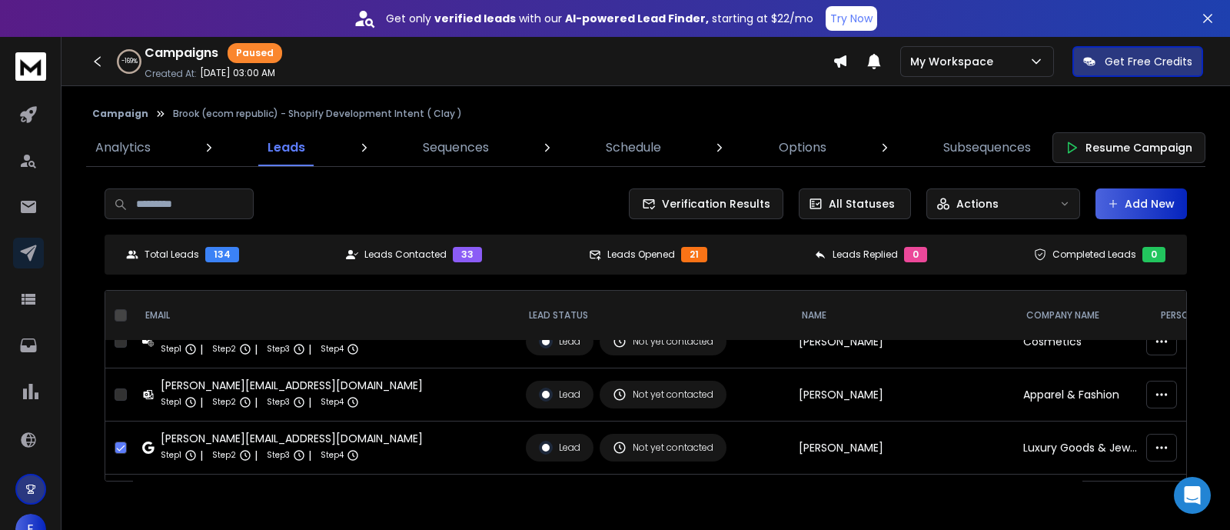
scroll to position [6576, 0]
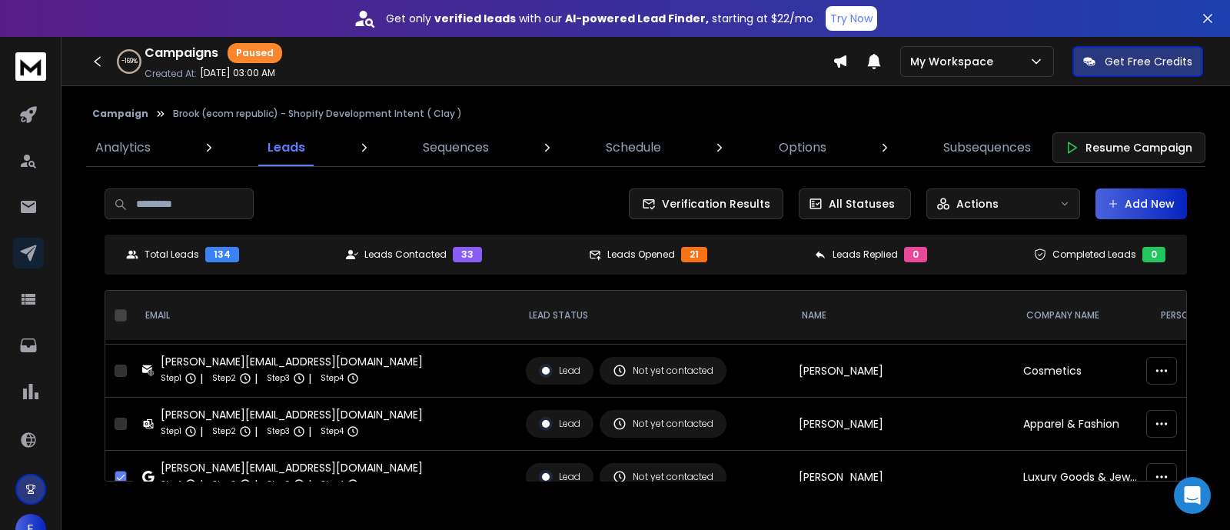
click at [120, 409] on td at bounding box center [119, 424] width 28 height 53
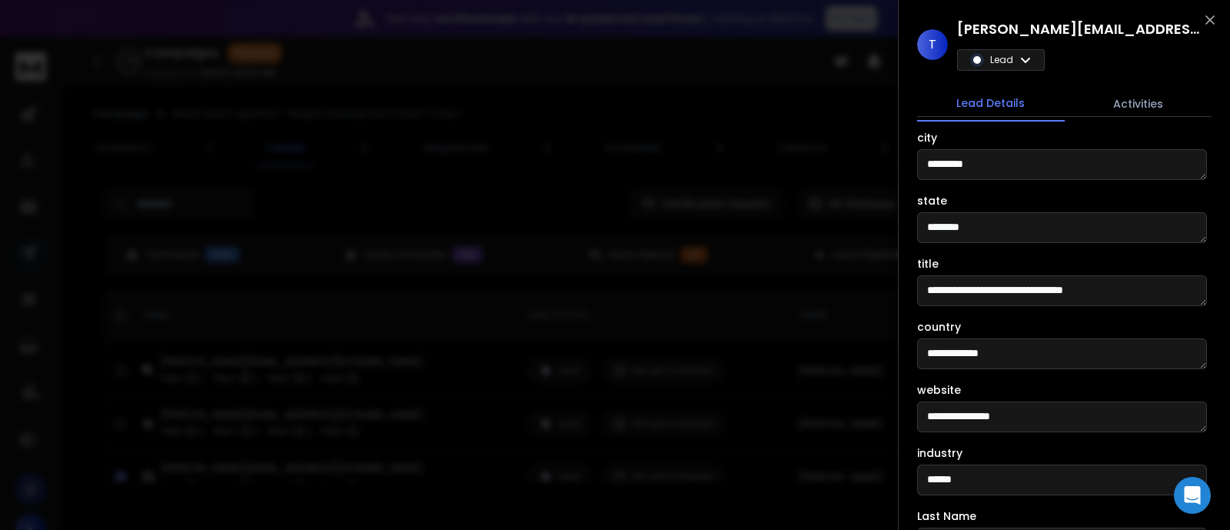
click at [138, 373] on div at bounding box center [615, 265] width 1230 height 530
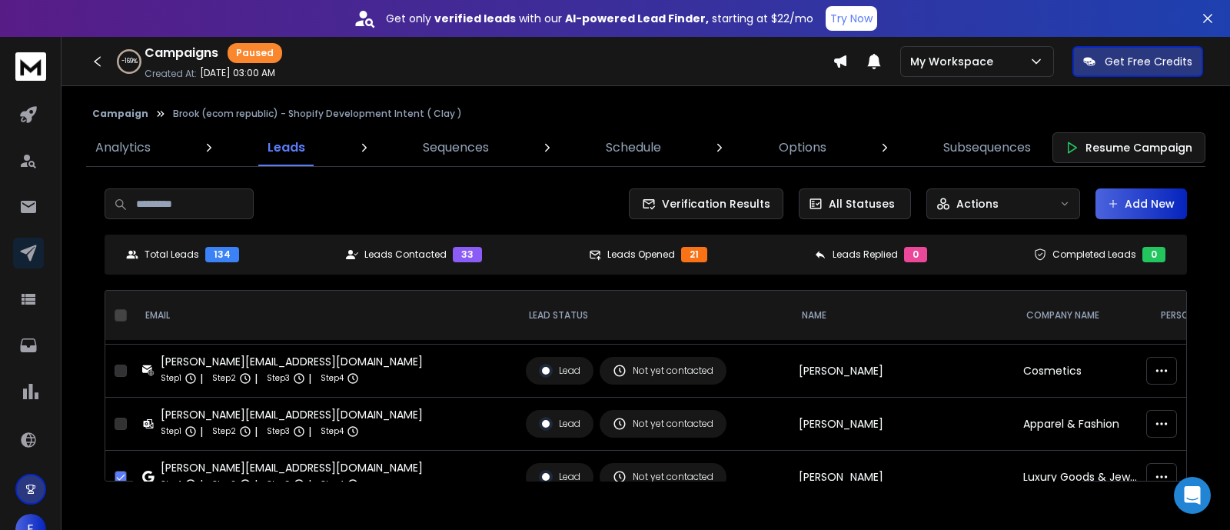
click at [120, 418] on button "button" at bounding box center [121, 424] width 12 height 12
click at [117, 365] on button "button" at bounding box center [121, 371] width 12 height 12
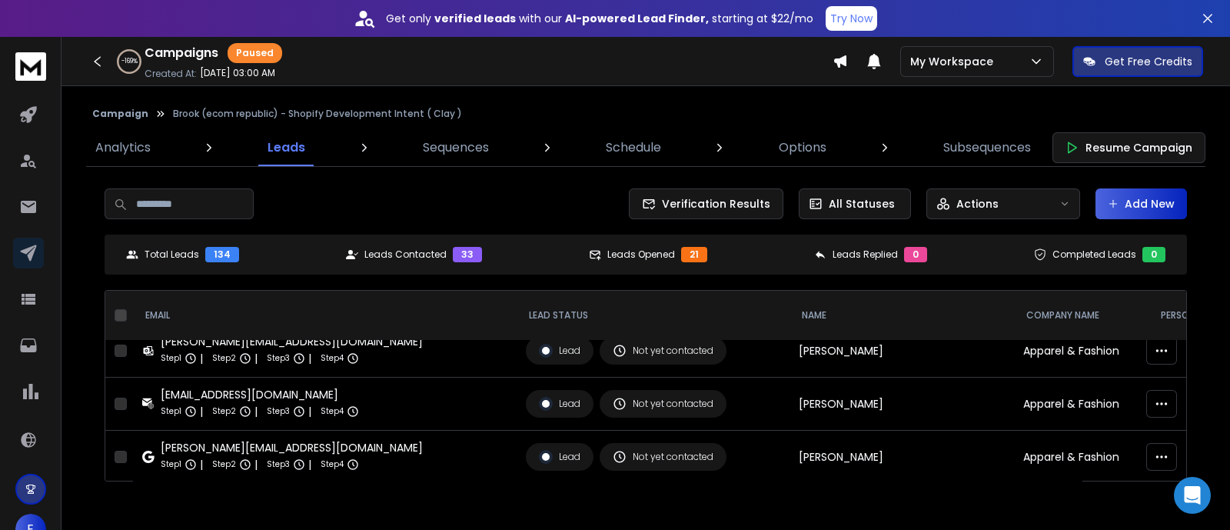
scroll to position [6480, 0]
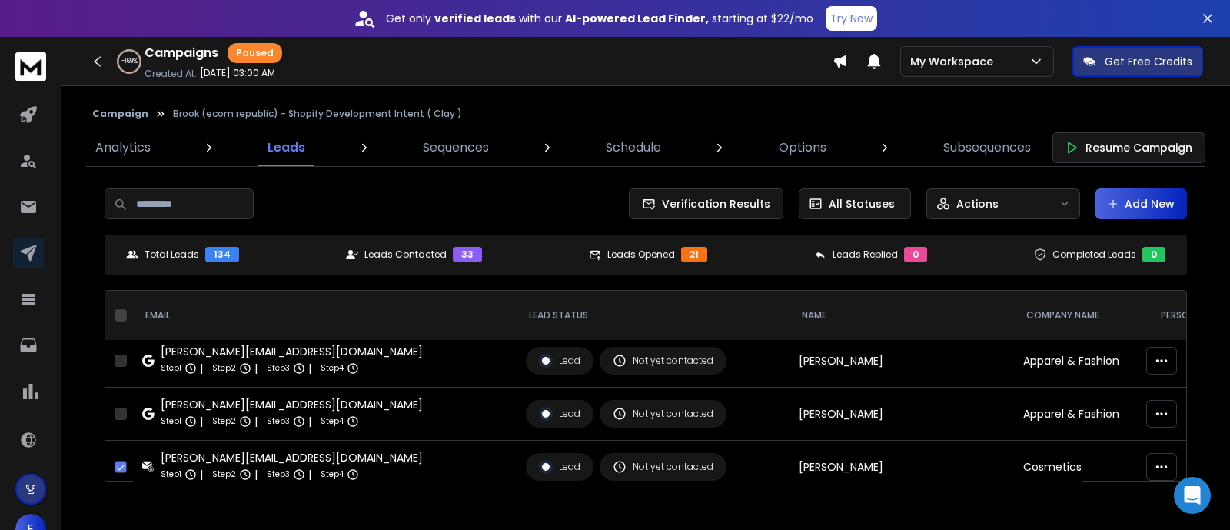
click at [122, 408] on button "button" at bounding box center [121, 414] width 12 height 12
click at [121, 408] on button "button" at bounding box center [121, 414] width 12 height 12
click at [121, 355] on button "button" at bounding box center [121, 361] width 12 height 12
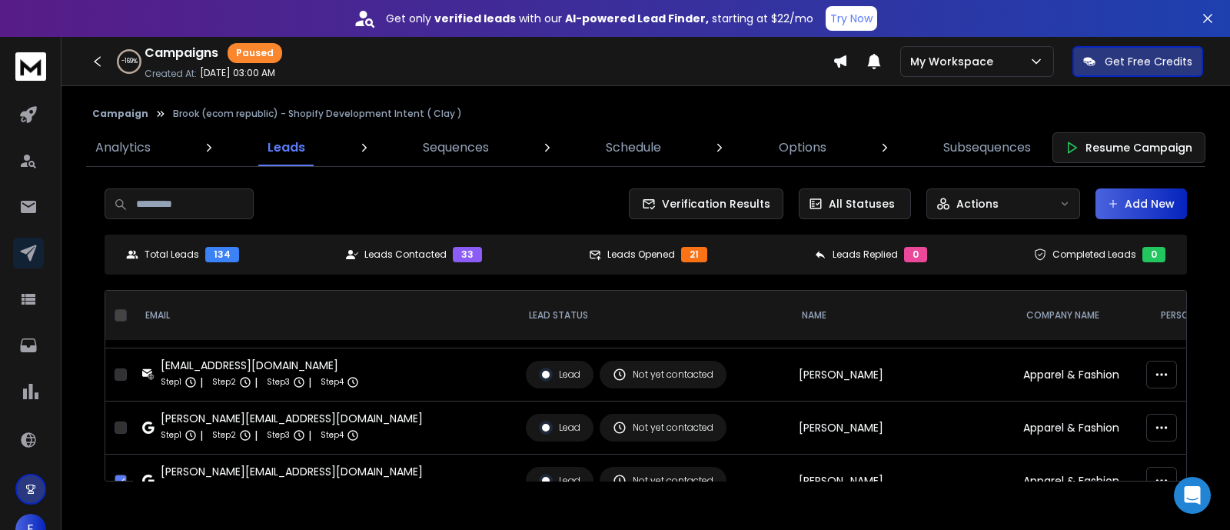
scroll to position [6384, 0]
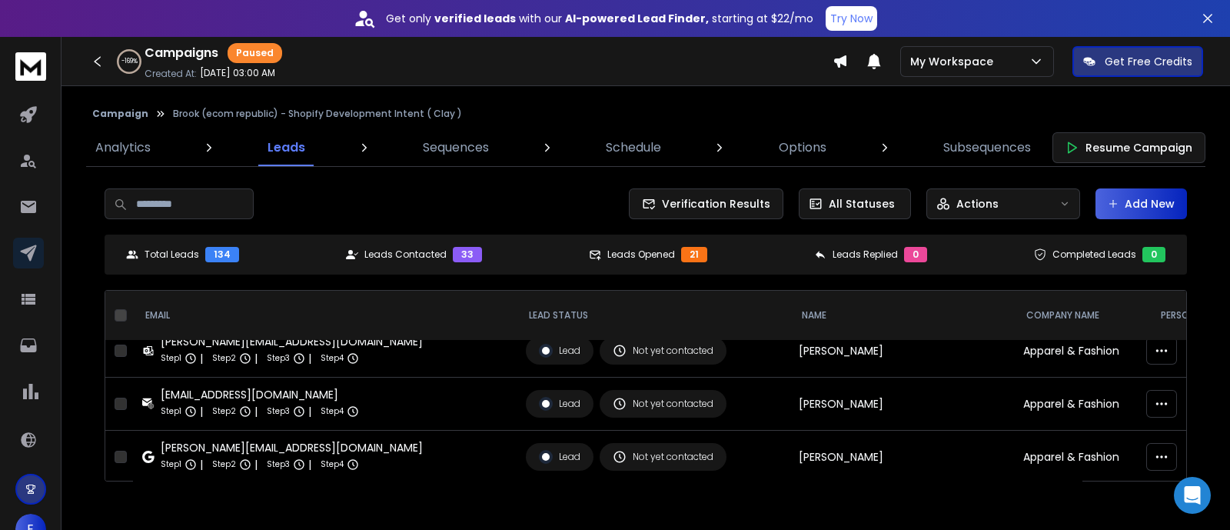
click at [122, 451] on button "button" at bounding box center [121, 457] width 12 height 12
click at [121, 451] on button "button" at bounding box center [121, 457] width 12 height 12
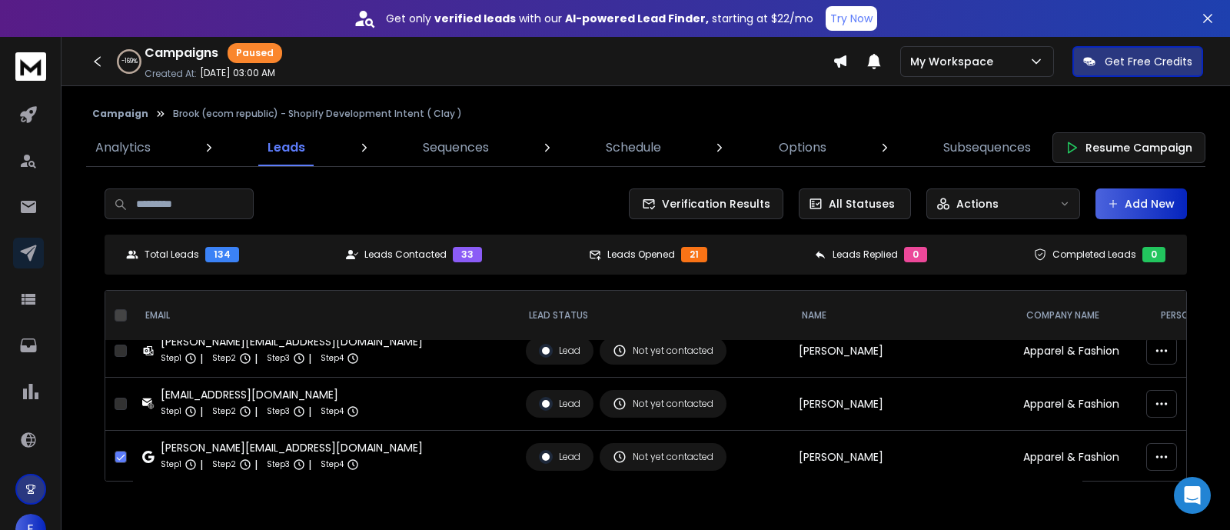
click at [121, 451] on button "button" at bounding box center [121, 457] width 12 height 12
click at [122, 391] on td at bounding box center [119, 404] width 28 height 53
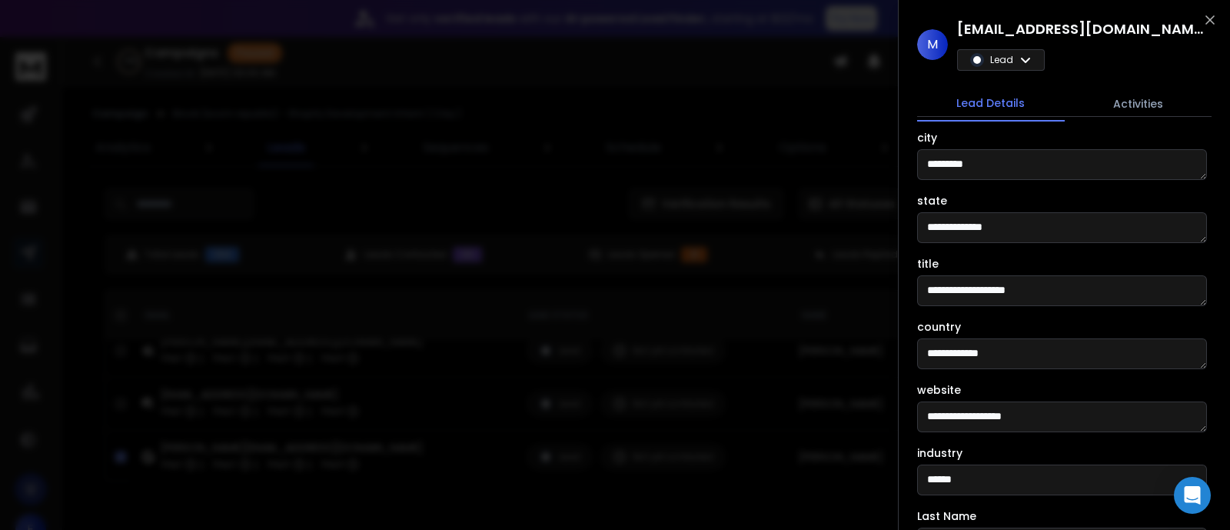
click at [122, 391] on div at bounding box center [615, 265] width 1230 height 530
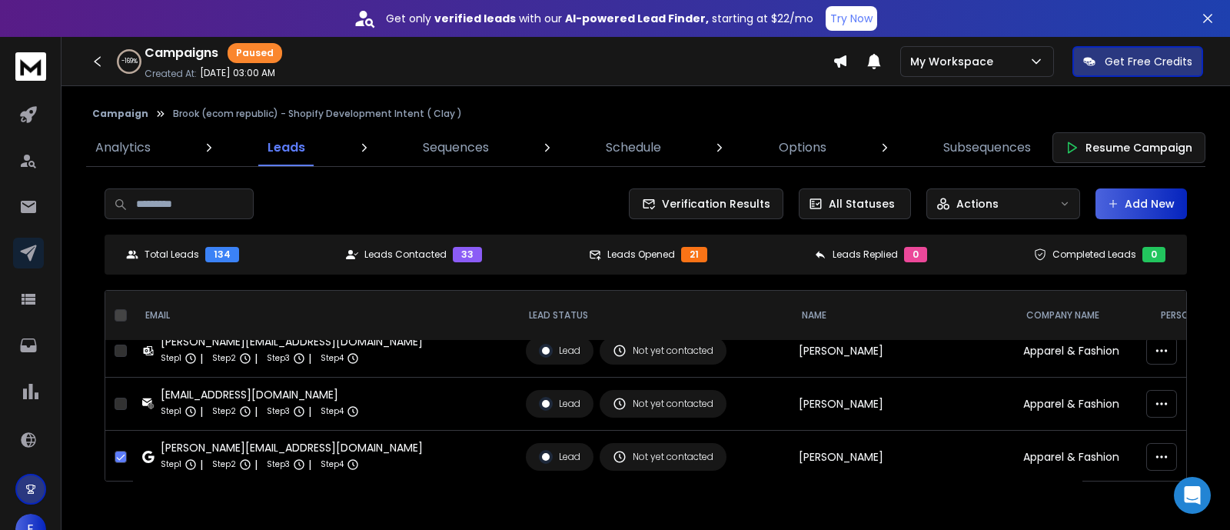
click at [121, 398] on button "button" at bounding box center [121, 404] width 12 height 12
click at [120, 398] on button "button" at bounding box center [121, 404] width 12 height 12
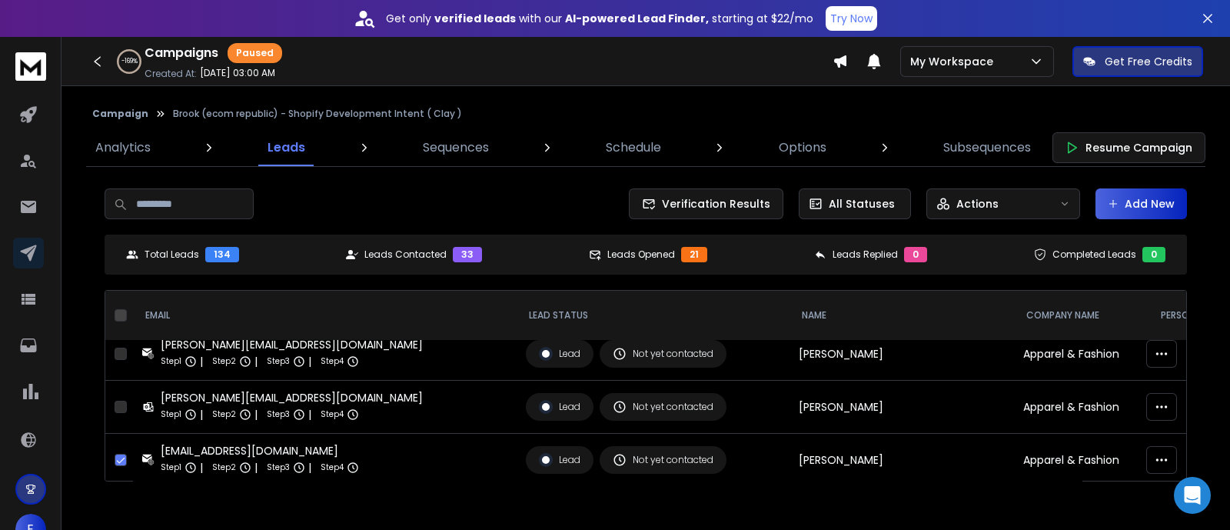
scroll to position [6287, 0]
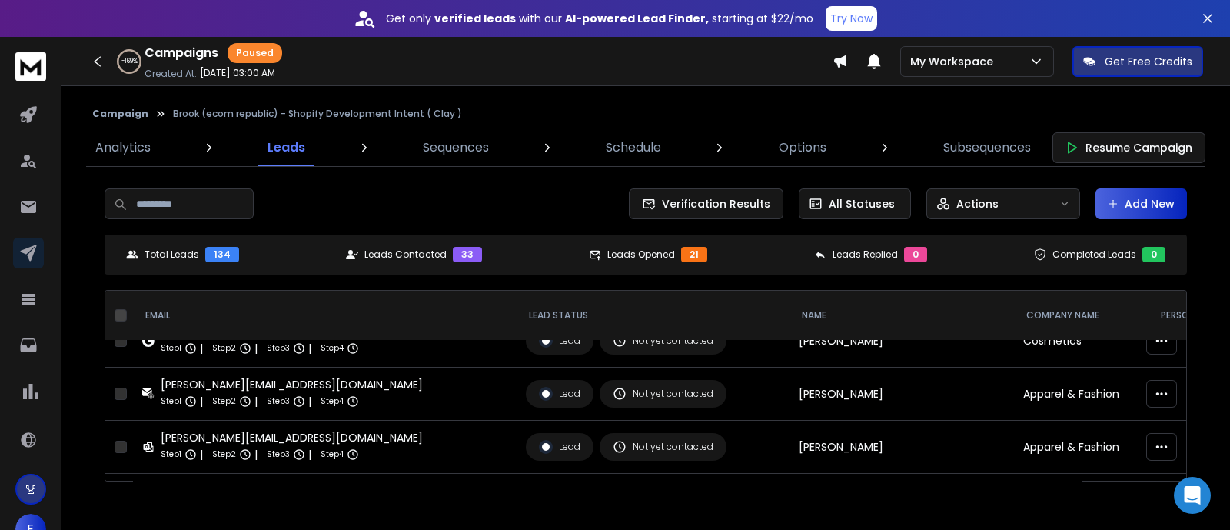
click at [122, 441] on button "button" at bounding box center [121, 447] width 12 height 12
click at [120, 441] on button "button" at bounding box center [121, 447] width 12 height 12
click at [119, 441] on button "button" at bounding box center [121, 447] width 12 height 12
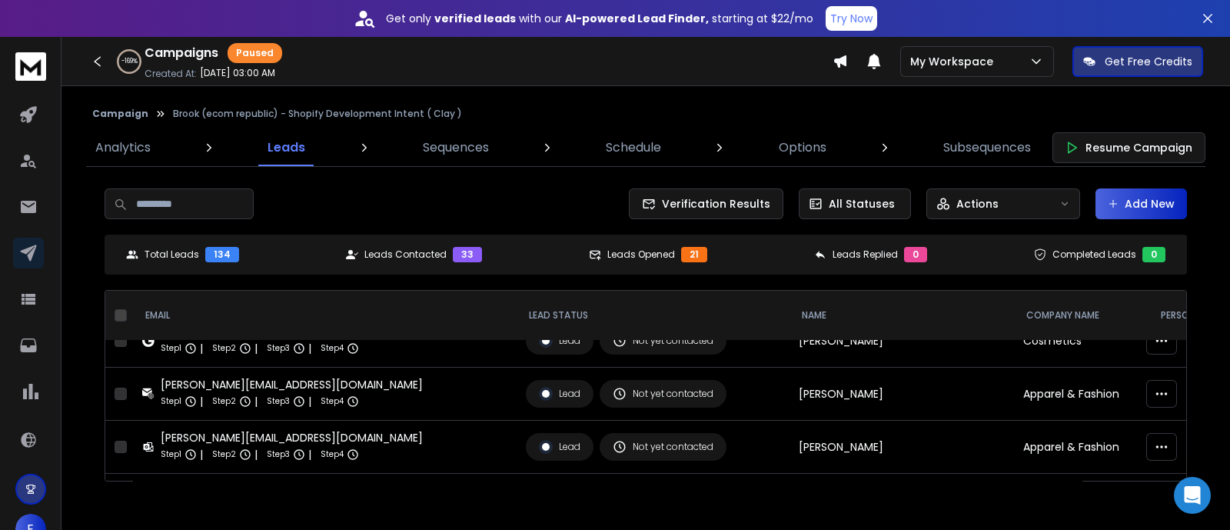
click at [119, 441] on button "button" at bounding box center [121, 447] width 12 height 12
click at [127, 441] on div at bounding box center [124, 447] width 18 height 12
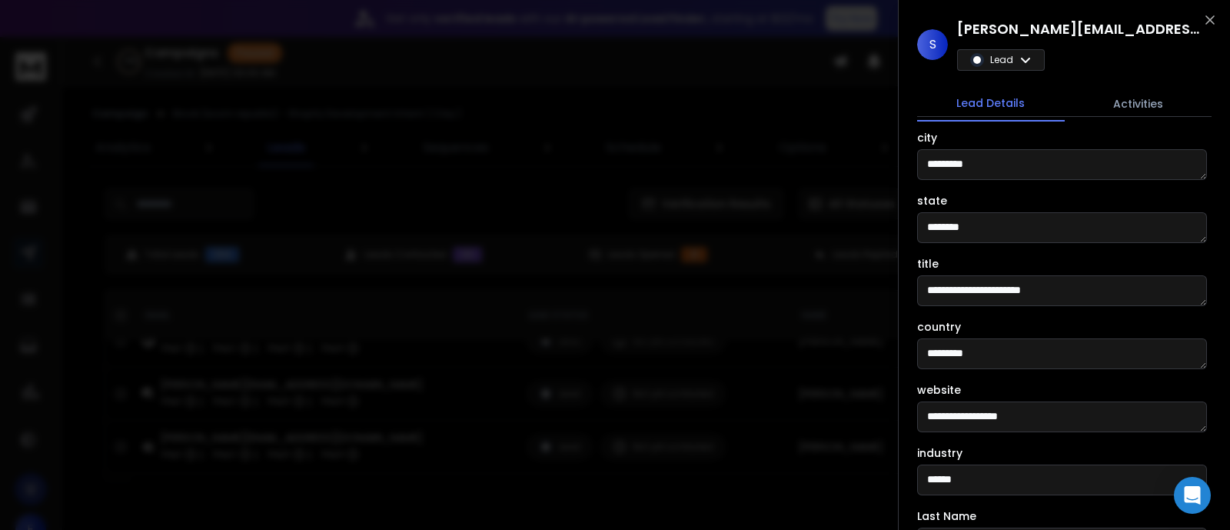
click at [117, 432] on div at bounding box center [615, 265] width 1230 height 530
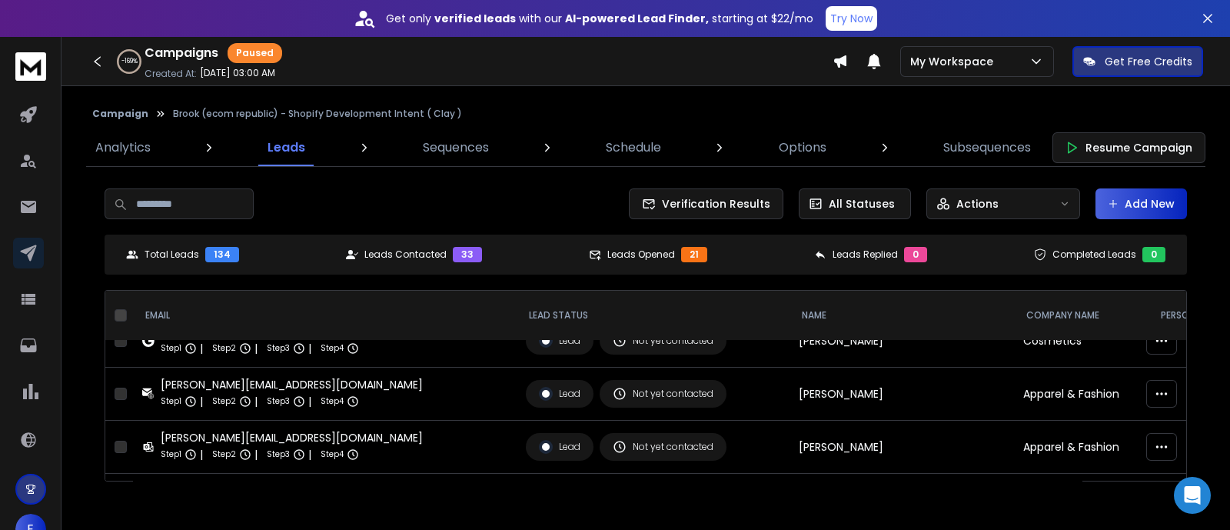
click at [122, 441] on button "button" at bounding box center [121, 447] width 12 height 12
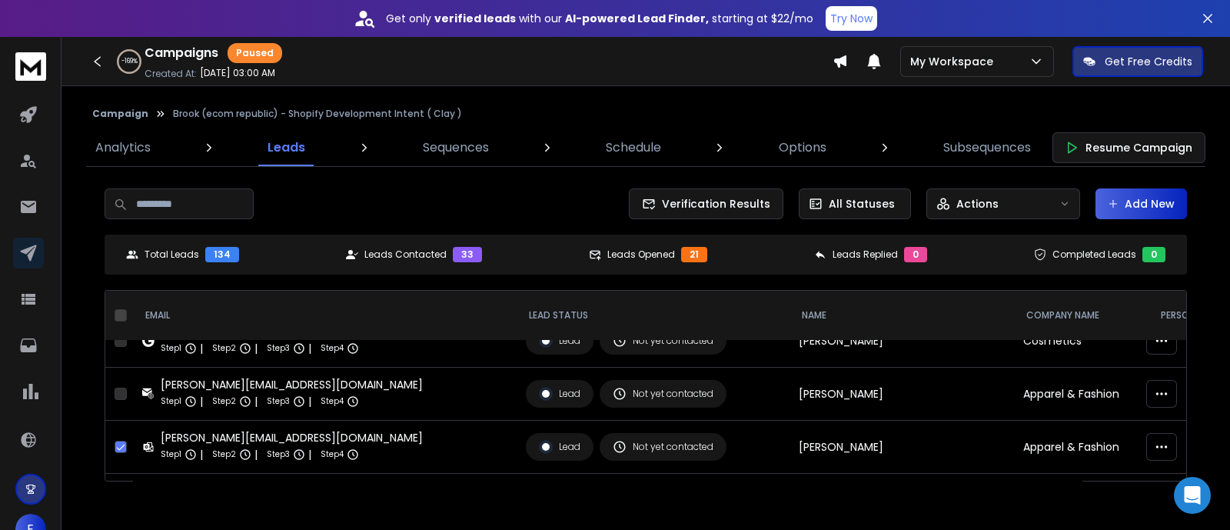
click at [123, 381] on td at bounding box center [119, 394] width 28 height 53
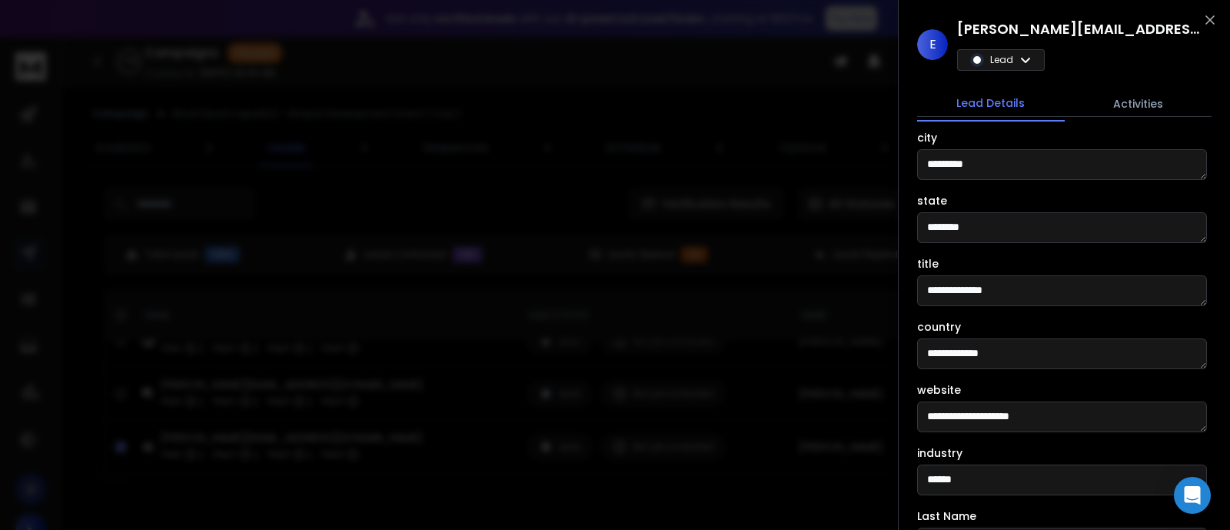
click at [123, 381] on div at bounding box center [615, 265] width 1230 height 530
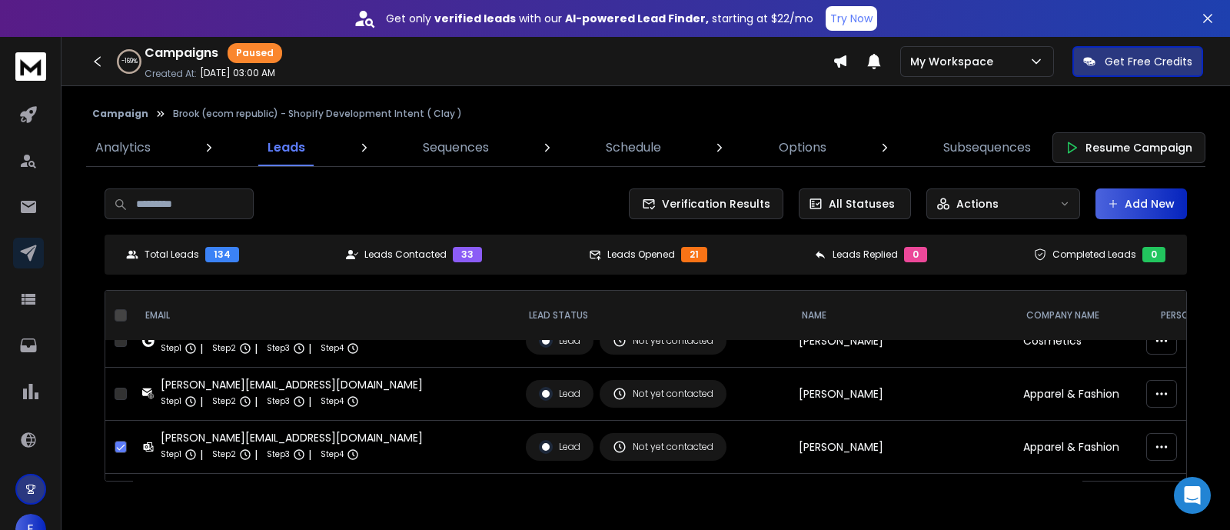
click at [122, 388] on button "button" at bounding box center [121, 394] width 12 height 12
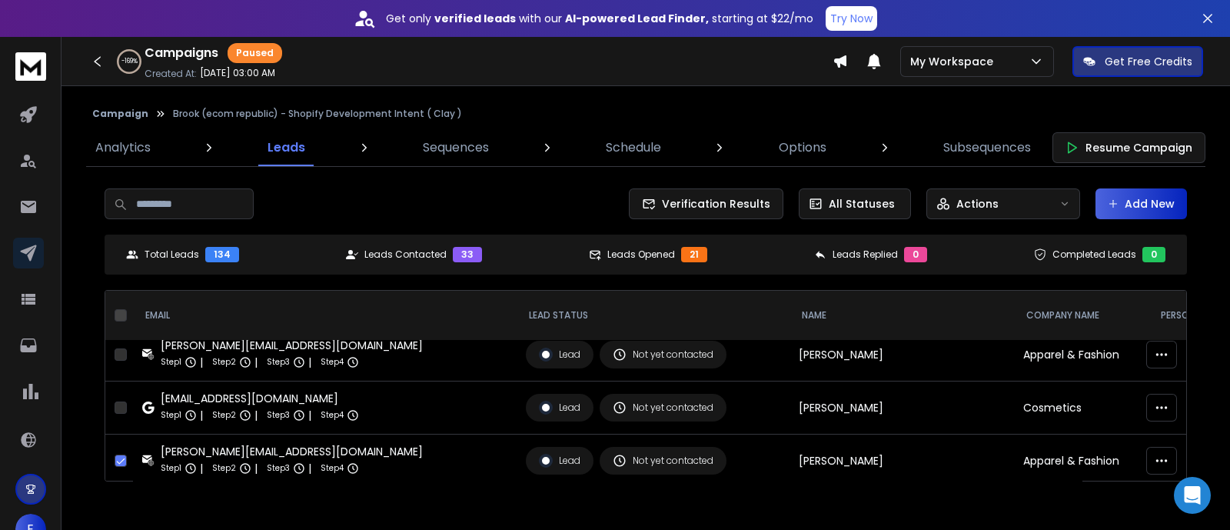
scroll to position [6191, 0]
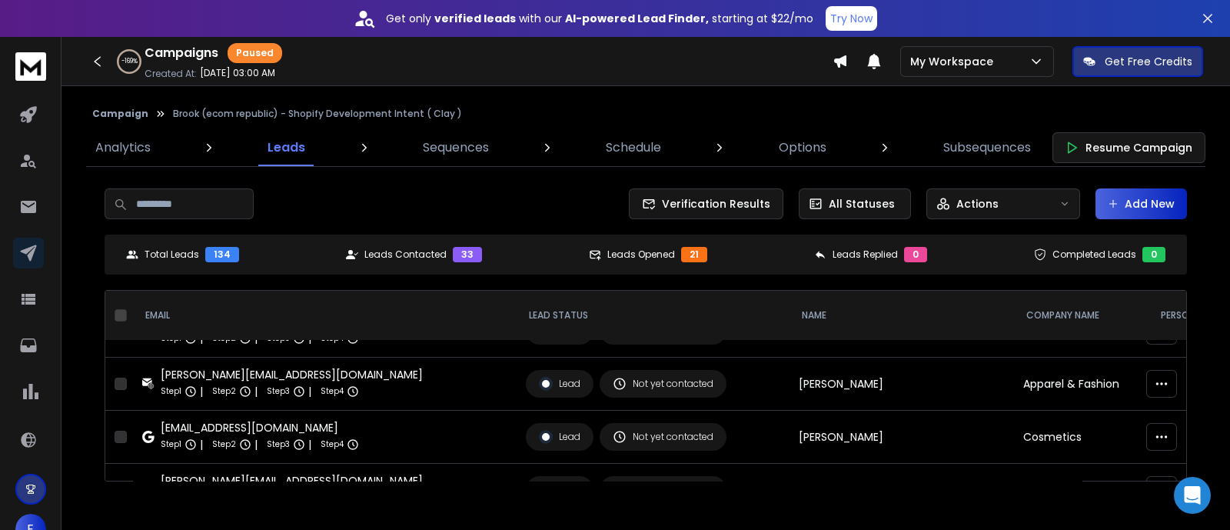
click at [122, 431] on button "button" at bounding box center [121, 437] width 12 height 12
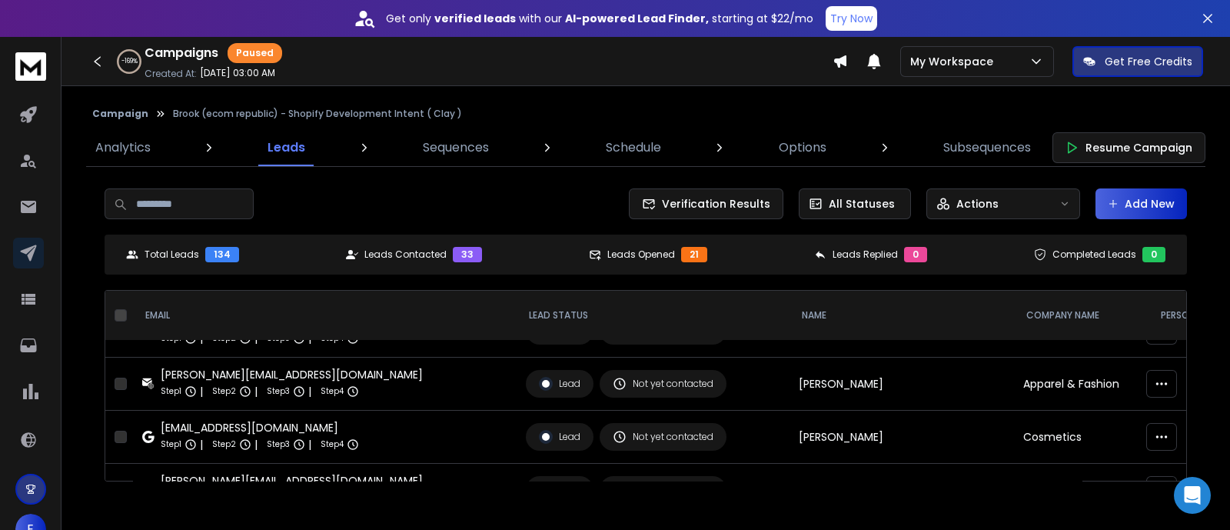
click at [122, 431] on button "button" at bounding box center [121, 437] width 12 height 12
click at [122, 378] on button "button" at bounding box center [121, 384] width 12 height 12
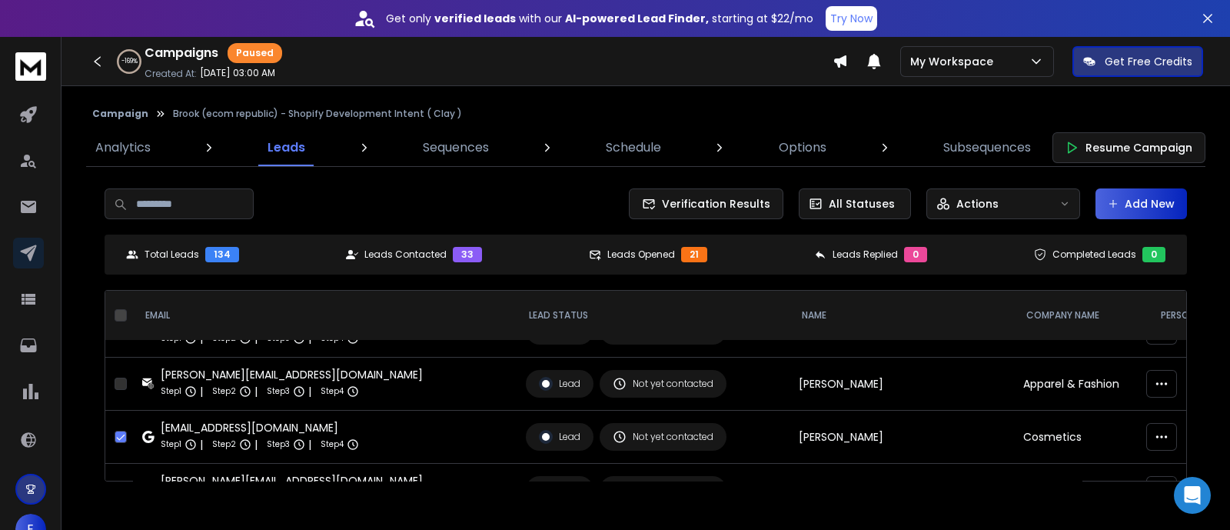
click at [122, 378] on button "button" at bounding box center [121, 384] width 12 height 12
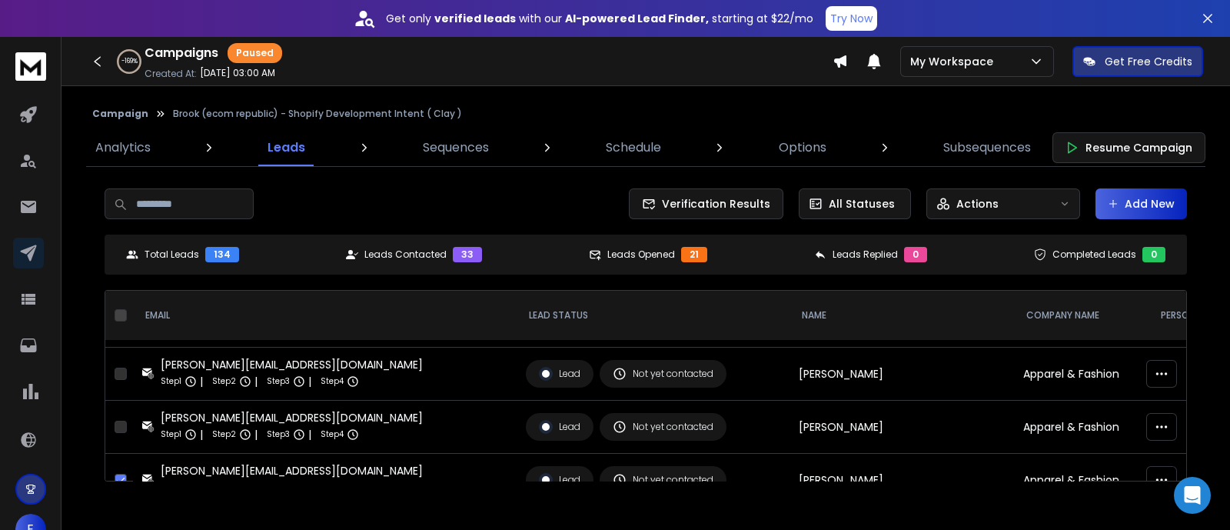
click at [120, 421] on button "button" at bounding box center [121, 427] width 12 height 12
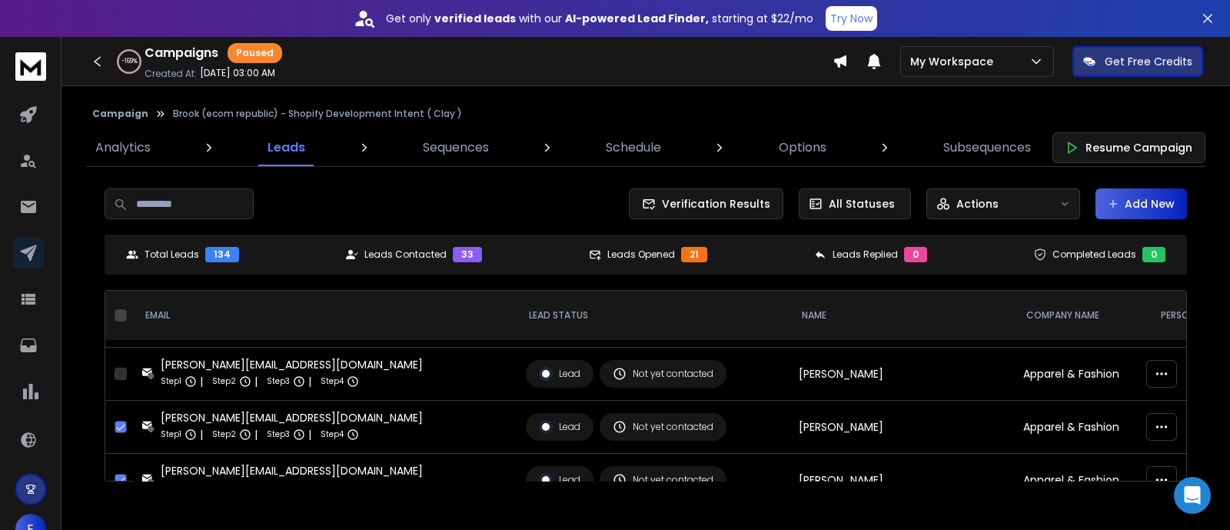
click at [119, 362] on td at bounding box center [119, 374] width 28 height 53
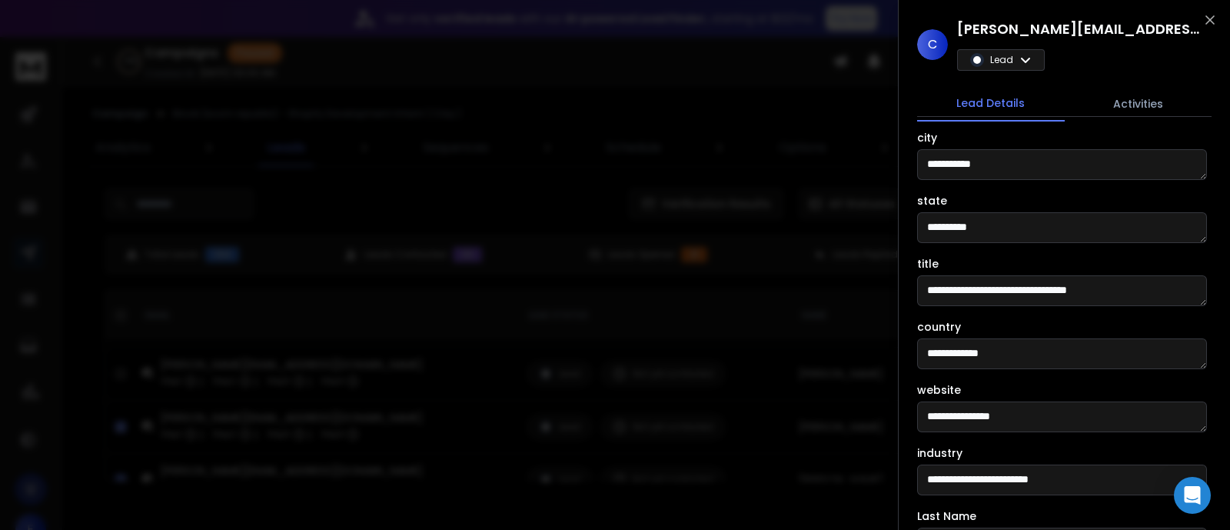
click at [119, 362] on div at bounding box center [615, 265] width 1230 height 530
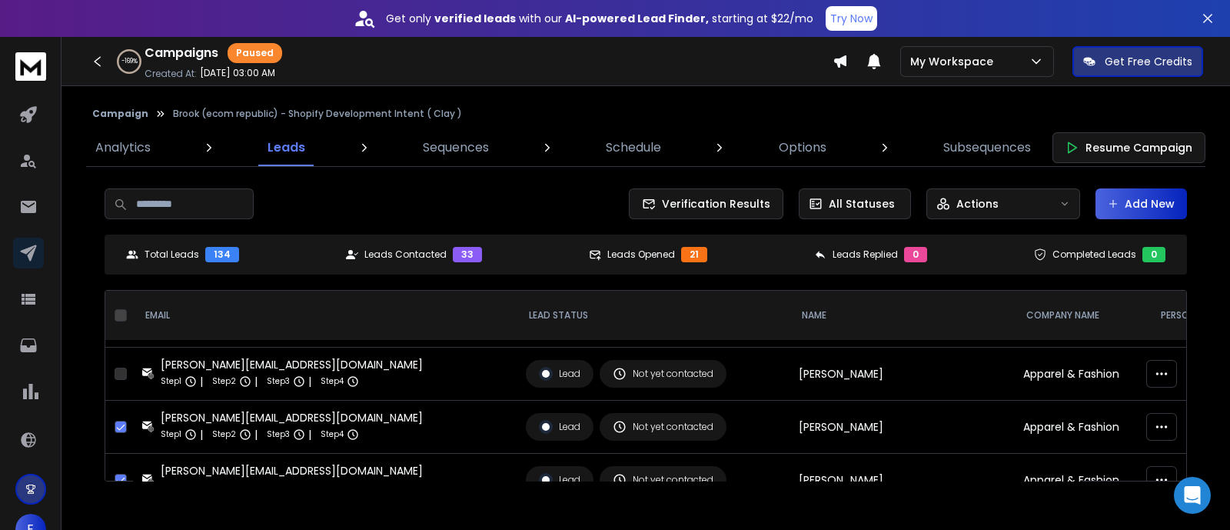
click at [121, 368] on button "button" at bounding box center [121, 374] width 12 height 12
click at [119, 368] on button "button" at bounding box center [121, 374] width 12 height 12
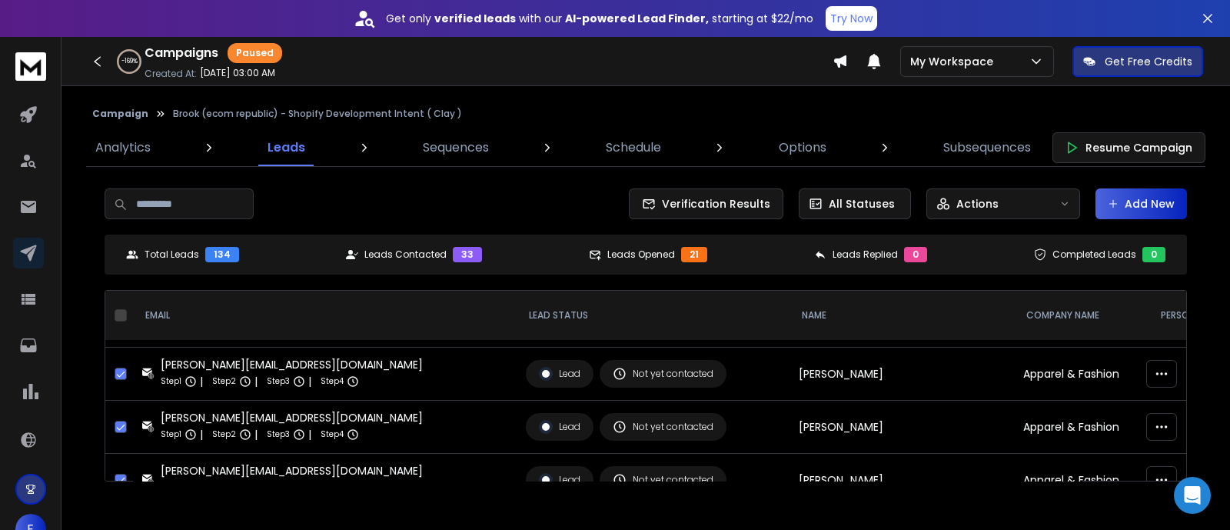
scroll to position [5999, 0]
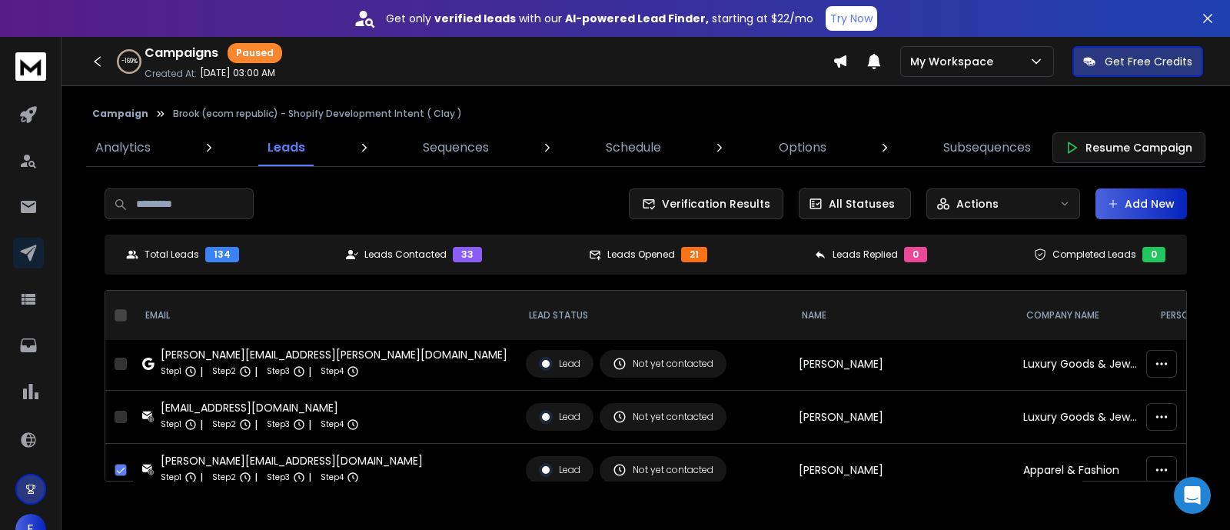
click at [122, 411] on button "button" at bounding box center [121, 417] width 12 height 12
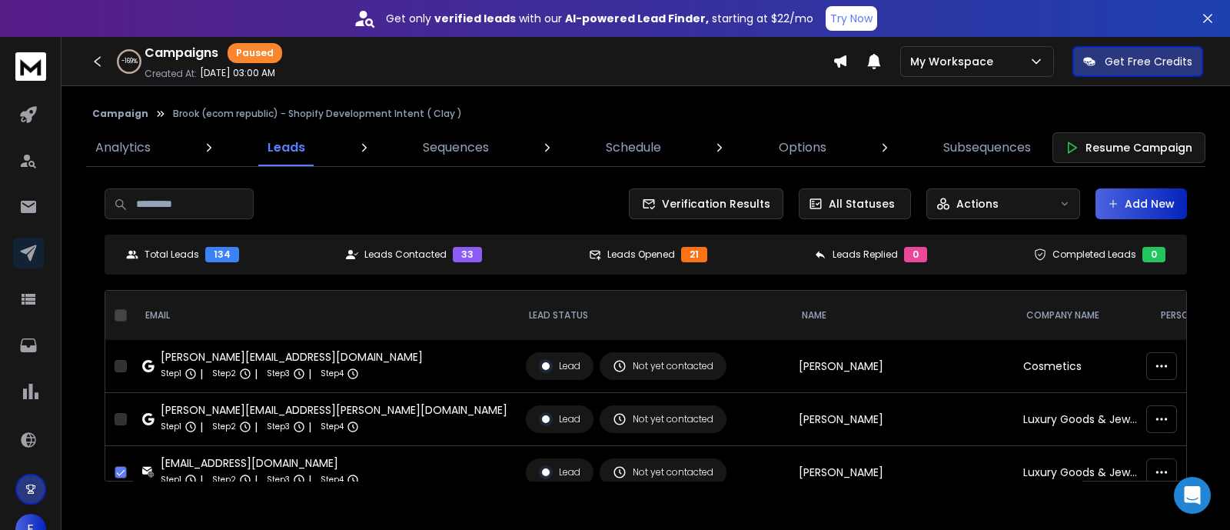
scroll to position [5903, 0]
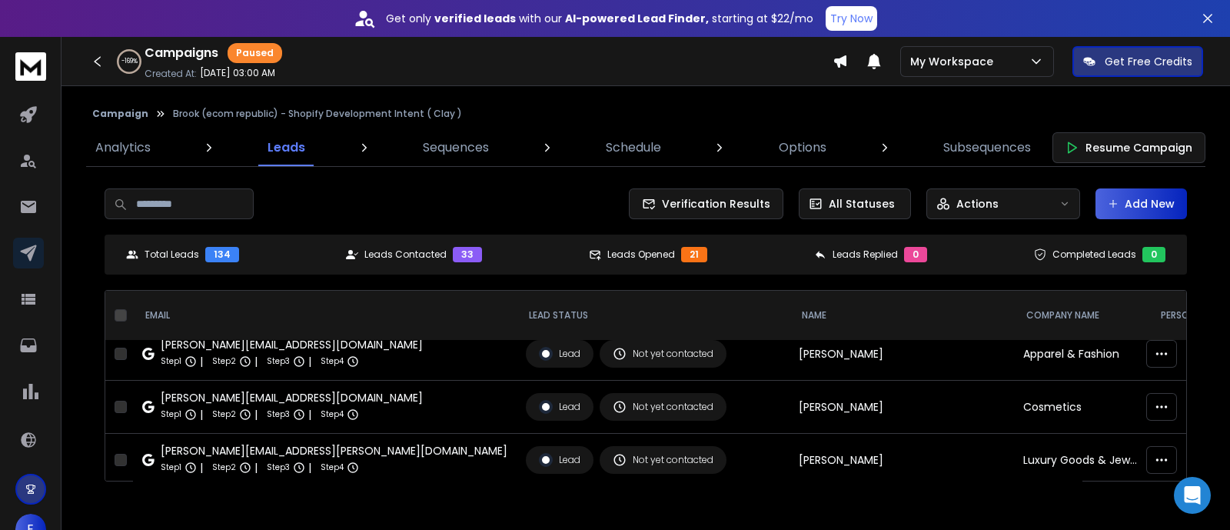
click at [122, 454] on button "button" at bounding box center [121, 460] width 12 height 12
click at [123, 454] on button "button" at bounding box center [121, 460] width 12 height 12
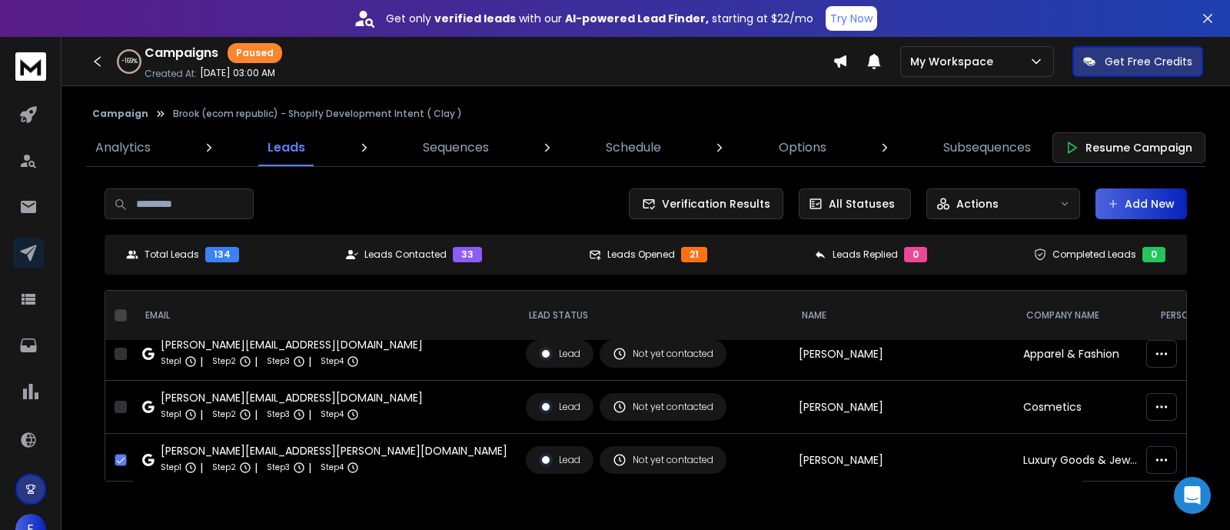
click at [123, 454] on button "button" at bounding box center [121, 460] width 12 height 12
click at [122, 454] on button "button" at bounding box center [121, 460] width 12 height 12
click at [121, 454] on button "button" at bounding box center [121, 460] width 12 height 12
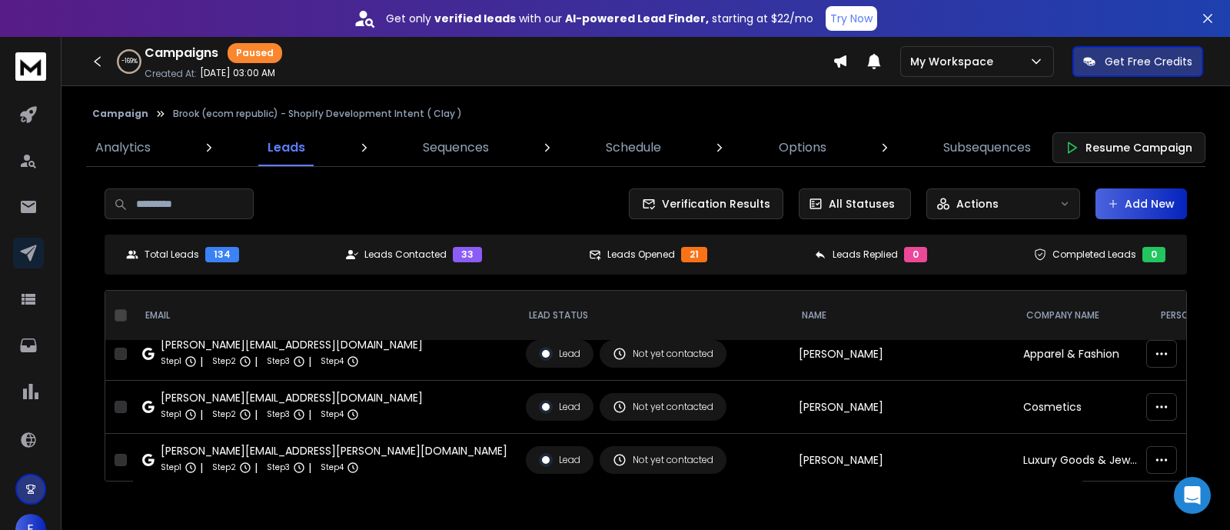
click at [121, 454] on button "button" at bounding box center [121, 460] width 12 height 12
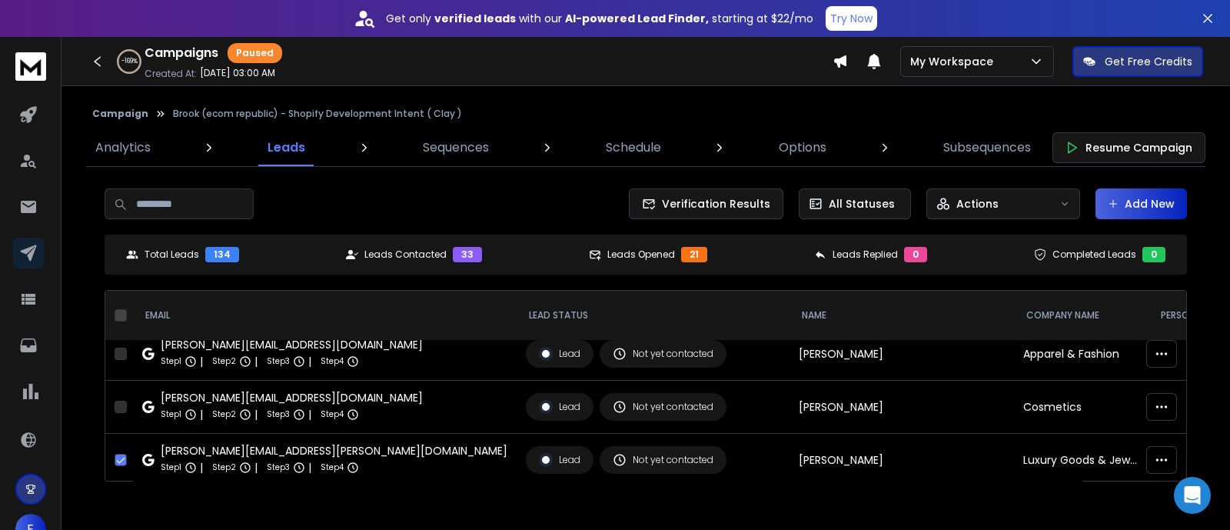
click at [120, 401] on button "button" at bounding box center [121, 407] width 12 height 12
click at [122, 401] on button "button" at bounding box center [121, 407] width 12 height 12
click at [121, 401] on button "button" at bounding box center [121, 407] width 12 height 12
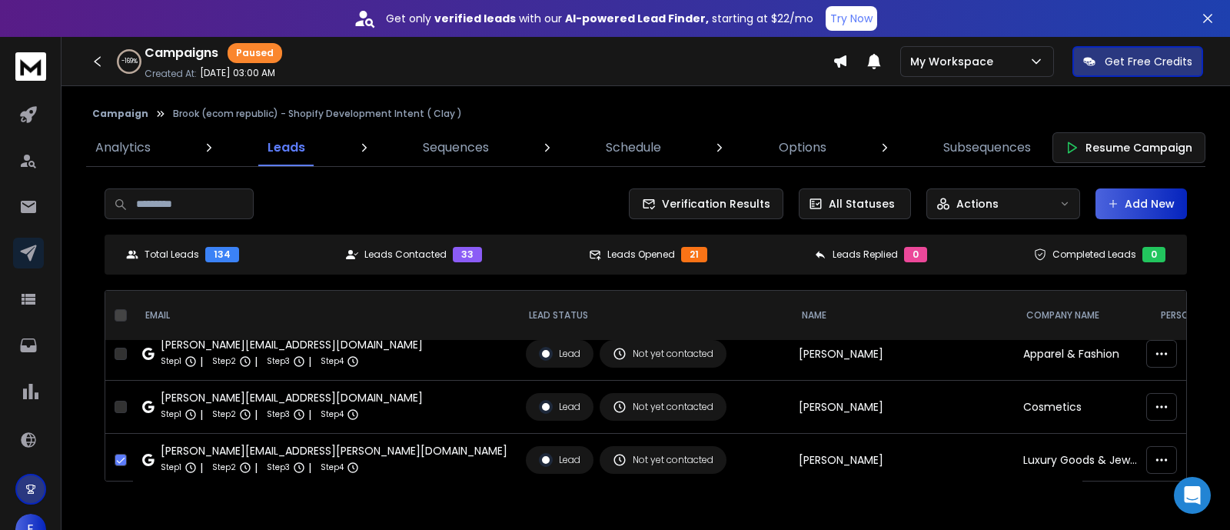
click at [121, 401] on button "button" at bounding box center [121, 407] width 12 height 12
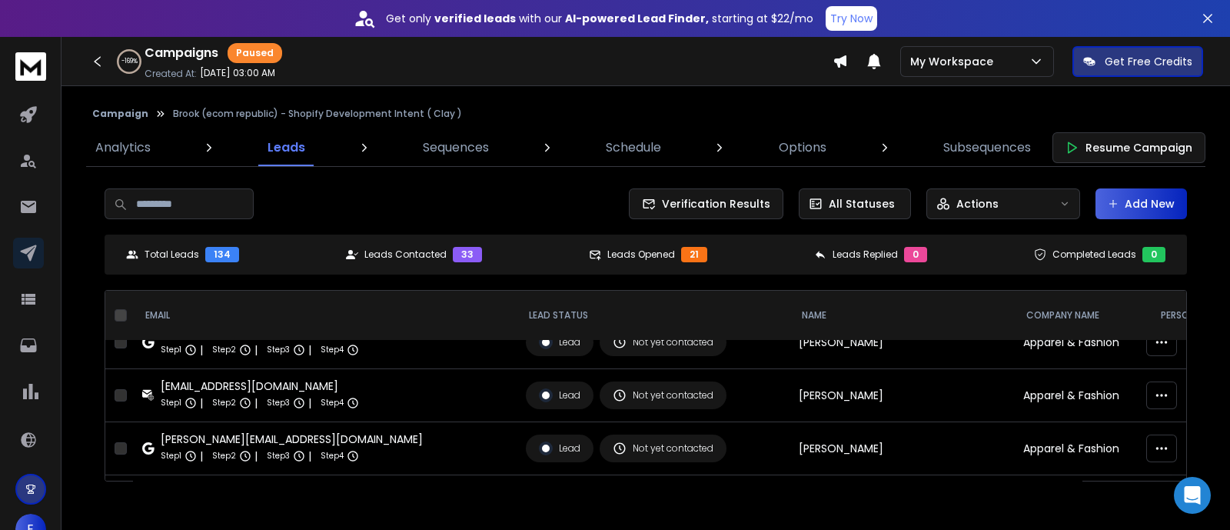
scroll to position [5807, 0]
click at [122, 442] on td at bounding box center [119, 450] width 28 height 53
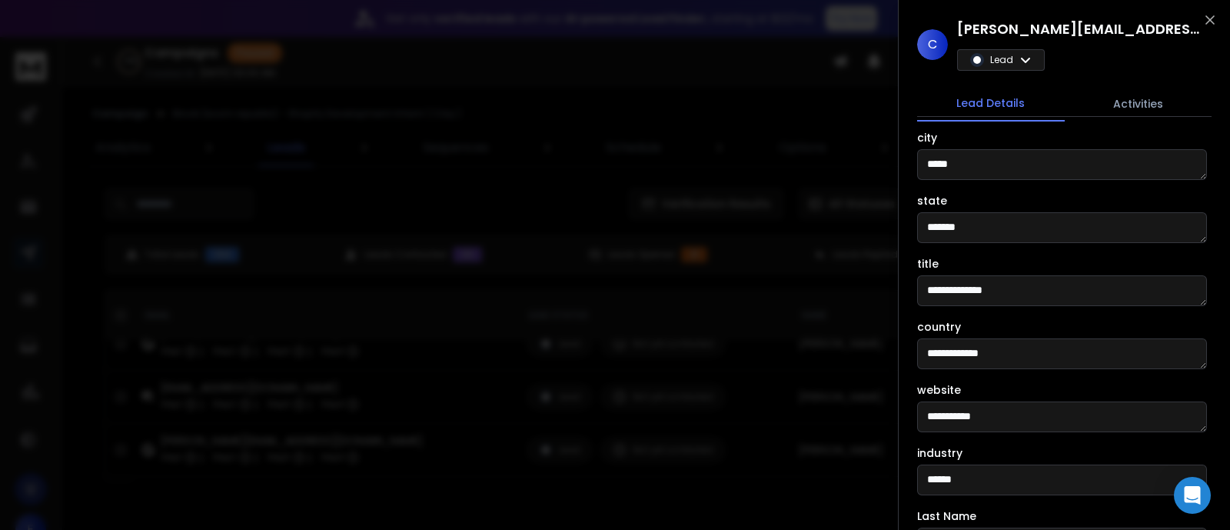
click at [118, 438] on div at bounding box center [615, 265] width 1230 height 530
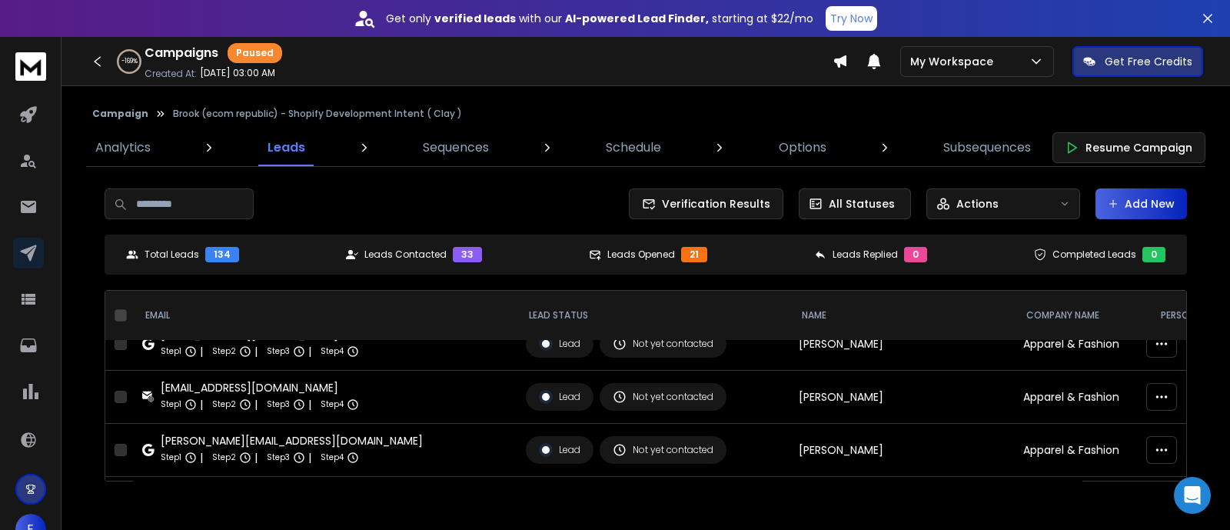
click at [122, 444] on button "button" at bounding box center [121, 450] width 12 height 12
click at [118, 439] on td at bounding box center [119, 450] width 28 height 53
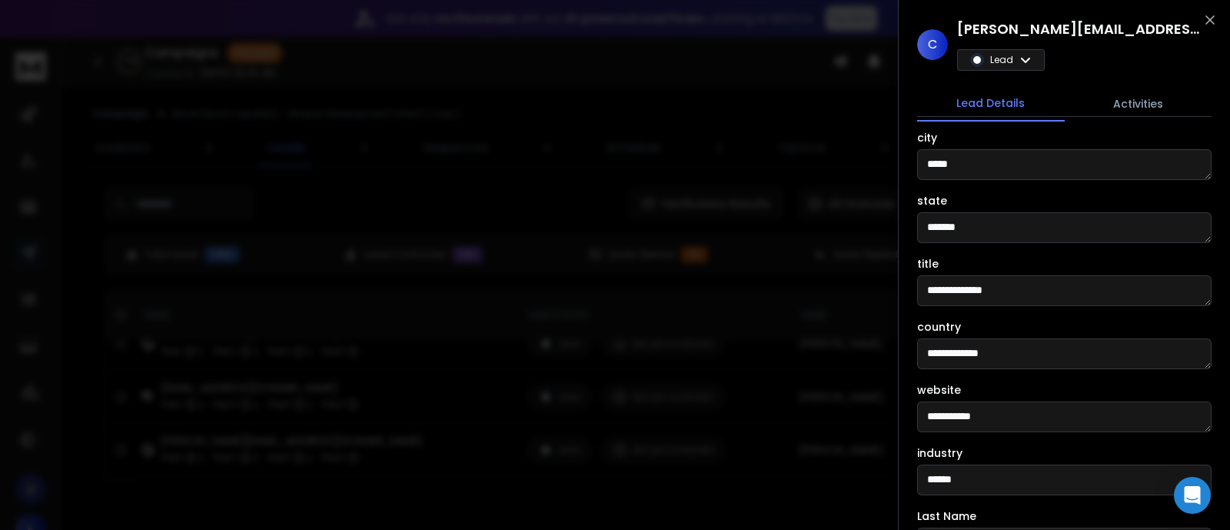
click at [124, 436] on div at bounding box center [615, 265] width 1230 height 530
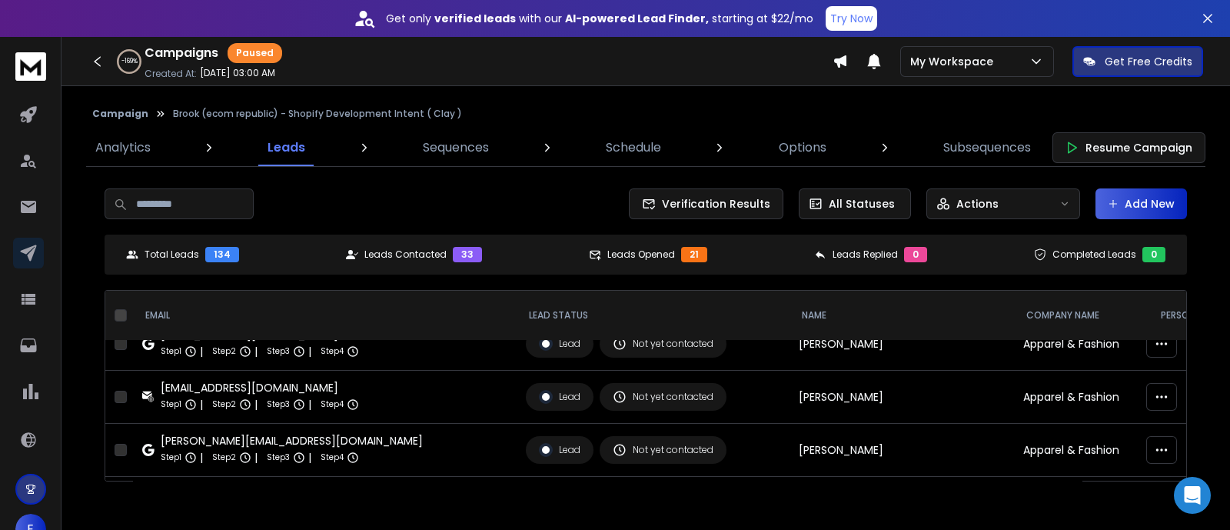
click at [119, 444] on button "button" at bounding box center [121, 450] width 12 height 12
click at [122, 386] on td at bounding box center [119, 397] width 28 height 53
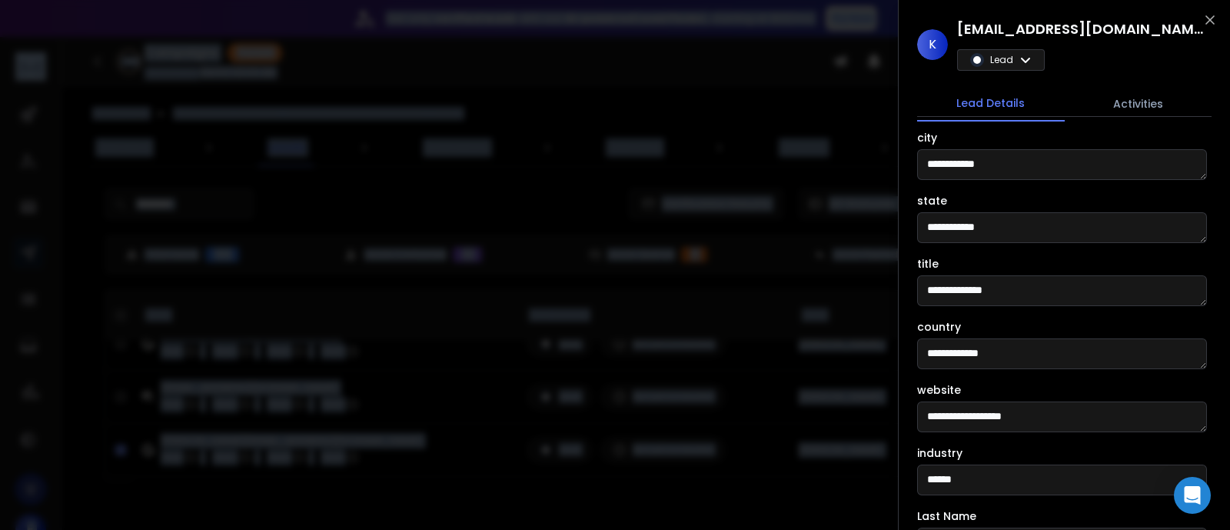
click at [121, 385] on div at bounding box center [615, 265] width 1230 height 530
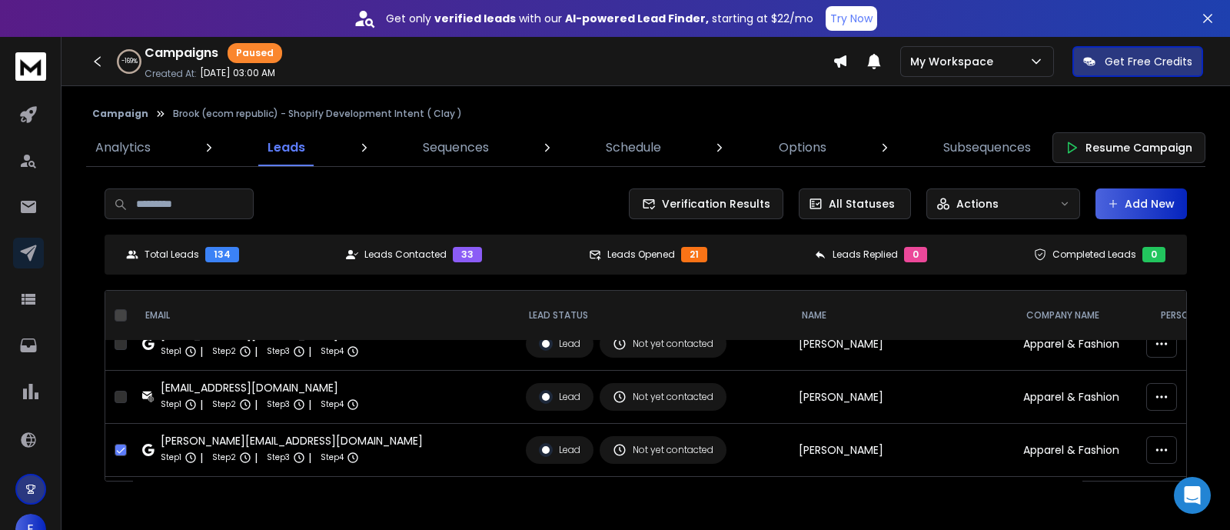
click at [119, 391] on button "button" at bounding box center [121, 397] width 12 height 12
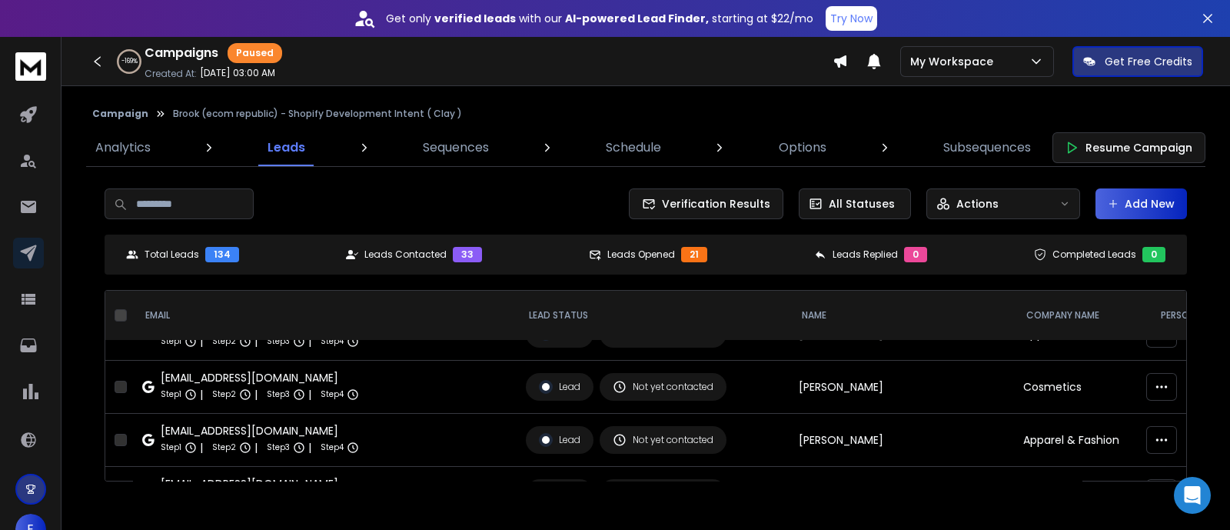
click at [118, 428] on td at bounding box center [119, 440] width 28 height 53
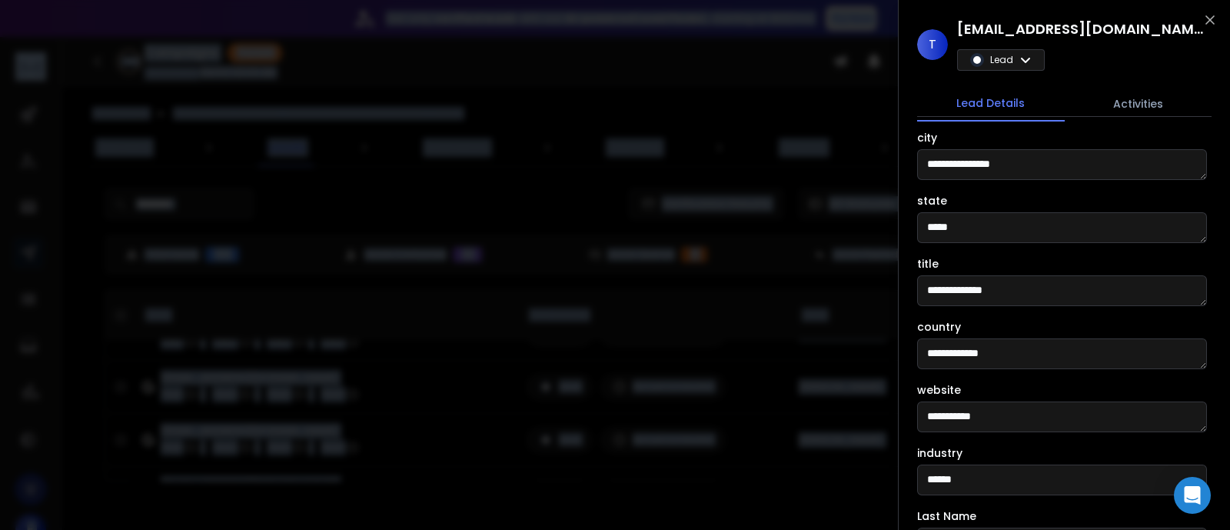
click at [118, 428] on div at bounding box center [615, 265] width 1230 height 530
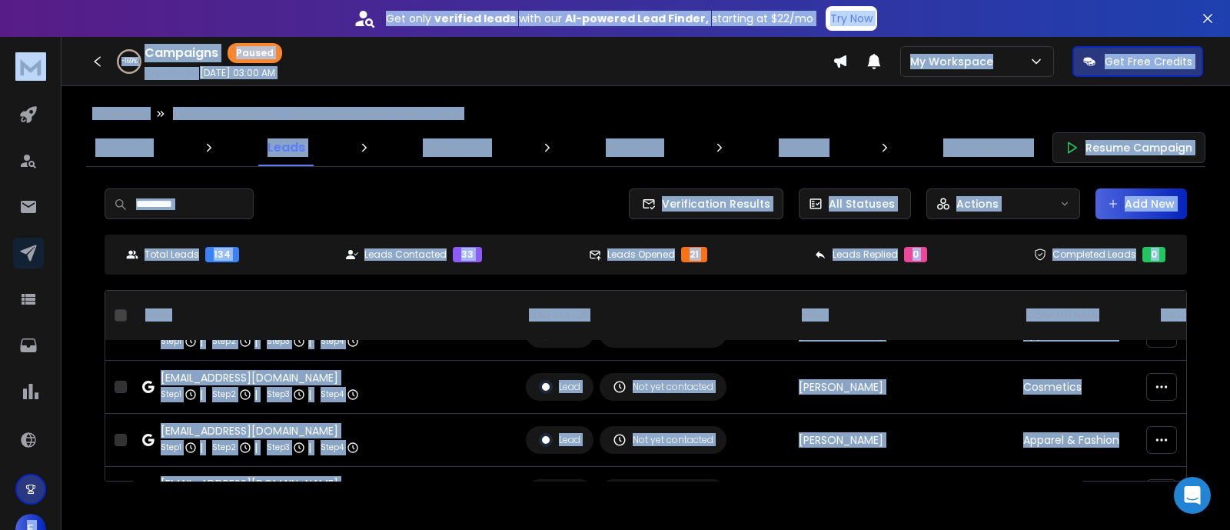
click at [119, 434] on button "button" at bounding box center [121, 440] width 12 height 12
click at [1155, 433] on icon "button" at bounding box center [1162, 440] width 14 height 14
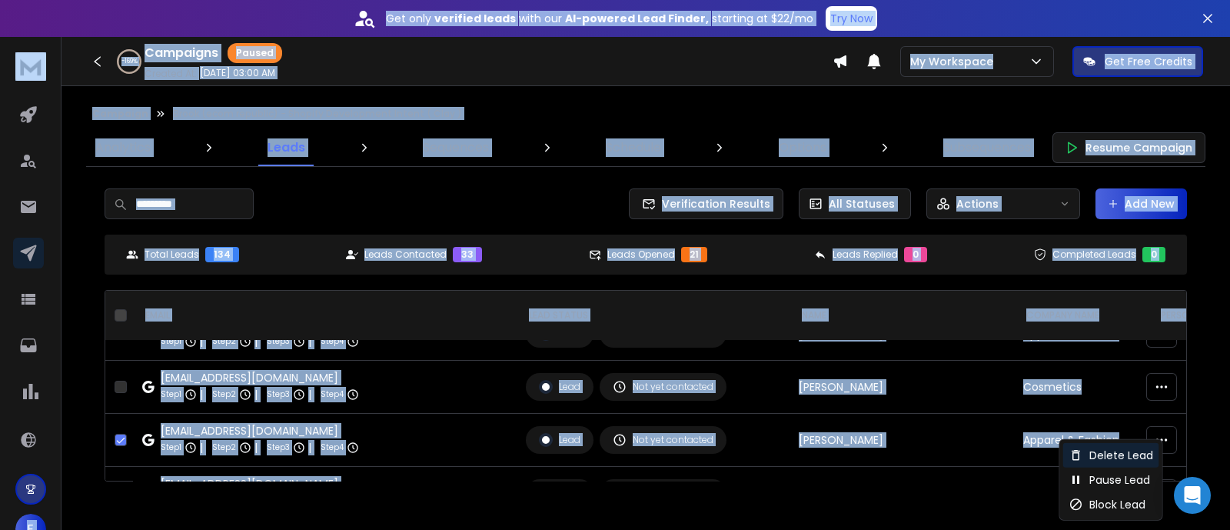
click at [1134, 457] on p "Delete Lead" at bounding box center [1122, 455] width 64 height 15
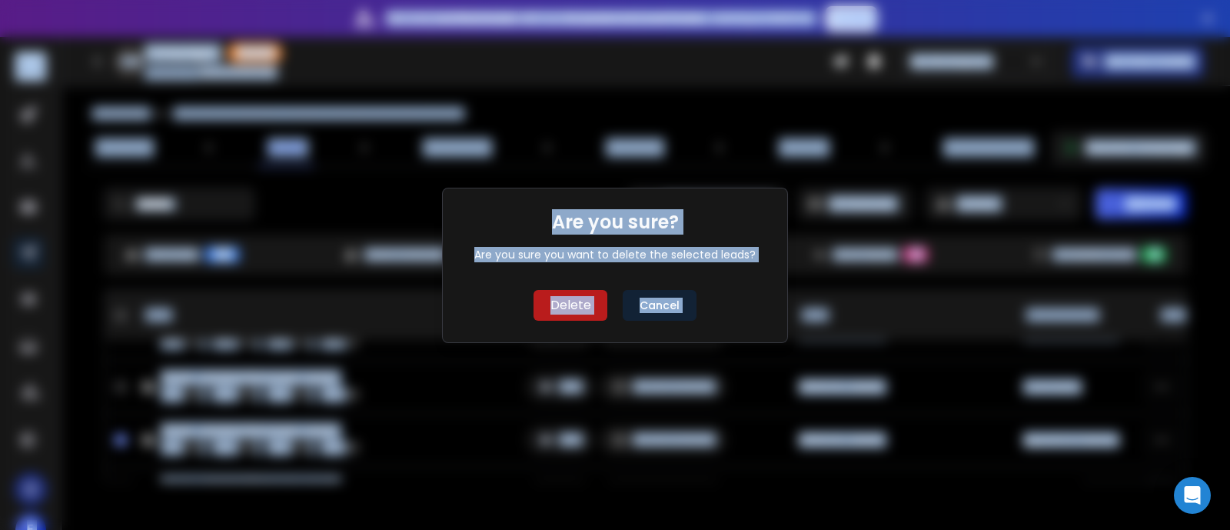
click at [581, 303] on button "Delete" at bounding box center [571, 305] width 74 height 31
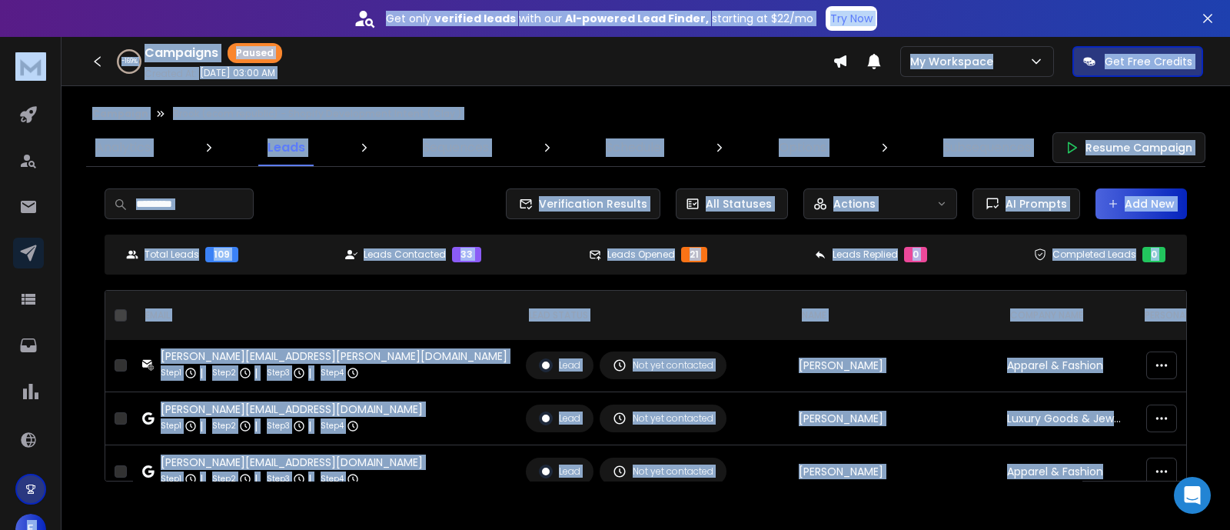
scroll to position [5638, 0]
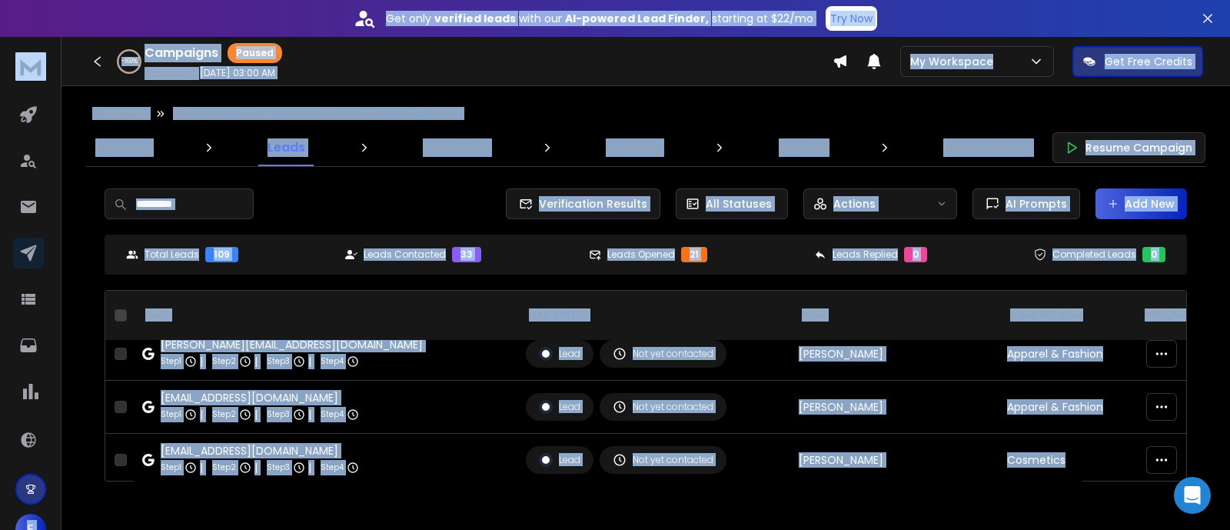
click at [119, 454] on button "button" at bounding box center [121, 460] width 12 height 12
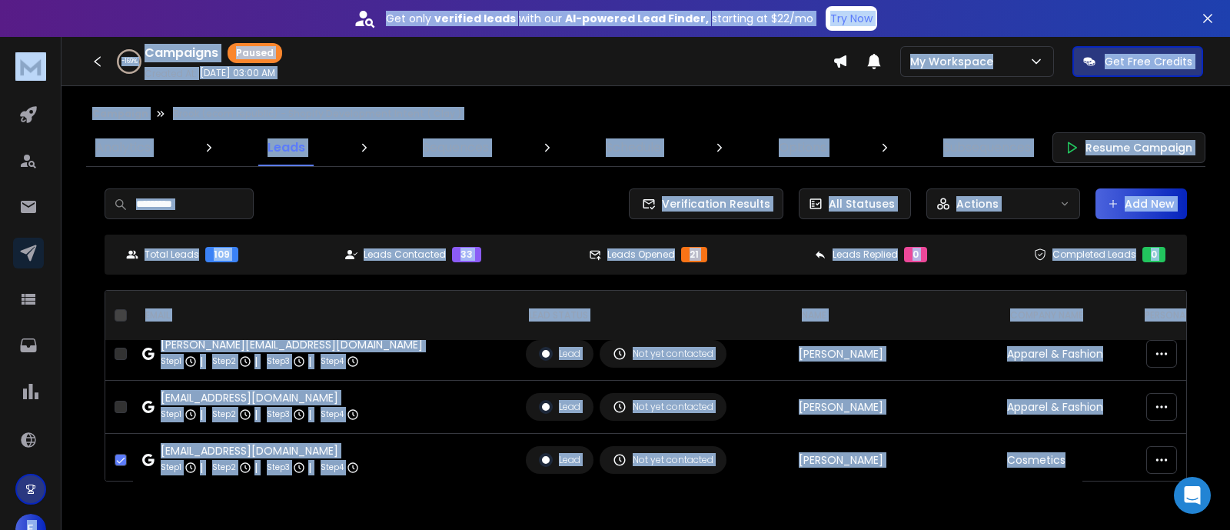
click at [123, 401] on button "button" at bounding box center [121, 407] width 12 height 12
click at [120, 401] on button "button" at bounding box center [121, 407] width 12 height 12
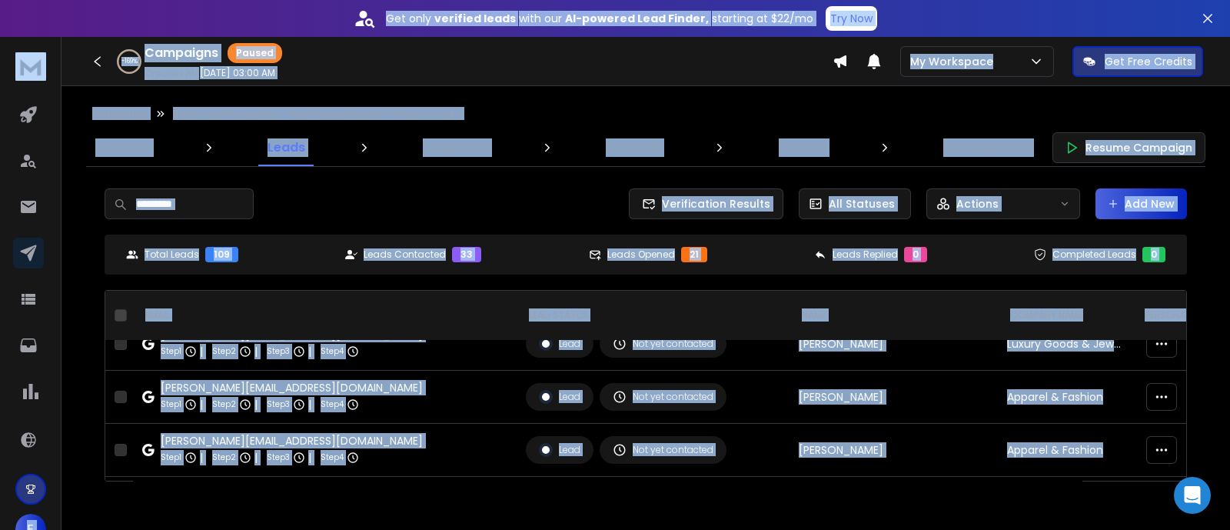
click at [123, 444] on button "button" at bounding box center [121, 450] width 12 height 12
click at [121, 391] on button "button" at bounding box center [121, 397] width 12 height 12
click at [123, 391] on button "button" at bounding box center [121, 397] width 12 height 12
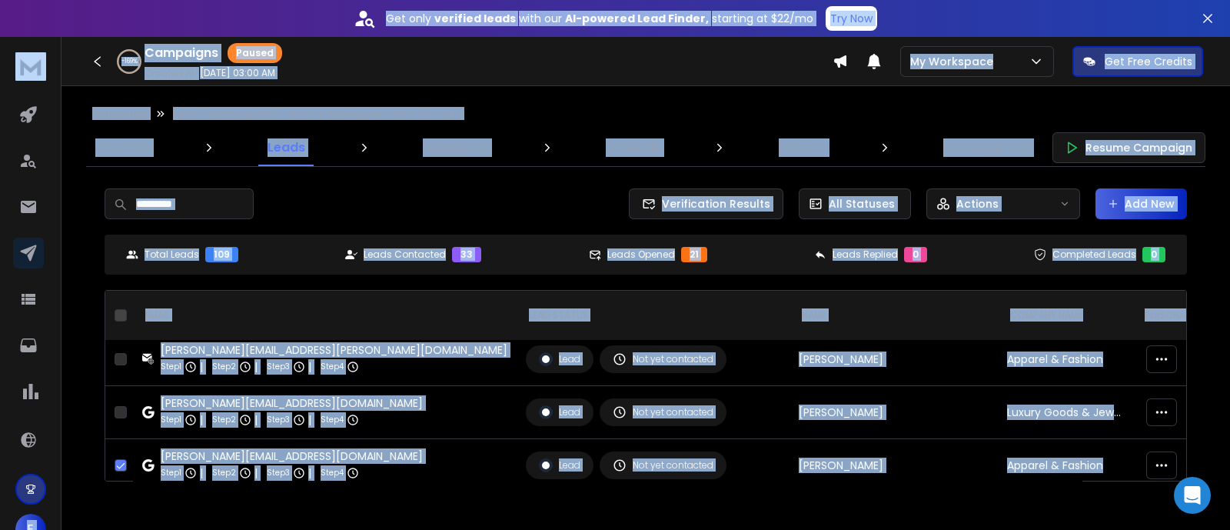
scroll to position [5445, 0]
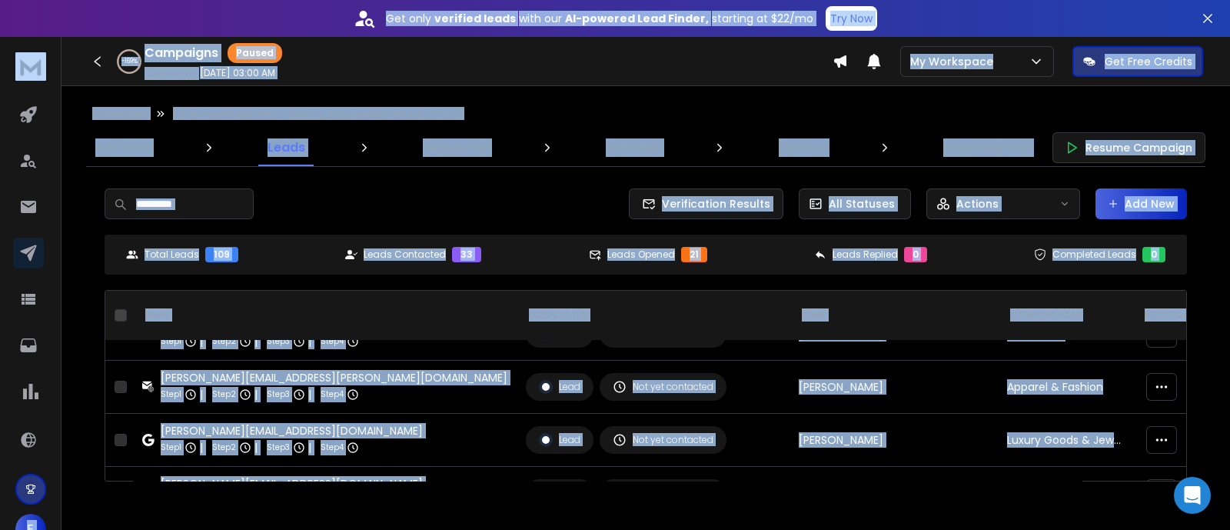
click at [118, 434] on button "button" at bounding box center [121, 440] width 12 height 12
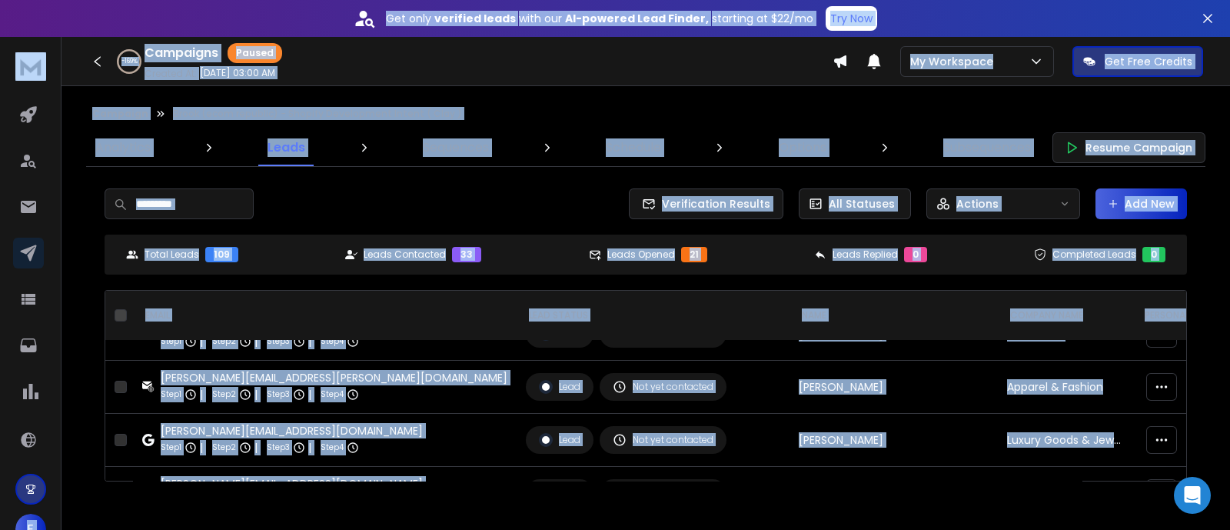
click at [118, 434] on button "button" at bounding box center [121, 440] width 12 height 12
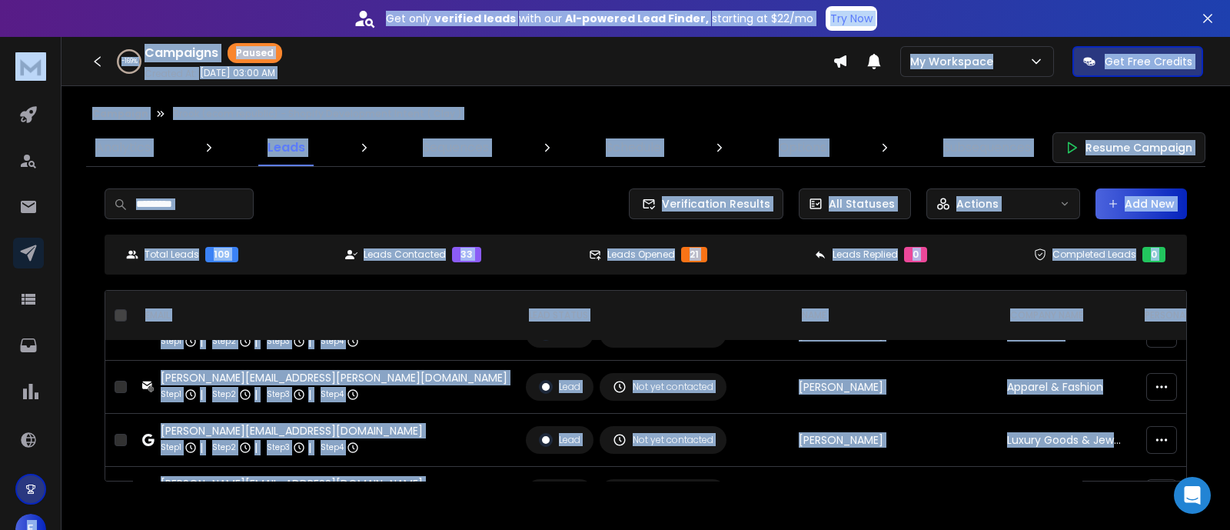
click at [118, 434] on button "button" at bounding box center [121, 440] width 12 height 12
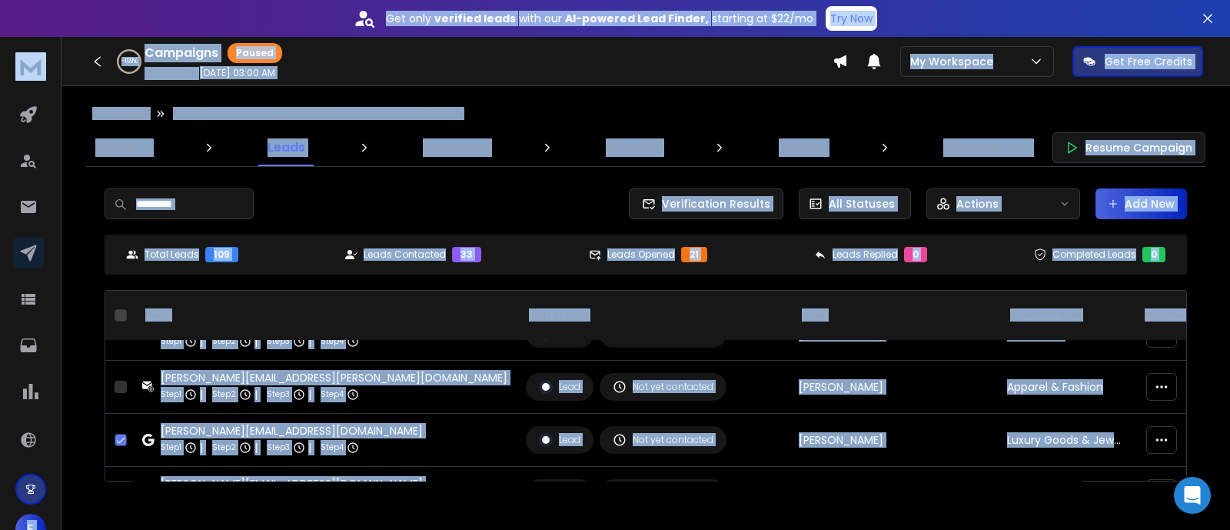
click at [120, 381] on button "button" at bounding box center [121, 387] width 12 height 12
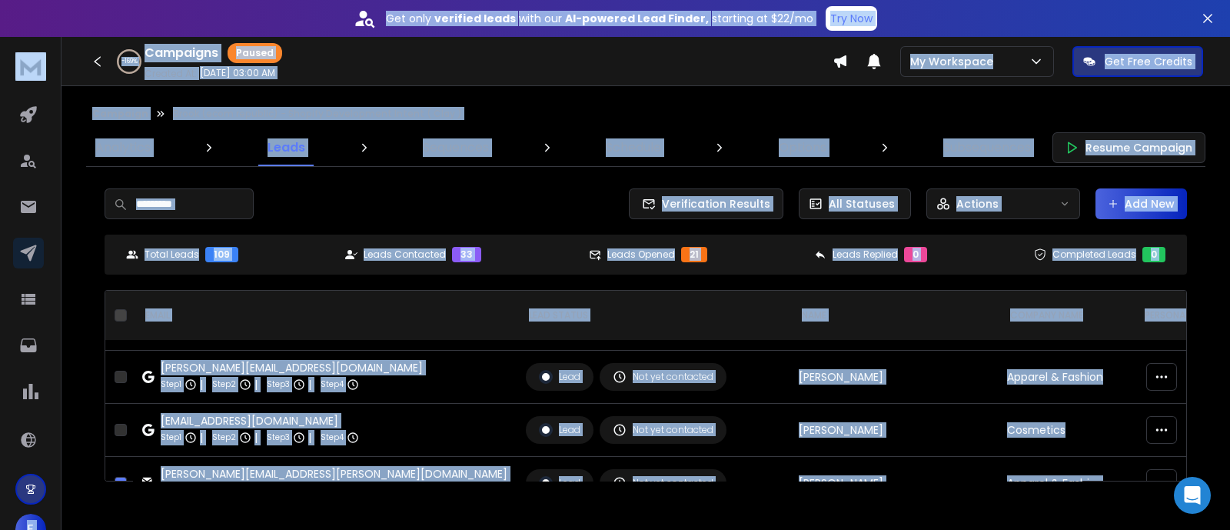
click at [119, 424] on button "button" at bounding box center [121, 430] width 12 height 12
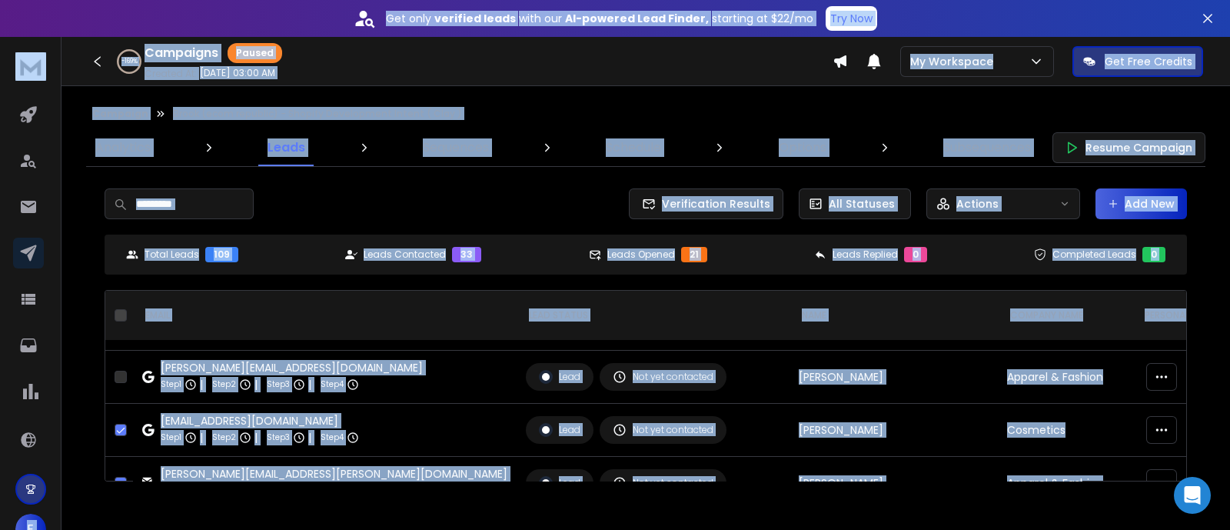
click at [122, 371] on button "button" at bounding box center [121, 377] width 12 height 12
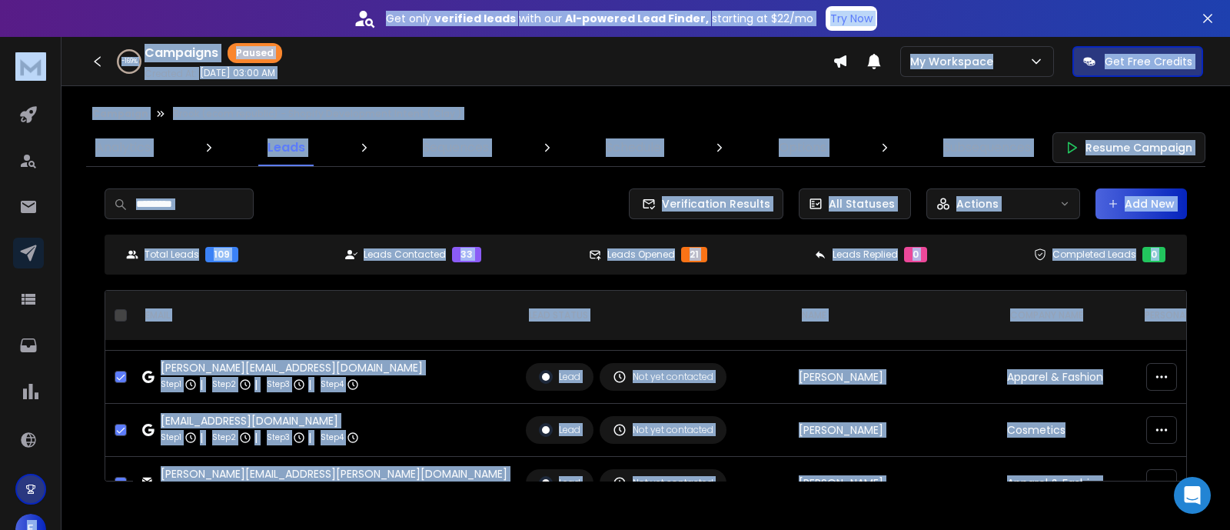
scroll to position [5253, 0]
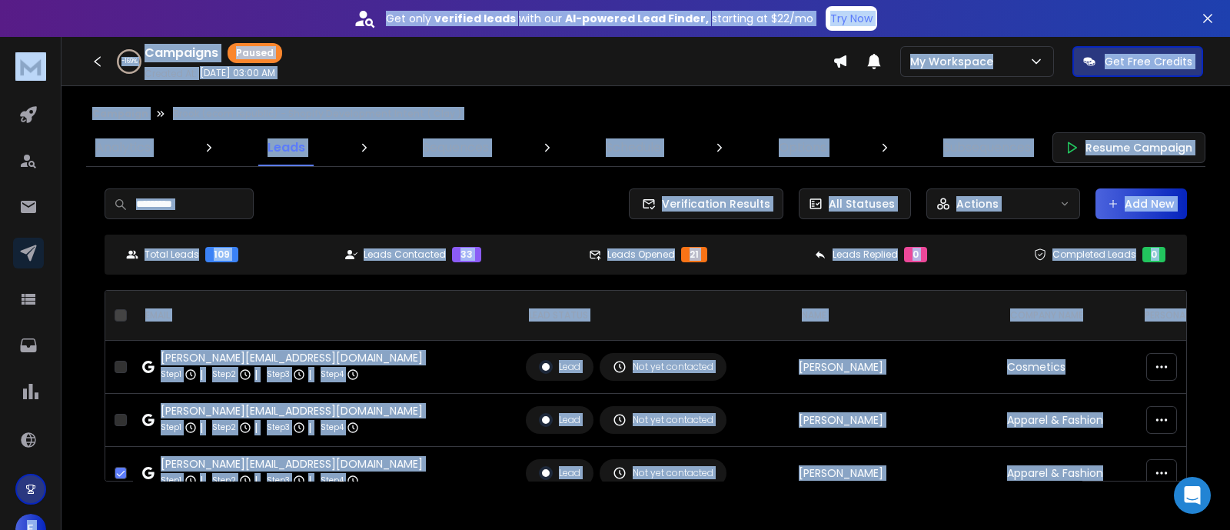
click at [119, 414] on button "button" at bounding box center [121, 420] width 12 height 12
click at [118, 361] on button "button" at bounding box center [121, 367] width 12 height 12
click at [120, 357] on td at bounding box center [119, 367] width 28 height 53
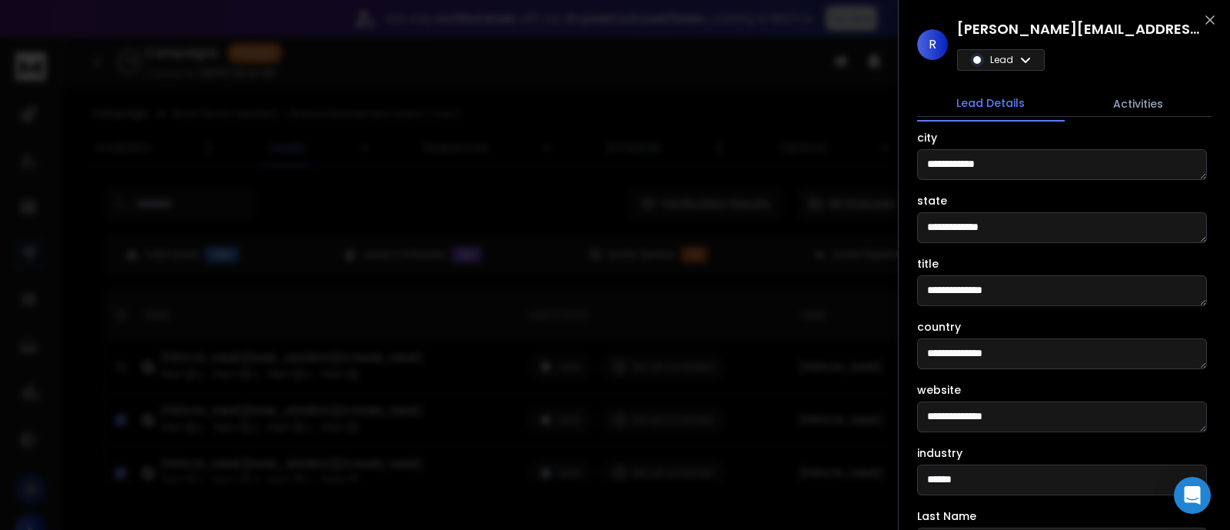
click at [120, 357] on div at bounding box center [615, 265] width 1230 height 530
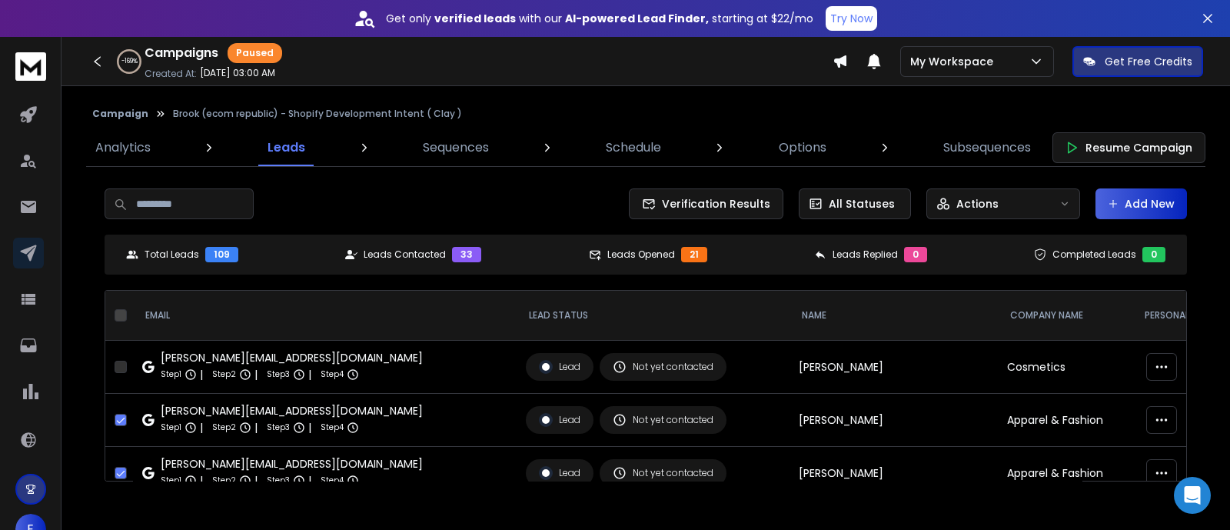
click at [122, 361] on button "button" at bounding box center [121, 367] width 12 height 12
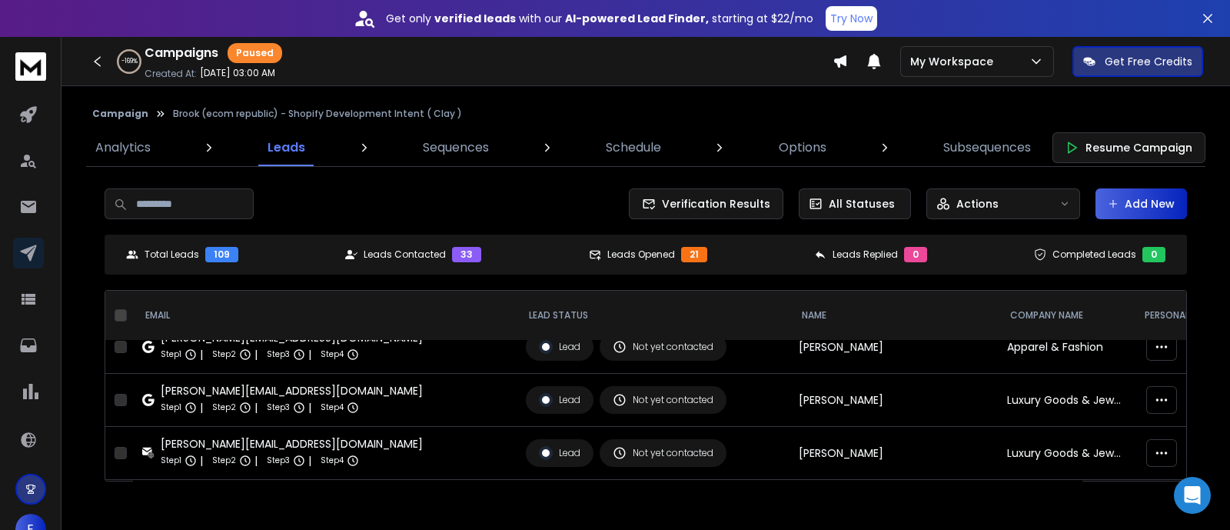
scroll to position [5157, 0]
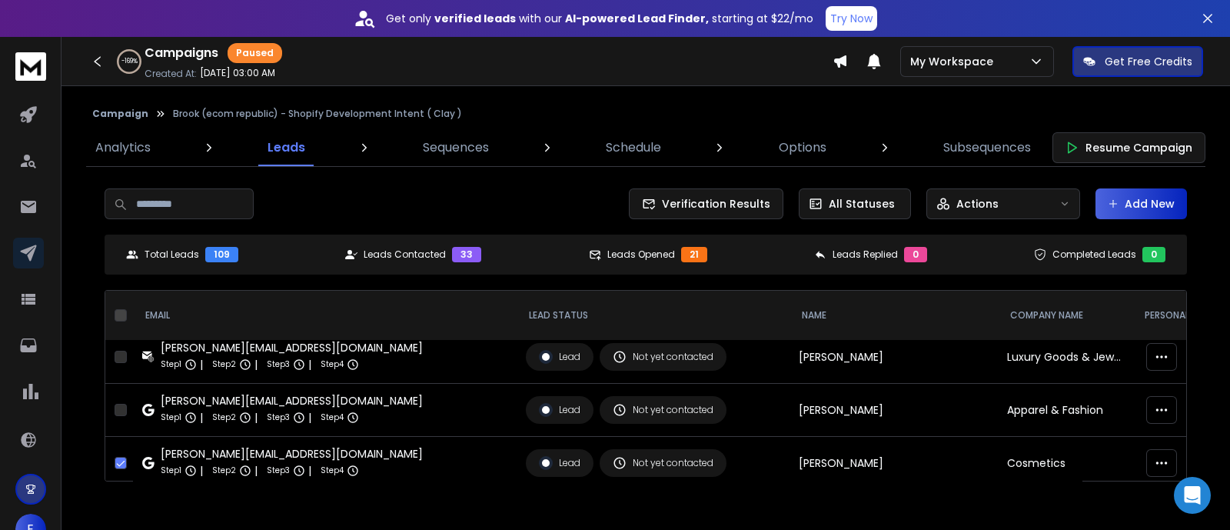
click at [119, 404] on button "button" at bounding box center [121, 410] width 12 height 12
click at [118, 404] on button "button" at bounding box center [121, 410] width 12 height 12
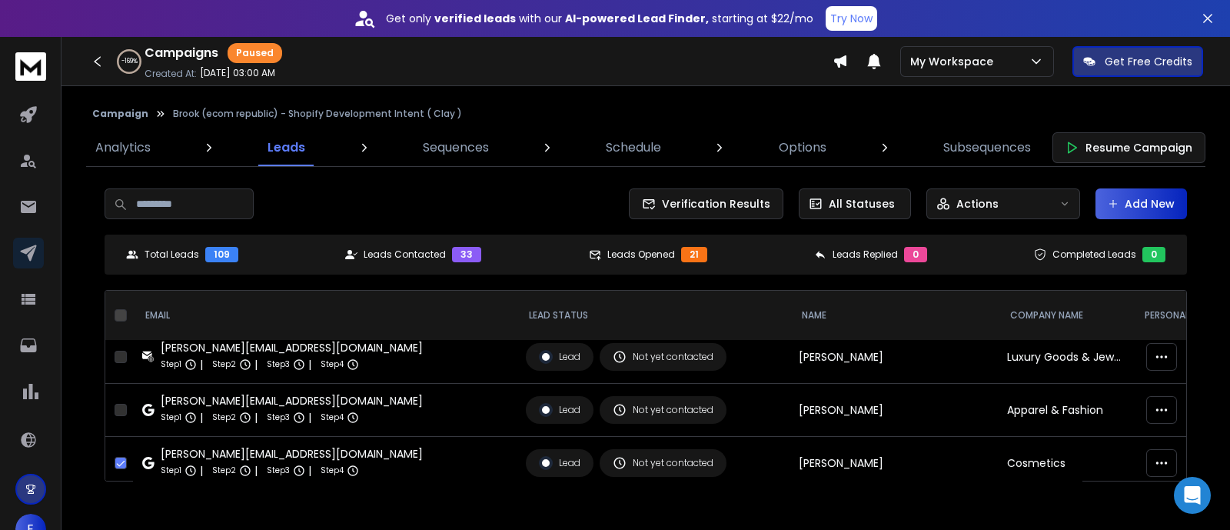
click at [118, 404] on button "button" at bounding box center [121, 410] width 12 height 12
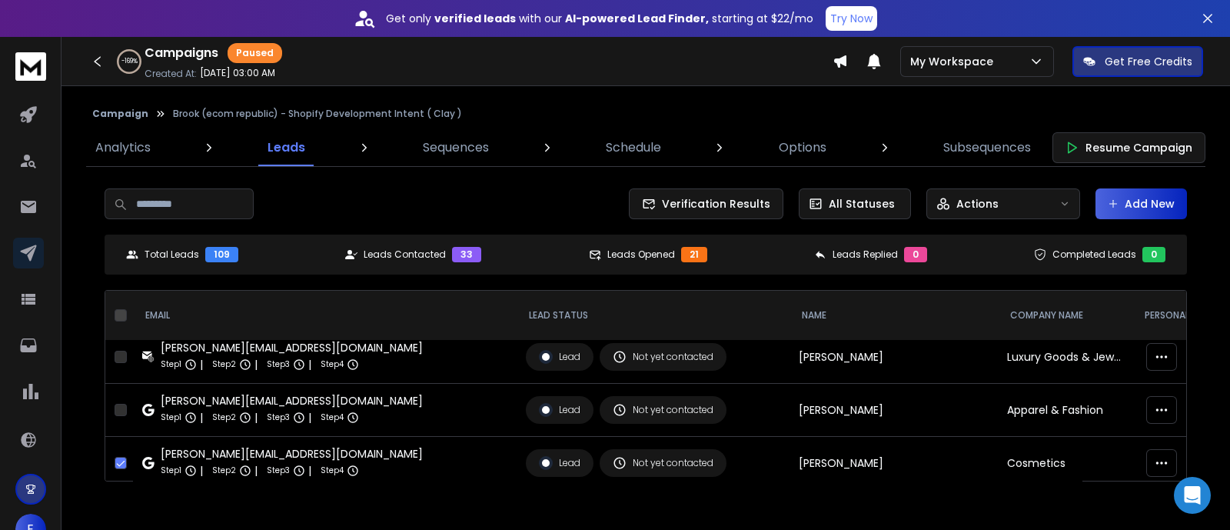
click at [118, 404] on button "button" at bounding box center [121, 410] width 12 height 12
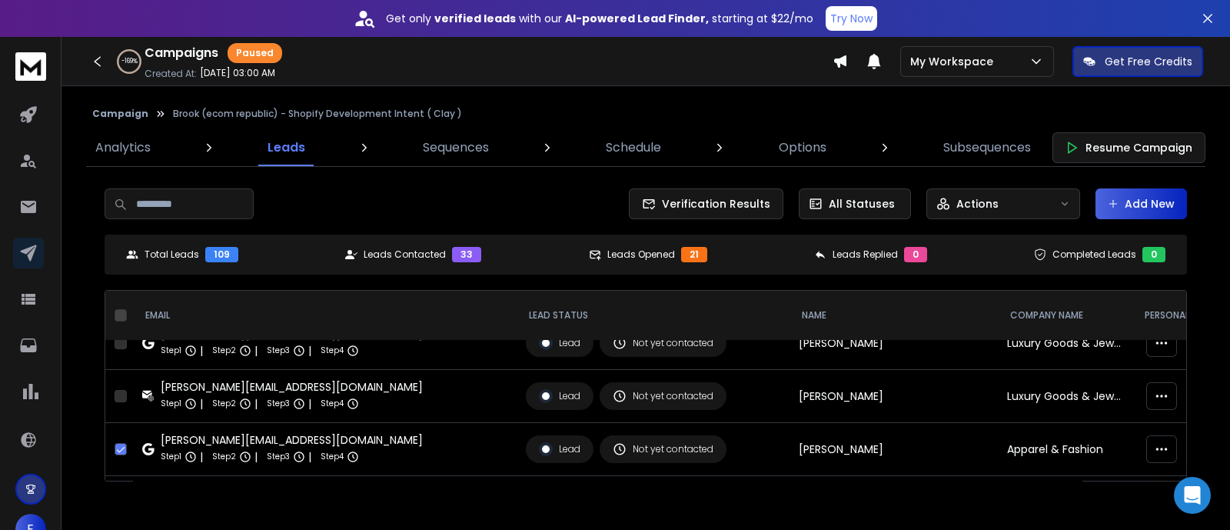
scroll to position [5061, 0]
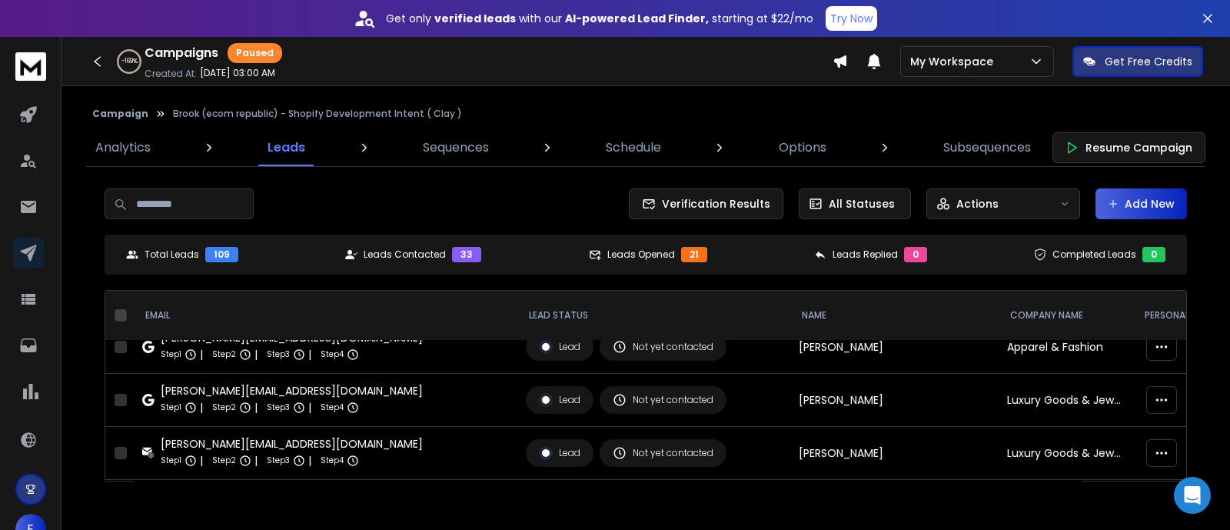
click at [123, 447] on button "button" at bounding box center [121, 453] width 12 height 12
click at [119, 394] on button "button" at bounding box center [121, 400] width 12 height 12
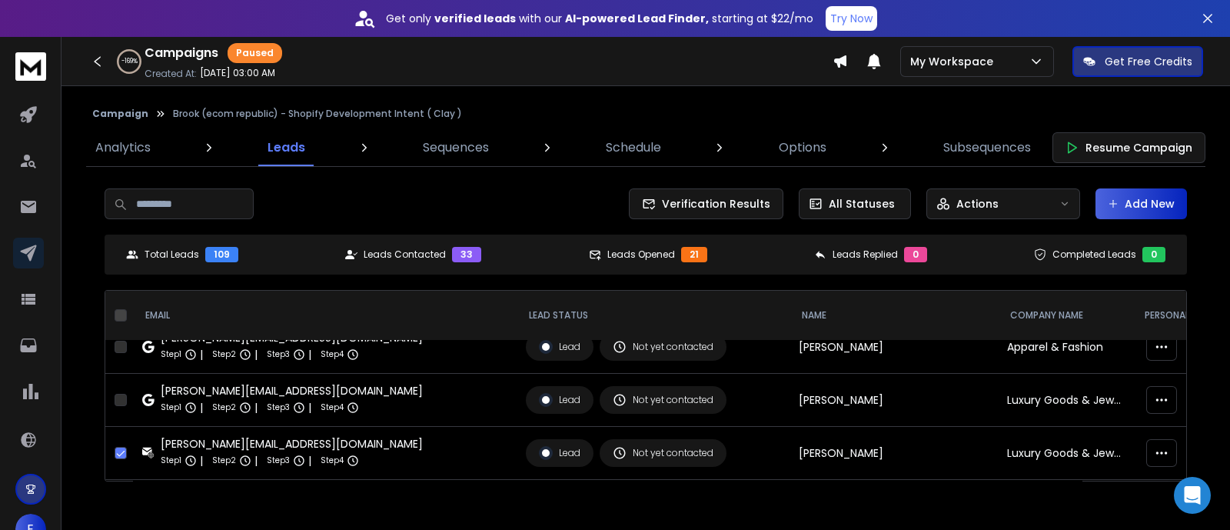
click at [119, 394] on button "button" at bounding box center [121, 400] width 12 height 12
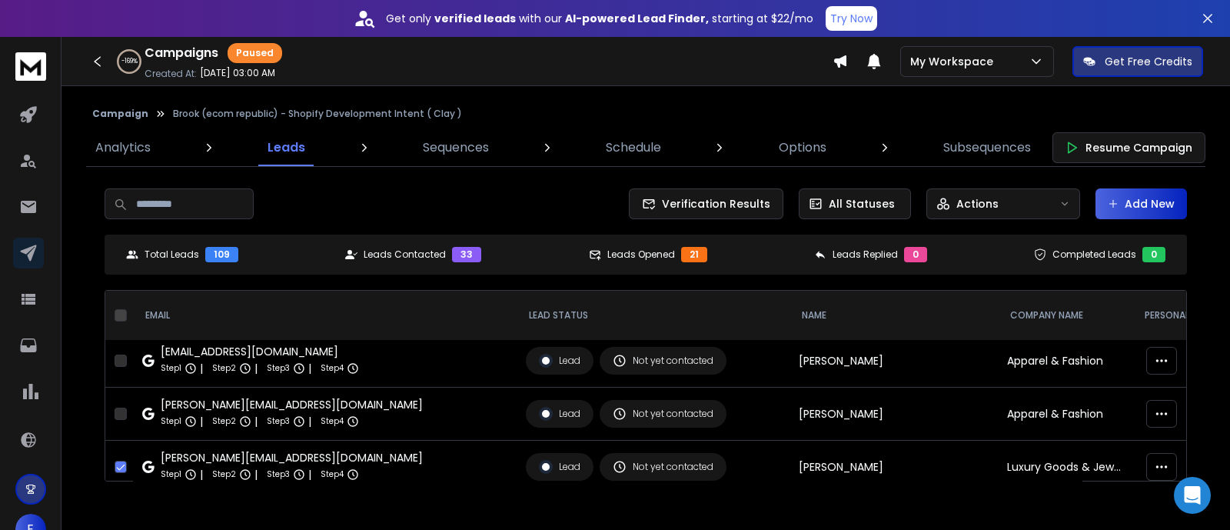
scroll to position [4965, 0]
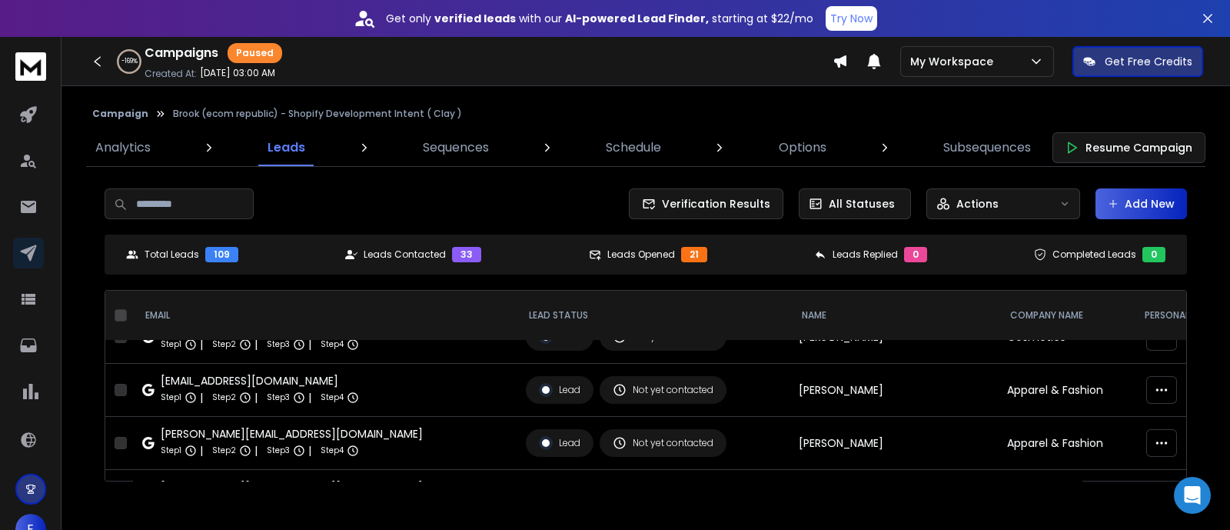
click at [123, 437] on button "button" at bounding box center [121, 443] width 12 height 12
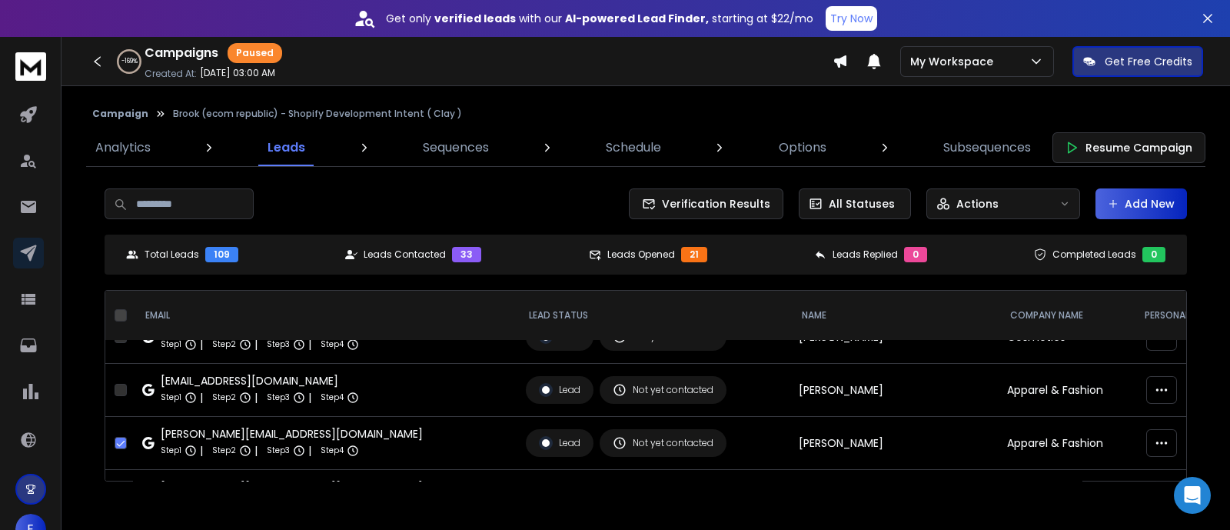
click at [122, 384] on button "button" at bounding box center [121, 390] width 12 height 12
click at [120, 384] on button "button" at bounding box center [121, 390] width 12 height 12
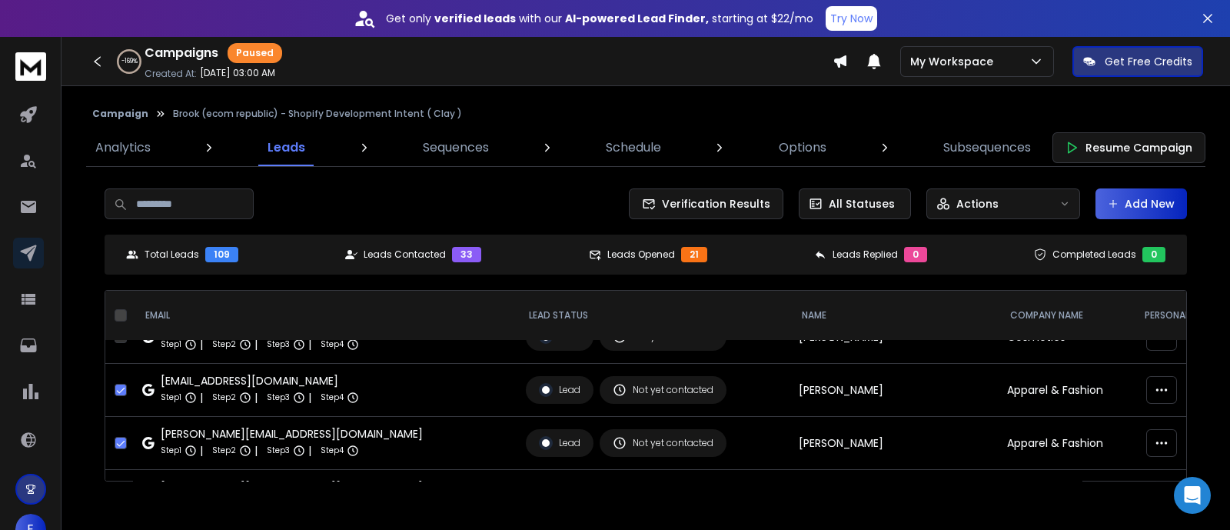
scroll to position [4869, 0]
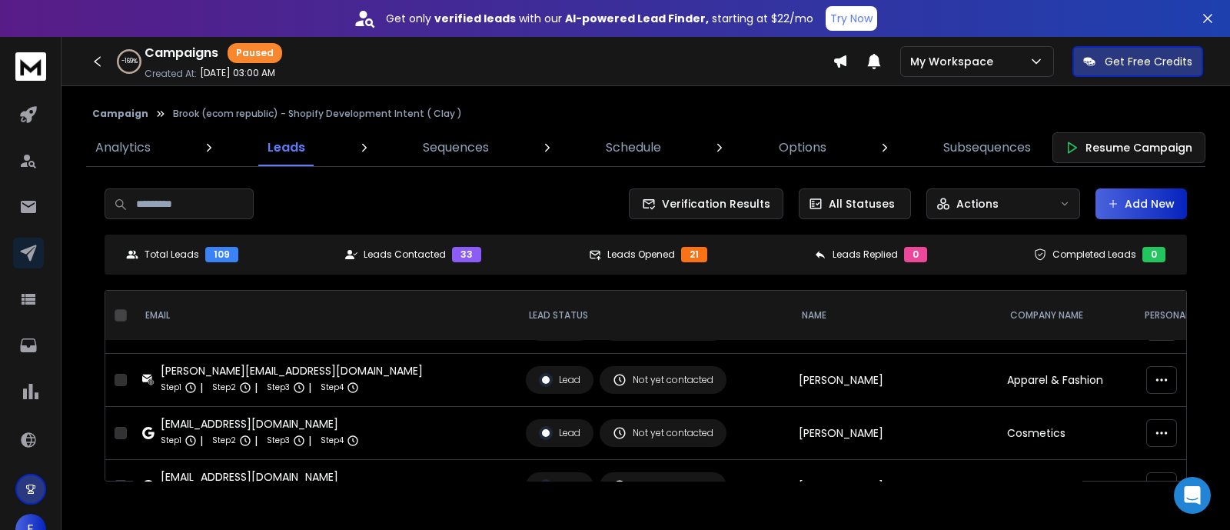
click at [118, 427] on button "button" at bounding box center [121, 433] width 12 height 12
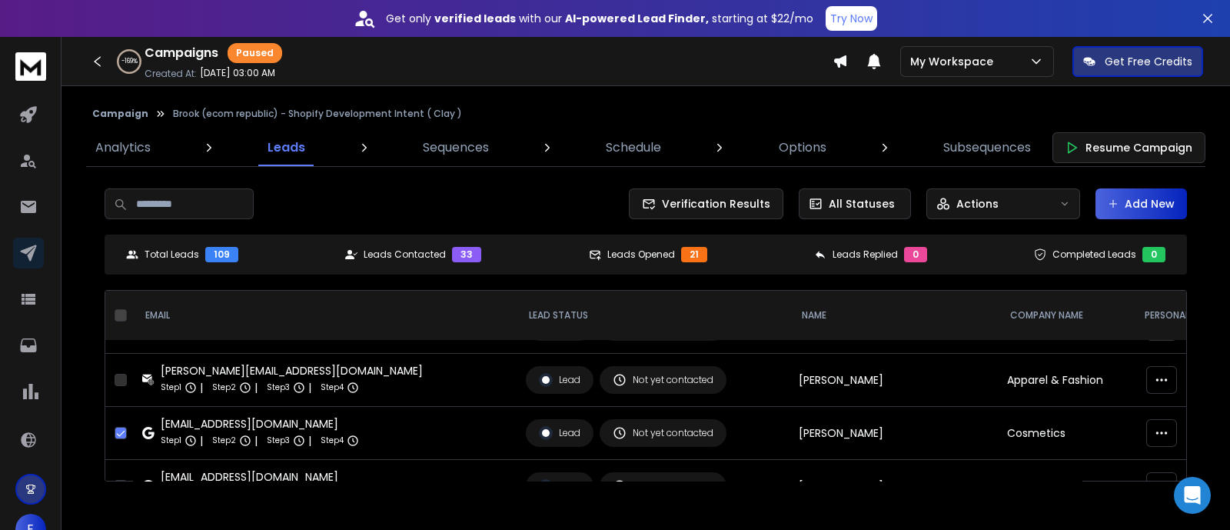
click at [119, 427] on button "button" at bounding box center [121, 433] width 12 height 12
click at [121, 374] on button "button" at bounding box center [121, 380] width 12 height 12
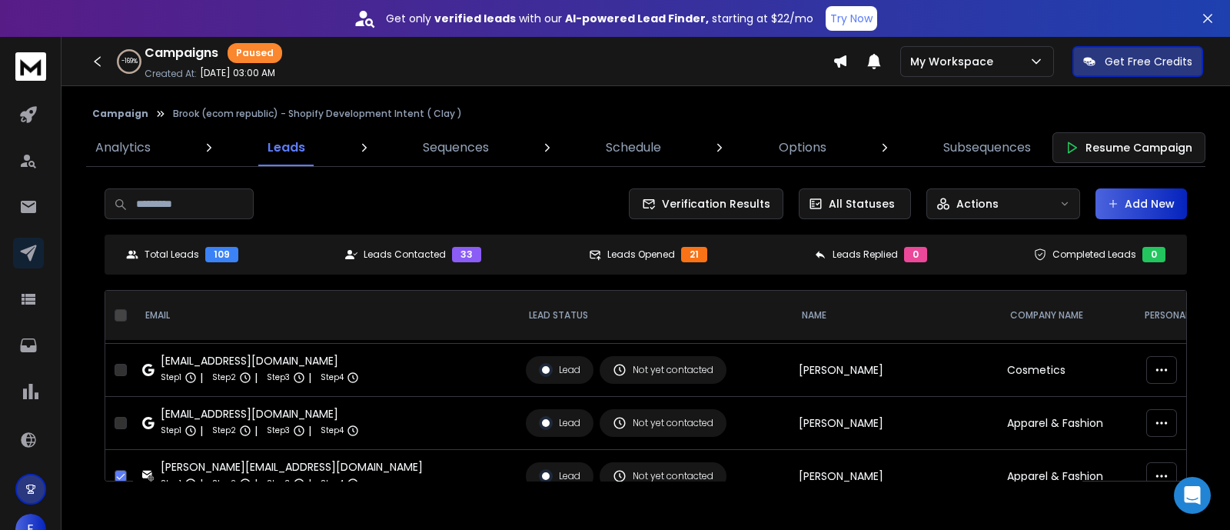
click at [119, 417] on button "button" at bounding box center [121, 423] width 12 height 12
click at [120, 417] on button "button" at bounding box center [121, 423] width 12 height 12
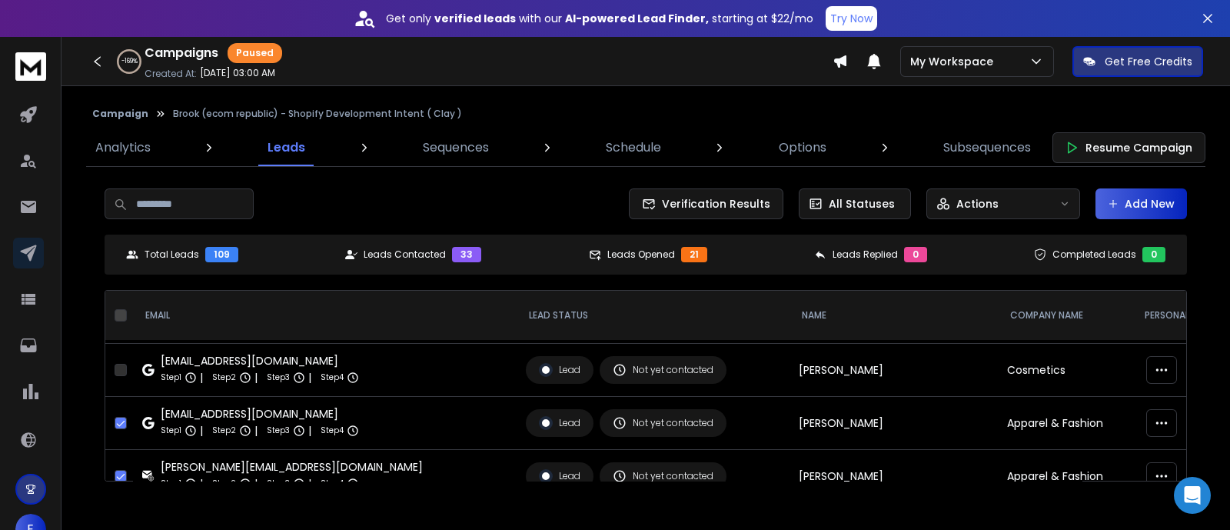
click at [120, 417] on button "button" at bounding box center [121, 423] width 12 height 12
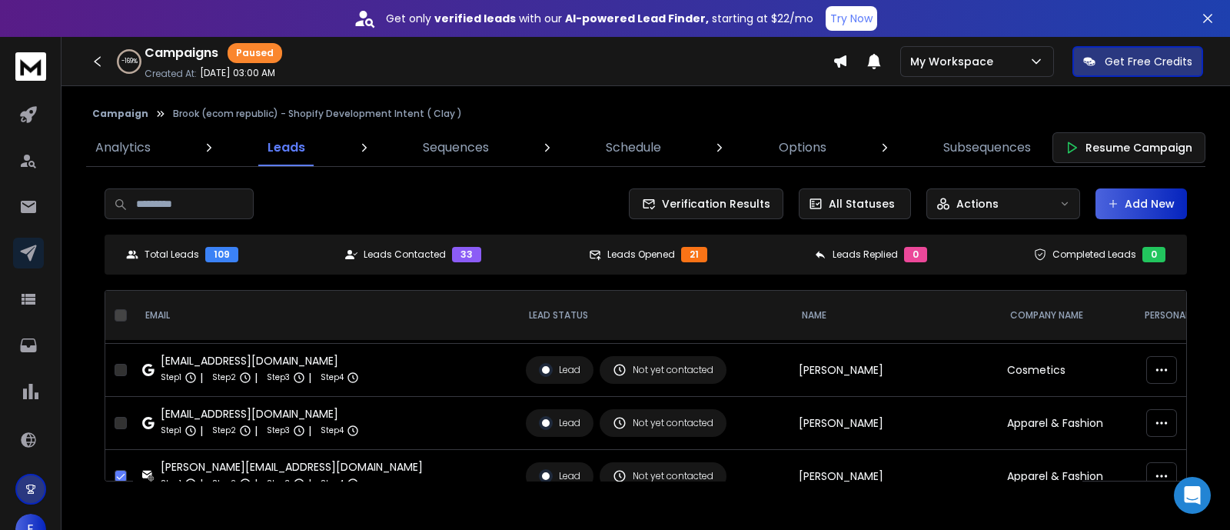
click at [120, 417] on button "button" at bounding box center [121, 423] width 12 height 12
click at [123, 364] on button "button" at bounding box center [121, 370] width 12 height 12
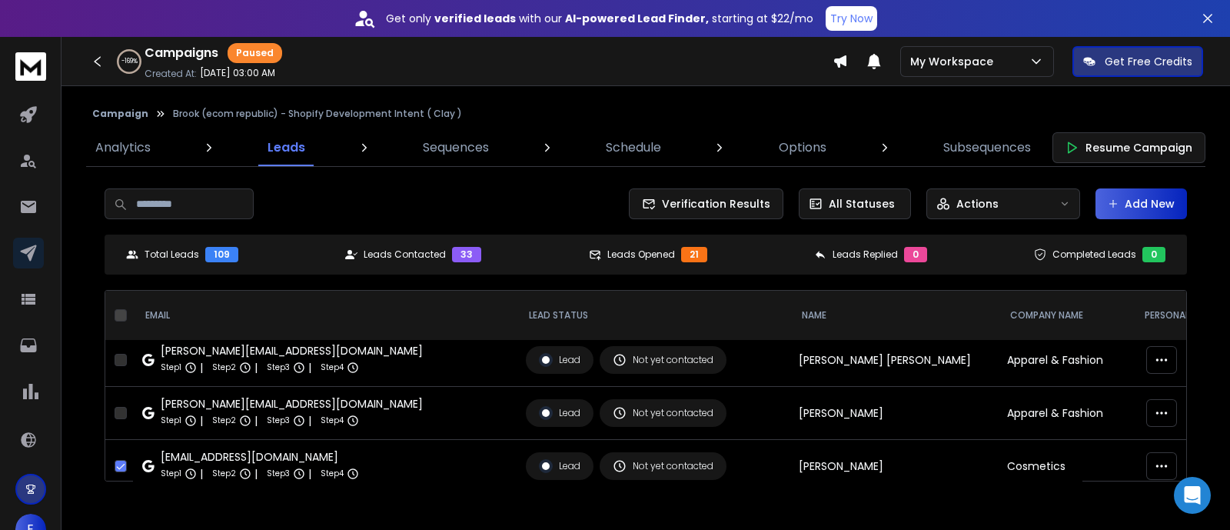
click at [122, 407] on button "button" at bounding box center [121, 413] width 12 height 12
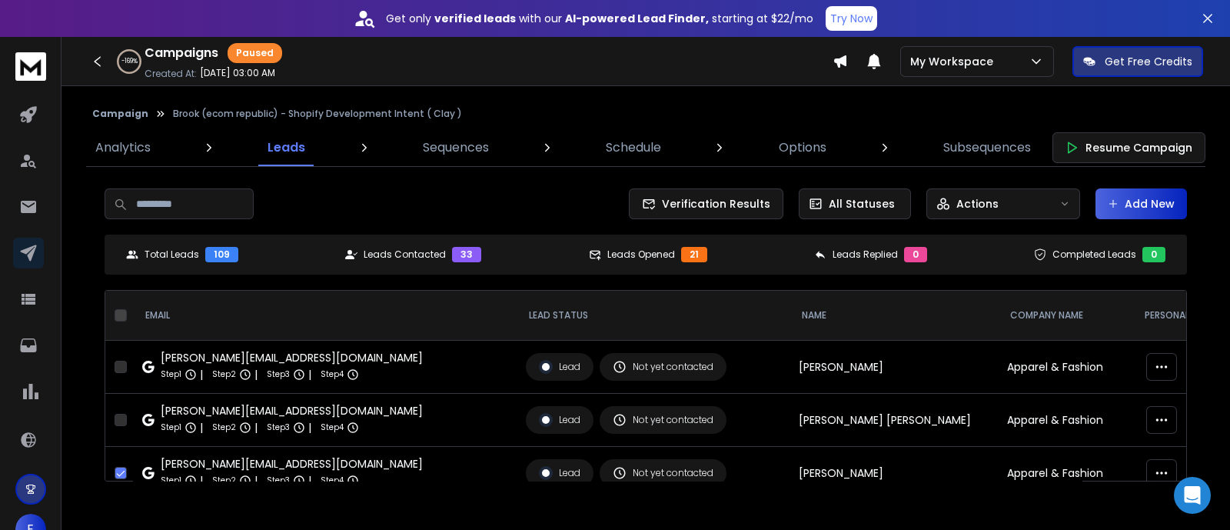
scroll to position [4580, 0]
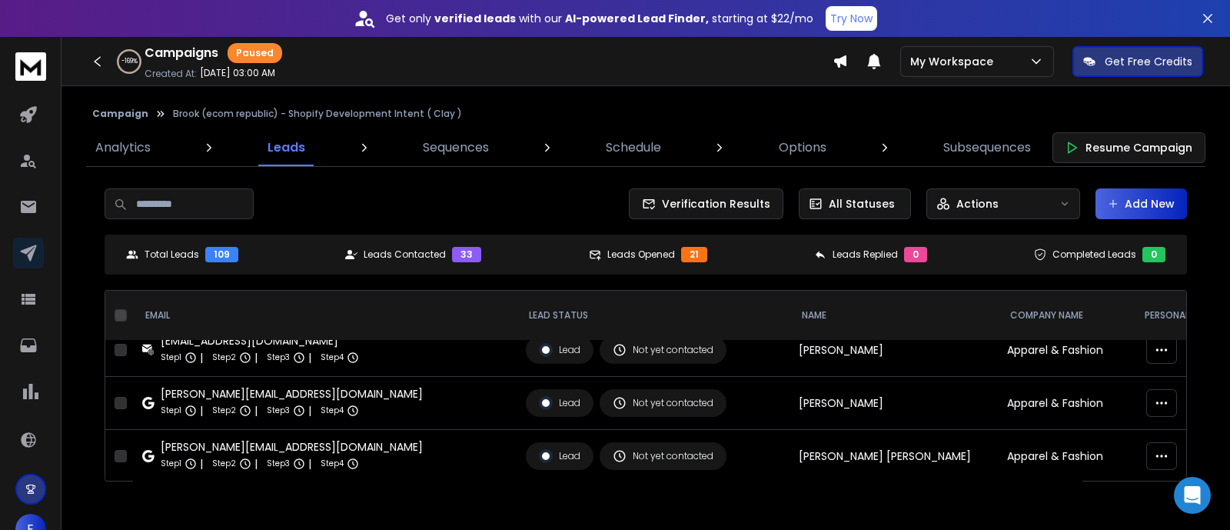
click at [119, 450] on button "button" at bounding box center [121, 456] width 12 height 12
click at [118, 397] on button "button" at bounding box center [121, 403] width 12 height 12
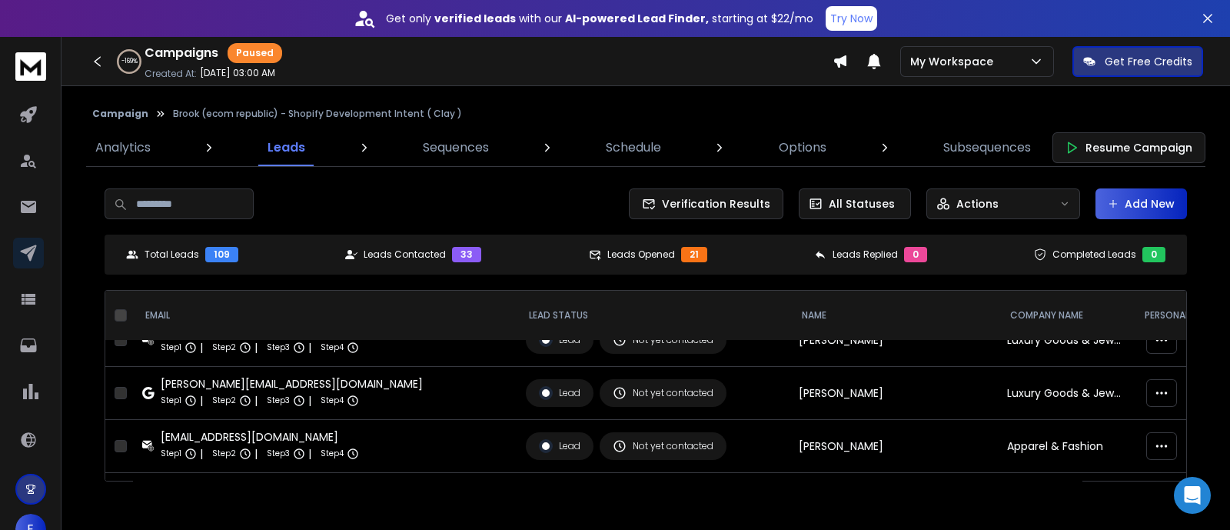
click at [120, 440] on button "button" at bounding box center [121, 446] width 12 height 12
click at [122, 440] on button "button" at bounding box center [121, 446] width 12 height 12
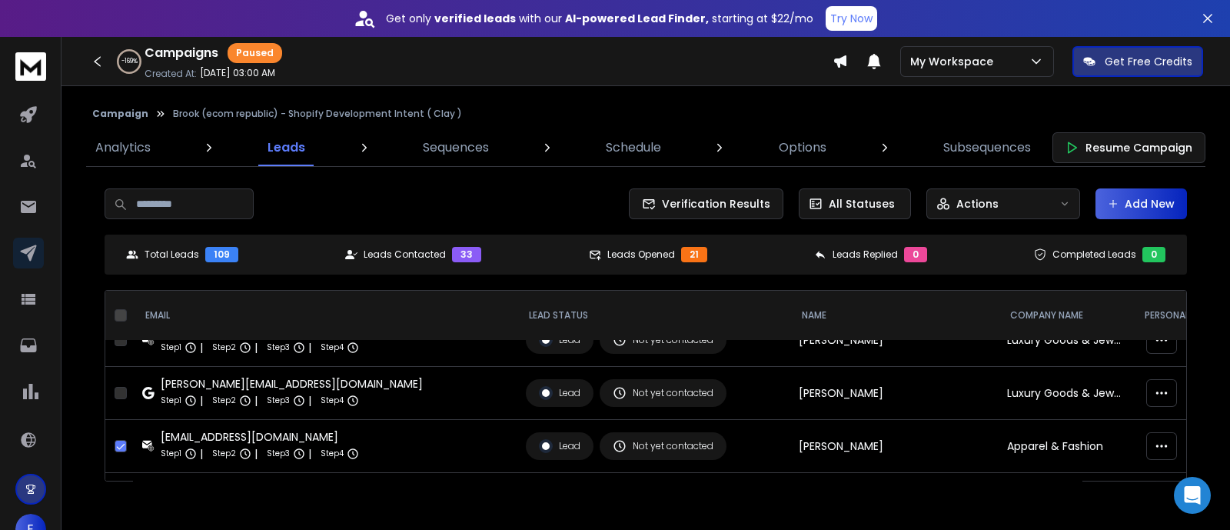
click at [122, 440] on button "button" at bounding box center [121, 446] width 12 height 12
click at [121, 387] on button "button" at bounding box center [121, 393] width 12 height 12
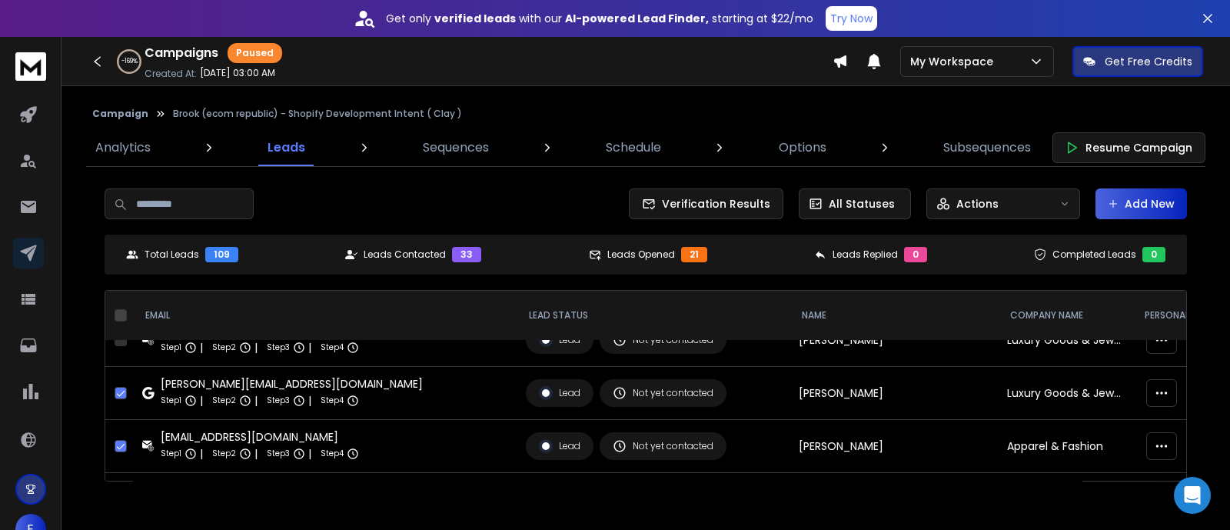
click at [121, 387] on button "button" at bounding box center [121, 393] width 12 height 12
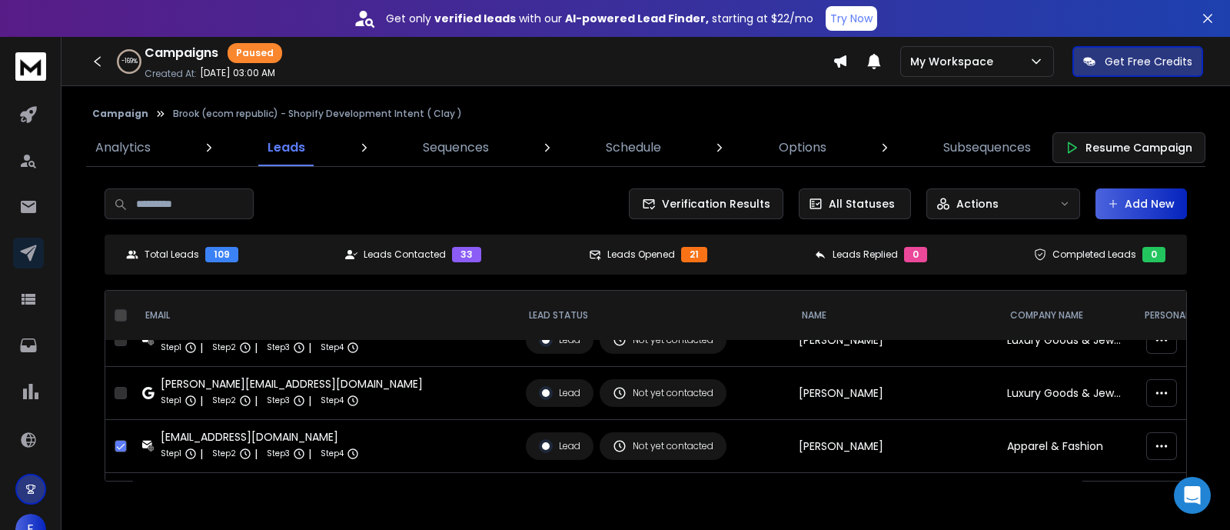
click at [120, 387] on button "button" at bounding box center [121, 393] width 12 height 12
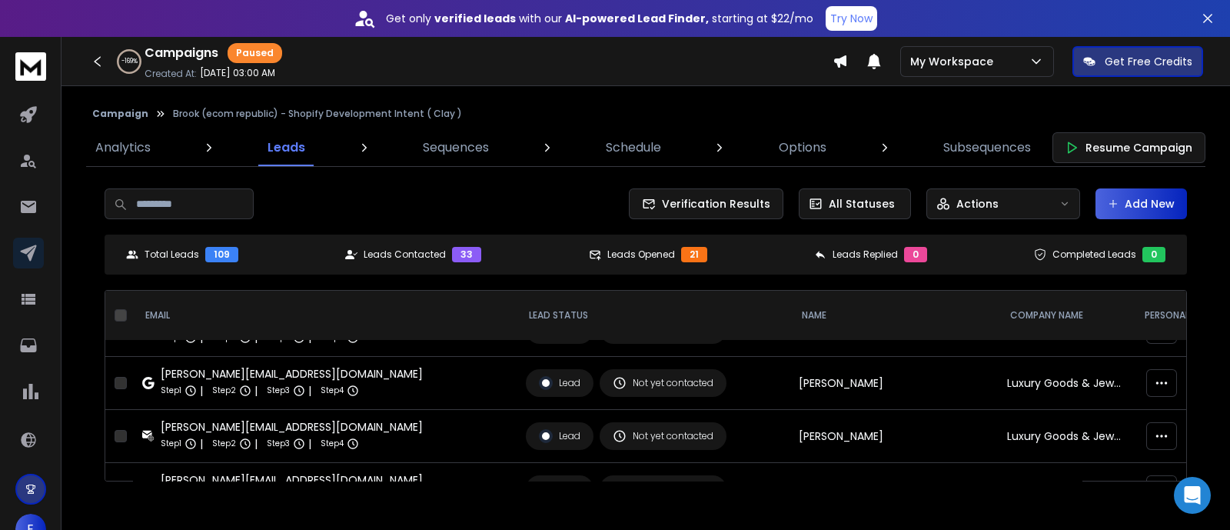
click at [122, 430] on button "button" at bounding box center [121, 436] width 12 height 12
click at [122, 377] on button "button" at bounding box center [121, 383] width 12 height 12
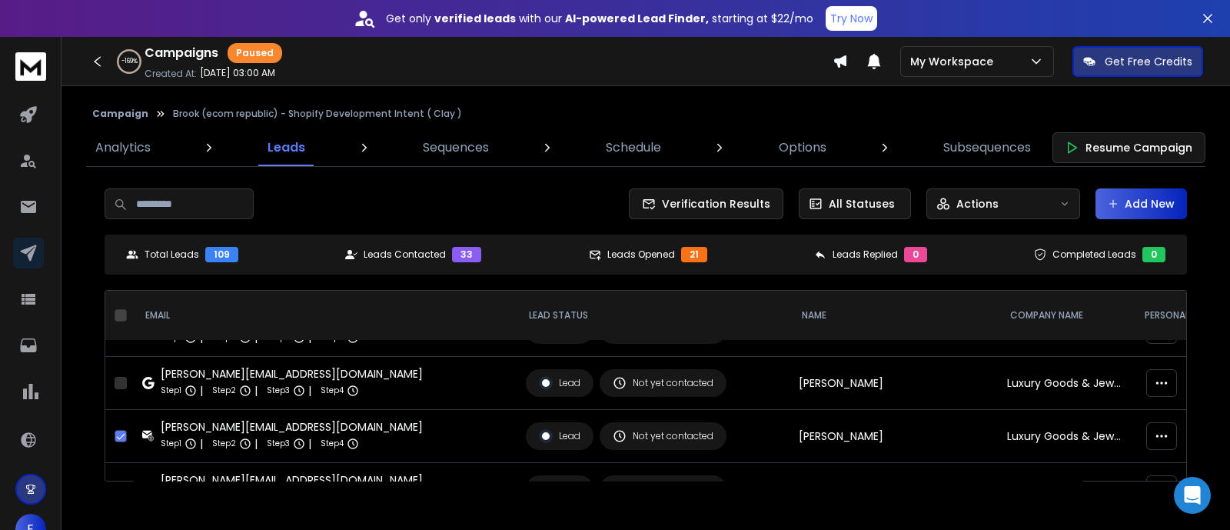
click at [122, 377] on button "button" at bounding box center [121, 383] width 12 height 12
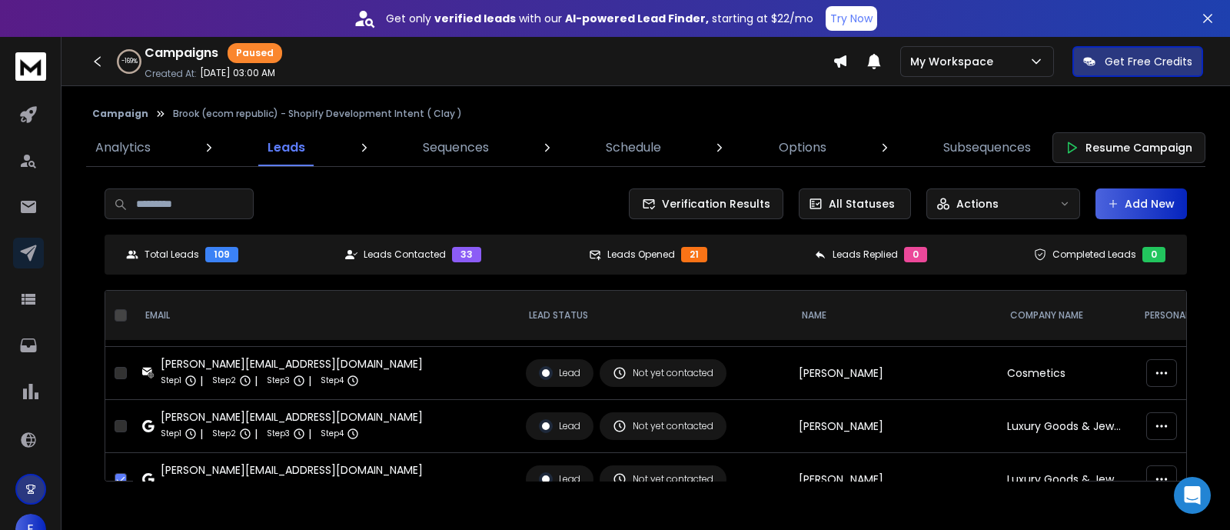
click at [122, 420] on button "button" at bounding box center [121, 426] width 12 height 12
click at [118, 367] on button "button" at bounding box center [121, 373] width 12 height 12
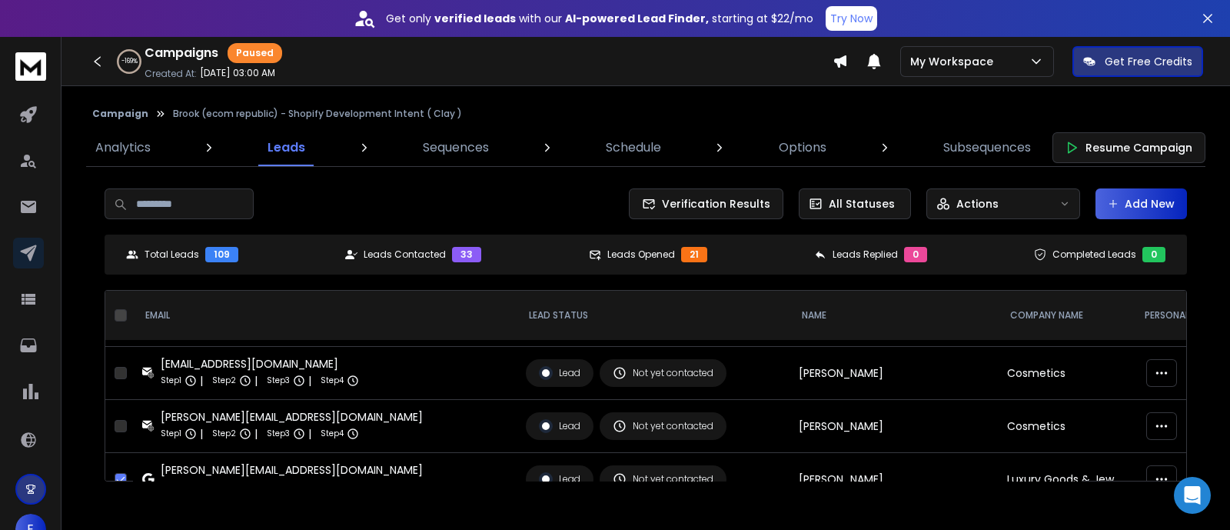
scroll to position [4196, 0]
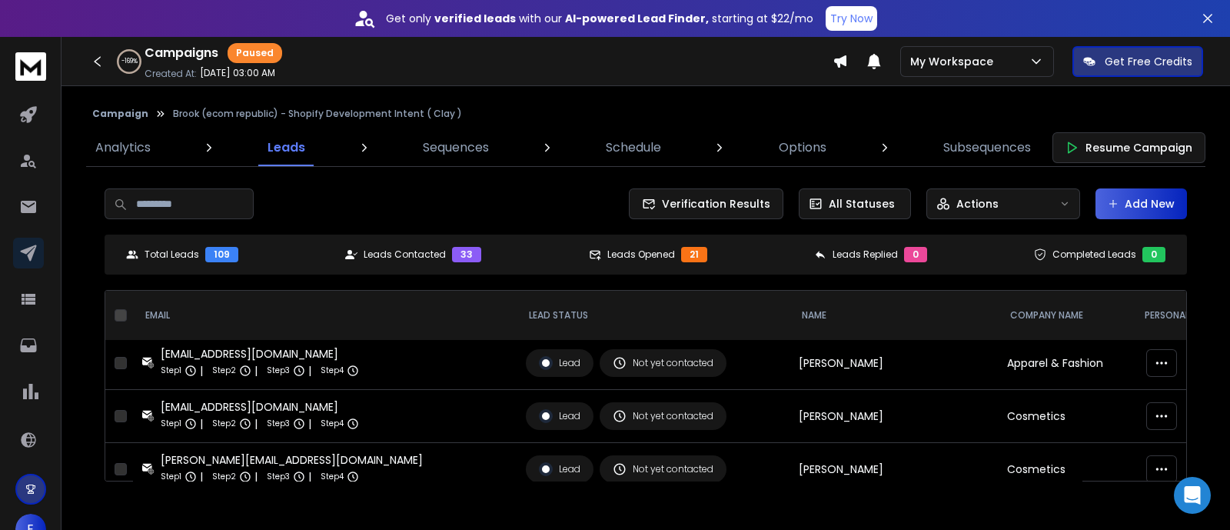
click at [120, 463] on button "button" at bounding box center [121, 469] width 12 height 12
click at [120, 450] on td at bounding box center [119, 469] width 28 height 53
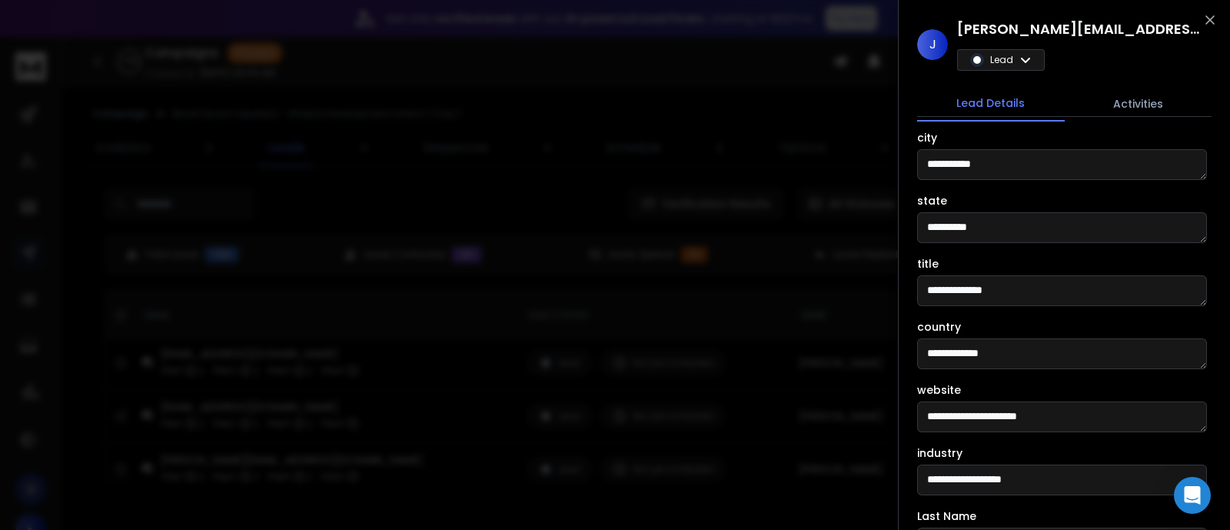
click at [121, 459] on div at bounding box center [615, 265] width 1230 height 530
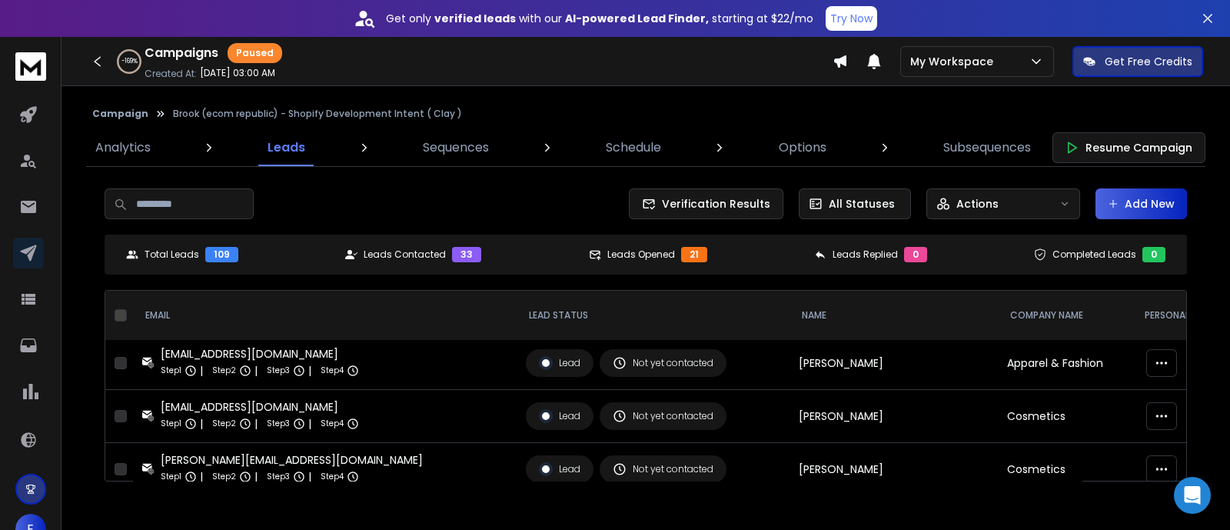
click at [122, 463] on button "button" at bounding box center [121, 469] width 12 height 12
click at [123, 462] on td at bounding box center [119, 469] width 28 height 53
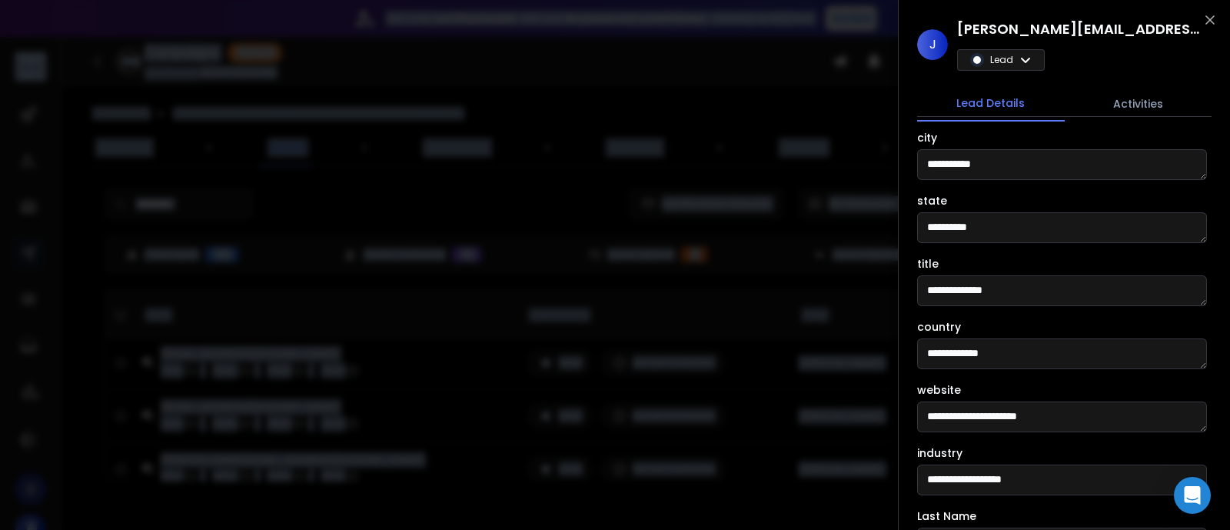
click at [123, 461] on div at bounding box center [615, 265] width 1230 height 530
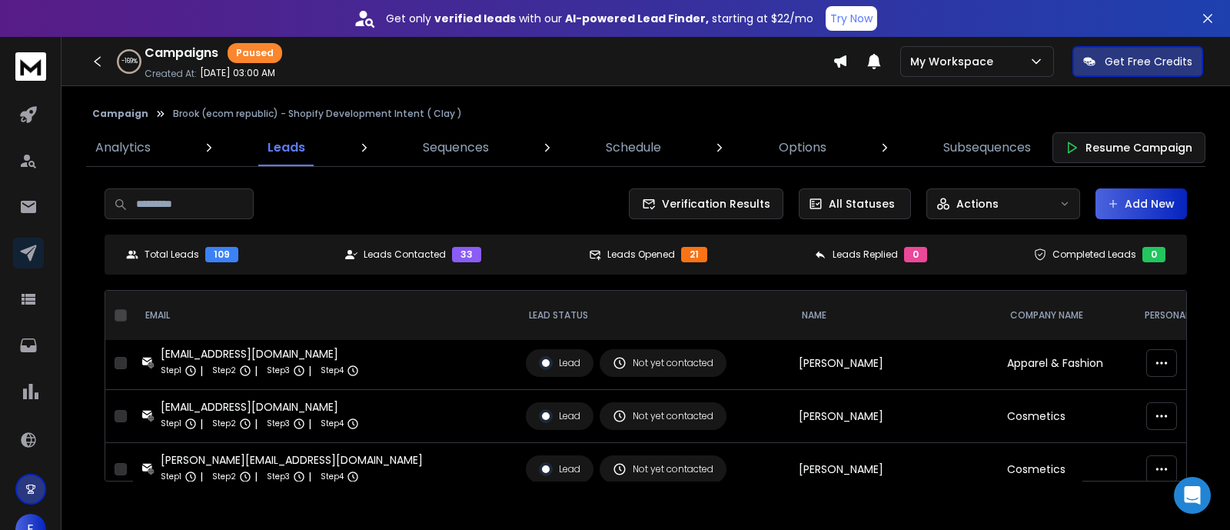
click at [118, 461] on td at bounding box center [119, 469] width 28 height 53
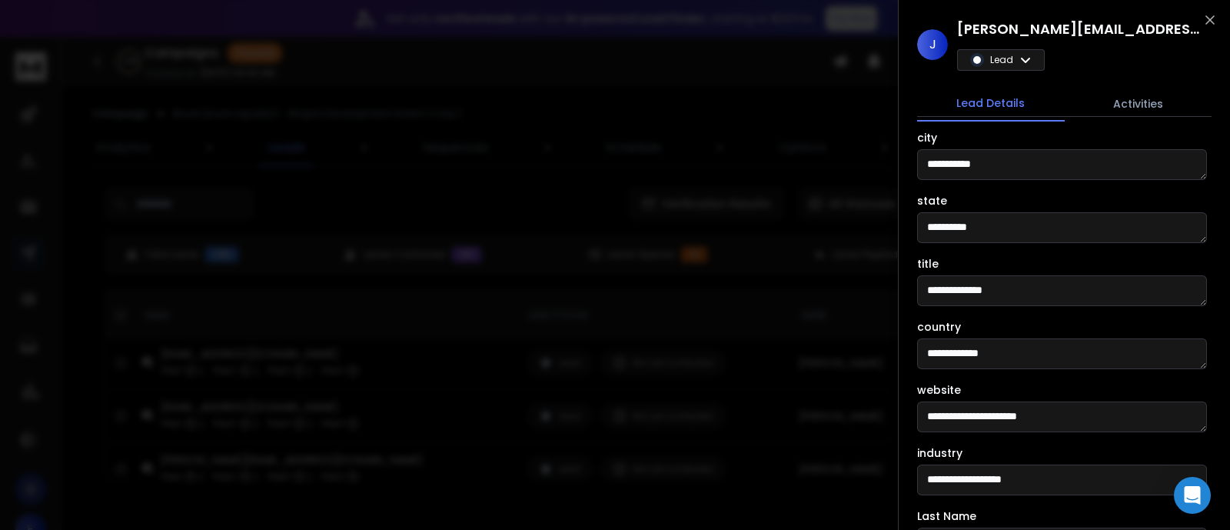
click at [118, 461] on div at bounding box center [615, 265] width 1230 height 530
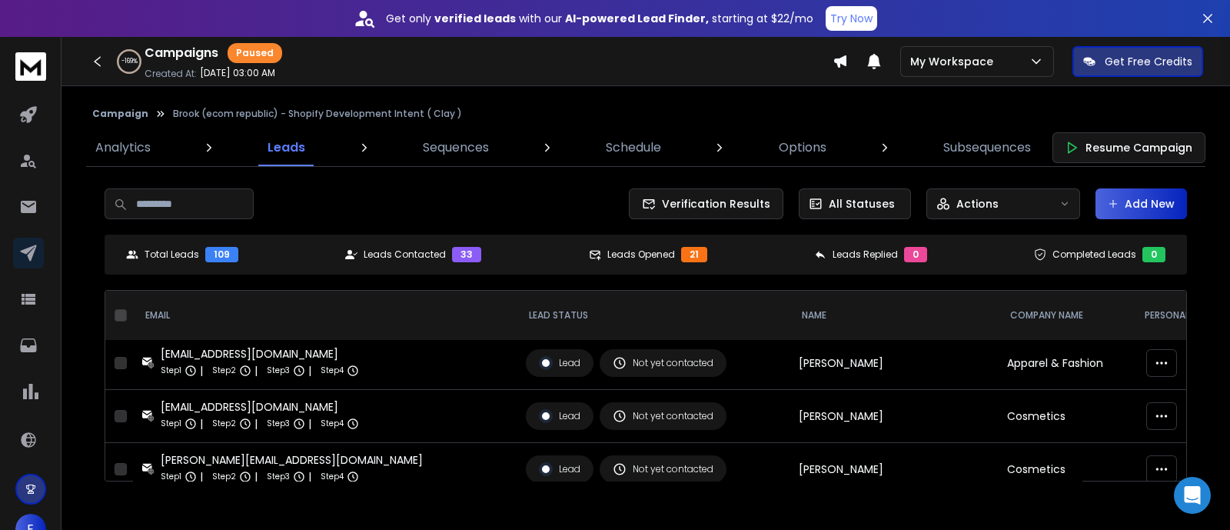
click at [120, 463] on button "button" at bounding box center [121, 469] width 12 height 12
click at [123, 410] on button "button" at bounding box center [121, 416] width 12 height 12
click at [119, 356] on td at bounding box center [119, 363] width 28 height 53
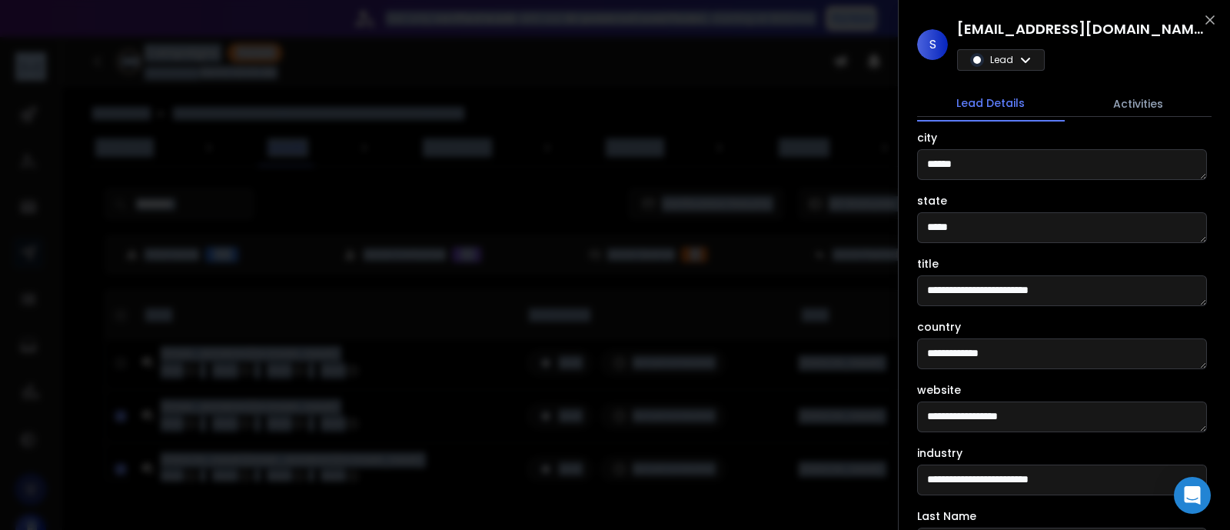
click at [119, 356] on div at bounding box center [615, 265] width 1230 height 530
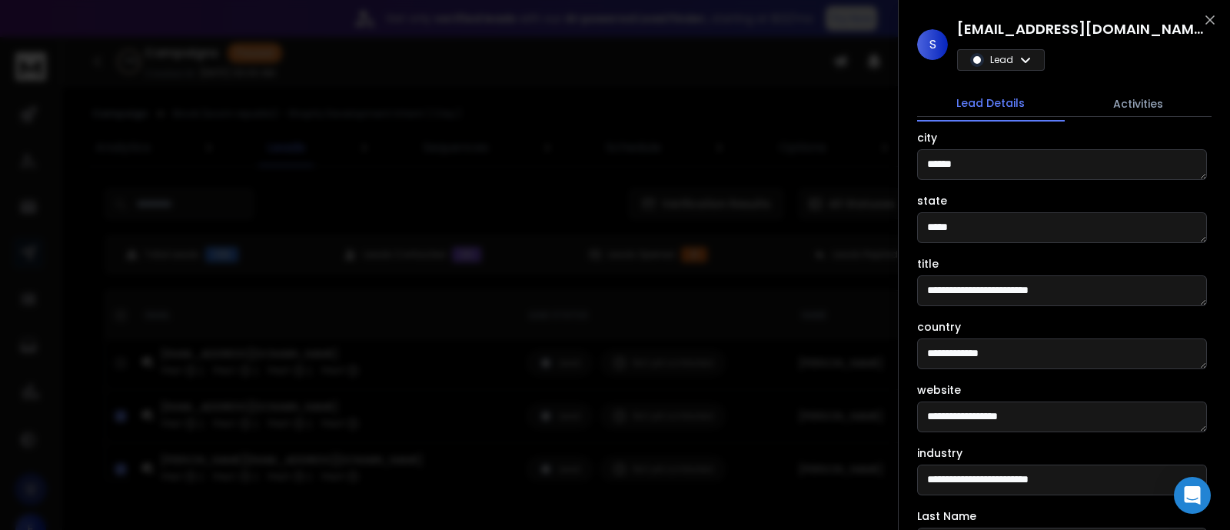
click at [119, 356] on td at bounding box center [119, 363] width 28 height 53
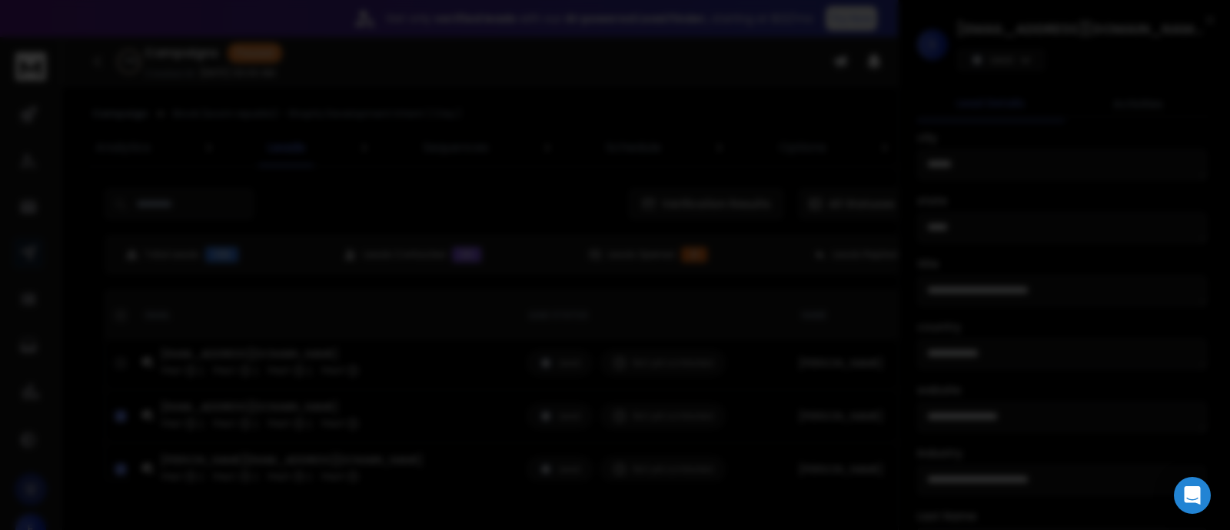
click at [122, 353] on div at bounding box center [615, 265] width 1230 height 530
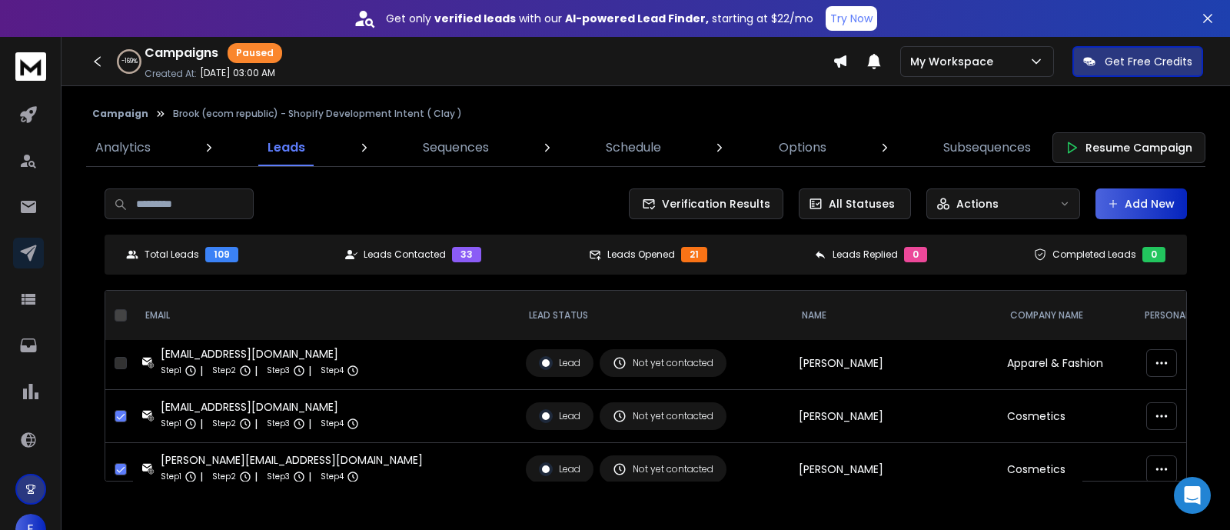
click at [121, 357] on button "button" at bounding box center [121, 363] width 12 height 12
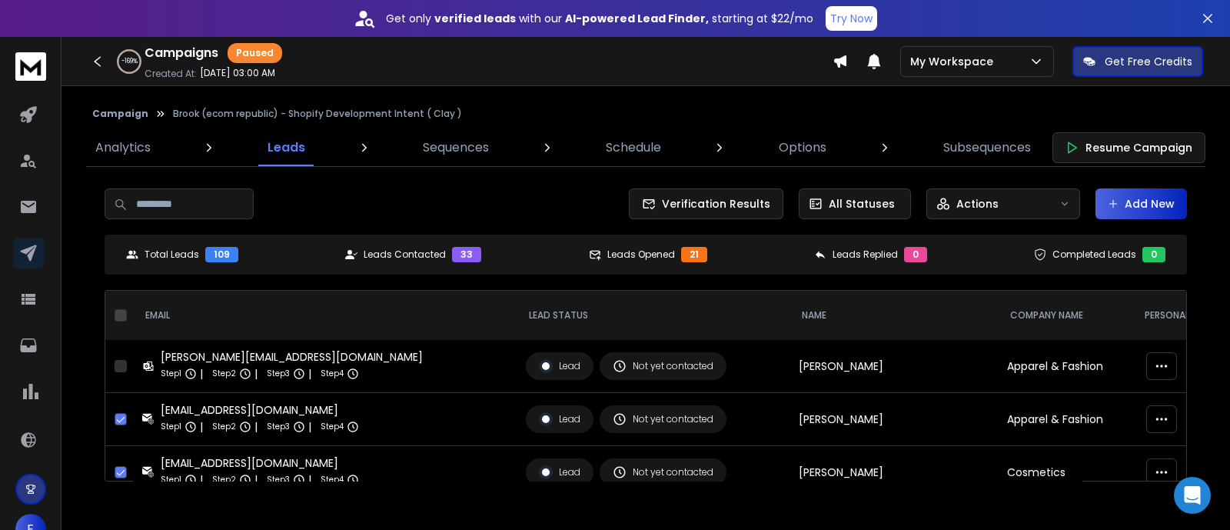
scroll to position [4100, 0]
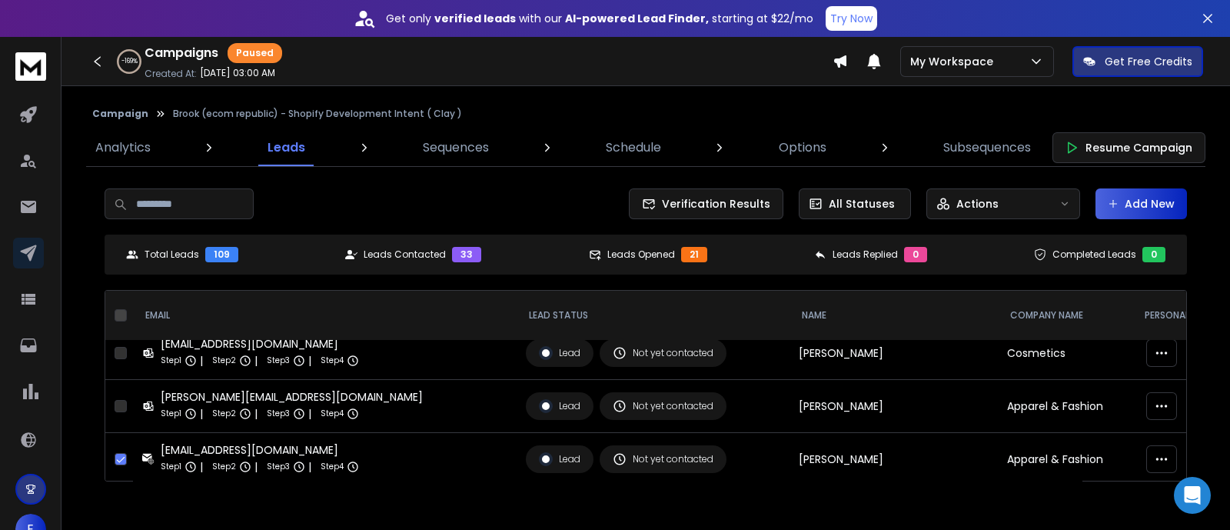
click at [123, 400] on button "button" at bounding box center [121, 406] width 12 height 12
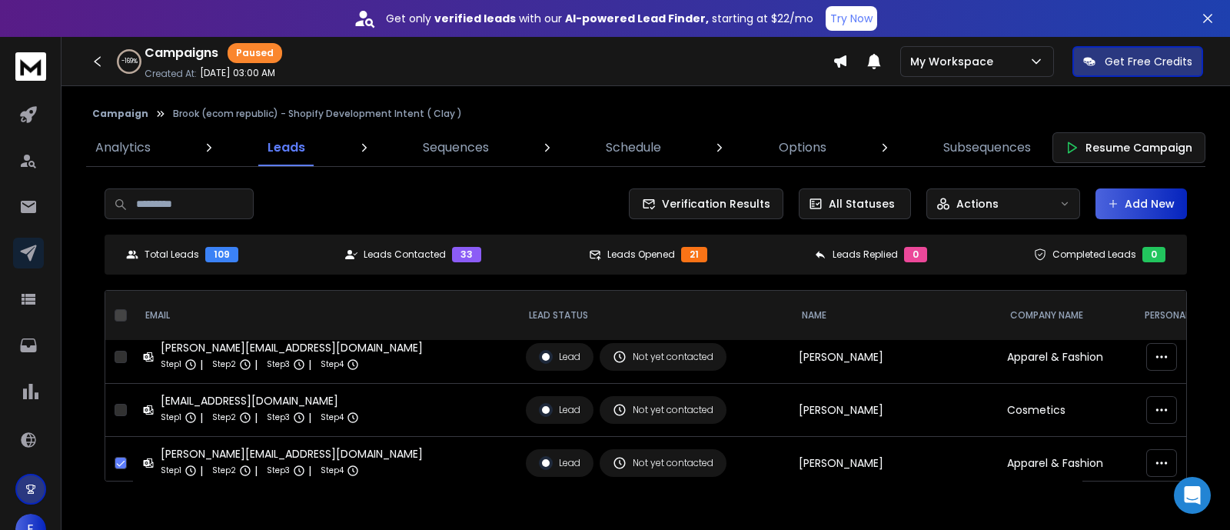
scroll to position [4003, 0]
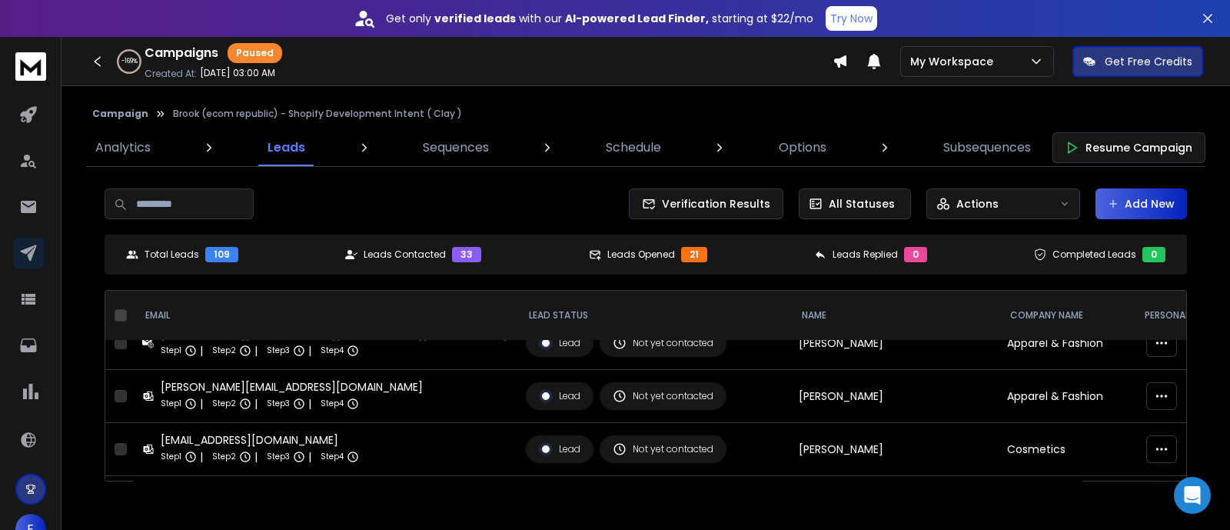
click at [123, 443] on button "button" at bounding box center [121, 449] width 12 height 12
click at [122, 443] on button "button" at bounding box center [121, 449] width 12 height 12
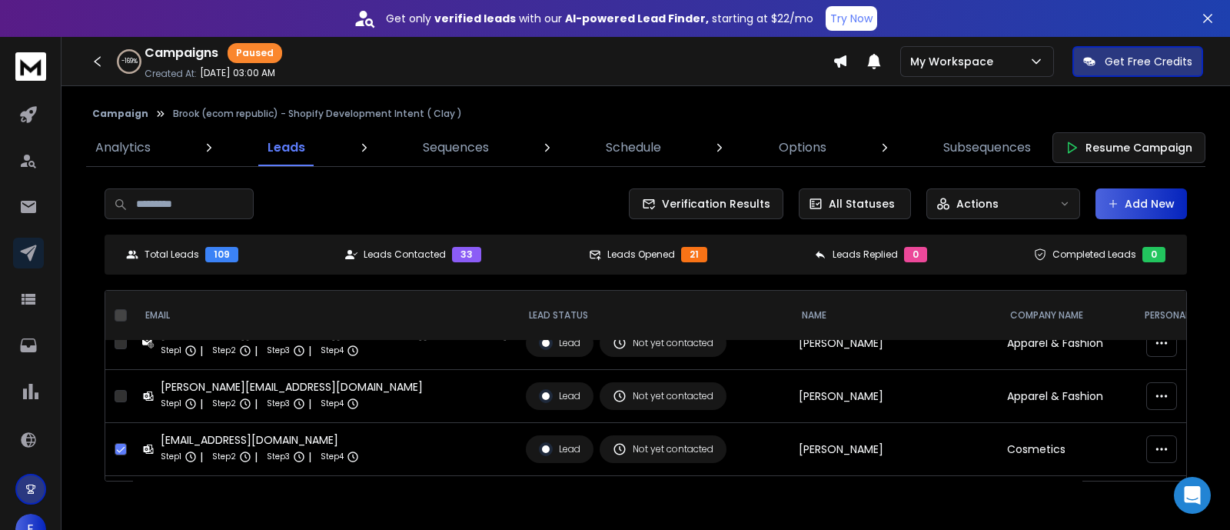
click at [121, 390] on button "button" at bounding box center [121, 396] width 12 height 12
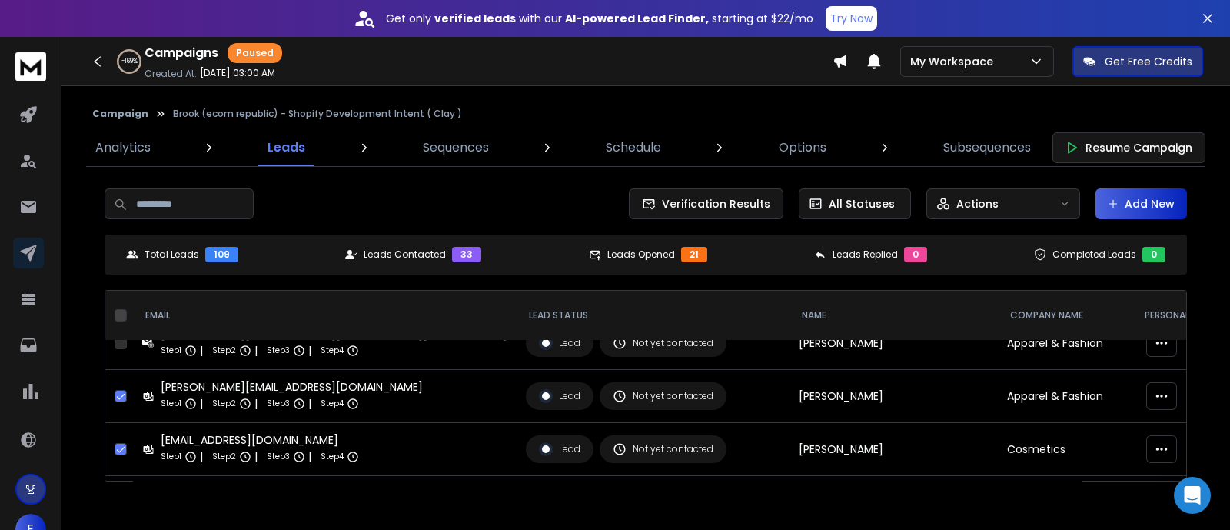
scroll to position [3907, 0]
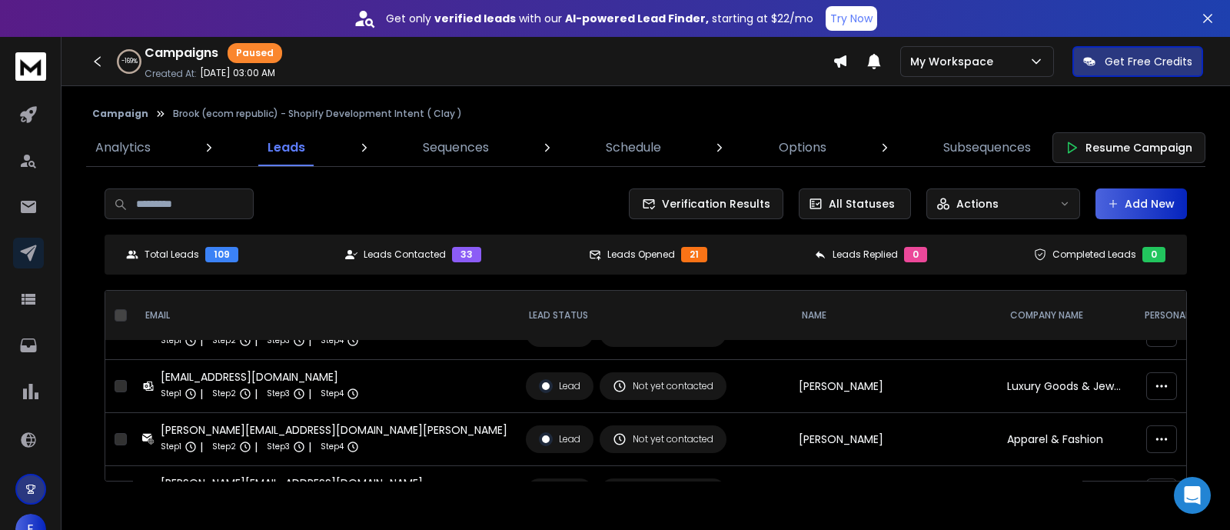
click at [121, 433] on button "button" at bounding box center [121, 439] width 12 height 12
click at [121, 380] on button "button" at bounding box center [121, 386] width 12 height 12
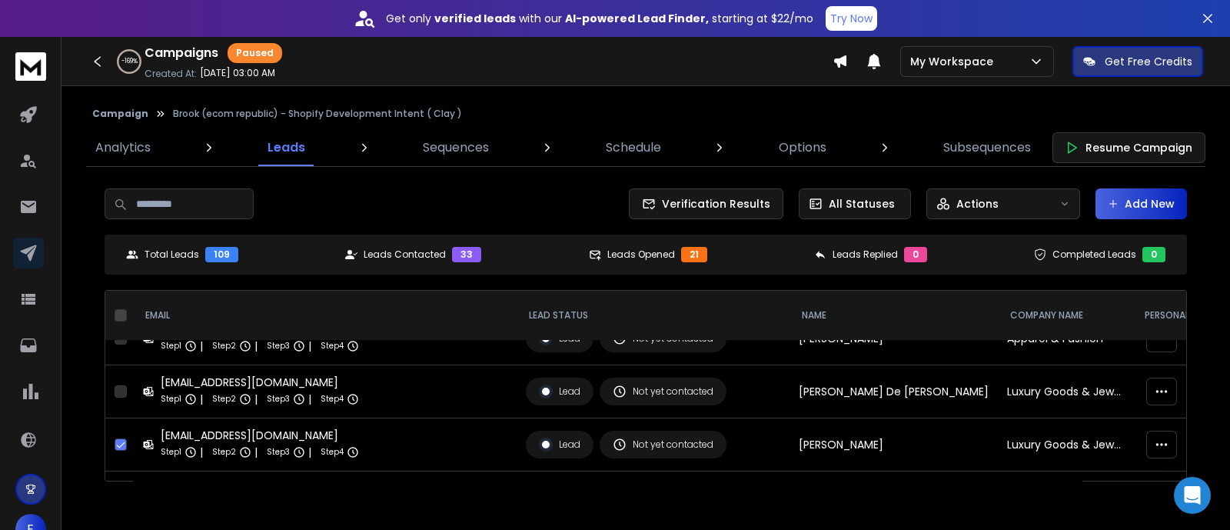
scroll to position [3811, 0]
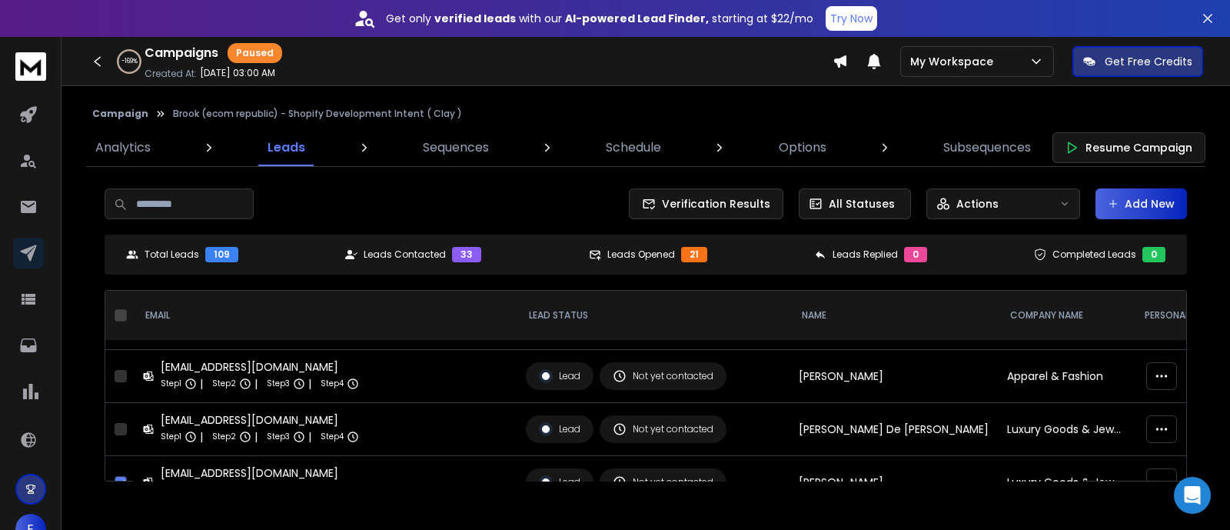
click at [123, 423] on button "button" at bounding box center [121, 429] width 12 height 12
click at [125, 370] on button "button" at bounding box center [121, 376] width 12 height 12
click at [123, 370] on button "button" at bounding box center [121, 376] width 12 height 12
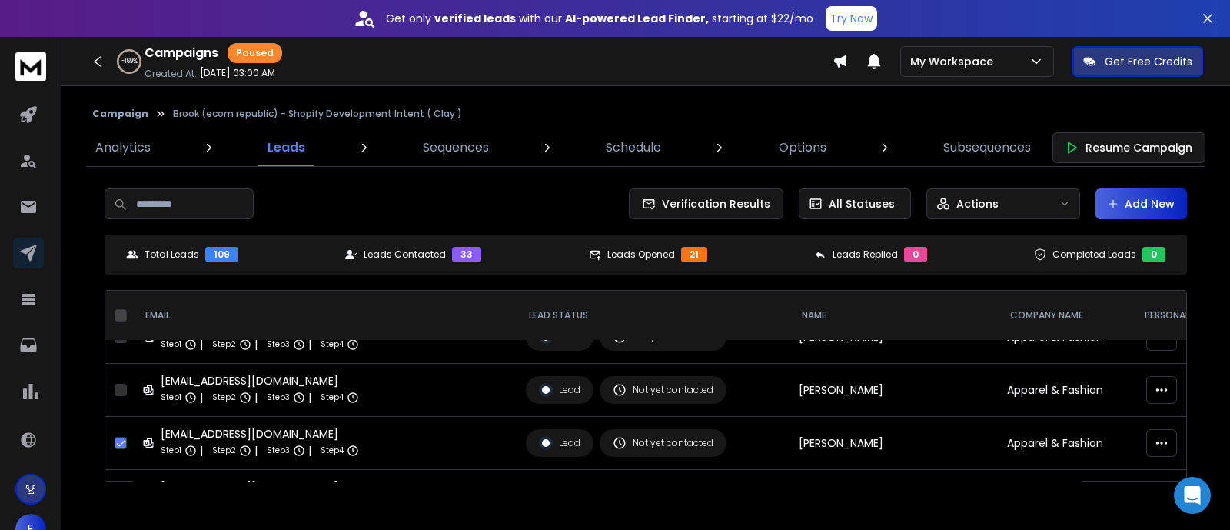
scroll to position [3715, 0]
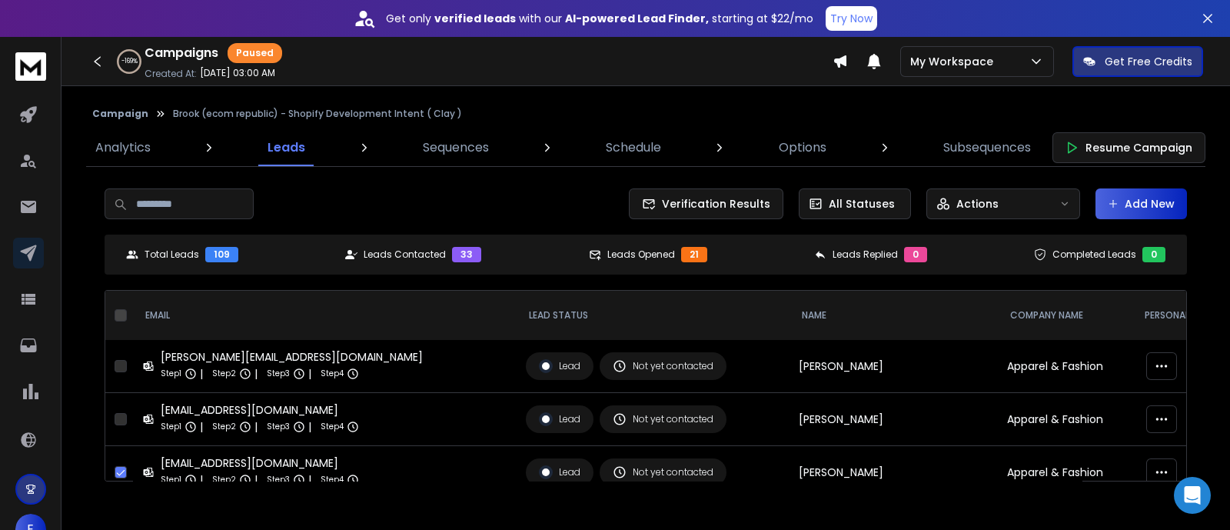
click at [117, 413] on button "button" at bounding box center [121, 419] width 12 height 12
click at [117, 417] on td at bounding box center [119, 419] width 28 height 53
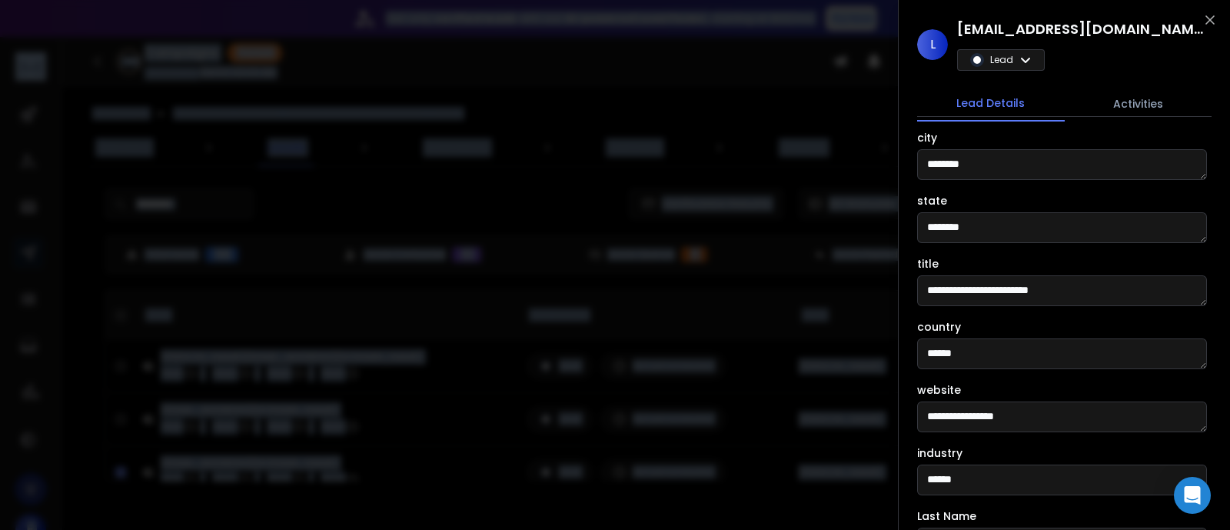
click at [117, 414] on div at bounding box center [615, 265] width 1230 height 530
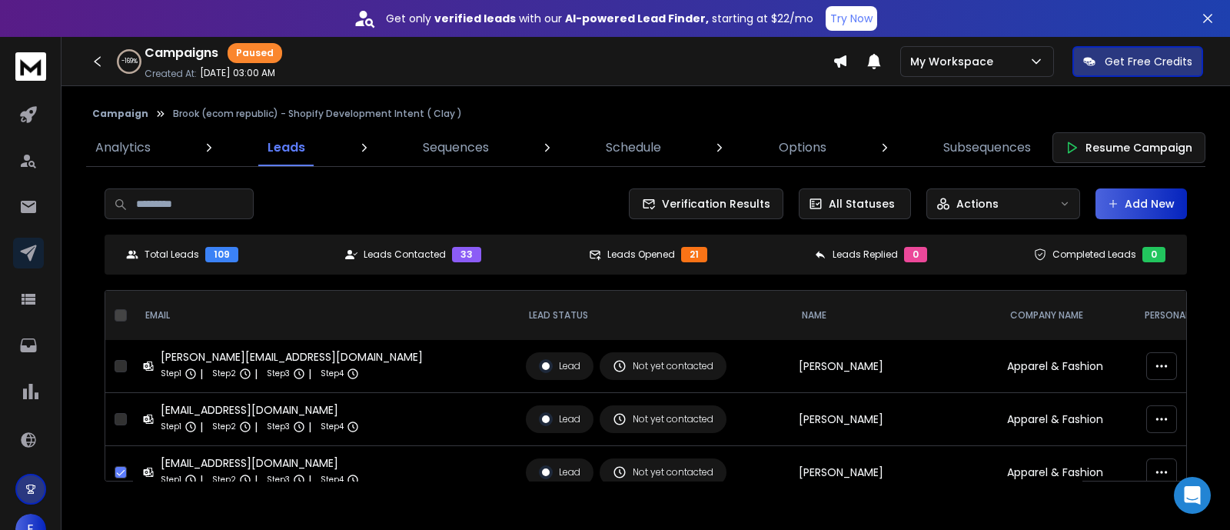
click at [122, 413] on td at bounding box center [119, 419] width 28 height 53
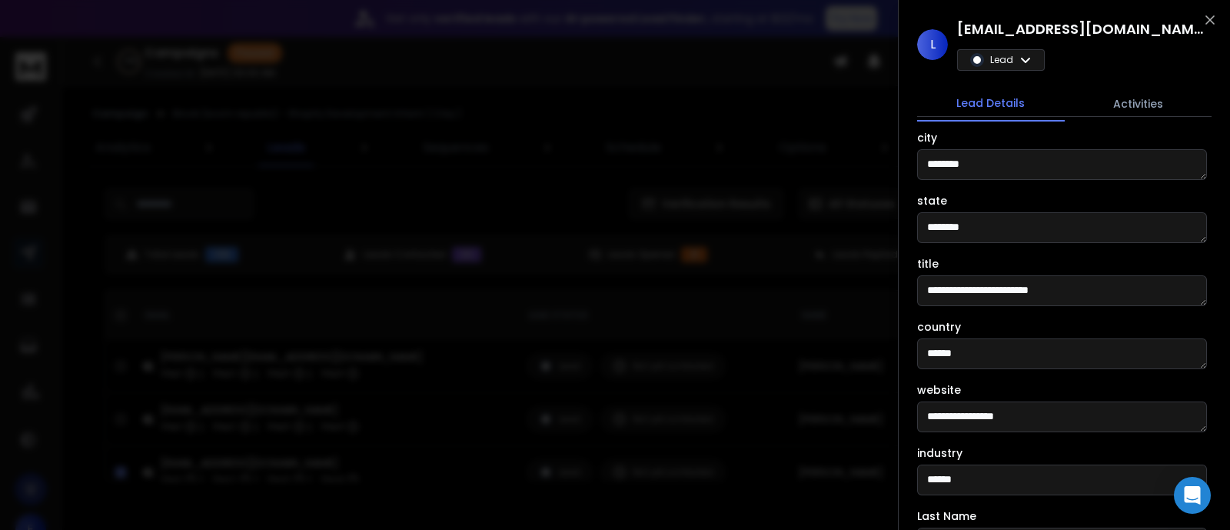
click at [122, 413] on div at bounding box center [615, 265] width 1230 height 530
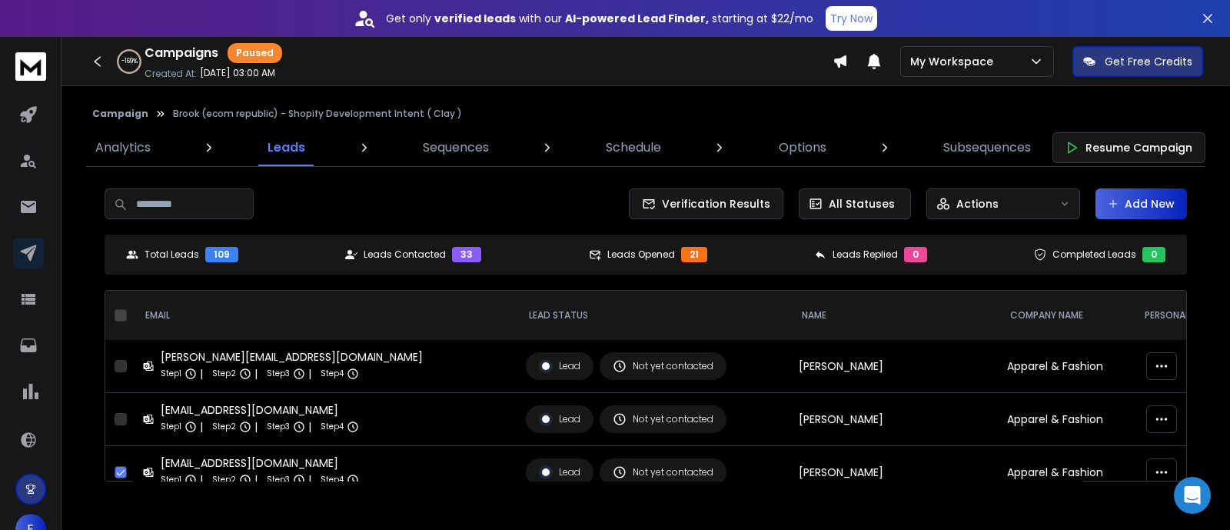
click at [118, 413] on button "button" at bounding box center [121, 419] width 12 height 12
click at [123, 361] on td at bounding box center [119, 366] width 28 height 53
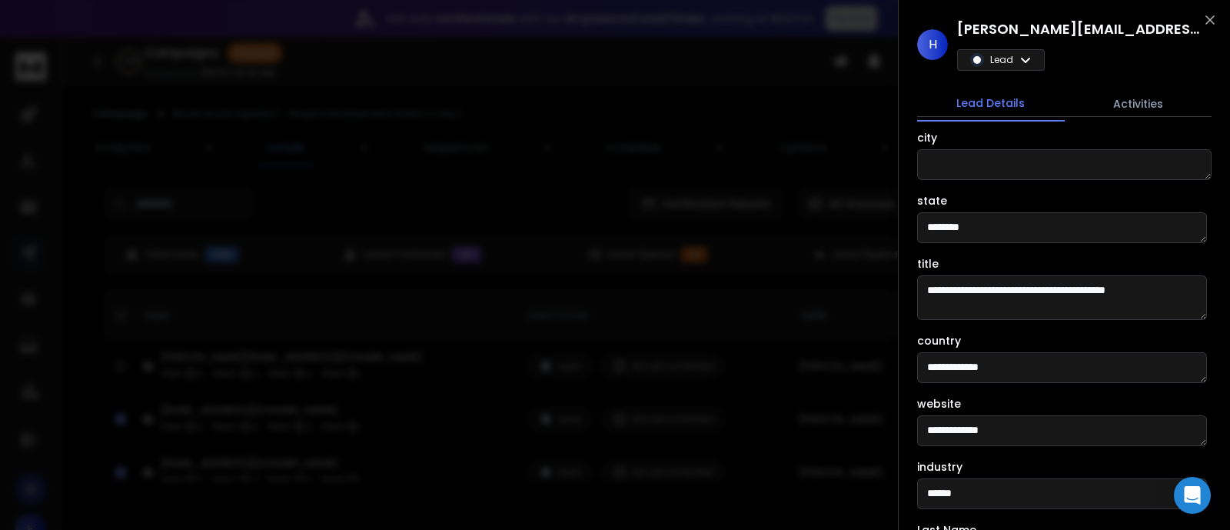
click at [123, 360] on div at bounding box center [615, 265] width 1230 height 530
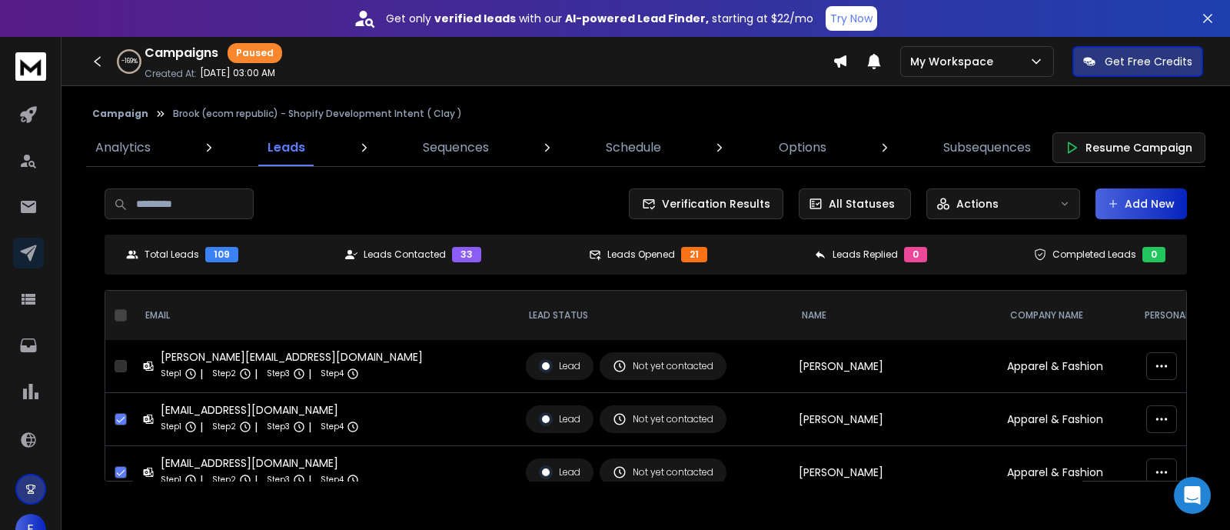
click at [120, 360] on button "button" at bounding box center [121, 366] width 12 height 12
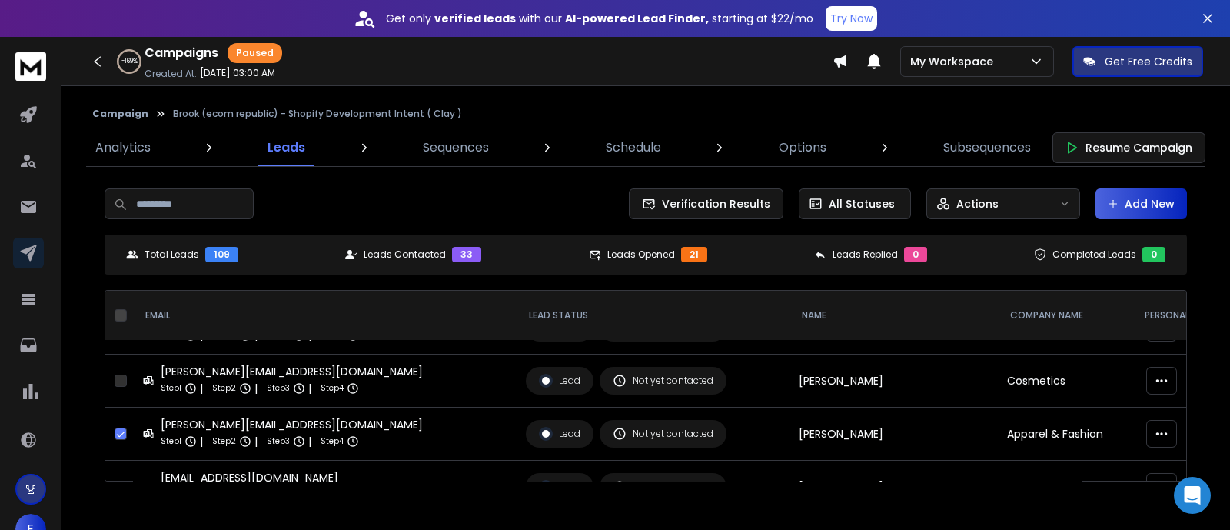
scroll to position [3619, 0]
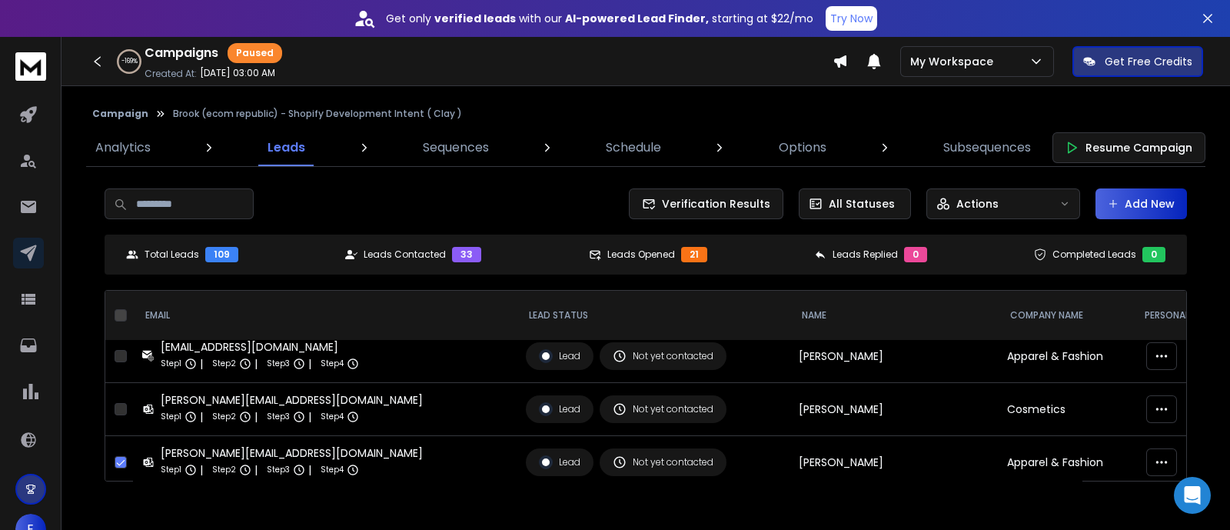
click at [121, 405] on td at bounding box center [119, 409] width 28 height 53
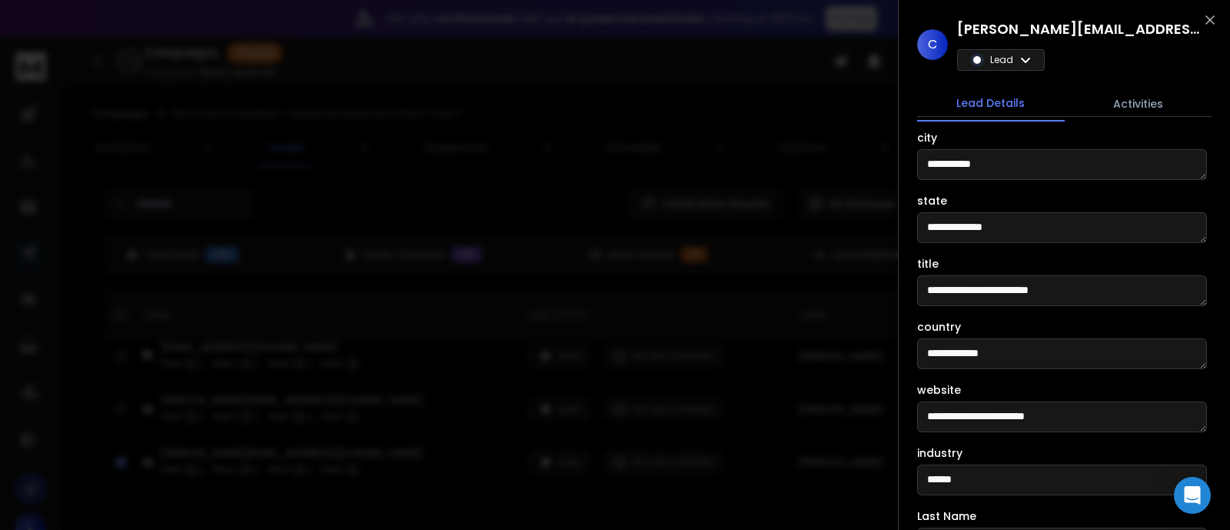
click at [123, 404] on div at bounding box center [615, 265] width 1230 height 530
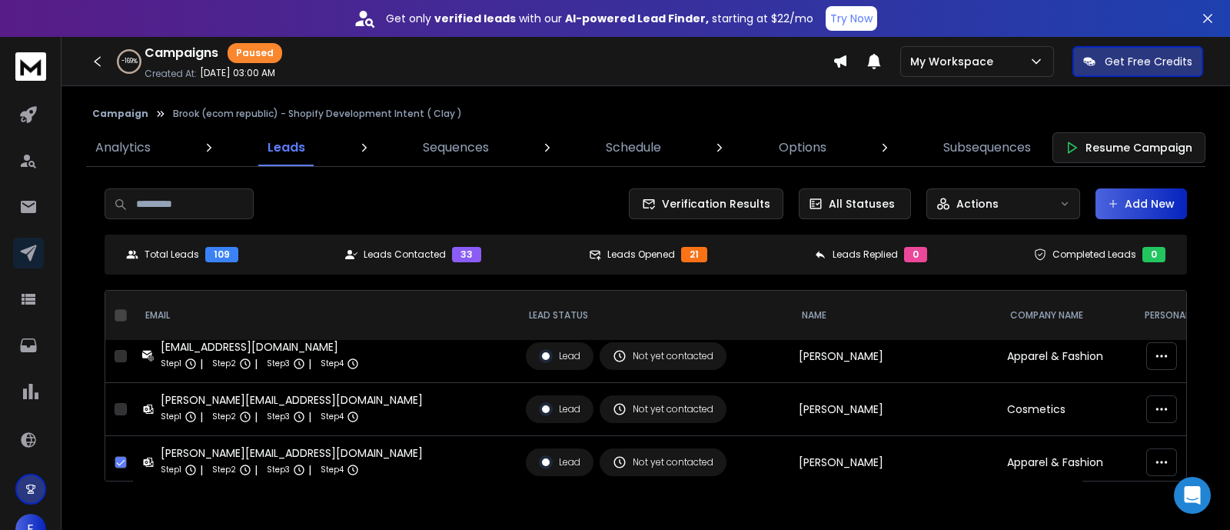
click at [121, 403] on button "button" at bounding box center [121, 409] width 12 height 12
click at [122, 404] on td at bounding box center [119, 409] width 28 height 53
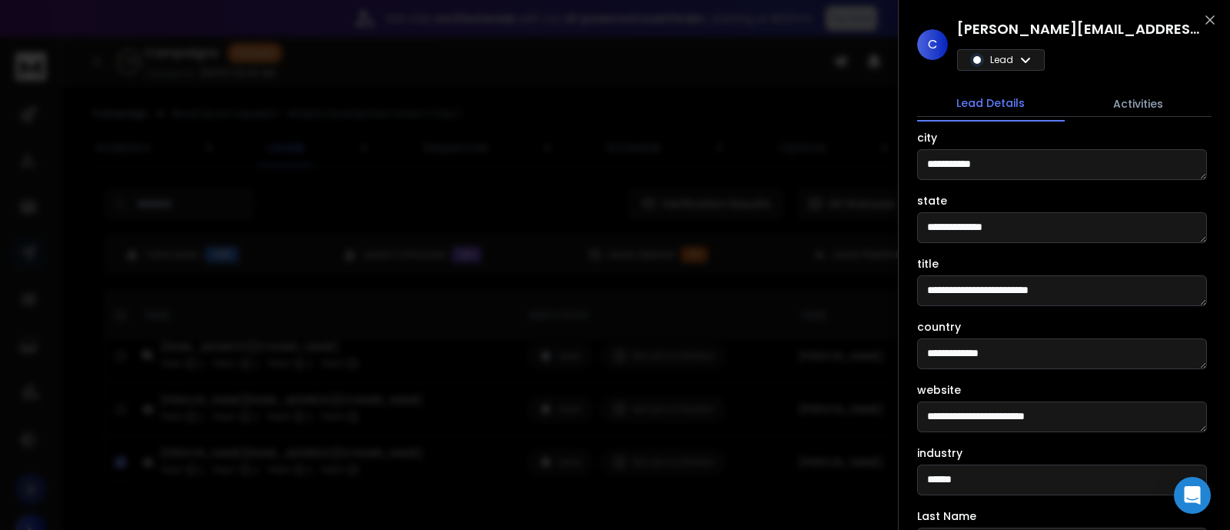
click at [123, 404] on div at bounding box center [615, 265] width 1230 height 530
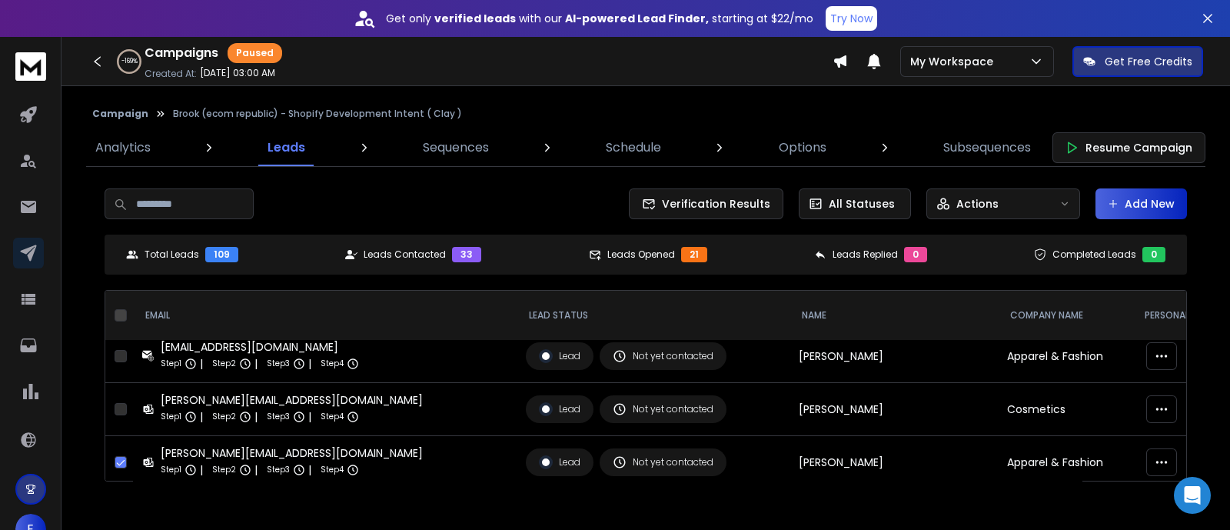
click at [123, 403] on button "button" at bounding box center [121, 409] width 12 height 12
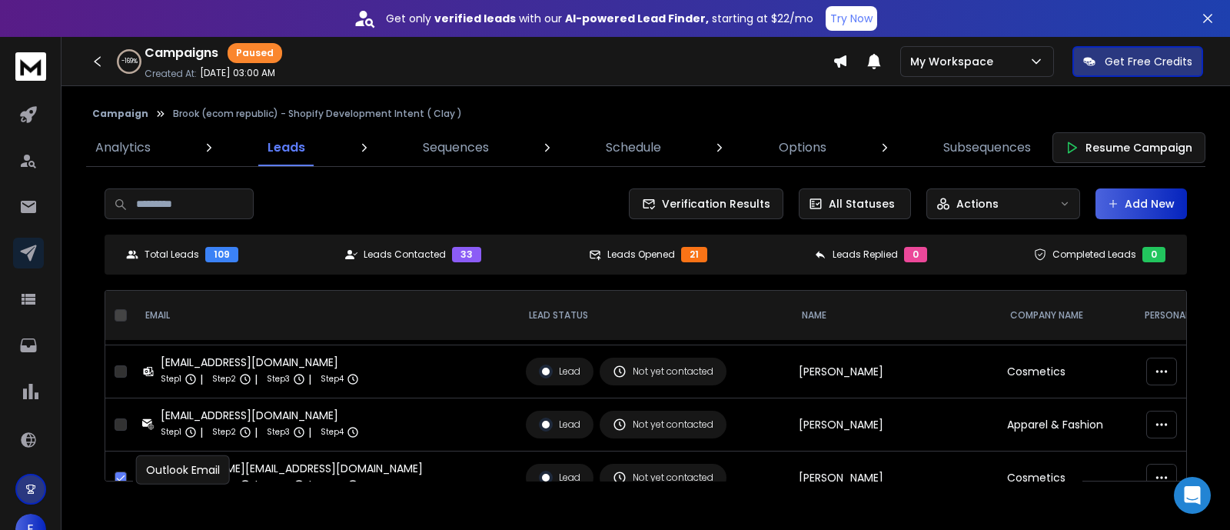
scroll to position [3523, 0]
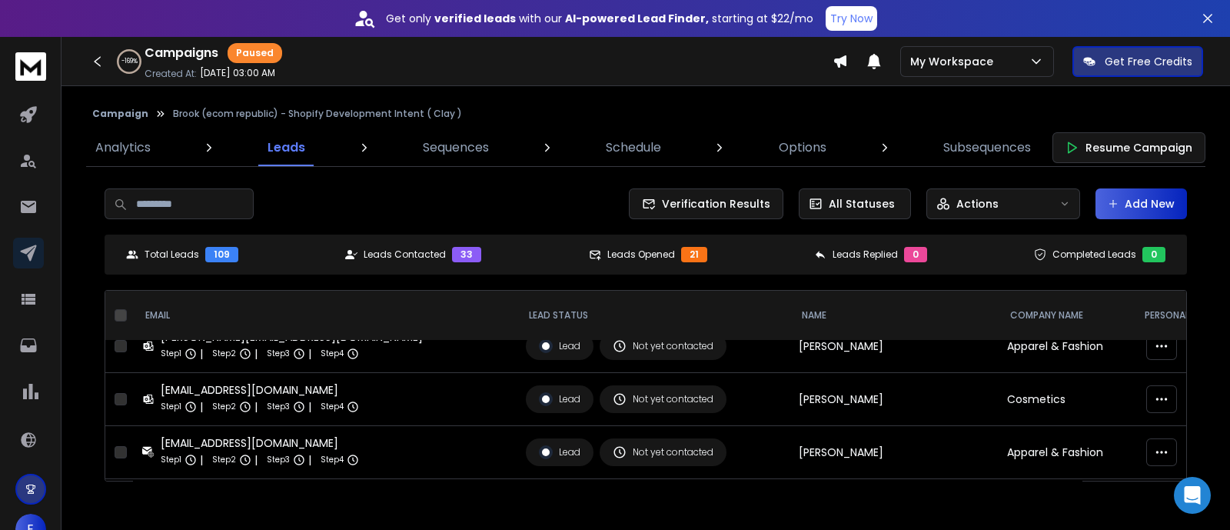
click at [118, 446] on button "button" at bounding box center [121, 452] width 12 height 12
click at [119, 446] on button "button" at bounding box center [121, 452] width 12 height 12
click at [122, 393] on button "button" at bounding box center [121, 399] width 12 height 12
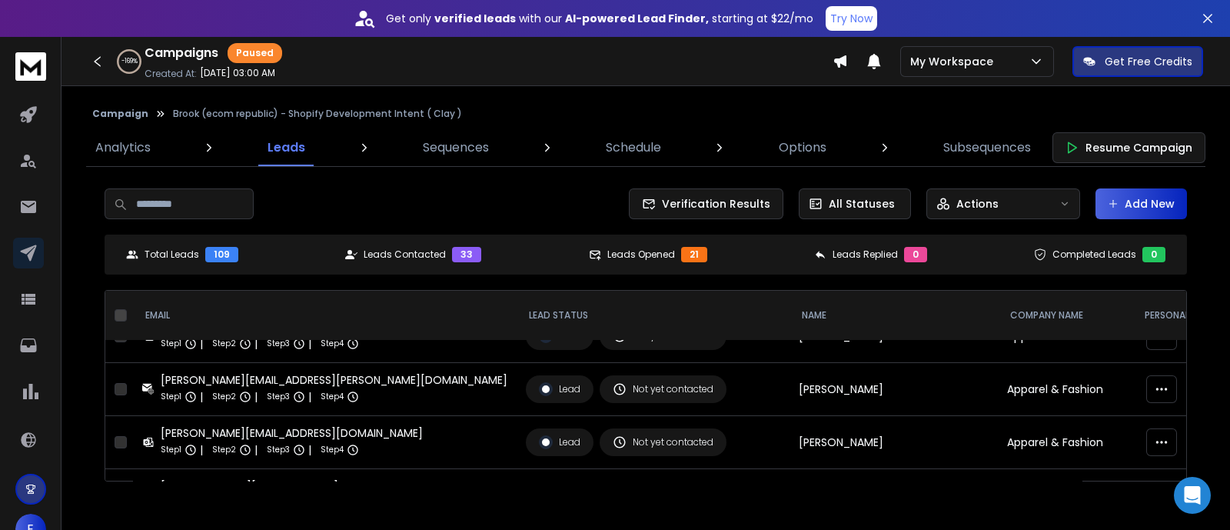
click at [119, 436] on button "button" at bounding box center [121, 442] width 12 height 12
click at [122, 436] on button "button" at bounding box center [121, 442] width 12 height 12
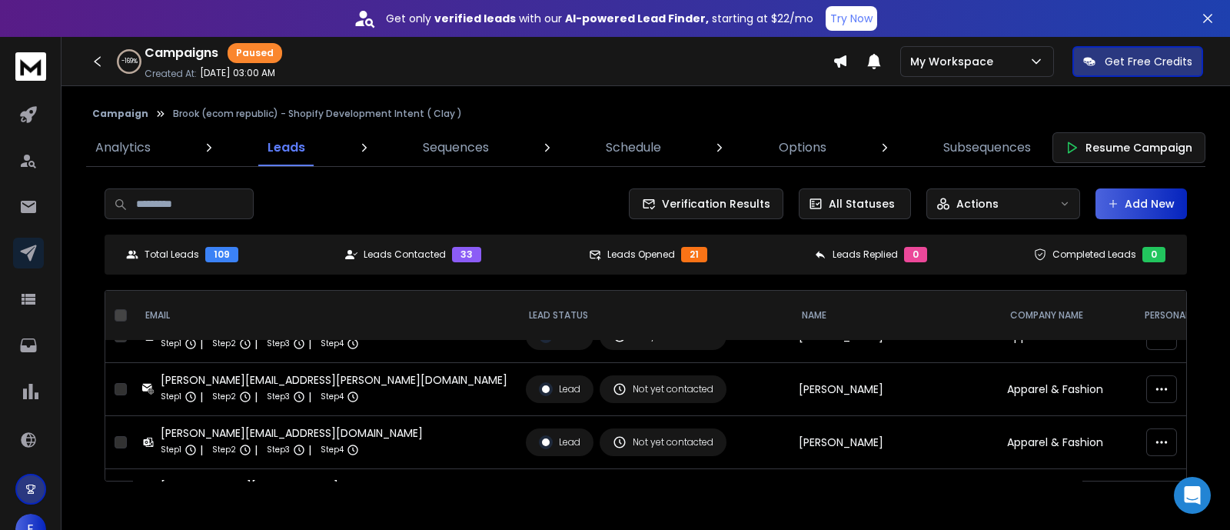
click at [122, 436] on button "button" at bounding box center [121, 442] width 12 height 12
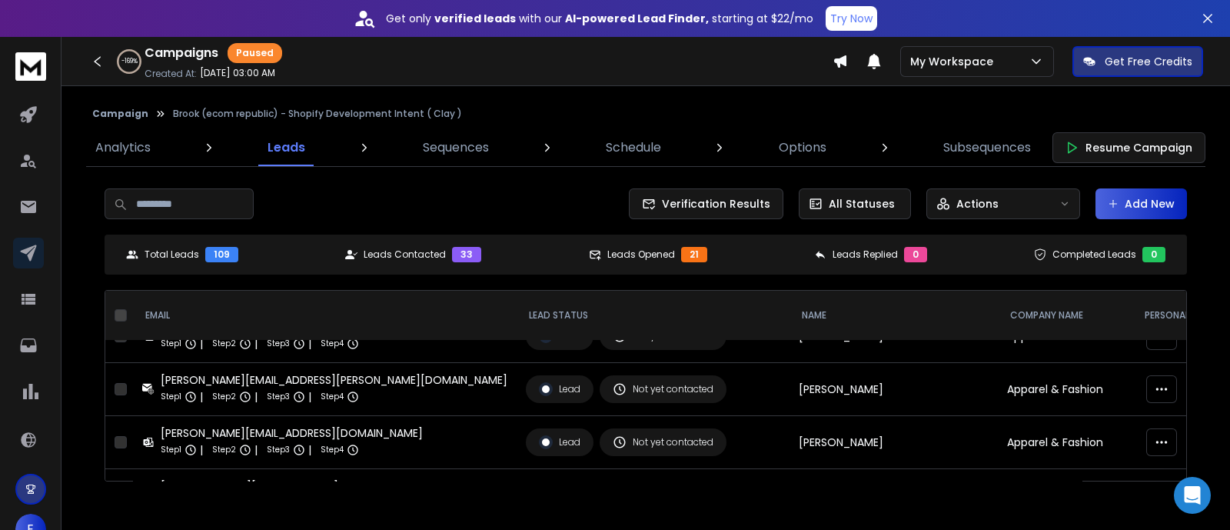
click at [122, 436] on button "button" at bounding box center [121, 442] width 12 height 12
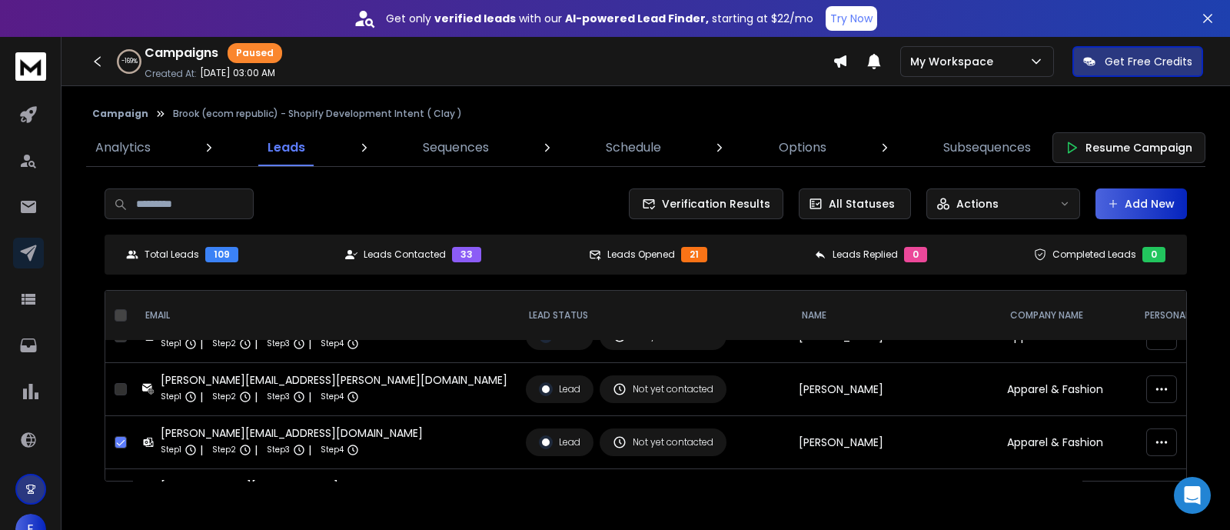
click at [122, 436] on button "button" at bounding box center [121, 442] width 12 height 12
click at [122, 383] on button "button" at bounding box center [121, 389] width 12 height 12
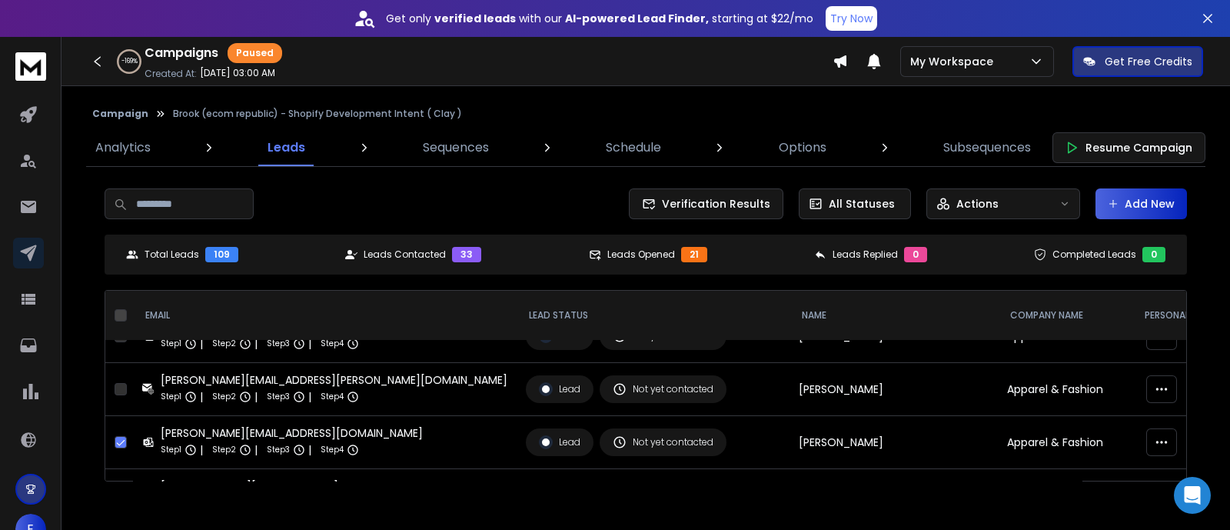
click at [122, 383] on button "button" at bounding box center [121, 389] width 12 height 12
click at [122, 384] on td at bounding box center [119, 389] width 28 height 53
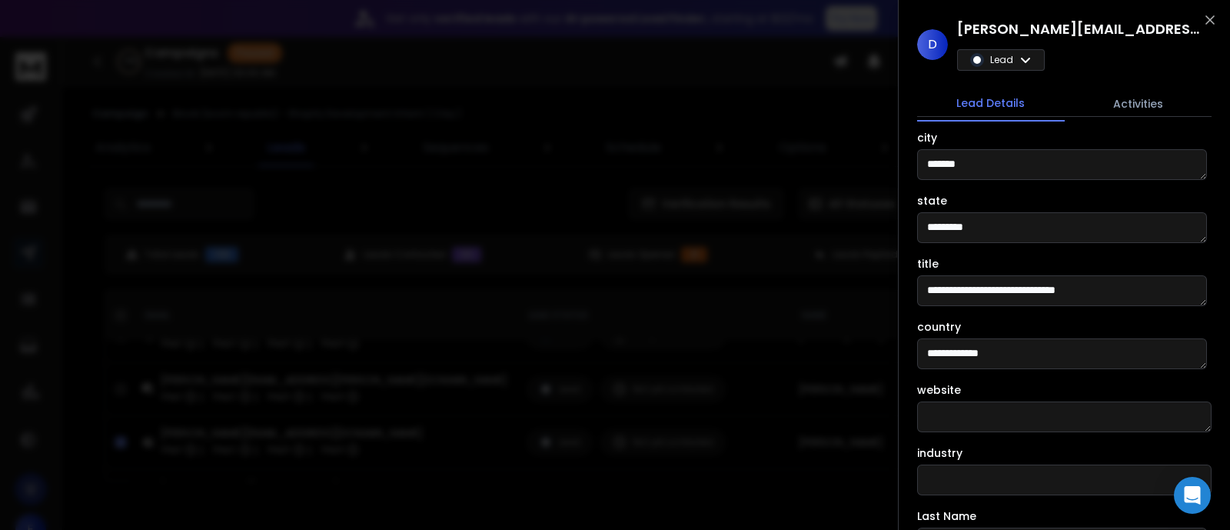
click at [122, 384] on div at bounding box center [615, 265] width 1230 height 530
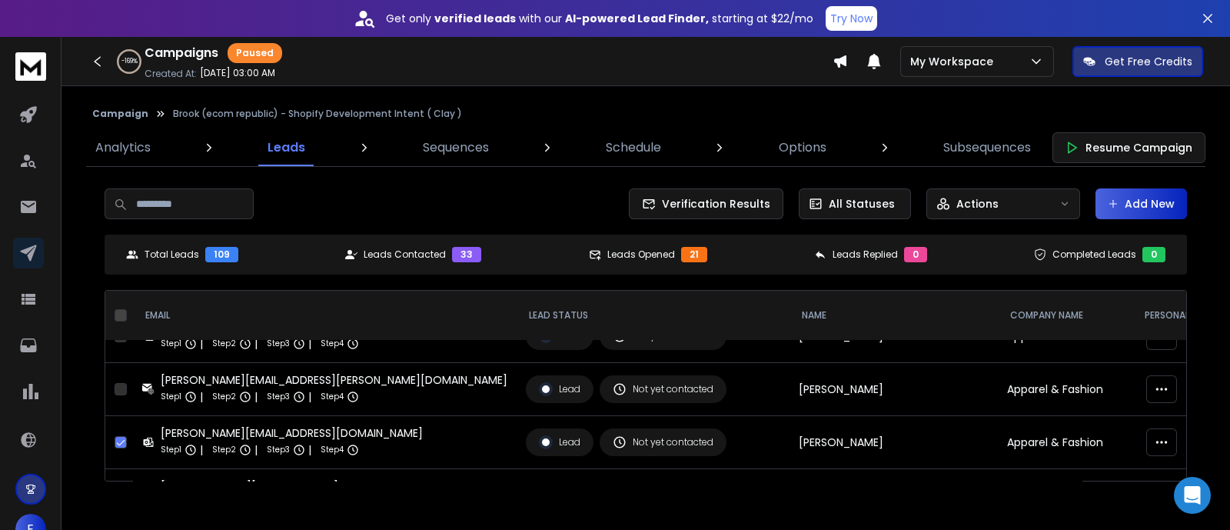
click at [122, 384] on td at bounding box center [119, 389] width 28 height 53
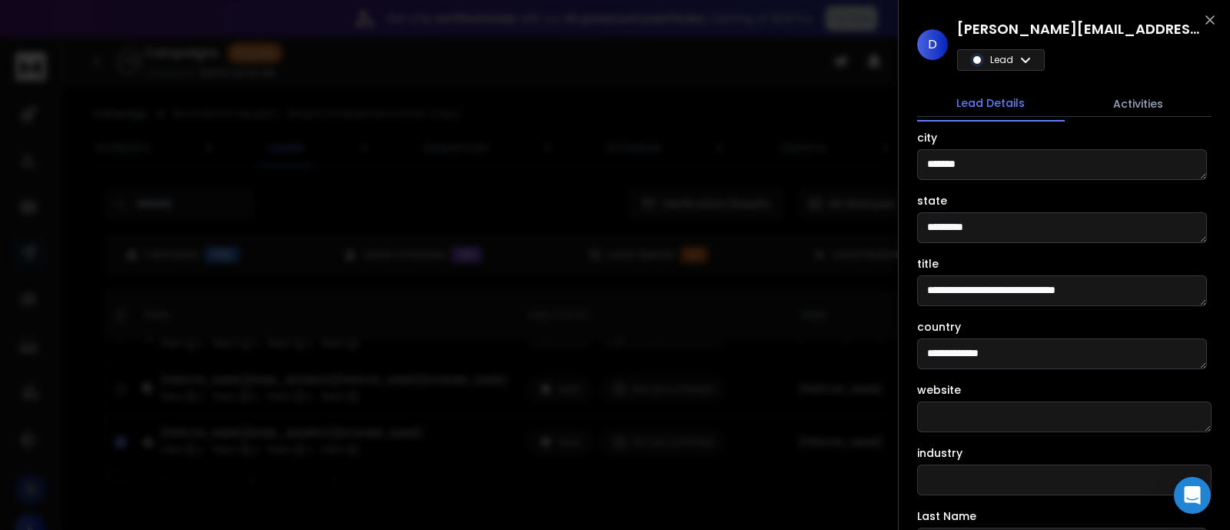
click at [122, 384] on div at bounding box center [615, 265] width 1230 height 530
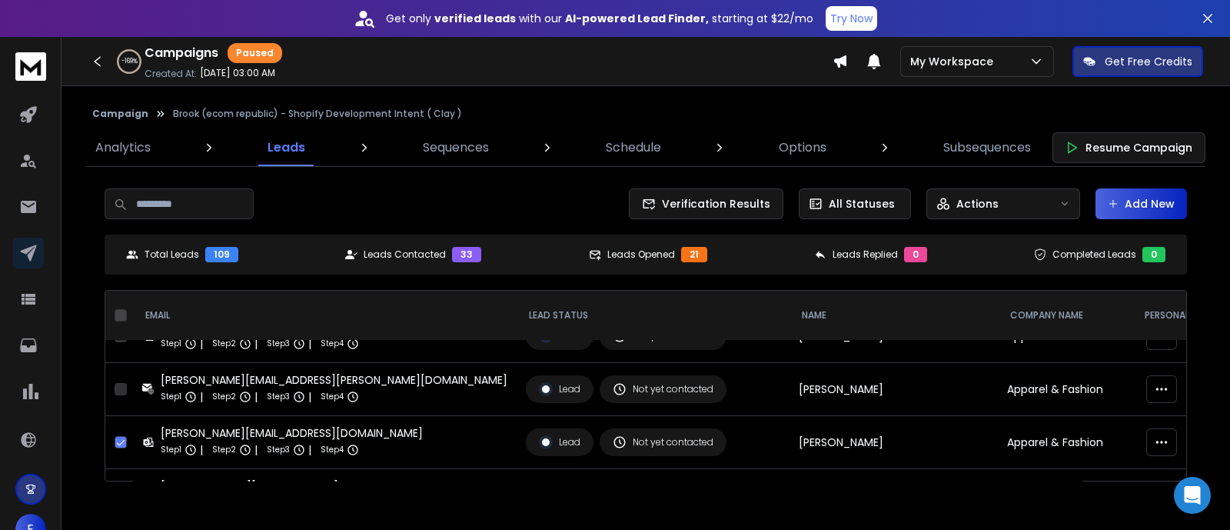
click at [119, 383] on button "button" at bounding box center [121, 389] width 12 height 12
click at [122, 383] on button "button" at bounding box center [121, 389] width 12 height 12
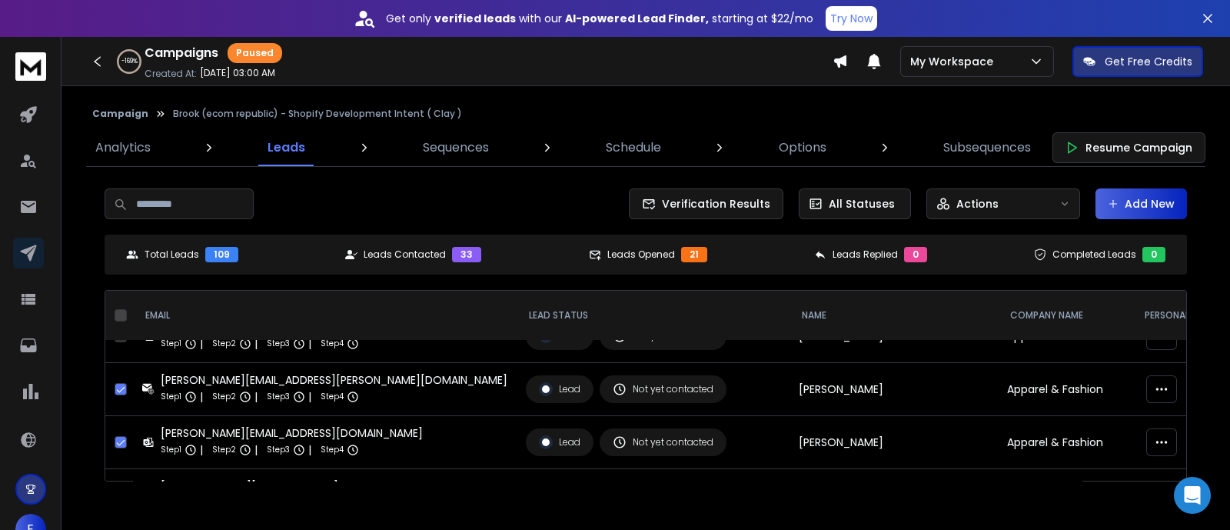
scroll to position [3331, 0]
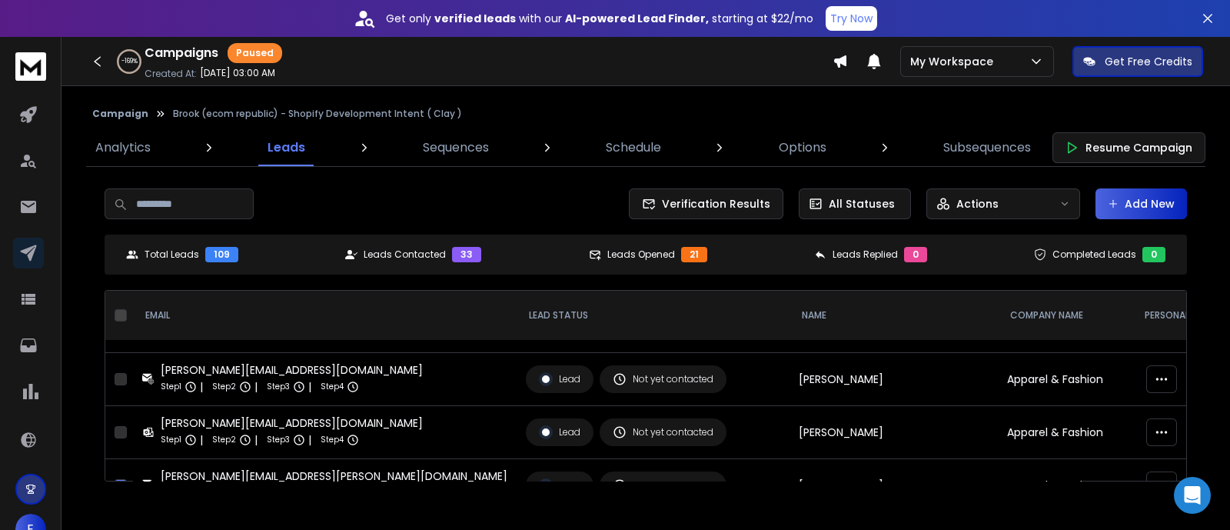
click at [121, 426] on button "button" at bounding box center [121, 432] width 12 height 12
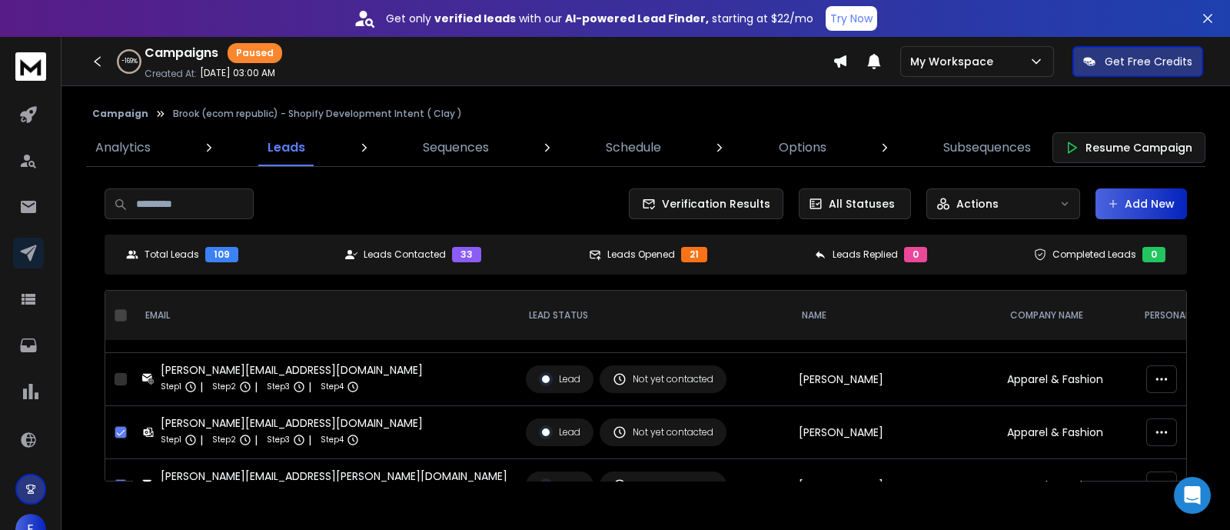
click at [121, 426] on button "button" at bounding box center [121, 432] width 12 height 12
click at [118, 373] on button "button" at bounding box center [121, 379] width 12 height 12
click at [121, 373] on button "button" at bounding box center [121, 379] width 12 height 12
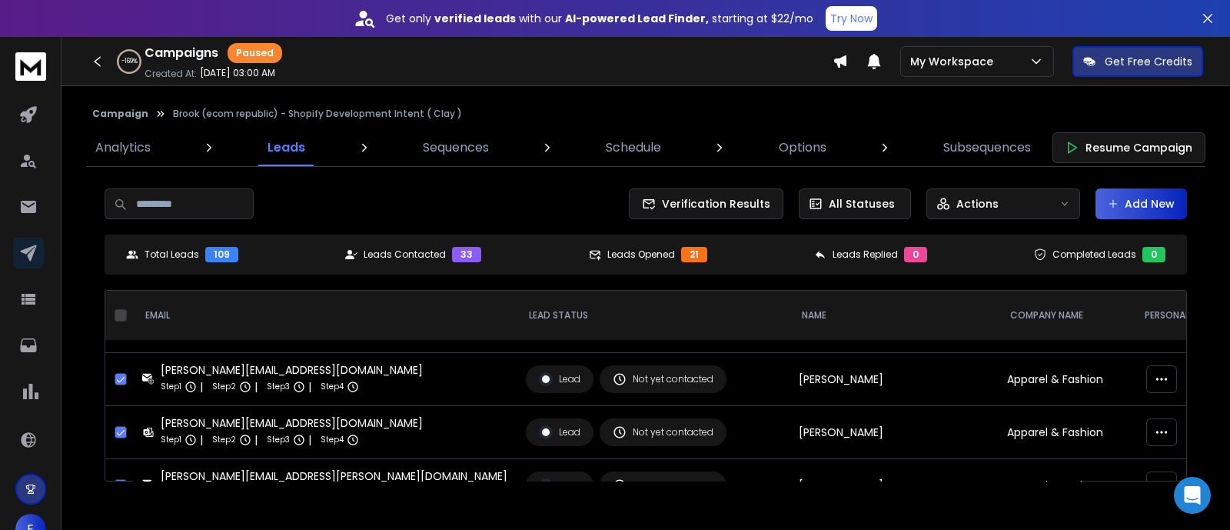
click at [121, 373] on button "button" at bounding box center [121, 379] width 12 height 12
click at [120, 373] on button "button" at bounding box center [121, 379] width 12 height 12
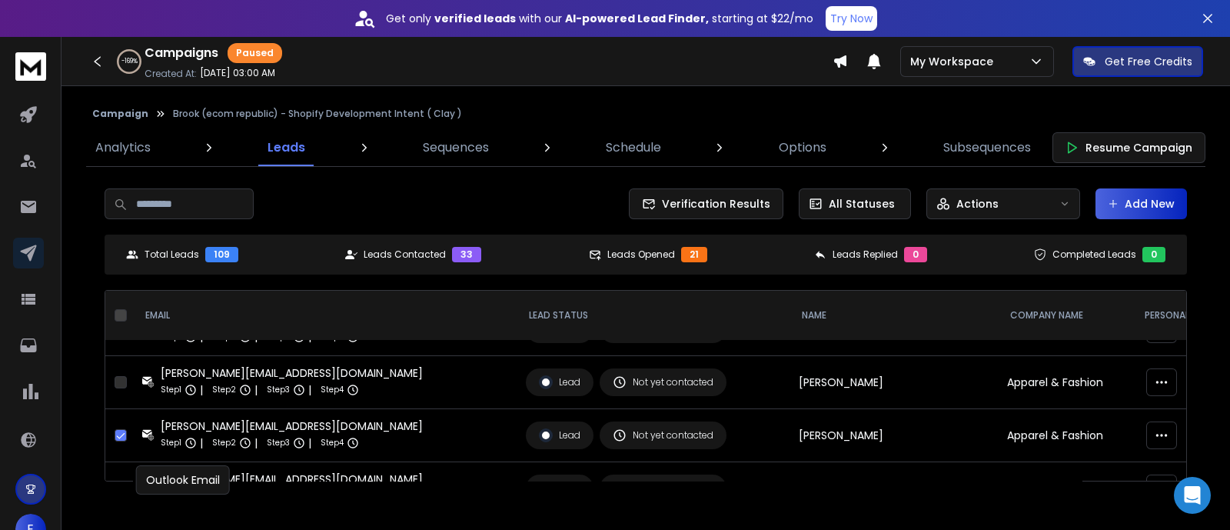
scroll to position [3234, 0]
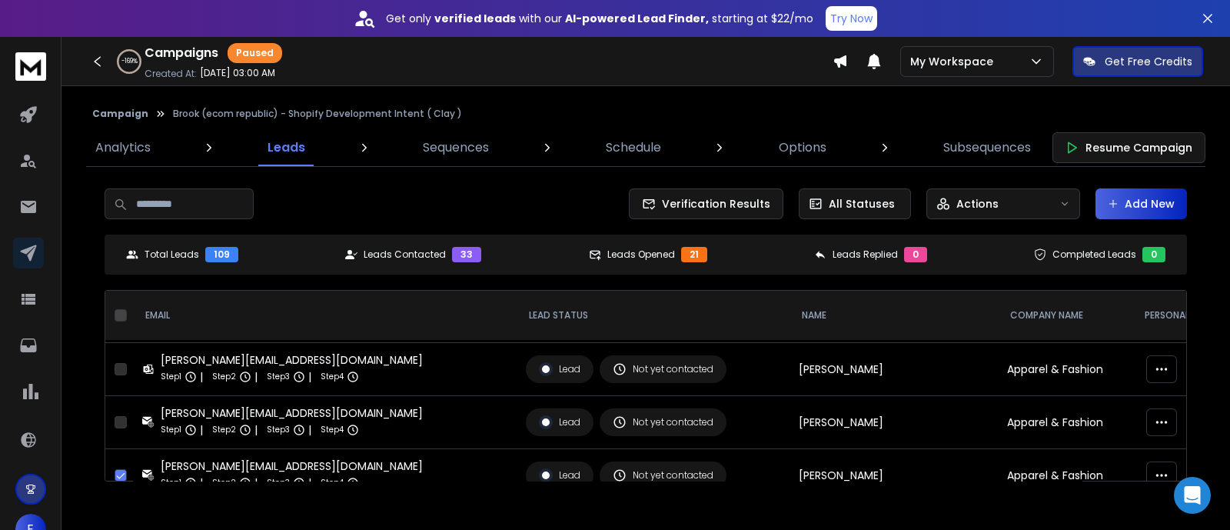
click at [115, 416] on button "button" at bounding box center [121, 422] width 12 height 12
click at [119, 417] on button "button" at bounding box center [121, 422] width 12 height 12
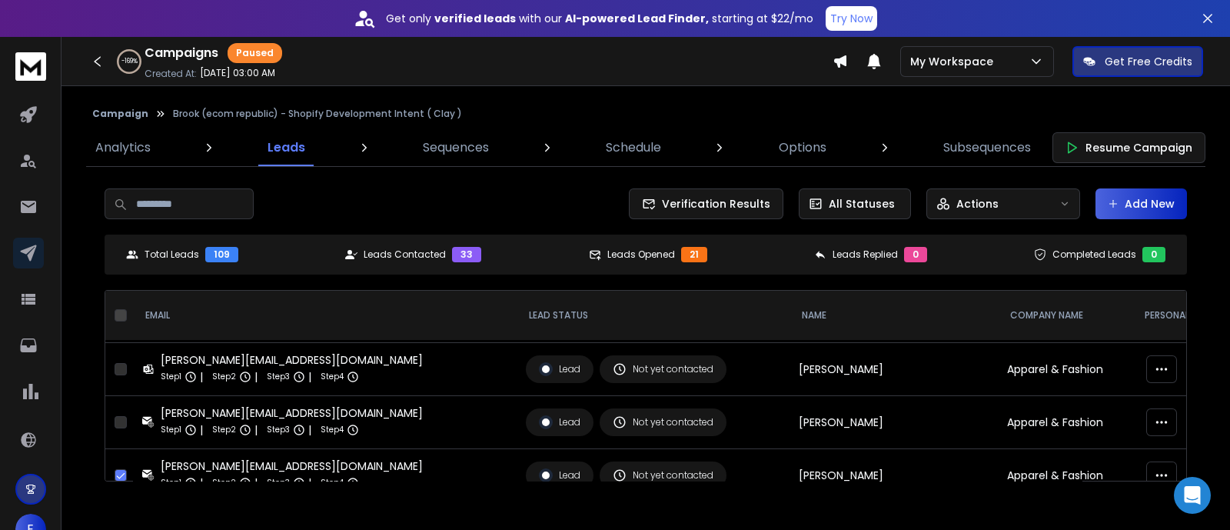
click at [119, 417] on button "button" at bounding box center [121, 422] width 12 height 12
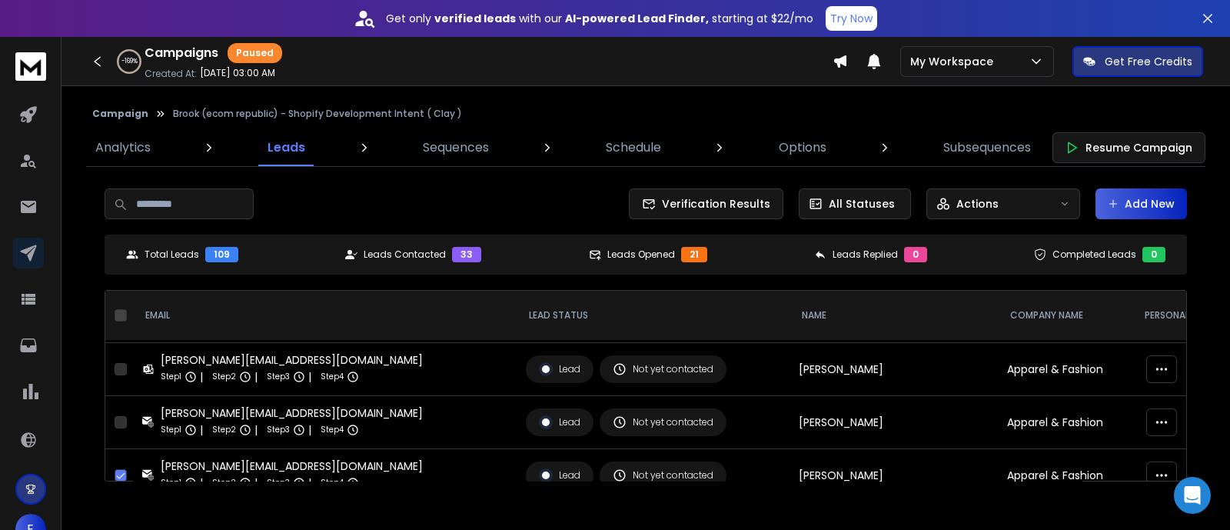
click at [119, 417] on button "button" at bounding box center [121, 422] width 12 height 12
click at [122, 417] on button "button" at bounding box center [121, 422] width 12 height 12
click at [123, 364] on button "button" at bounding box center [121, 369] width 12 height 12
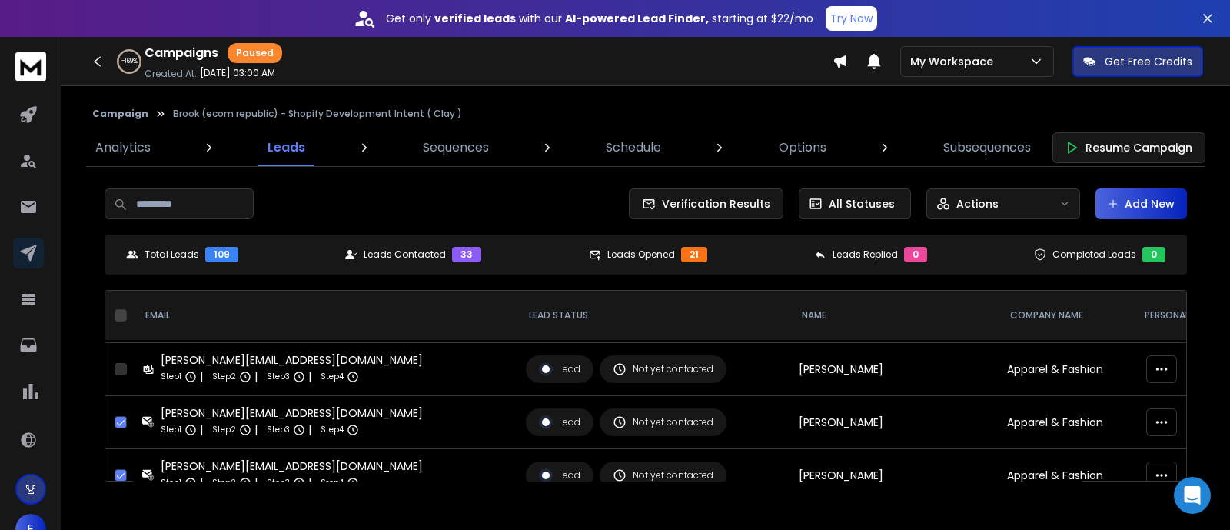
click at [121, 363] on button "button" at bounding box center [121, 369] width 12 height 12
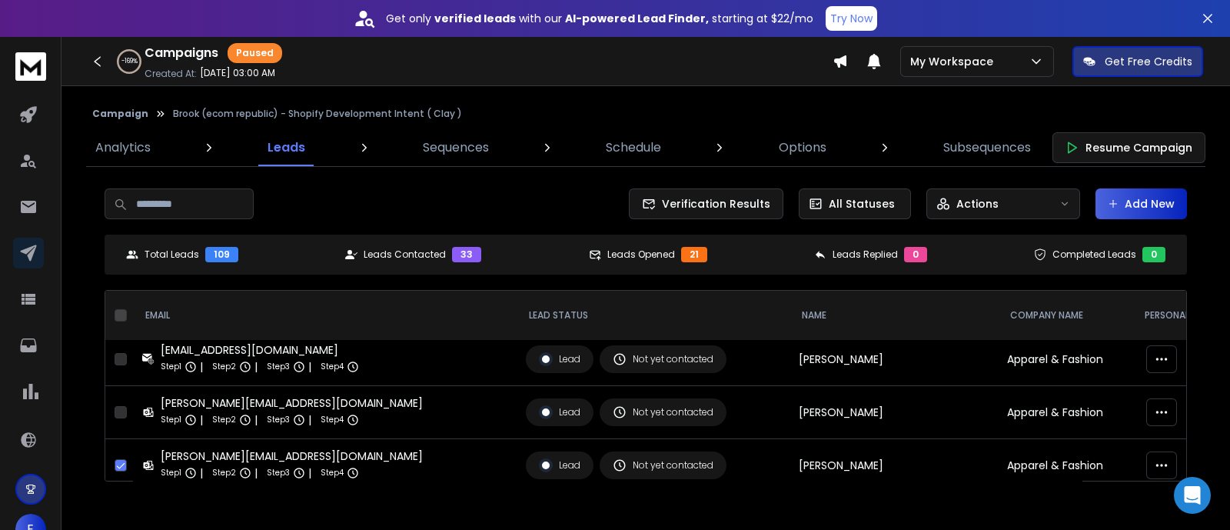
click at [116, 408] on button "button" at bounding box center [121, 412] width 12 height 12
click at [123, 406] on button "button" at bounding box center [121, 412] width 12 height 12
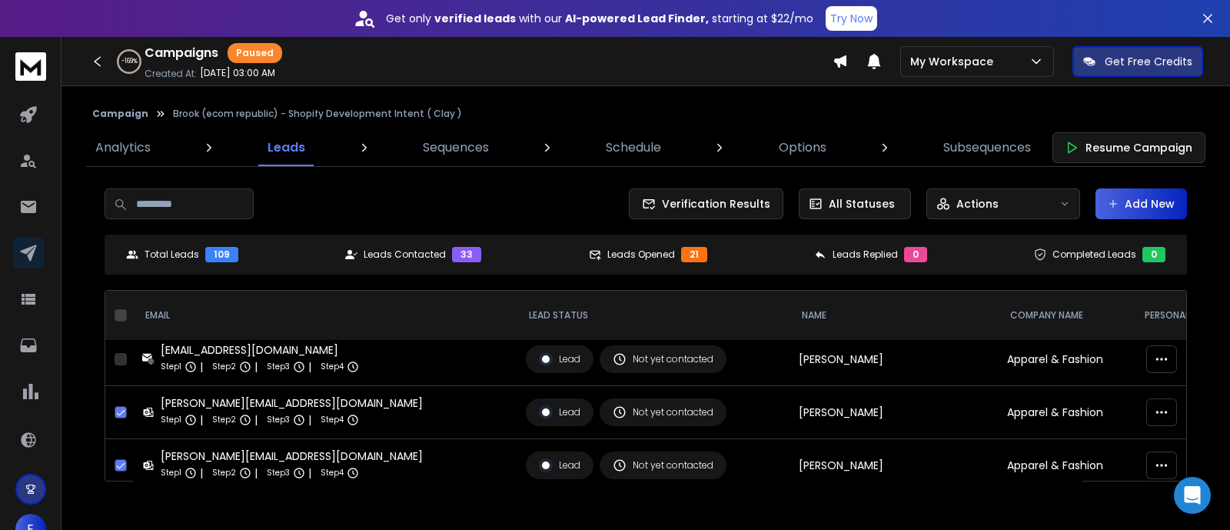
click at [1155, 408] on icon "button" at bounding box center [1162, 412] width 14 height 14
click at [1117, 440] on p "Delete Lead" at bounding box center [1122, 434] width 64 height 15
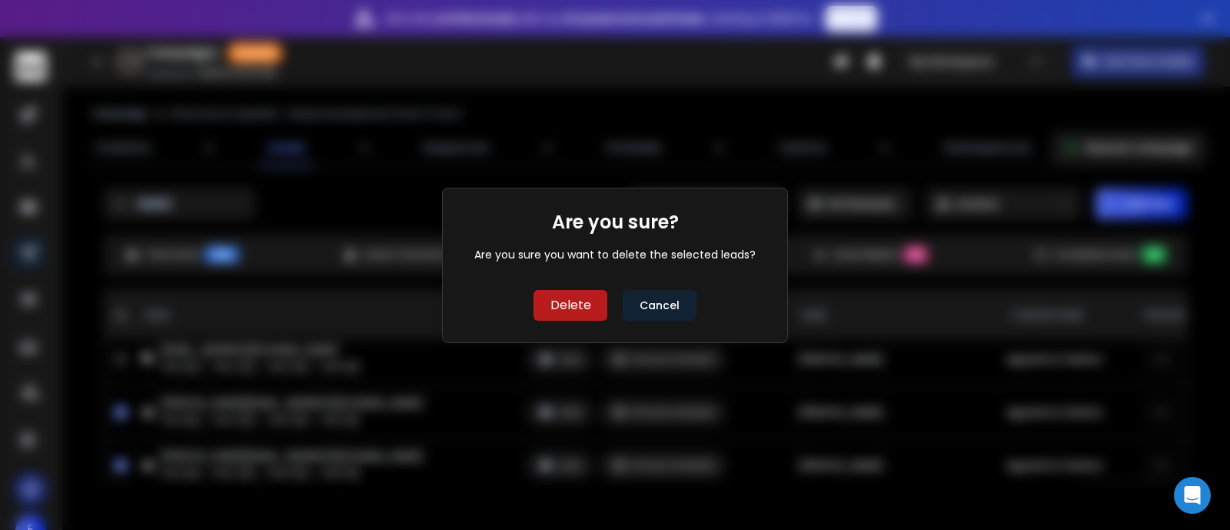
click at [578, 305] on button "Delete" at bounding box center [571, 305] width 74 height 31
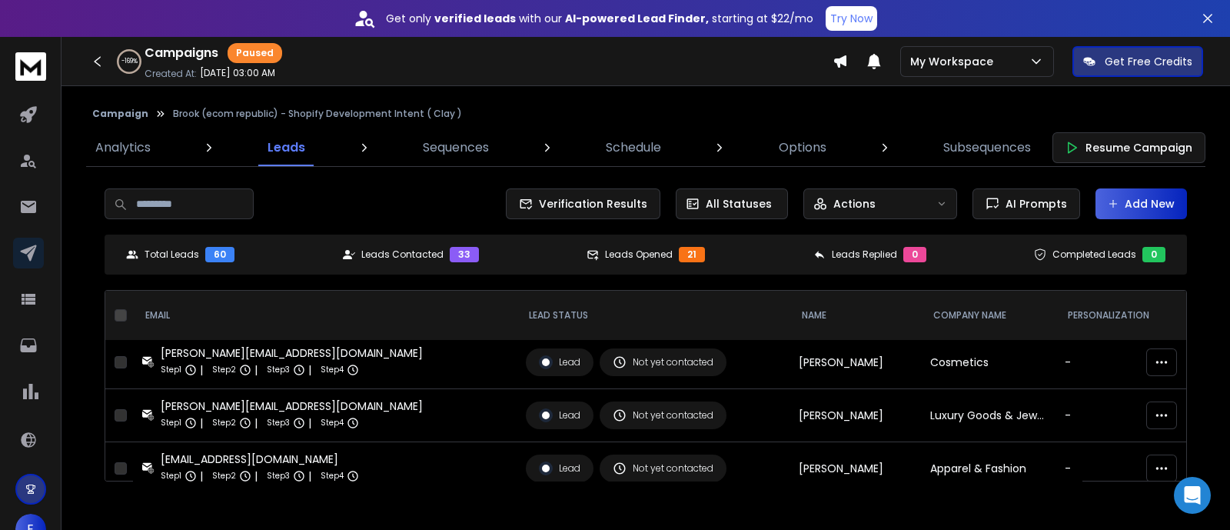
scroll to position [3045, 0]
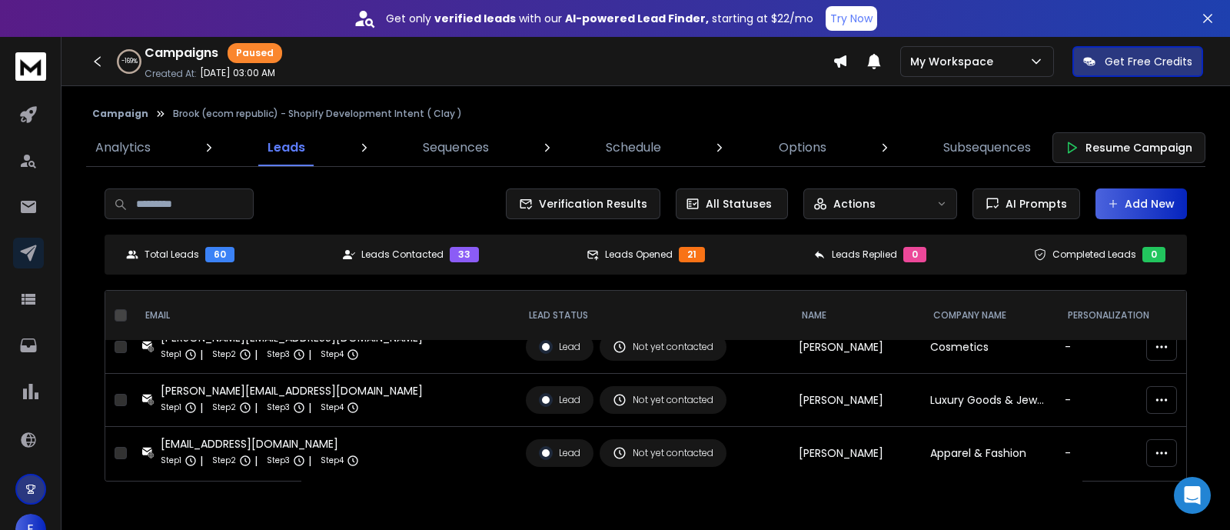
click at [118, 447] on button "button" at bounding box center [121, 453] width 12 height 12
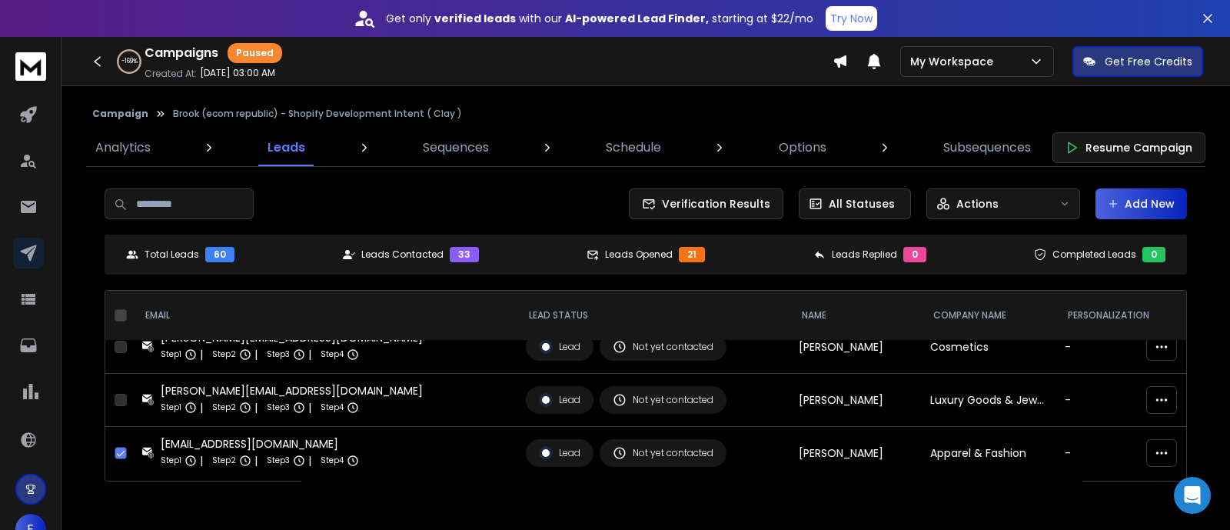
click at [118, 447] on button "button" at bounding box center [121, 453] width 12 height 12
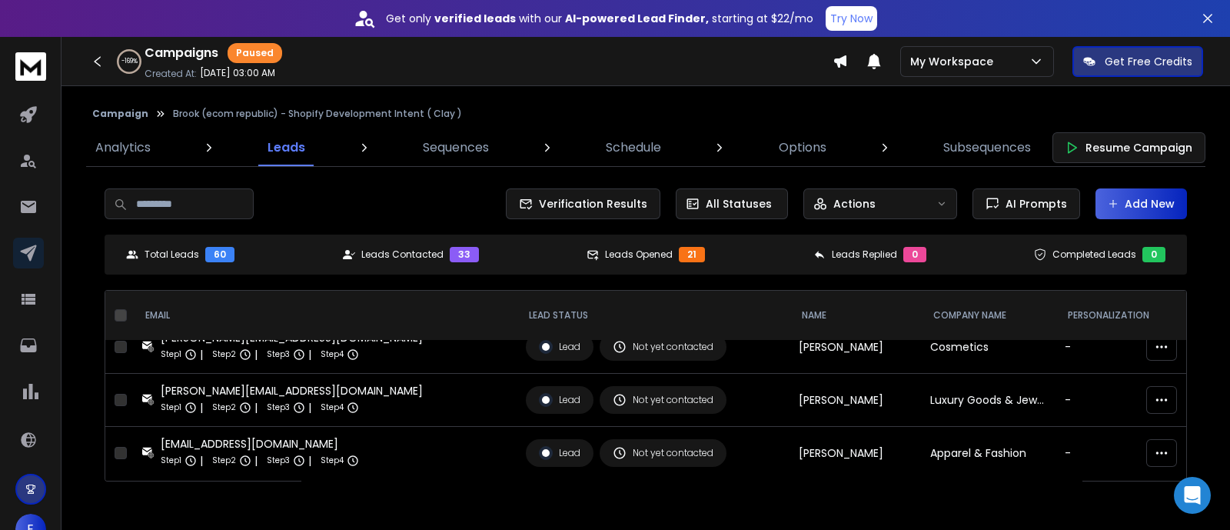
click at [115, 447] on button "button" at bounding box center [121, 453] width 12 height 12
click at [121, 447] on button "button" at bounding box center [121, 453] width 12 height 12
click at [122, 447] on button "button" at bounding box center [121, 453] width 12 height 12
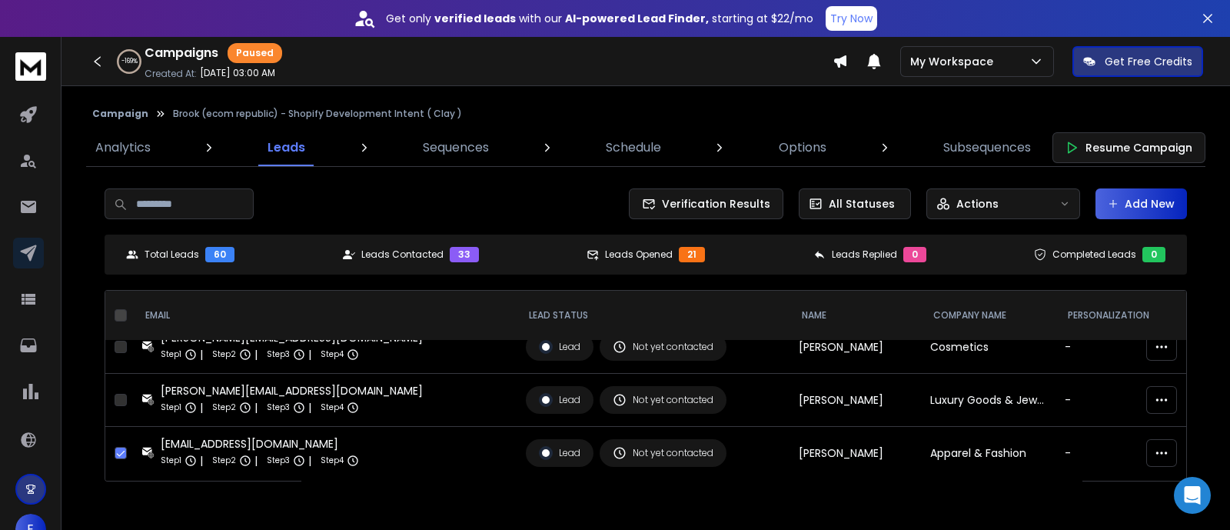
click at [122, 447] on button "button" at bounding box center [121, 453] width 12 height 12
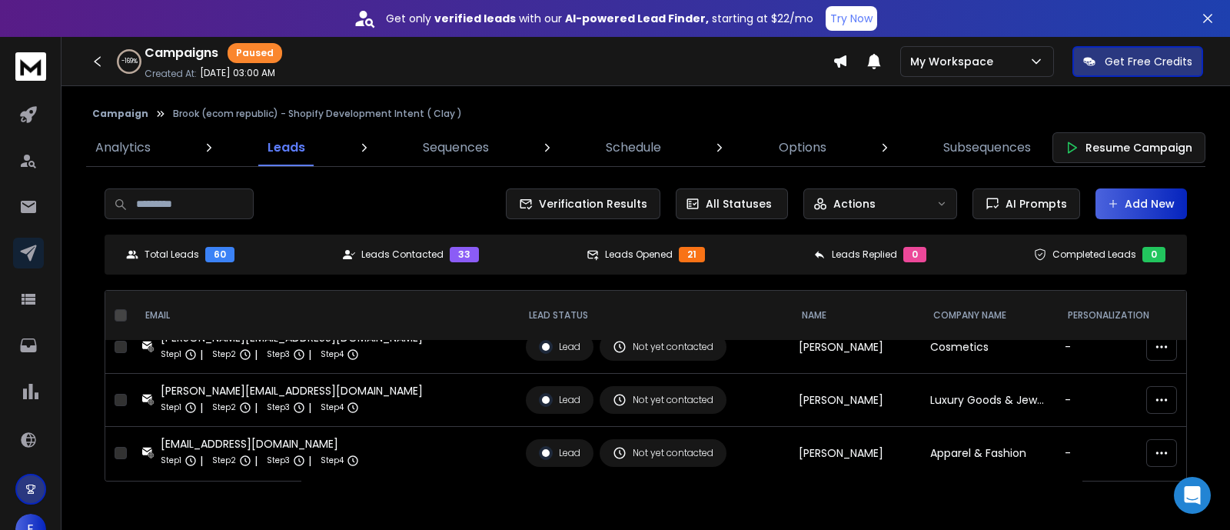
click at [122, 447] on button "button" at bounding box center [121, 453] width 12 height 12
click at [123, 432] on td at bounding box center [119, 453] width 28 height 53
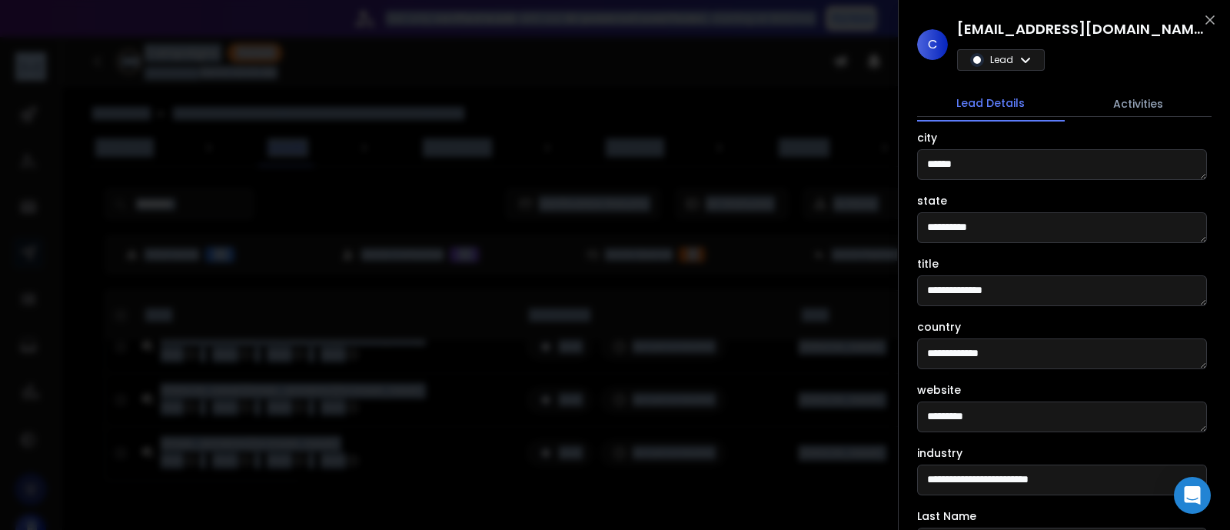
click at [508, 233] on div at bounding box center [615, 265] width 1230 height 530
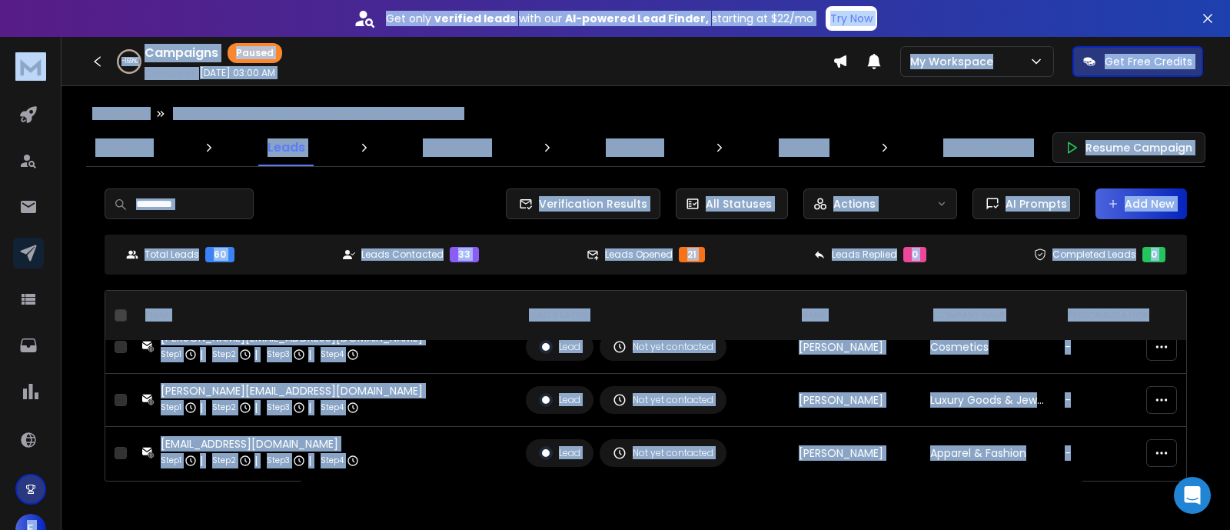
click at [123, 447] on button "button" at bounding box center [121, 453] width 12 height 12
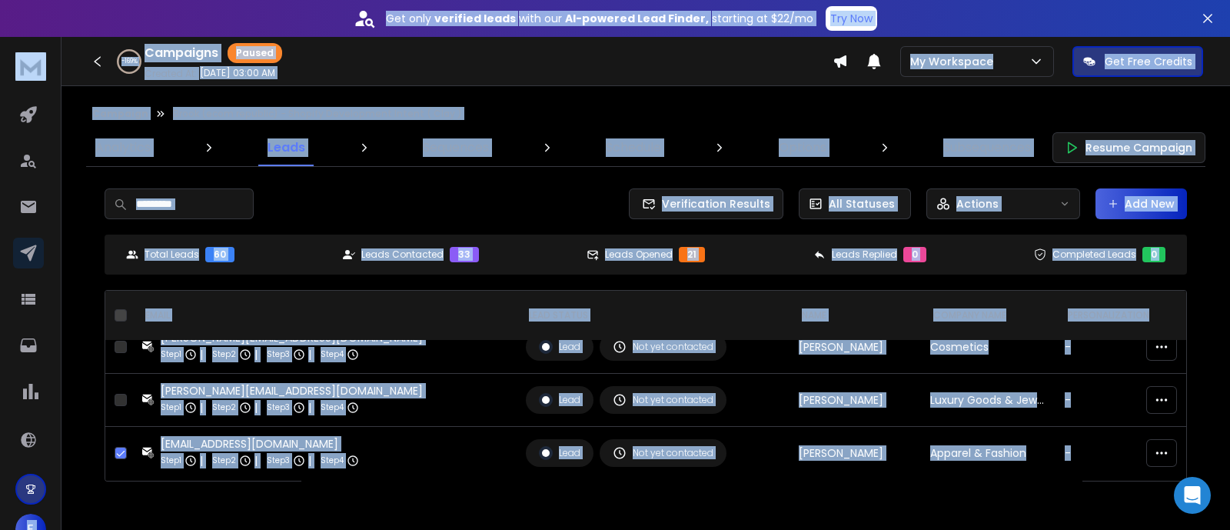
click at [123, 447] on button "button" at bounding box center [121, 453] width 12 height 12
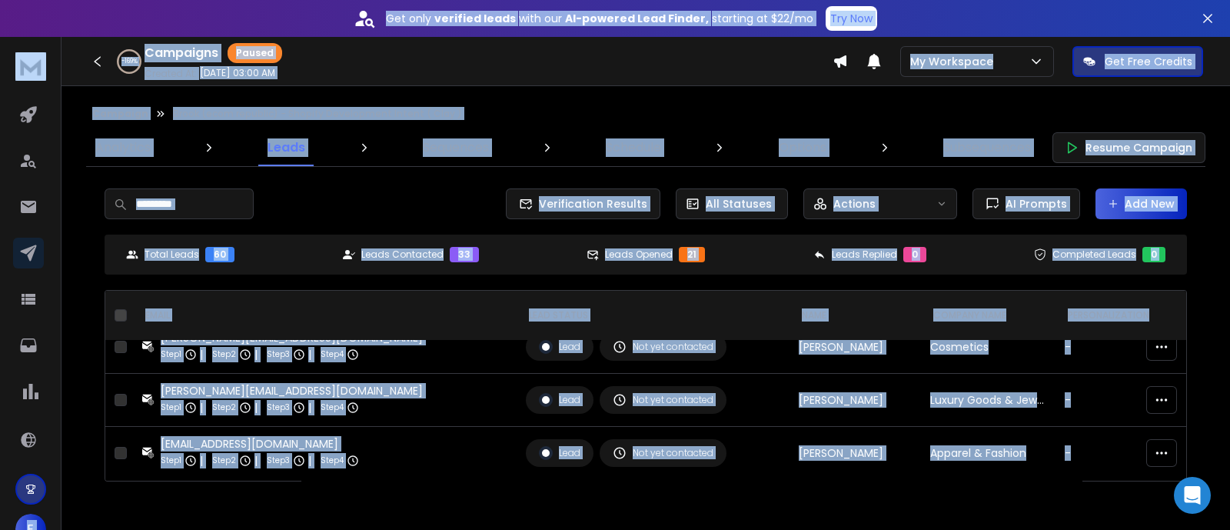
click at [123, 447] on button "button" at bounding box center [121, 453] width 12 height 12
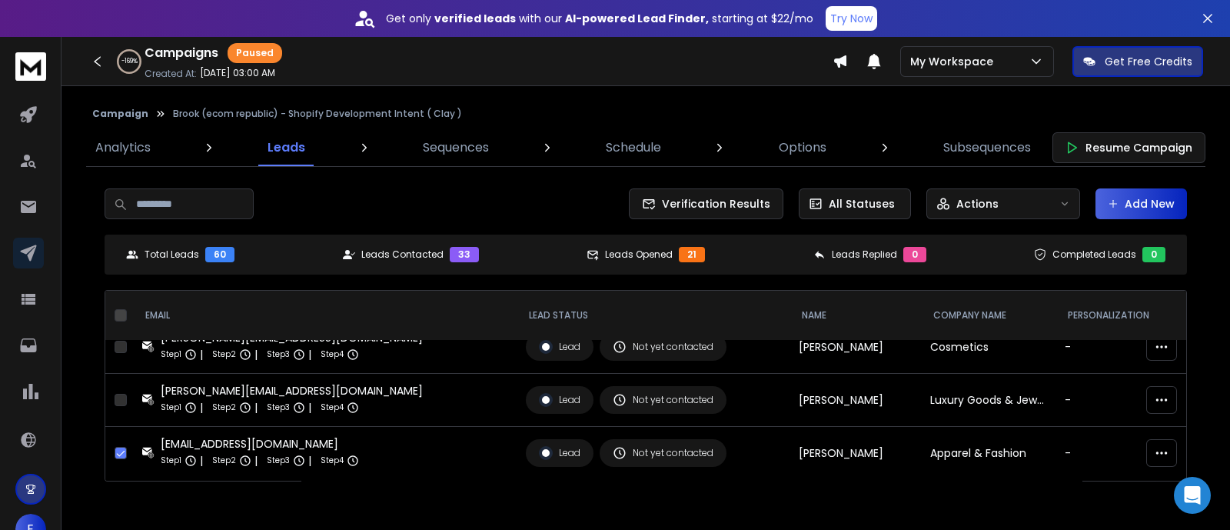
click at [119, 397] on td at bounding box center [119, 400] width 28 height 53
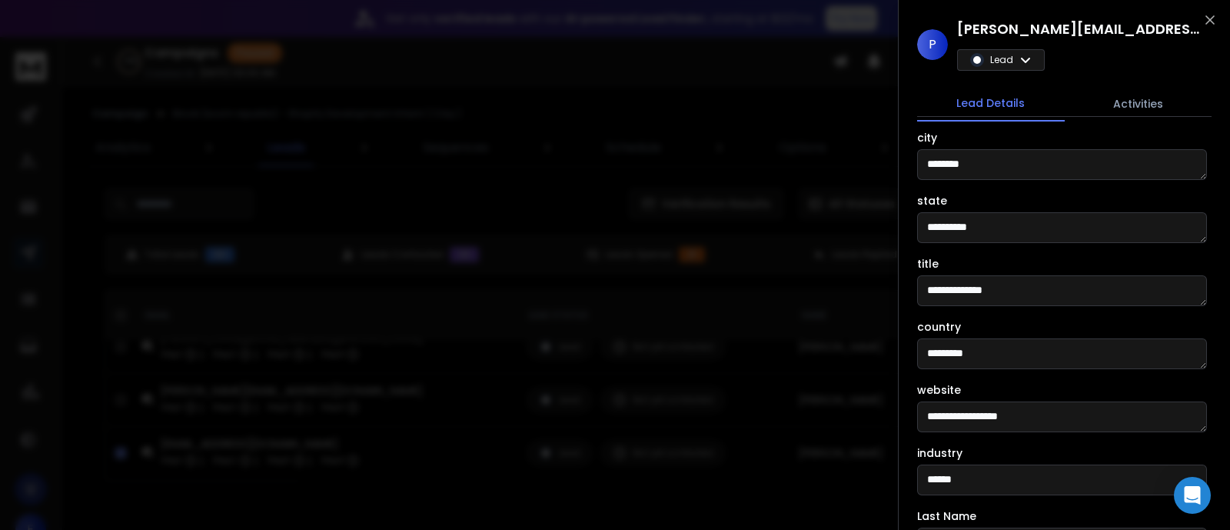
click at [119, 396] on div at bounding box center [615, 265] width 1230 height 530
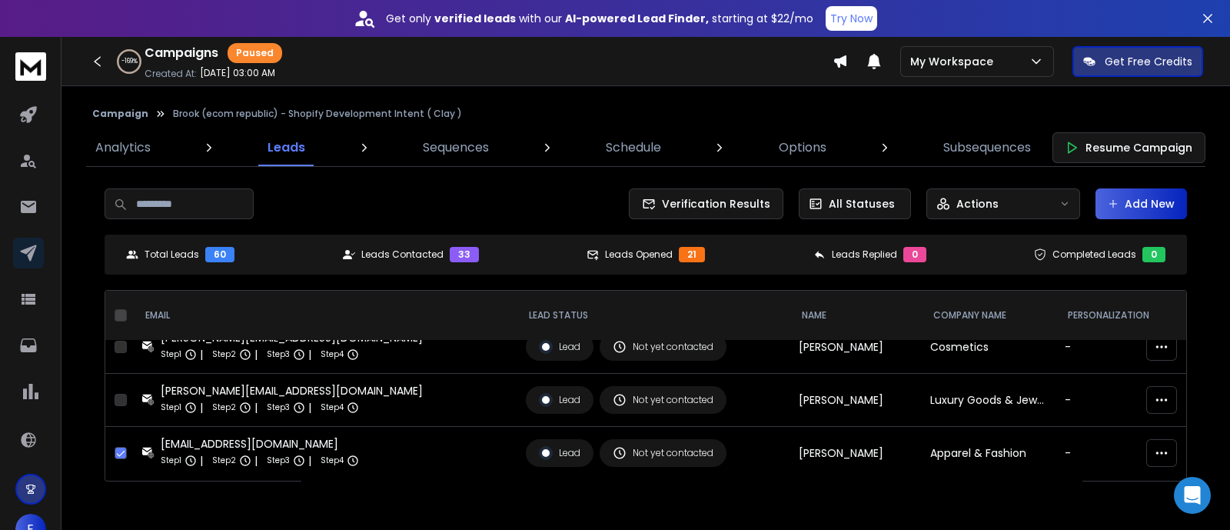
click at [121, 394] on button "button" at bounding box center [121, 400] width 12 height 12
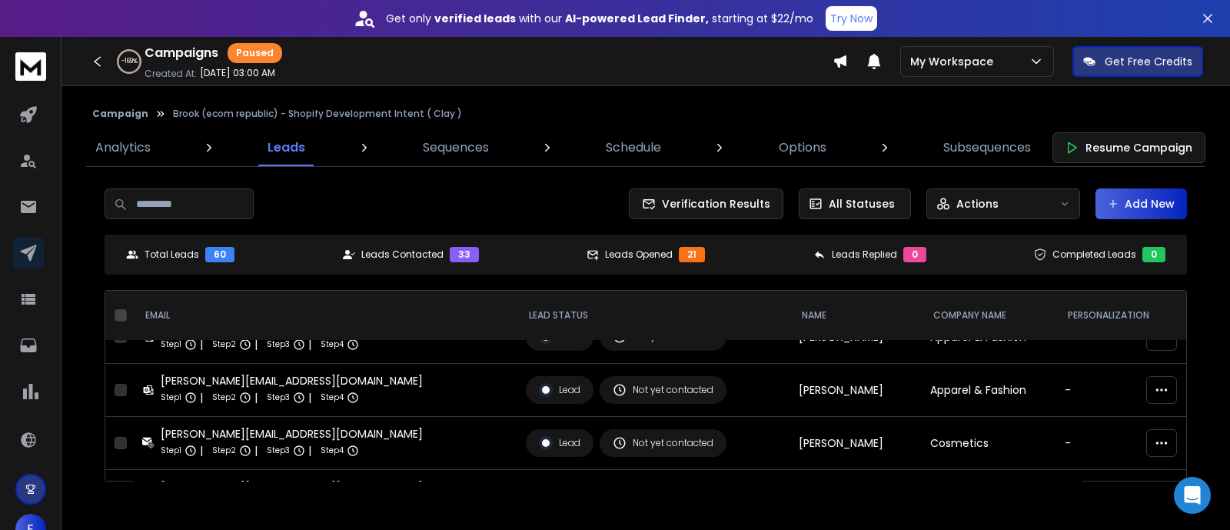
click at [123, 437] on button "button" at bounding box center [121, 443] width 12 height 12
click at [122, 386] on td at bounding box center [119, 390] width 28 height 53
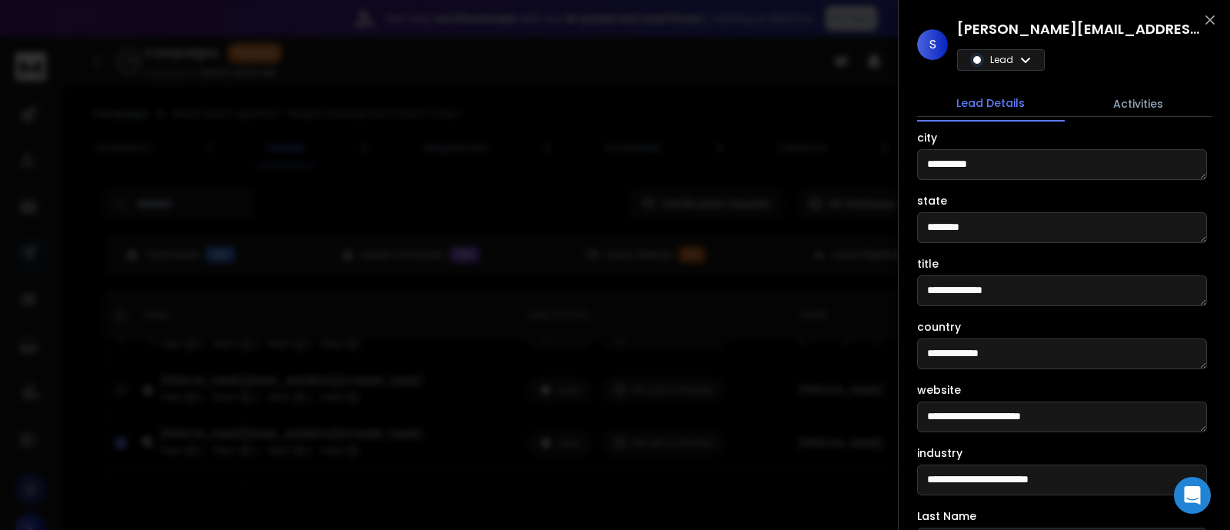
click at [122, 385] on div at bounding box center [615, 265] width 1230 height 530
click at [122, 387] on div at bounding box center [615, 265] width 1230 height 530
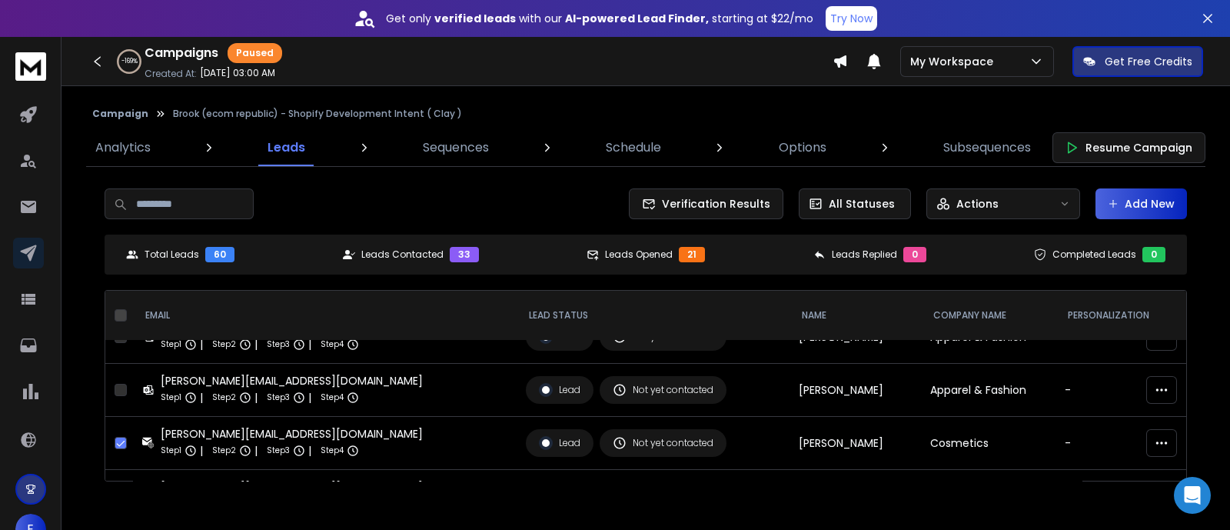
click at [115, 386] on td at bounding box center [119, 390] width 28 height 53
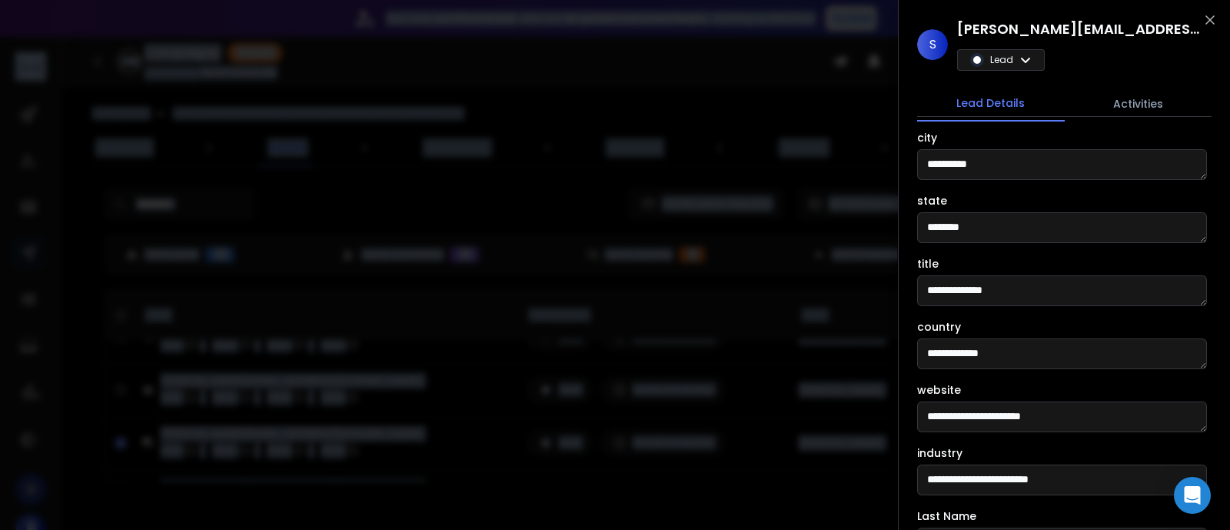
click at [131, 382] on div at bounding box center [615, 265] width 1230 height 530
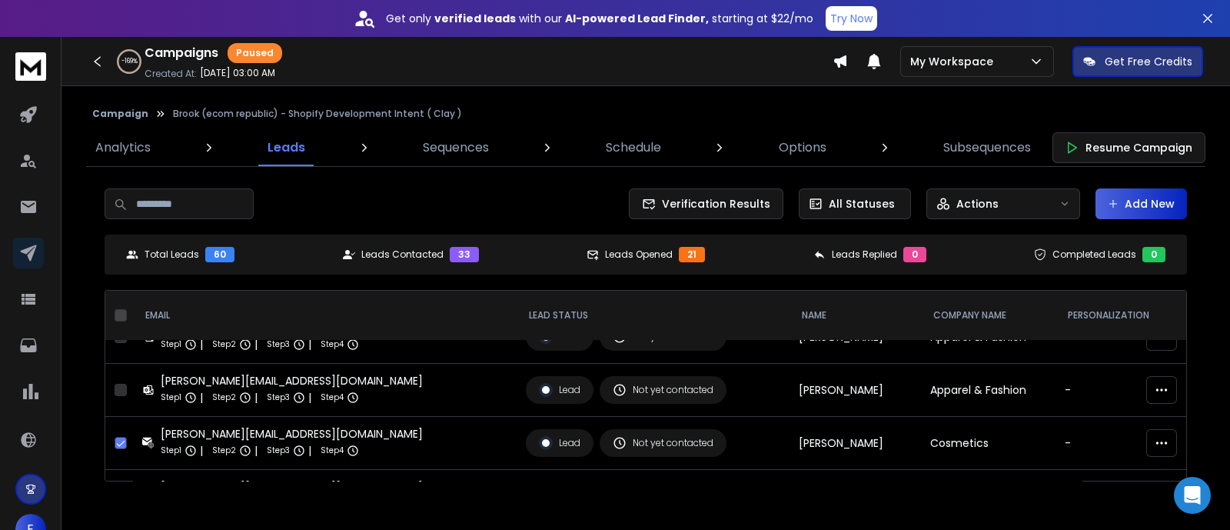
click at [123, 384] on button "button" at bounding box center [121, 390] width 12 height 12
click at [122, 384] on button "button" at bounding box center [121, 390] width 12 height 12
click at [121, 384] on button "button" at bounding box center [121, 390] width 12 height 12
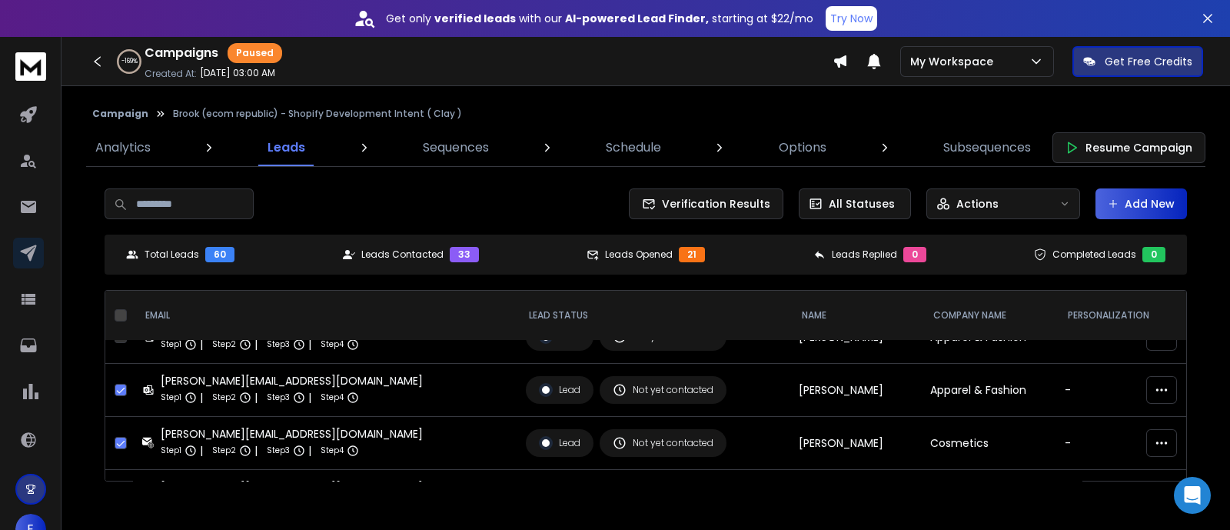
click at [122, 384] on button "button" at bounding box center [121, 390] width 12 height 12
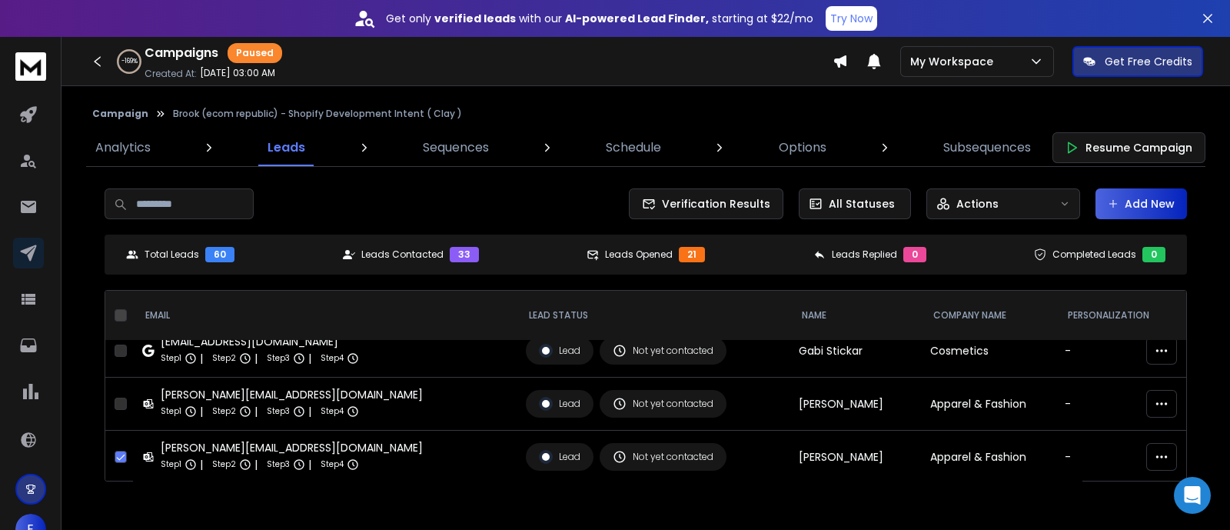
scroll to position [2852, 0]
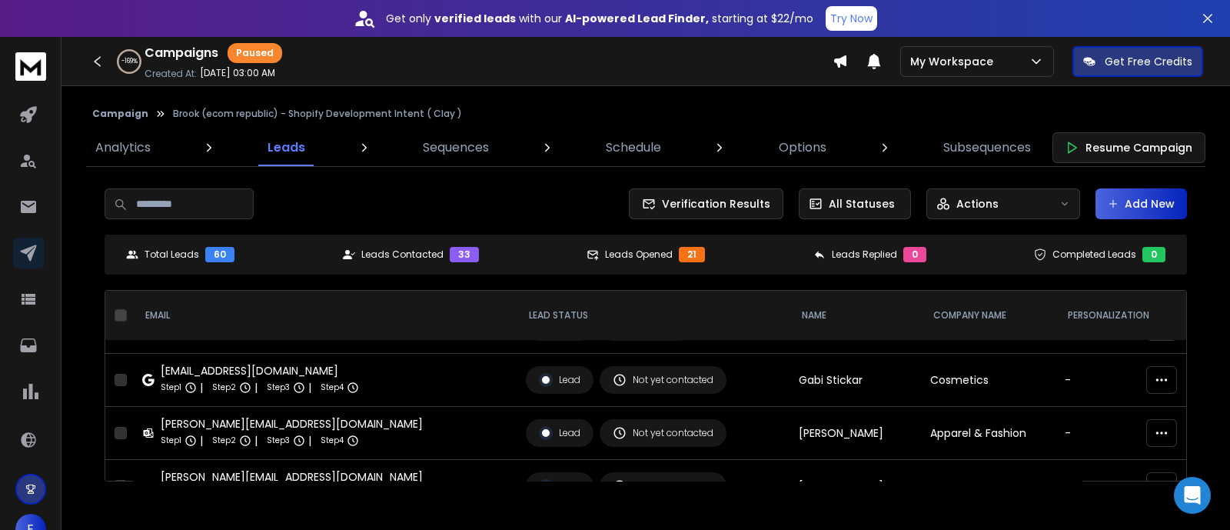
click at [124, 427] on button "button" at bounding box center [121, 433] width 12 height 12
click at [123, 427] on button "button" at bounding box center [121, 433] width 12 height 12
click at [122, 427] on button "button" at bounding box center [121, 433] width 12 height 12
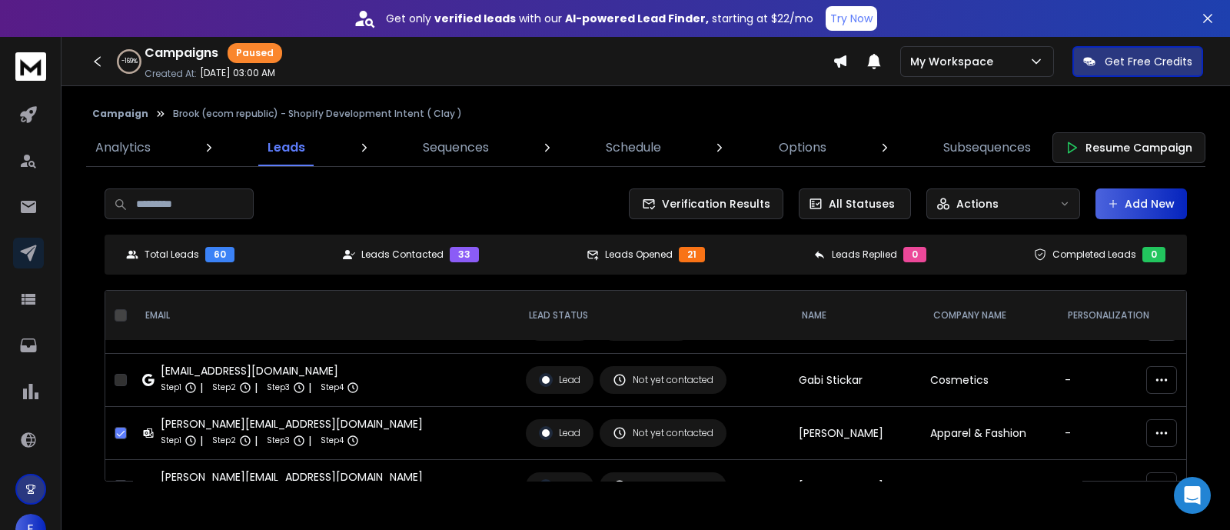
click at [122, 427] on button "button" at bounding box center [121, 433] width 12 height 12
click at [116, 374] on button "button" at bounding box center [121, 380] width 12 height 12
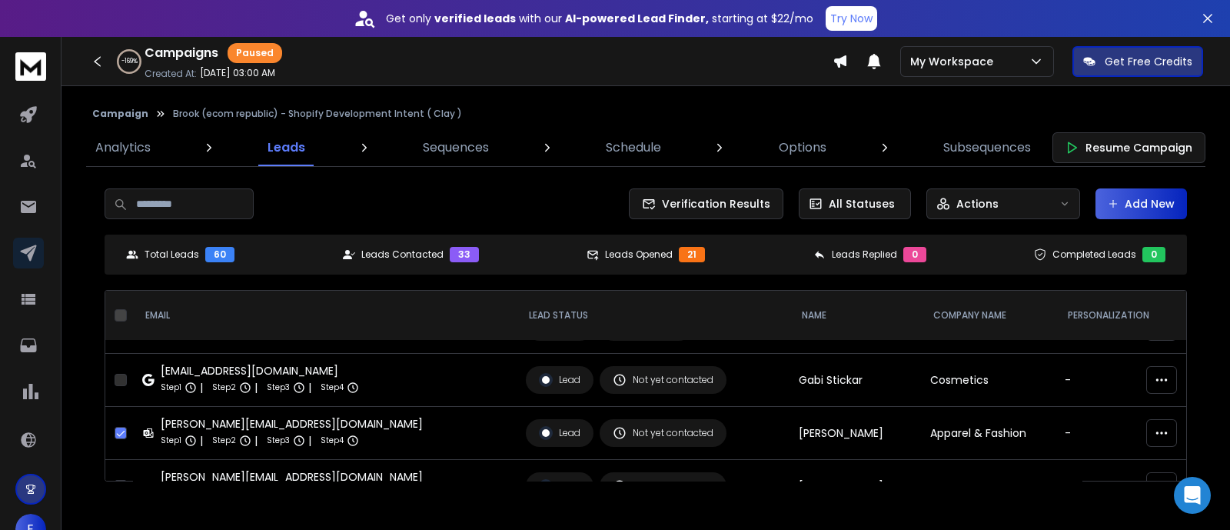
click at [116, 374] on button "button" at bounding box center [121, 380] width 12 height 12
click at [116, 375] on button "button" at bounding box center [121, 380] width 12 height 12
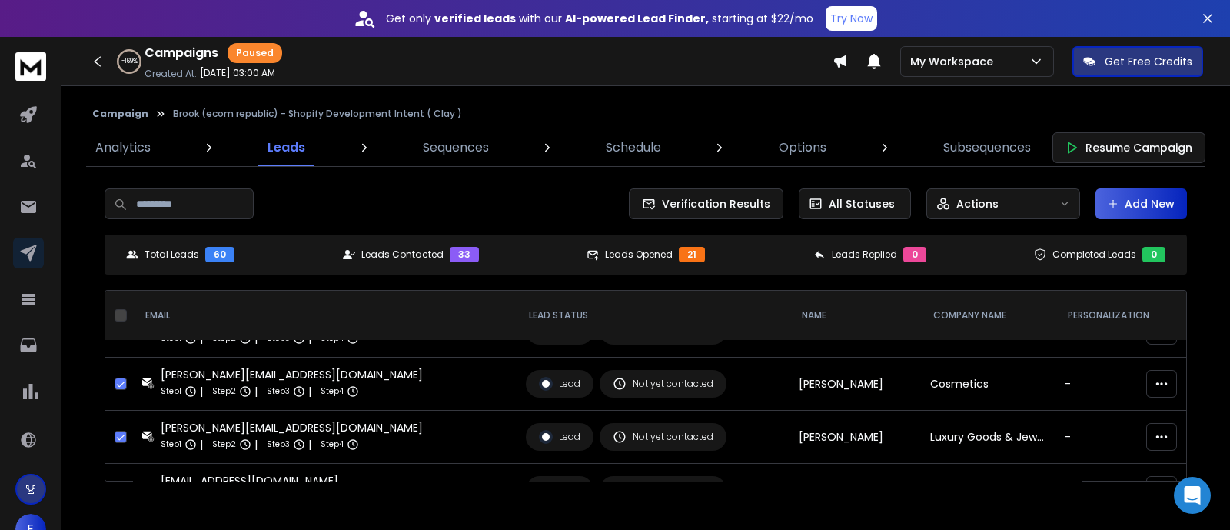
scroll to position [3045, 0]
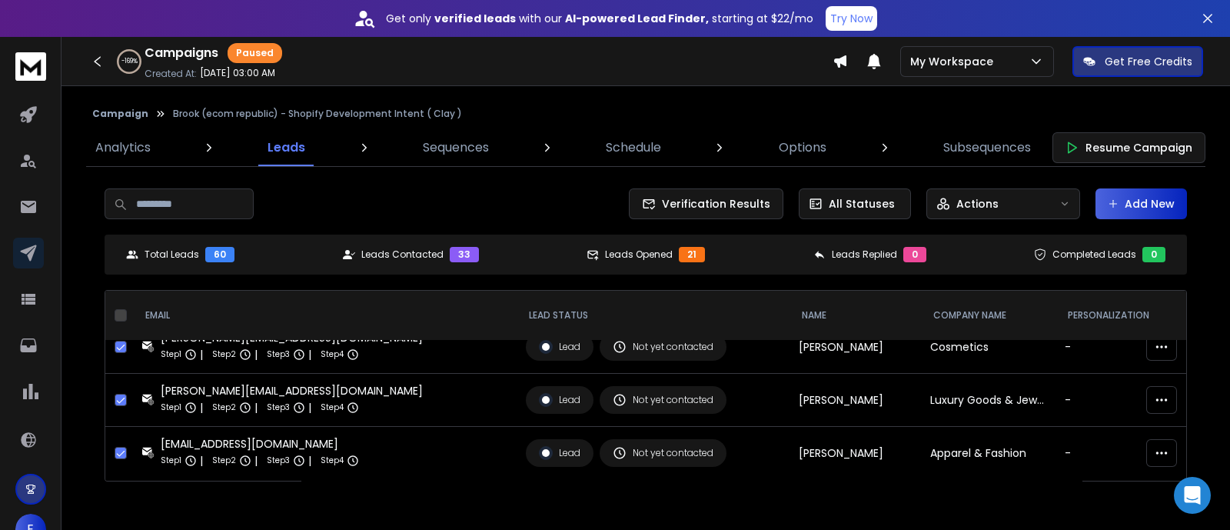
click at [1154, 392] on button "button" at bounding box center [1162, 400] width 31 height 28
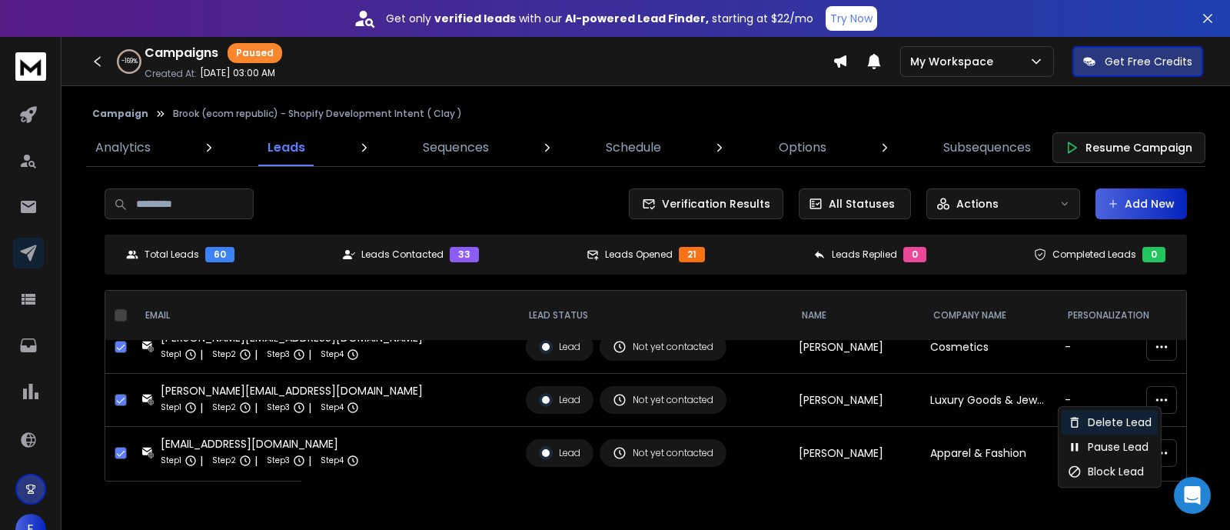
click at [1122, 426] on p "Delete Lead" at bounding box center [1120, 421] width 64 height 15
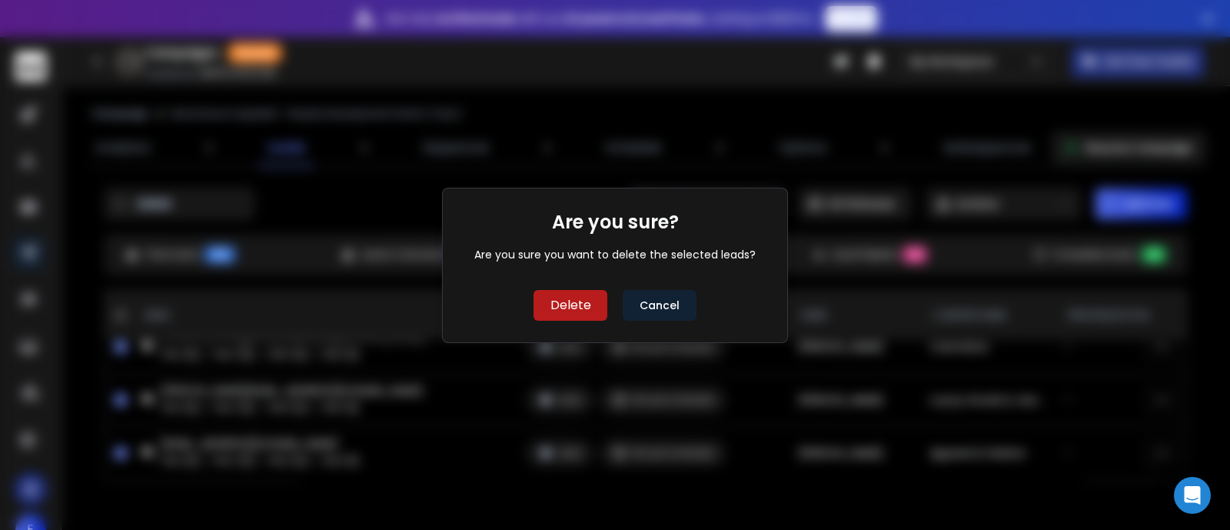
click at [578, 318] on button "Delete" at bounding box center [571, 305] width 74 height 31
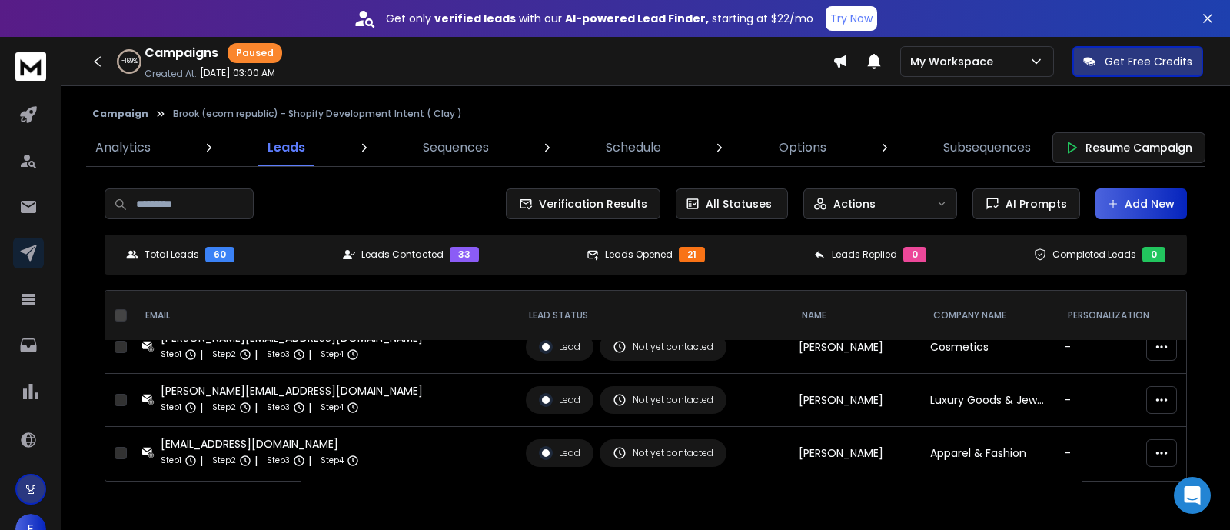
click at [120, 448] on button "button" at bounding box center [121, 453] width 12 height 12
click at [119, 448] on button "button" at bounding box center [121, 453] width 12 height 12
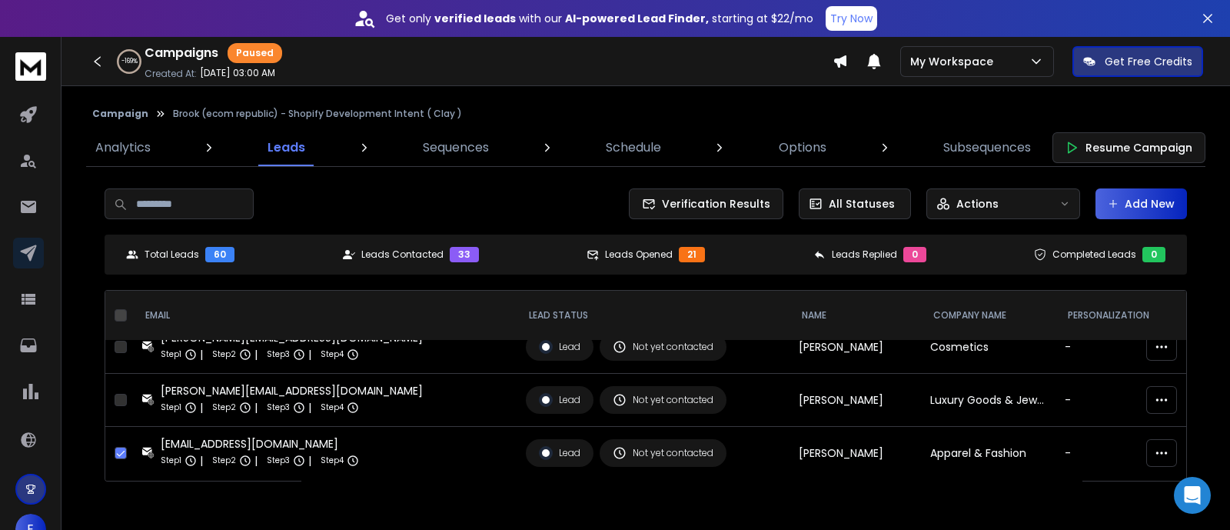
click at [119, 448] on button "button" at bounding box center [121, 453] width 12 height 12
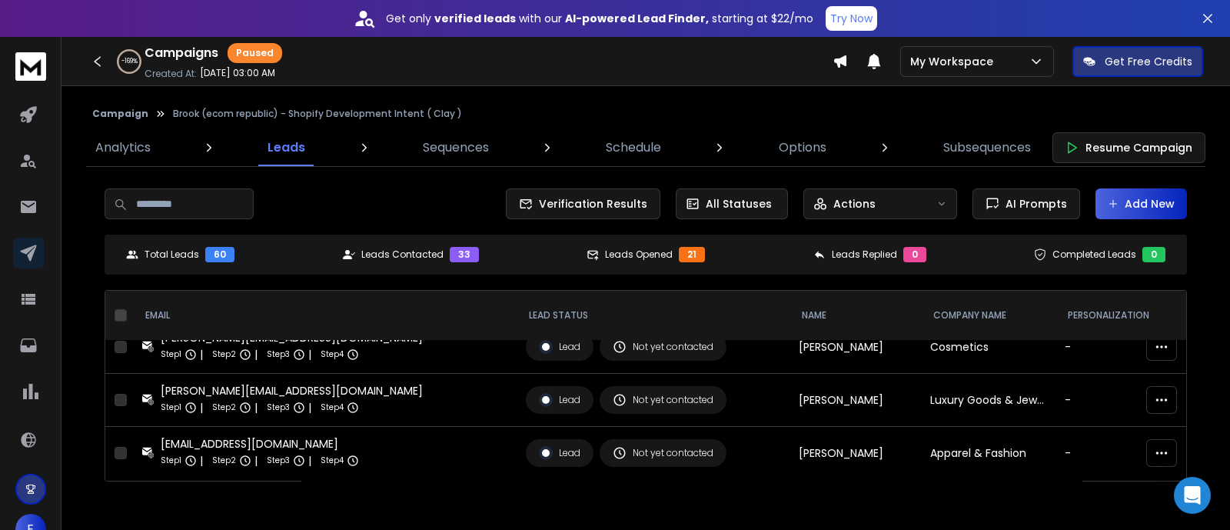
click at [119, 448] on button "button" at bounding box center [121, 453] width 12 height 12
click at [119, 435] on td at bounding box center [119, 453] width 28 height 53
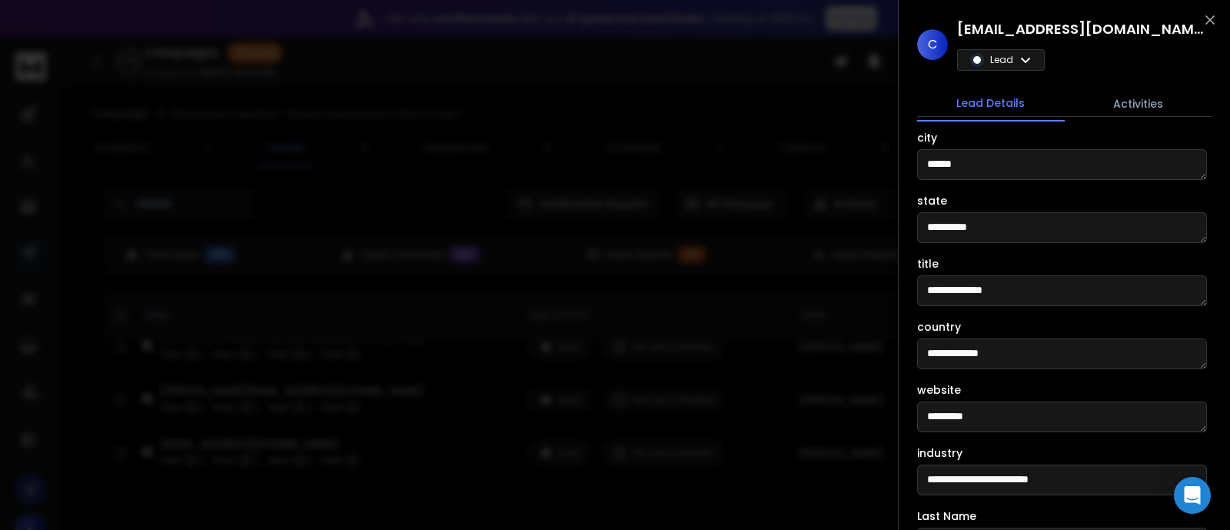
click at [118, 442] on div at bounding box center [615, 265] width 1230 height 530
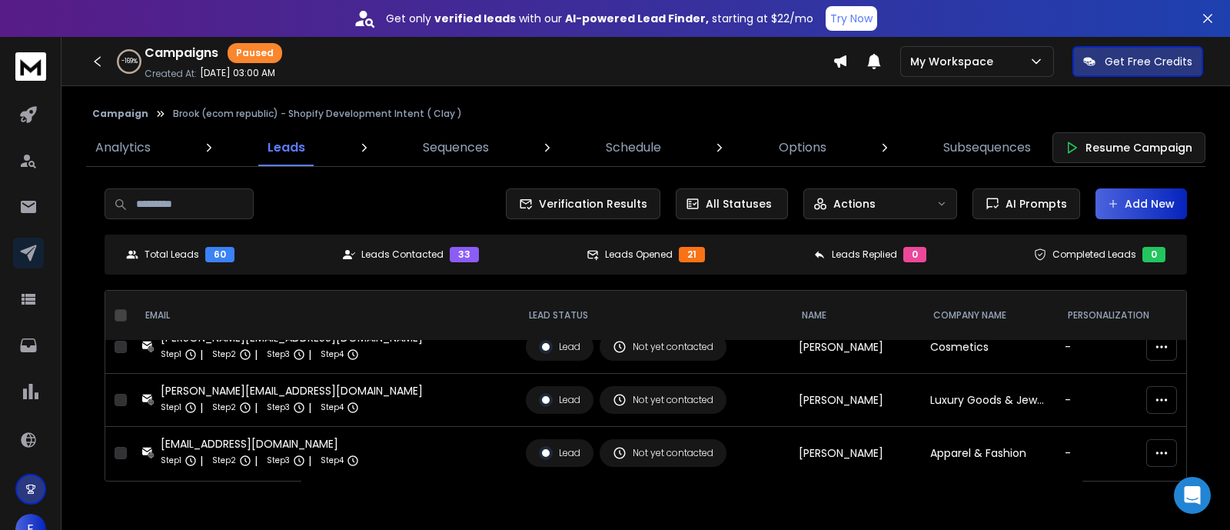
click at [121, 447] on button "button" at bounding box center [121, 453] width 12 height 12
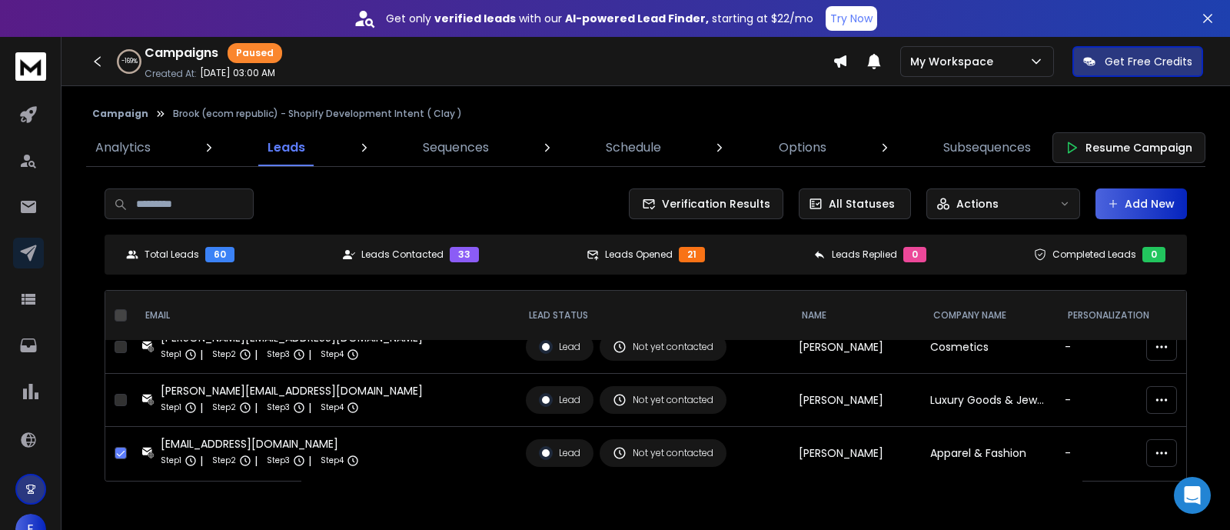
click at [119, 394] on button "button" at bounding box center [121, 400] width 12 height 12
click at [118, 394] on button "button" at bounding box center [121, 400] width 12 height 12
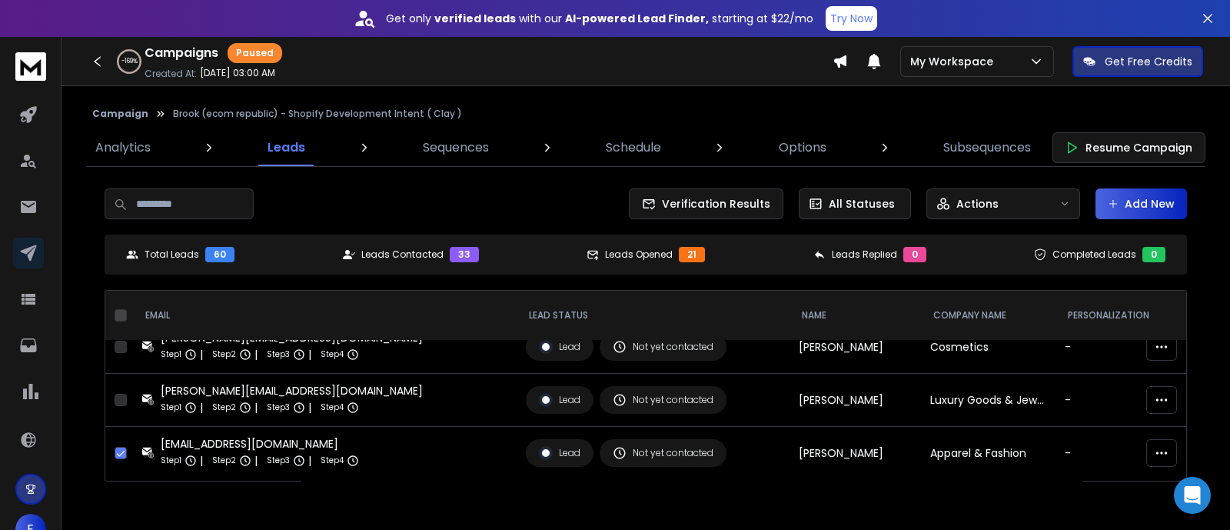
click at [118, 394] on button "button" at bounding box center [121, 400] width 12 height 12
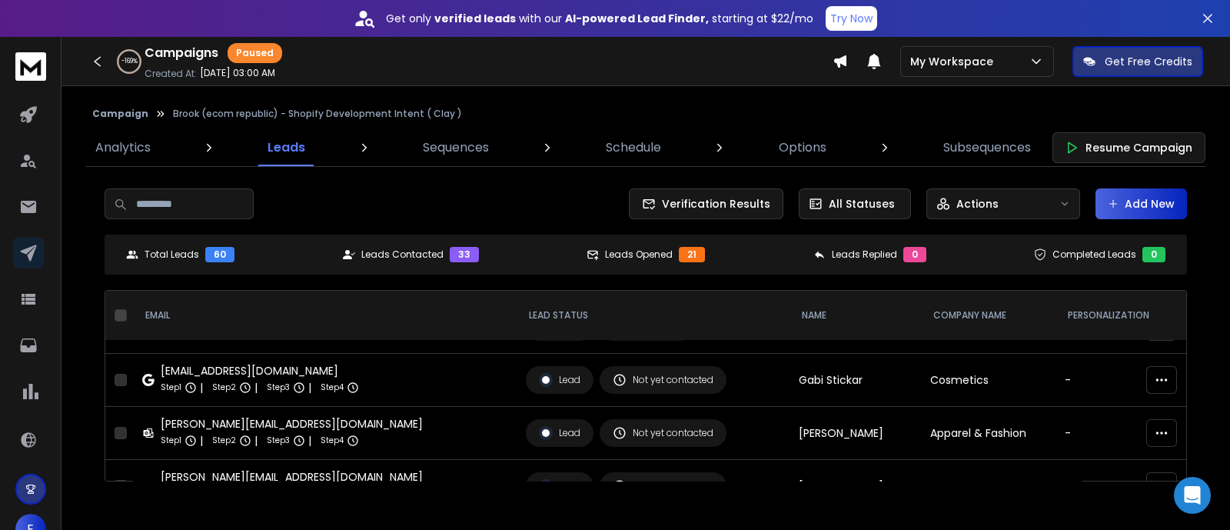
scroll to position [2948, 0]
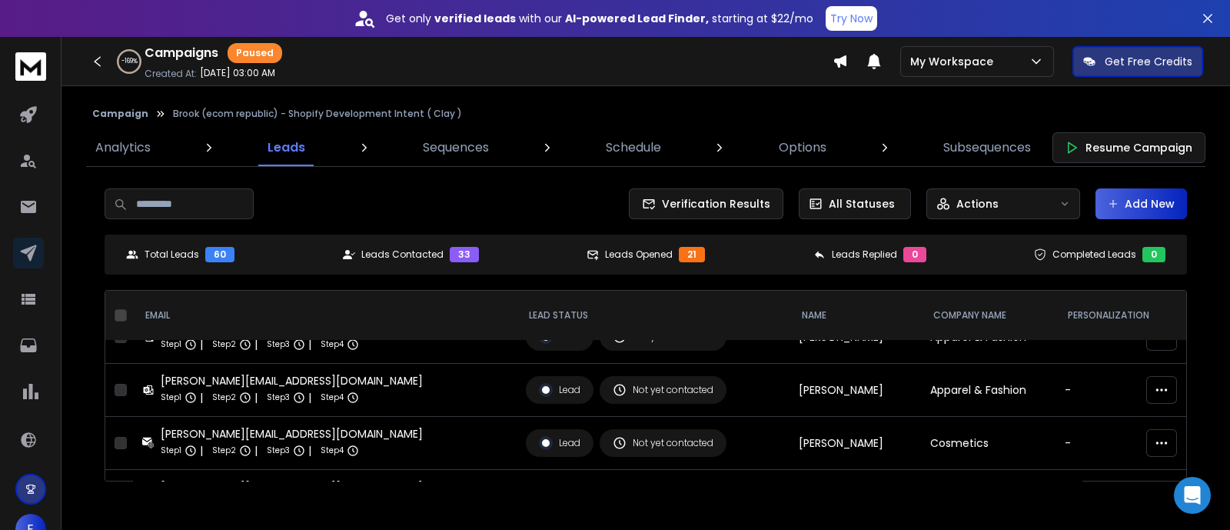
click at [123, 437] on button "button" at bounding box center [121, 443] width 12 height 12
click at [120, 437] on button "button" at bounding box center [121, 443] width 12 height 12
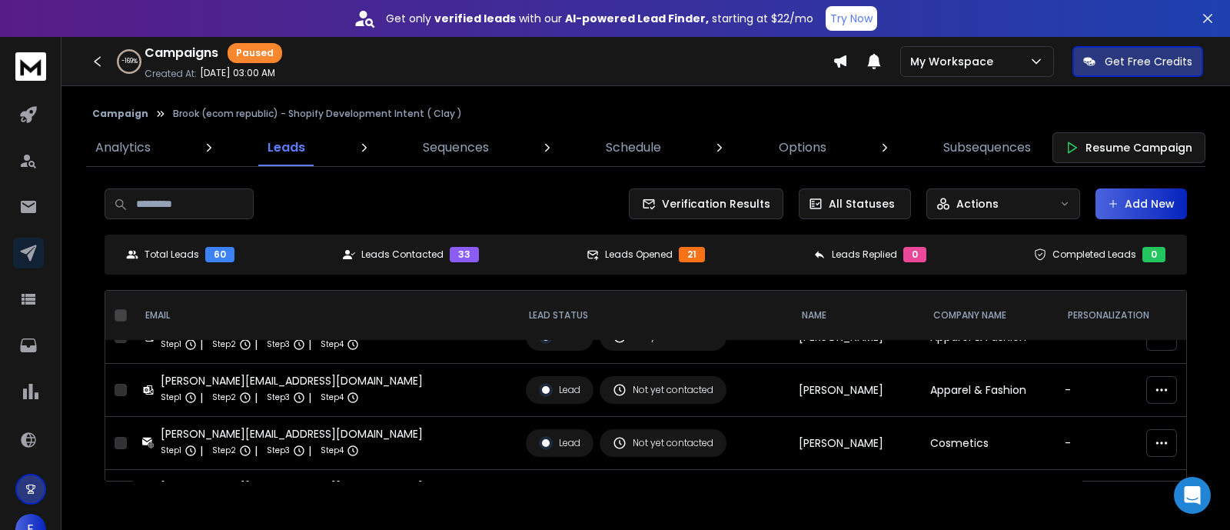
click at [120, 437] on button "button" at bounding box center [121, 443] width 12 height 12
click at [122, 386] on td at bounding box center [119, 390] width 28 height 53
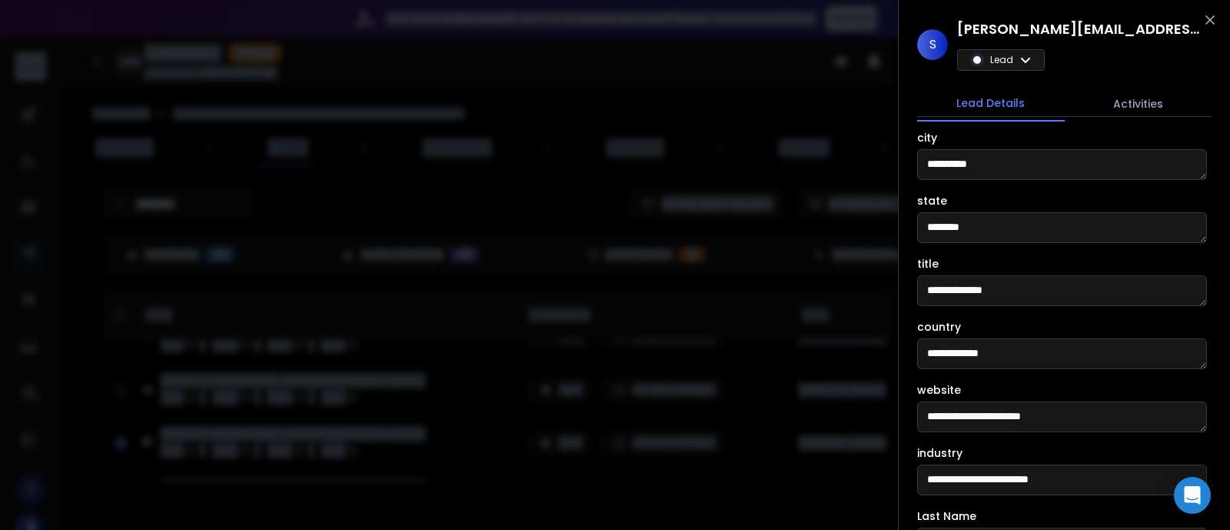
click at [122, 386] on div at bounding box center [615, 265] width 1230 height 530
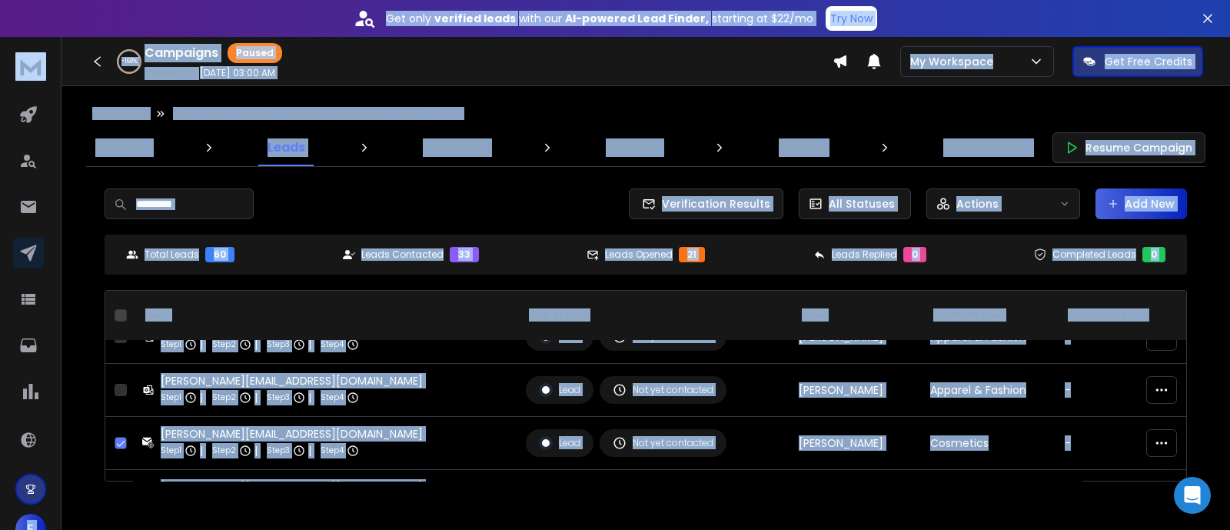
click at [122, 384] on button "button" at bounding box center [121, 390] width 12 height 12
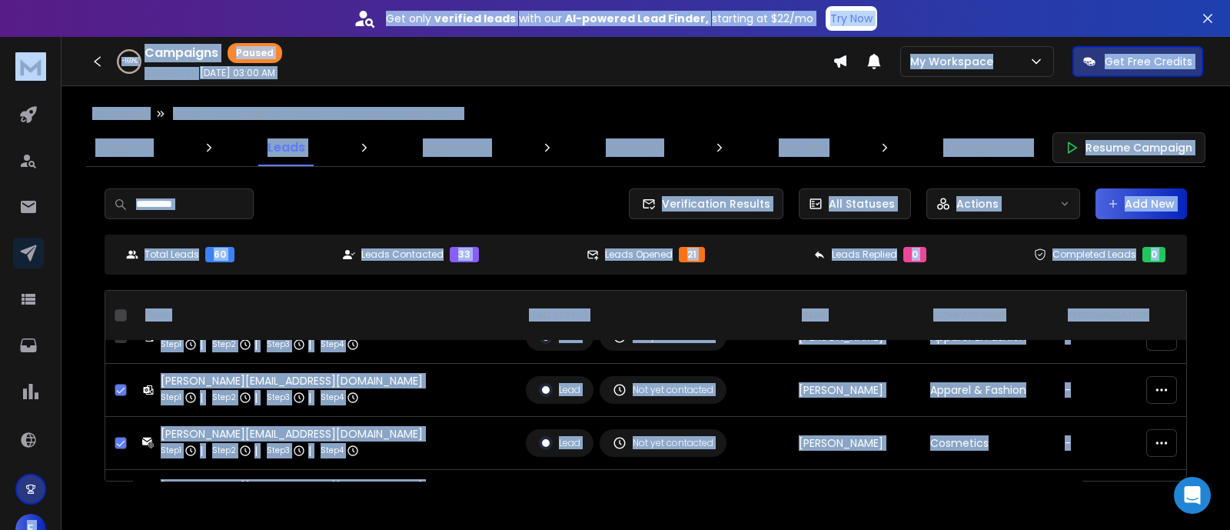
scroll to position [2852, 0]
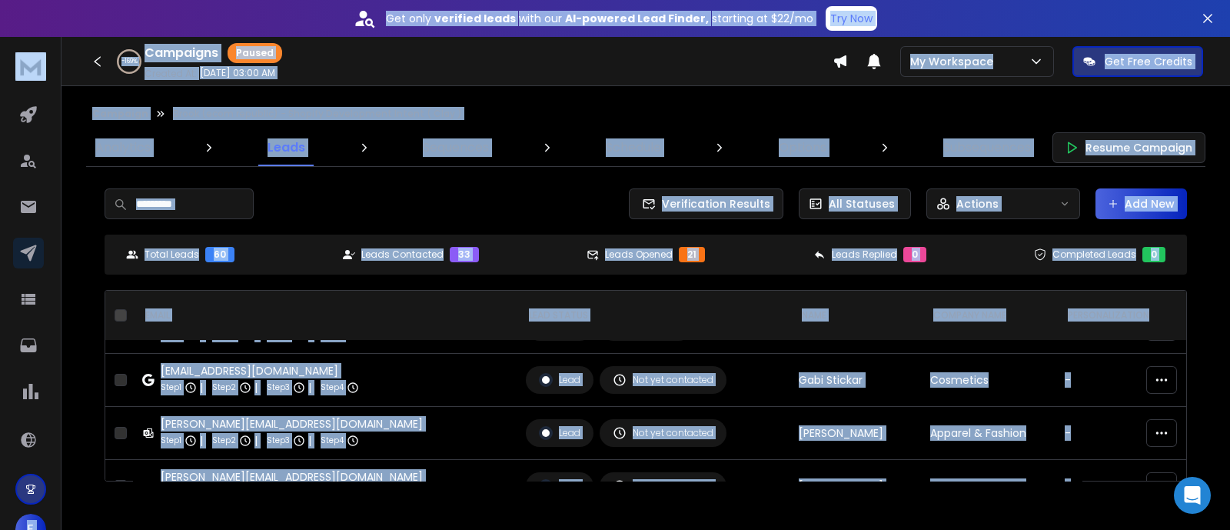
click at [119, 428] on button "button" at bounding box center [121, 433] width 12 height 12
click at [123, 427] on button "button" at bounding box center [121, 433] width 12 height 12
click at [122, 374] on button "button" at bounding box center [121, 380] width 12 height 12
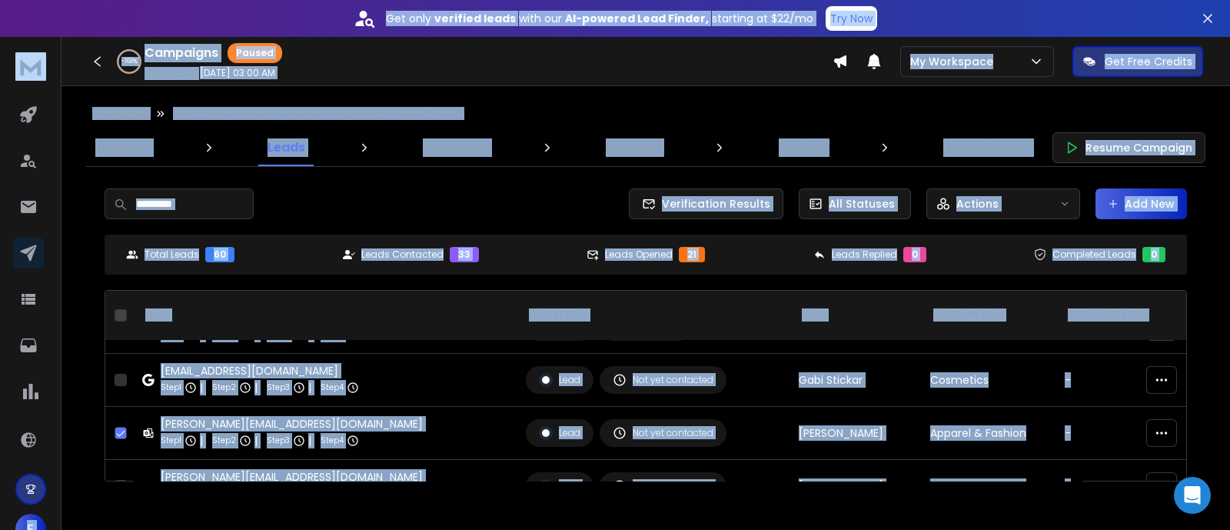
click at [122, 374] on button "button" at bounding box center [121, 380] width 12 height 12
click at [1155, 373] on icon "button" at bounding box center [1162, 380] width 14 height 14
click at [1134, 409] on p "Delete Lead" at bounding box center [1120, 402] width 64 height 15
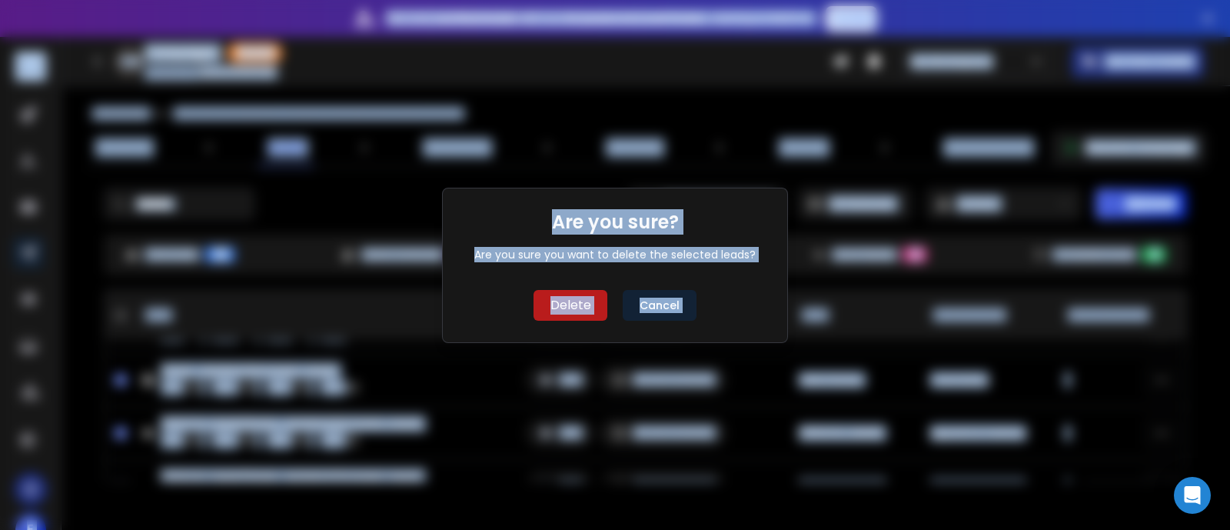
click at [584, 305] on button "Delete" at bounding box center [571, 305] width 74 height 31
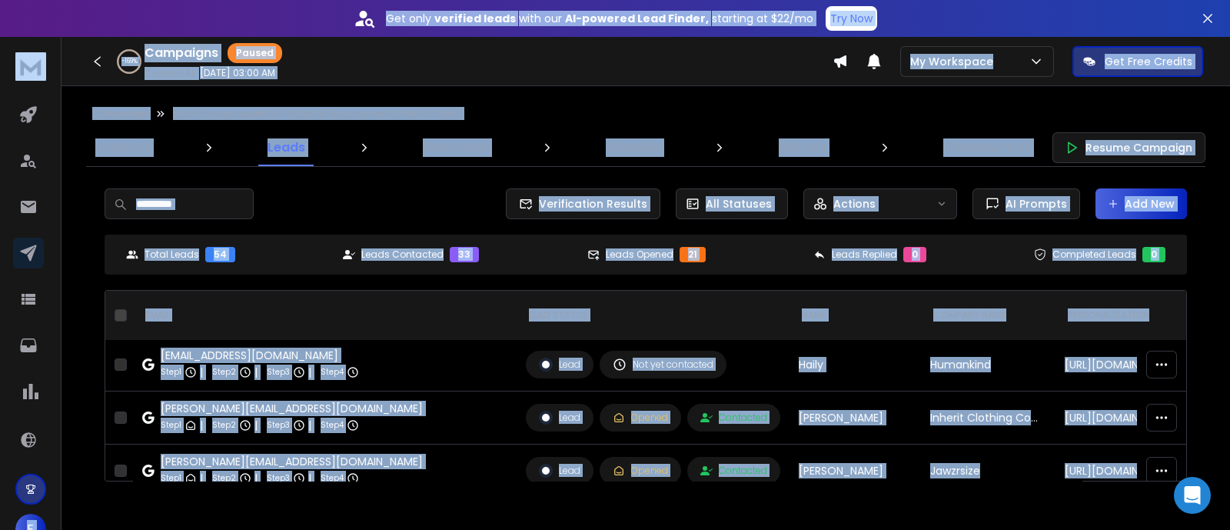
scroll to position [997, 0]
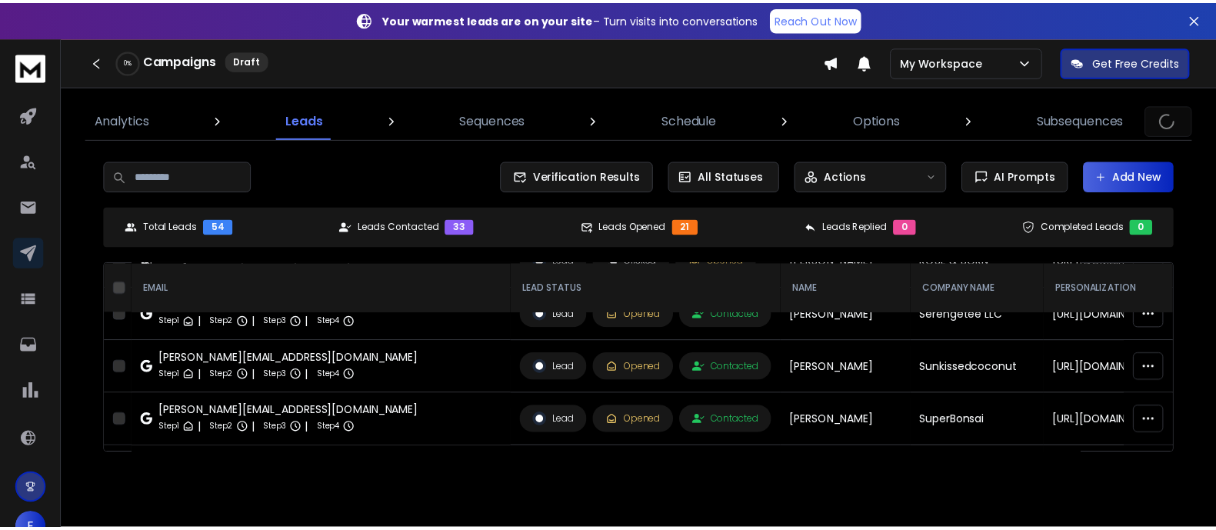
scroll to position [2516, 0]
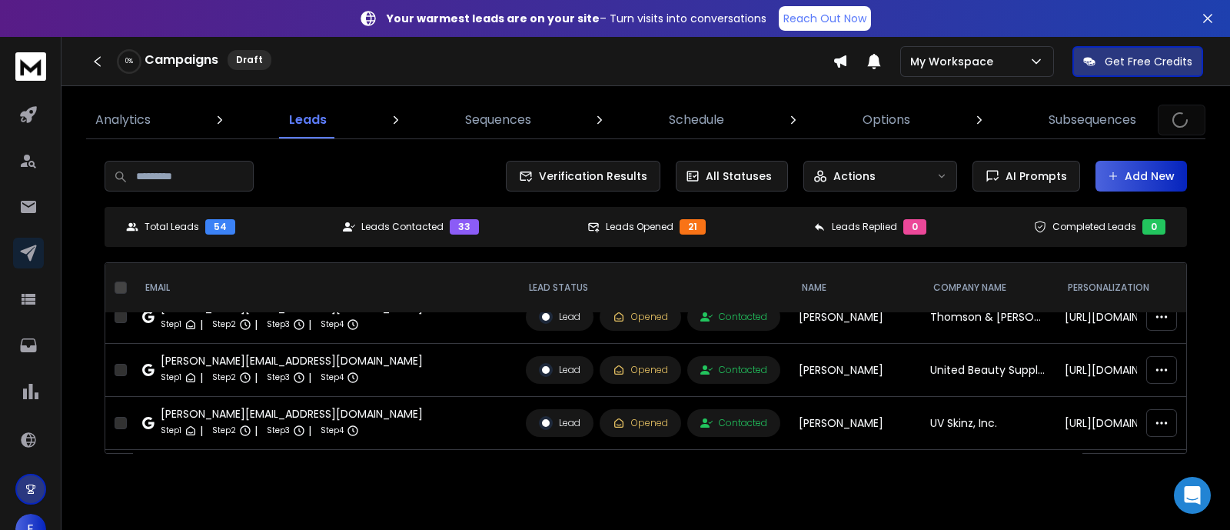
click at [1141, 184] on button "Add New" at bounding box center [1142, 176] width 92 height 31
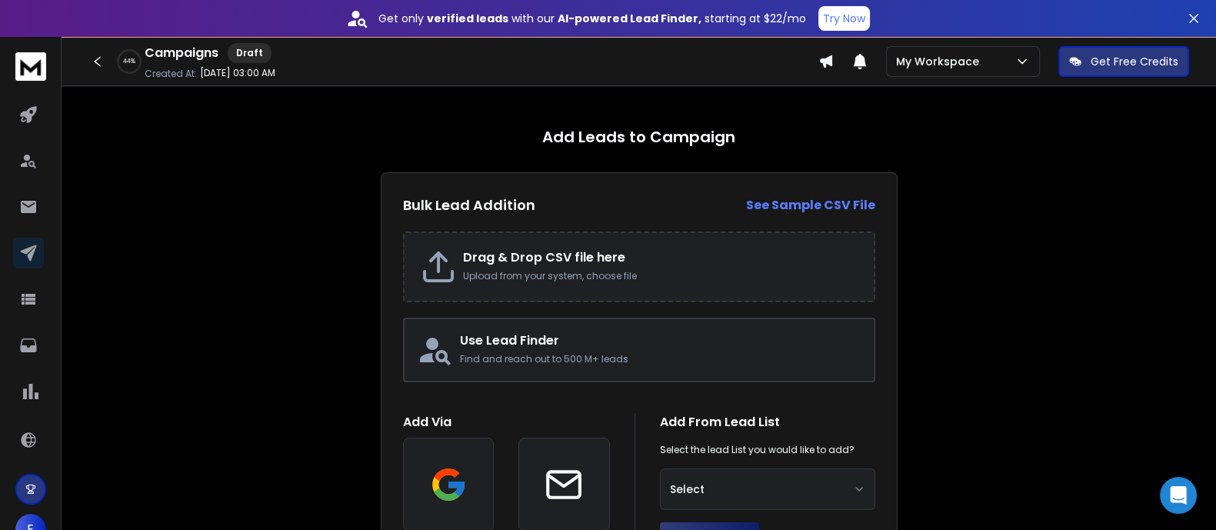
click at [659, 271] on p "Upload from your system, choose file" at bounding box center [660, 276] width 395 height 12
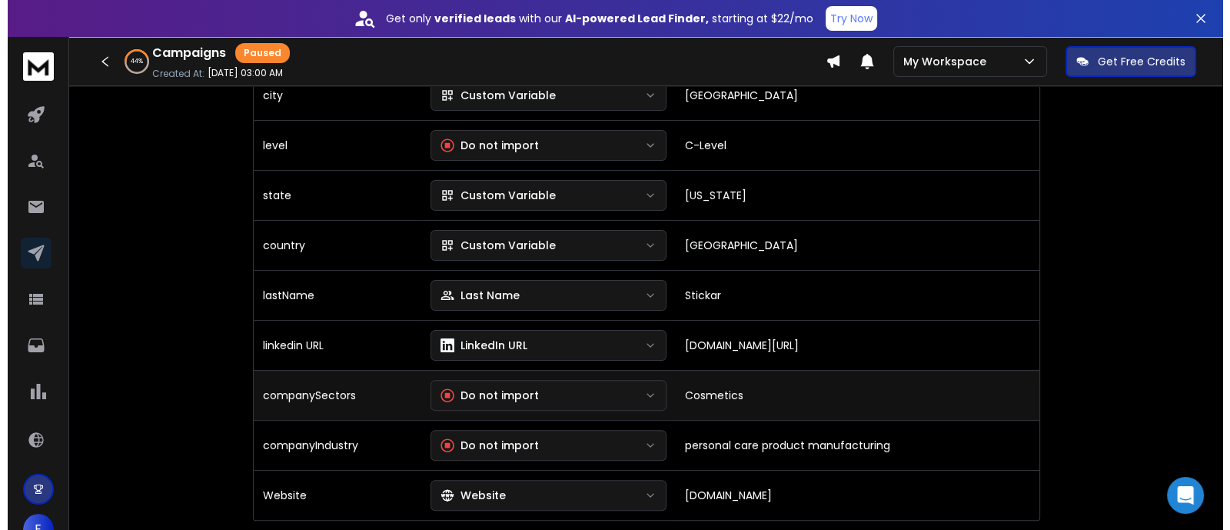
scroll to position [577, 0]
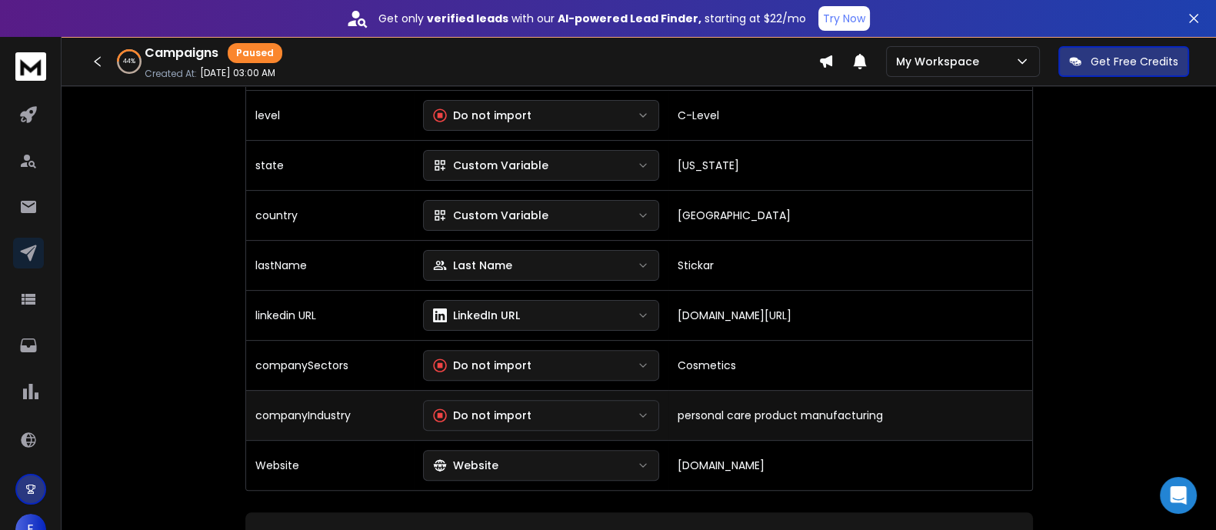
click at [521, 428] on button "Do not import" at bounding box center [541, 415] width 236 height 31
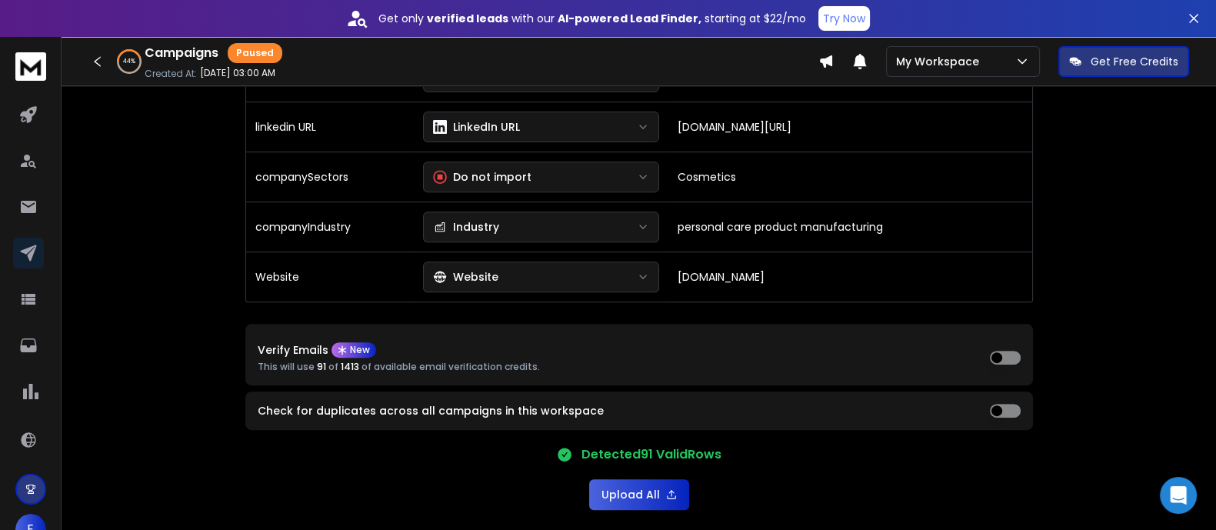
scroll to position [766, 0]
click at [638, 490] on button "Upload All" at bounding box center [639, 493] width 100 height 31
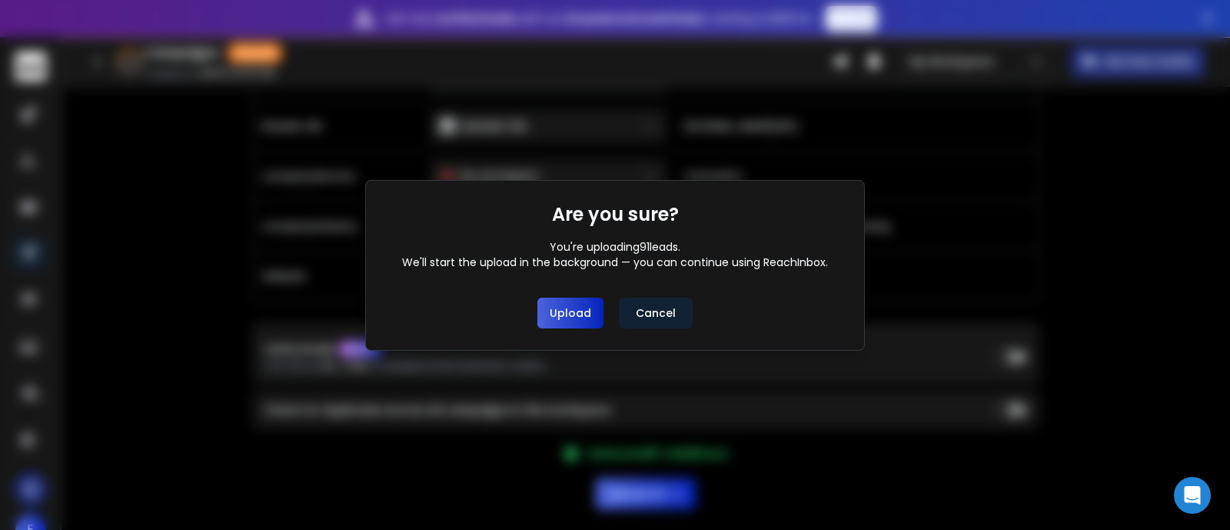
click at [579, 317] on button "Upload" at bounding box center [571, 313] width 66 height 31
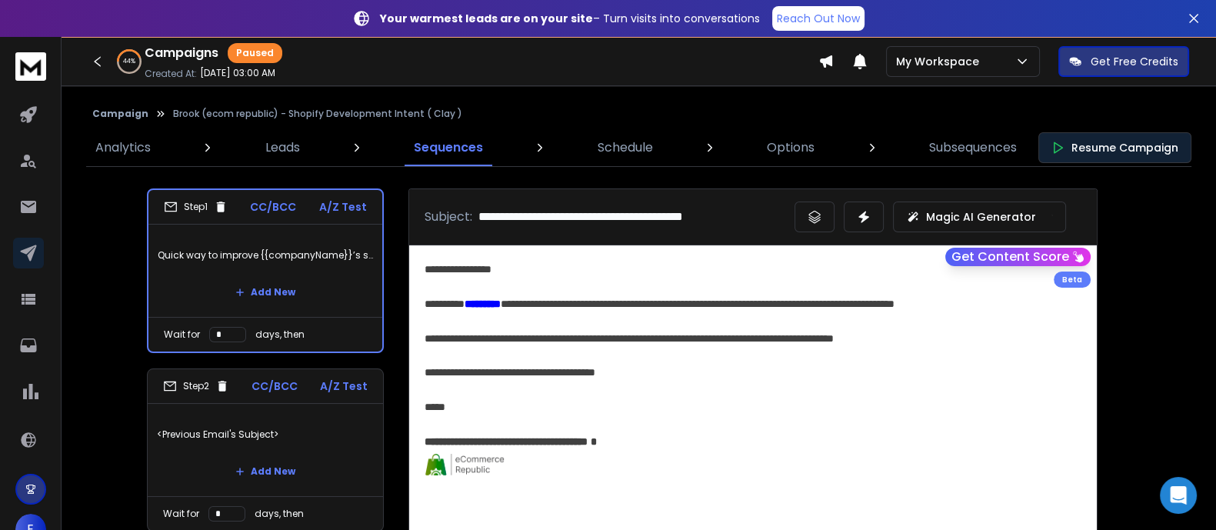
click at [1065, 149] on icon at bounding box center [1058, 148] width 14 height 14
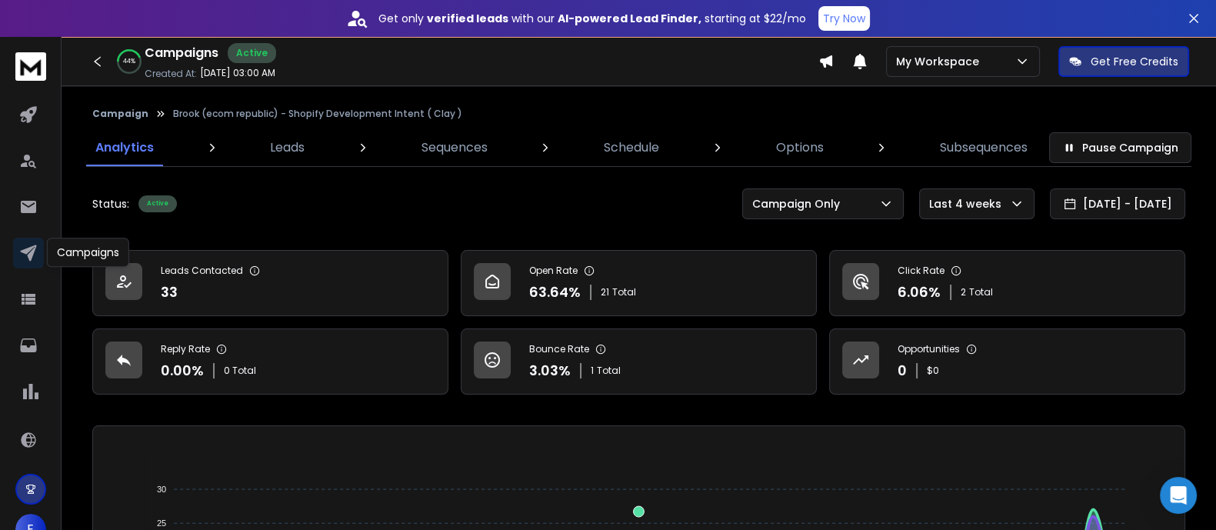
click at [28, 248] on icon at bounding box center [28, 253] width 16 height 16
